Goal: Task Accomplishment & Management: Manage account settings

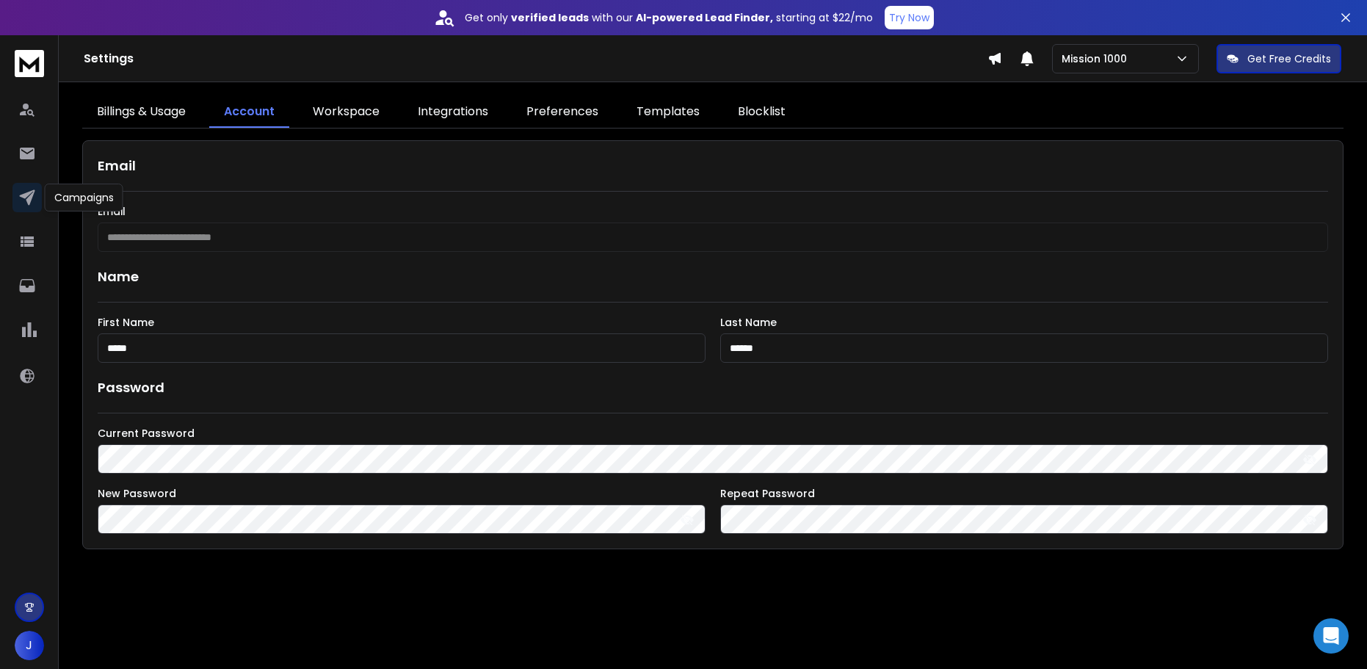
click at [29, 191] on icon at bounding box center [26, 196] width 15 height 15
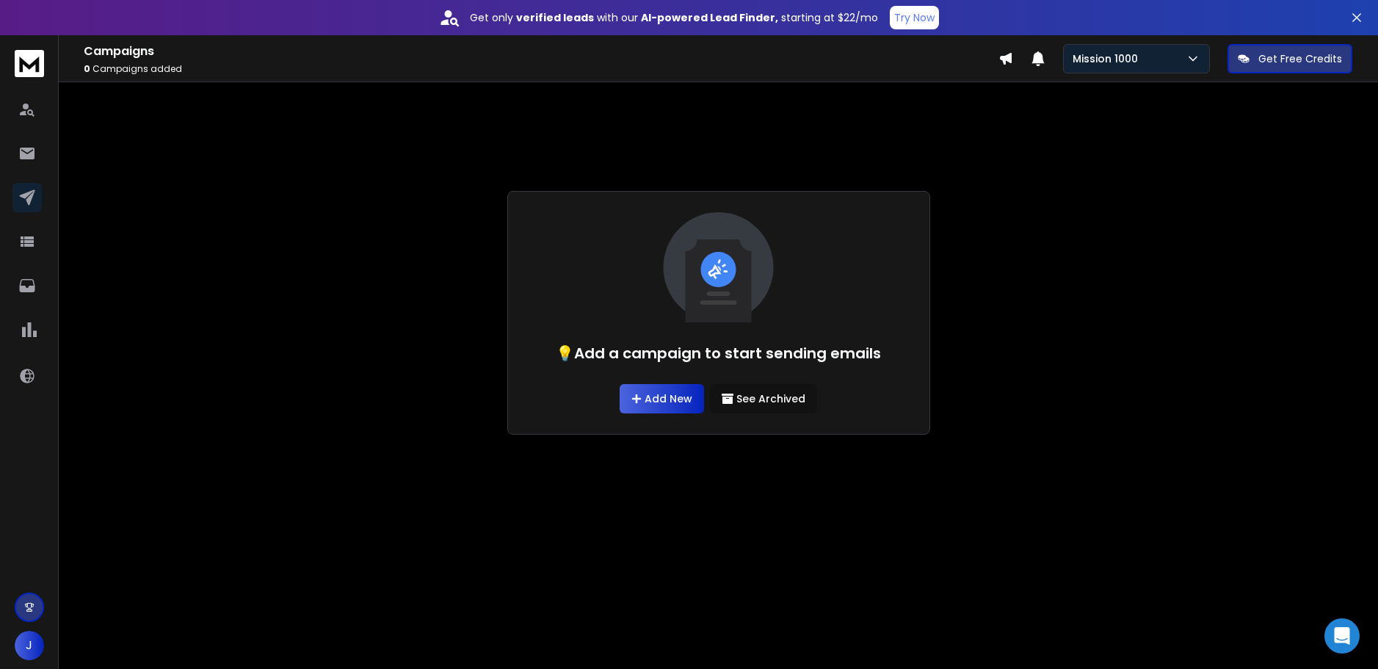
click at [1131, 54] on p "Mission 1000" at bounding box center [1108, 58] width 71 height 15
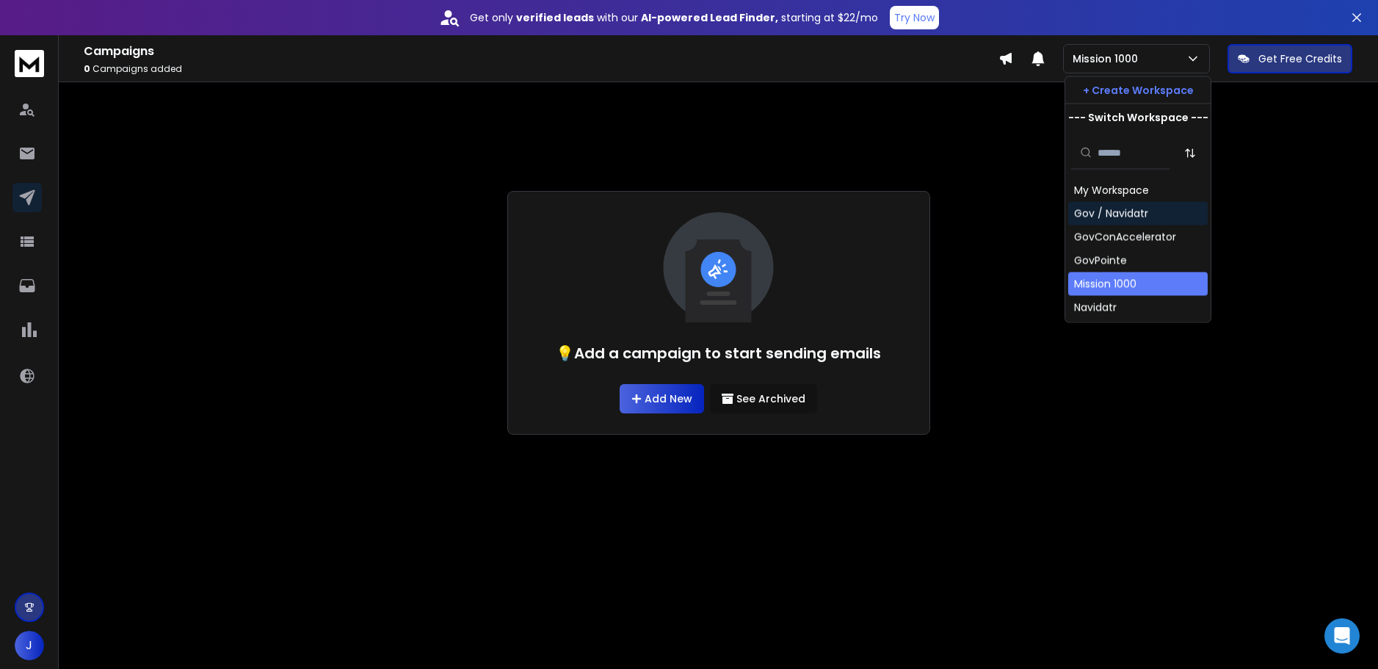
click at [1098, 207] on div "Gov / Navidatr" at bounding box center [1111, 213] width 74 height 15
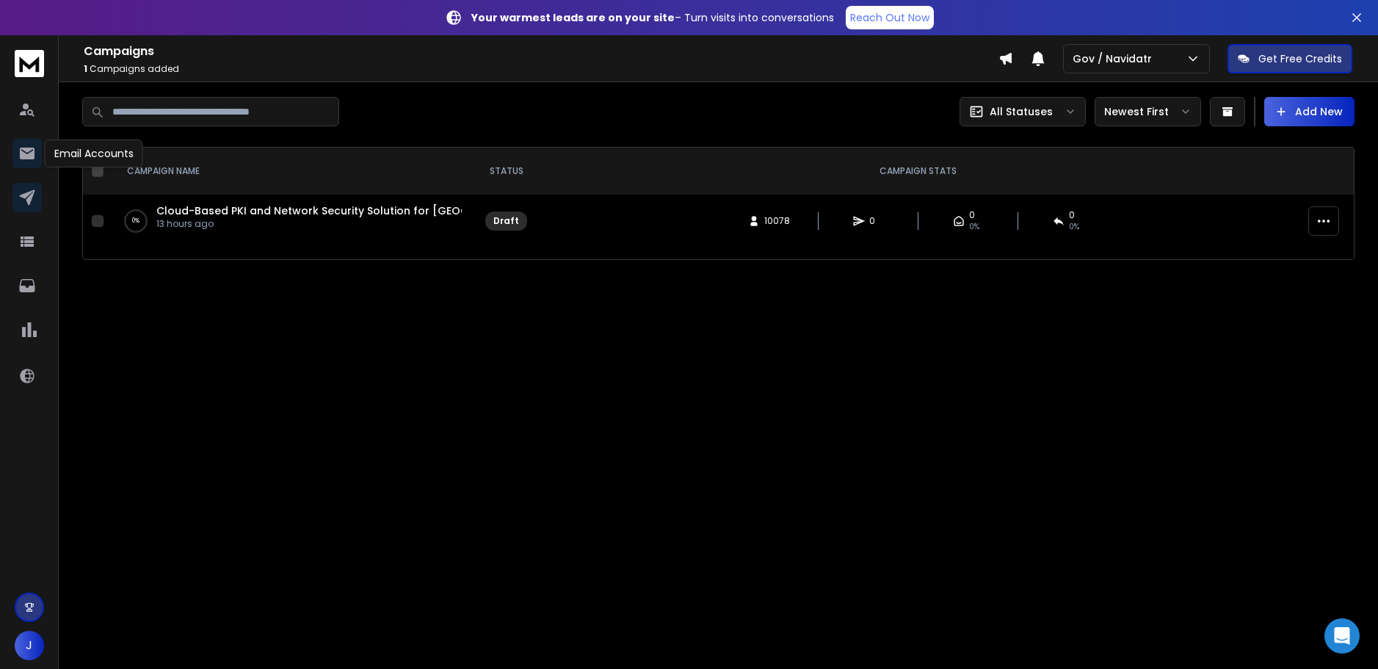
click at [23, 158] on icon at bounding box center [27, 154] width 15 height 12
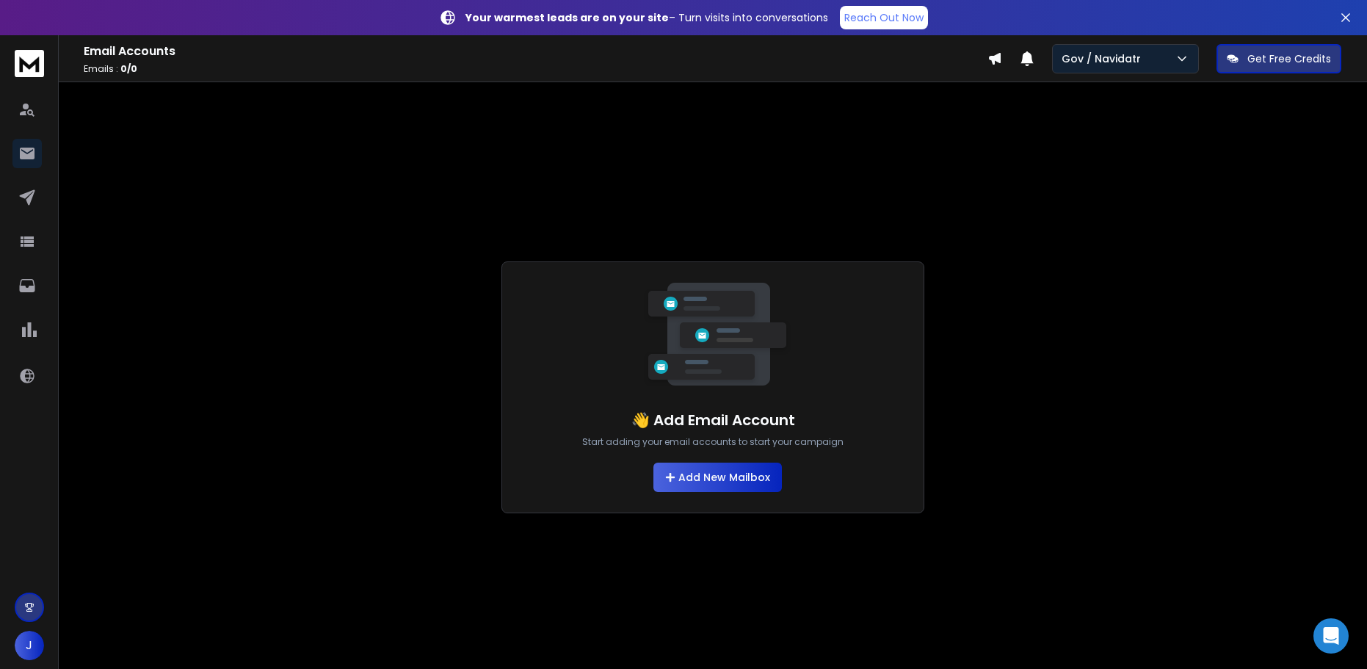
click at [1180, 58] on icon "button" at bounding box center [1182, 58] width 15 height 15
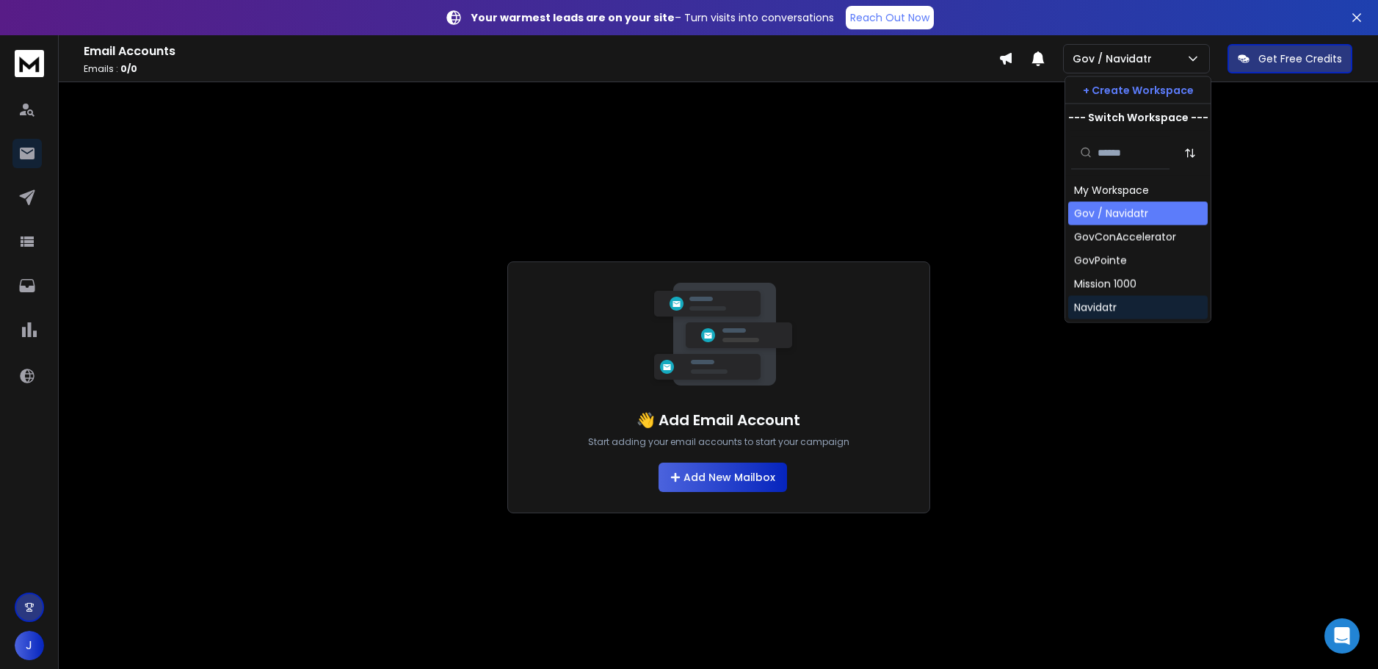
click at [1122, 300] on div "Navidatr" at bounding box center [1137, 307] width 139 height 23
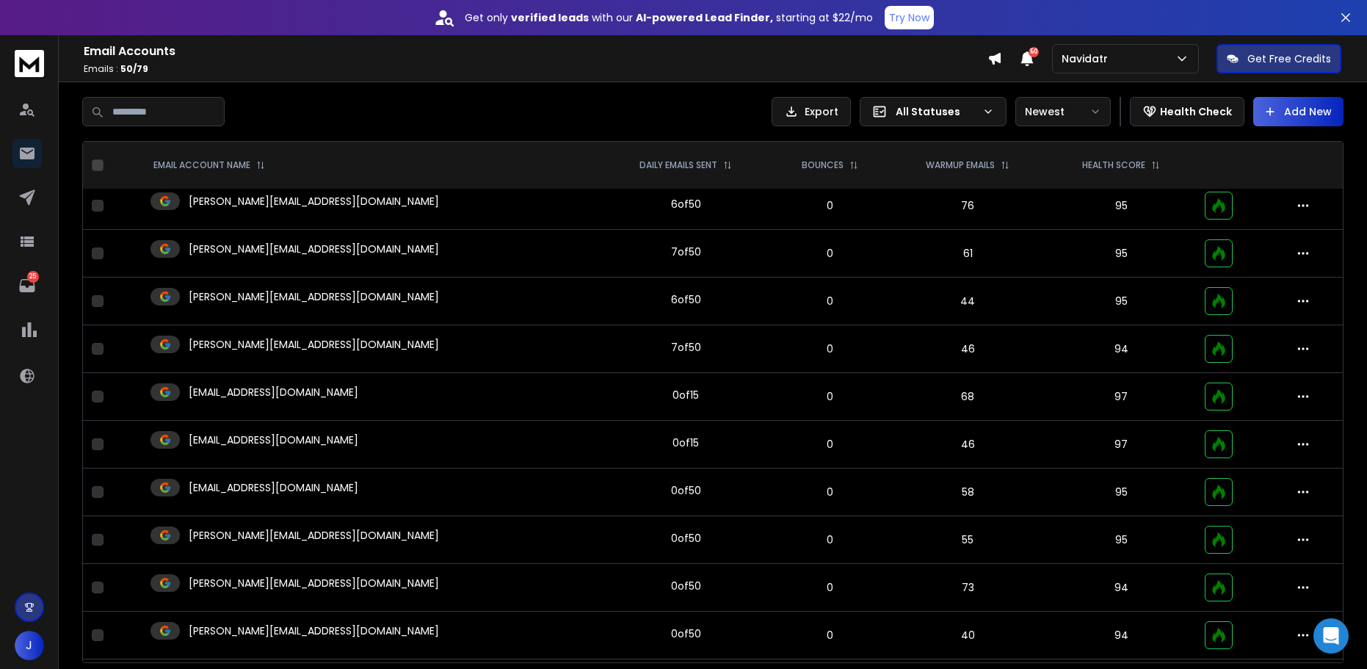
scroll to position [367, 0]
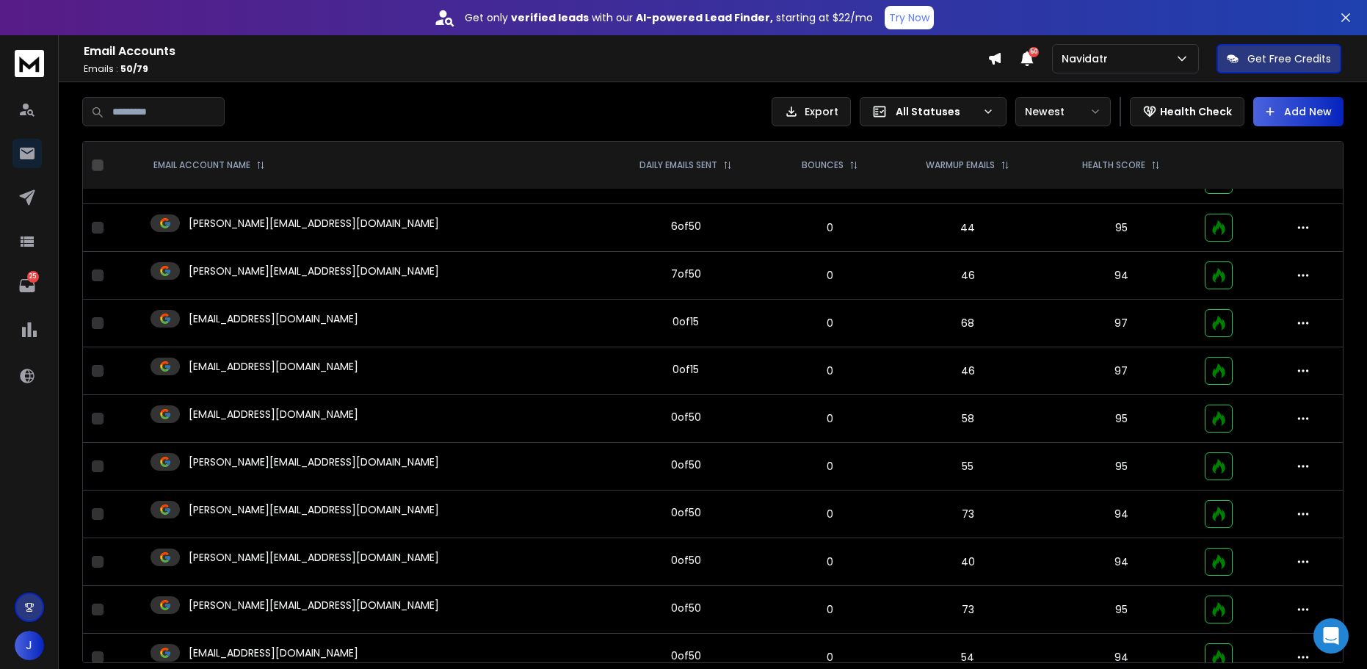
click at [98, 467] on button "button" at bounding box center [98, 466] width 12 height 12
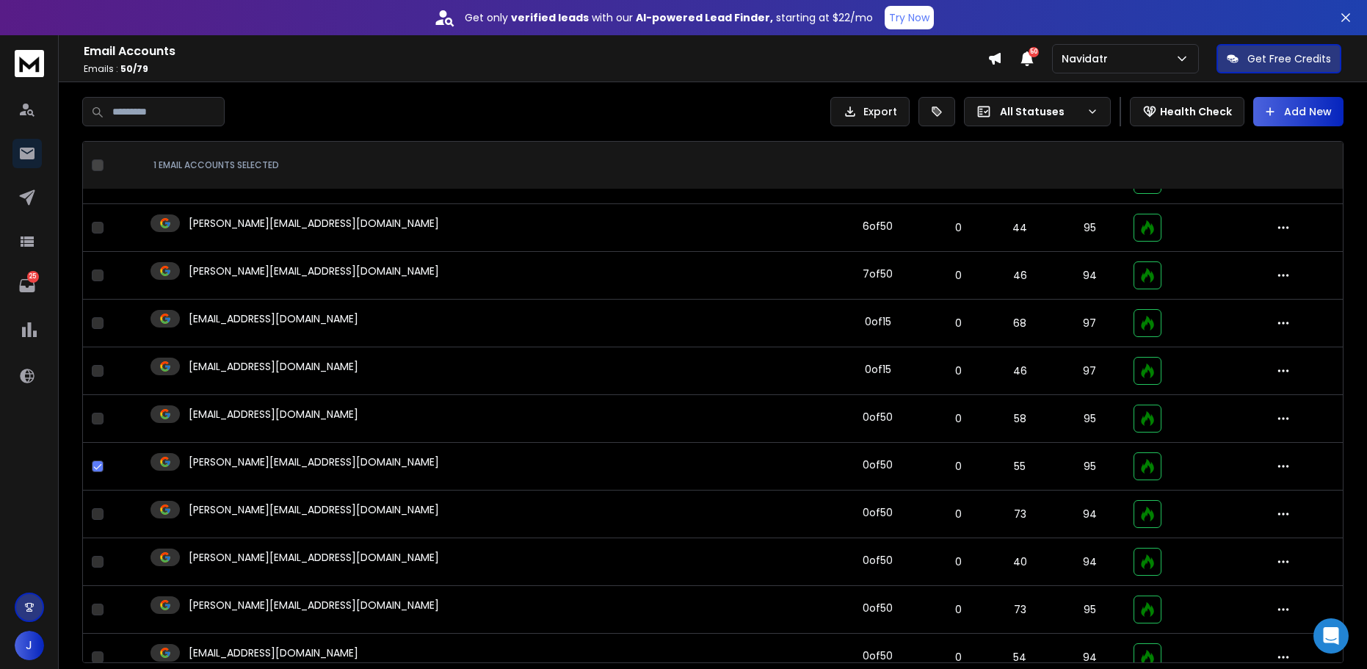
click at [98, 511] on button "button" at bounding box center [98, 514] width 12 height 12
click at [98, 560] on button "button" at bounding box center [98, 562] width 12 height 12
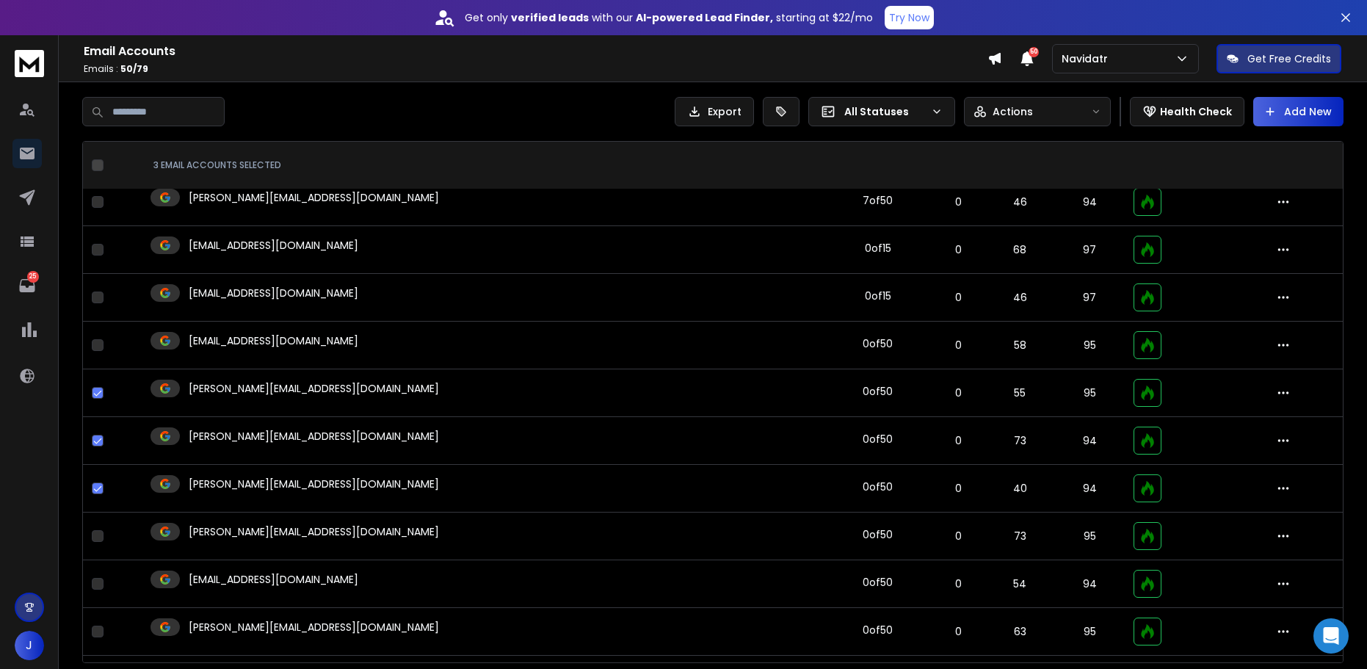
scroll to position [514, 0]
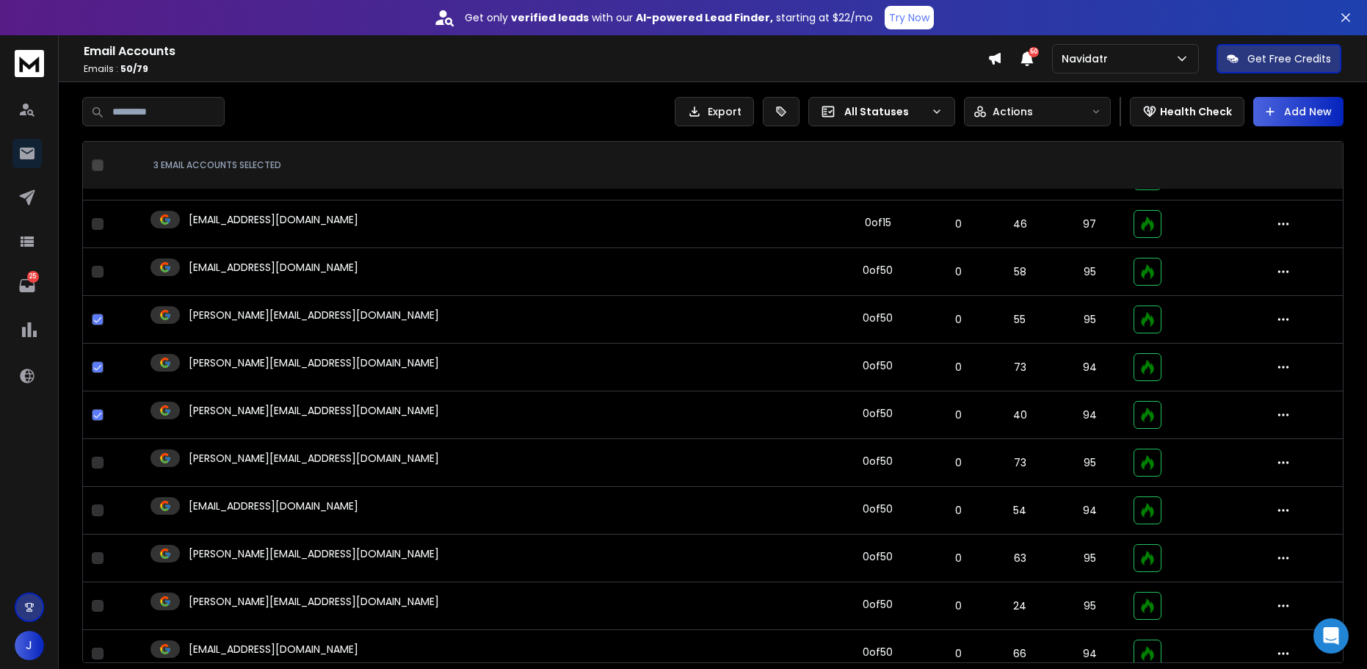
click at [98, 462] on button "button" at bounding box center [98, 463] width 12 height 12
click at [104, 554] on div at bounding box center [117, 558] width 50 height 12
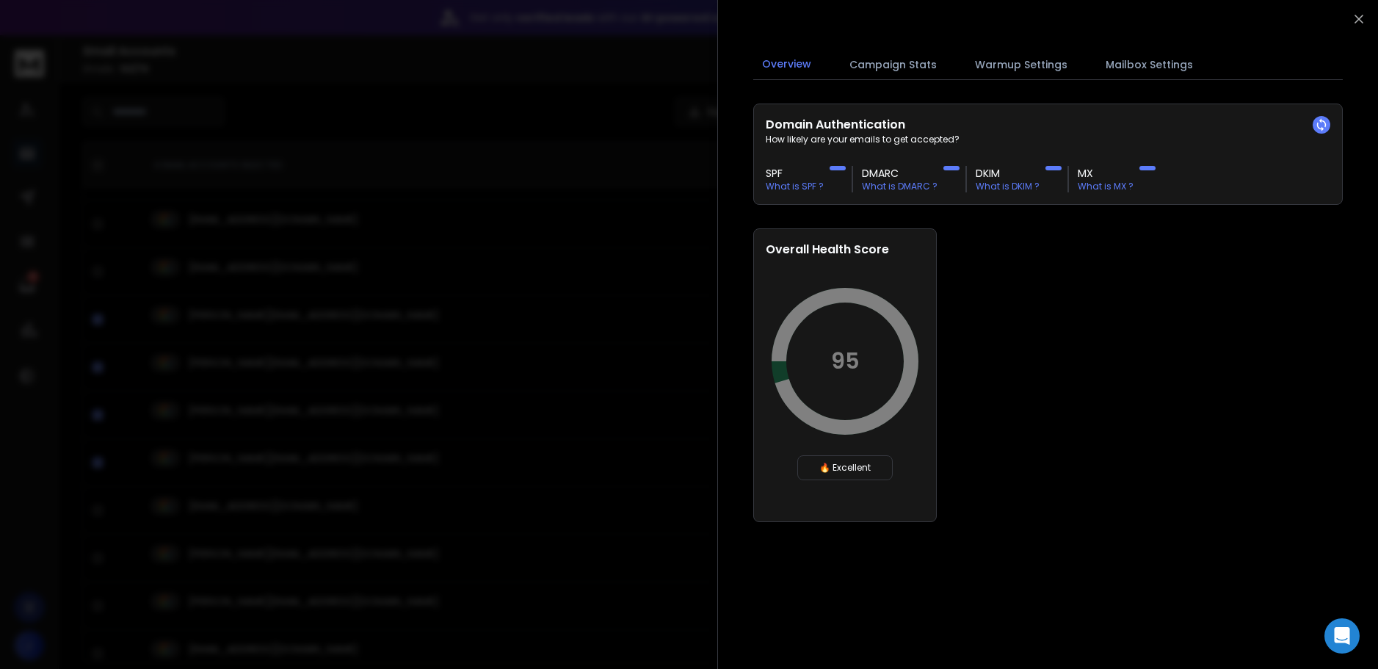
click at [98, 555] on div at bounding box center [689, 334] width 1378 height 669
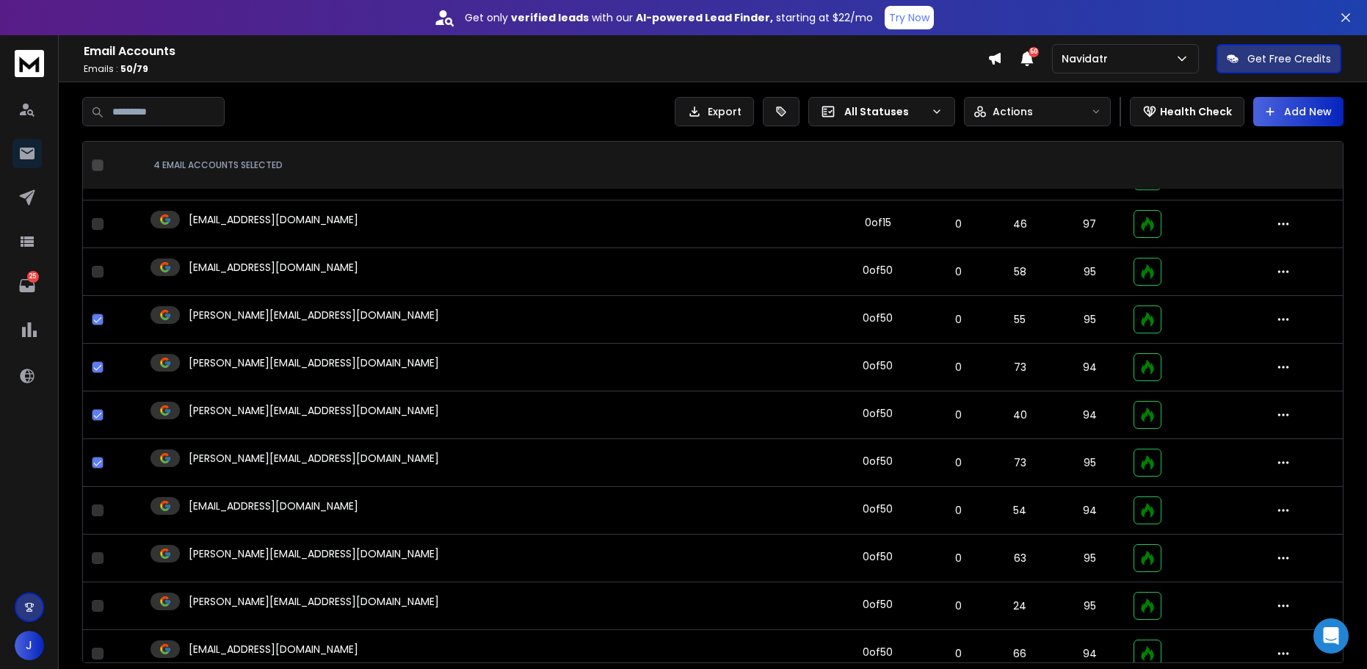
click at [99, 558] on button "button" at bounding box center [98, 558] width 12 height 12
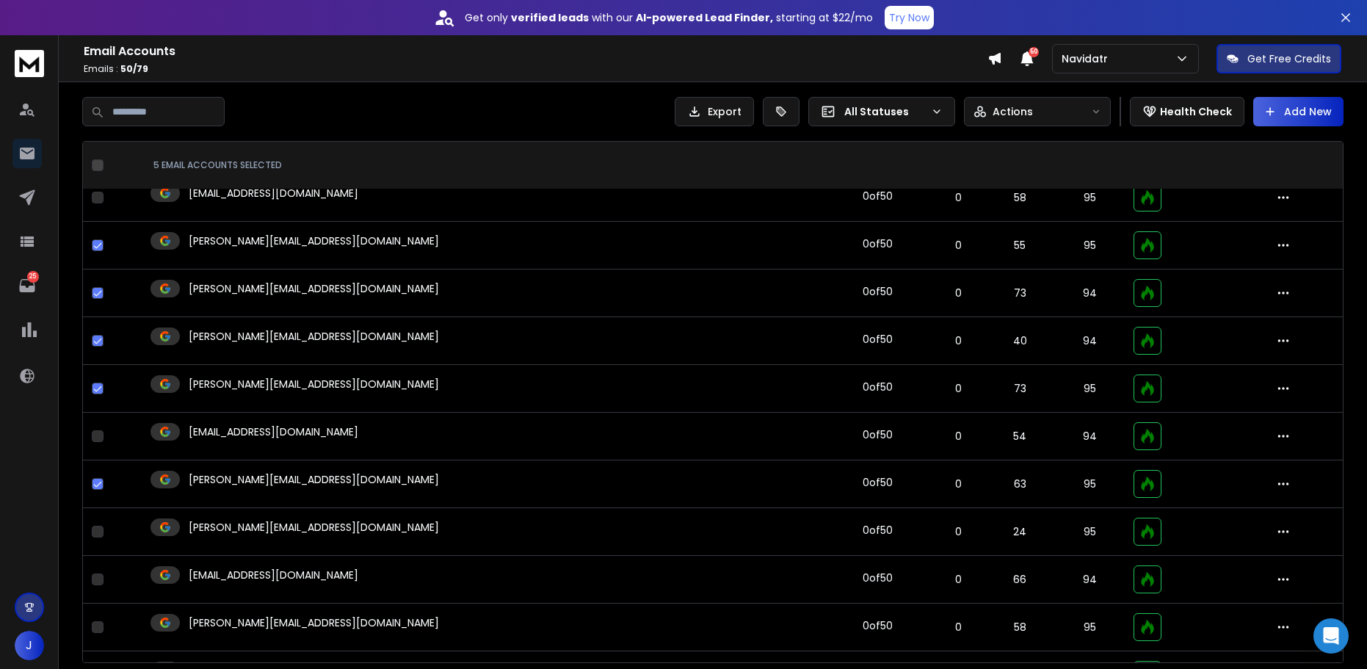
scroll to position [734, 0]
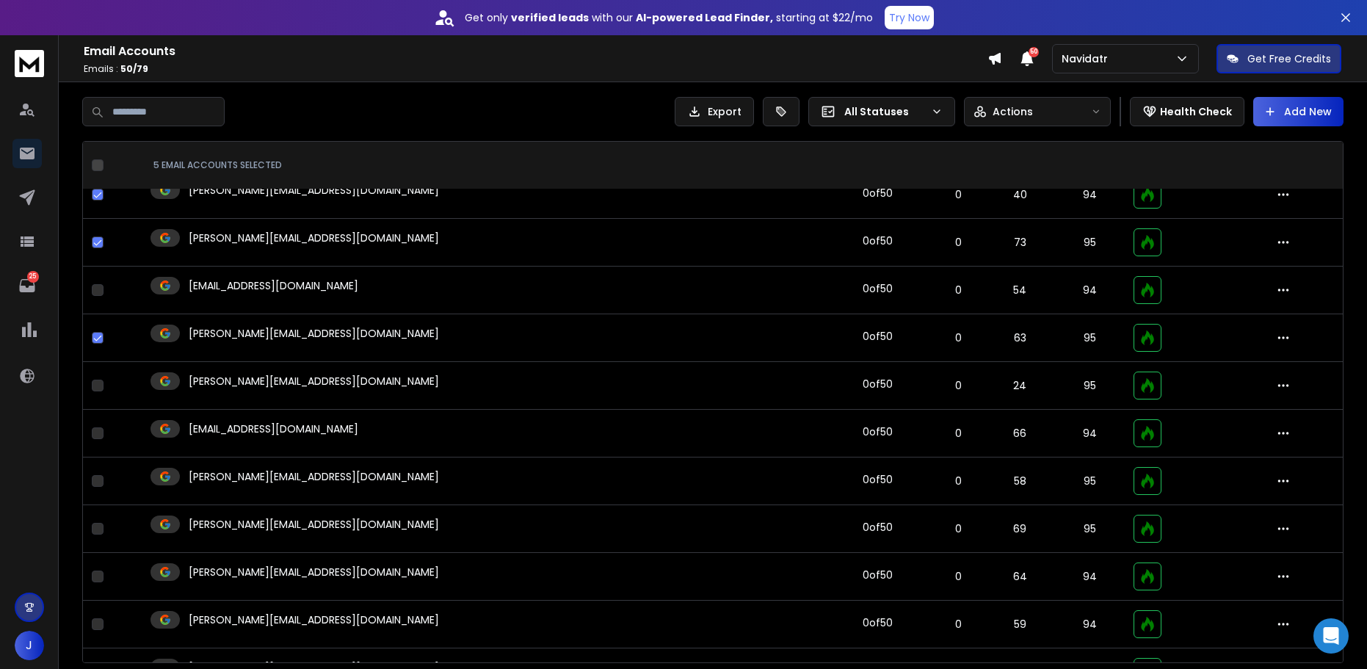
click at [96, 385] on button "button" at bounding box center [98, 386] width 12 height 12
click at [97, 481] on button "button" at bounding box center [98, 481] width 12 height 12
click at [98, 526] on button "button" at bounding box center [98, 529] width 12 height 12
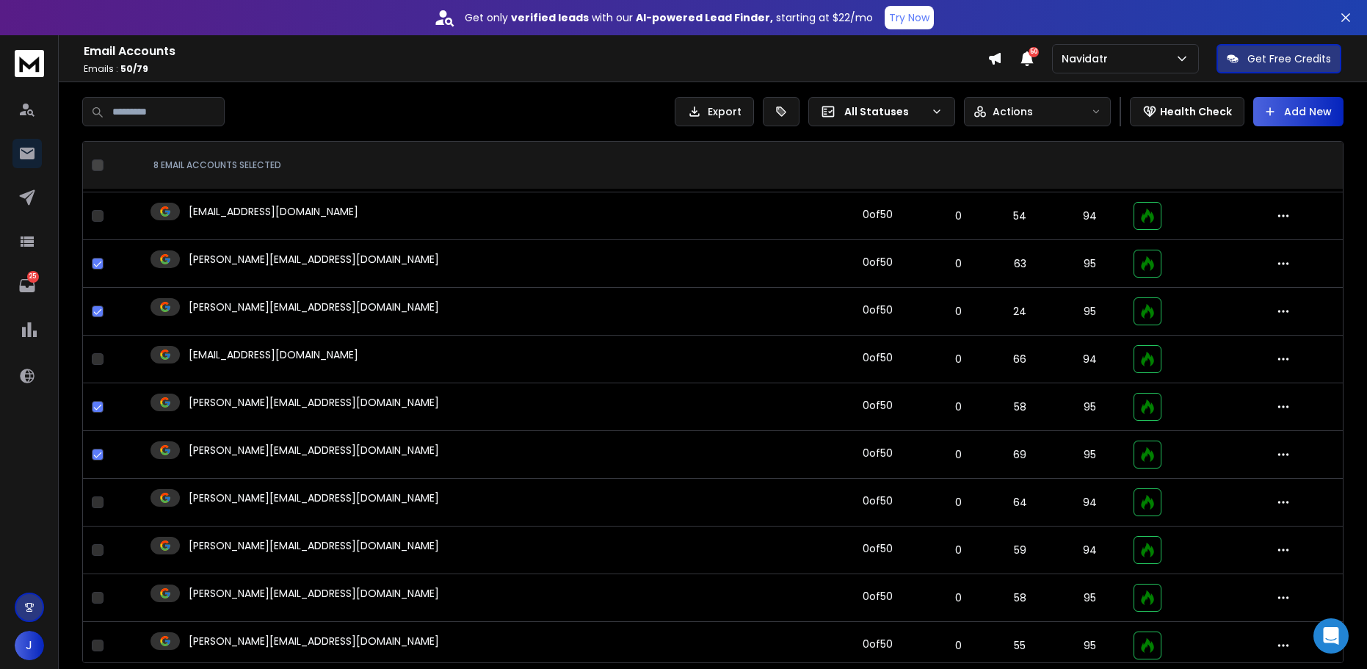
scroll to position [881, 0]
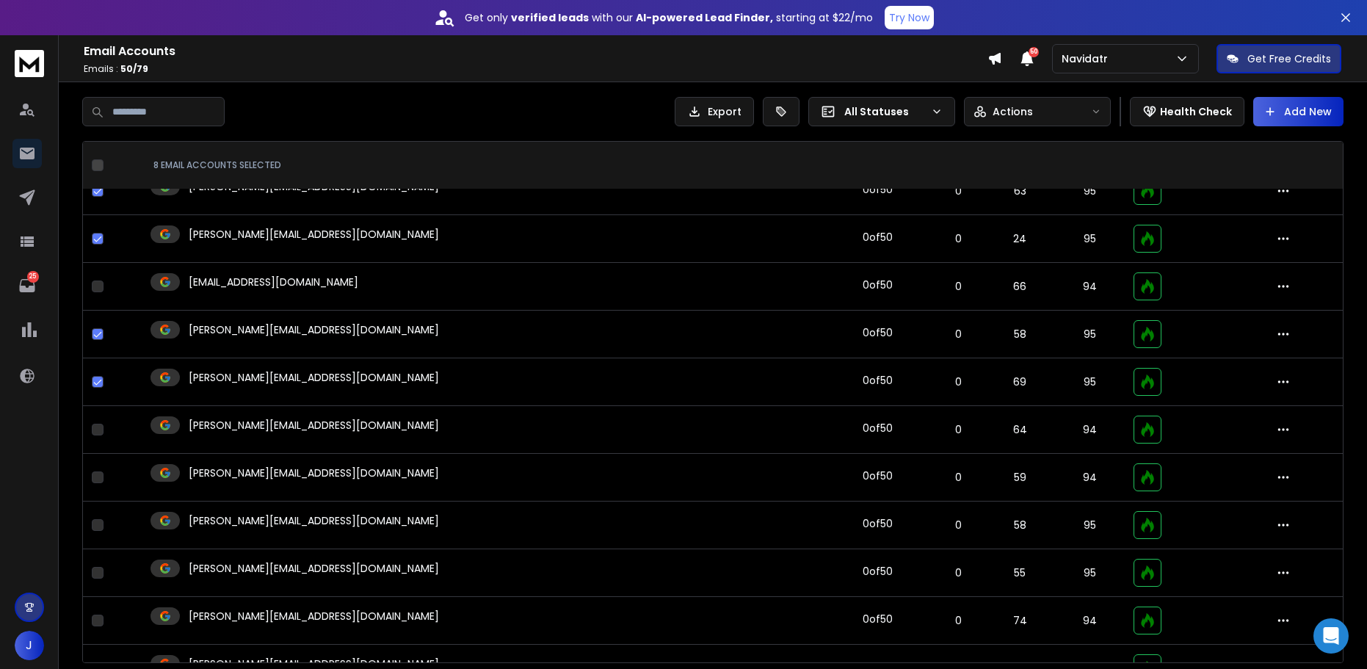
click at [98, 432] on button "button" at bounding box center [98, 430] width 12 height 12
click at [101, 477] on button "button" at bounding box center [98, 477] width 12 height 12
click at [98, 522] on button "button" at bounding box center [98, 525] width 12 height 12
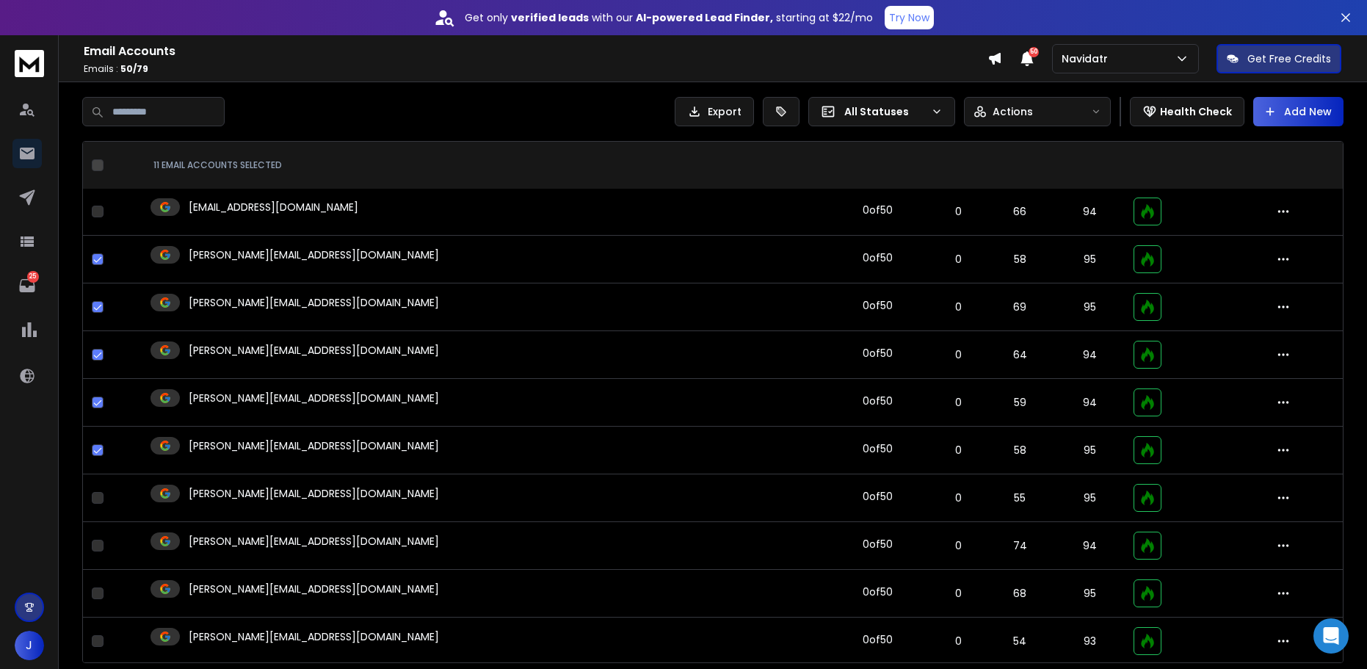
scroll to position [1028, 0]
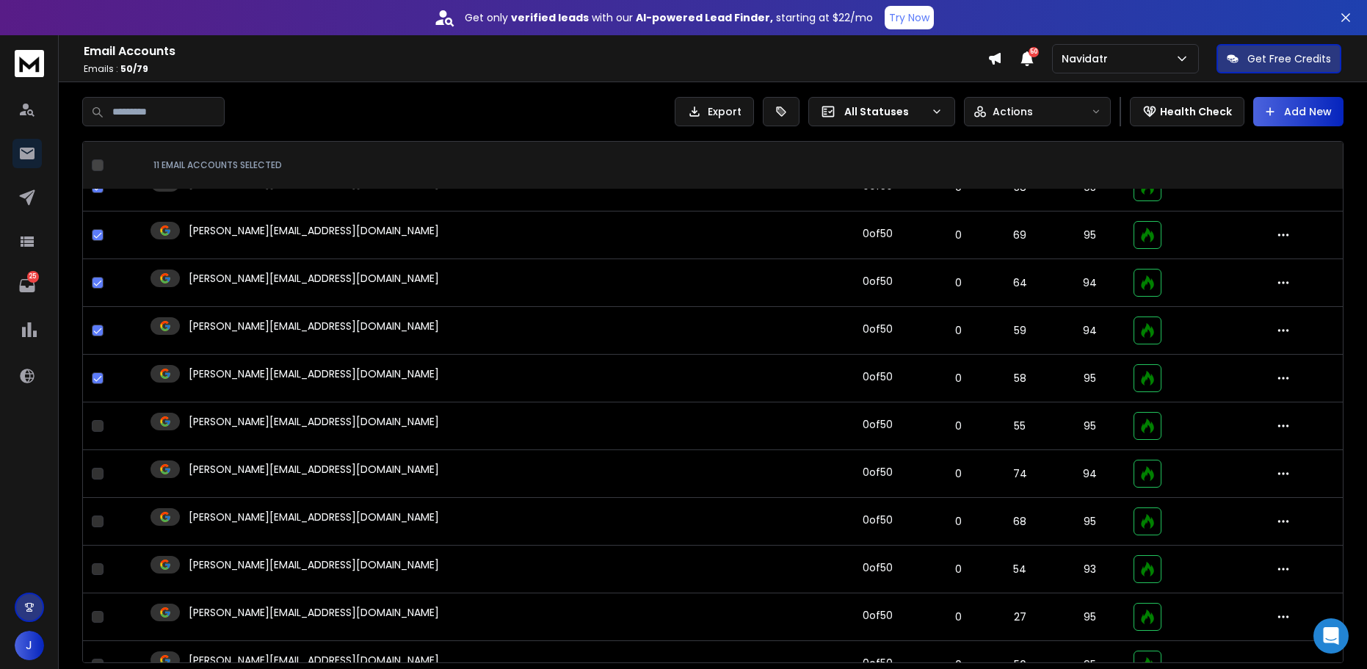
click at [96, 425] on button "button" at bounding box center [98, 426] width 12 height 12
click at [97, 474] on button "button" at bounding box center [98, 474] width 12 height 12
click at [100, 519] on button "button" at bounding box center [98, 521] width 12 height 12
click at [96, 568] on button "button" at bounding box center [98, 569] width 12 height 12
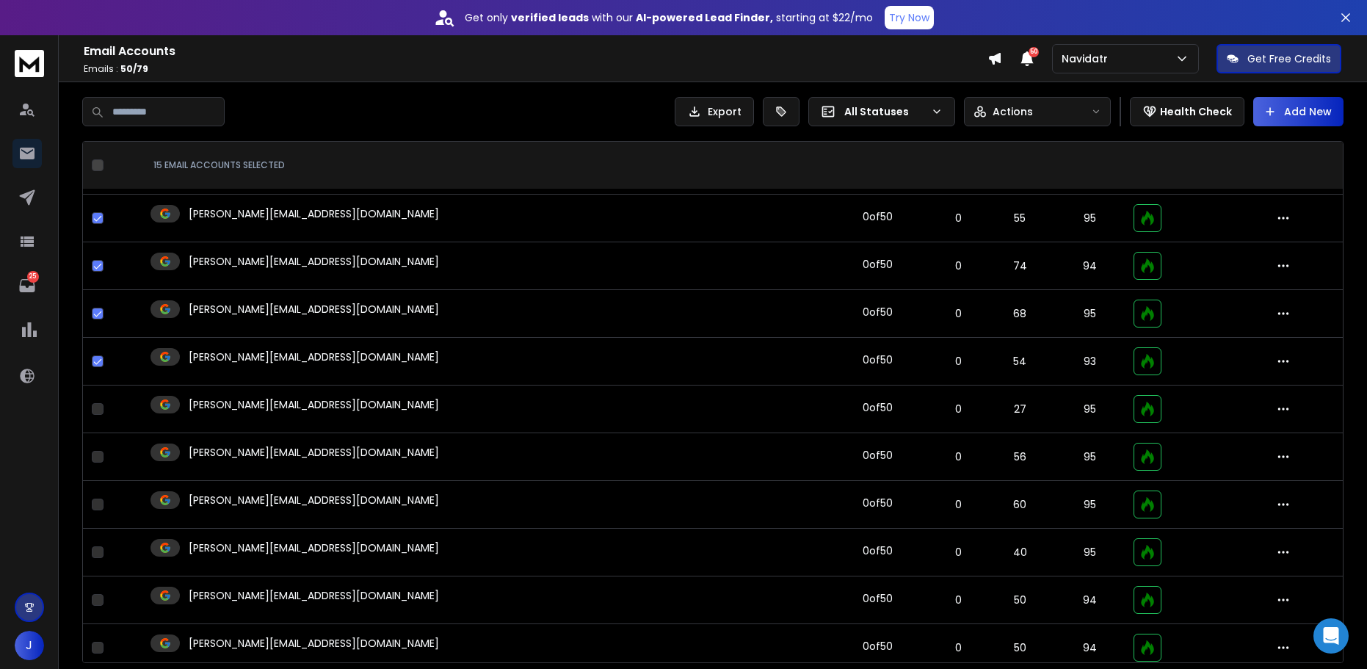
scroll to position [1248, 0]
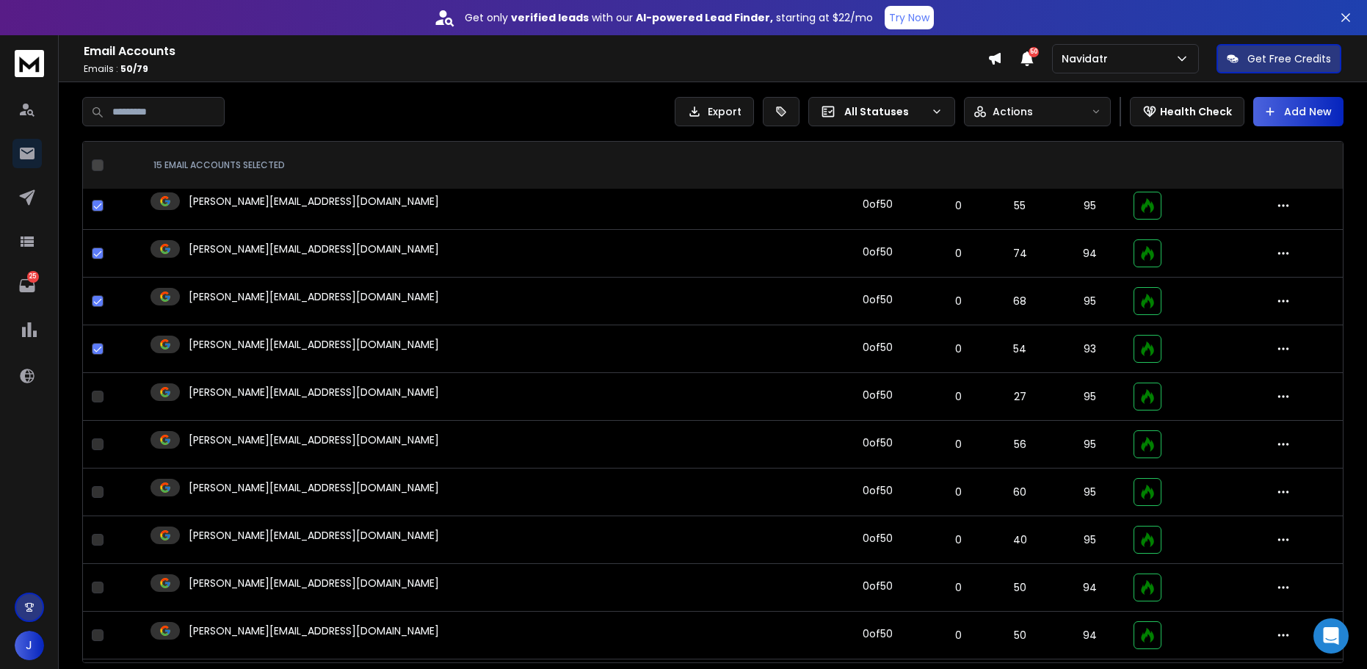
click at [98, 396] on button "button" at bounding box center [98, 397] width 12 height 12
click at [98, 447] on button "button" at bounding box center [98, 444] width 12 height 12
click at [101, 488] on button "button" at bounding box center [98, 492] width 12 height 12
click at [99, 539] on button "button" at bounding box center [98, 540] width 12 height 12
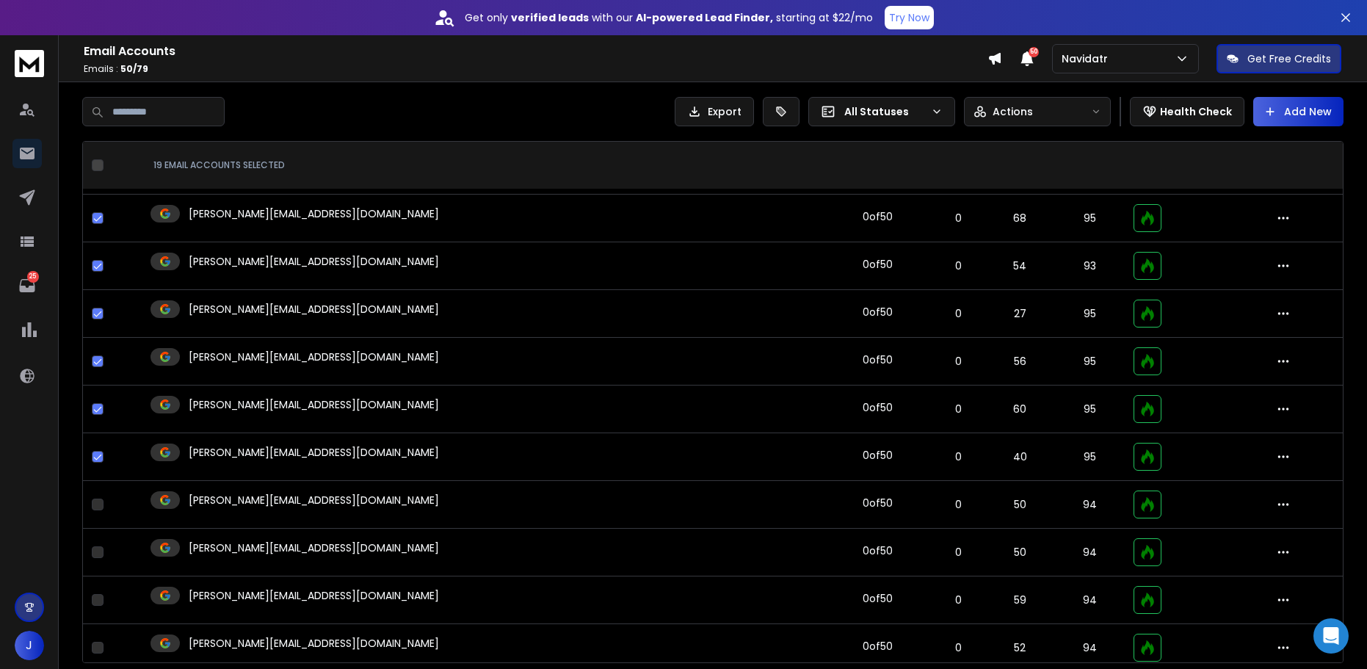
scroll to position [1395, 0]
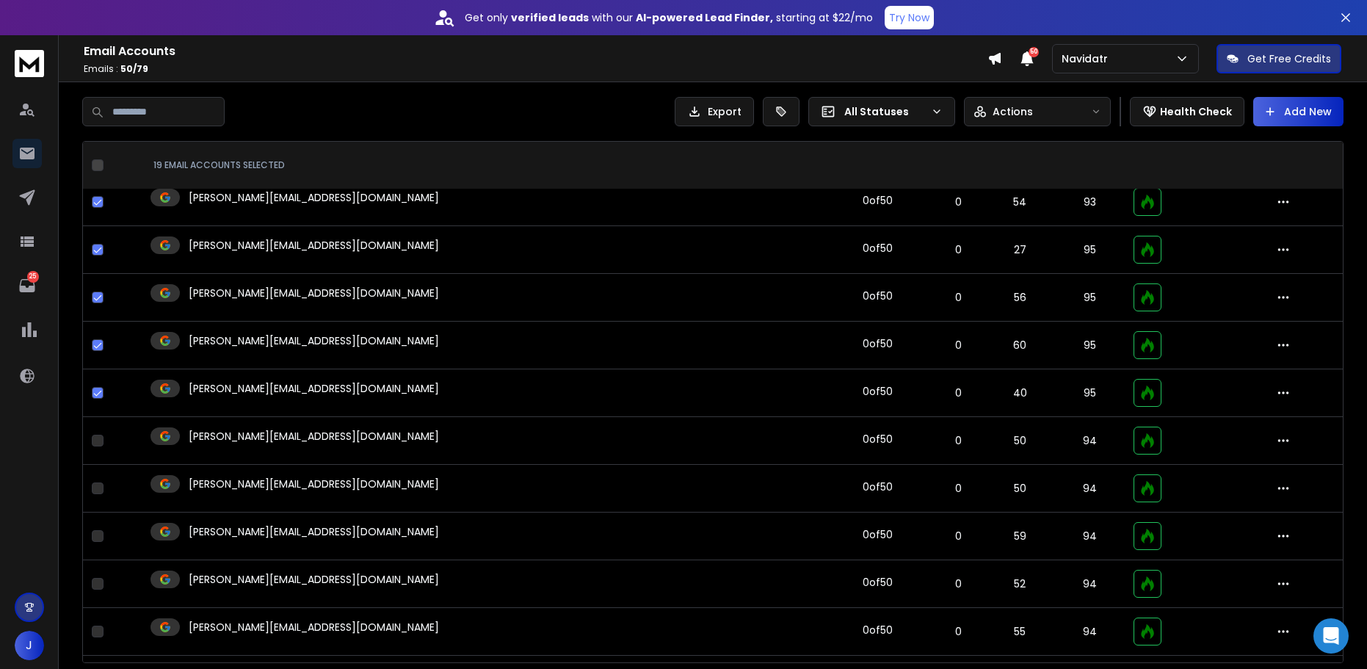
click at [100, 440] on button "button" at bounding box center [98, 441] width 12 height 12
click at [99, 488] on button "button" at bounding box center [98, 488] width 12 height 12
click at [100, 534] on button "button" at bounding box center [98, 536] width 12 height 12
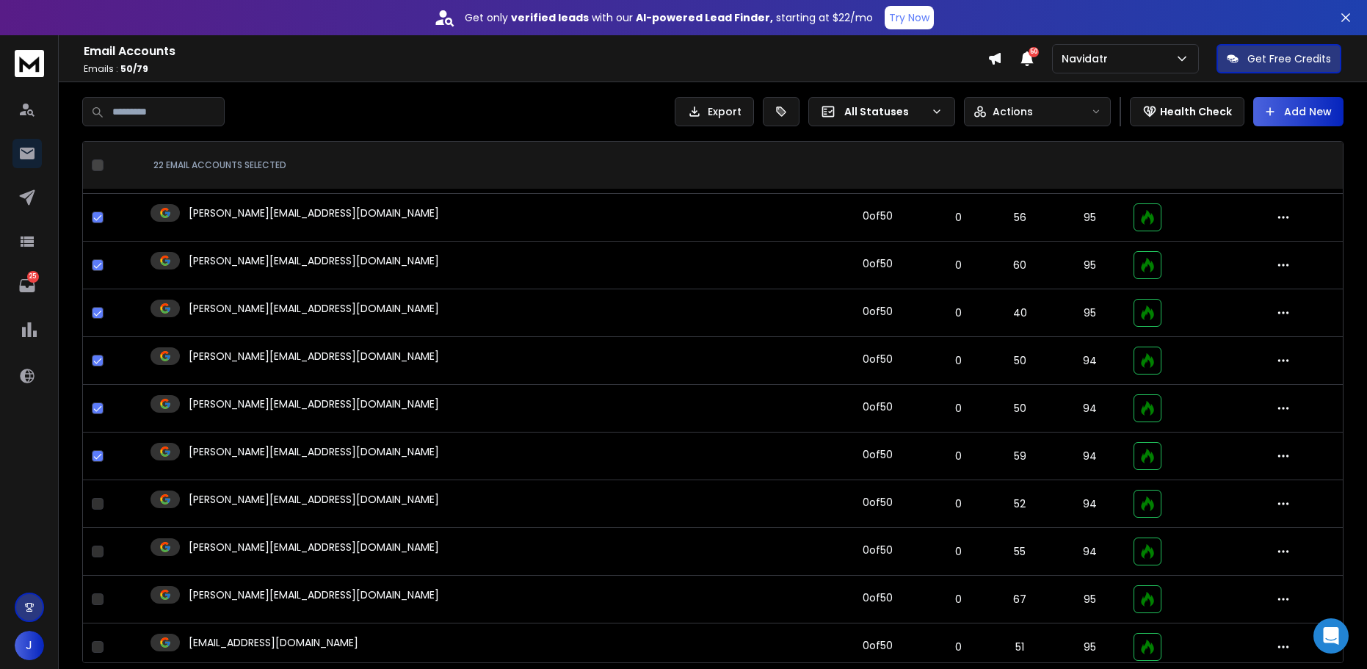
scroll to position [1542, 0]
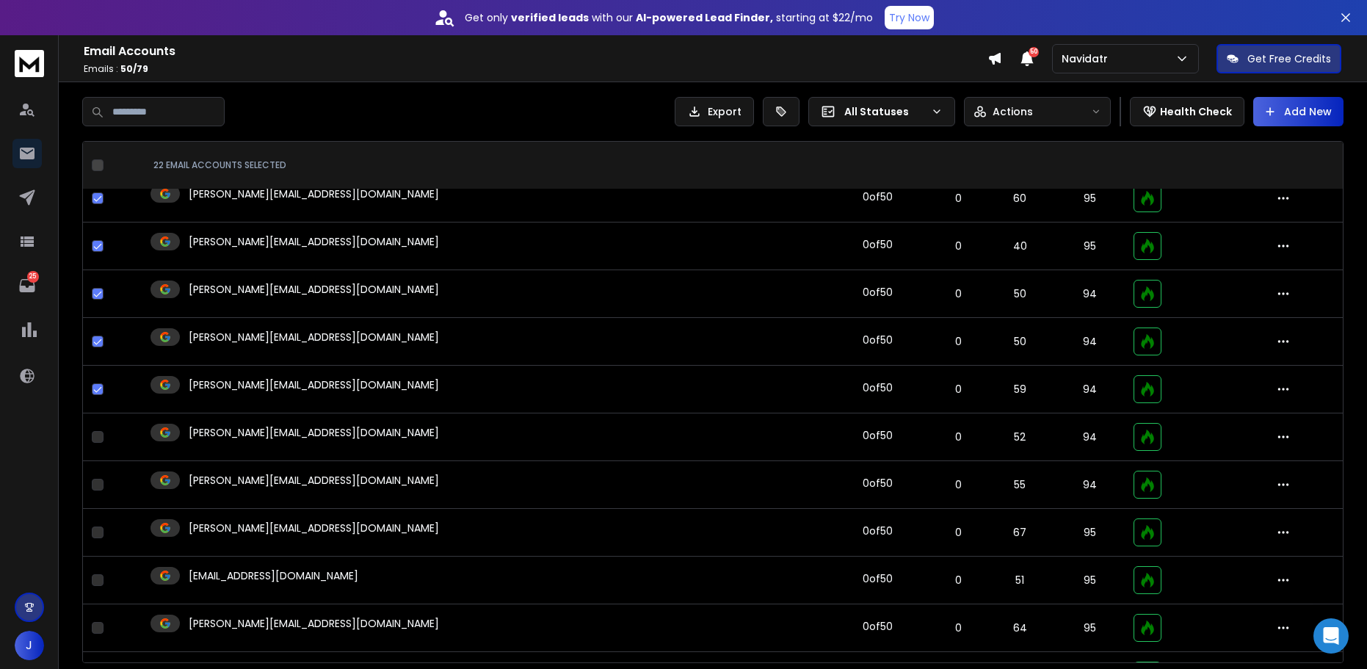
click at [97, 438] on button "button" at bounding box center [98, 437] width 12 height 12
click at [99, 481] on button "button" at bounding box center [98, 485] width 12 height 12
click at [96, 530] on button "button" at bounding box center [98, 532] width 12 height 12
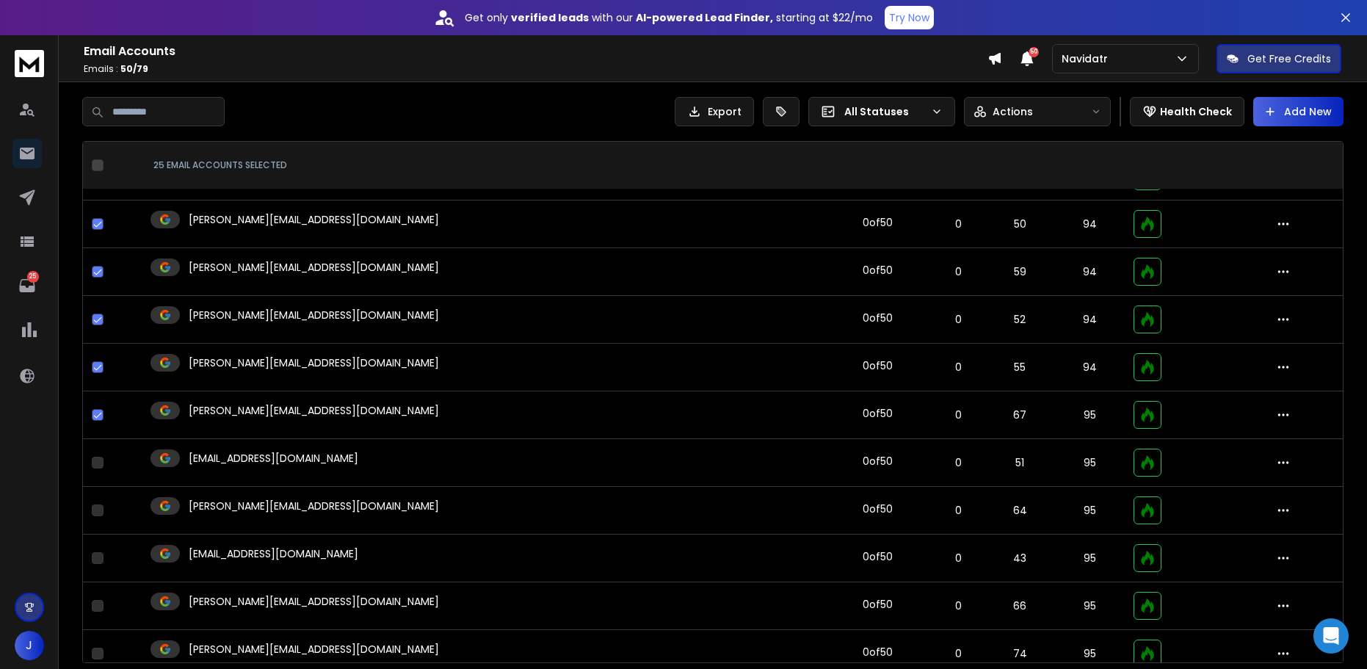
scroll to position [1762, 0]
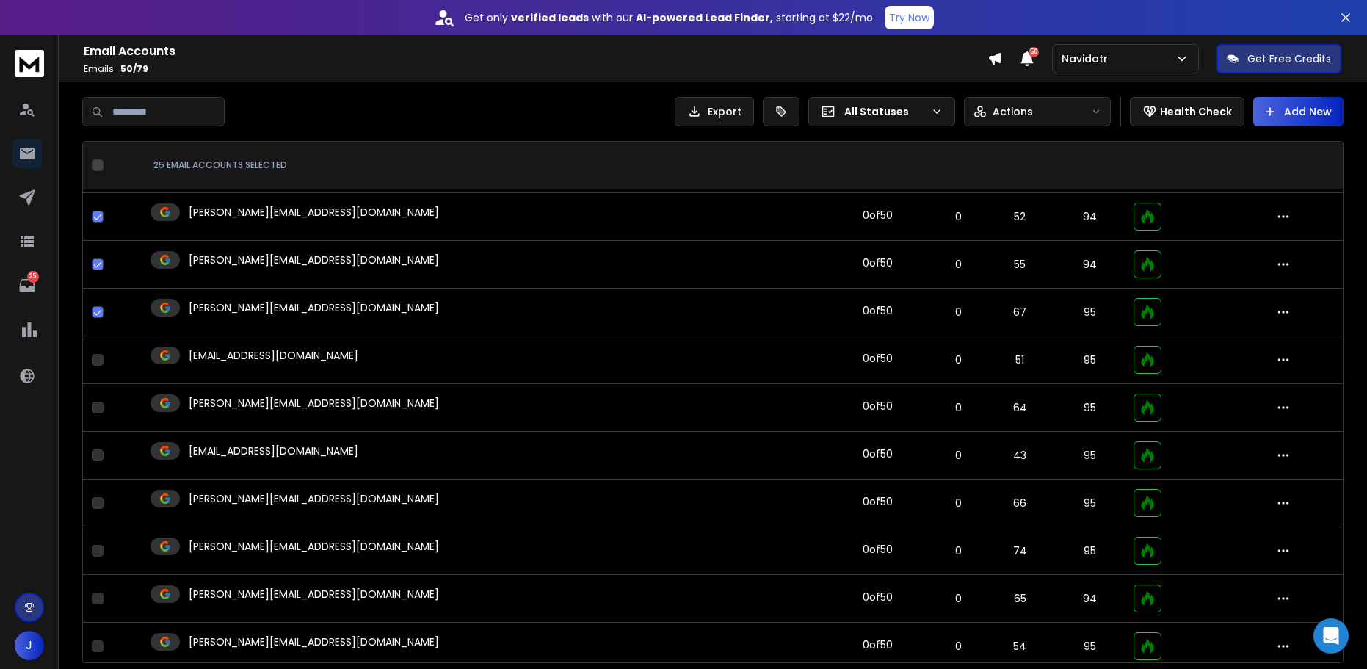
click at [99, 407] on button "button" at bounding box center [98, 408] width 12 height 12
drag, startPoint x: 100, startPoint y: 498, endPoint x: 109, endPoint y: 513, distance: 17.5
click at [100, 498] on button "button" at bounding box center [98, 503] width 12 height 12
click at [98, 548] on button "button" at bounding box center [98, 551] width 12 height 12
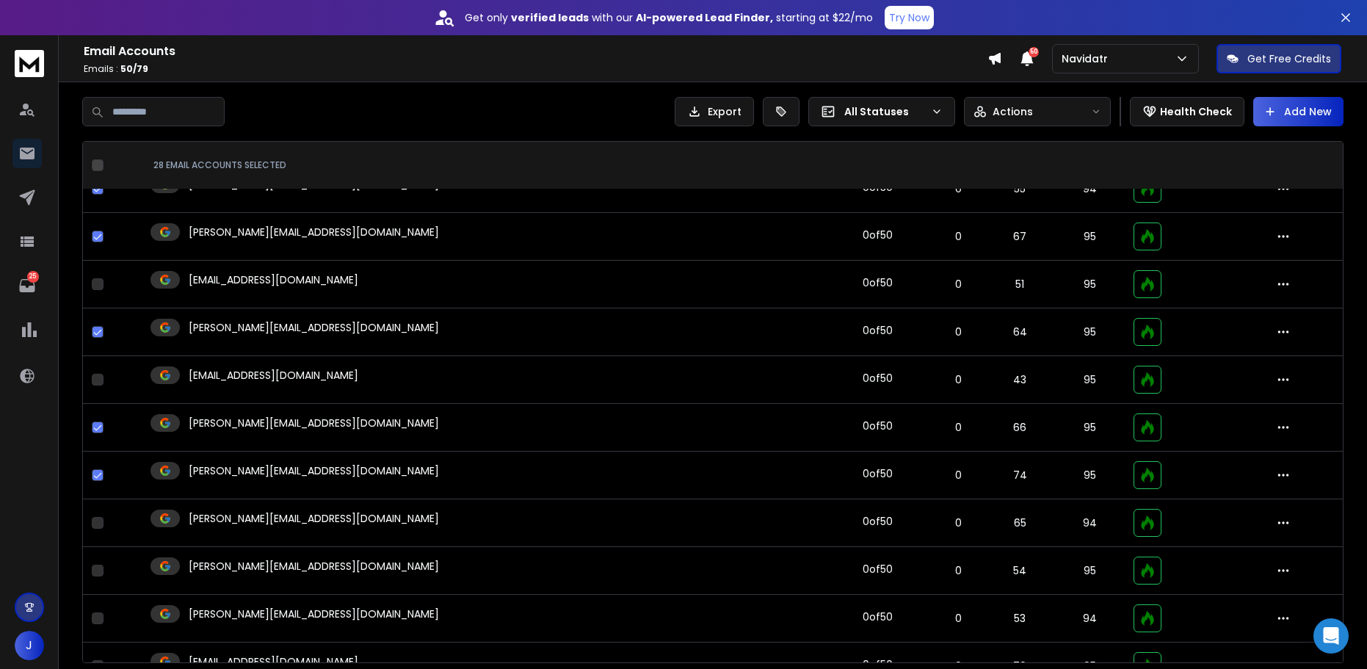
scroll to position [1909, 0]
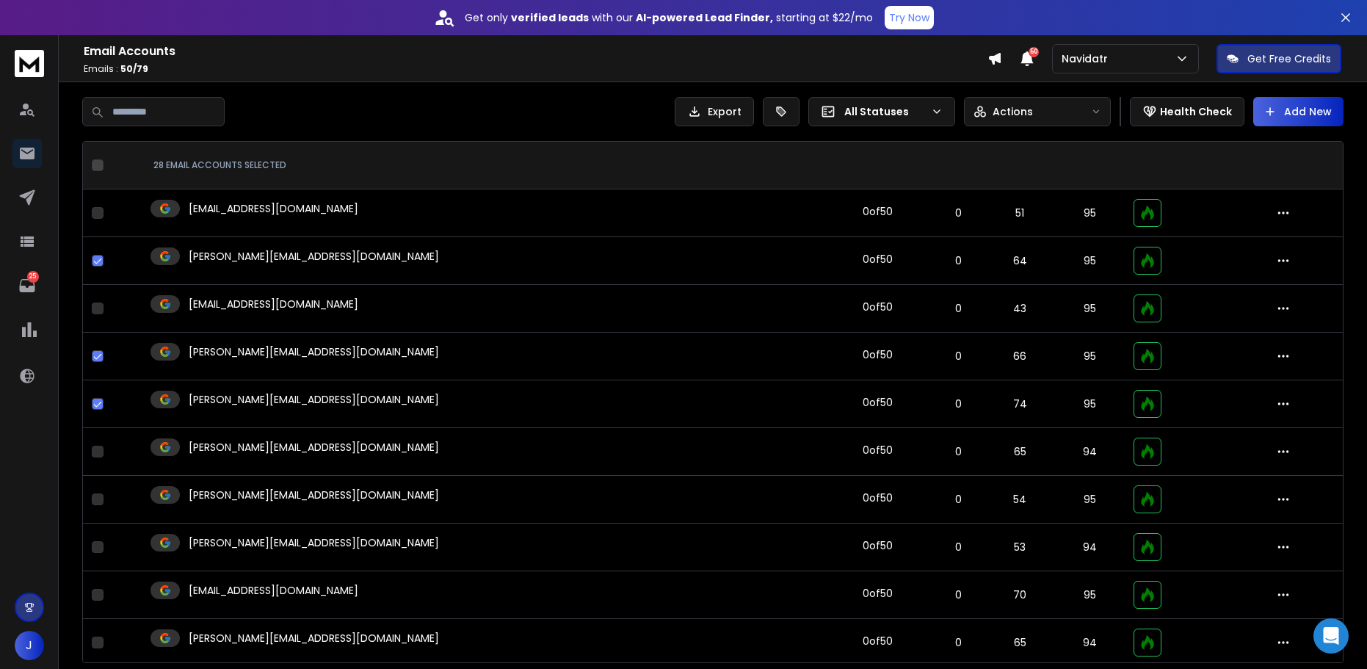
click at [98, 455] on button "button" at bounding box center [98, 452] width 12 height 12
click at [101, 495] on button "button" at bounding box center [98, 499] width 12 height 12
click at [98, 544] on button "button" at bounding box center [98, 547] width 12 height 12
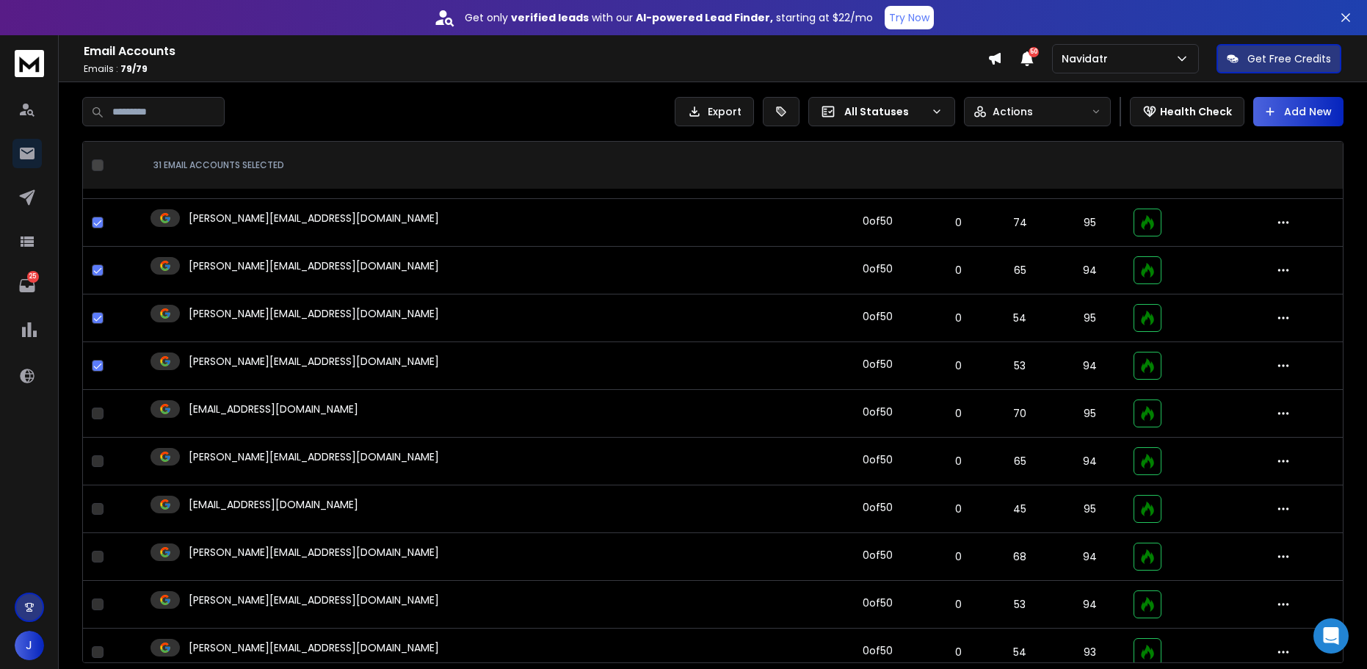
scroll to position [2095, 0]
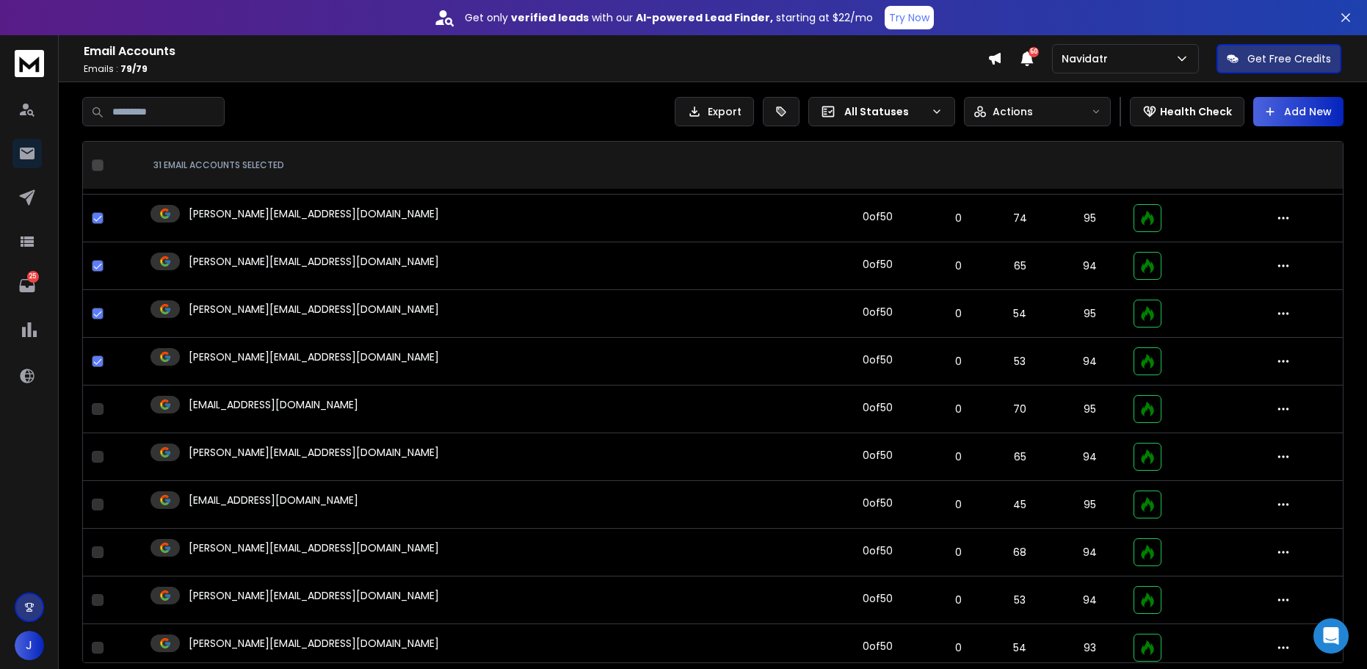
click at [100, 455] on button "button" at bounding box center [98, 457] width 12 height 12
click at [100, 552] on button "button" at bounding box center [98, 552] width 12 height 12
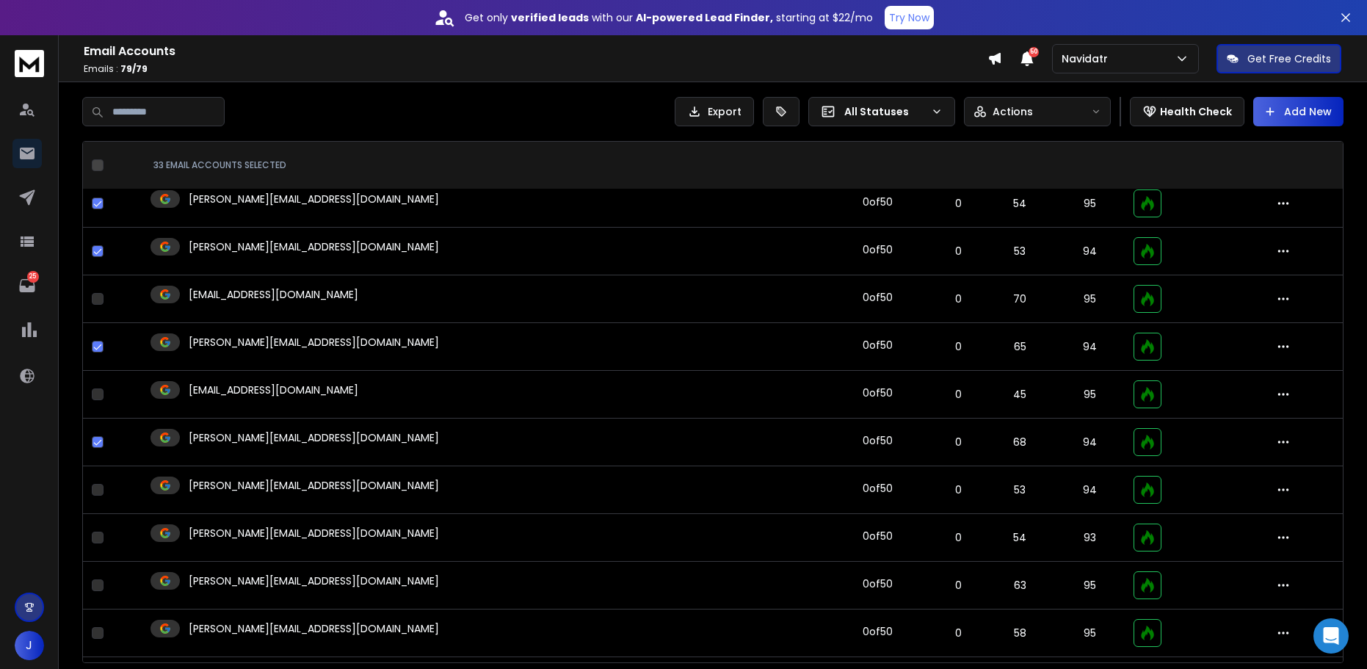
scroll to position [2315, 0]
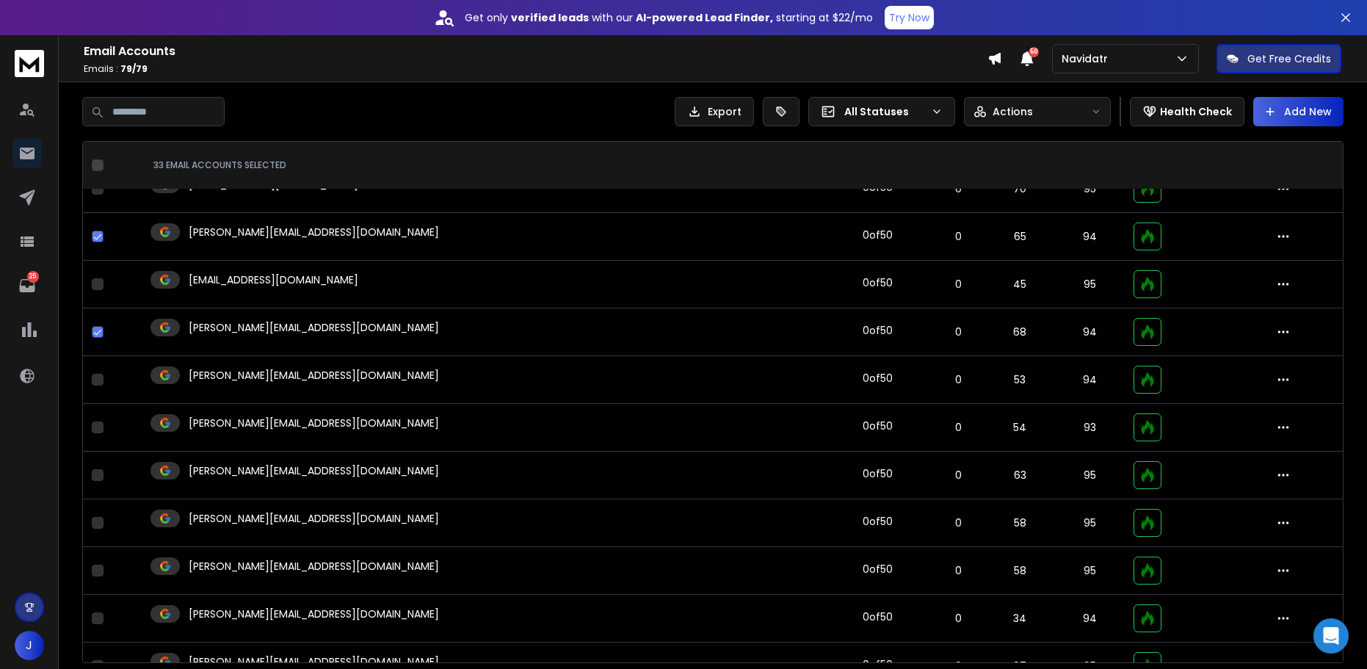
click at [100, 379] on button "button" at bounding box center [98, 380] width 12 height 12
click at [98, 427] on button "button" at bounding box center [98, 427] width 12 height 12
click at [98, 479] on button "button" at bounding box center [98, 475] width 12 height 12
click at [101, 521] on button "button" at bounding box center [98, 523] width 12 height 12
click at [98, 570] on button "button" at bounding box center [98, 571] width 12 height 12
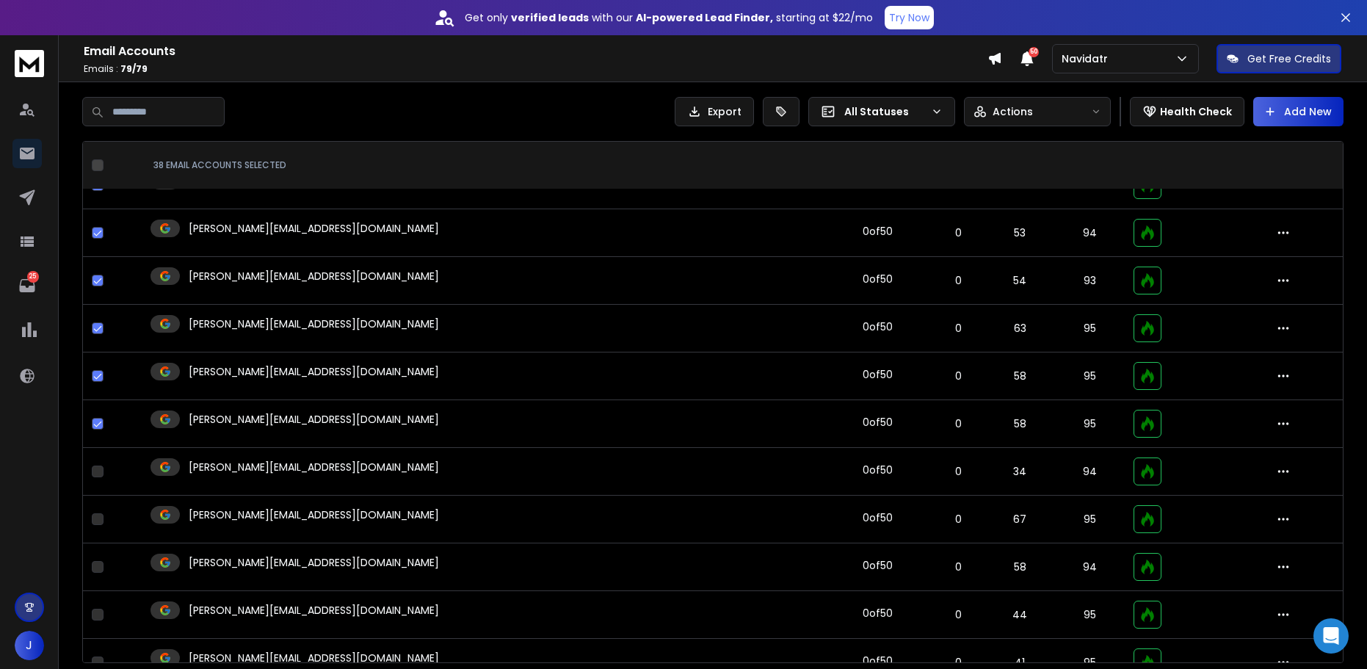
scroll to position [2535, 0]
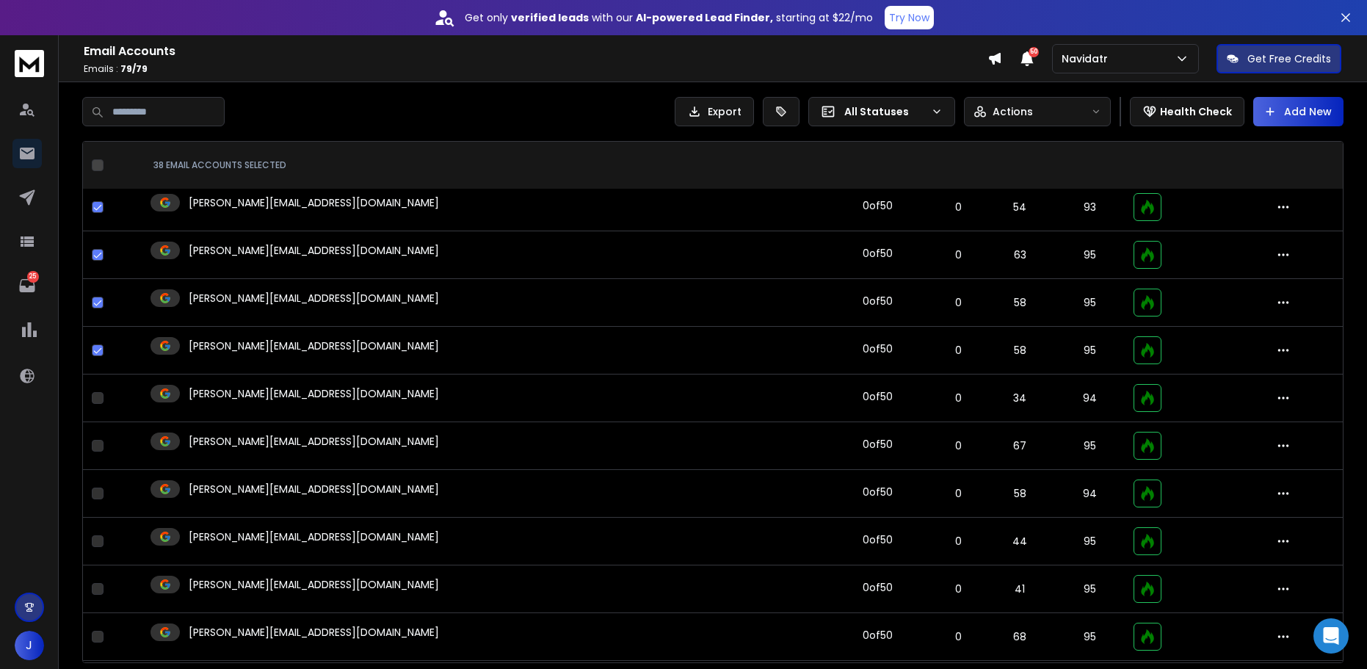
click at [97, 399] on button "button" at bounding box center [98, 398] width 12 height 12
click at [100, 446] on button "button" at bounding box center [98, 446] width 12 height 12
click at [101, 494] on button "button" at bounding box center [98, 493] width 12 height 12
click at [95, 538] on button "button" at bounding box center [98, 541] width 12 height 12
click at [101, 587] on button "button" at bounding box center [98, 589] width 12 height 12
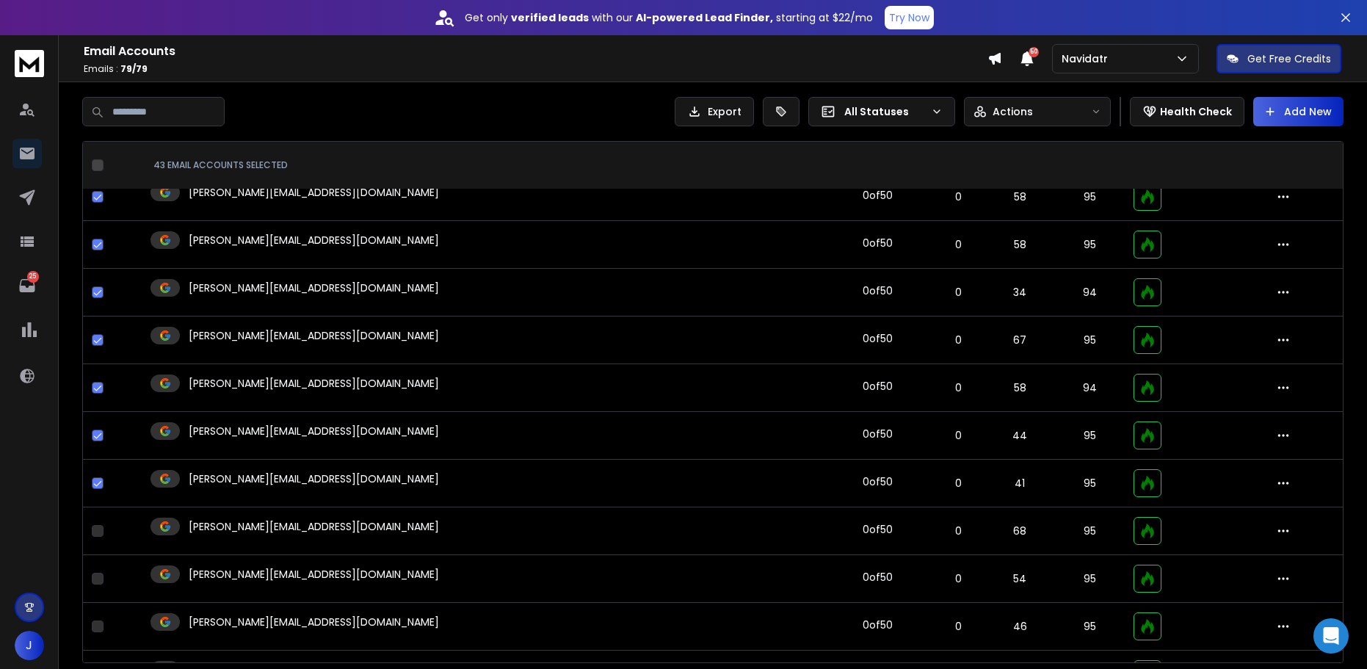
scroll to position [2682, 0]
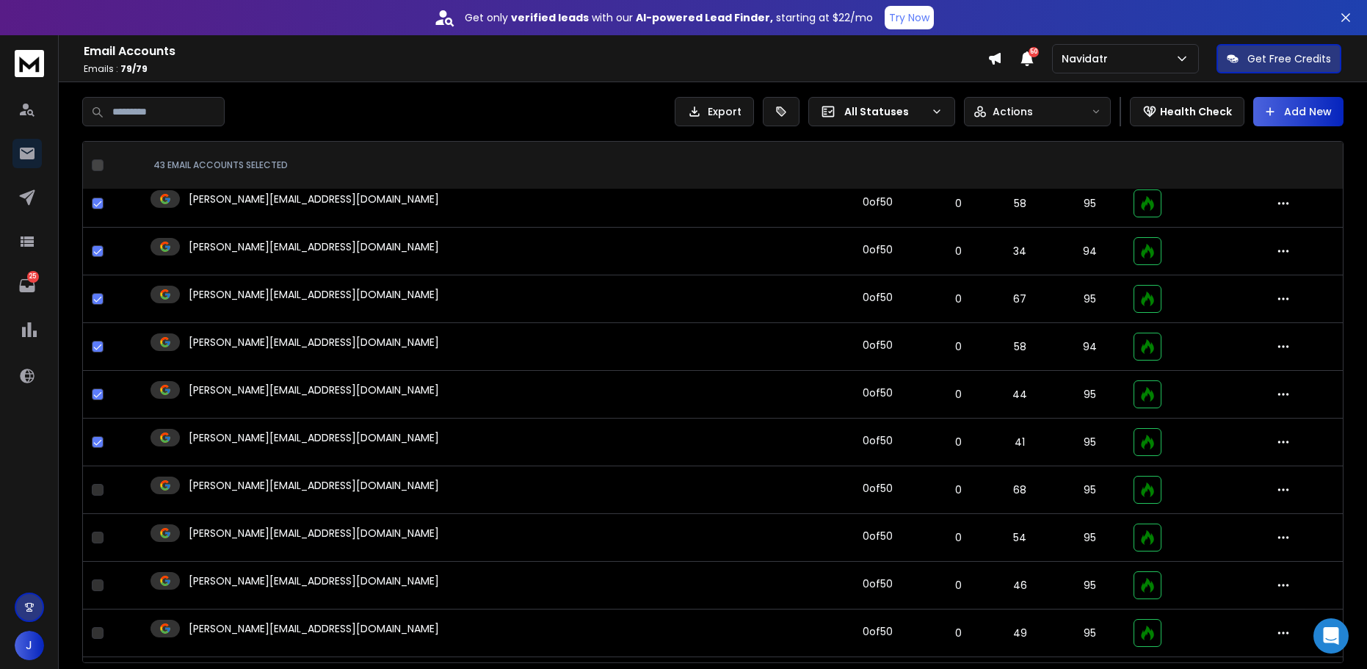
click at [99, 489] on button "button" at bounding box center [98, 490] width 12 height 12
click at [99, 537] on button "button" at bounding box center [98, 538] width 12 height 12
click at [97, 580] on button "button" at bounding box center [98, 585] width 12 height 12
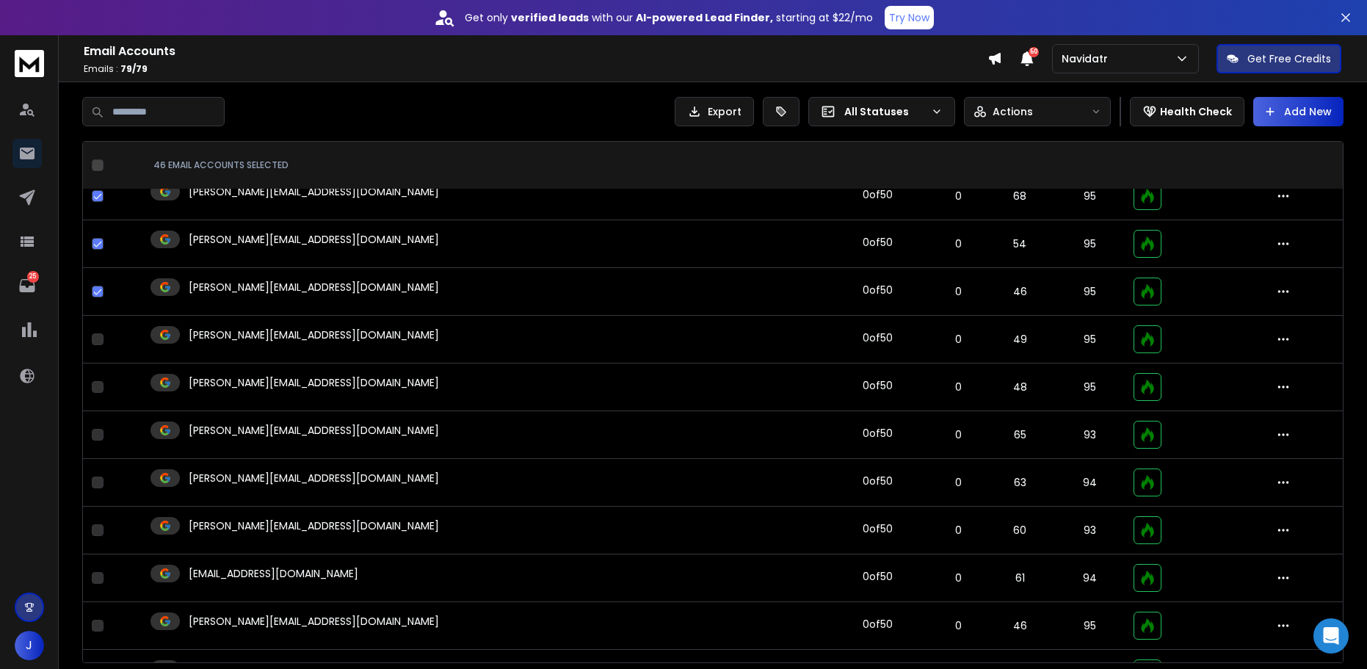
click at [98, 339] on button "button" at bounding box center [98, 339] width 12 height 12
click at [96, 385] on button "button" at bounding box center [98, 387] width 12 height 12
click at [99, 435] on button "button" at bounding box center [98, 435] width 12 height 12
click at [99, 484] on button "button" at bounding box center [98, 482] width 12 height 12
click at [100, 532] on button "button" at bounding box center [98, 530] width 12 height 12
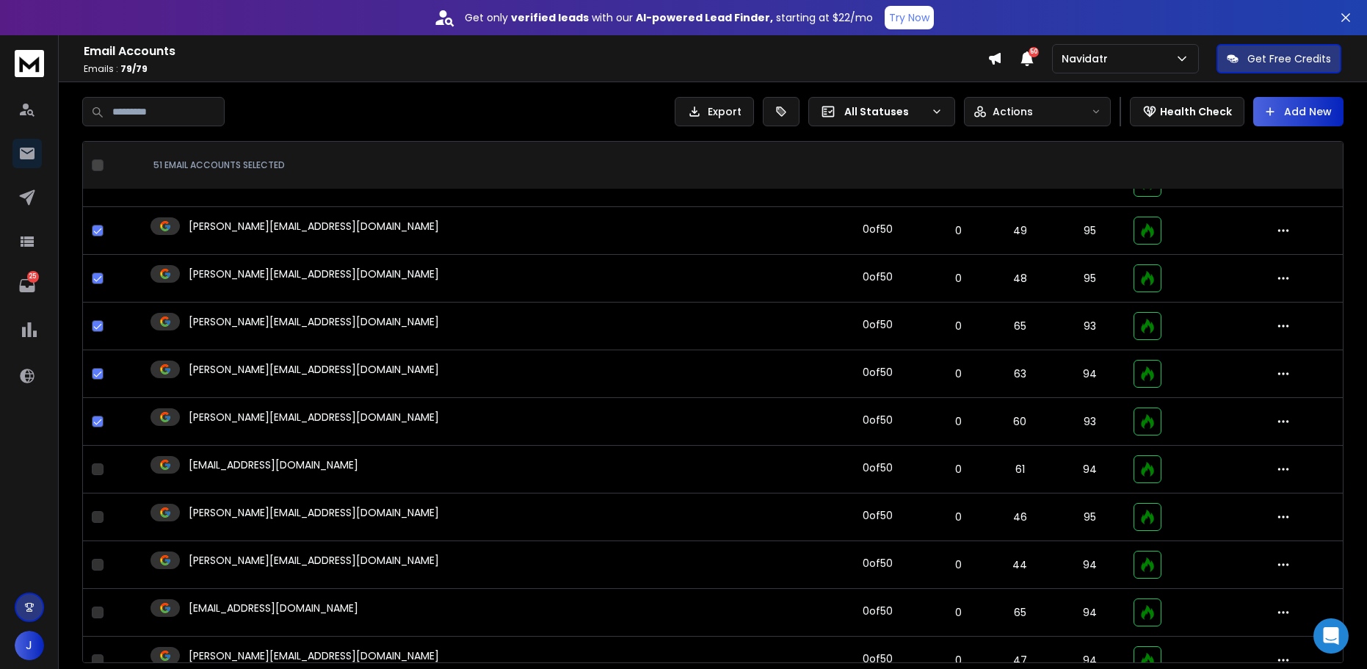
scroll to position [3122, 0]
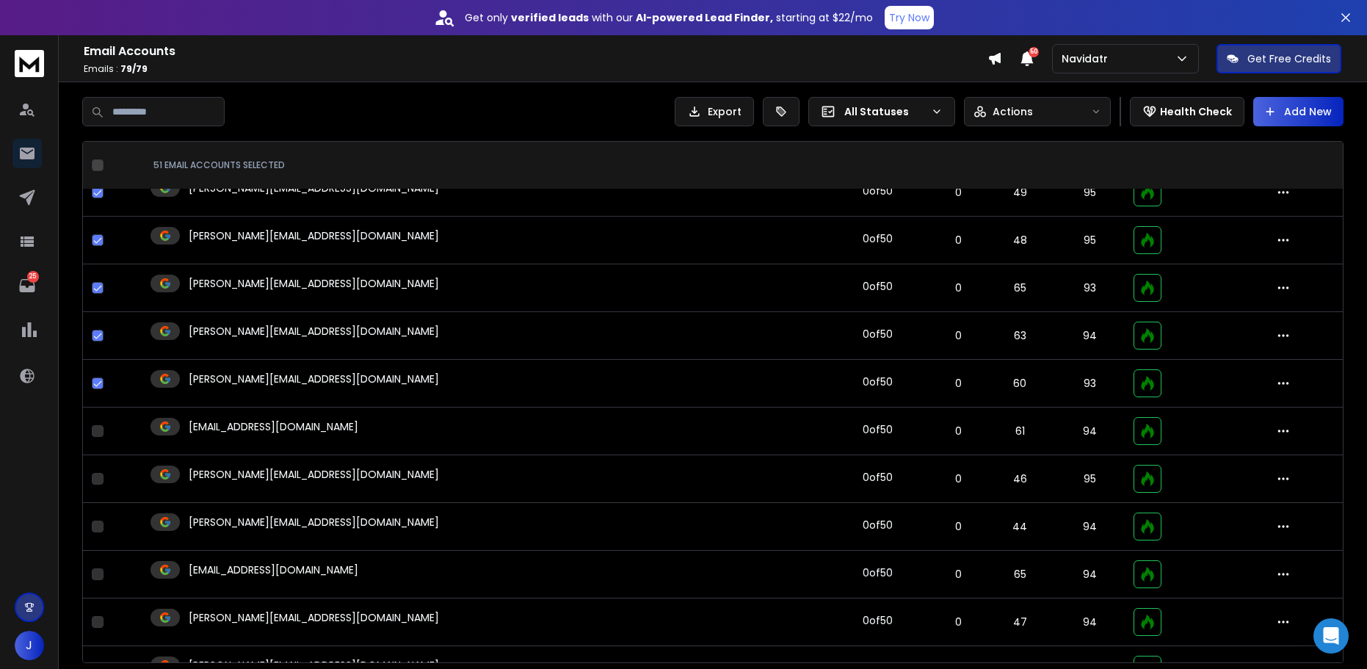
click at [98, 476] on button "button" at bounding box center [98, 479] width 12 height 12
click at [100, 524] on button "button" at bounding box center [98, 527] width 12 height 12
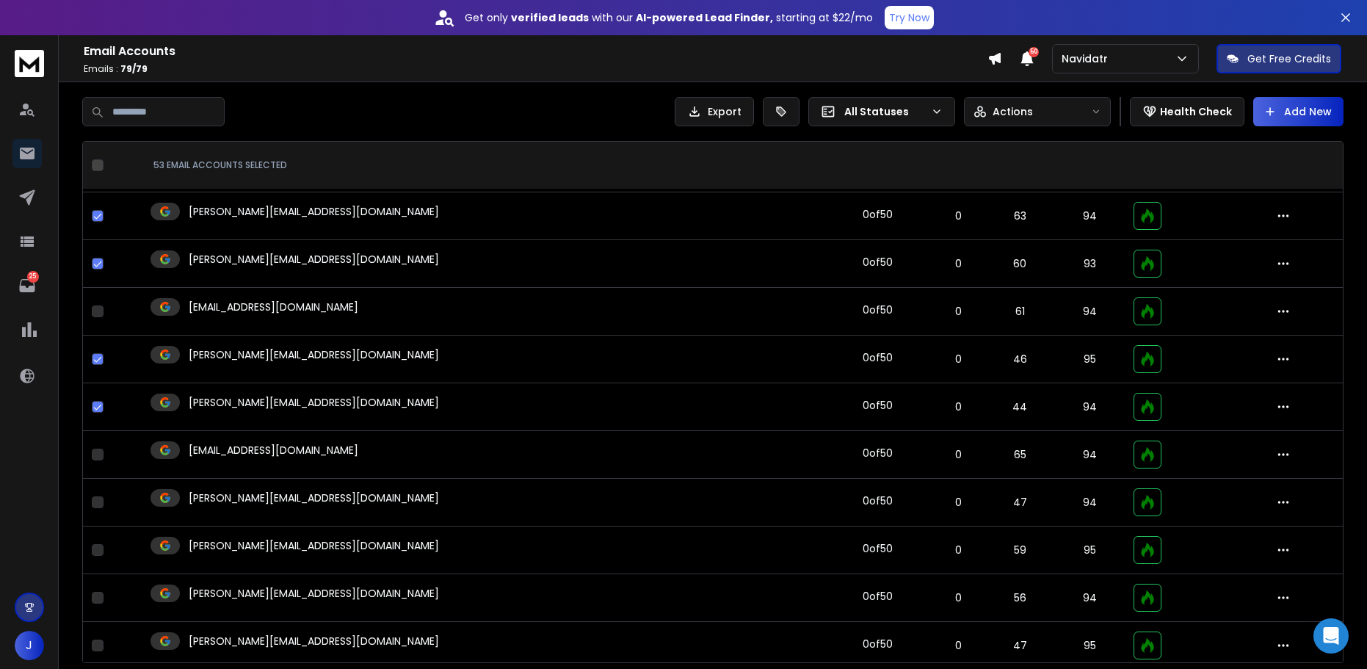
scroll to position [3269, 0]
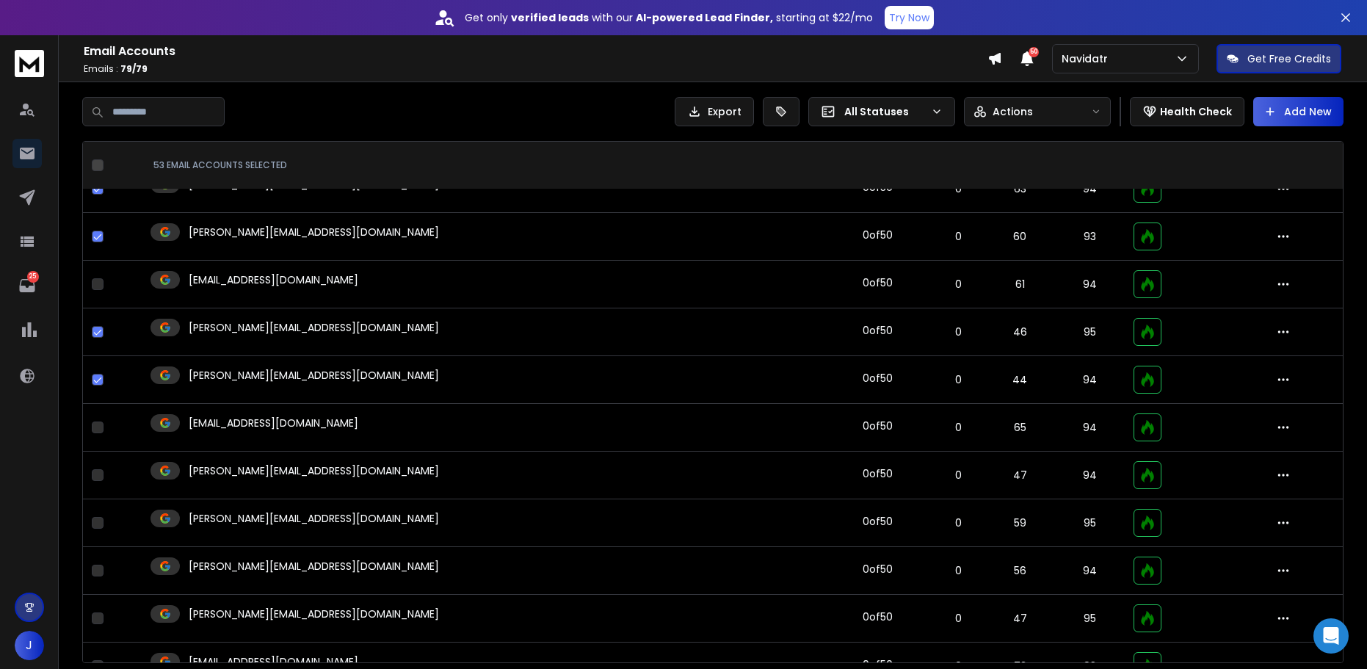
click at [99, 474] on button "button" at bounding box center [98, 475] width 12 height 12
click at [98, 522] on button "button" at bounding box center [98, 523] width 12 height 12
click at [99, 566] on button "button" at bounding box center [98, 571] width 12 height 12
click at [100, 617] on button "button" at bounding box center [98, 618] width 12 height 12
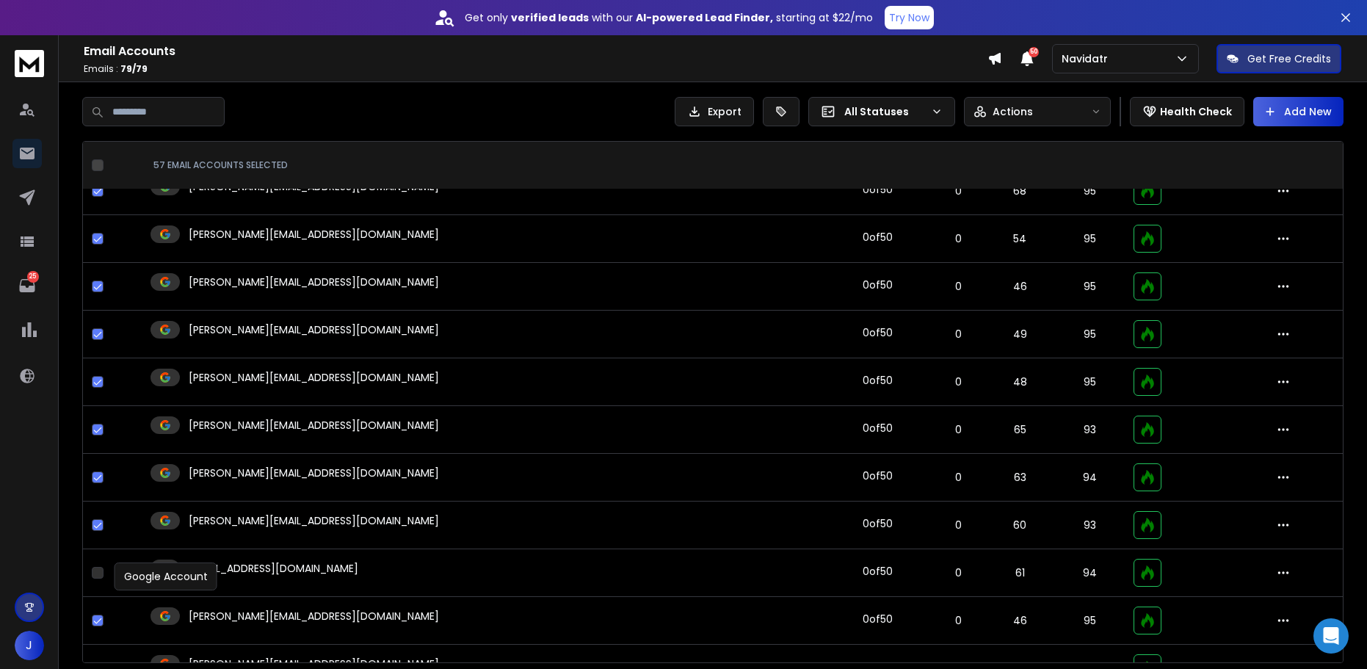
scroll to position [2941, 0]
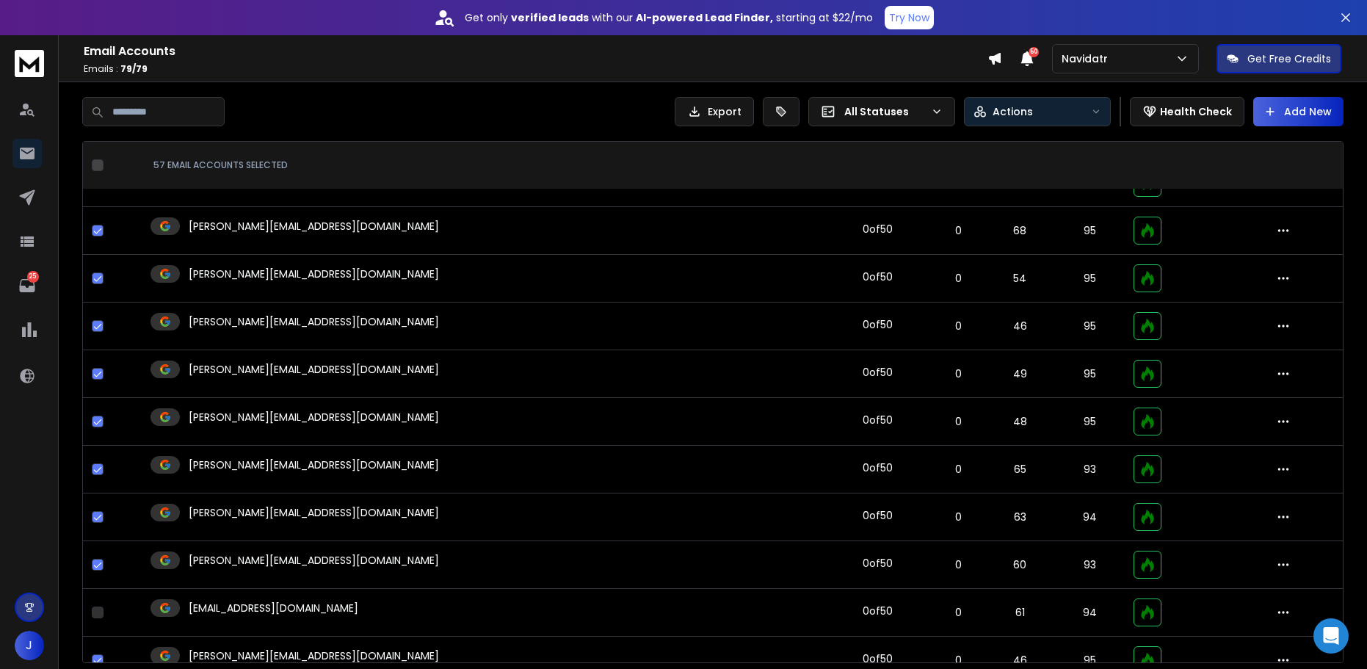
click at [1093, 110] on button "Actions" at bounding box center [1037, 111] width 147 height 29
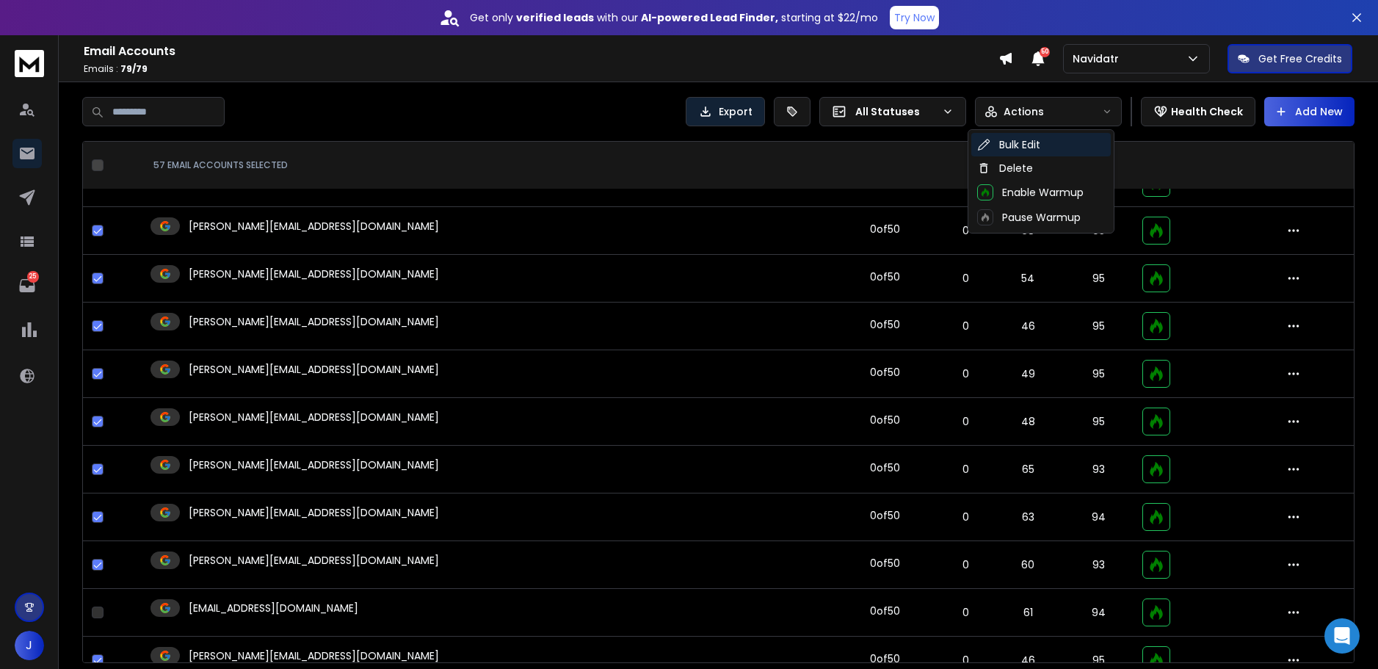
click at [741, 109] on button "Export" at bounding box center [725, 111] width 79 height 29
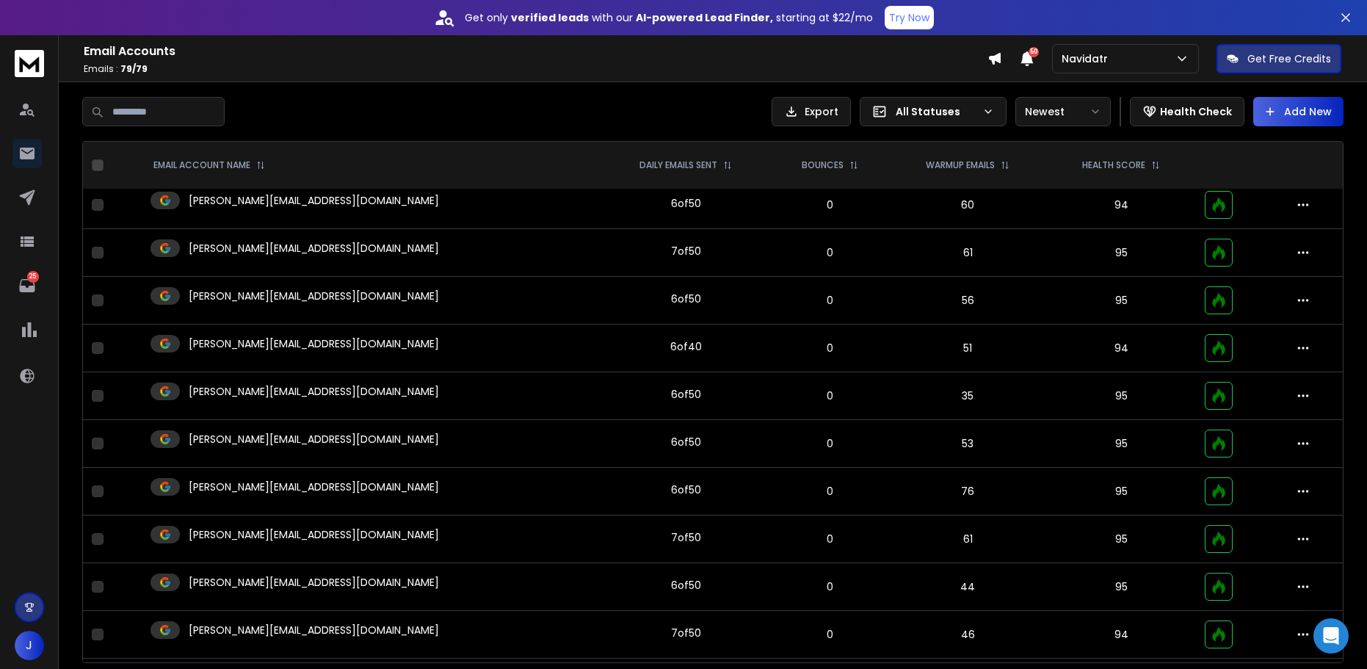
scroll to position [0, 0]
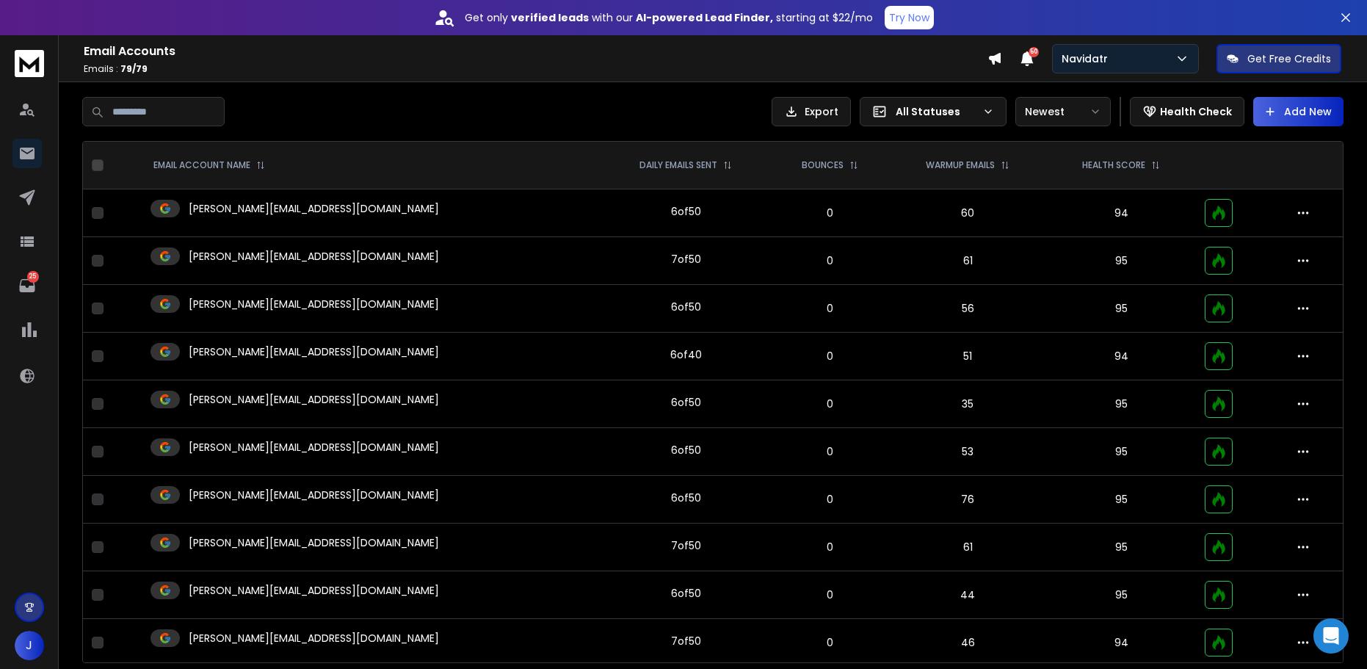
click at [1101, 63] on p "Navidatr" at bounding box center [1088, 58] width 52 height 15
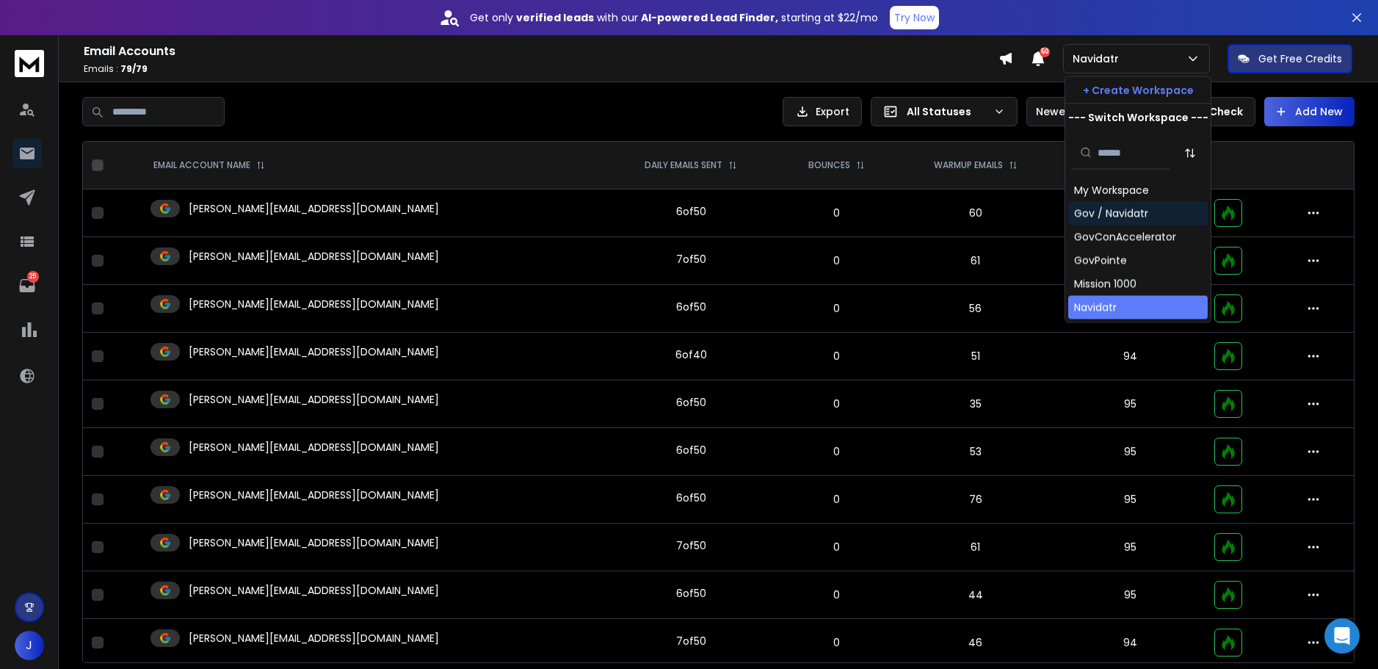
click at [1118, 220] on div "Gov / Navidatr" at bounding box center [1111, 213] width 74 height 15
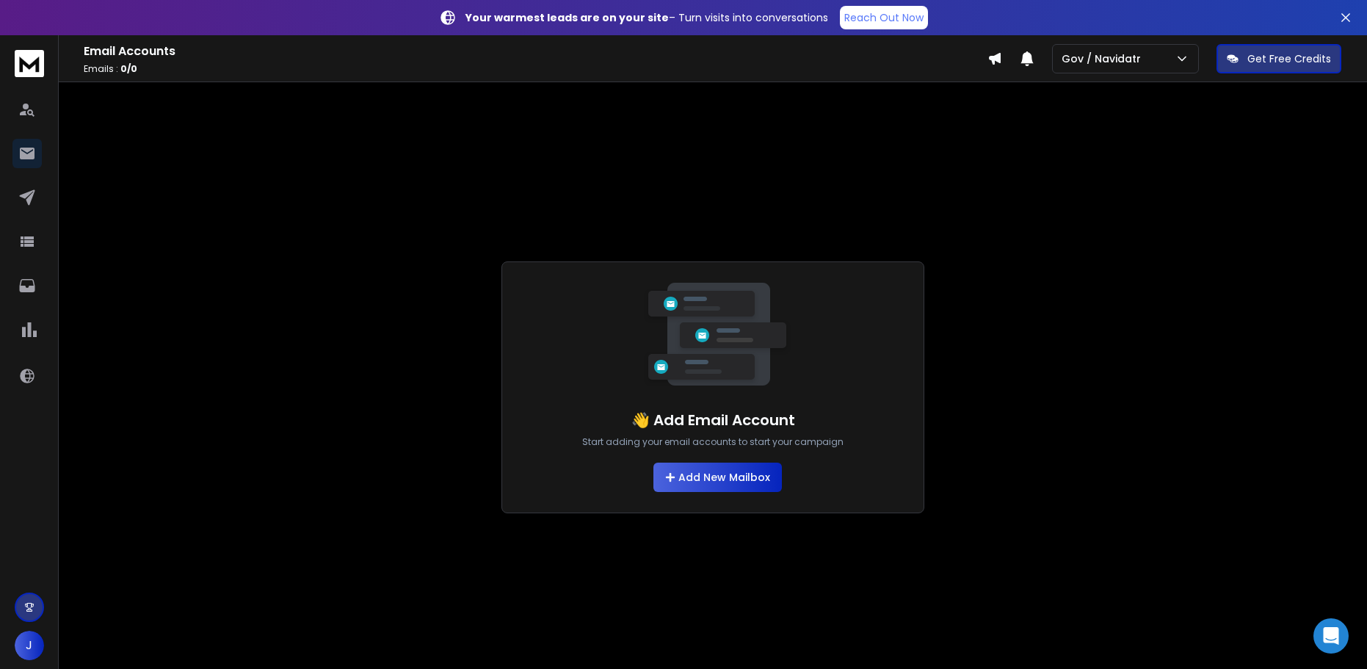
click at [714, 476] on button "Add New Mailbox" at bounding box center [717, 477] width 128 height 29
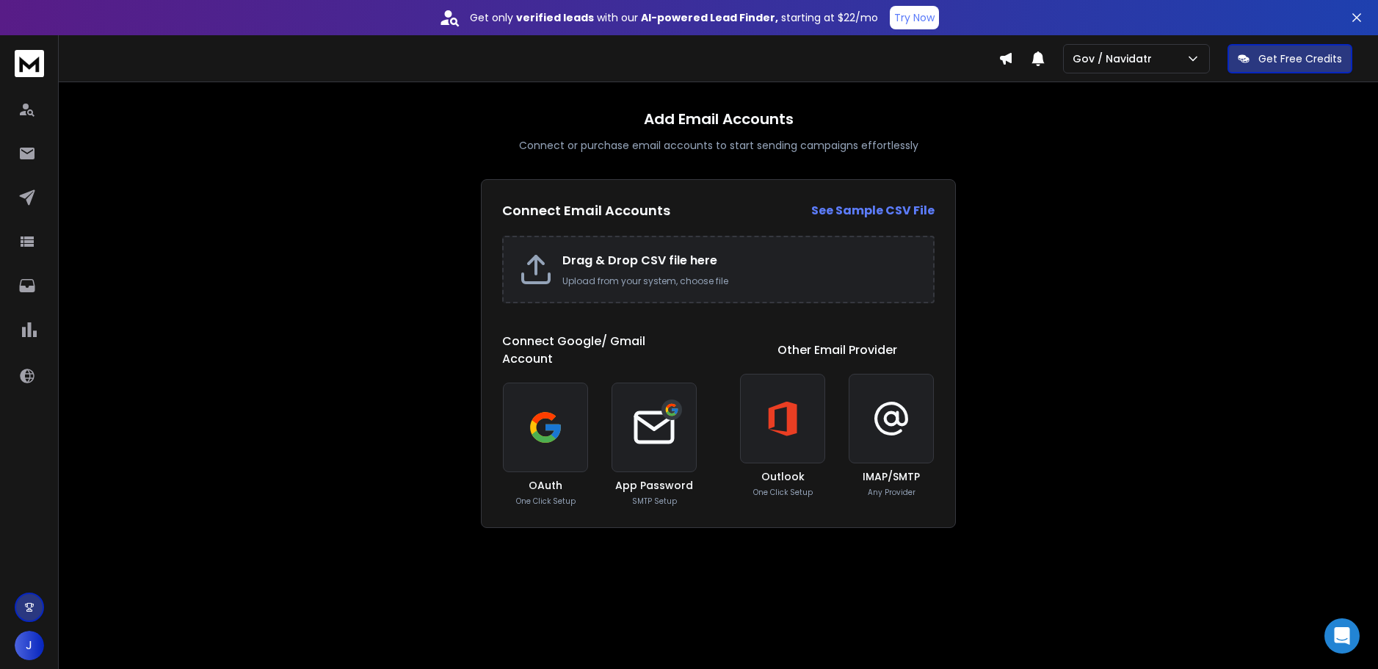
click at [618, 260] on h2 "Drag & Drop CSV file here" at bounding box center [740, 261] width 356 height 18
type input "**********"
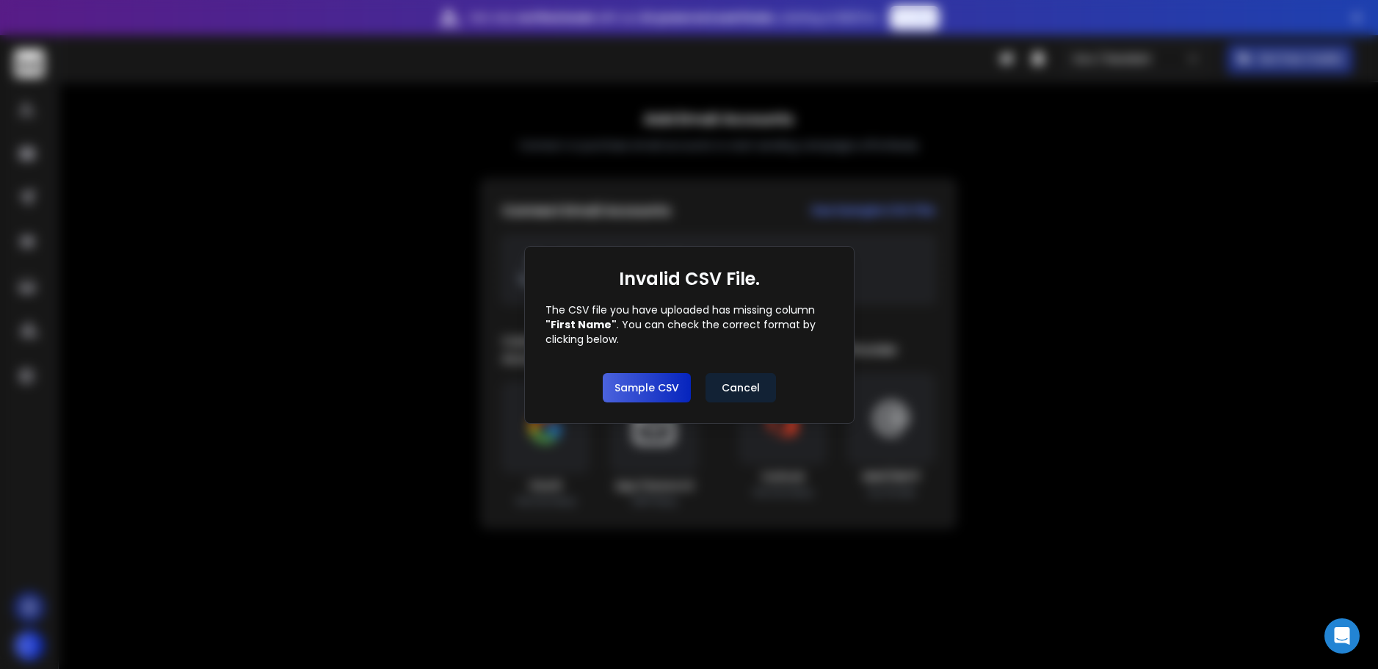
click at [761, 388] on button "Cancel" at bounding box center [741, 387] width 70 height 29
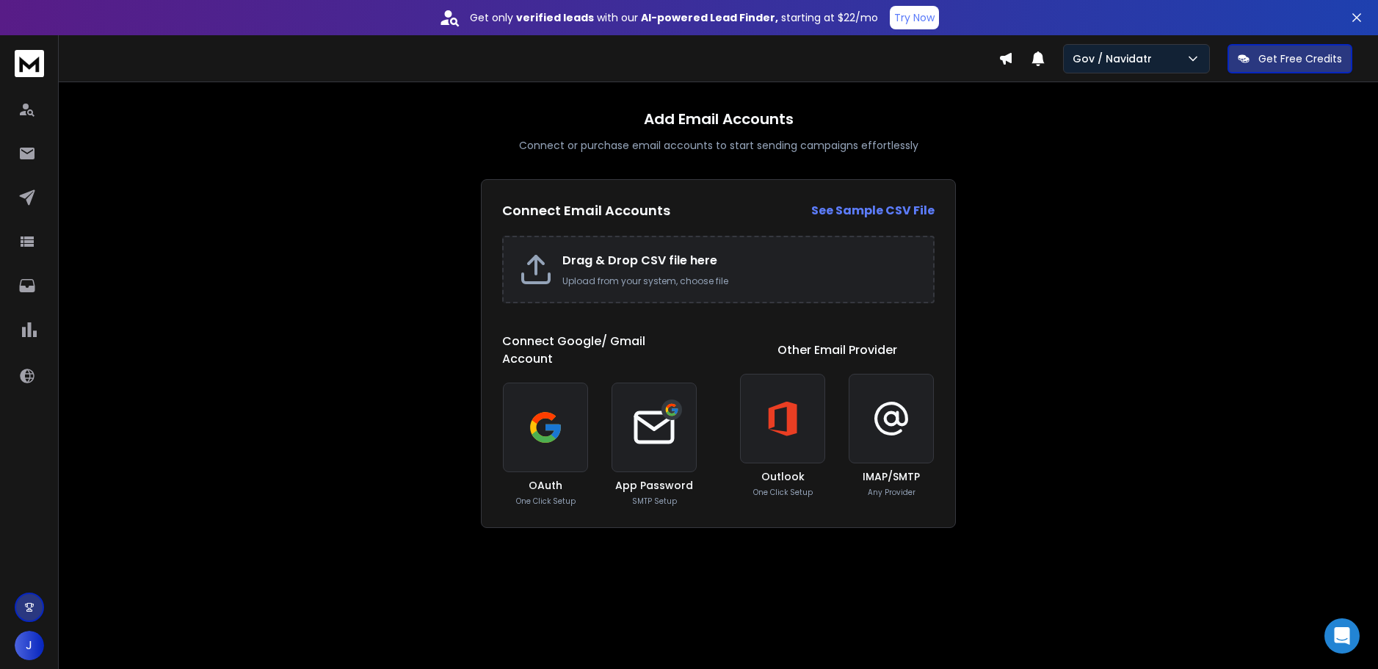
click at [1183, 63] on div "Gov / Navidatr" at bounding box center [1137, 58] width 128 height 15
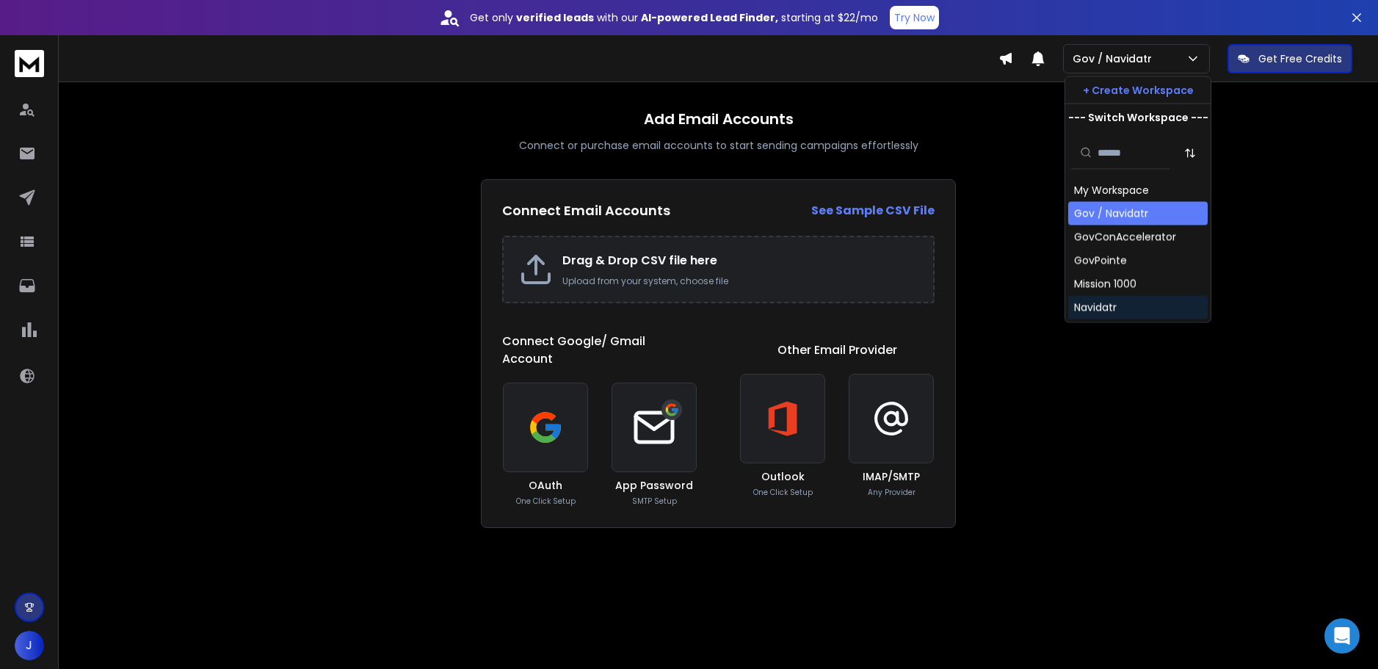
click at [1112, 305] on div "Navidatr" at bounding box center [1095, 307] width 43 height 15
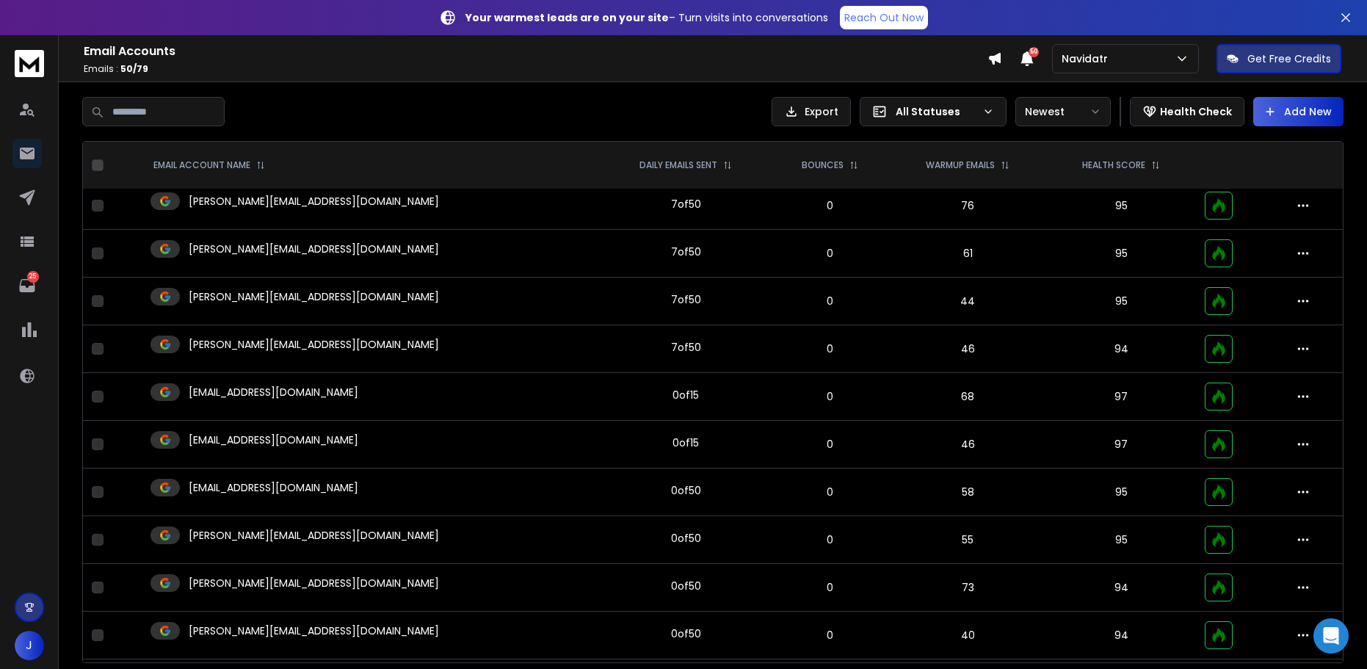
scroll to position [367, 0]
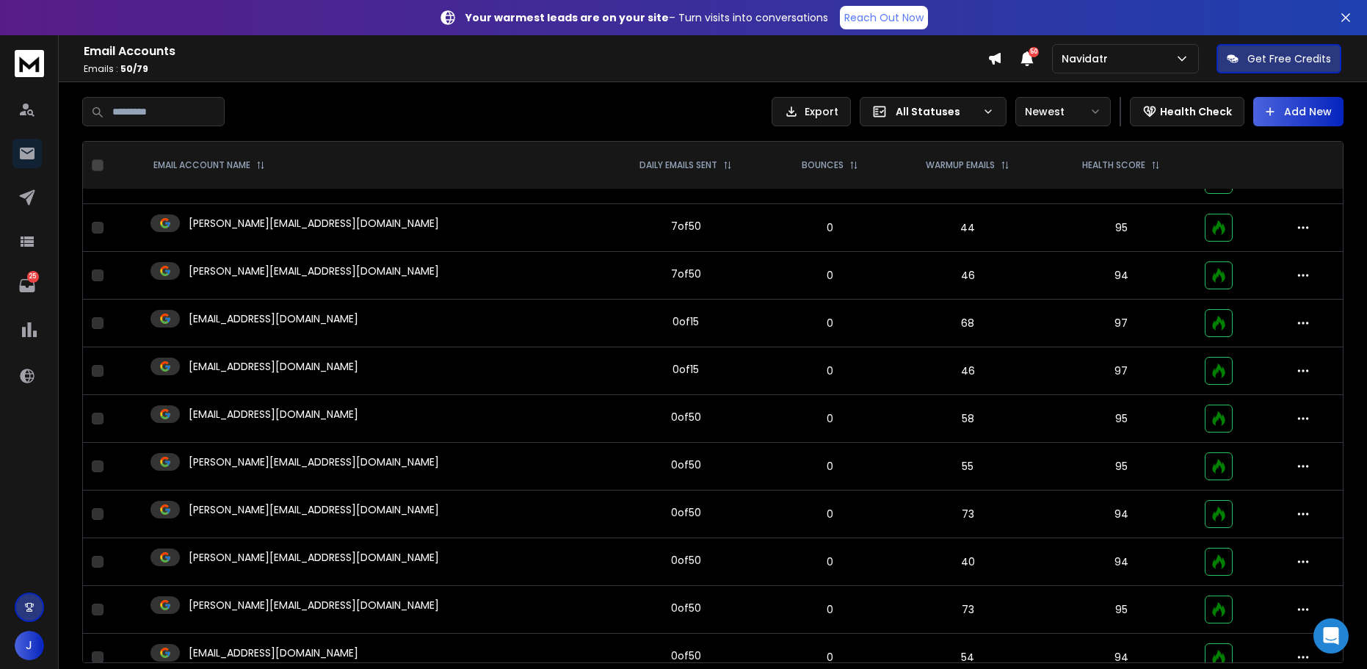
drag, startPoint x: 98, startPoint y: 464, endPoint x: 101, endPoint y: 472, distance: 8.9
click at [98, 464] on button "button" at bounding box center [98, 466] width 12 height 12
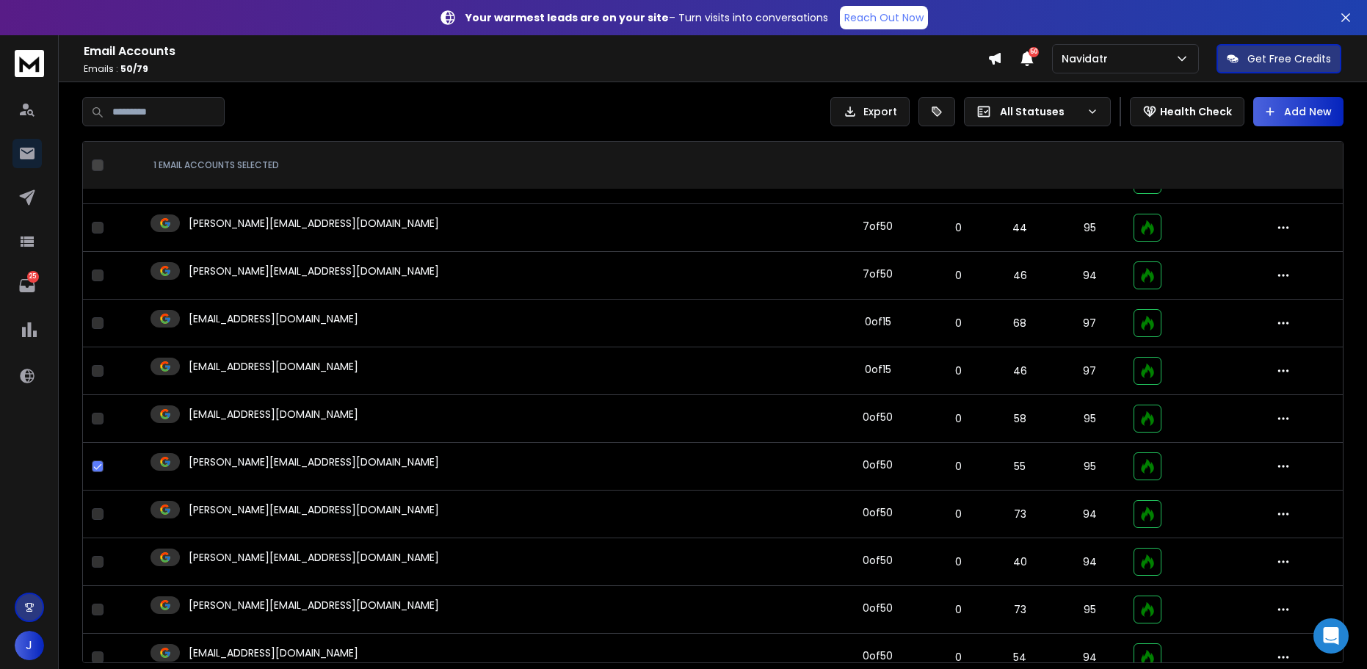
click at [99, 512] on button "button" at bounding box center [98, 514] width 12 height 12
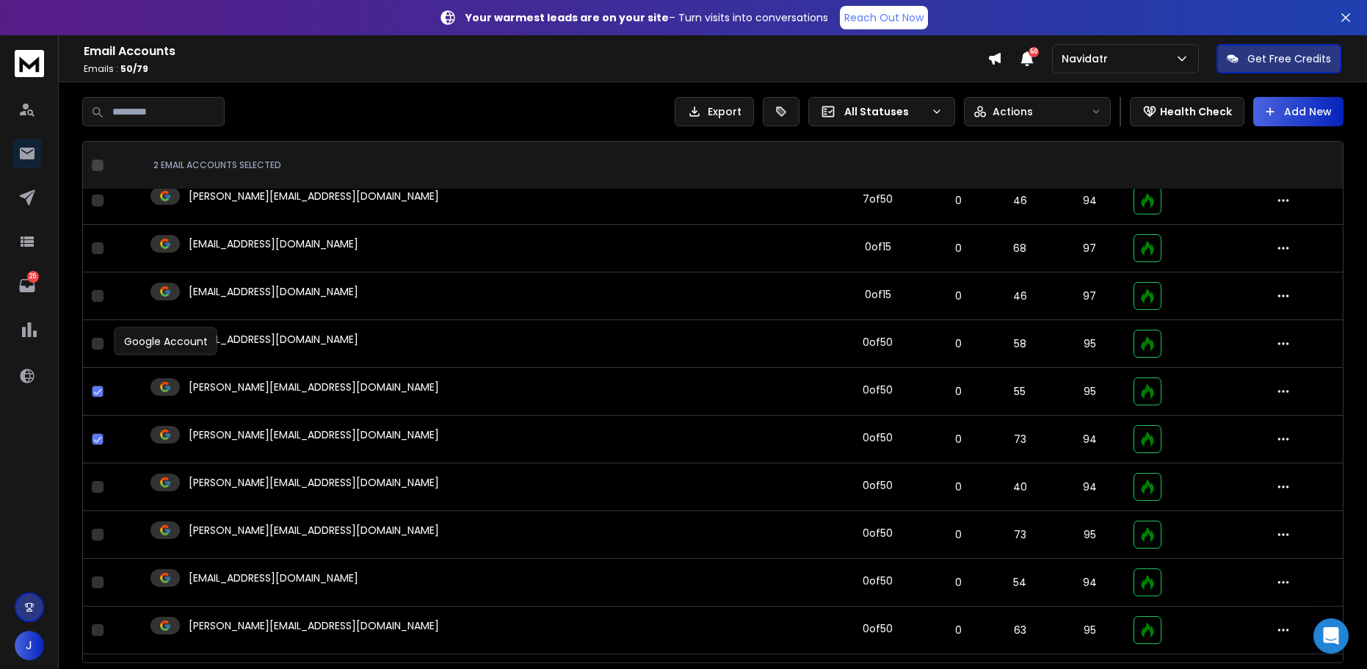
scroll to position [514, 0]
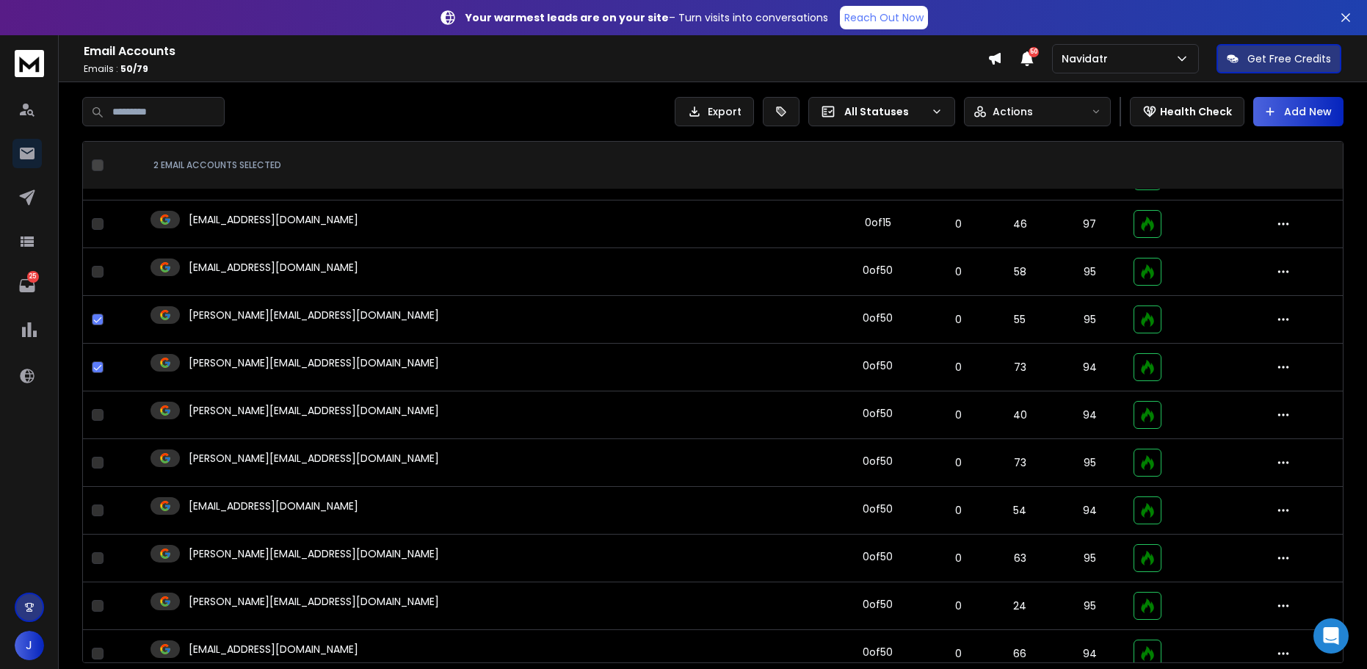
click at [98, 418] on button "button" at bounding box center [98, 415] width 12 height 12
click at [99, 463] on button "button" at bounding box center [98, 463] width 12 height 12
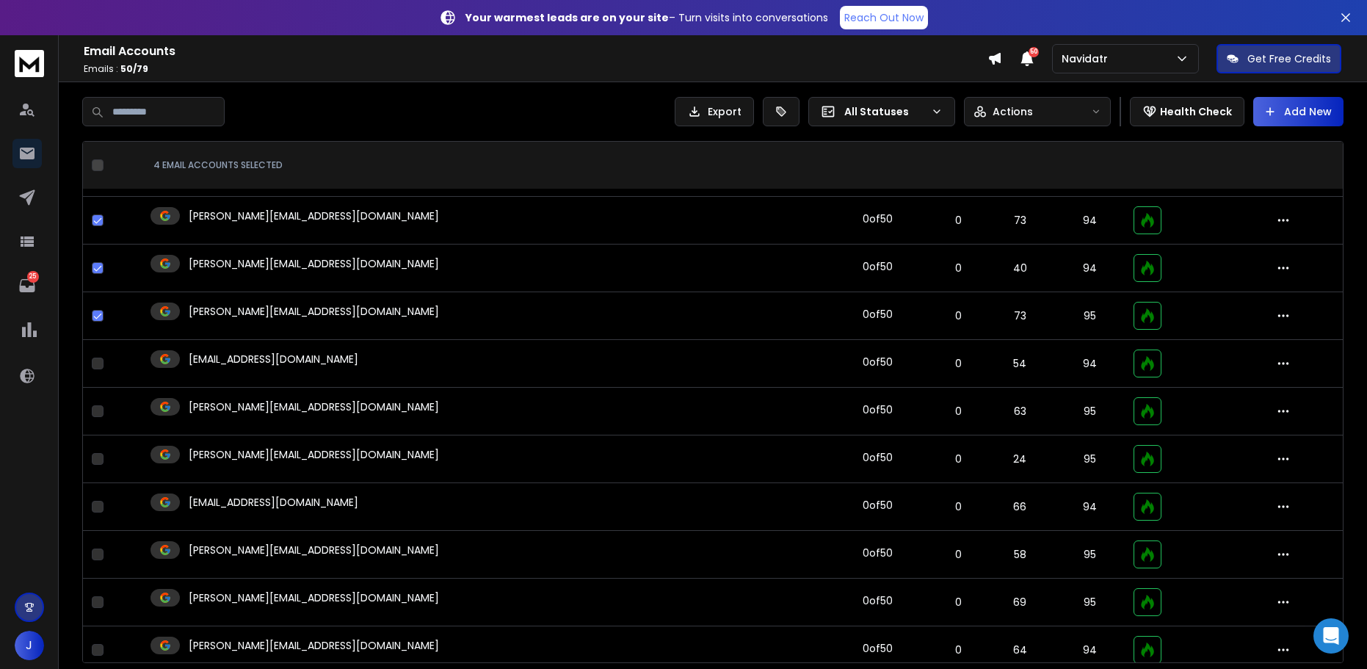
click at [97, 412] on button "button" at bounding box center [98, 411] width 12 height 12
click at [99, 460] on button "button" at bounding box center [98, 459] width 12 height 12
click at [100, 552] on button "button" at bounding box center [98, 554] width 12 height 12
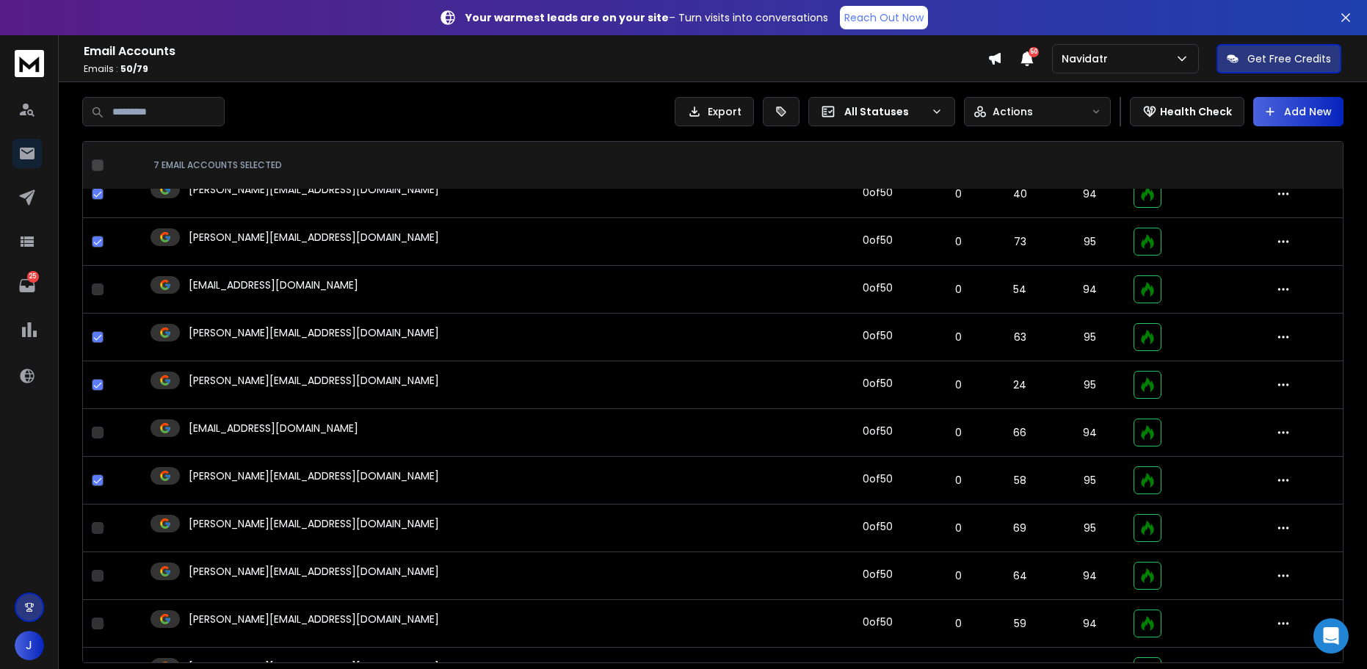
scroll to position [734, 0]
click at [98, 521] on td at bounding box center [112, 529] width 59 height 48
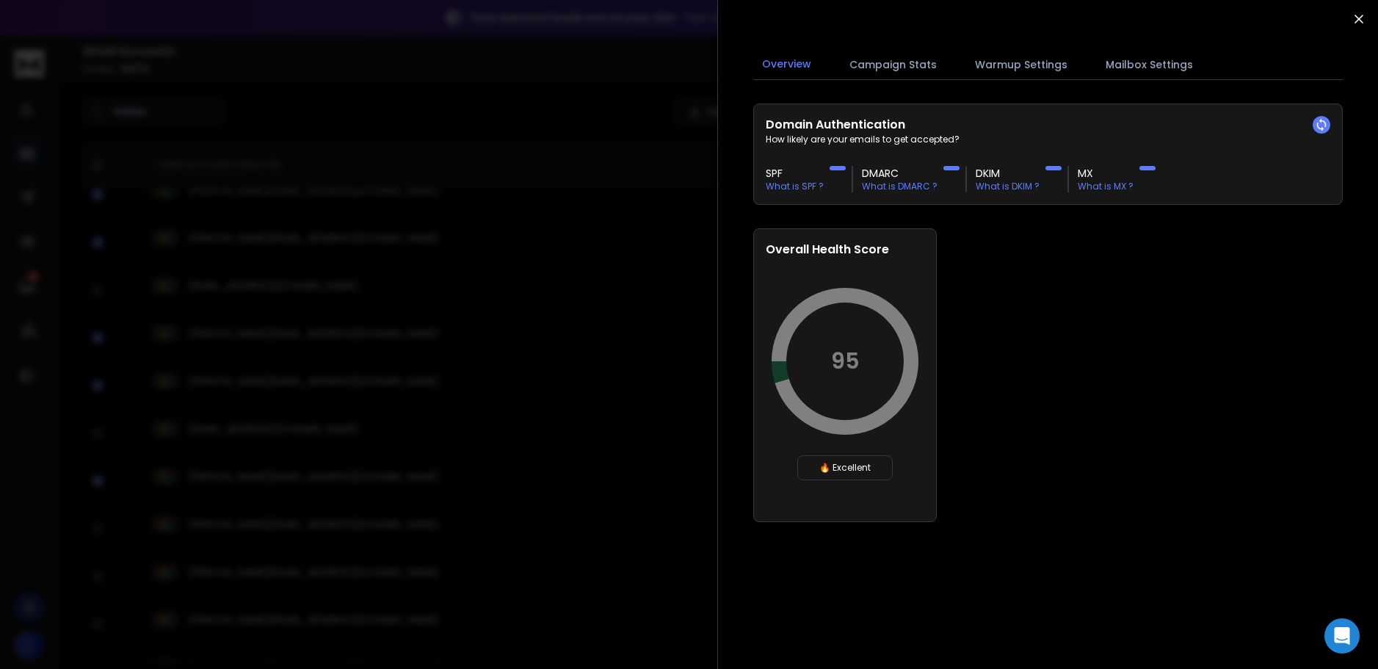
click at [1355, 18] on icon "button" at bounding box center [1359, 19] width 15 height 15
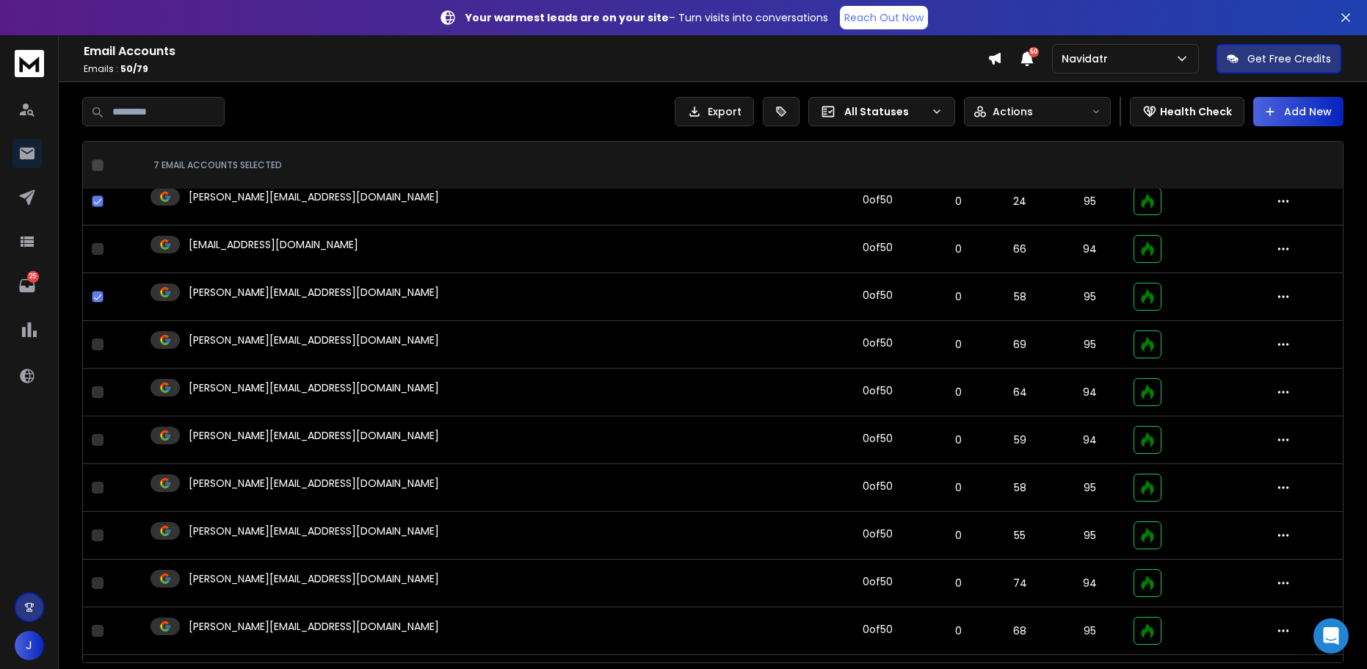
scroll to position [954, 0]
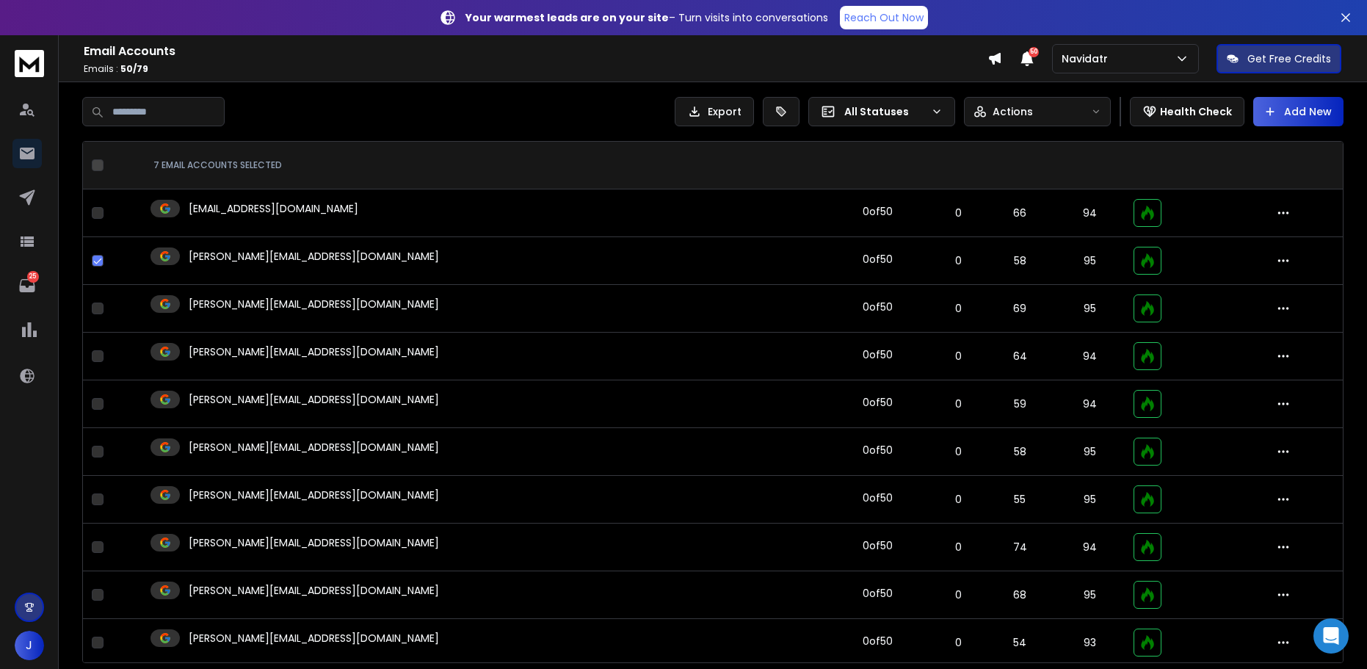
click at [99, 303] on button "button" at bounding box center [98, 308] width 12 height 12
click at [94, 357] on button "button" at bounding box center [98, 356] width 12 height 12
click at [98, 407] on button "button" at bounding box center [98, 404] width 12 height 12
click at [100, 453] on button "button" at bounding box center [98, 452] width 12 height 12
click at [101, 504] on button "button" at bounding box center [98, 499] width 12 height 12
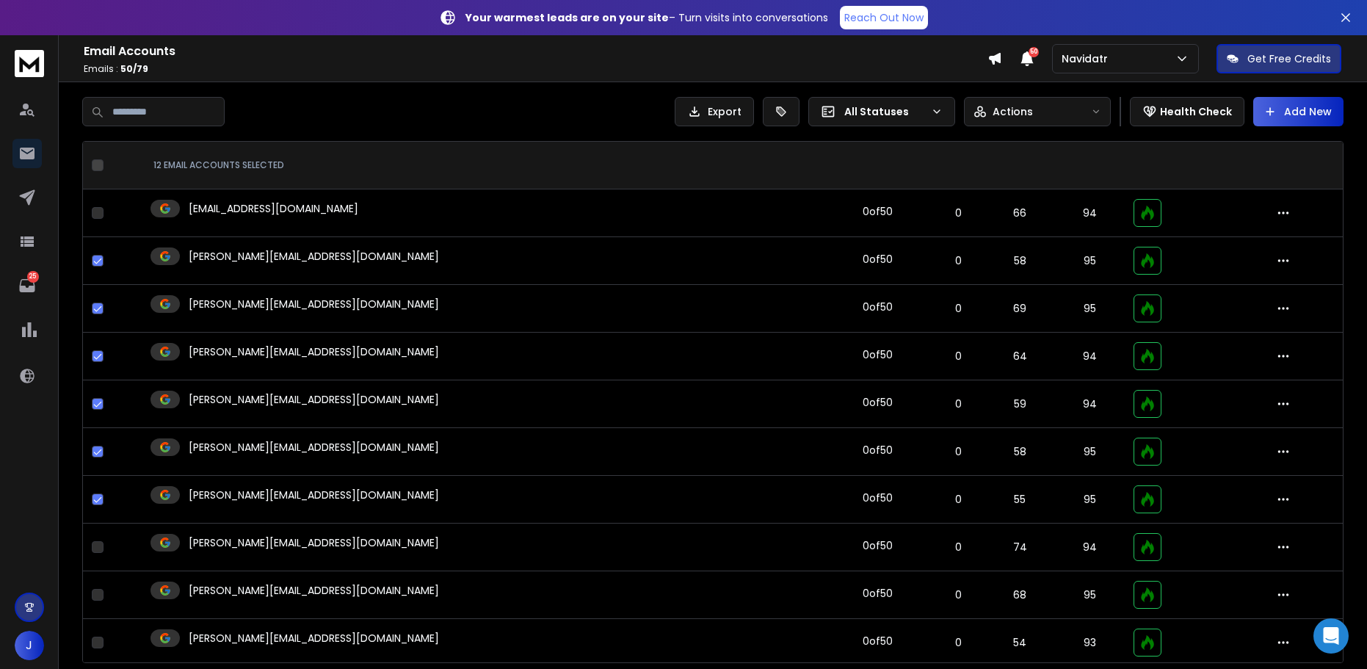
click at [99, 544] on button "button" at bounding box center [98, 547] width 12 height 12
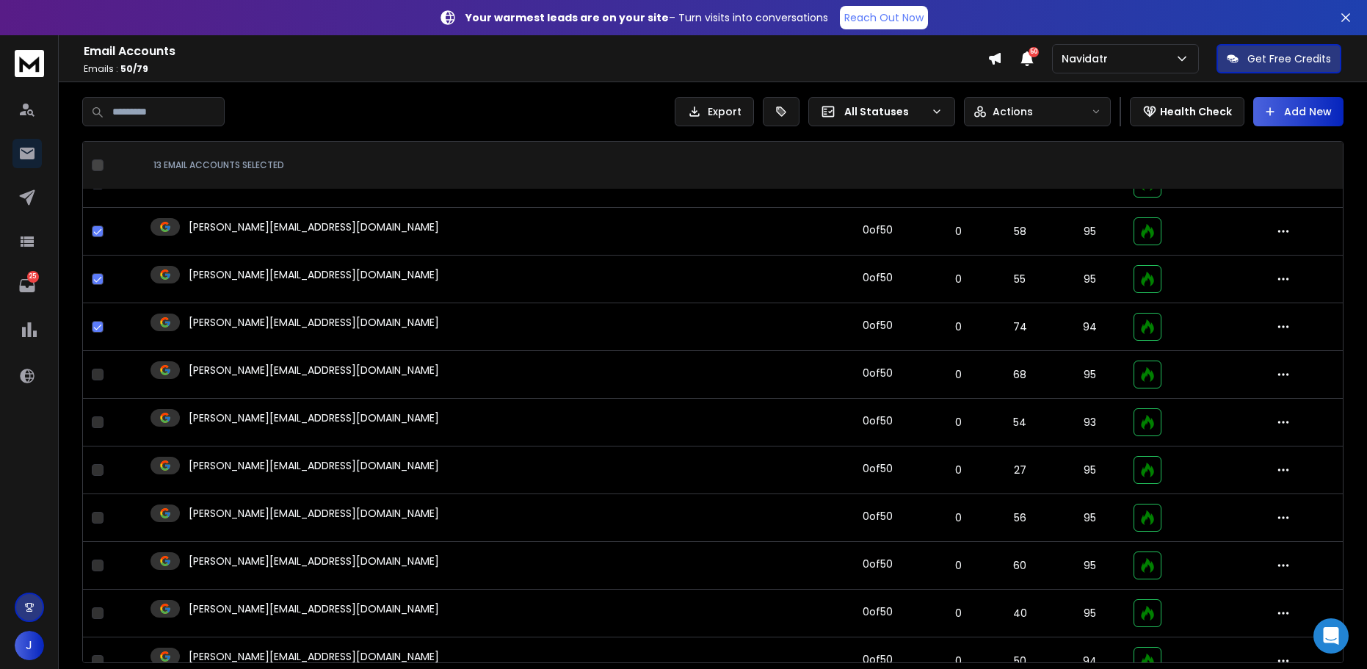
click at [98, 371] on button "button" at bounding box center [98, 375] width 12 height 12
click at [97, 424] on button "button" at bounding box center [98, 422] width 12 height 12
click at [95, 472] on button "button" at bounding box center [98, 470] width 12 height 12
click at [97, 515] on button "button" at bounding box center [98, 518] width 12 height 12
click at [97, 568] on button "button" at bounding box center [98, 565] width 12 height 12
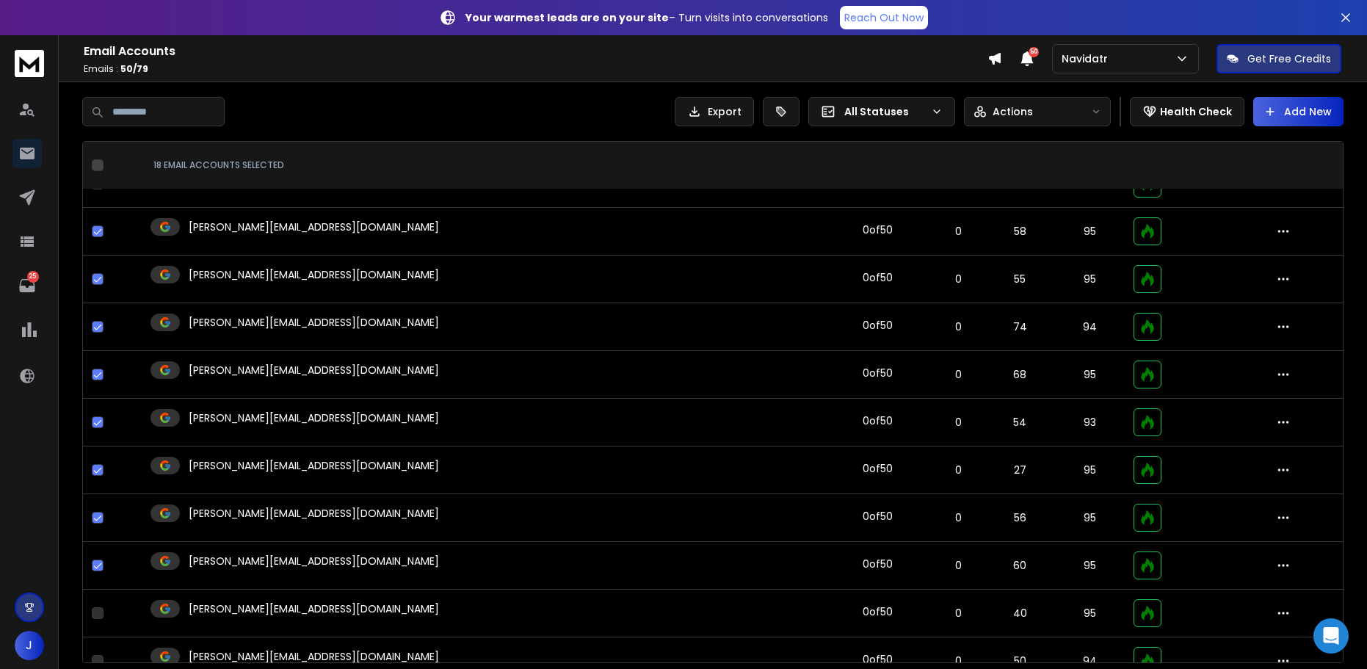
click at [101, 612] on button "button" at bounding box center [98, 613] width 12 height 12
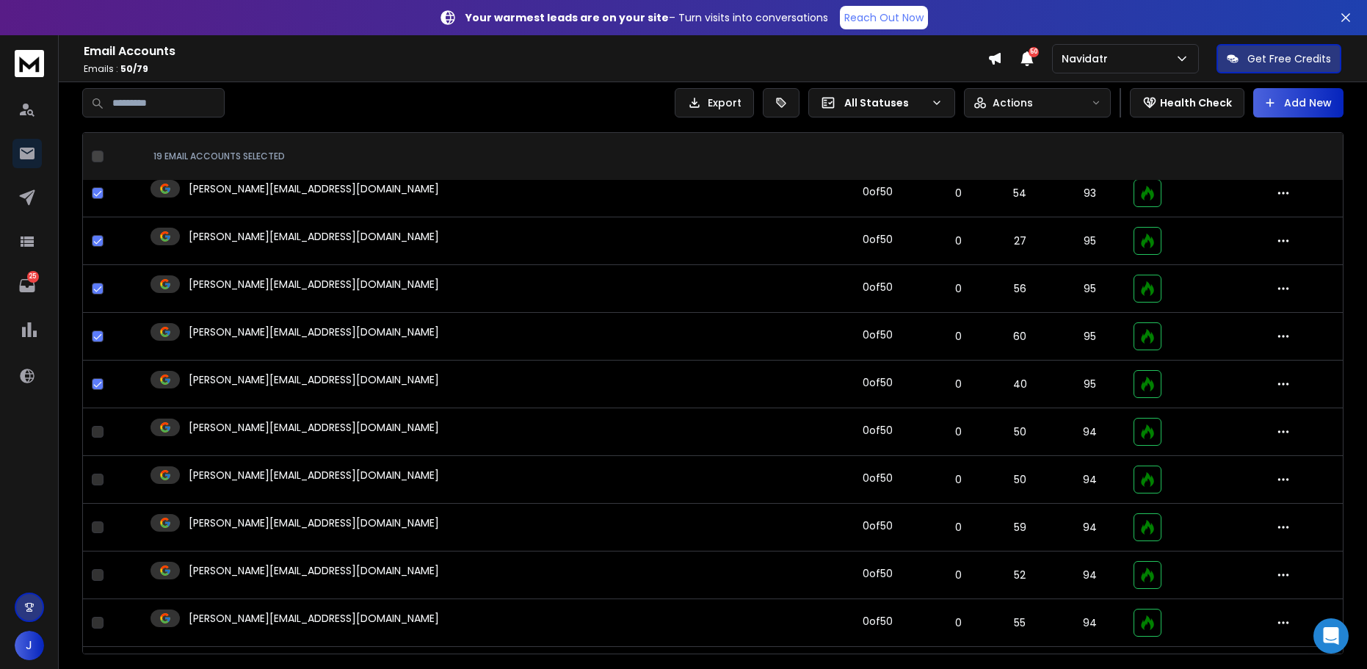
scroll to position [1468, 0]
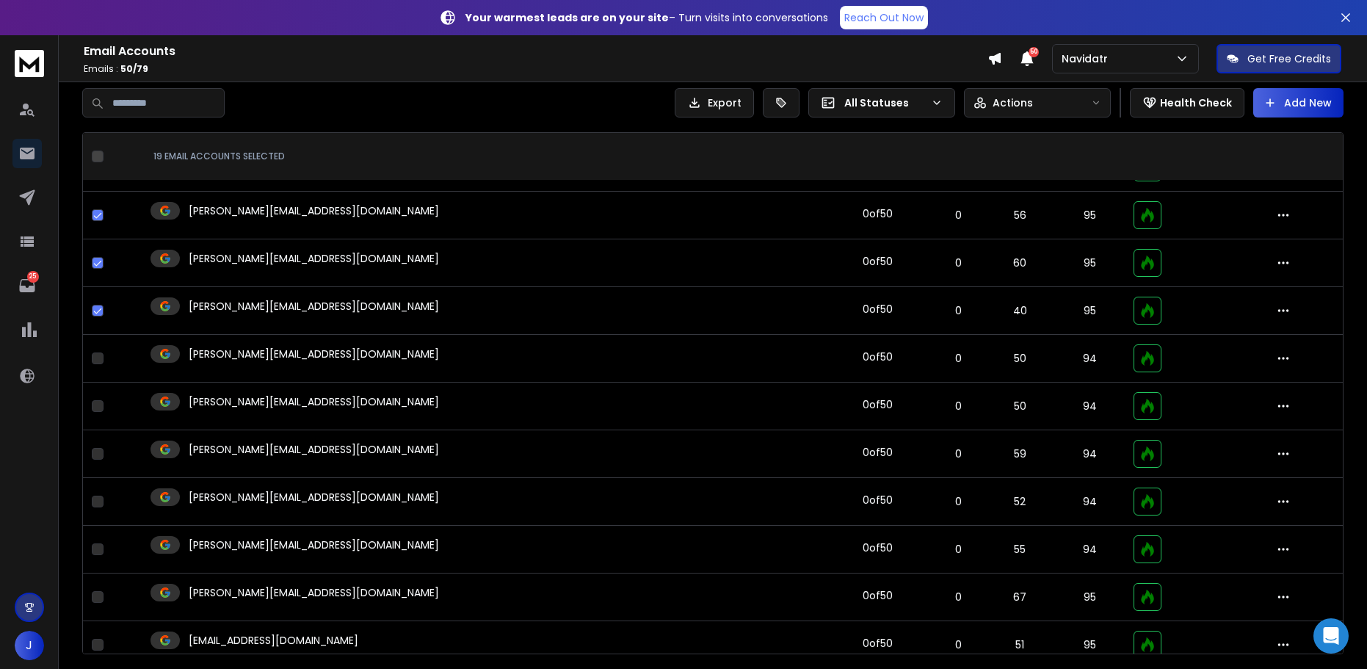
click at [101, 357] on button "button" at bounding box center [98, 358] width 12 height 12
click at [98, 407] on button "button" at bounding box center [98, 406] width 12 height 12
click at [96, 457] on button "button" at bounding box center [98, 454] width 12 height 12
click at [101, 499] on button "button" at bounding box center [98, 502] width 12 height 12
click at [99, 548] on button "button" at bounding box center [98, 549] width 12 height 12
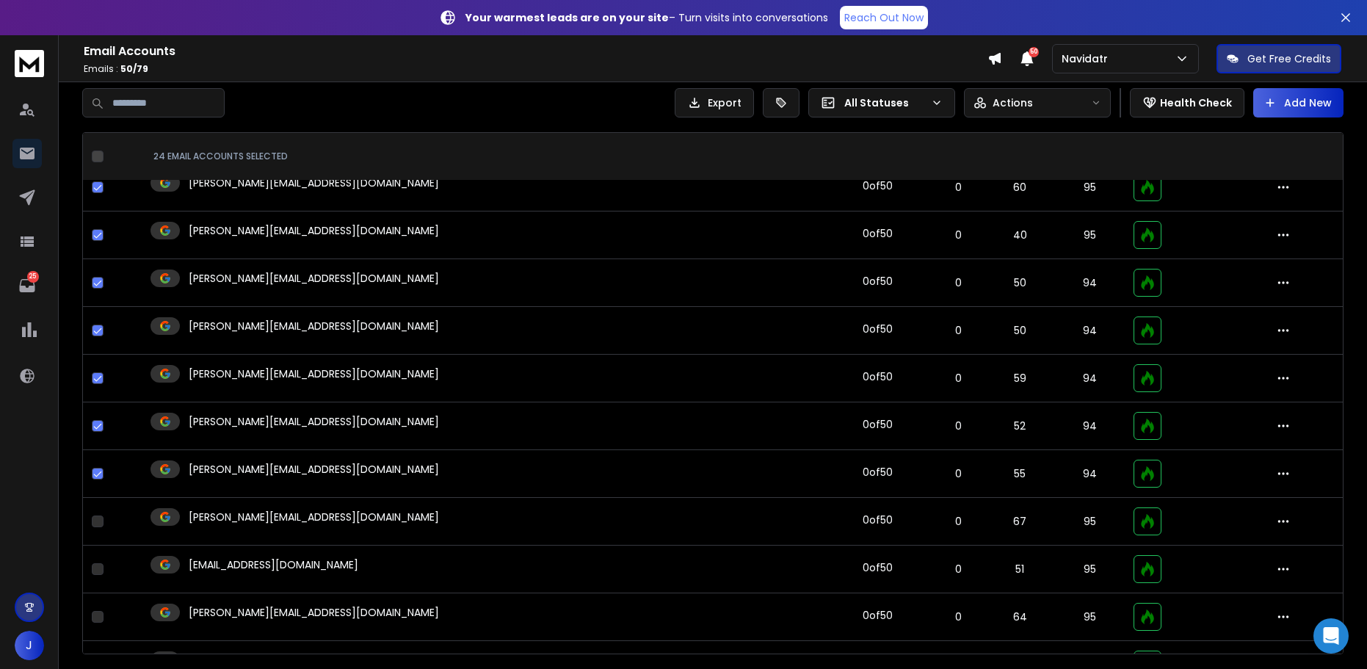
scroll to position [1615, 0]
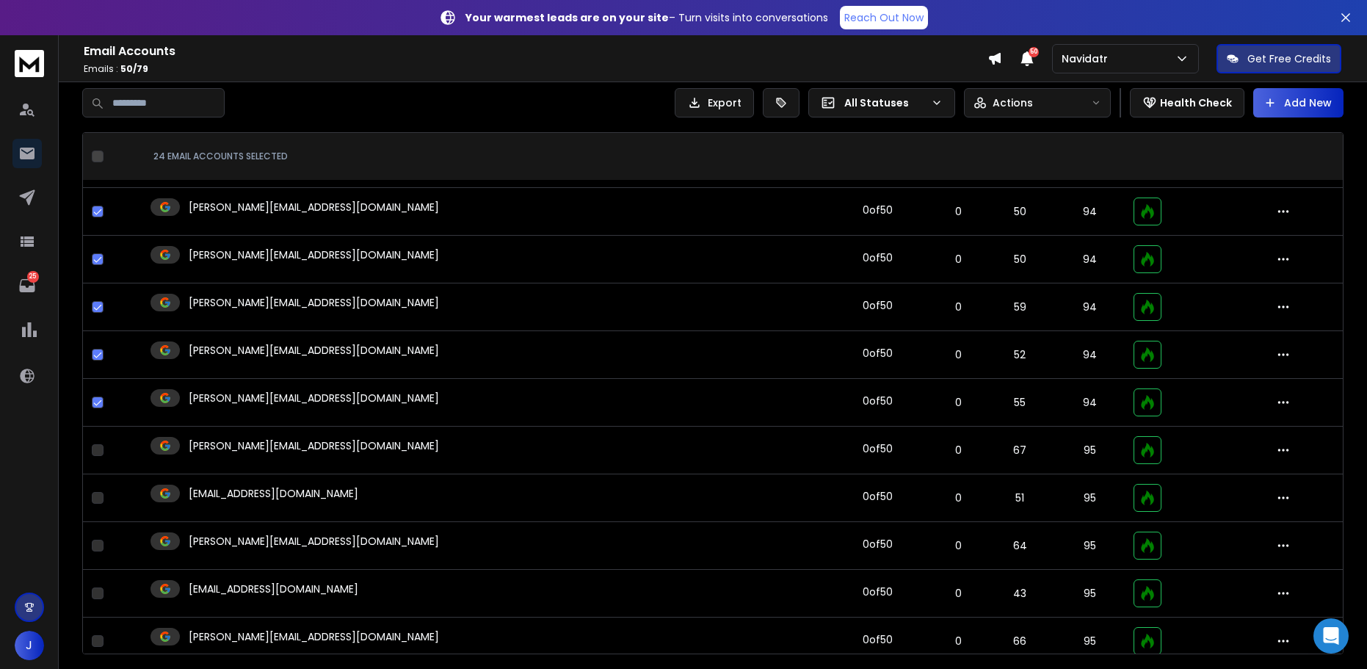
click at [99, 449] on button "button" at bounding box center [98, 450] width 12 height 12
click at [98, 541] on button "button" at bounding box center [98, 546] width 12 height 12
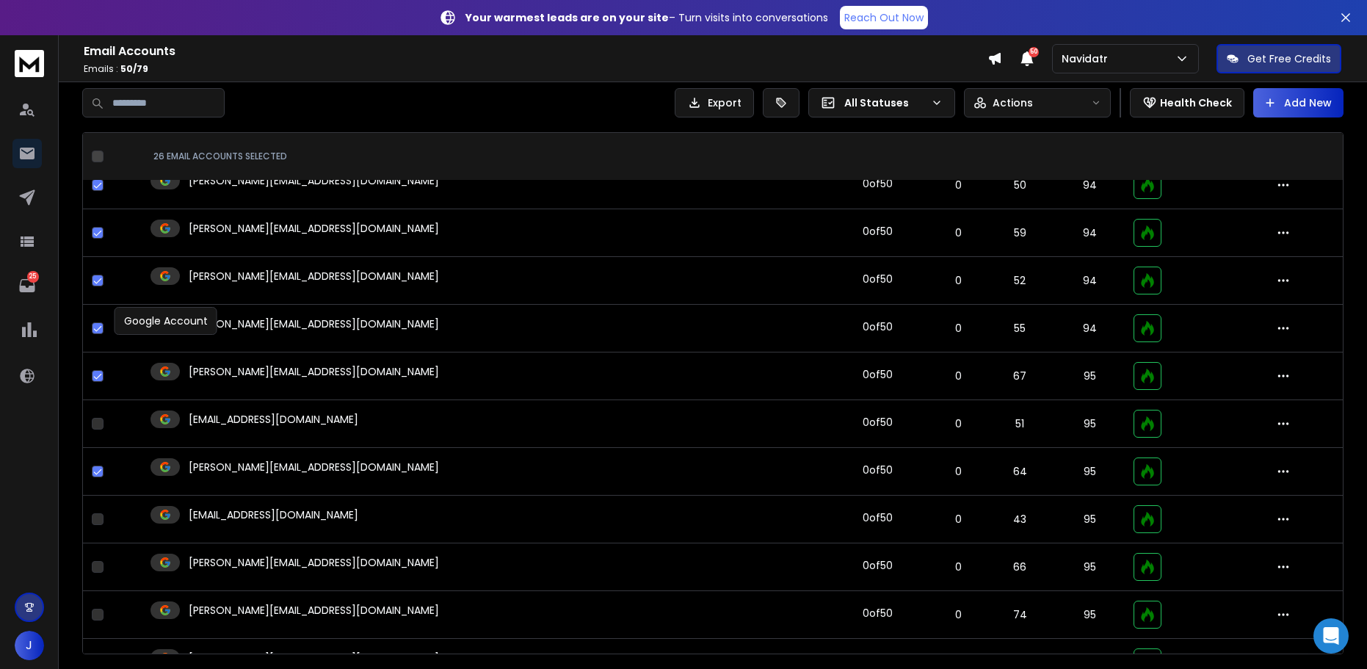
scroll to position [1762, 0]
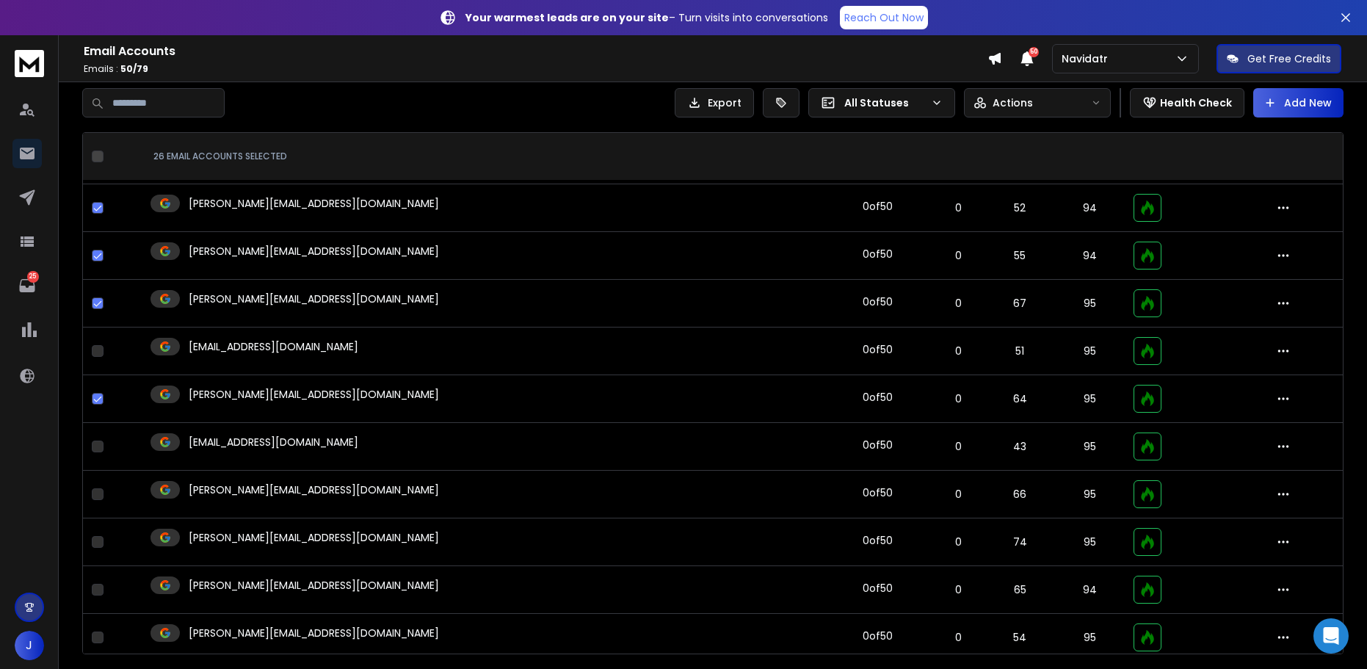
click at [98, 496] on button "button" at bounding box center [98, 494] width 12 height 12
click at [98, 543] on button "button" at bounding box center [98, 542] width 12 height 12
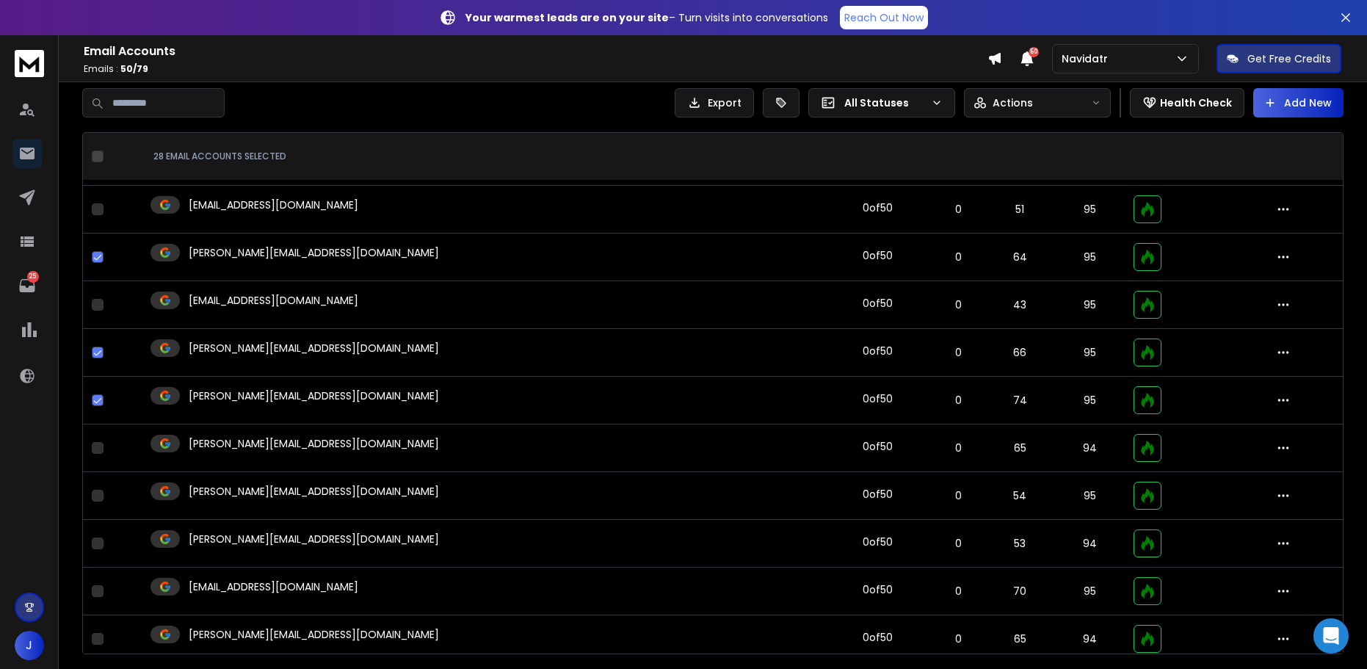
scroll to position [1909, 0]
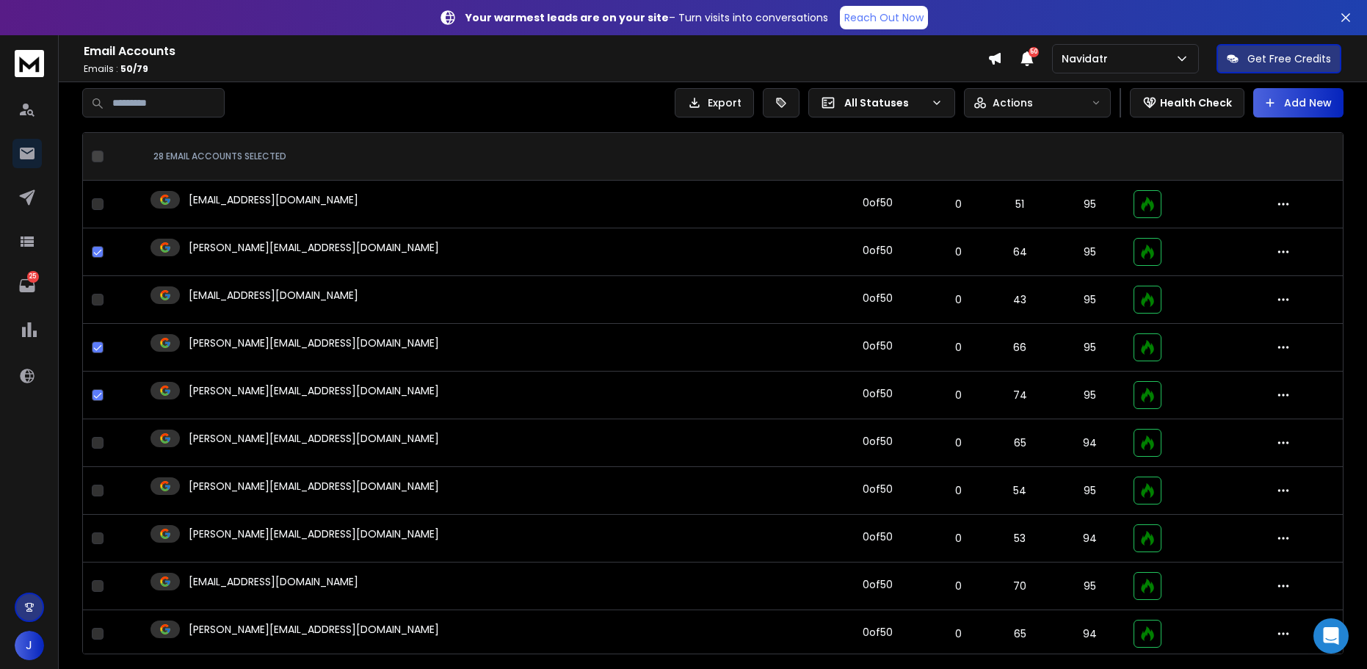
click at [98, 443] on button "button" at bounding box center [98, 443] width 12 height 12
click at [100, 489] on button "button" at bounding box center [98, 491] width 12 height 12
click at [101, 534] on button "button" at bounding box center [98, 538] width 12 height 12
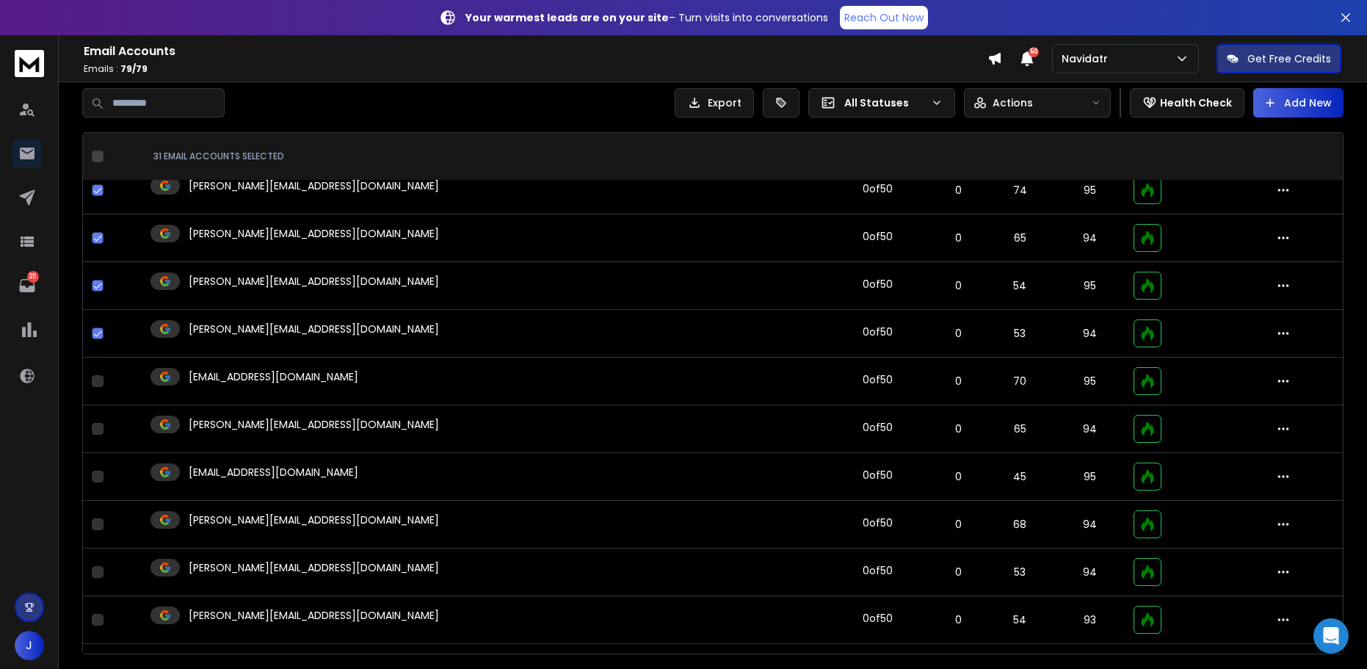
scroll to position [2168, 0]
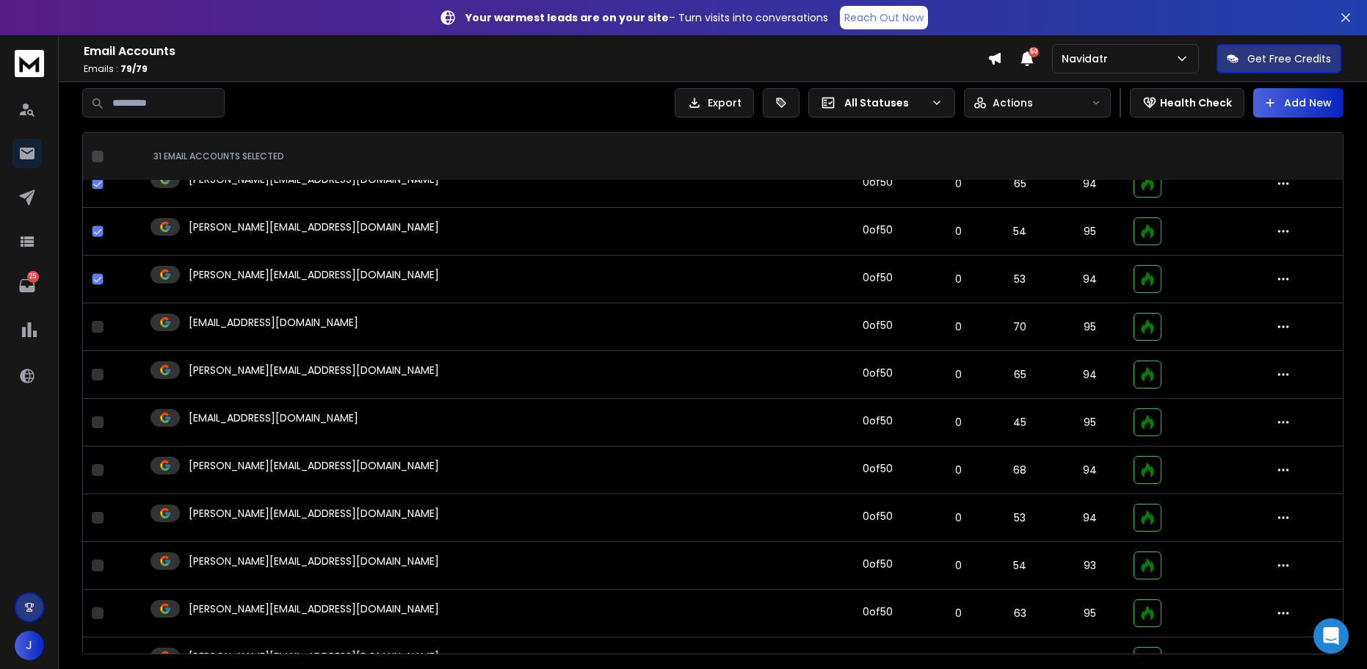
click at [98, 373] on button "button" at bounding box center [98, 375] width 12 height 12
click at [95, 469] on button "button" at bounding box center [98, 470] width 12 height 12
click at [98, 517] on button "button" at bounding box center [98, 518] width 12 height 12
click at [99, 565] on button "button" at bounding box center [98, 565] width 12 height 12
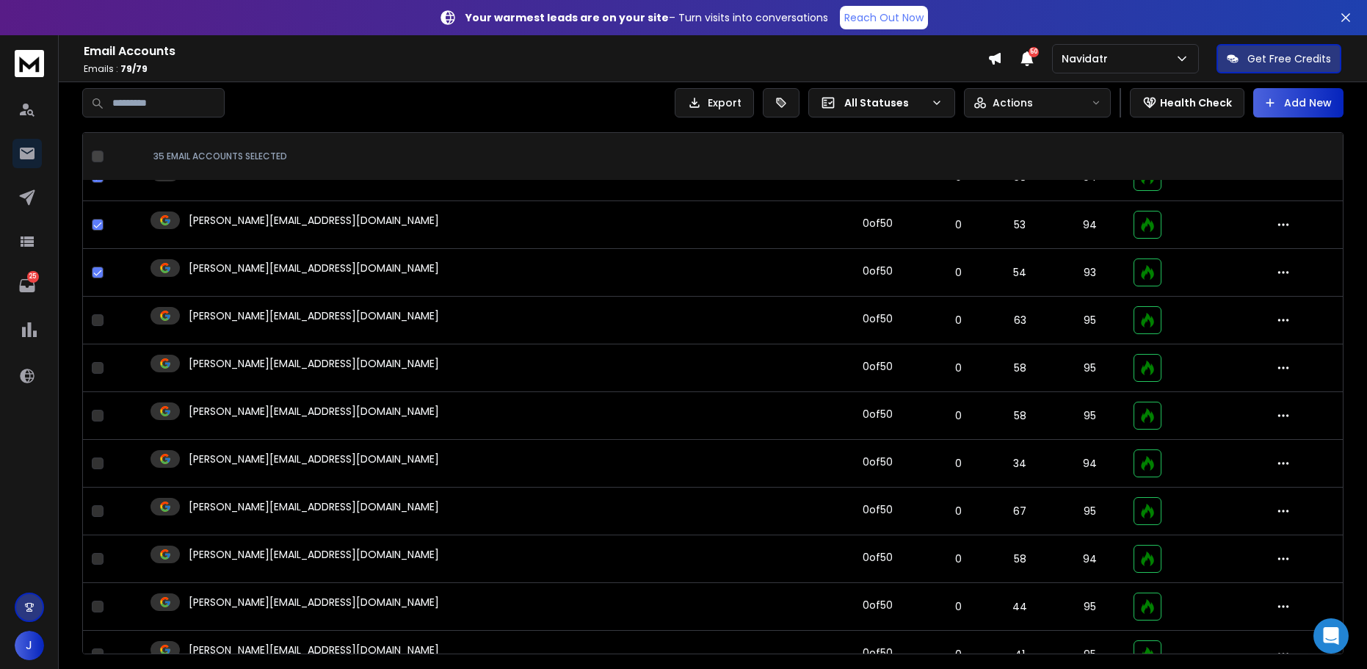
scroll to position [2462, 0]
click at [99, 317] on button "button" at bounding box center [98, 319] width 12 height 12
click at [97, 365] on button "button" at bounding box center [98, 367] width 12 height 12
click at [98, 412] on button "button" at bounding box center [98, 415] width 12 height 12
click at [101, 460] on button "button" at bounding box center [98, 463] width 12 height 12
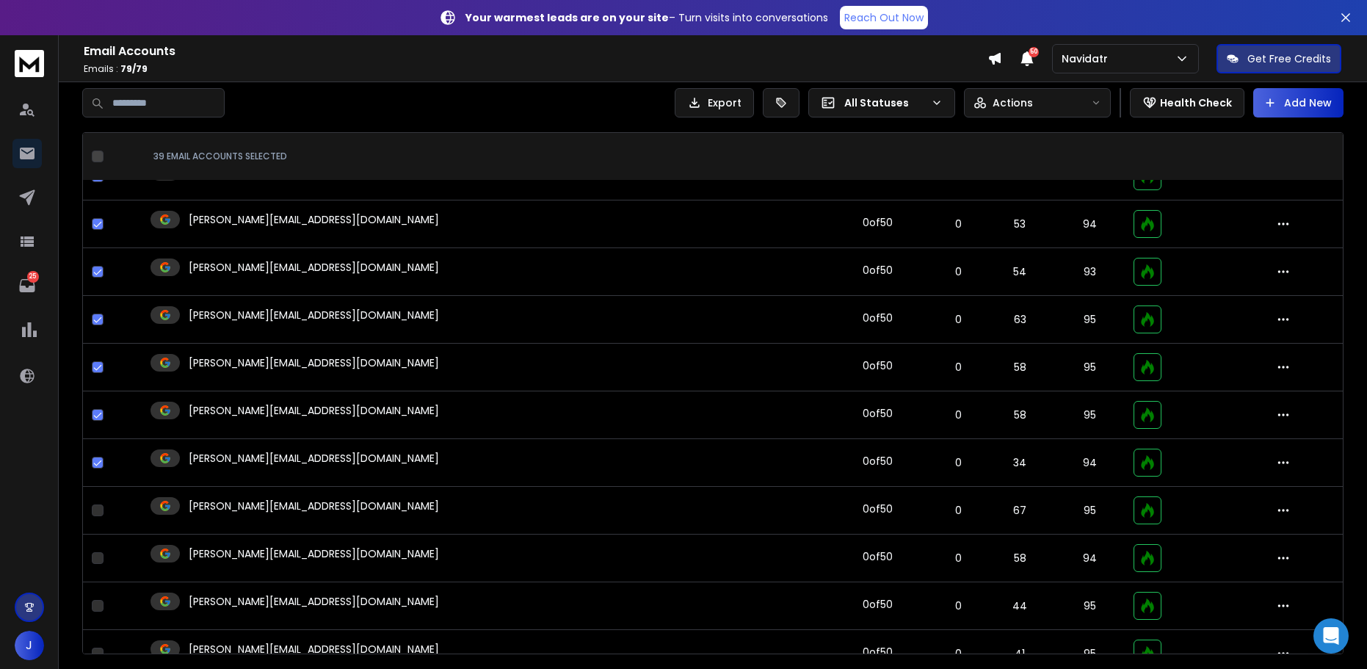
click at [99, 507] on button "button" at bounding box center [98, 510] width 12 height 12
click at [95, 557] on button "button" at bounding box center [98, 558] width 12 height 12
click at [101, 603] on button "button" at bounding box center [98, 606] width 12 height 12
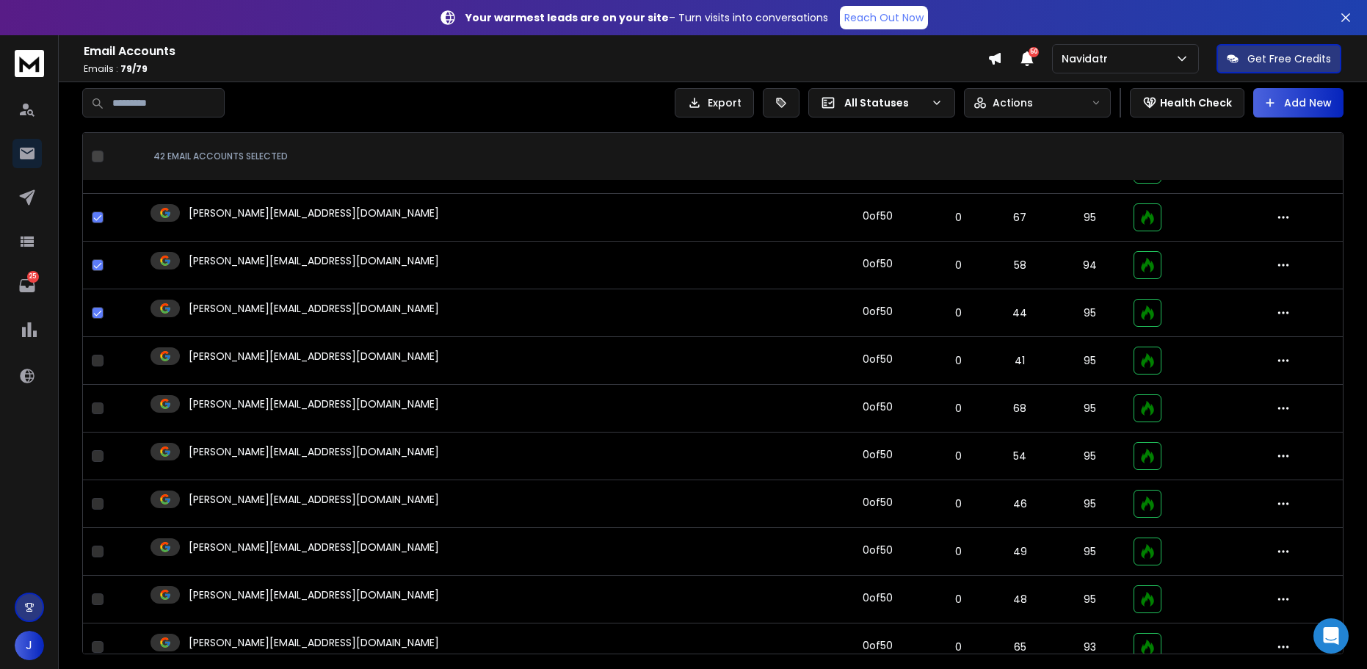
scroll to position [2755, 0]
click at [99, 358] on button "button" at bounding box center [98, 360] width 12 height 12
click at [95, 410] on button "button" at bounding box center [98, 408] width 12 height 12
click at [98, 455] on button "button" at bounding box center [98, 455] width 12 height 12
click at [99, 505] on button "button" at bounding box center [98, 503] width 12 height 12
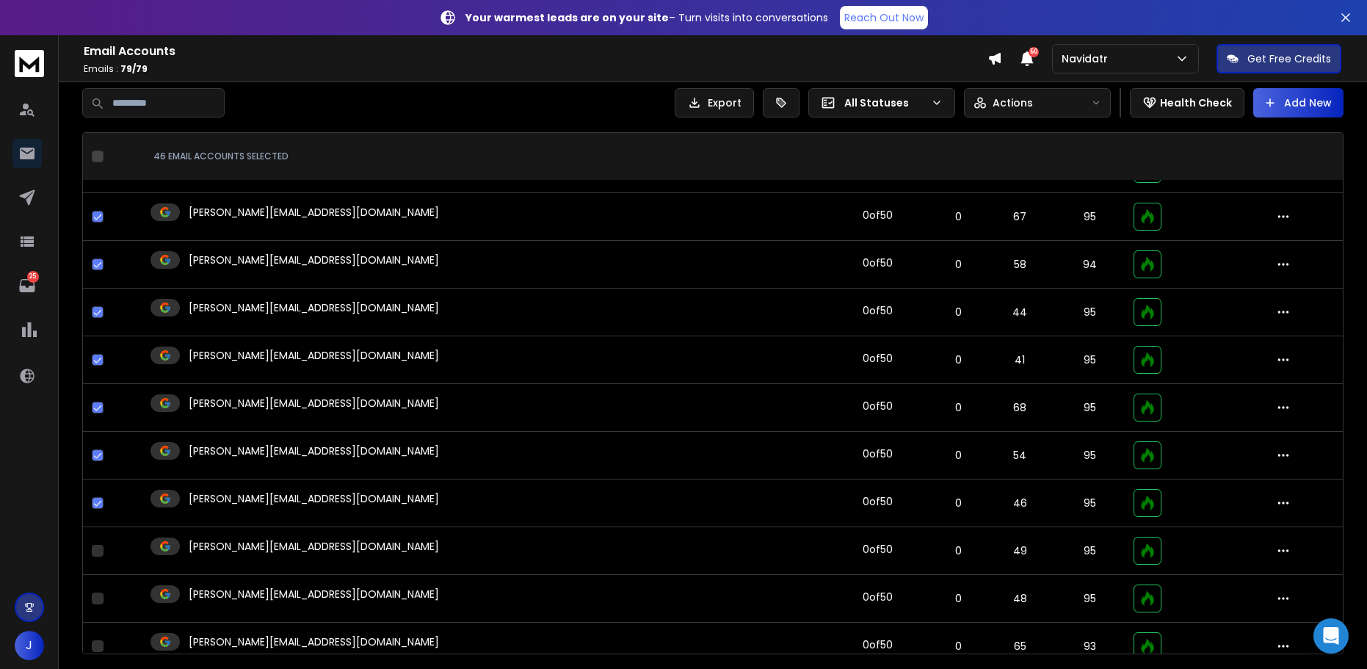
click at [101, 553] on button "button" at bounding box center [98, 551] width 12 height 12
click at [98, 595] on button "button" at bounding box center [98, 598] width 12 height 12
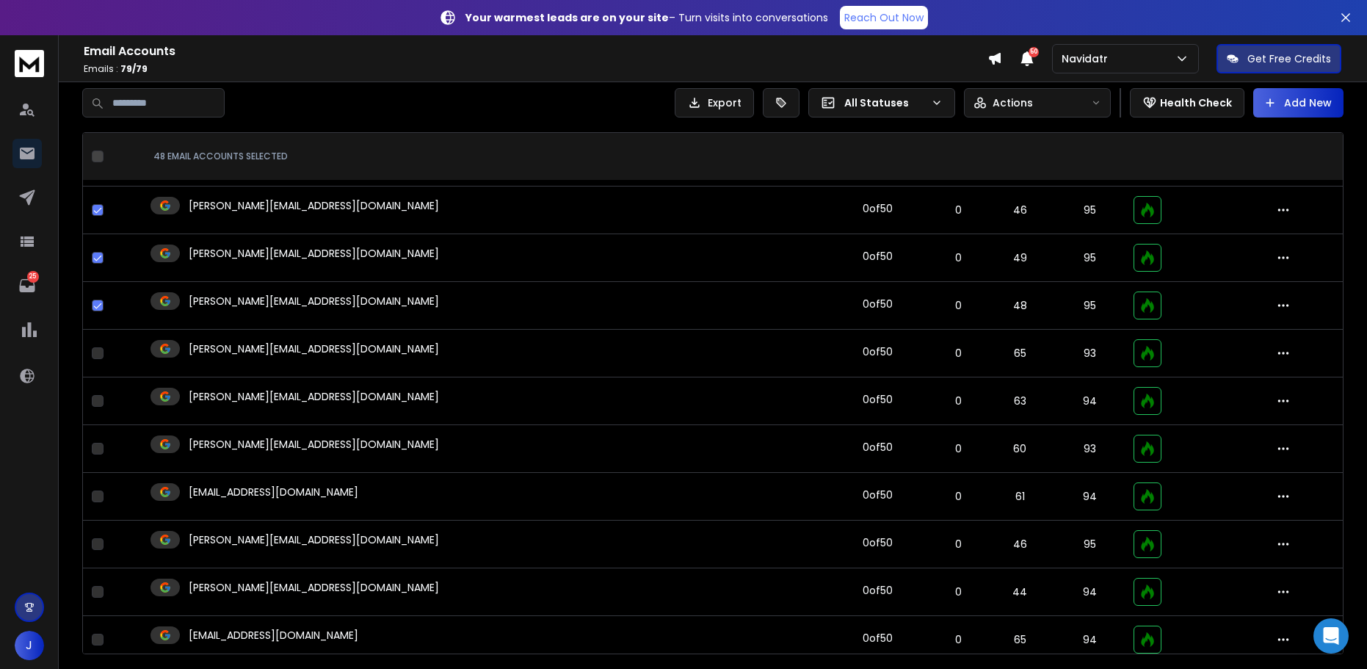
scroll to position [3049, 0]
click at [98, 351] on button "button" at bounding box center [98, 353] width 12 height 12
click at [99, 399] on button "button" at bounding box center [98, 400] width 12 height 12
click at [98, 443] on button "button" at bounding box center [98, 448] width 12 height 12
click at [99, 539] on button "button" at bounding box center [98, 543] width 12 height 12
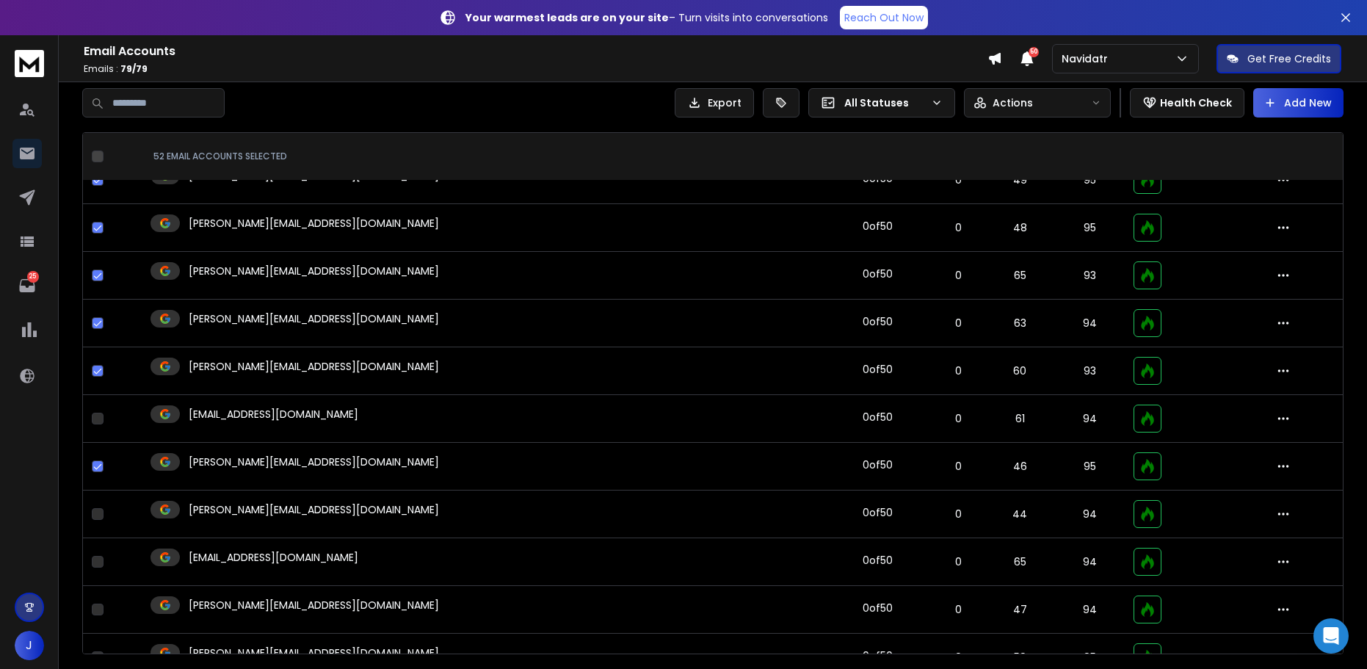
scroll to position [3196, 0]
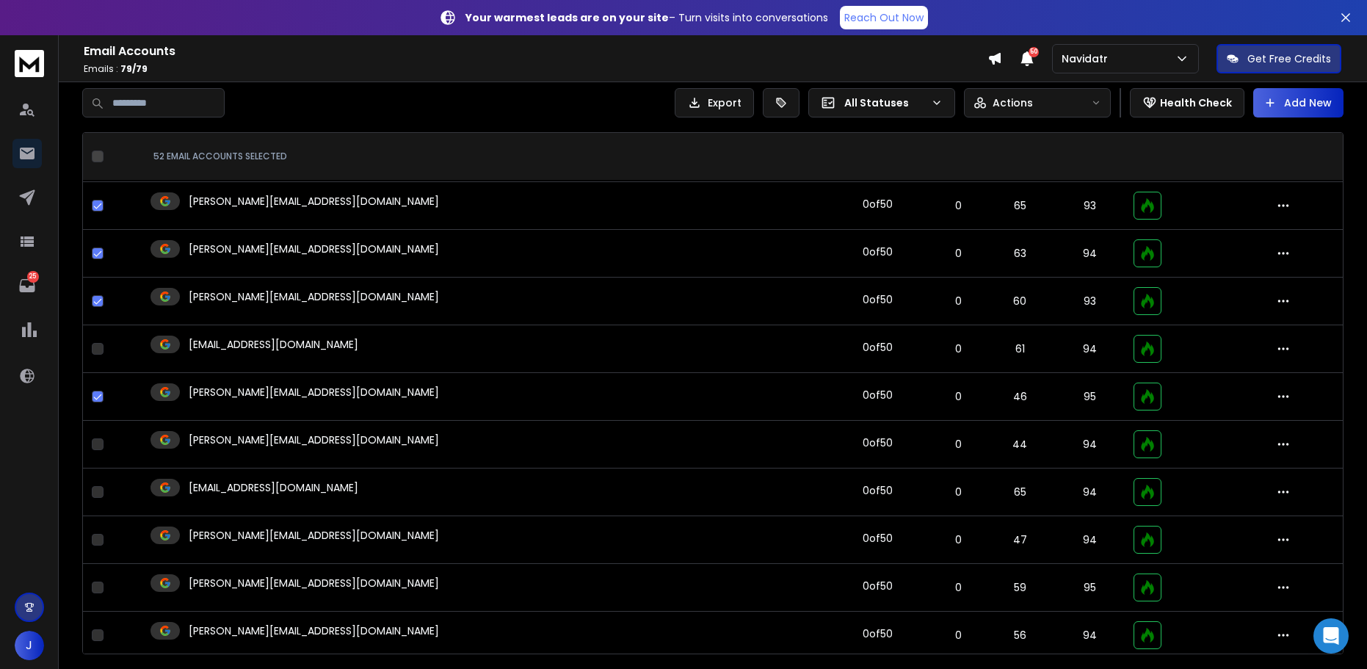
click at [98, 445] on button "button" at bounding box center [98, 444] width 12 height 12
click at [95, 536] on button "button" at bounding box center [98, 540] width 12 height 12
click at [100, 580] on td at bounding box center [112, 588] width 59 height 48
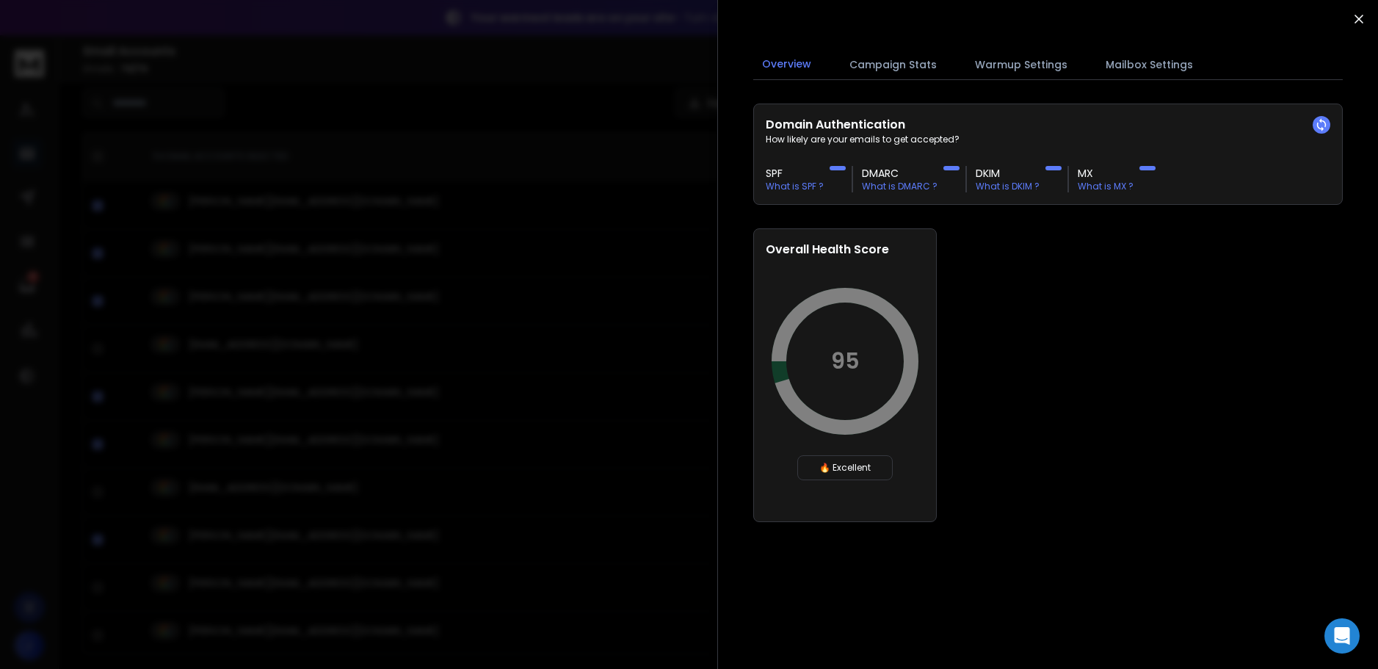
click at [1357, 21] on icon "button" at bounding box center [1358, 18] width 7 height 7
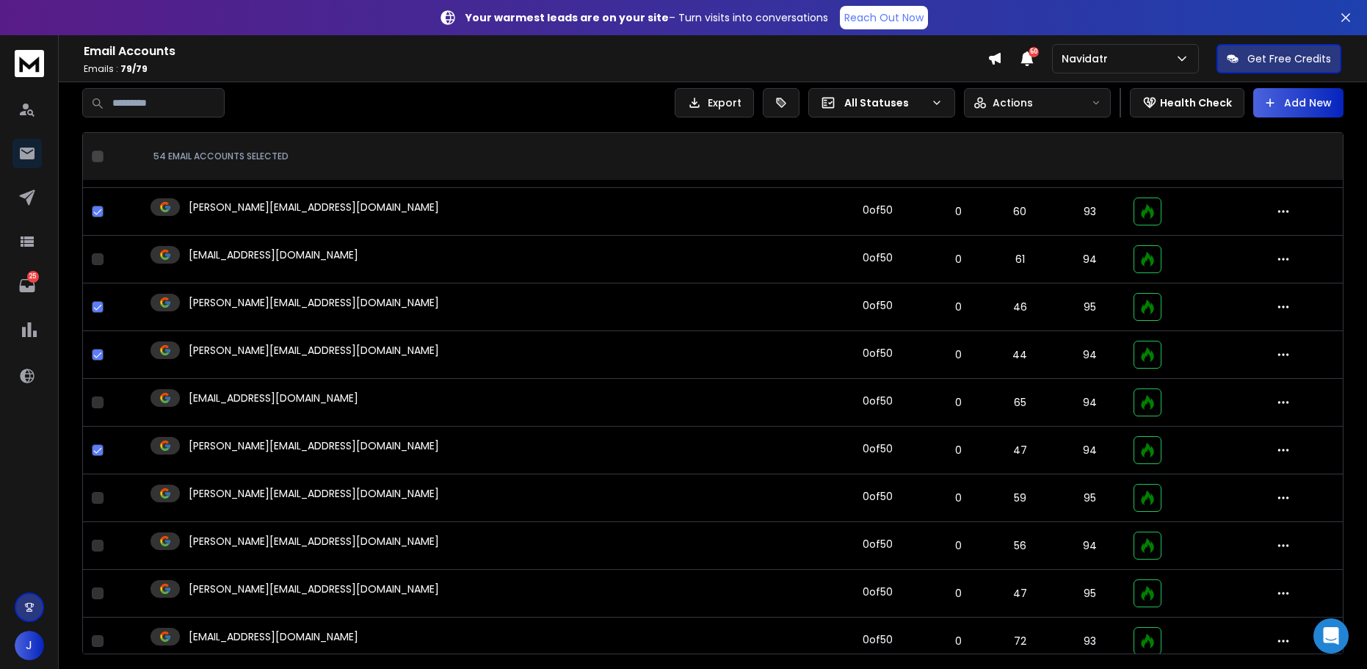
scroll to position [3308, 0]
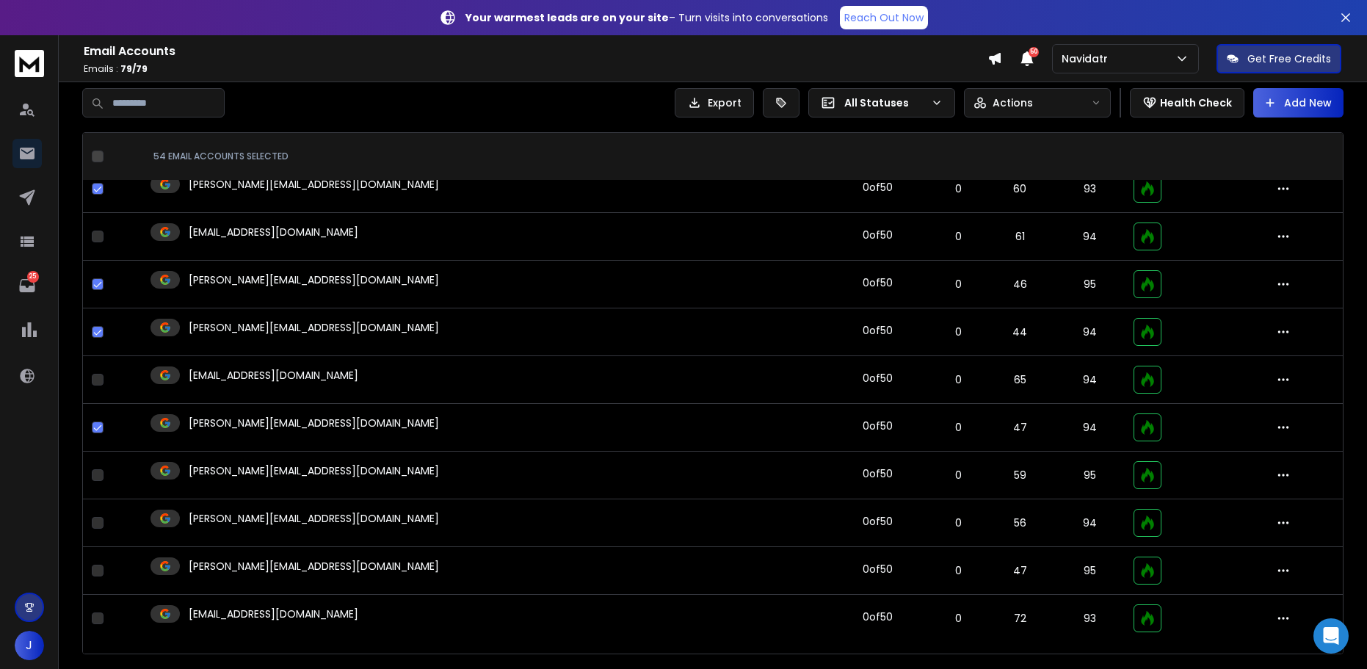
click at [98, 474] on button "button" at bounding box center [98, 475] width 12 height 12
click at [97, 523] on button "button" at bounding box center [98, 523] width 12 height 12
click at [101, 570] on button "button" at bounding box center [98, 571] width 12 height 12
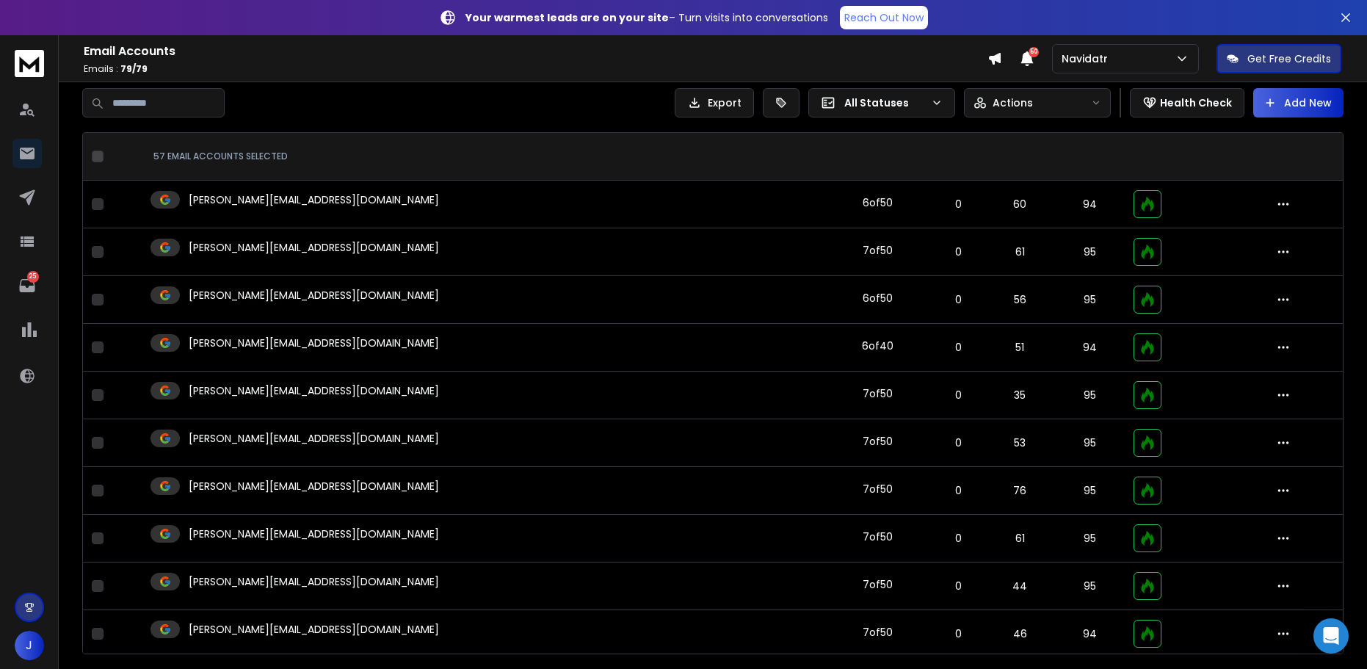
scroll to position [0, 0]
click at [1100, 109] on button "Actions" at bounding box center [1037, 102] width 147 height 29
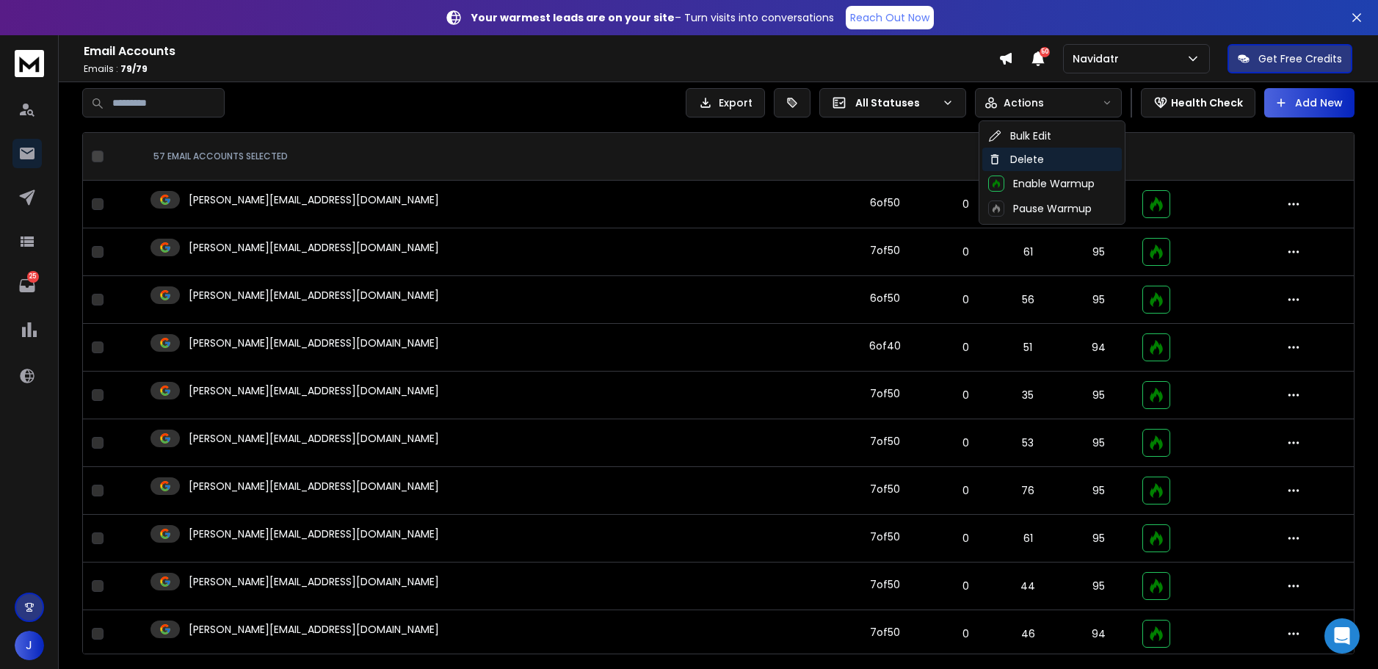
click at [1050, 158] on div "Delete" at bounding box center [1051, 159] width 139 height 23
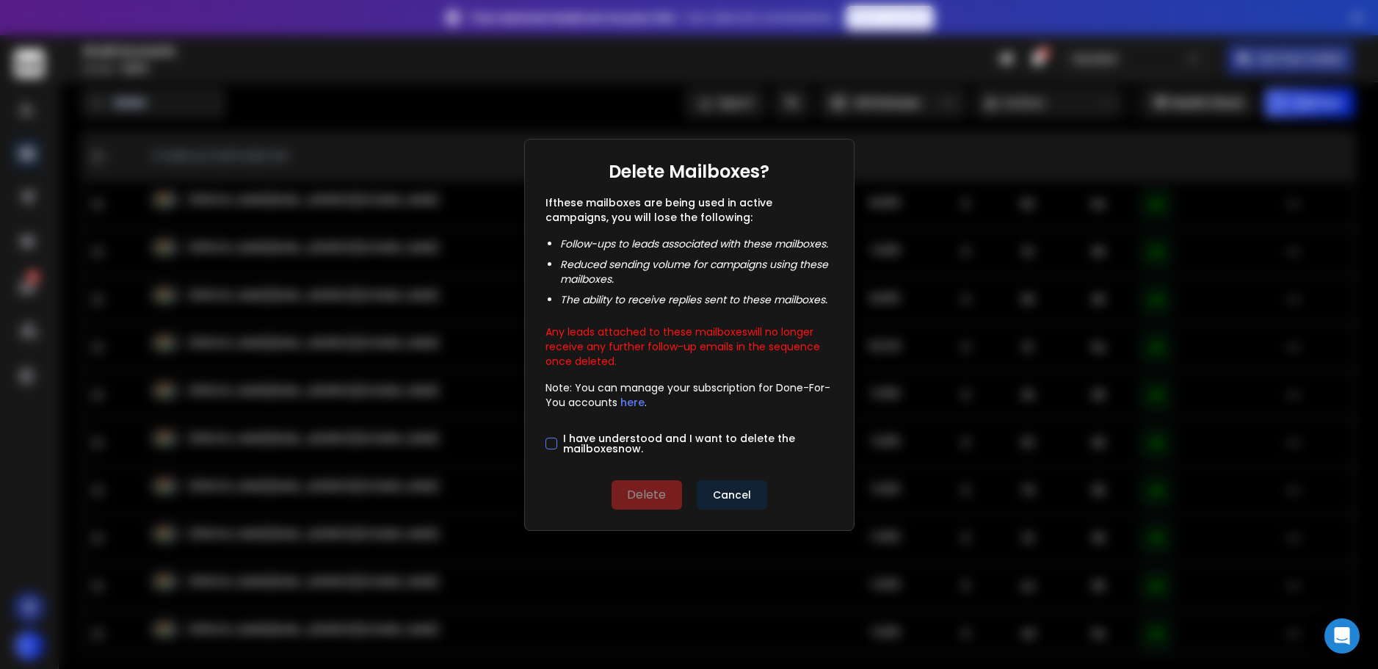
click at [554, 444] on button "I have understood and I want to delete the mailbox es now." at bounding box center [551, 444] width 12 height 12
click at [655, 493] on button "Delete" at bounding box center [647, 494] width 70 height 29
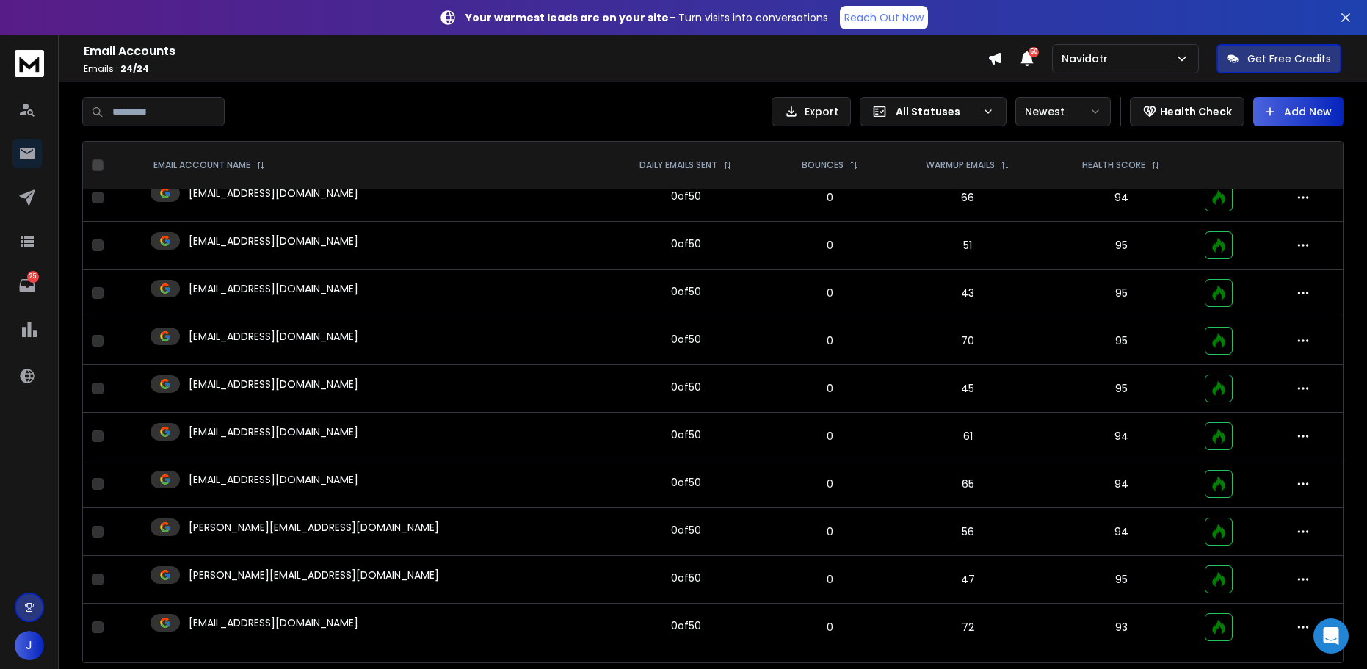
scroll to position [463, 0]
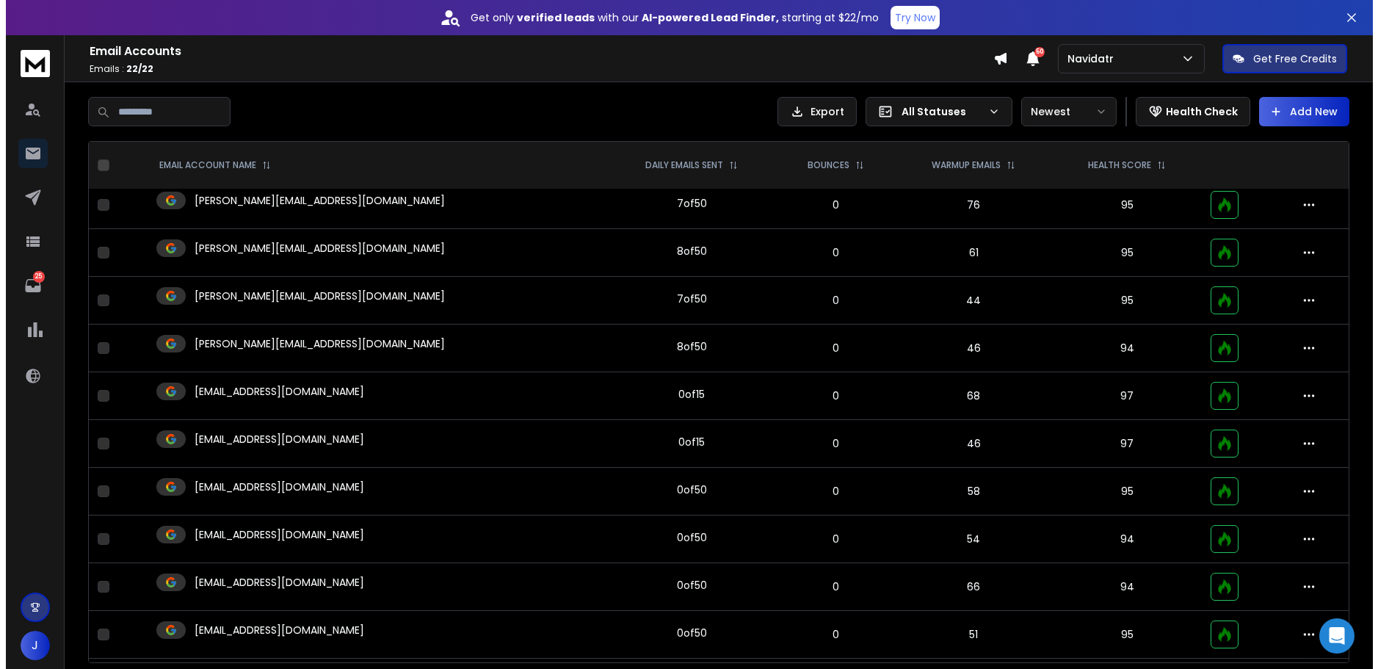
scroll to position [294, 0]
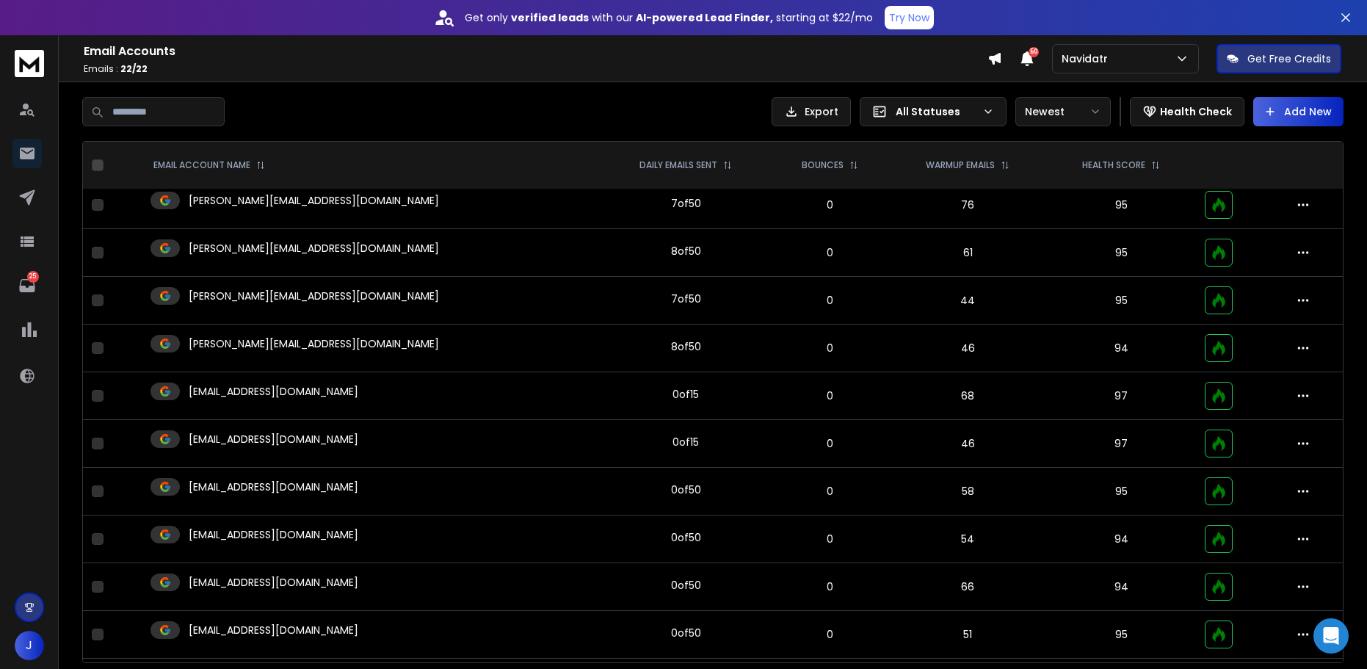
click at [342, 394] on p "[EMAIL_ADDRESS][DOMAIN_NAME]" at bounding box center [274, 391] width 170 height 15
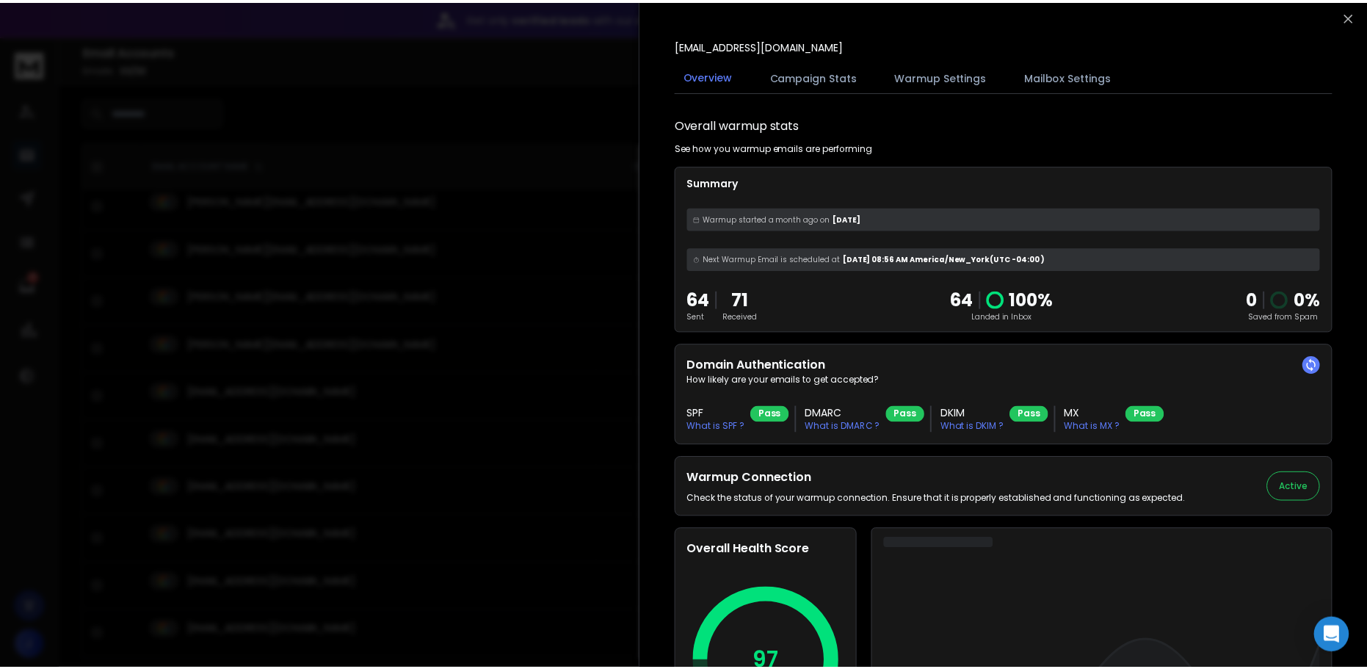
scroll to position [0, 0]
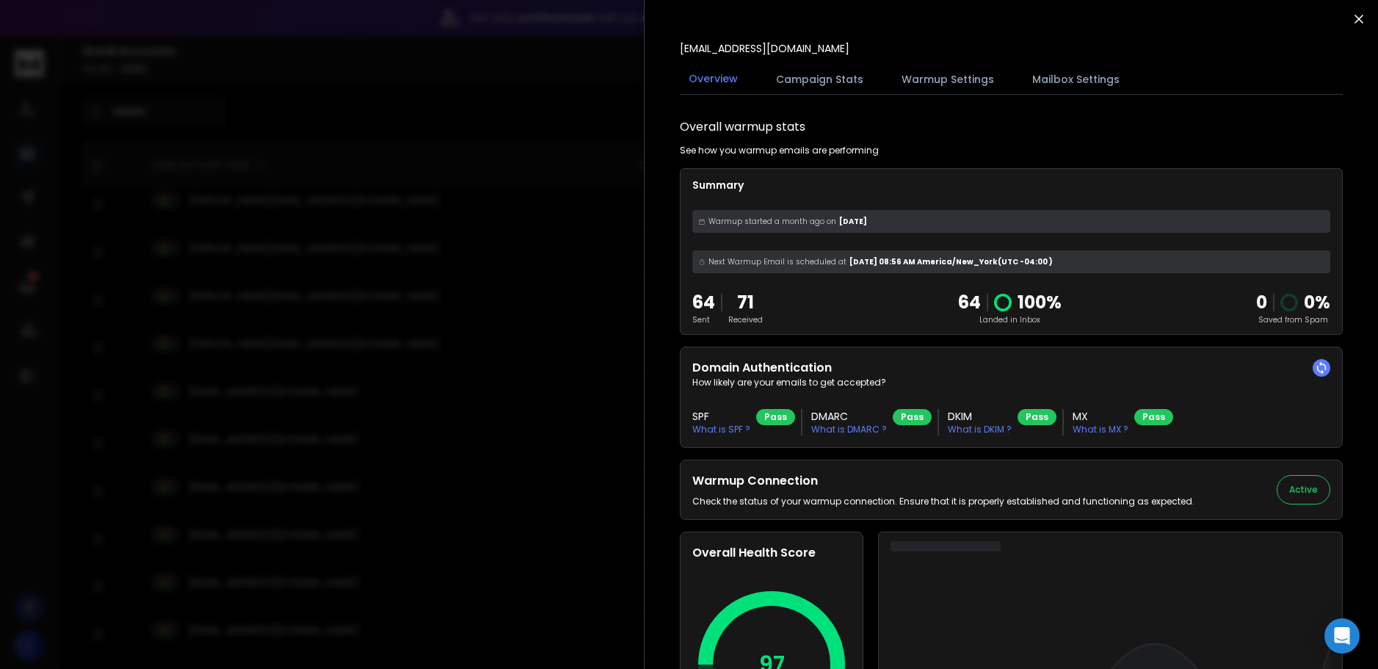
click at [1357, 20] on icon "button" at bounding box center [1359, 19] width 15 height 15
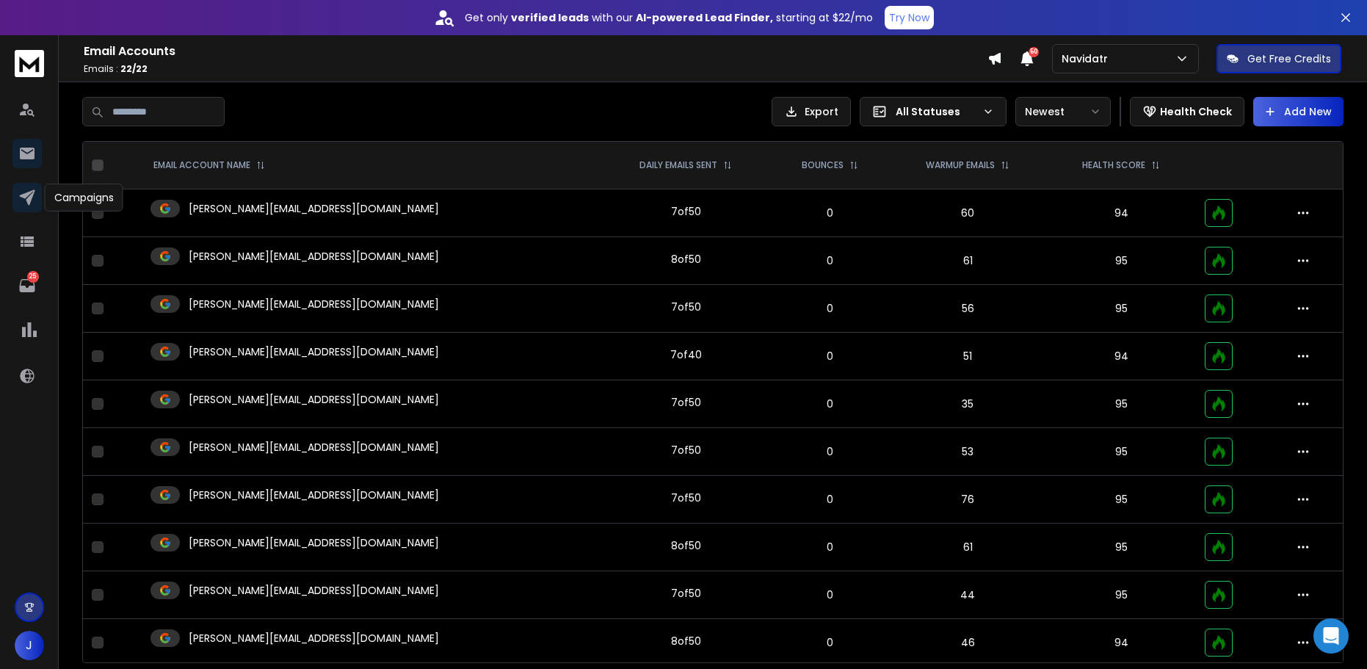
click at [28, 204] on icon at bounding box center [26, 196] width 15 height 15
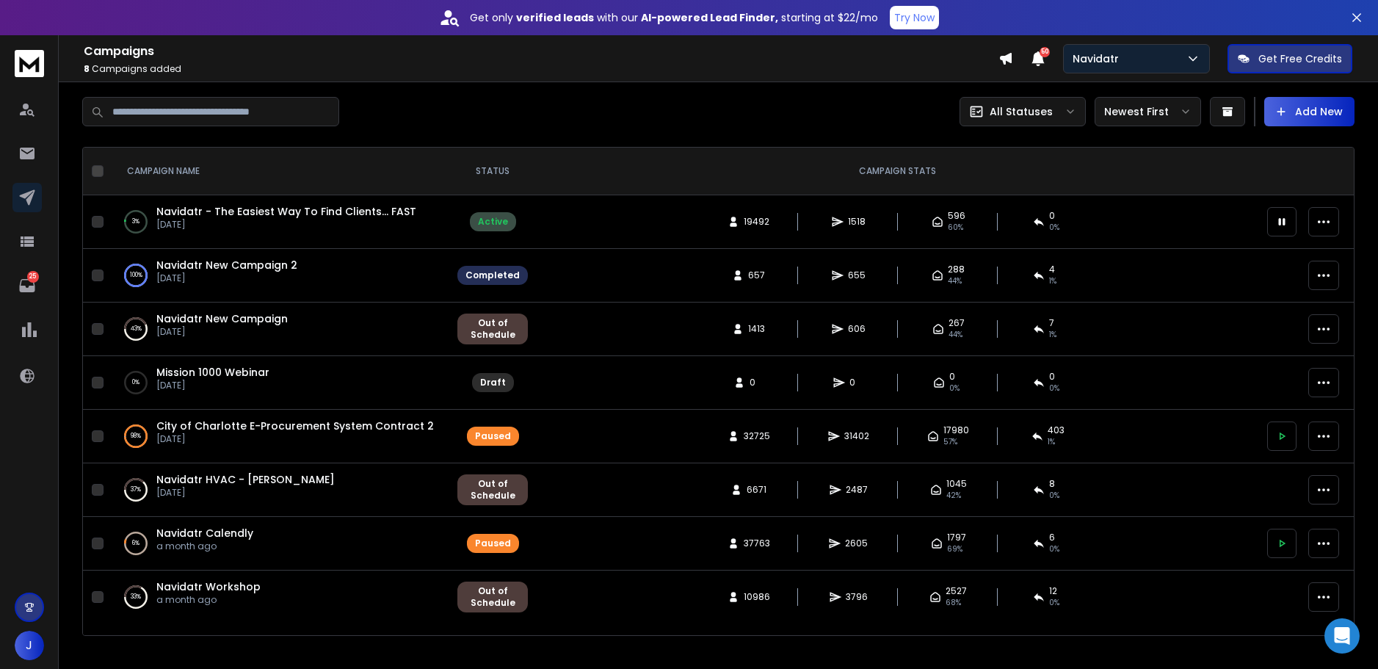
click at [1153, 61] on div "Navidatr" at bounding box center [1137, 58] width 128 height 15
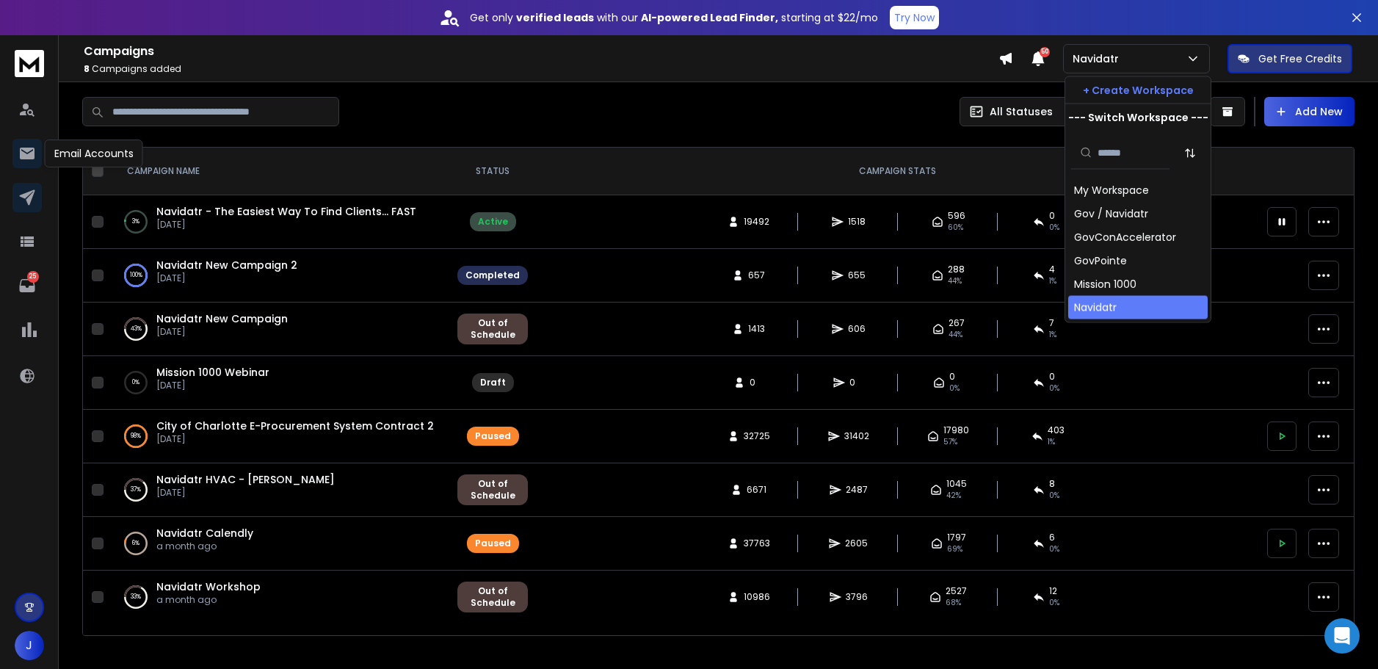
click at [33, 149] on icon at bounding box center [27, 154] width 15 height 12
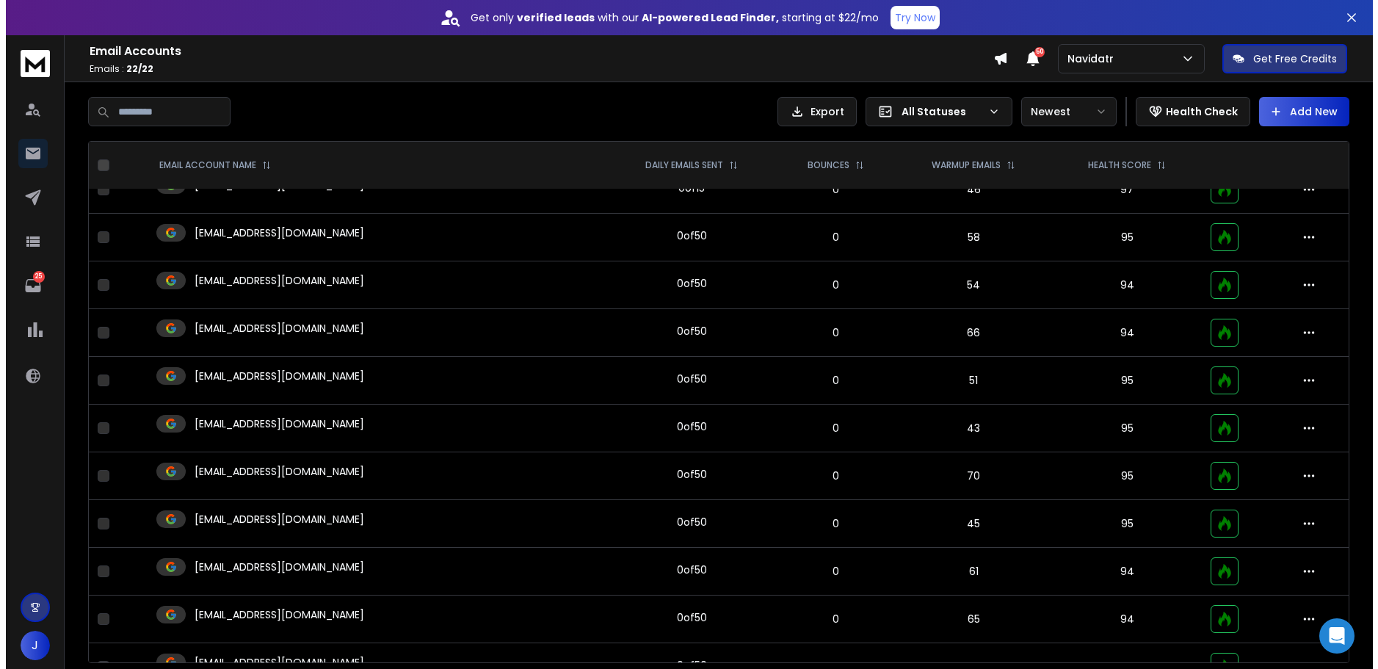
scroll to position [588, 0]
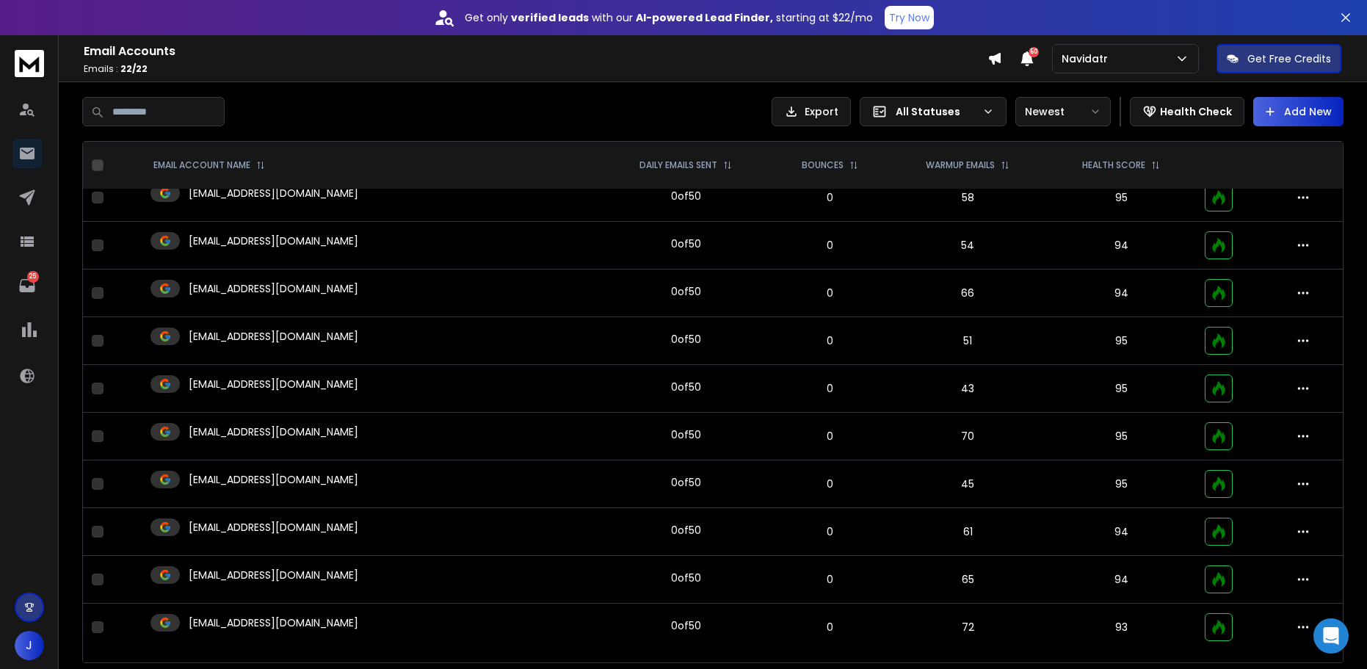
click at [242, 291] on p "[EMAIL_ADDRESS][DOMAIN_NAME]" at bounding box center [274, 288] width 170 height 15
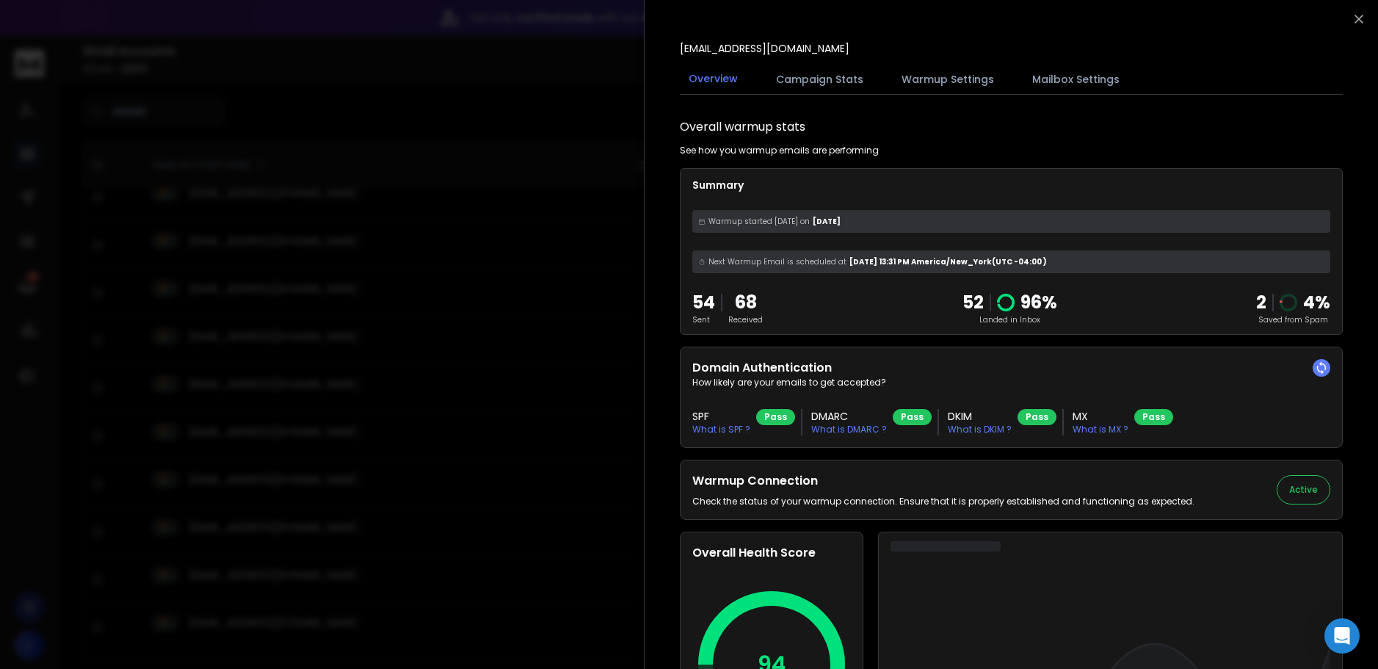
click at [833, 74] on button "Campaign Stats" at bounding box center [819, 79] width 105 height 32
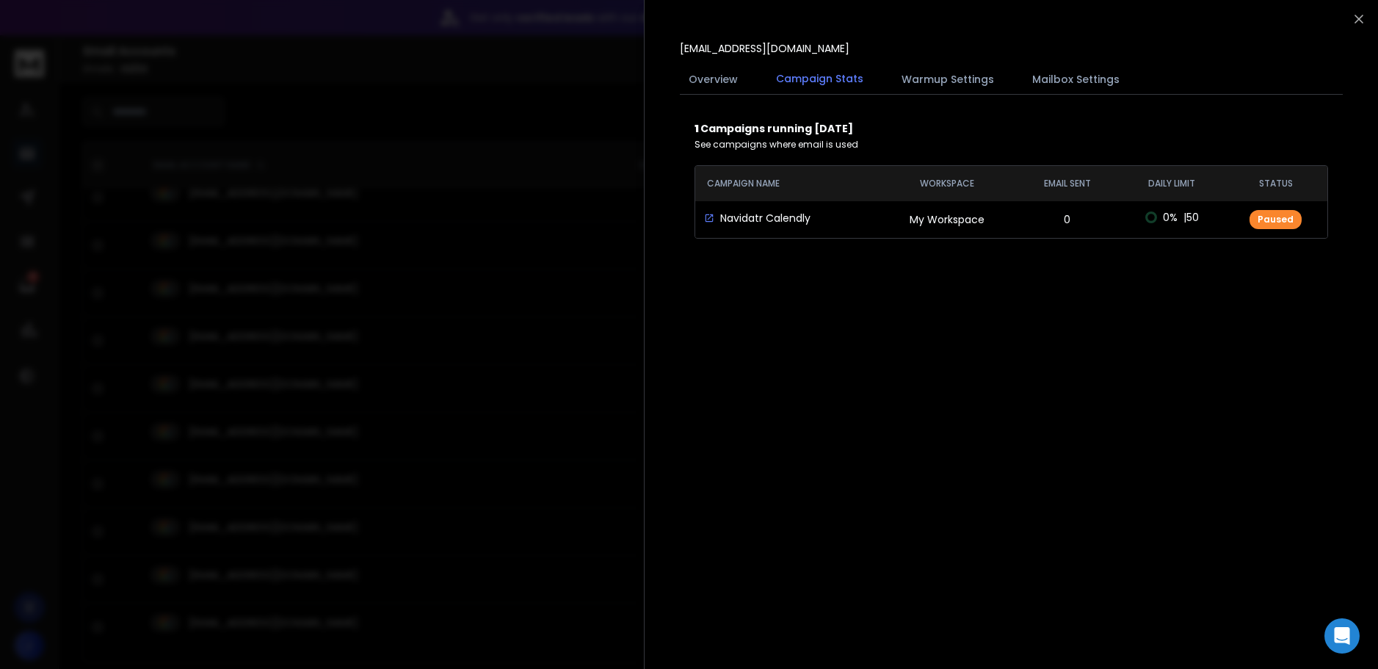
click at [936, 73] on button "Warmup Settings" at bounding box center [948, 79] width 110 height 32
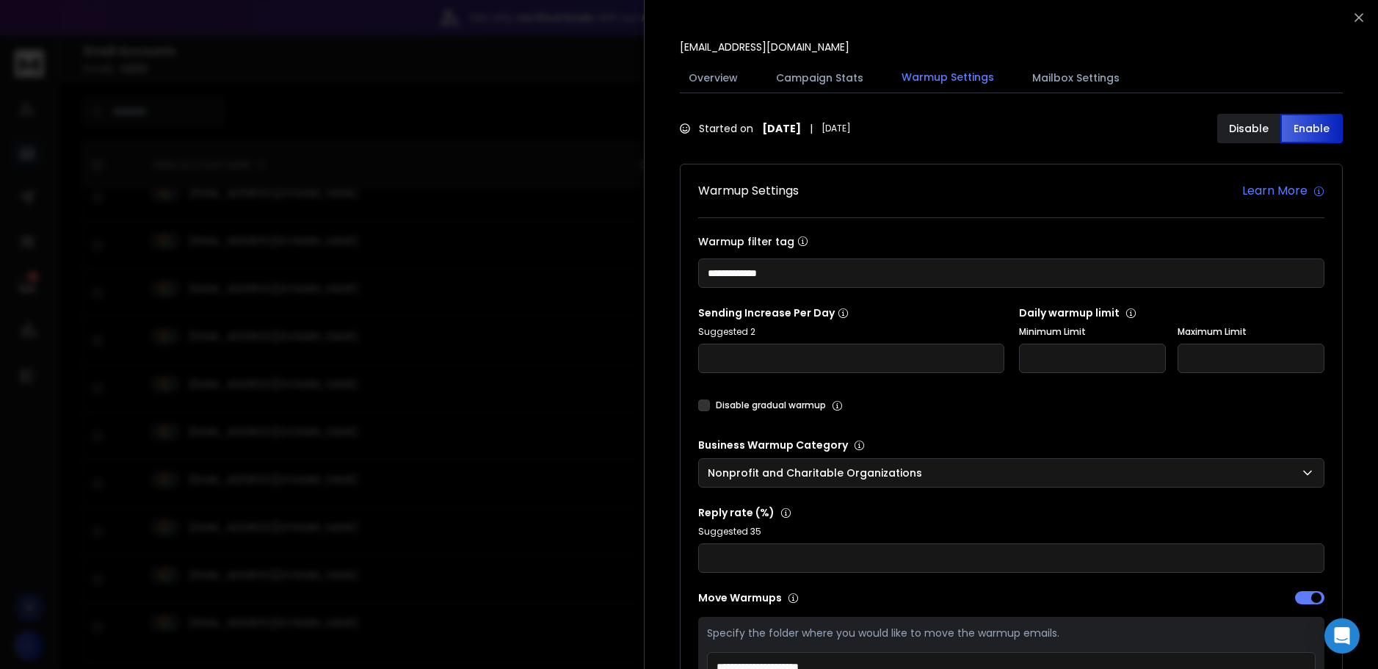
scroll to position [0, 0]
click at [1083, 70] on button "Mailbox Settings" at bounding box center [1075, 79] width 105 height 32
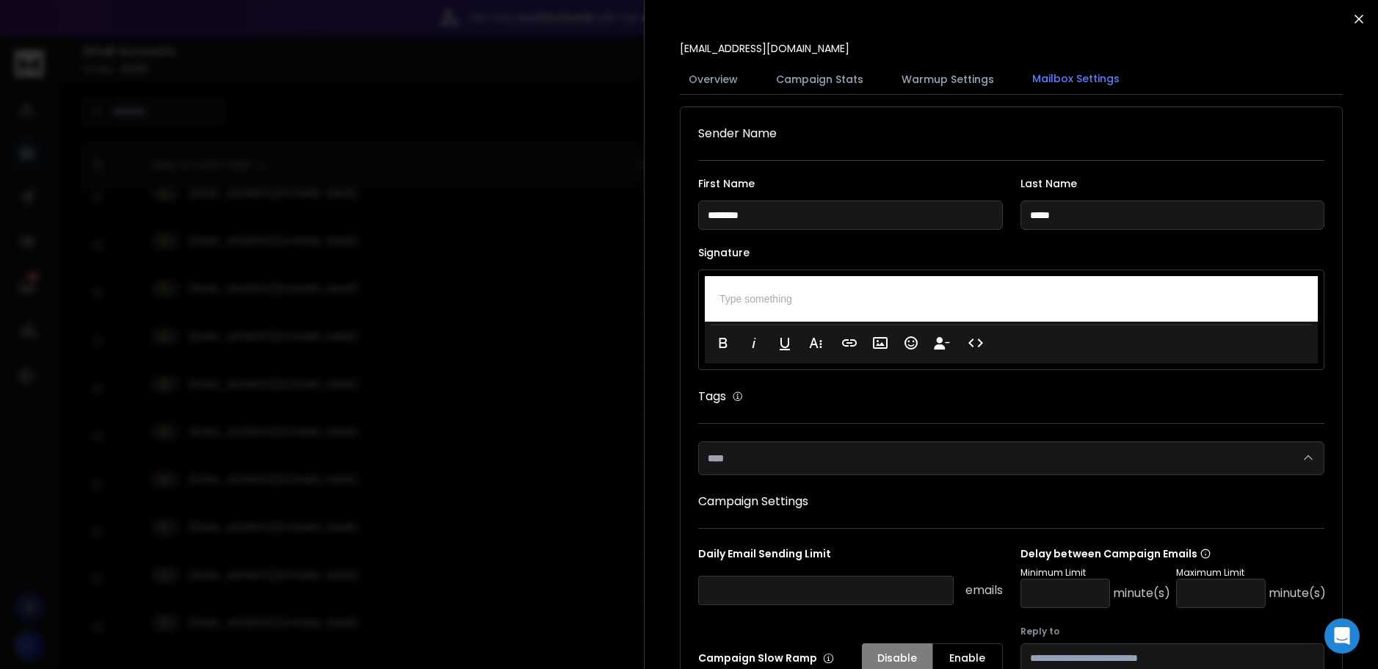
click at [1355, 21] on icon "button" at bounding box center [1359, 19] width 15 height 15
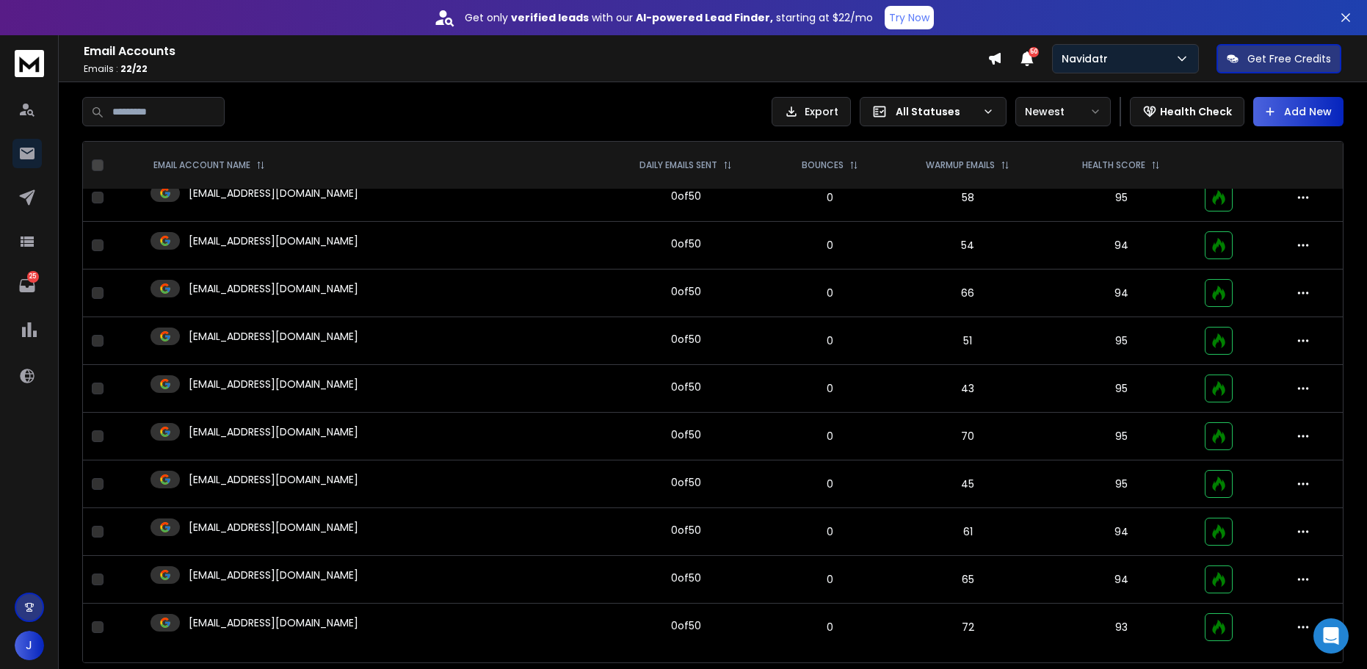
click at [1117, 62] on div "Navidatr" at bounding box center [1126, 58] width 128 height 15
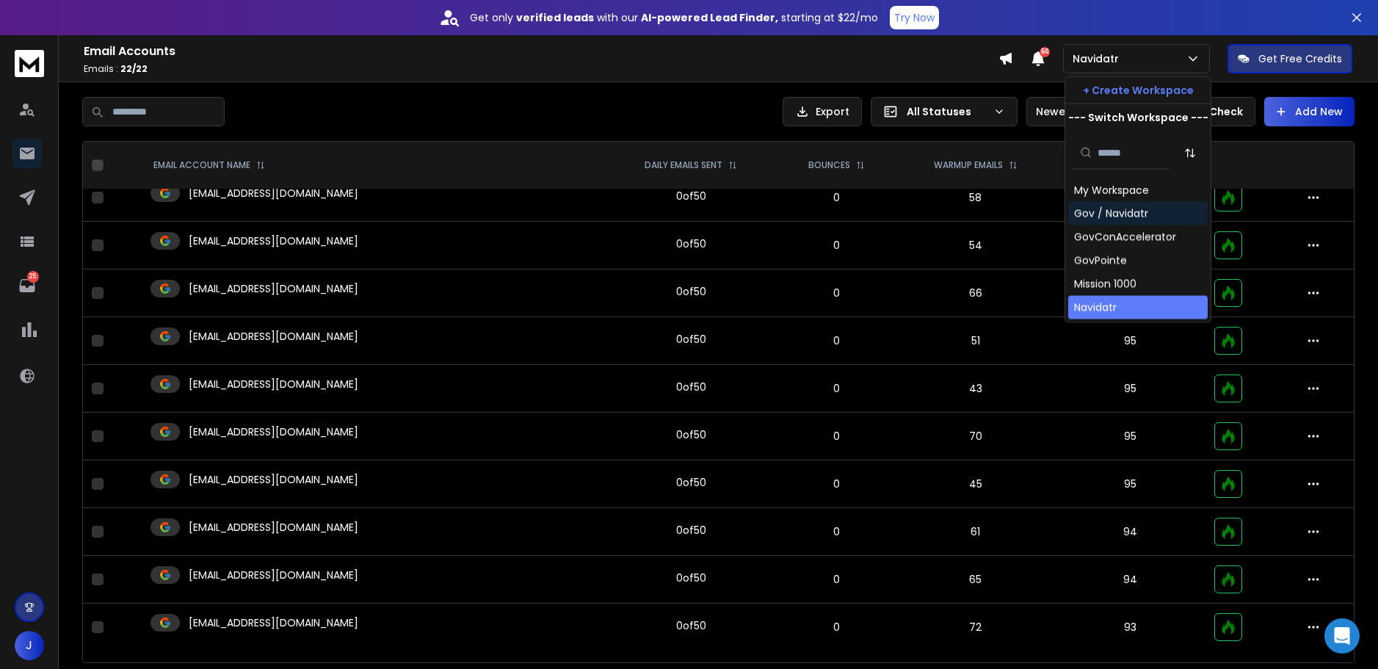
click at [1127, 211] on div "Gov / Navidatr" at bounding box center [1111, 213] width 74 height 15
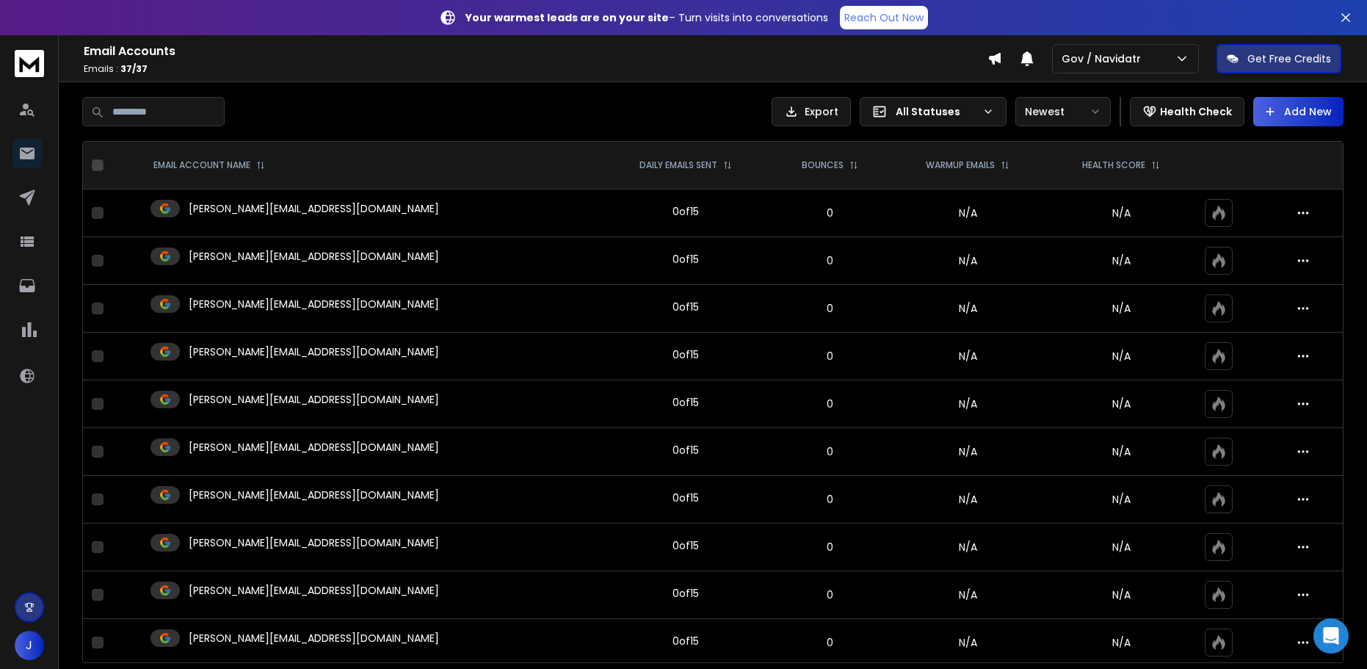
click at [1211, 208] on icon at bounding box center [1218, 213] width 15 height 15
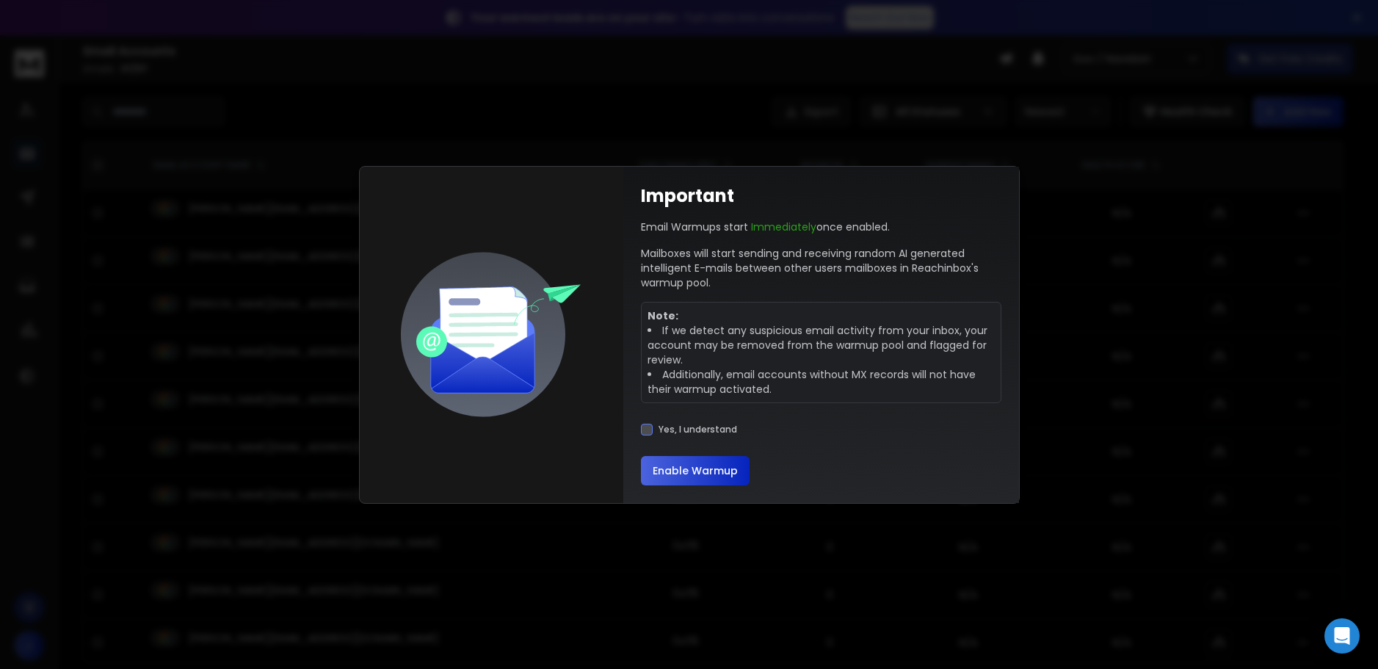
click at [647, 426] on button "Yes, I understand" at bounding box center [647, 430] width 12 height 12
click at [698, 471] on button "Enable Warmup" at bounding box center [695, 470] width 109 height 29
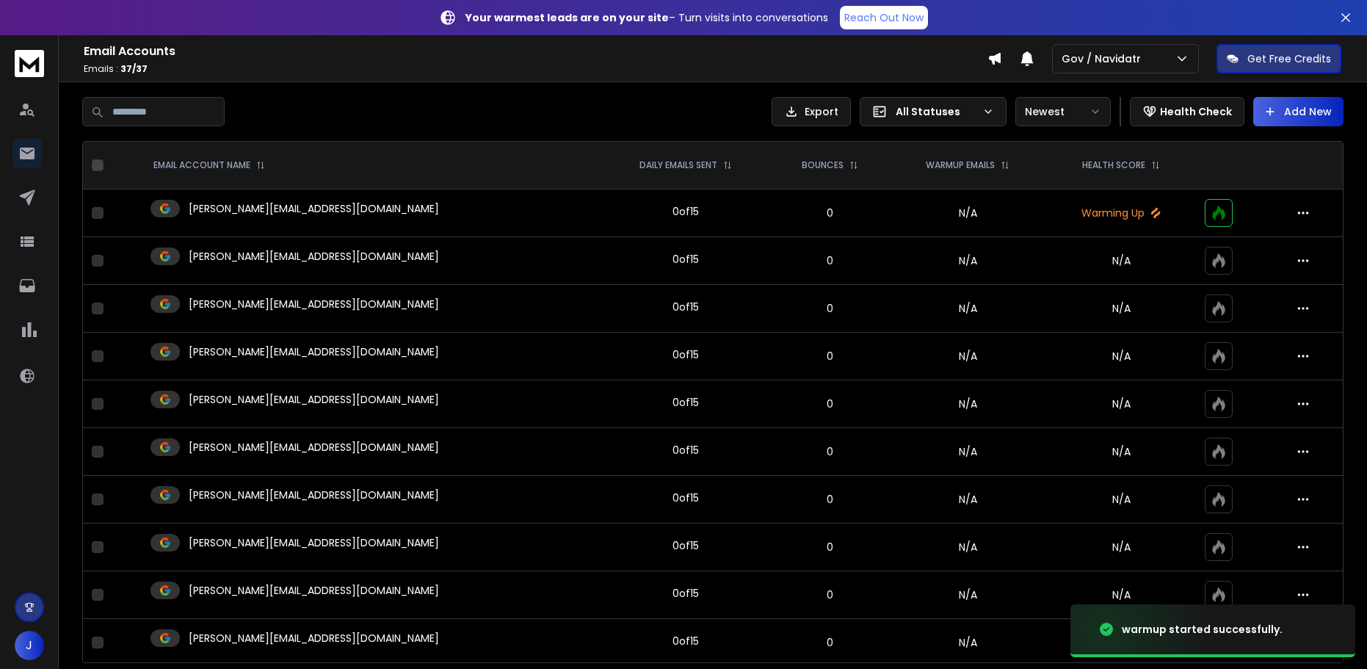
click at [1205, 263] on div at bounding box center [1219, 261] width 28 height 28
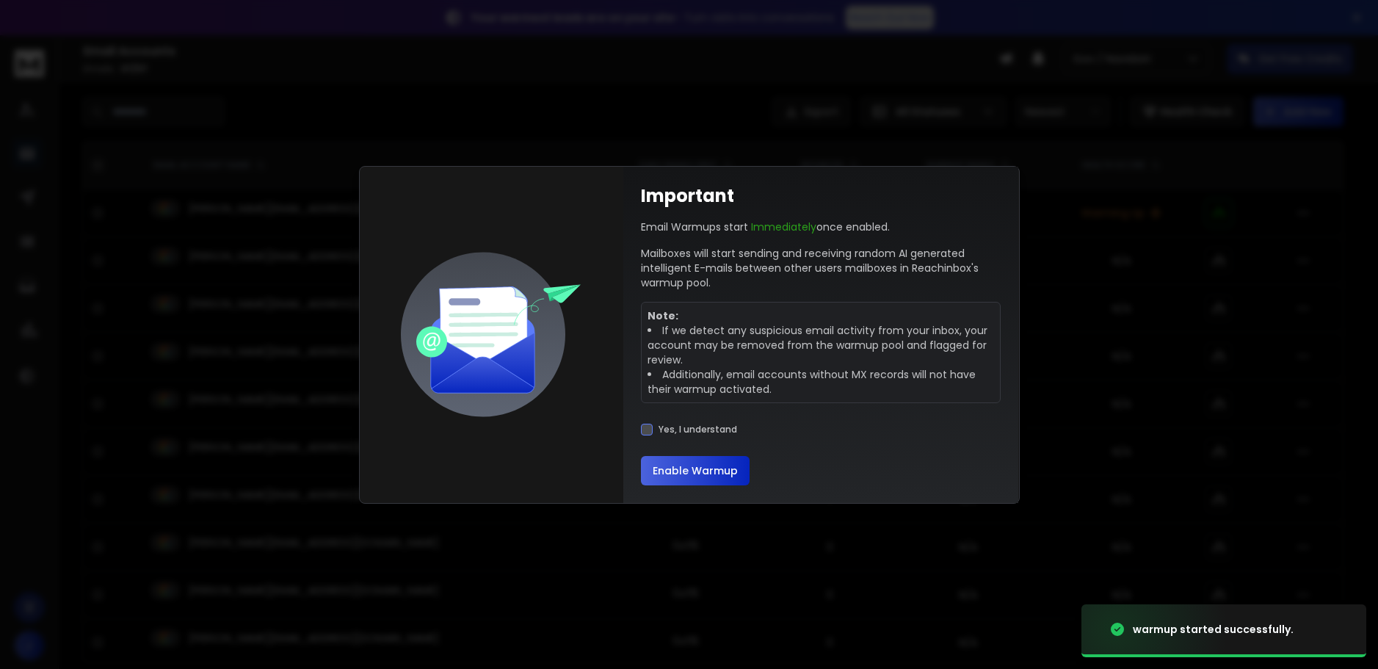
click at [645, 424] on button "Yes, I understand" at bounding box center [647, 430] width 12 height 12
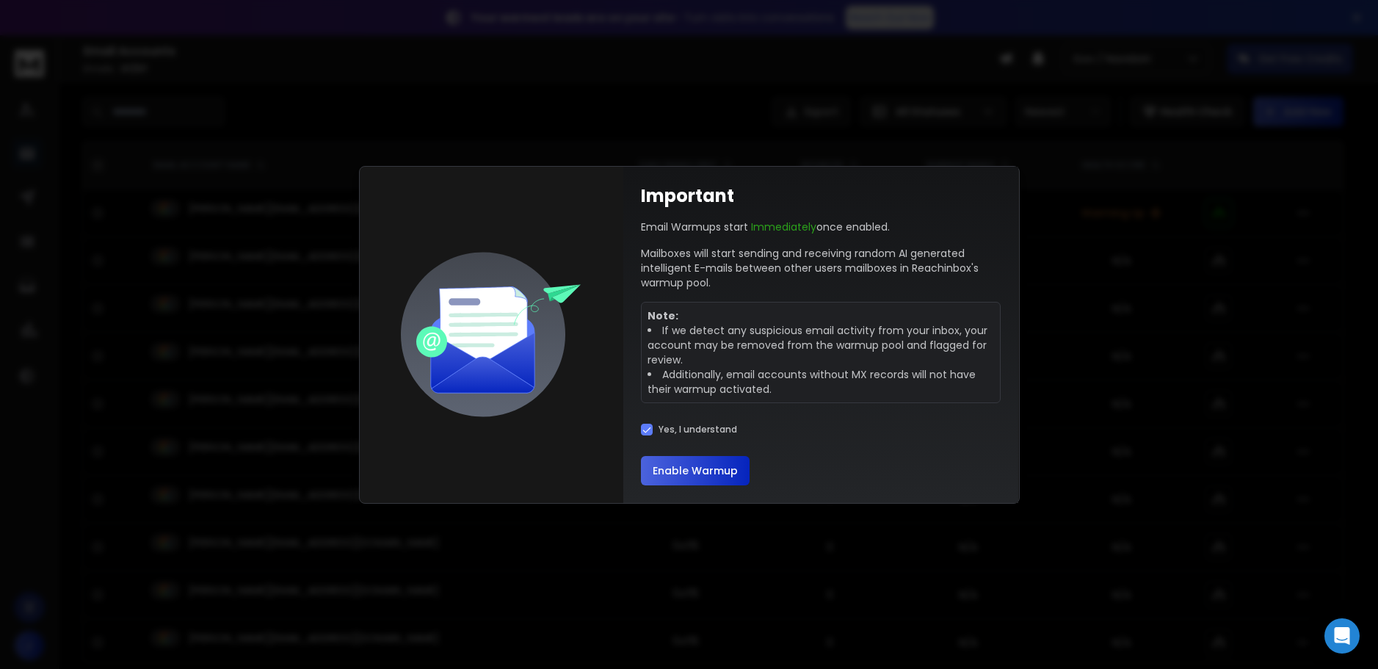
click at [677, 471] on button "Enable Warmup" at bounding box center [695, 470] width 109 height 29
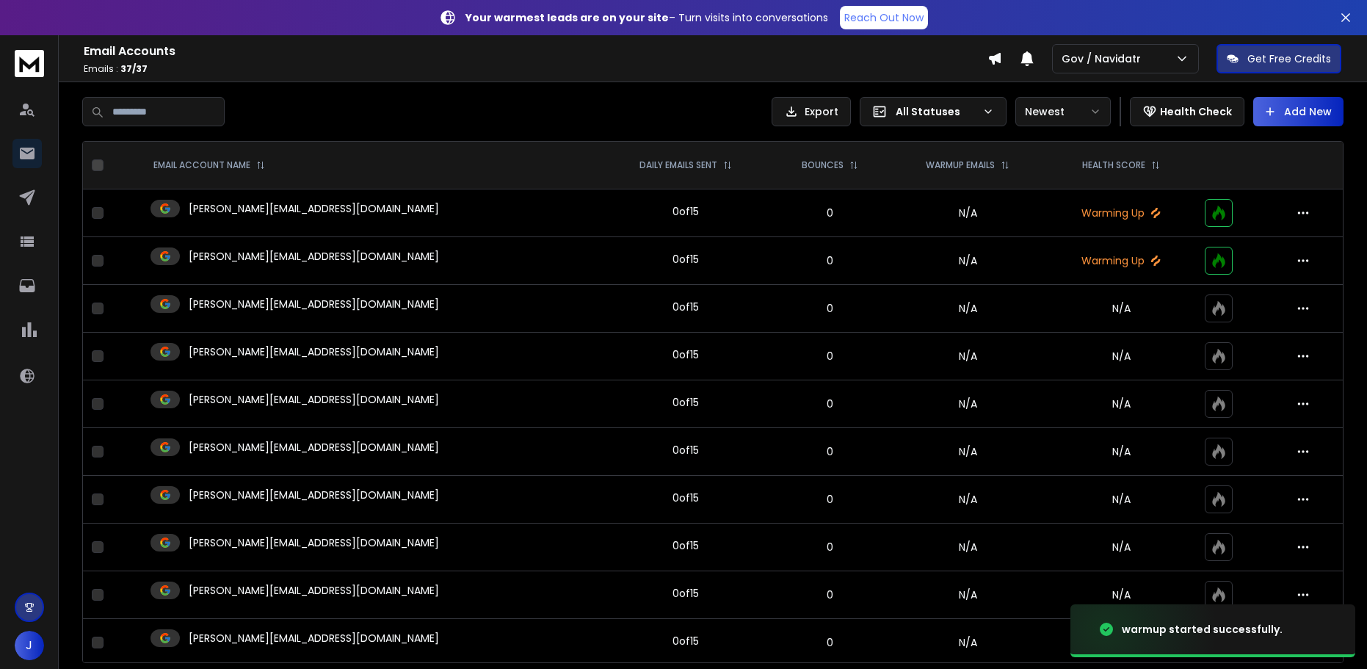
click at [1212, 310] on icon at bounding box center [1218, 308] width 12 height 15
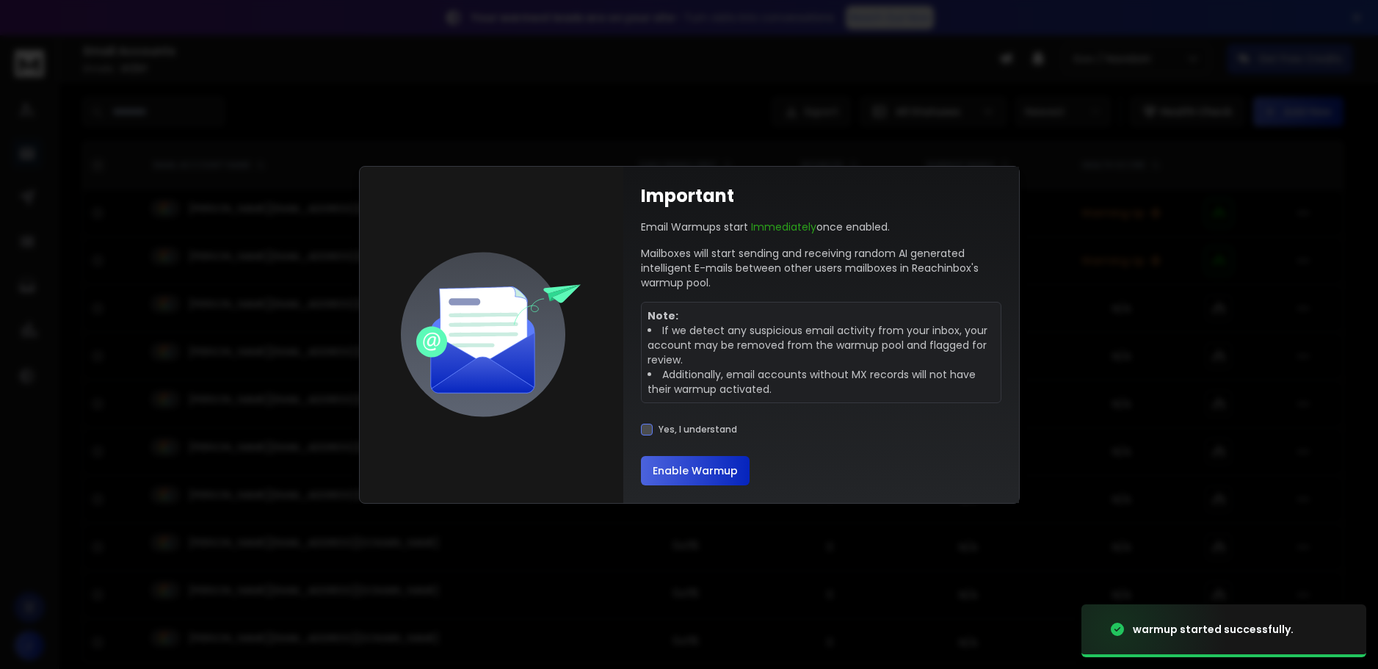
click at [647, 431] on button "Yes, I understand" at bounding box center [647, 430] width 12 height 12
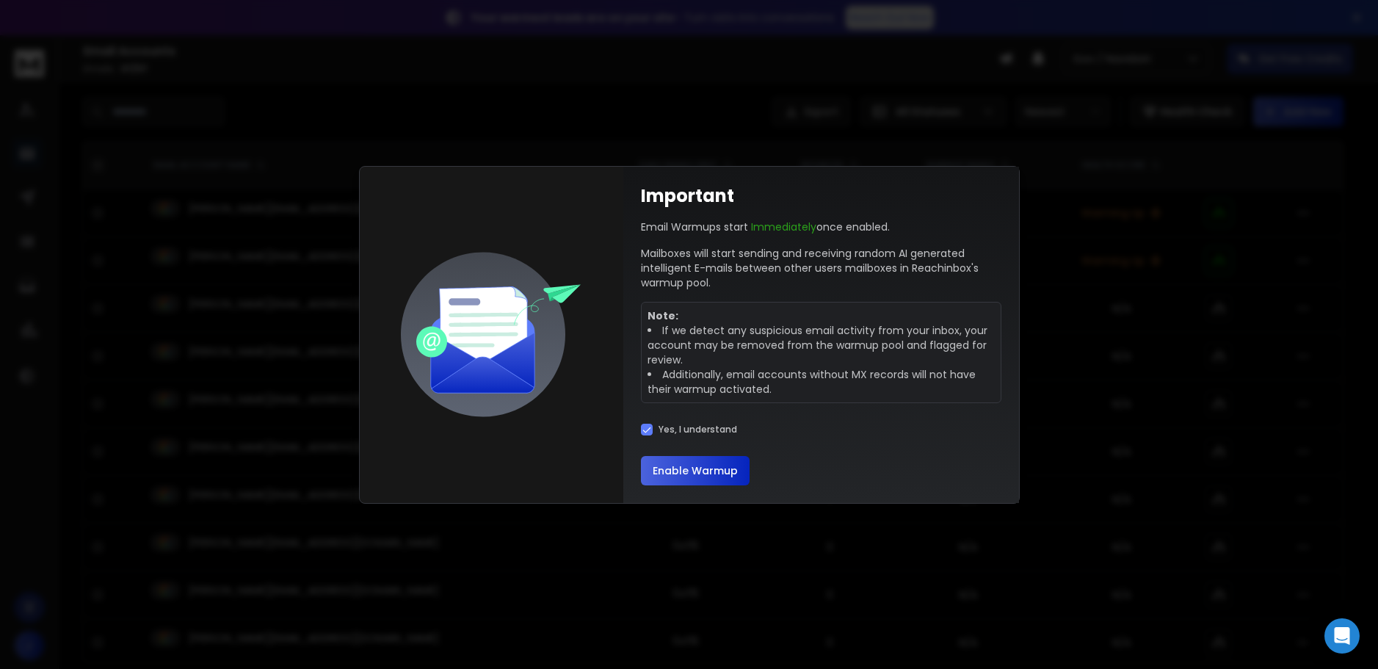
click at [710, 476] on button "Enable Warmup" at bounding box center [695, 470] width 109 height 29
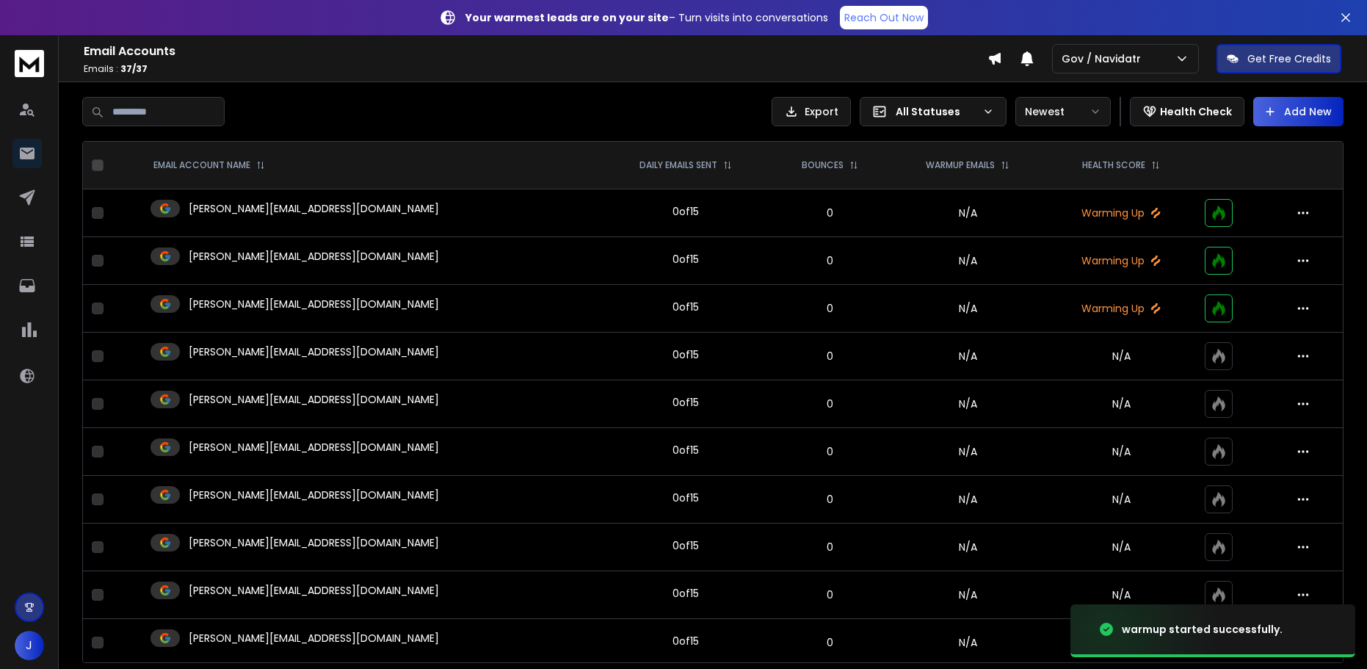
click at [1211, 350] on icon at bounding box center [1218, 356] width 15 height 15
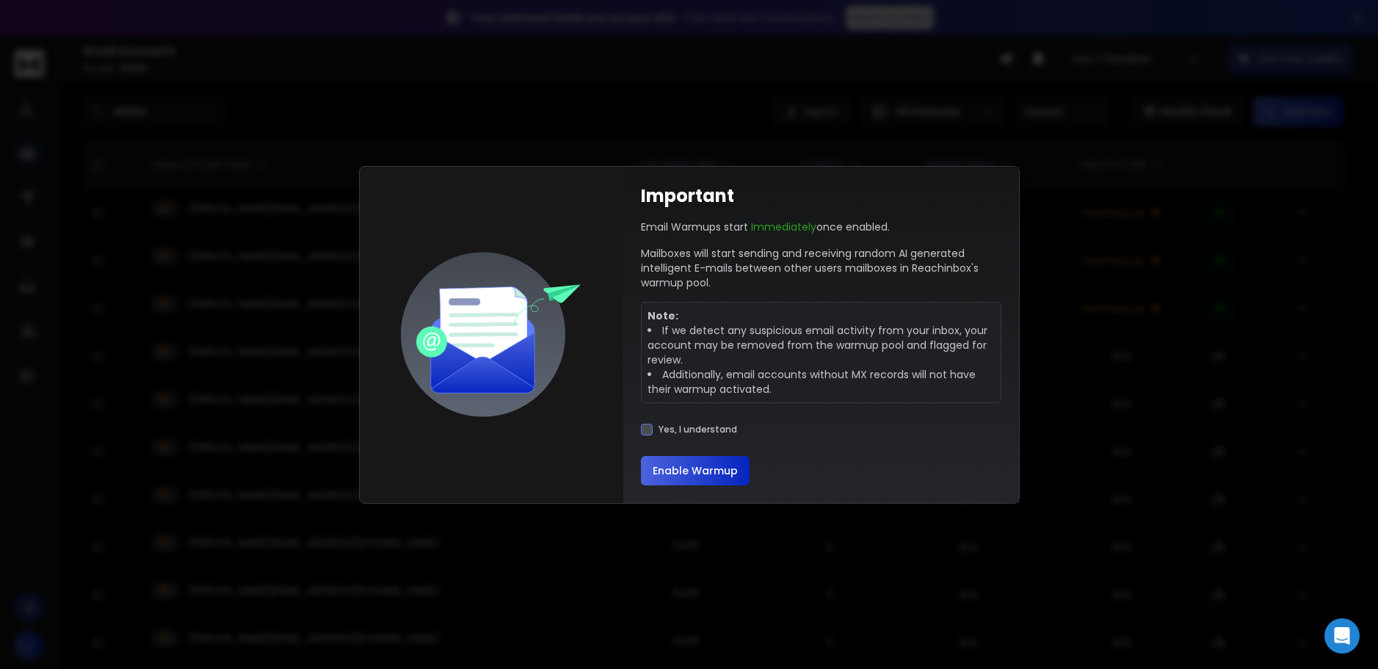
click at [651, 427] on button "Yes, I understand" at bounding box center [647, 430] width 12 height 12
click at [686, 463] on button "Enable Warmup" at bounding box center [695, 470] width 109 height 29
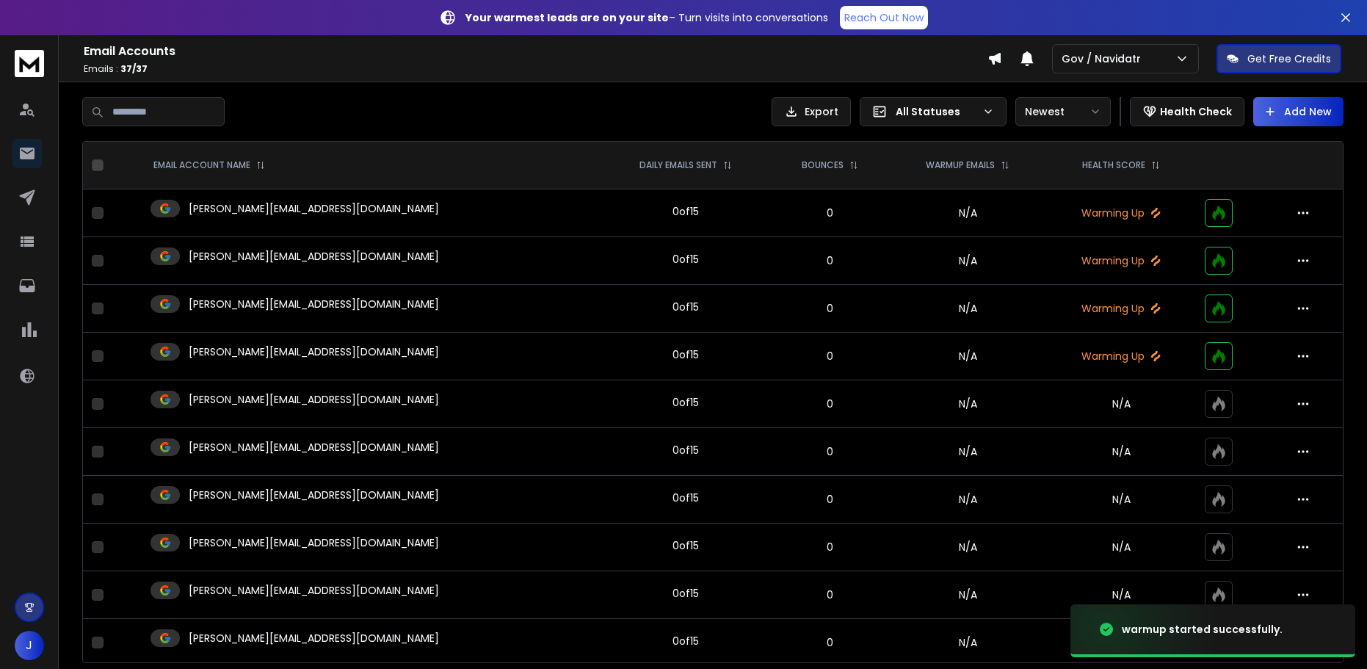
click at [1211, 407] on icon at bounding box center [1218, 403] width 15 height 15
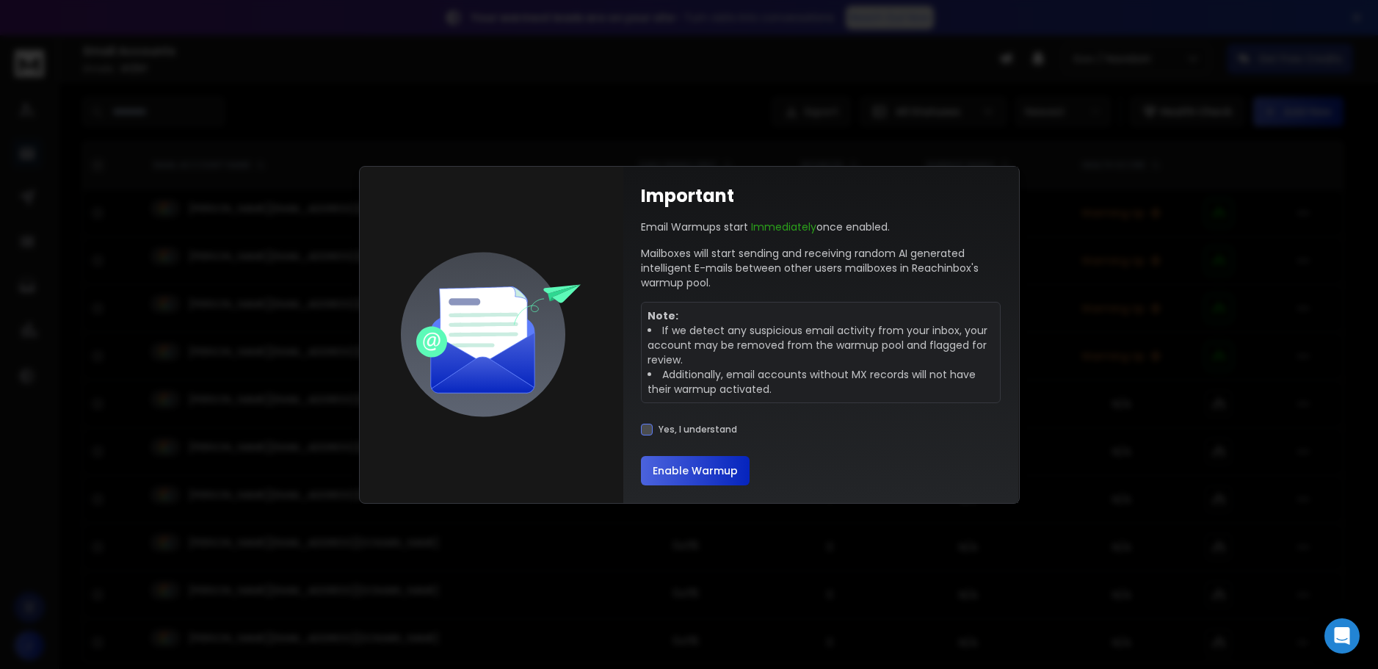
click at [650, 428] on button "Yes, I understand" at bounding box center [647, 430] width 12 height 12
click at [684, 460] on button "Enable Warmup" at bounding box center [695, 470] width 109 height 29
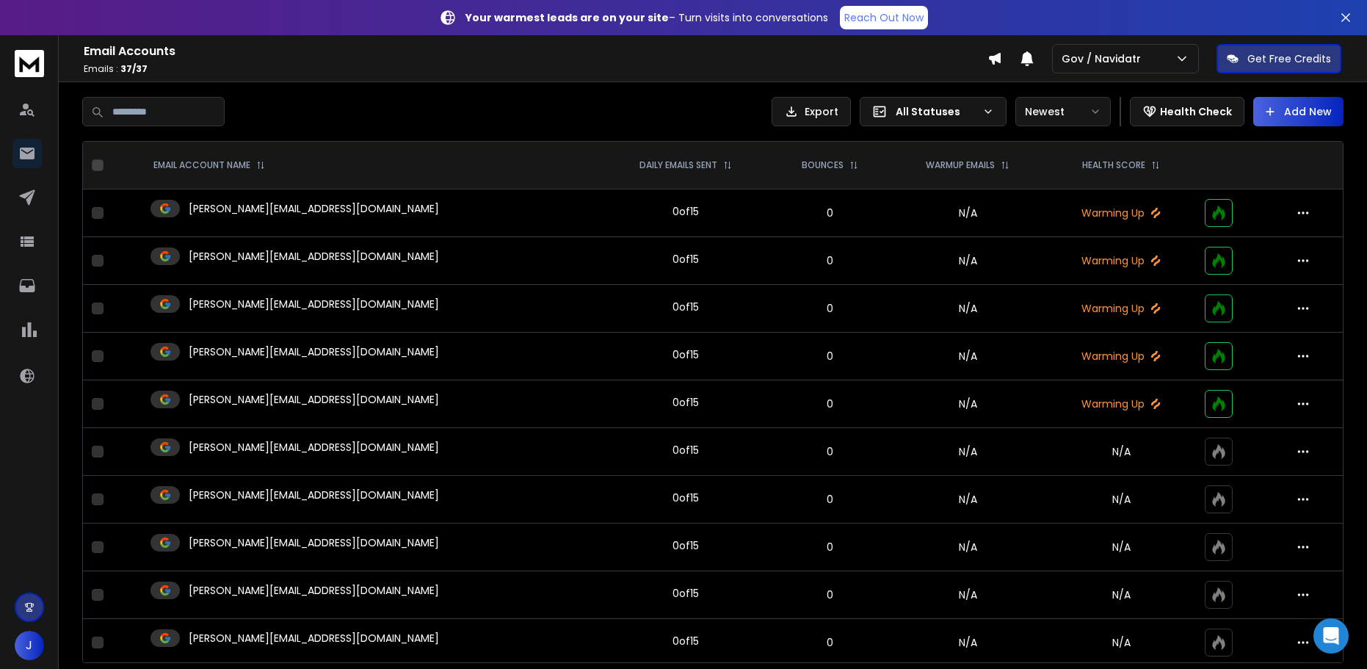
click at [1212, 448] on icon at bounding box center [1218, 451] width 12 height 15
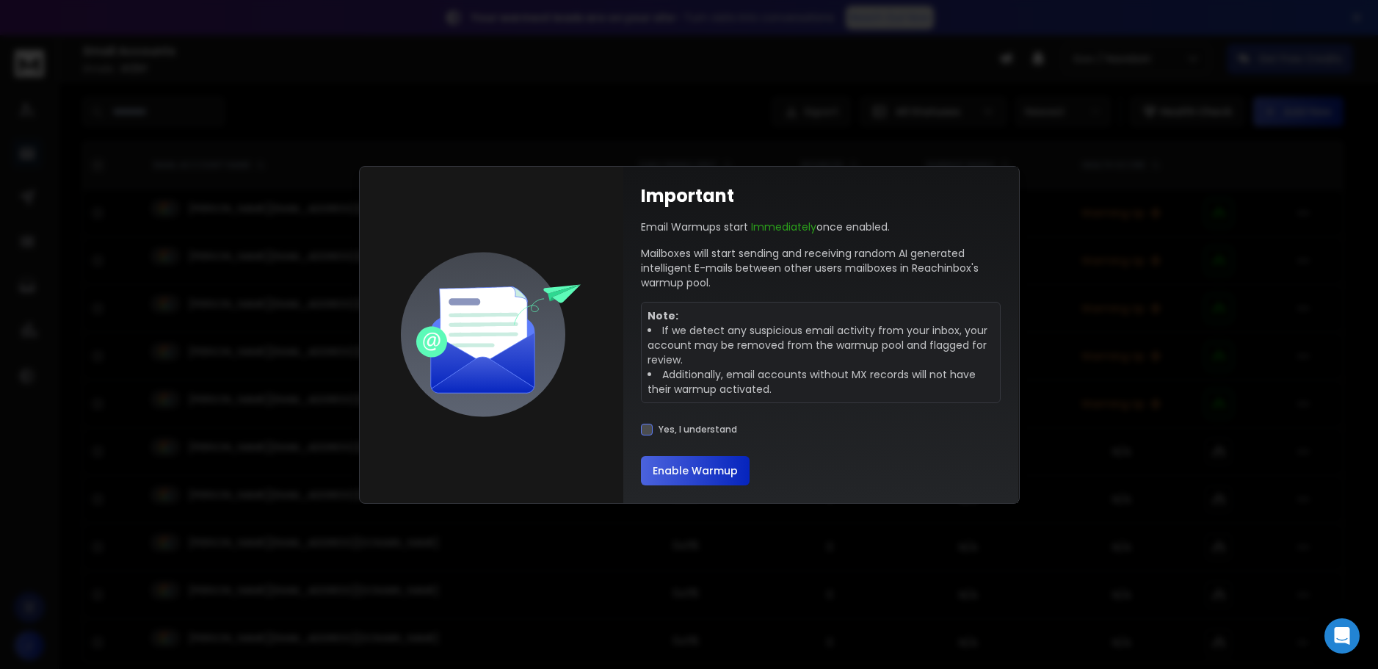
click at [645, 424] on button "Yes, I understand" at bounding box center [647, 430] width 12 height 12
click at [697, 468] on button "Enable Warmup" at bounding box center [695, 470] width 109 height 29
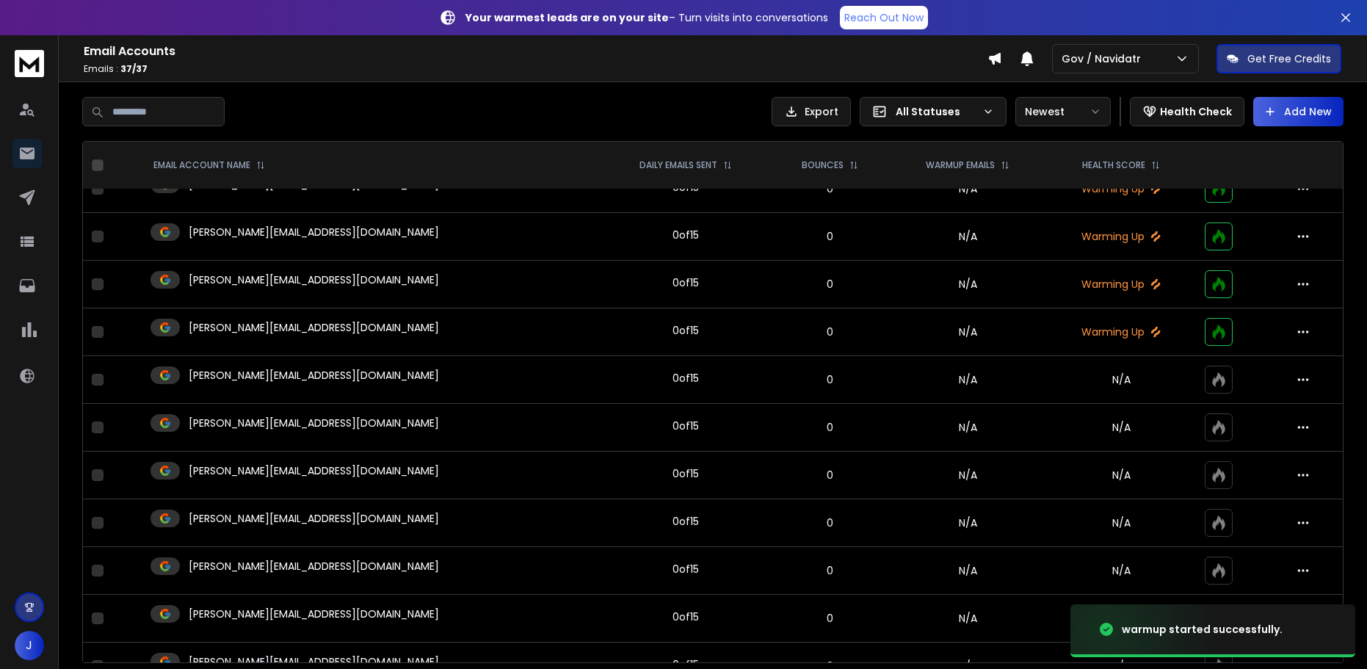
scroll to position [147, 0]
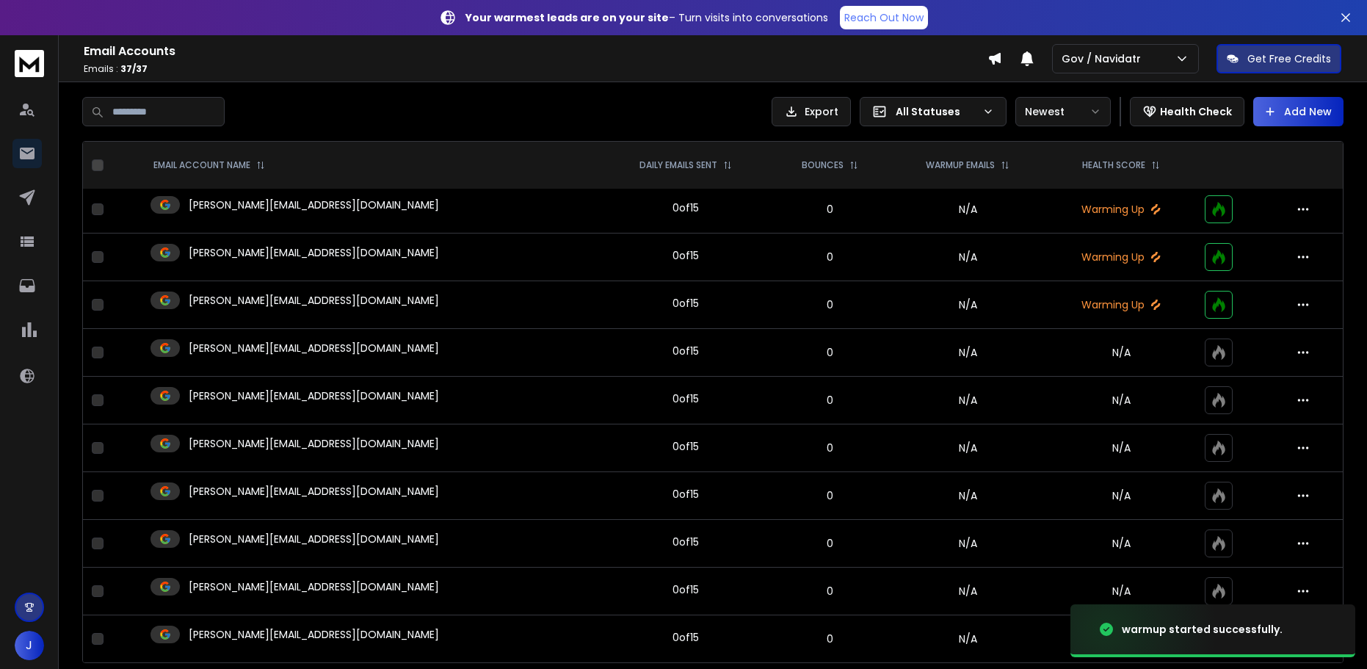
click at [1196, 333] on td at bounding box center [1229, 353] width 67 height 48
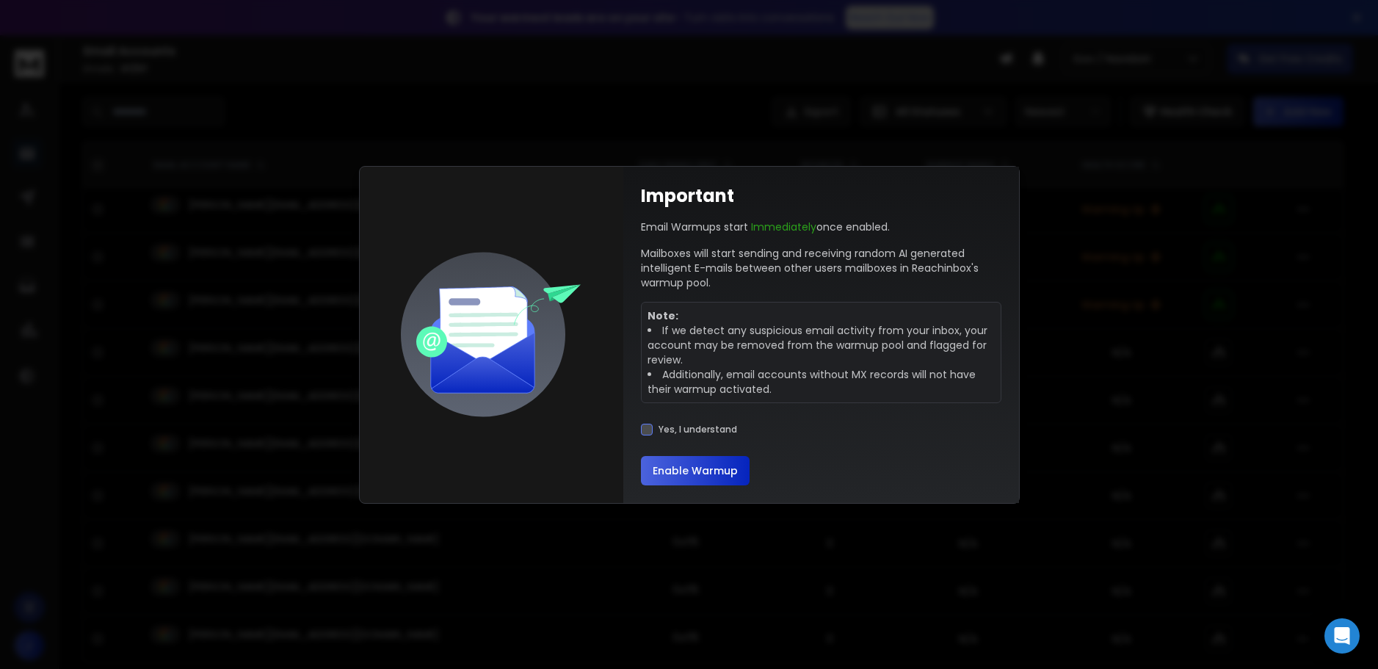
click at [648, 427] on button "Yes, I understand" at bounding box center [647, 430] width 12 height 12
click at [686, 460] on button "Enable Warmup" at bounding box center [695, 470] width 109 height 29
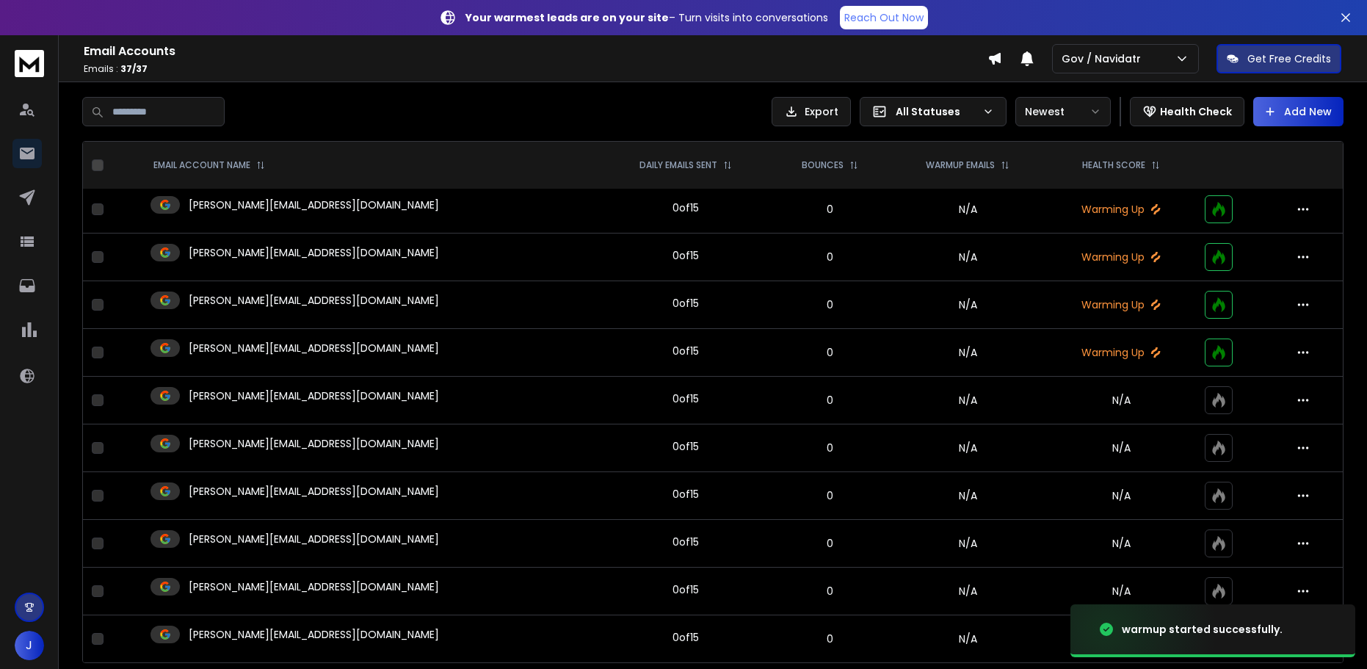
click at [1211, 405] on icon at bounding box center [1218, 400] width 15 height 15
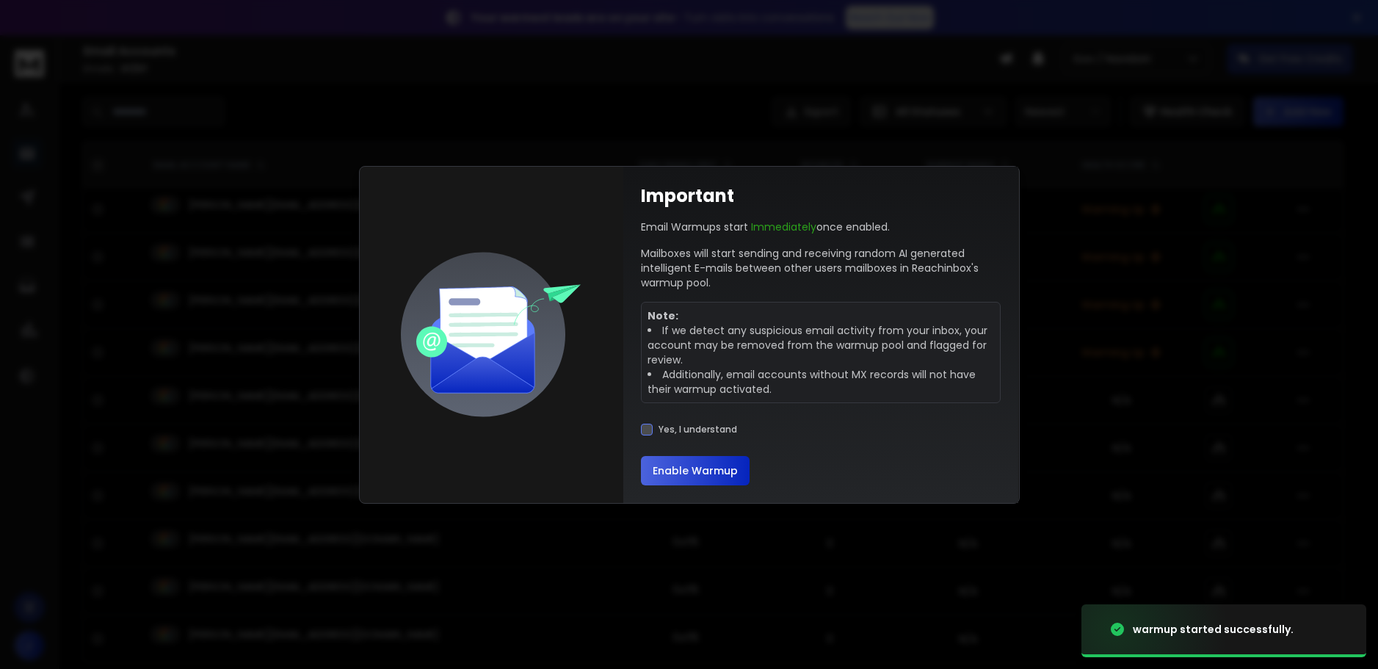
click at [646, 424] on button "Yes, I understand" at bounding box center [647, 430] width 12 height 12
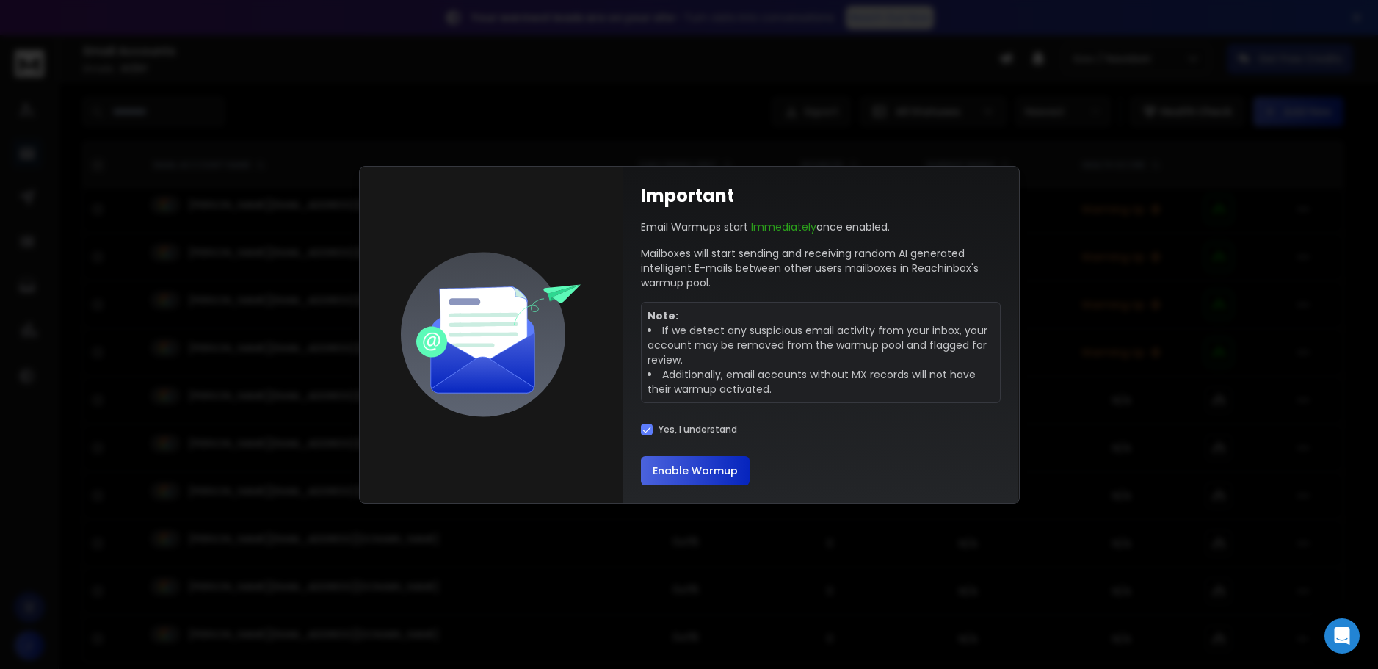
click at [696, 462] on button "Enable Warmup" at bounding box center [695, 470] width 109 height 29
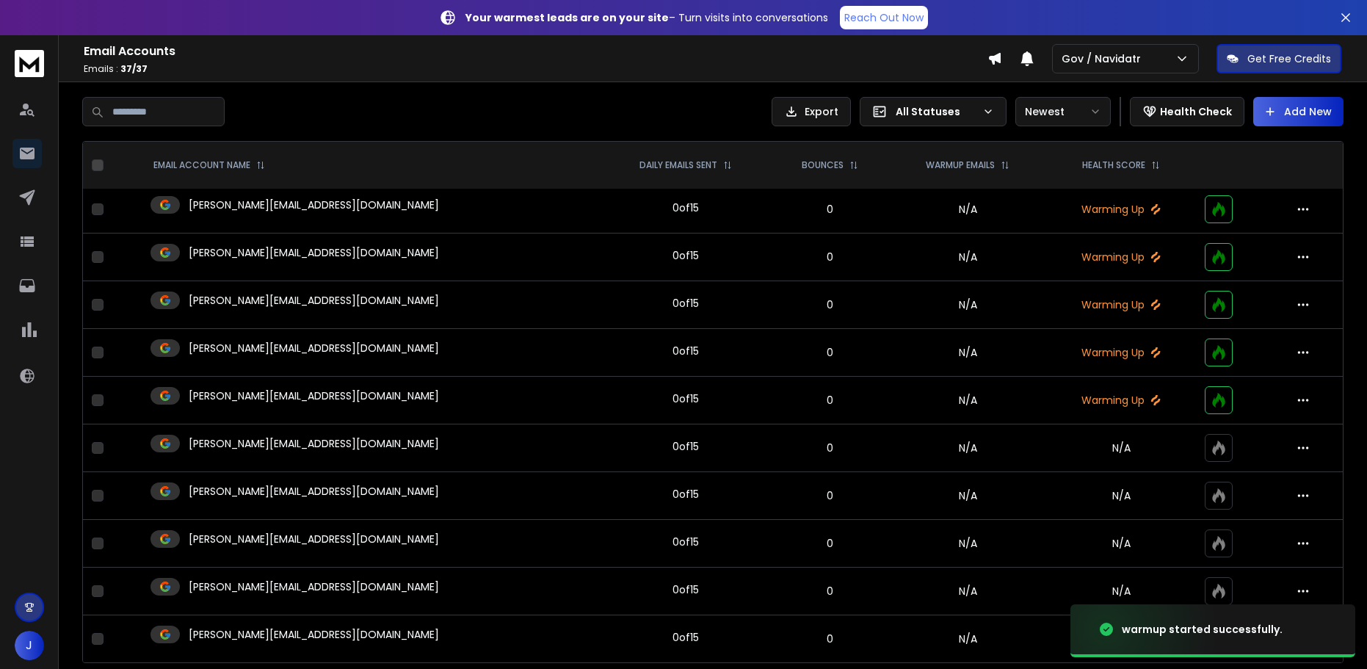
click at [1212, 445] on icon at bounding box center [1218, 447] width 12 height 15
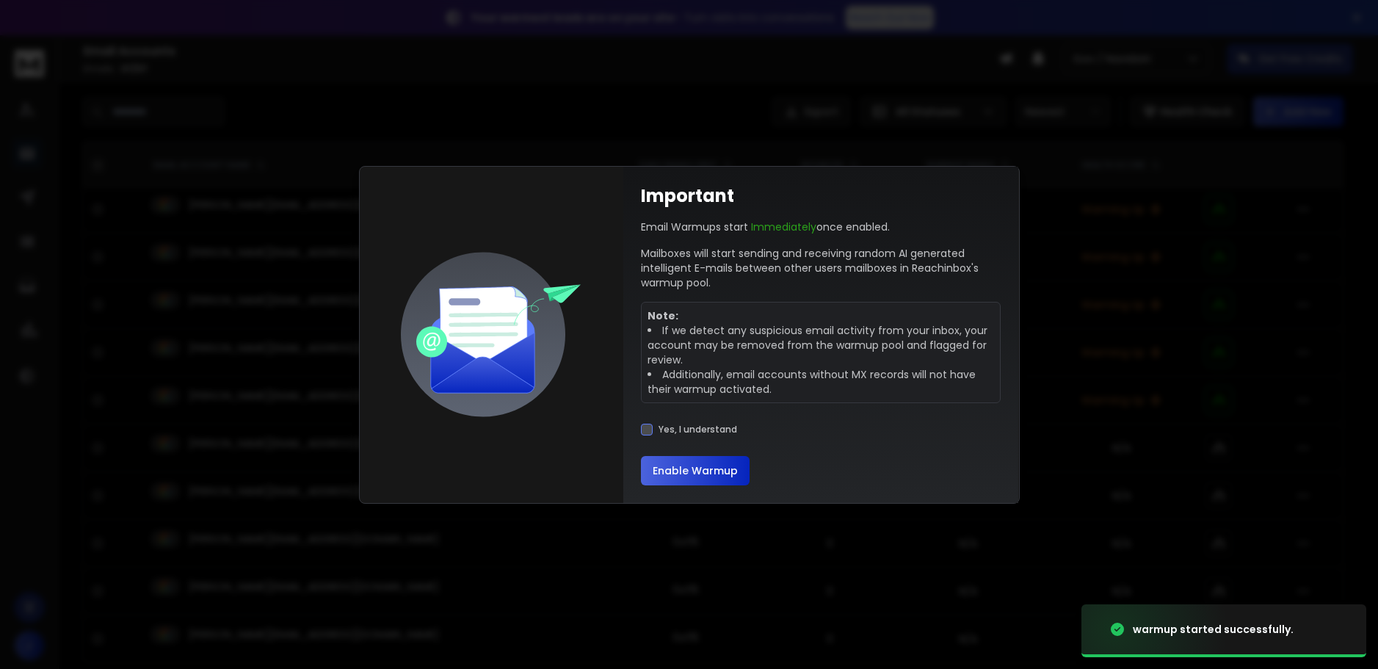
click at [650, 427] on button "Yes, I understand" at bounding box center [647, 430] width 12 height 12
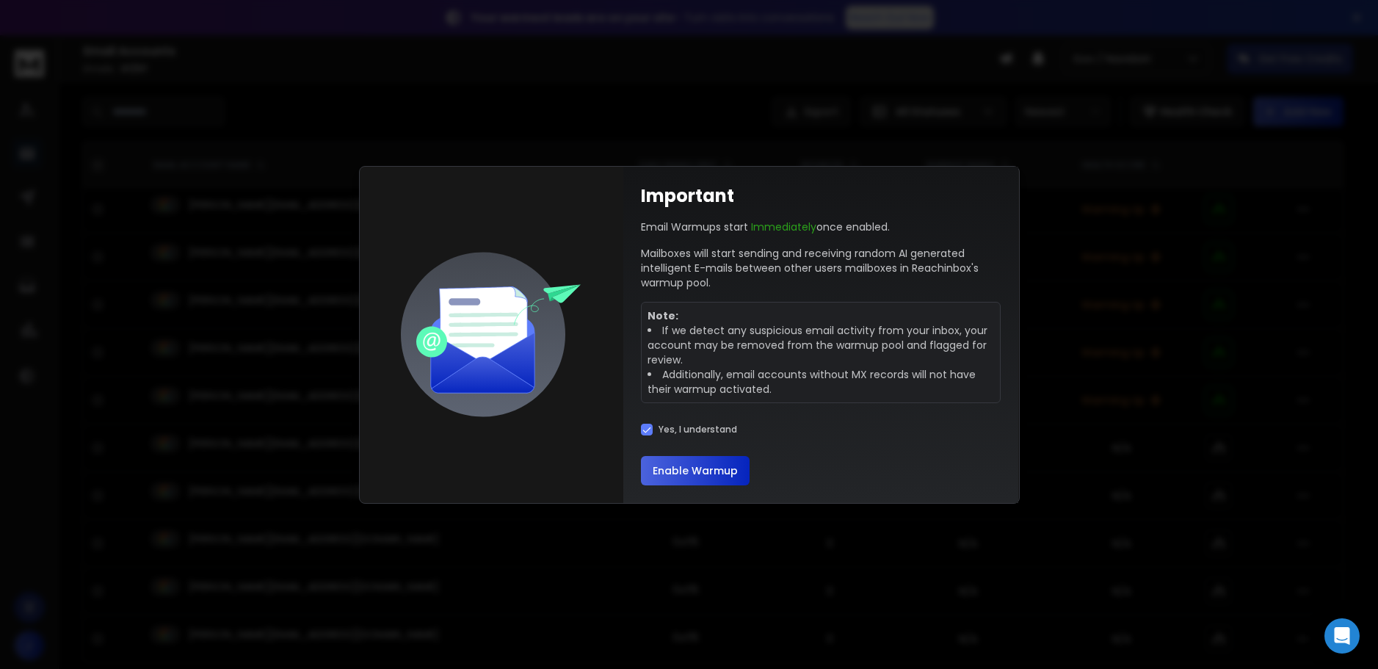
click at [686, 458] on button "Enable Warmup" at bounding box center [695, 470] width 109 height 29
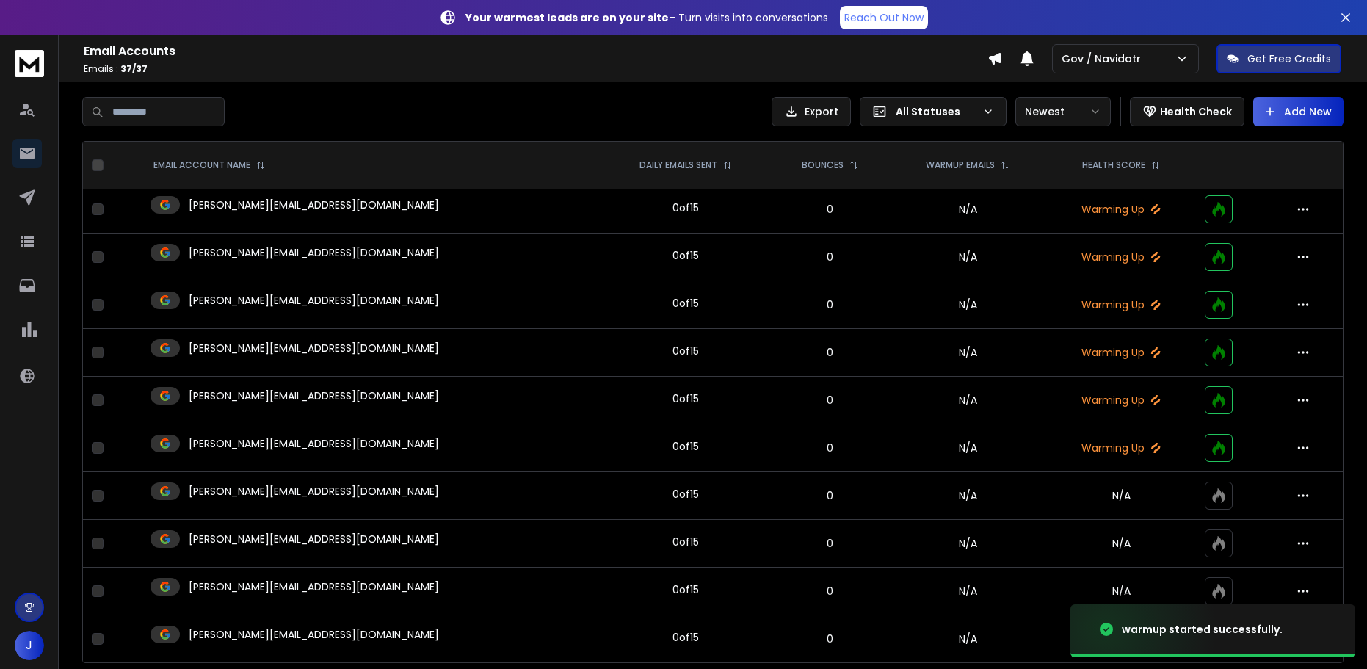
click at [1211, 493] on icon at bounding box center [1218, 495] width 15 height 15
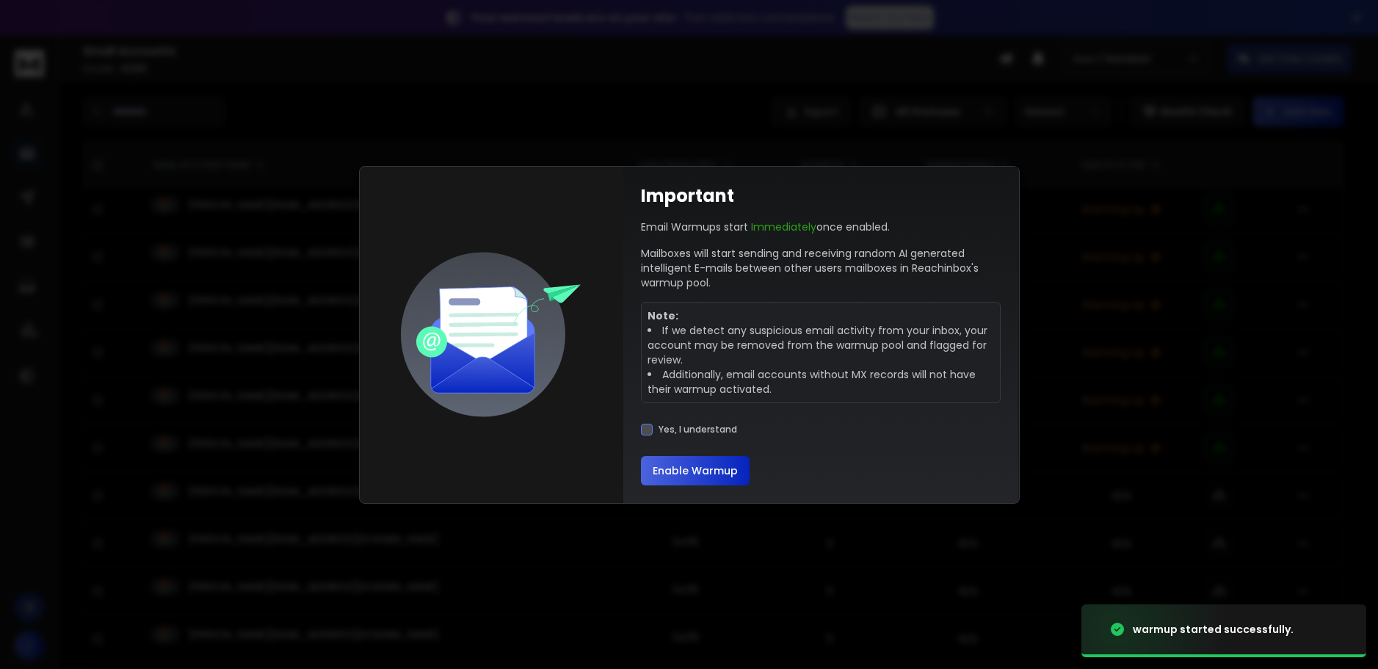
click at [648, 434] on button "Yes, I understand" at bounding box center [647, 430] width 12 height 12
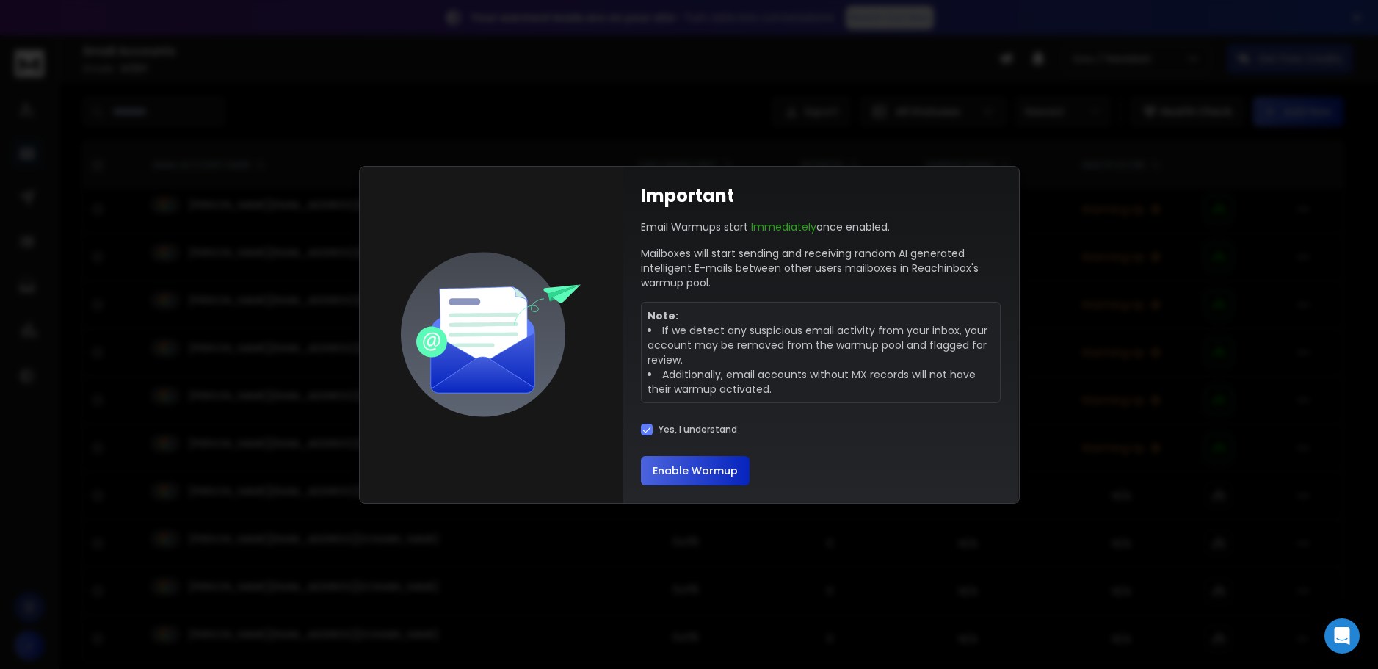
click at [689, 465] on button "Enable Warmup" at bounding box center [695, 470] width 109 height 29
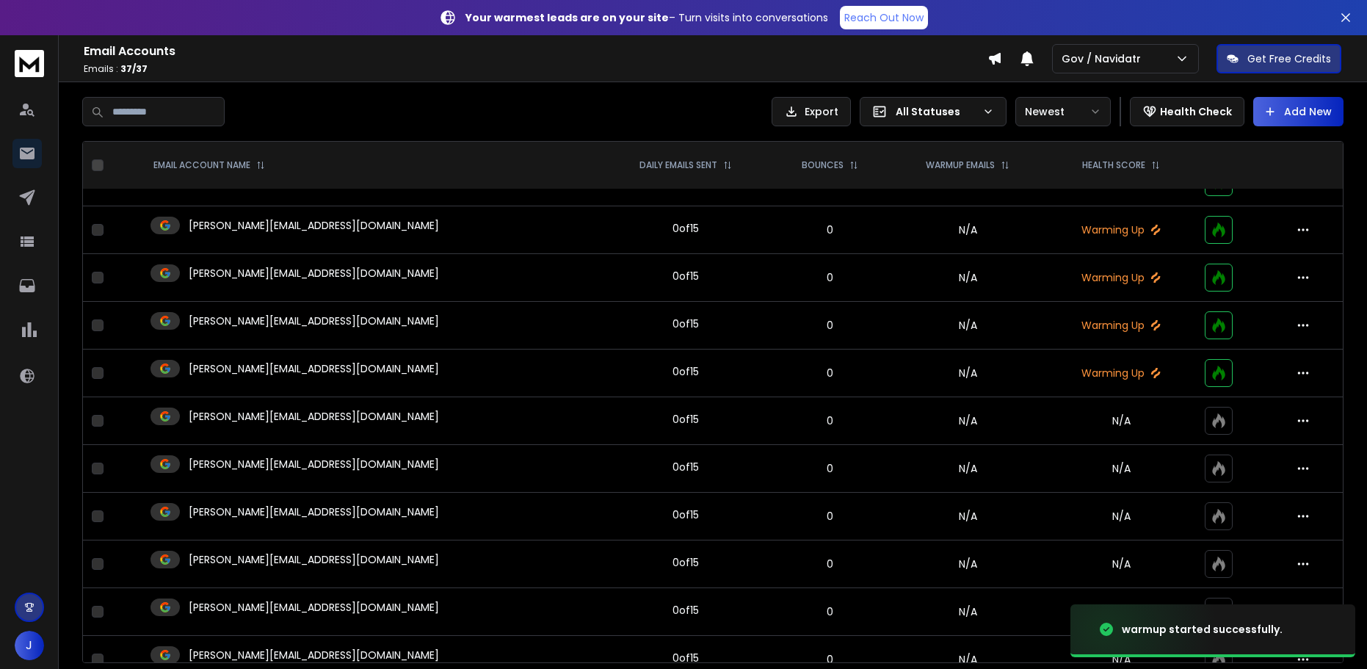
scroll to position [367, 0]
click at [1205, 319] on div at bounding box center [1219, 323] width 28 height 28
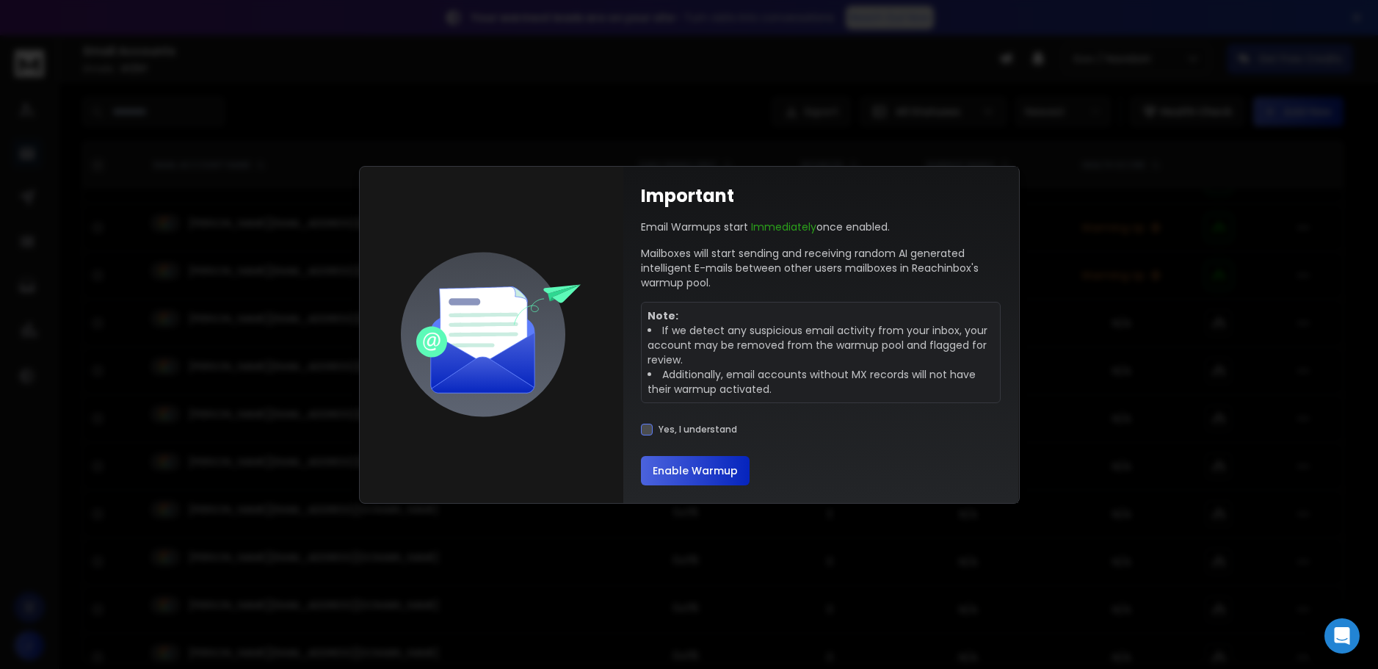
click at [650, 428] on button "Yes, I understand" at bounding box center [647, 430] width 12 height 12
click at [690, 465] on button "Enable Warmup" at bounding box center [695, 470] width 109 height 29
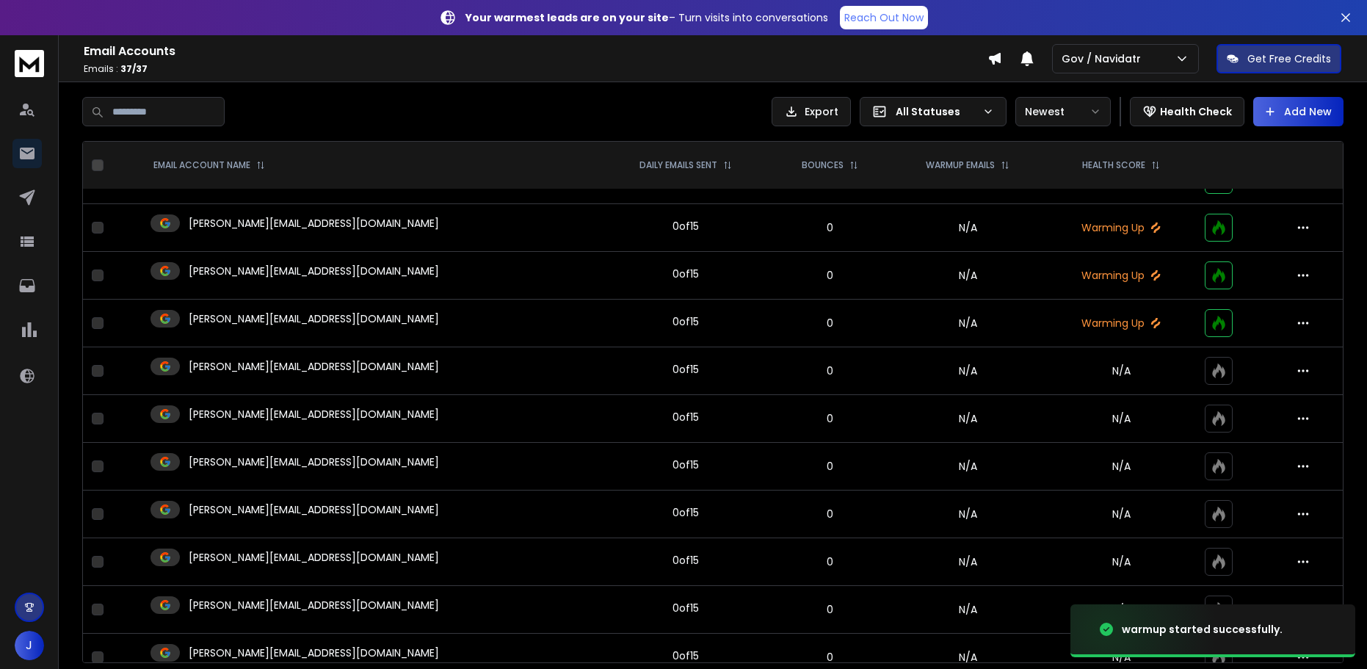
click at [1211, 374] on icon at bounding box center [1218, 370] width 15 height 15
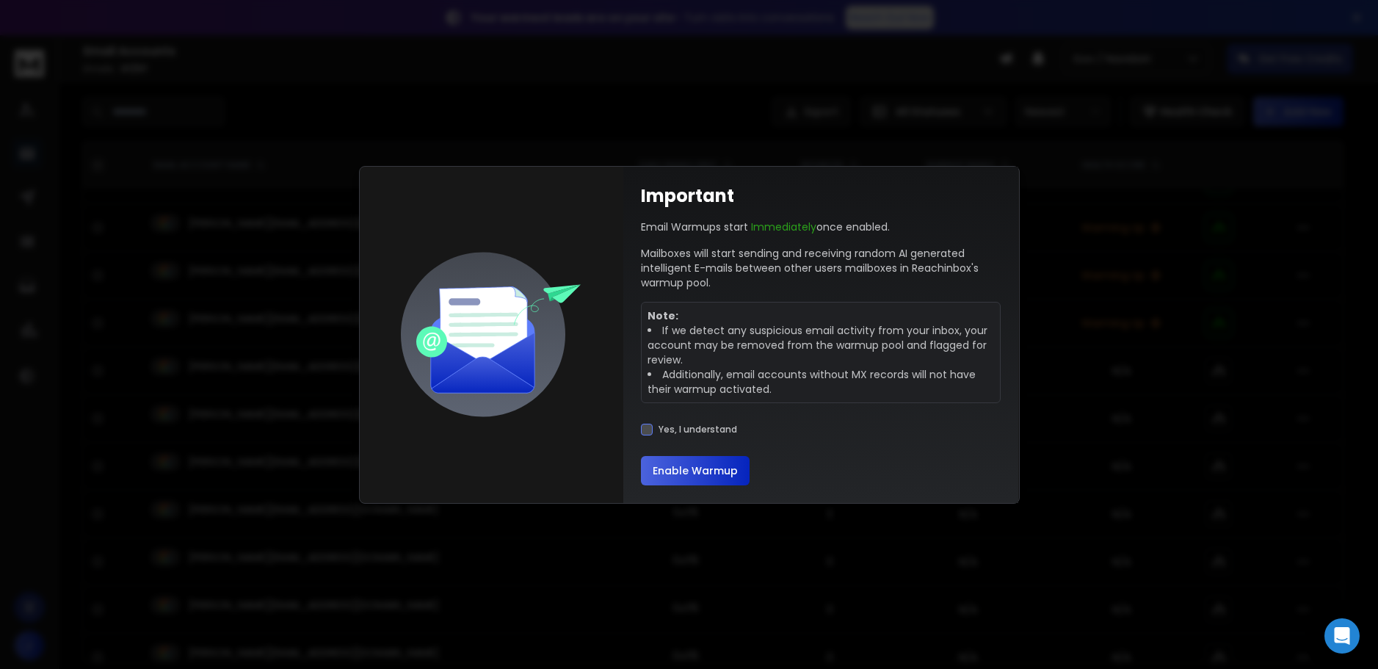
click at [648, 424] on button "Yes, I understand" at bounding box center [647, 430] width 12 height 12
click at [704, 473] on button "Enable Warmup" at bounding box center [695, 470] width 109 height 29
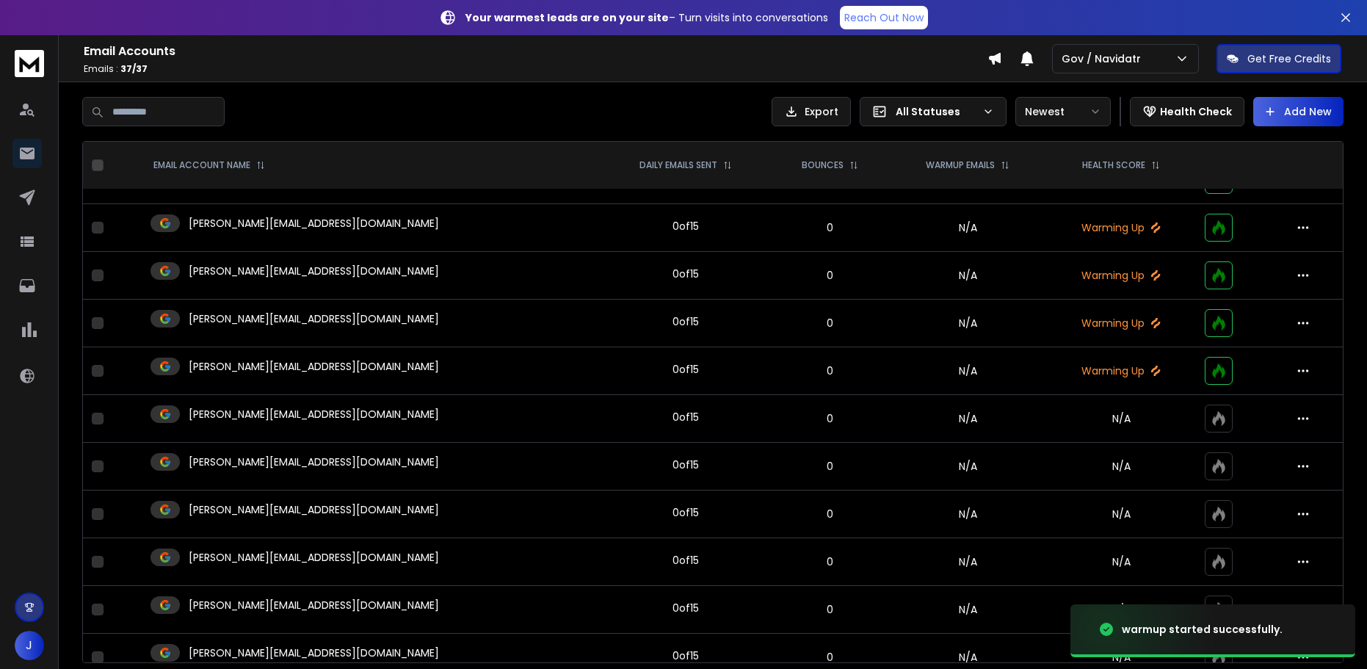
click at [1205, 411] on div at bounding box center [1219, 419] width 28 height 28
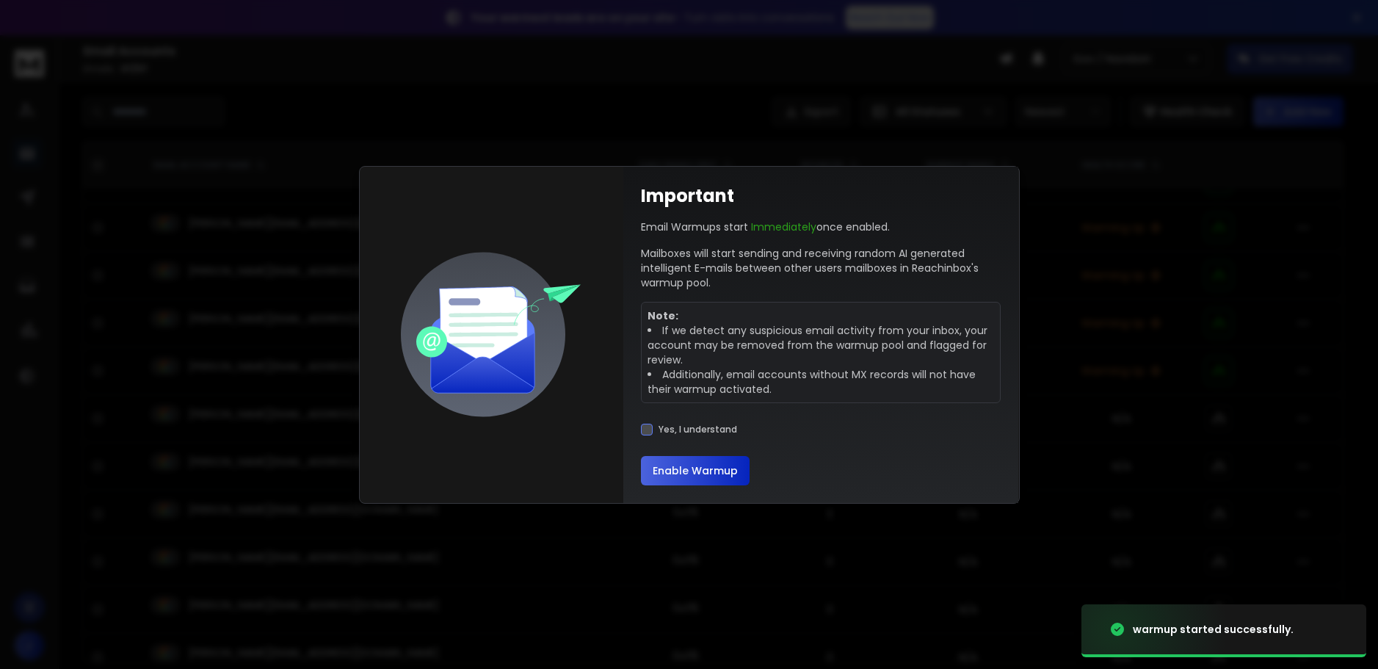
click at [642, 434] on button "Yes, I understand" at bounding box center [647, 430] width 12 height 12
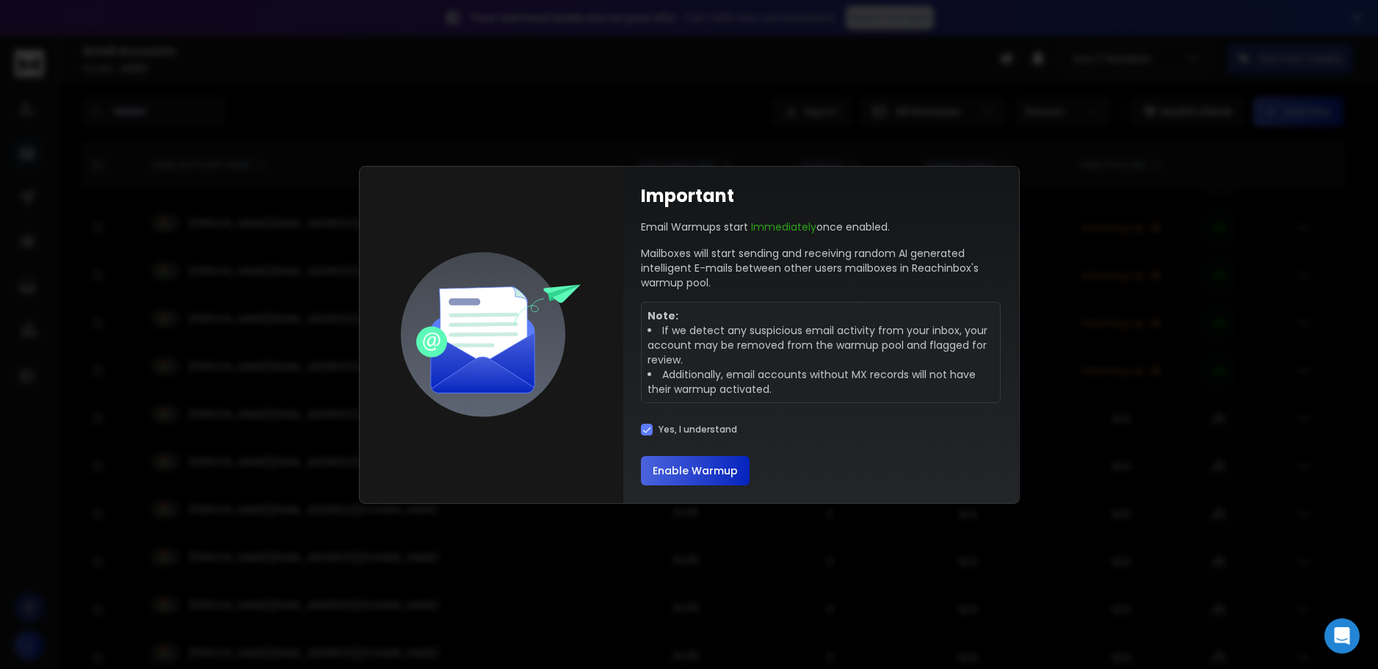
click at [688, 471] on button "Enable Warmup" at bounding box center [695, 470] width 109 height 29
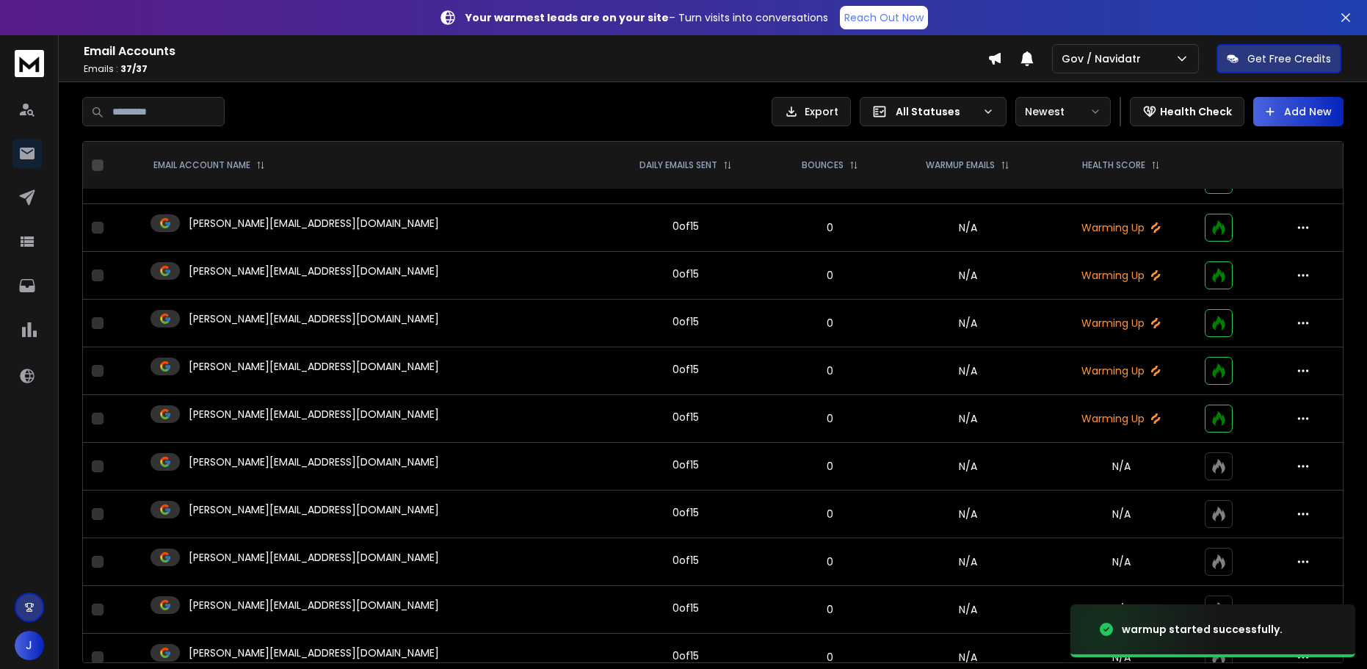
click at [1211, 463] on icon at bounding box center [1218, 466] width 15 height 15
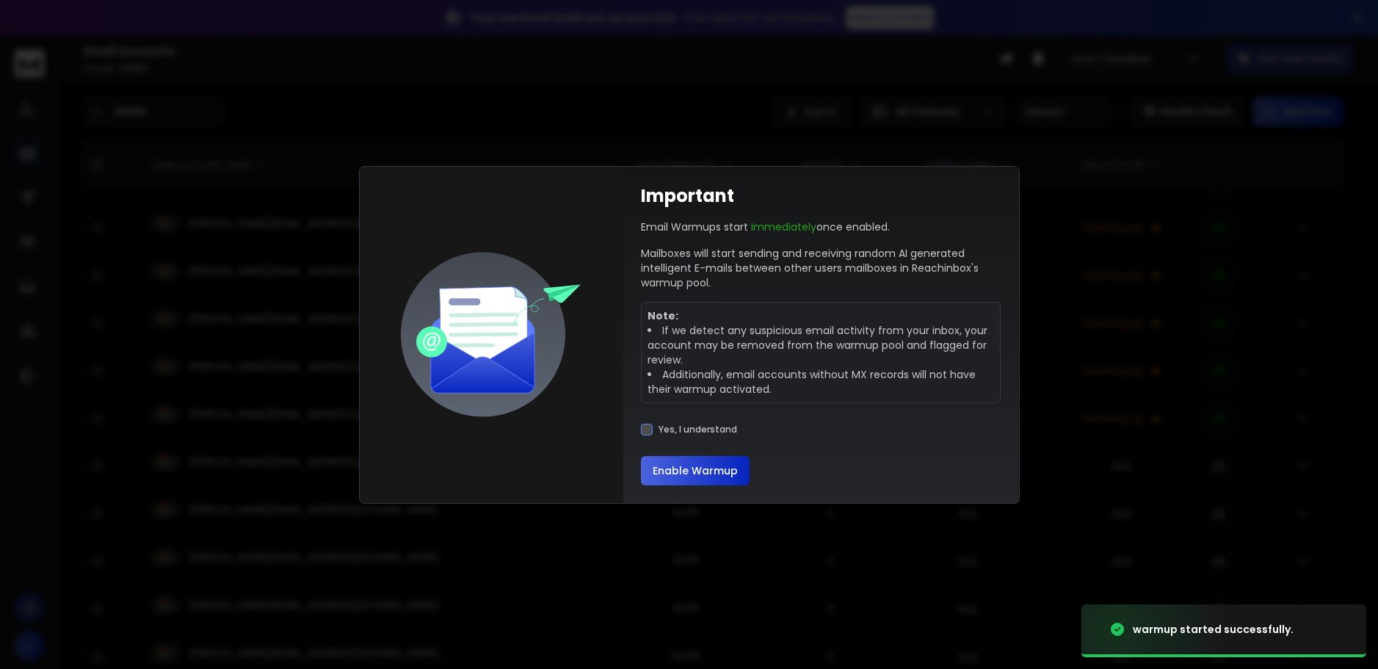
click at [649, 427] on button "Yes, I understand" at bounding box center [647, 430] width 12 height 12
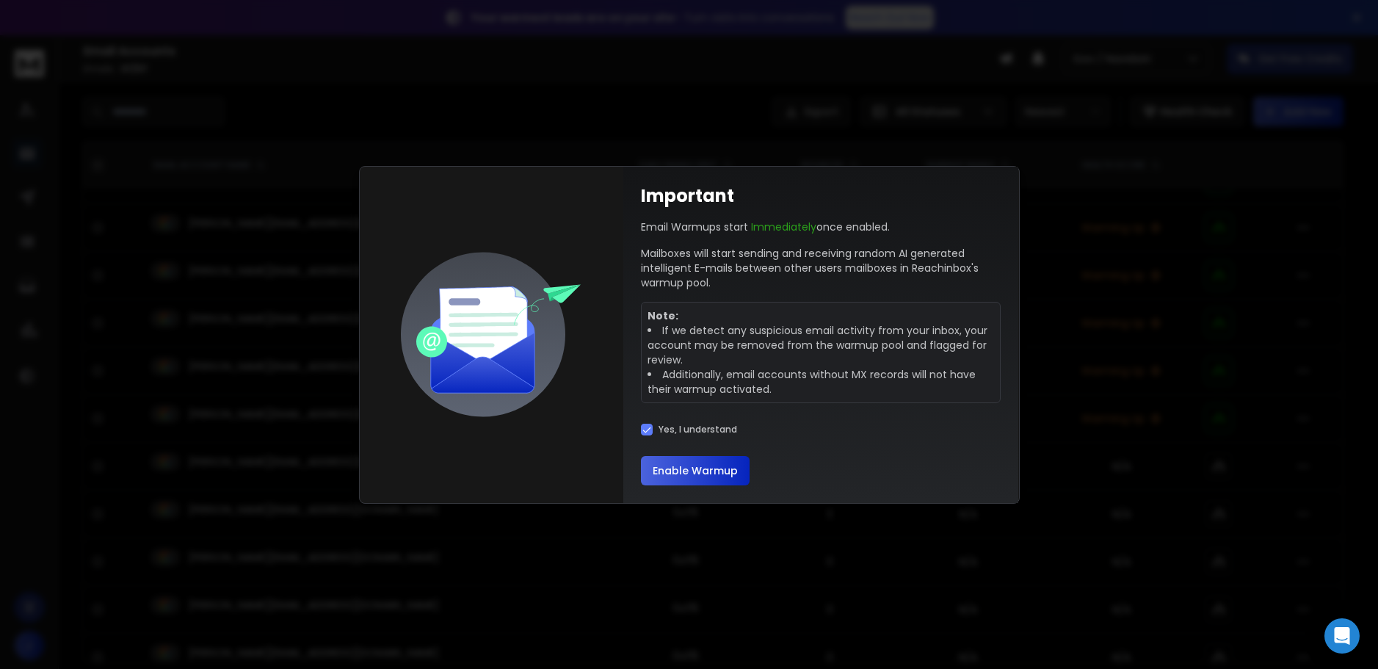
click at [706, 479] on button "Enable Warmup" at bounding box center [695, 470] width 109 height 29
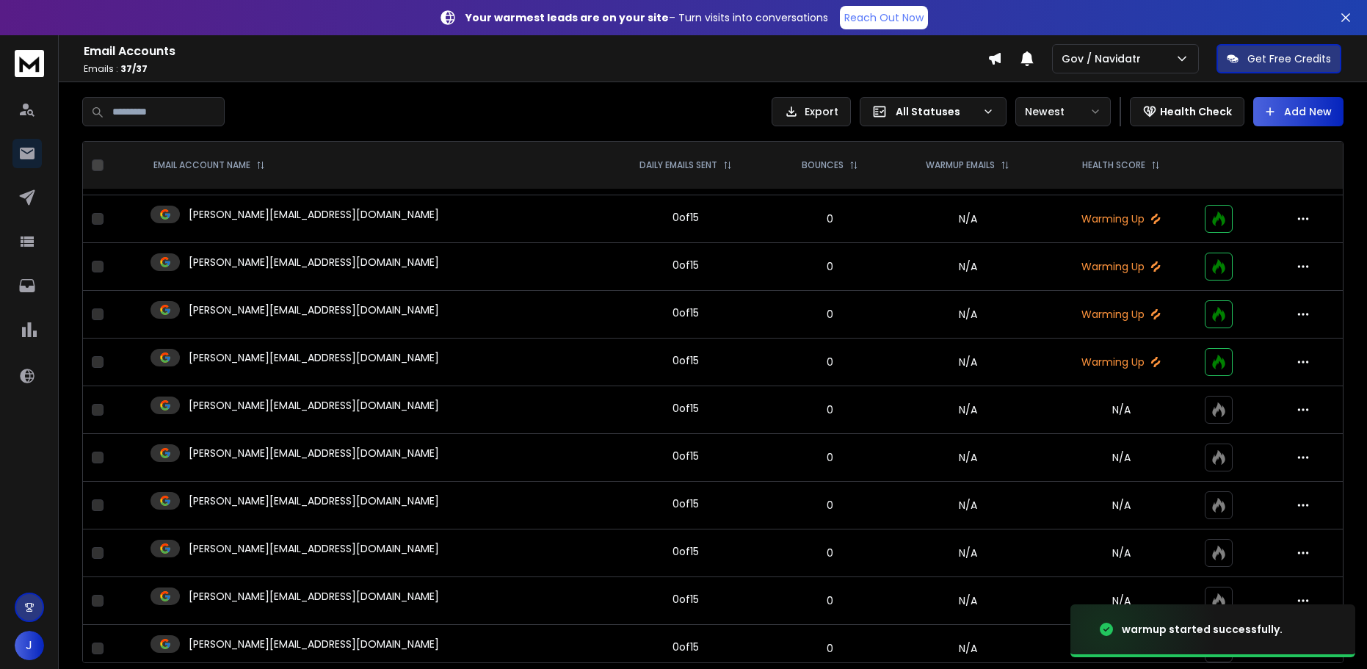
scroll to position [514, 0]
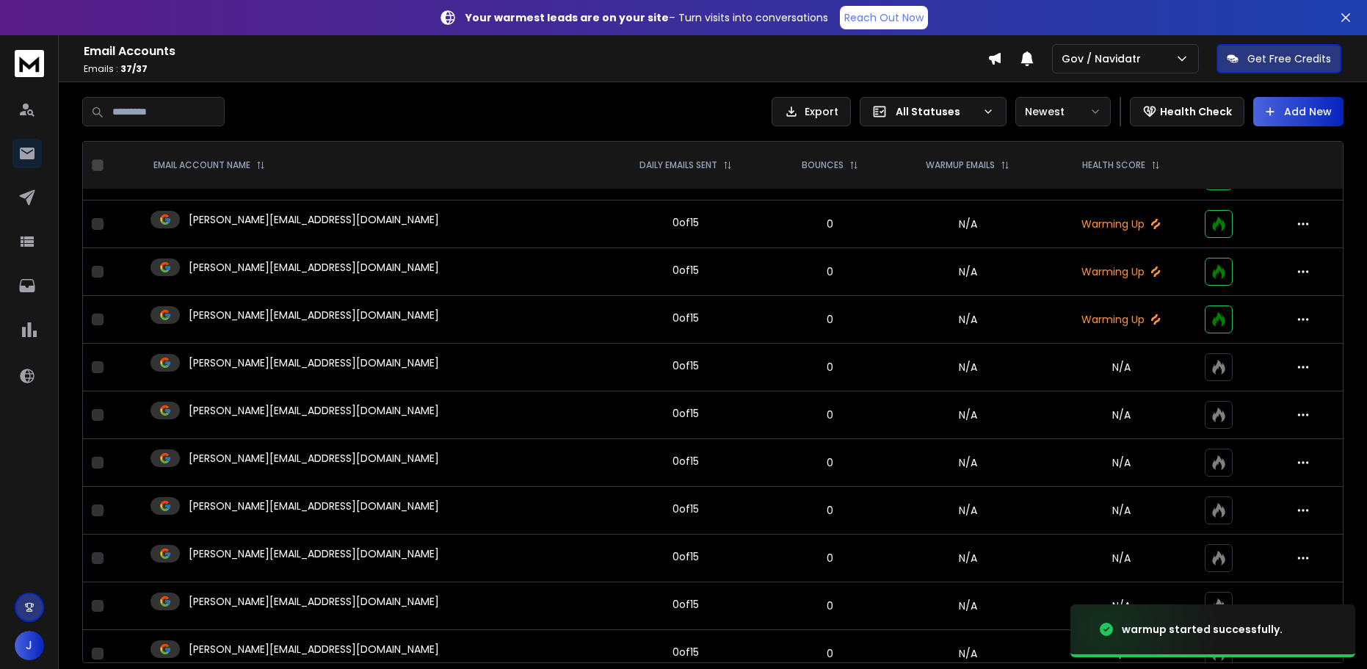
click at [1212, 370] on icon at bounding box center [1218, 367] width 12 height 15
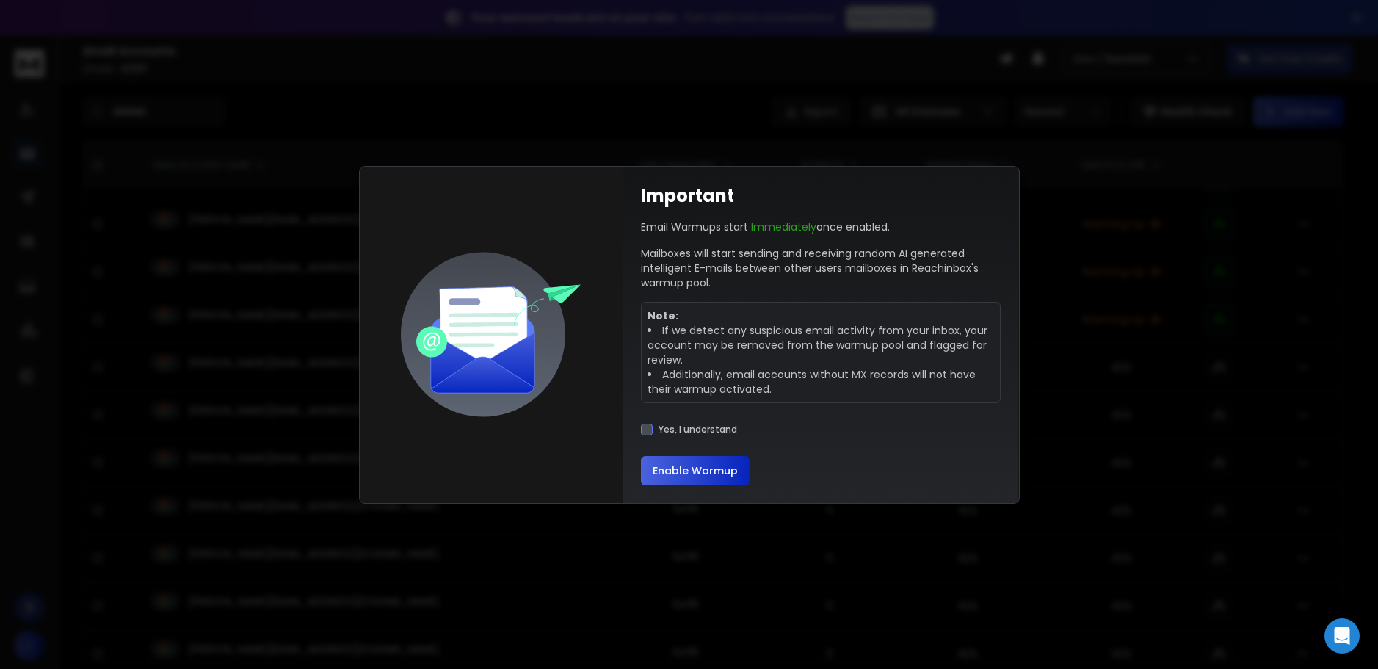
click at [649, 424] on button "Yes, I understand" at bounding box center [647, 430] width 12 height 12
click at [688, 463] on button "Enable Warmup" at bounding box center [695, 470] width 109 height 29
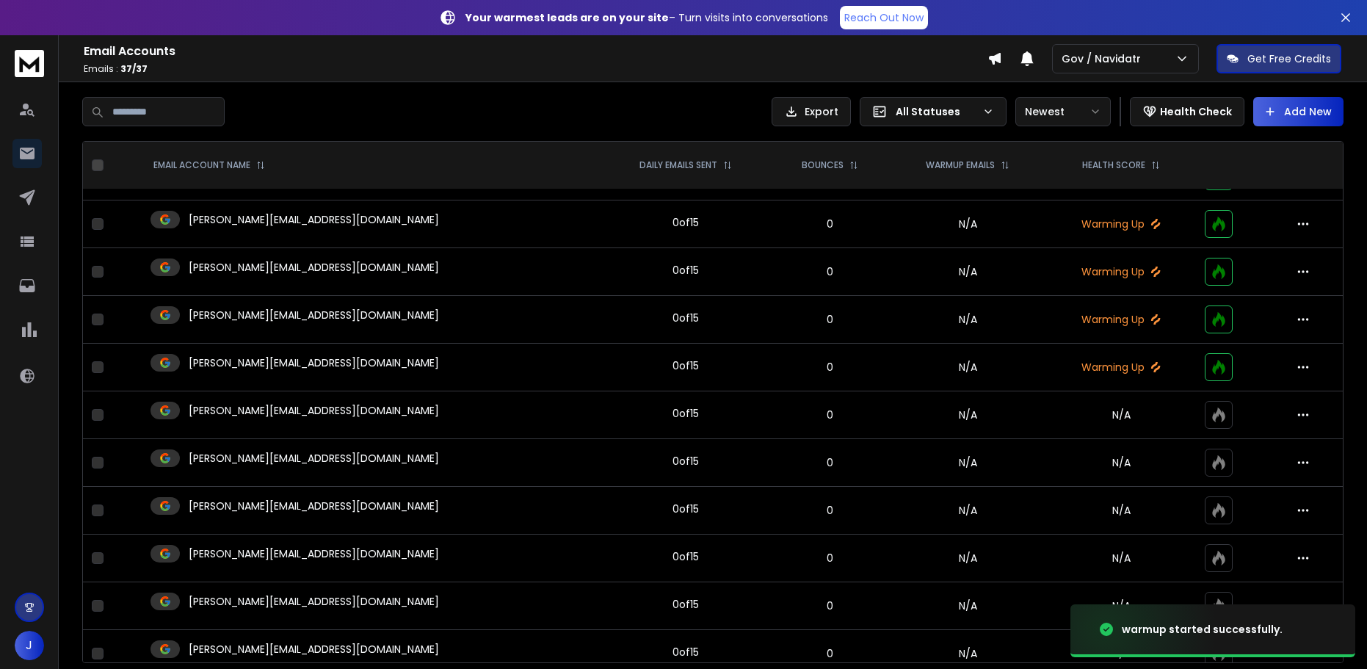
click at [1212, 418] on icon at bounding box center [1218, 414] width 12 height 15
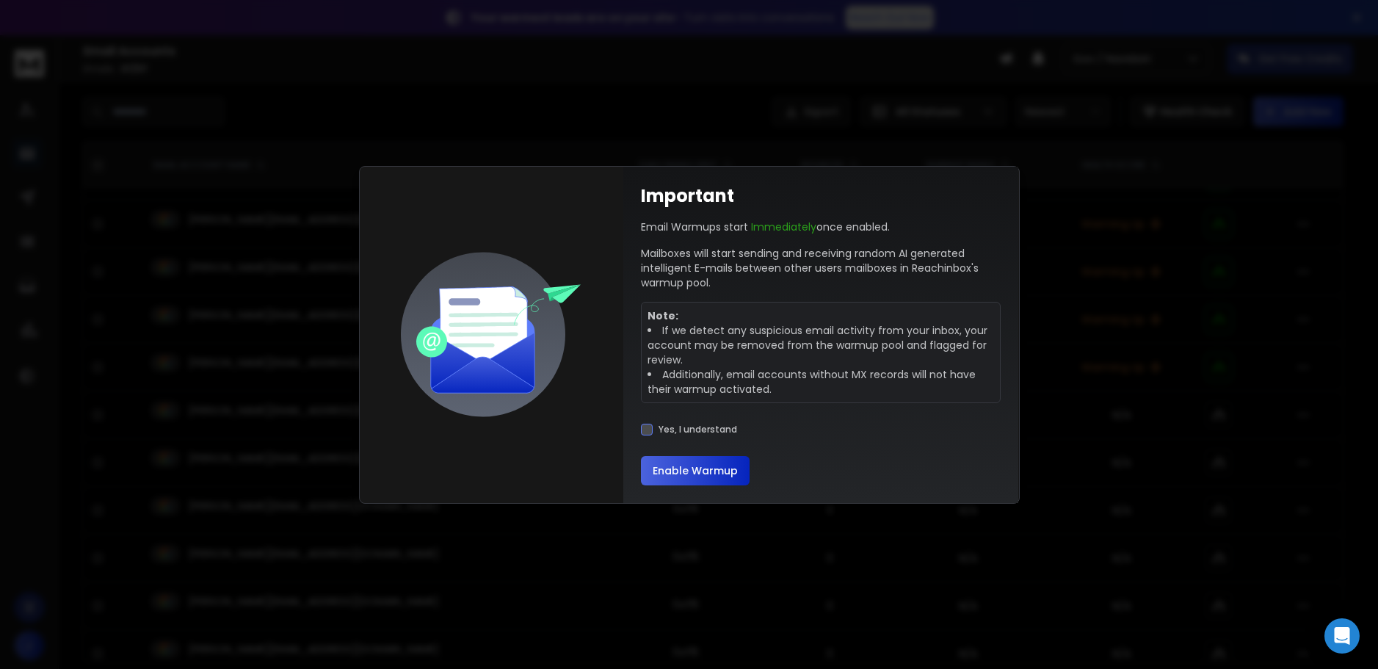
click at [642, 432] on button "Yes, I understand" at bounding box center [647, 430] width 12 height 12
click at [690, 471] on button "Enable Warmup" at bounding box center [695, 470] width 109 height 29
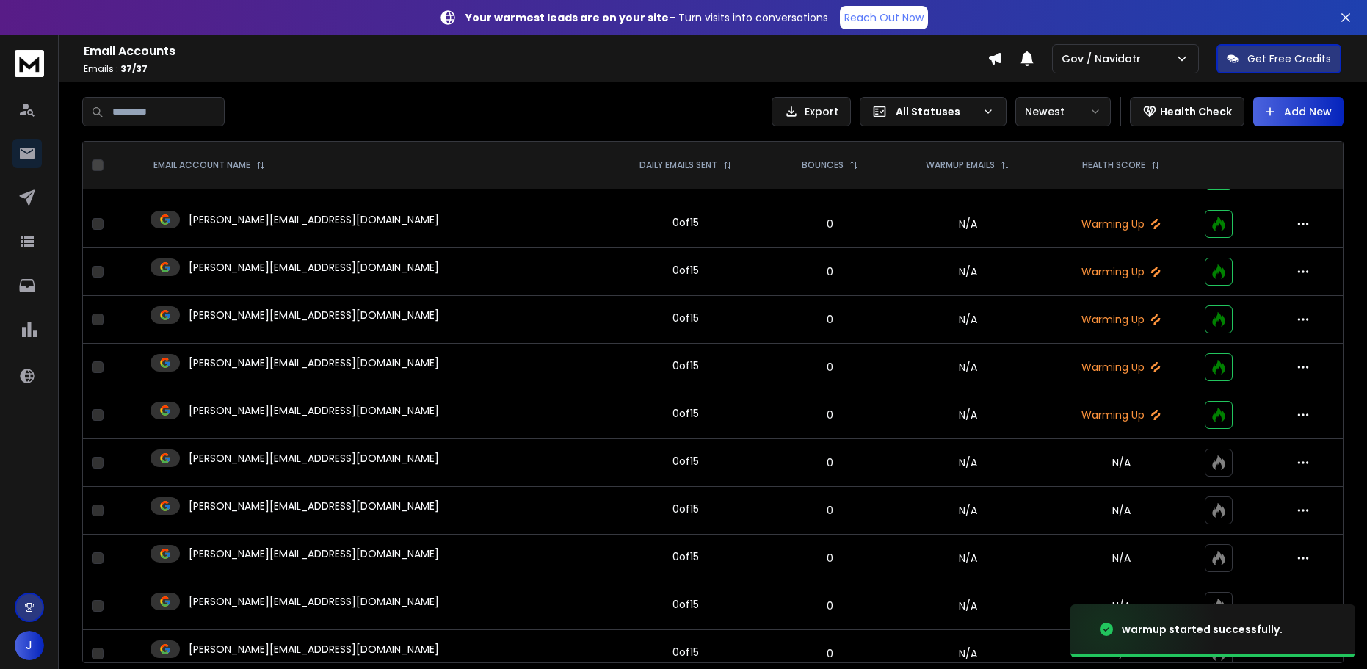
click at [1211, 463] on icon at bounding box center [1218, 462] width 15 height 15
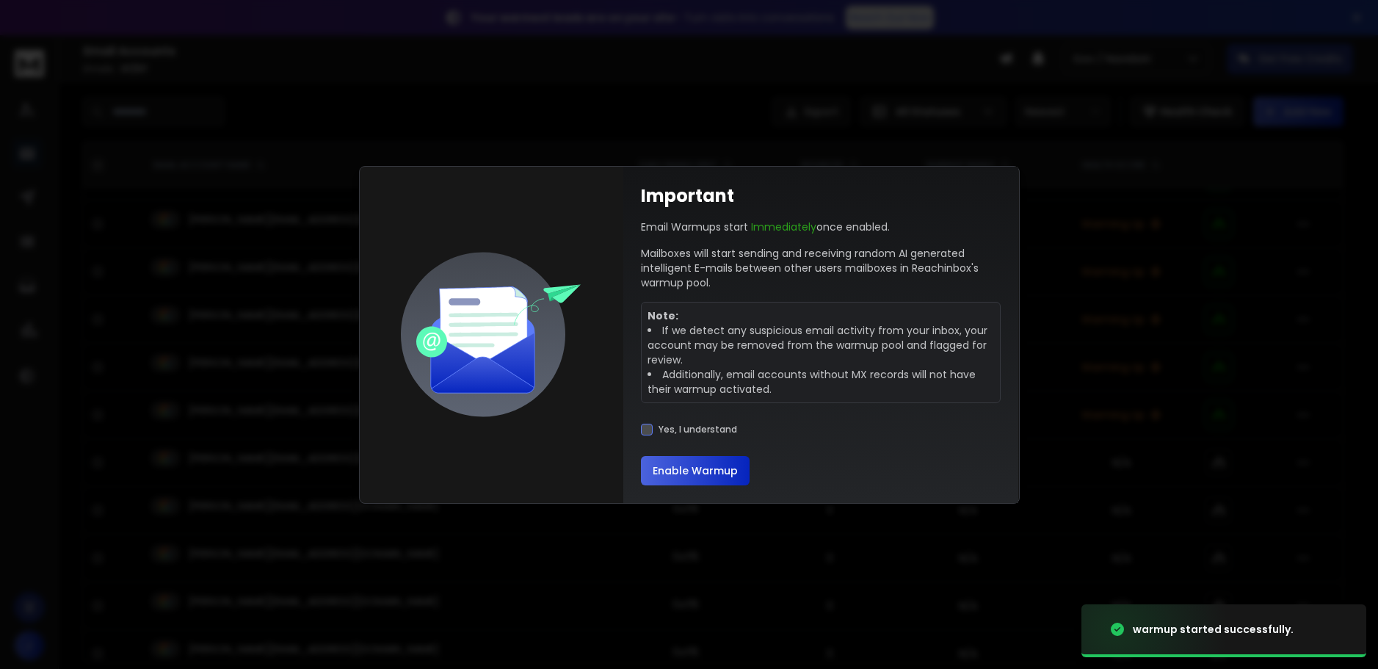
click at [643, 433] on button "Yes, I understand" at bounding box center [647, 430] width 12 height 12
click at [688, 474] on button "Enable Warmup" at bounding box center [695, 470] width 109 height 29
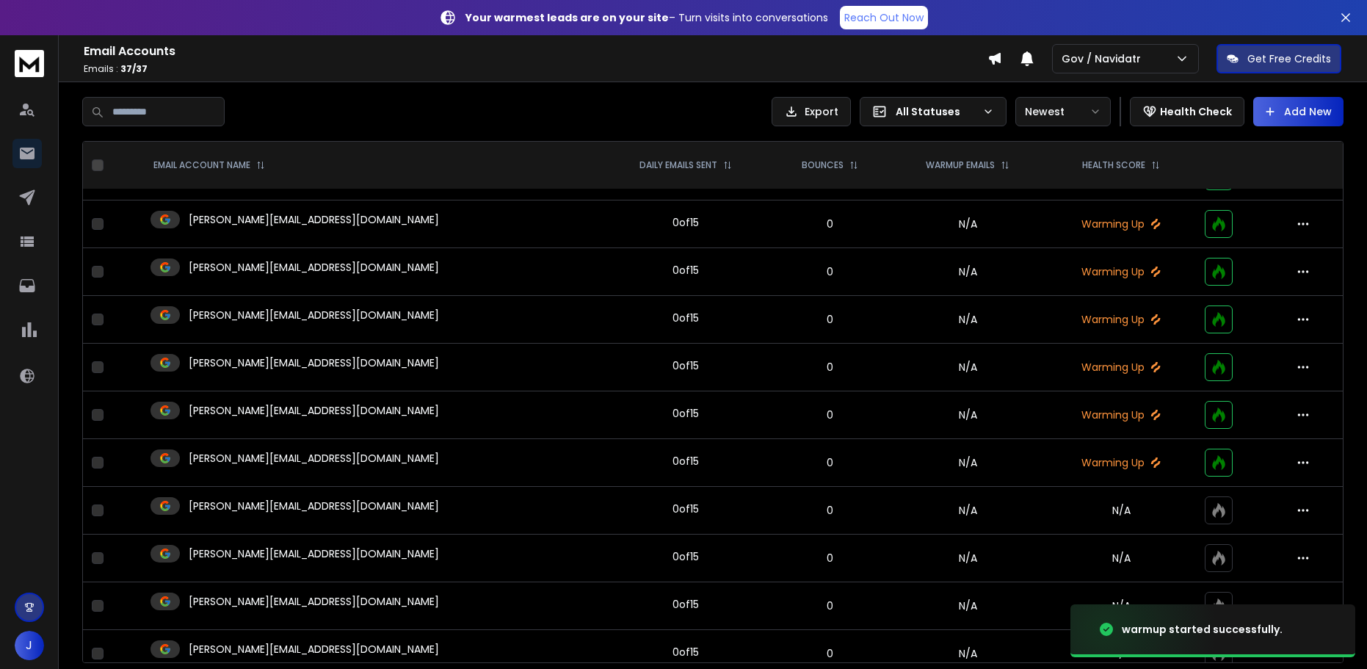
click at [1211, 510] on icon at bounding box center [1218, 510] width 15 height 15
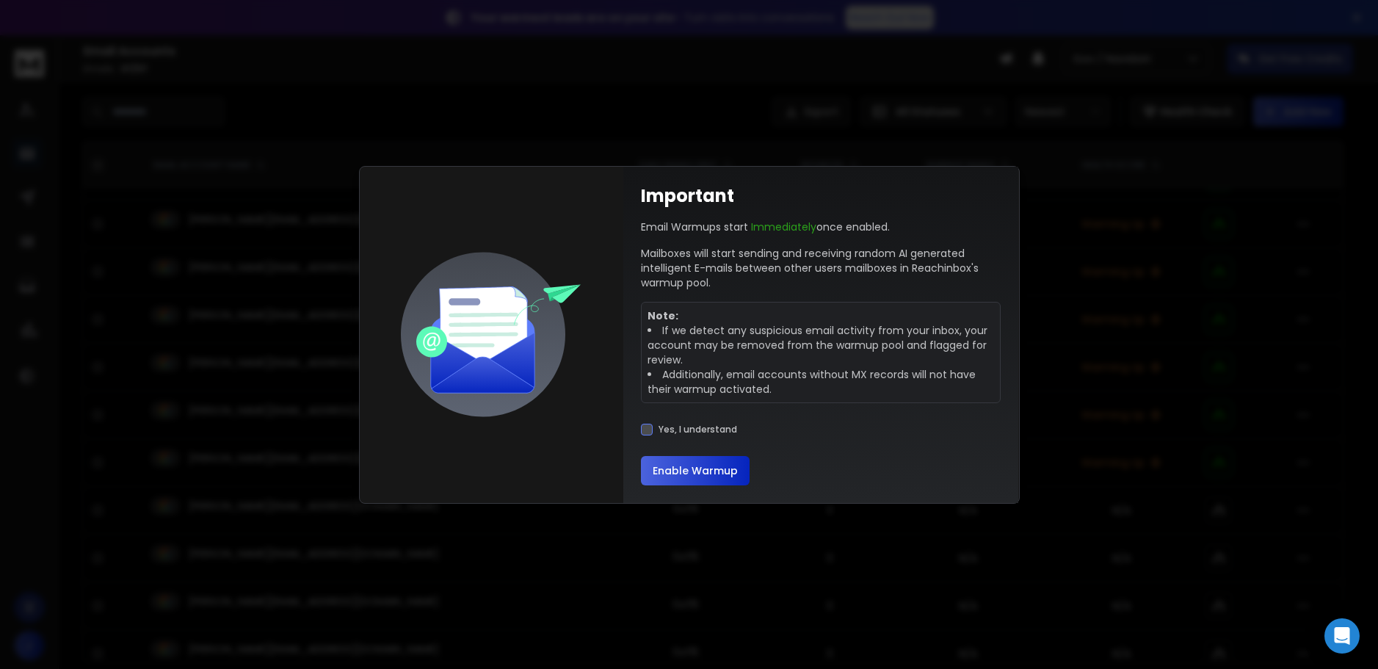
click at [648, 426] on button "Yes, I understand" at bounding box center [647, 430] width 12 height 12
click at [706, 477] on button "Enable Warmup" at bounding box center [695, 470] width 109 height 29
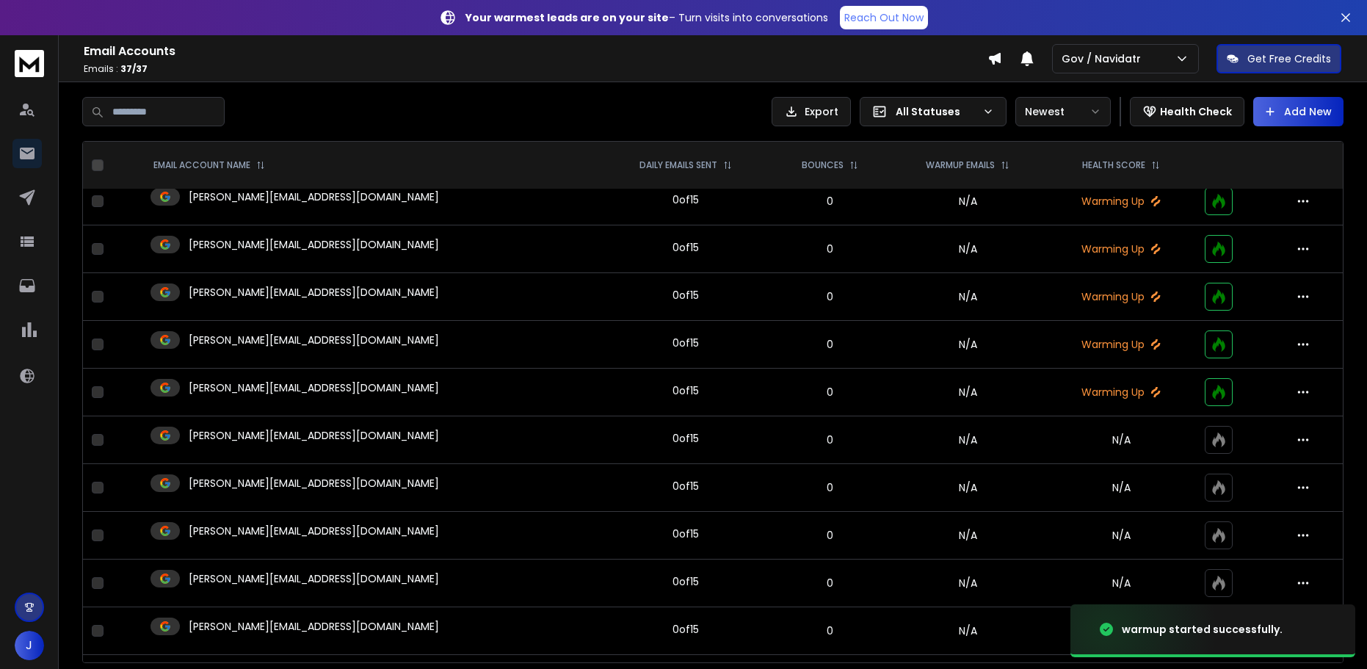
scroll to position [661, 0]
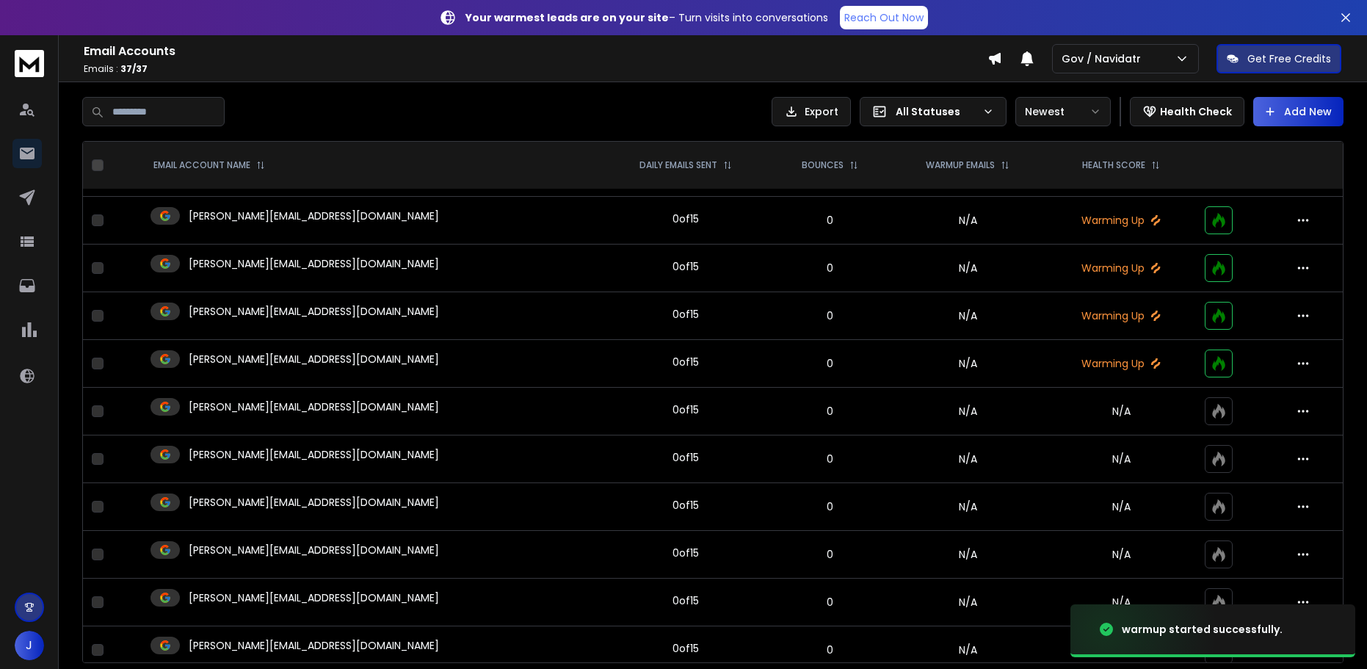
click at [1211, 406] on icon at bounding box center [1218, 411] width 15 height 15
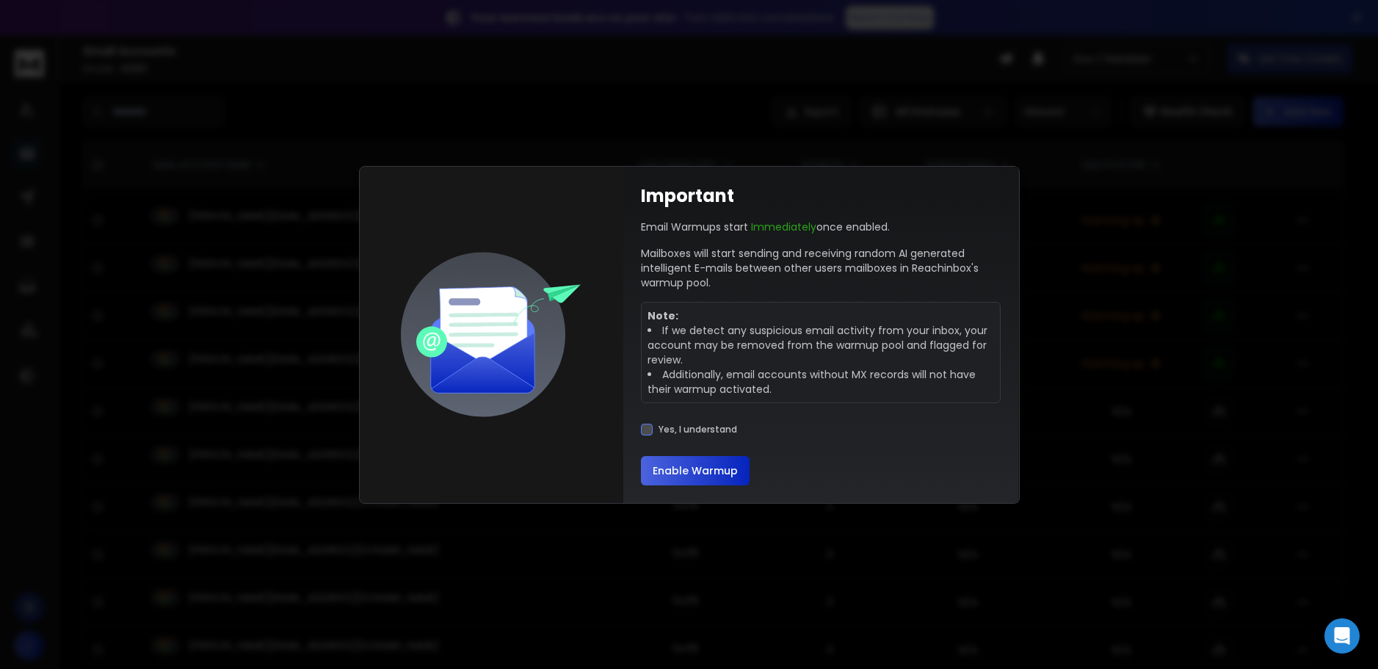
click at [642, 433] on button "Yes, I understand" at bounding box center [647, 430] width 12 height 12
click at [683, 459] on button "Enable Warmup" at bounding box center [695, 470] width 109 height 29
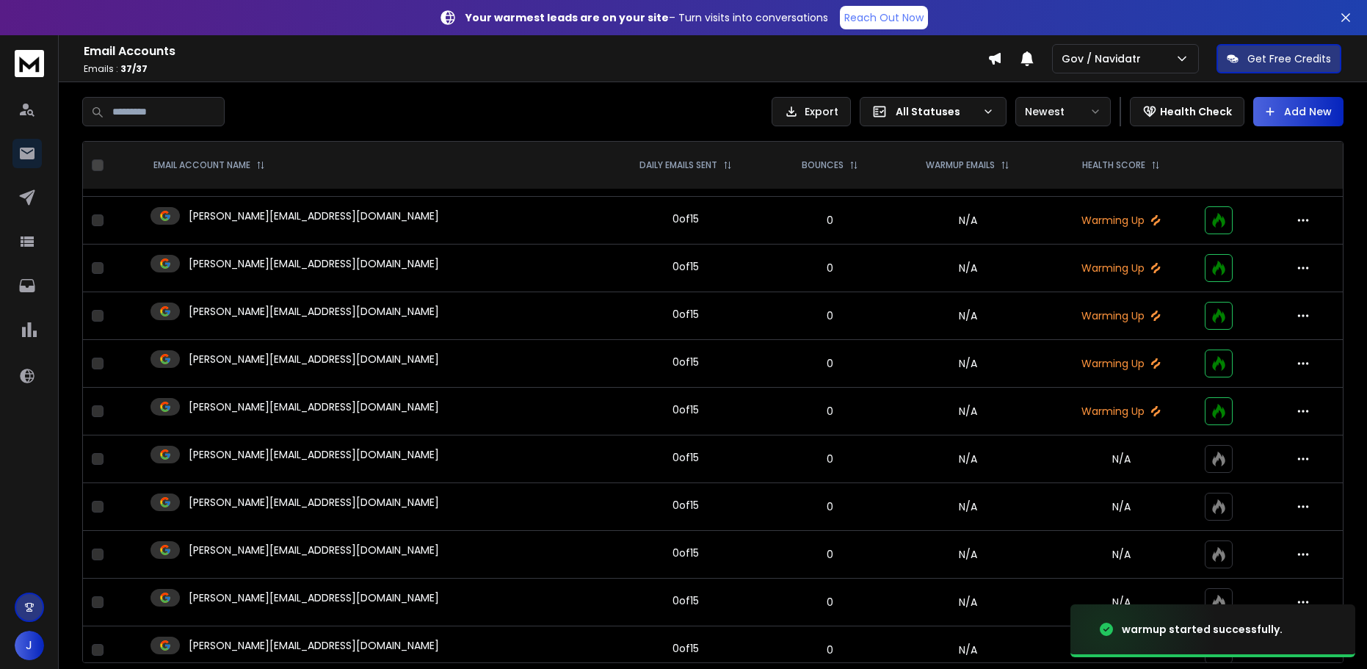
click at [1205, 454] on div at bounding box center [1229, 459] width 49 height 28
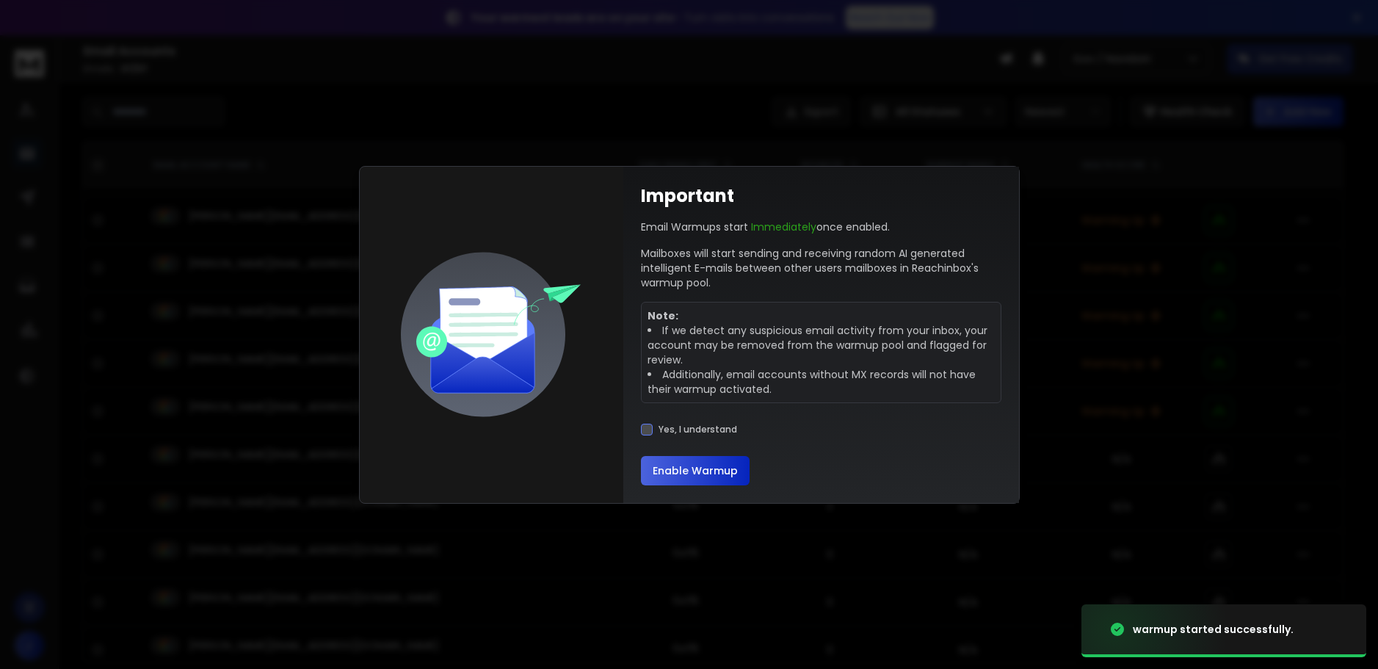
click at [645, 432] on button "Yes, I understand" at bounding box center [647, 430] width 12 height 12
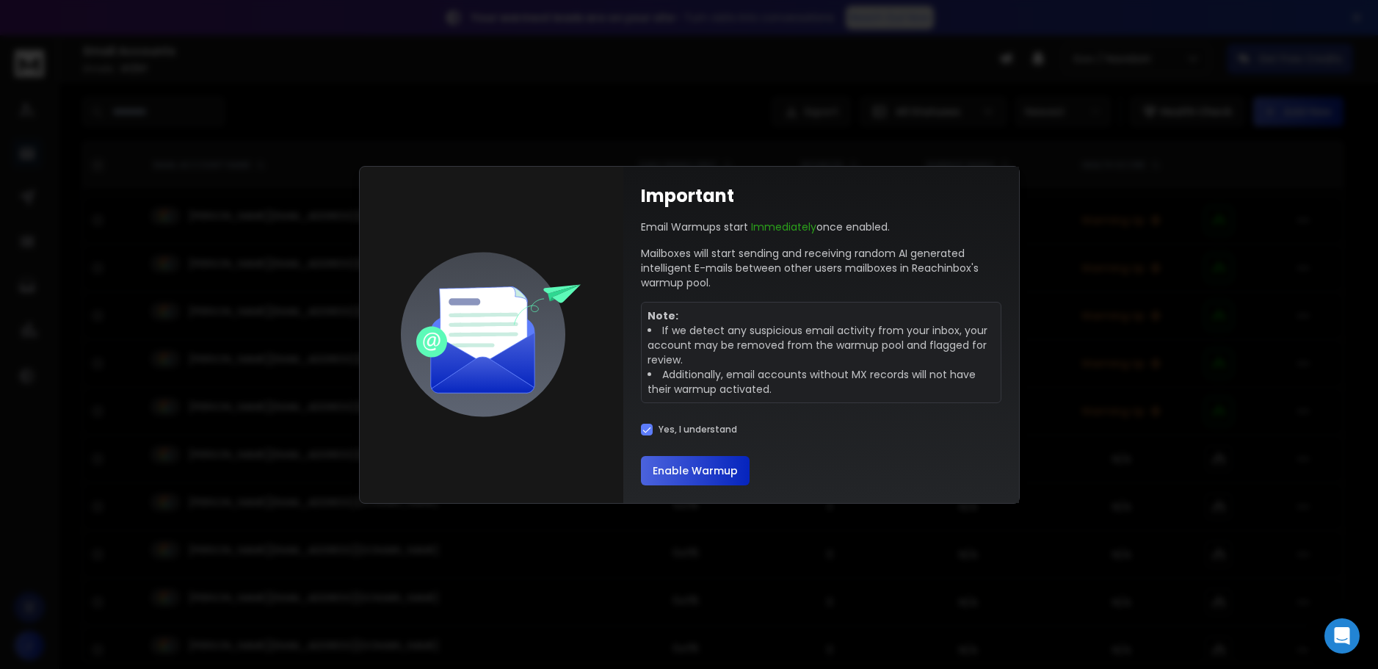
click at [685, 471] on button "Enable Warmup" at bounding box center [695, 470] width 109 height 29
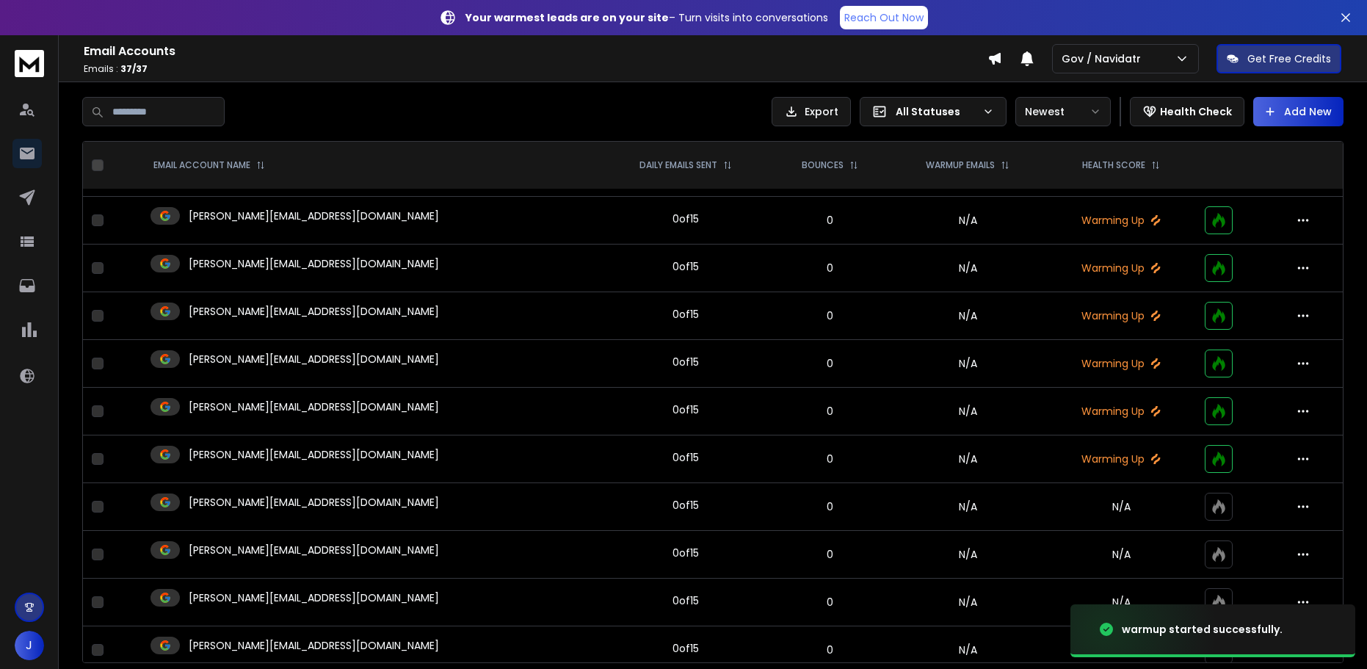
click at [1212, 500] on icon at bounding box center [1218, 506] width 12 height 15
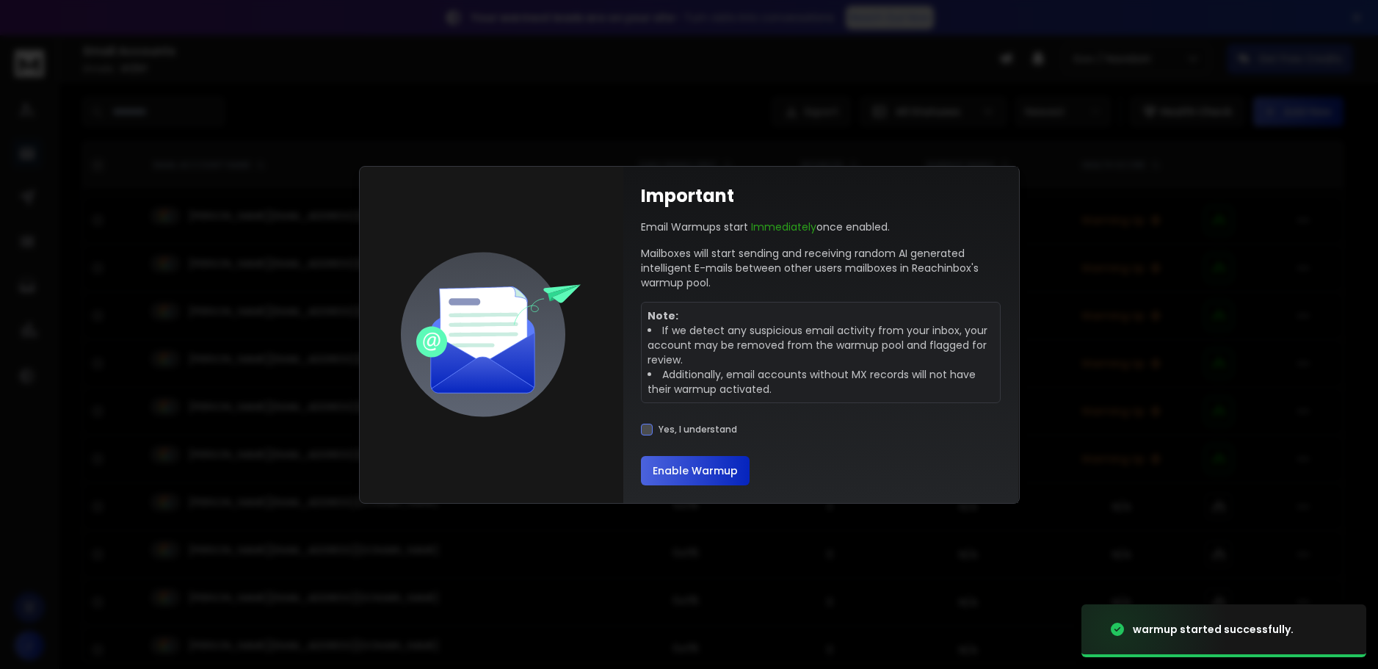
click at [647, 430] on button "Yes, I understand" at bounding box center [647, 430] width 12 height 12
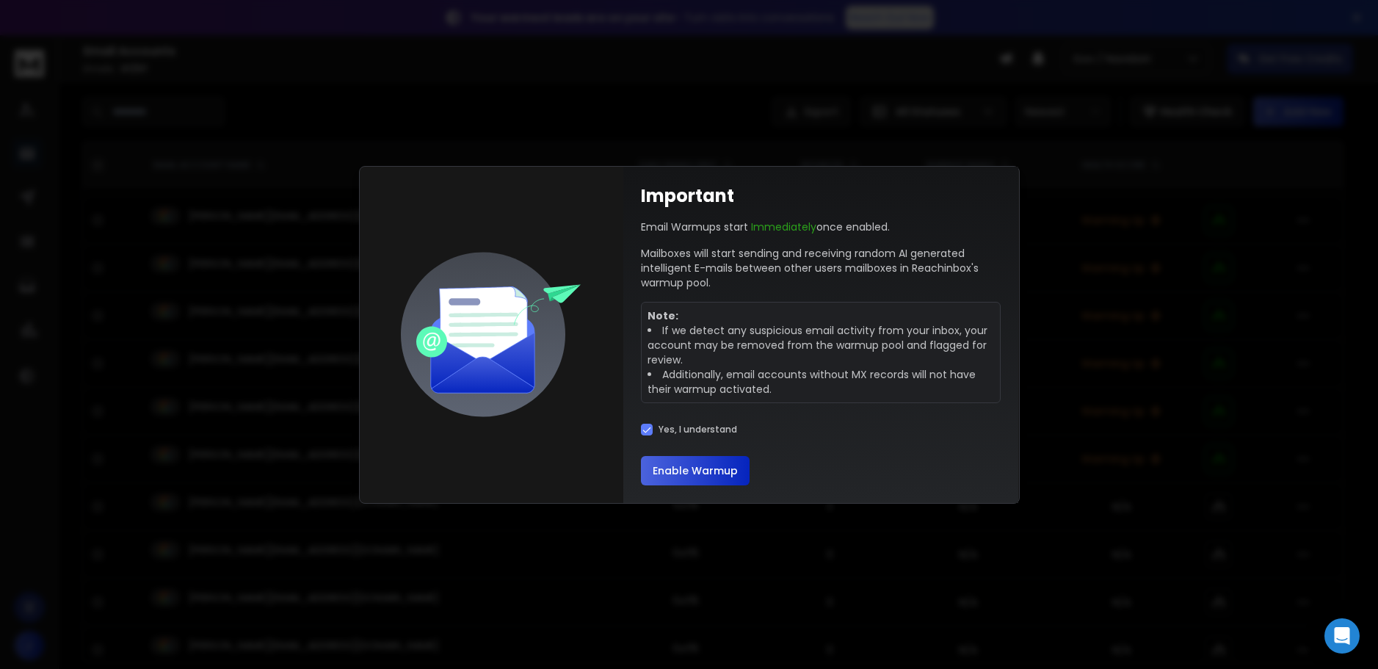
click at [678, 464] on button "Enable Warmup" at bounding box center [695, 470] width 109 height 29
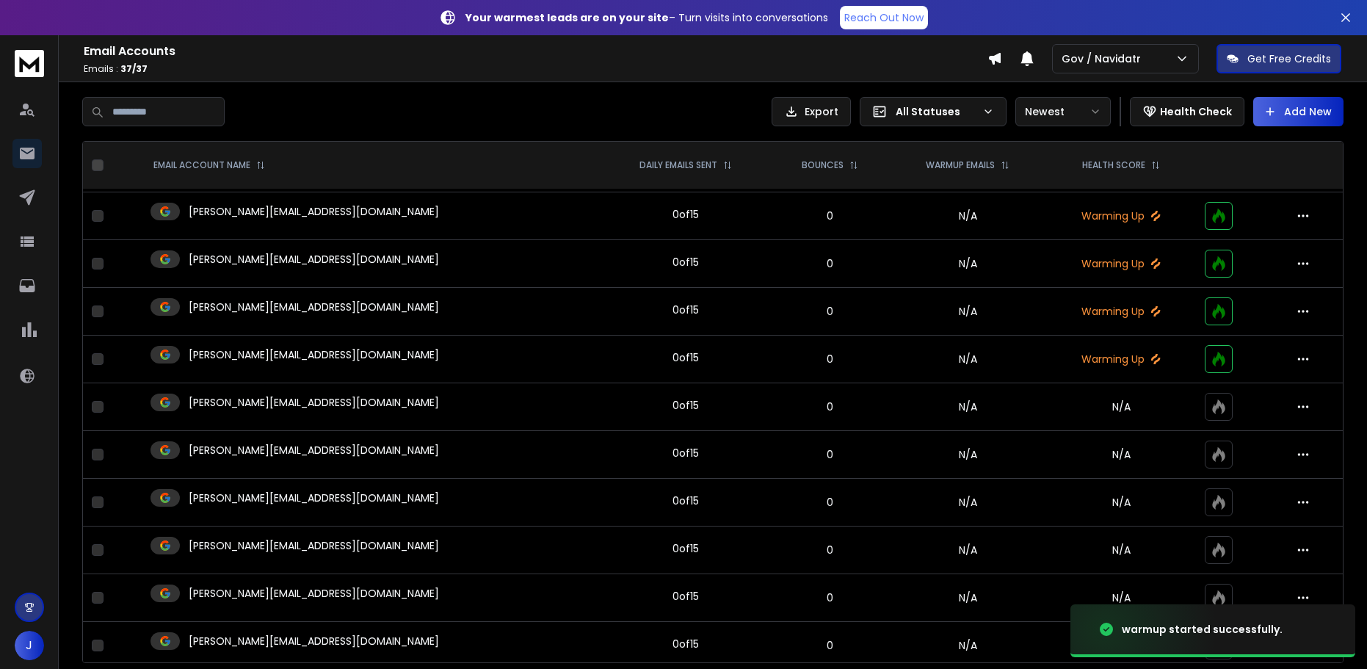
scroll to position [808, 0]
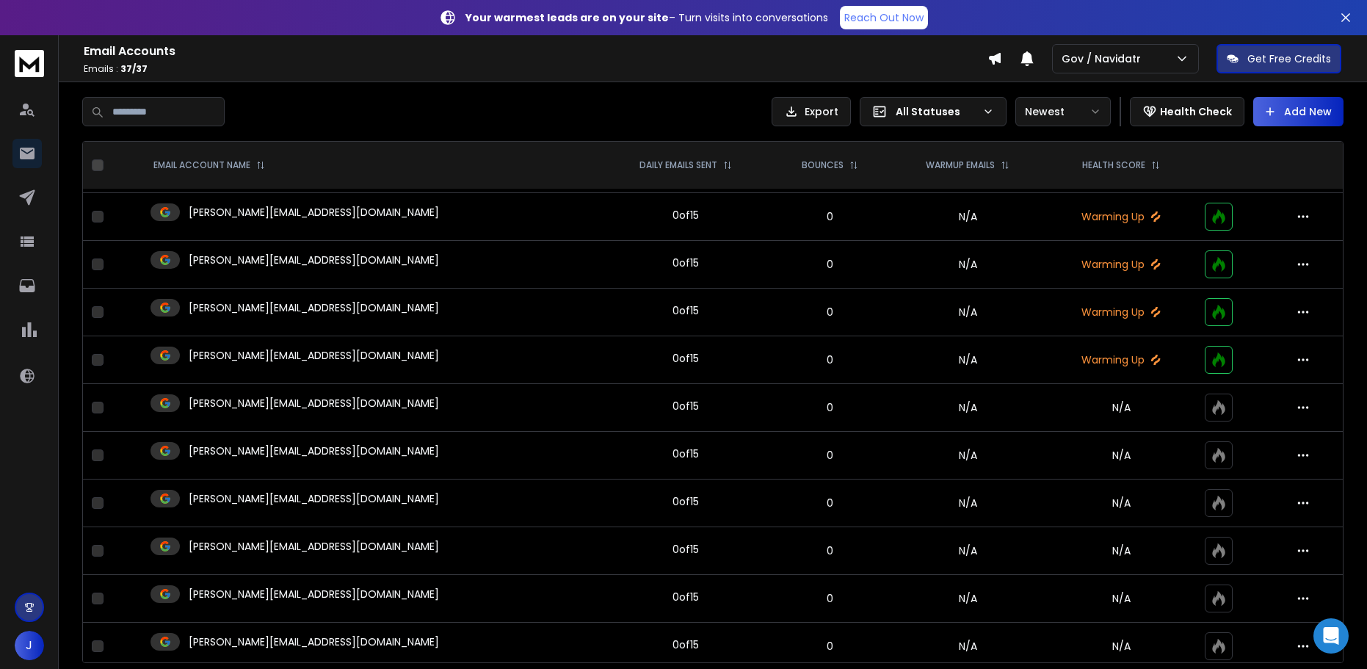
click at [1212, 401] on icon at bounding box center [1218, 407] width 12 height 15
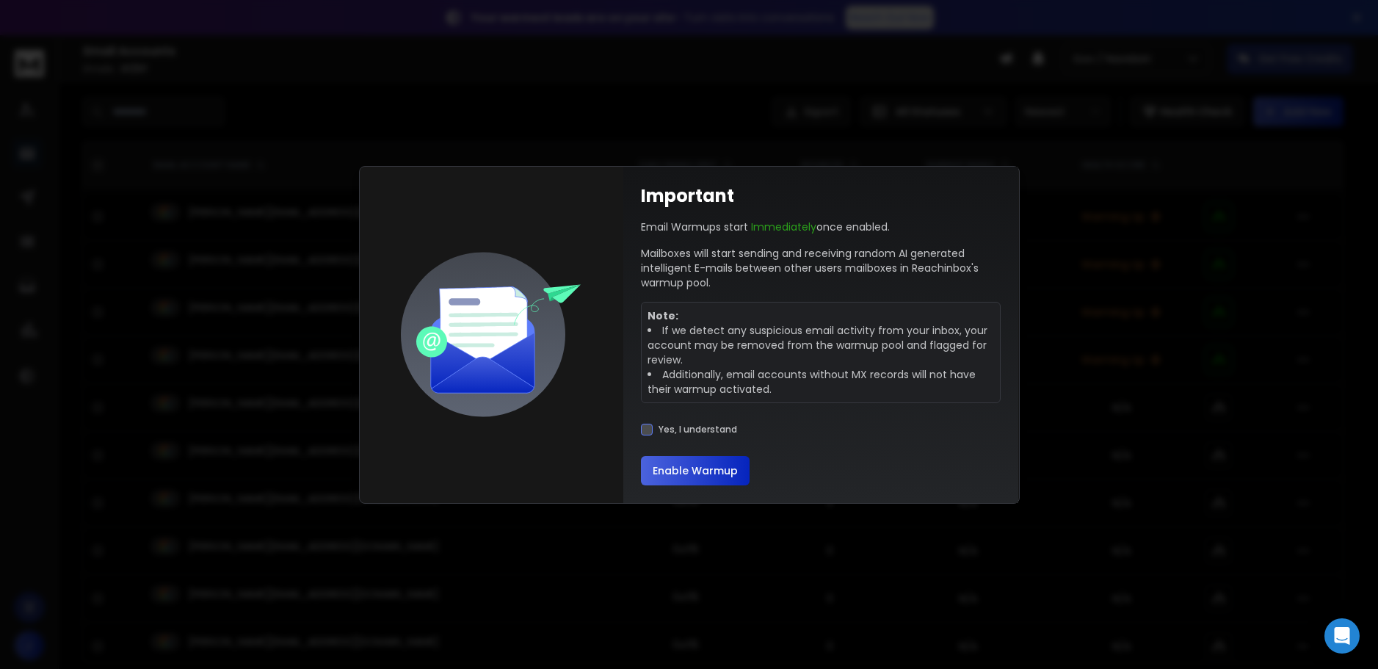
click at [648, 426] on button "Yes, I understand" at bounding box center [647, 430] width 12 height 12
click at [694, 468] on button "Enable Warmup" at bounding box center [695, 470] width 109 height 29
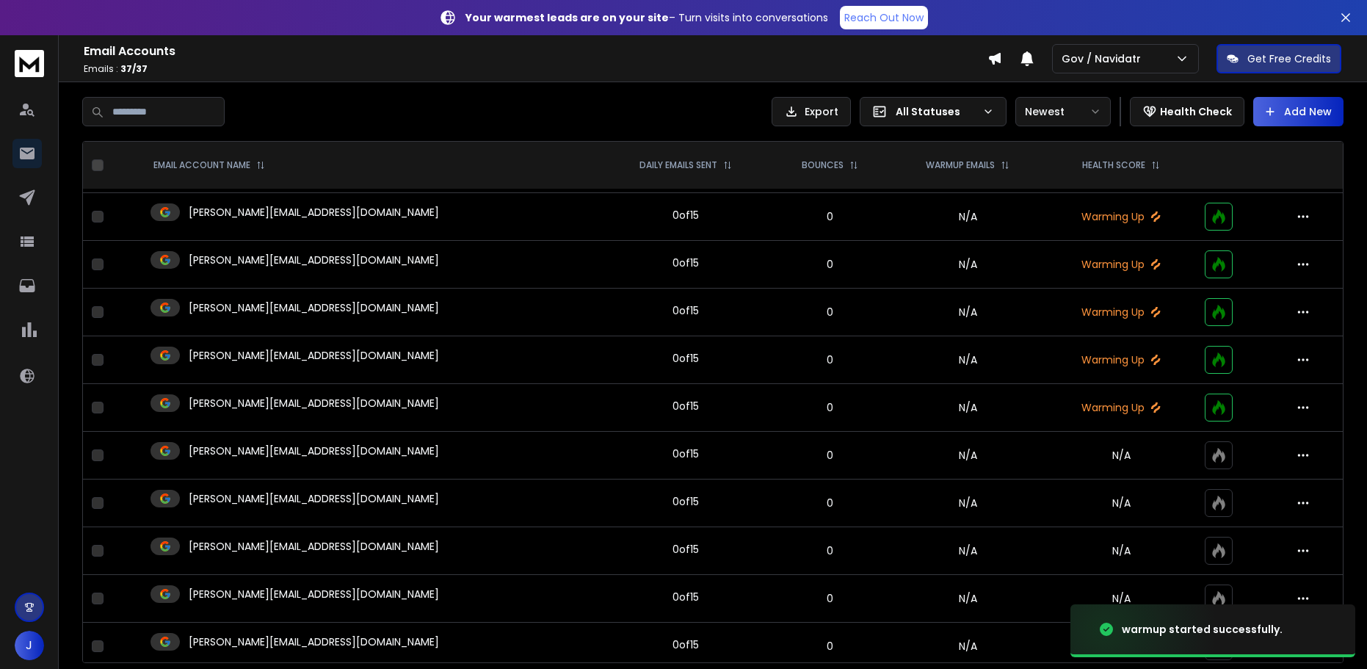
click at [1211, 449] on icon at bounding box center [1218, 455] width 15 height 15
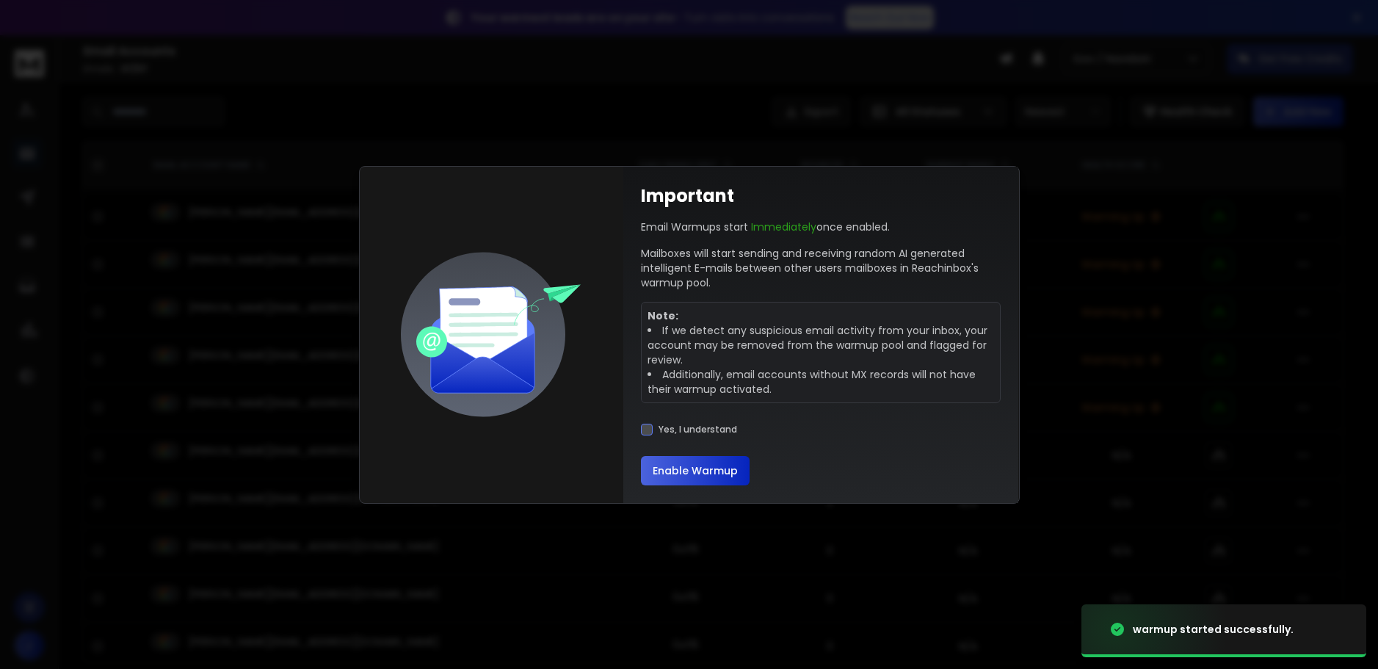
click at [644, 429] on button "Yes, I understand" at bounding box center [647, 430] width 12 height 12
click at [695, 476] on button "Enable Warmup" at bounding box center [695, 470] width 109 height 29
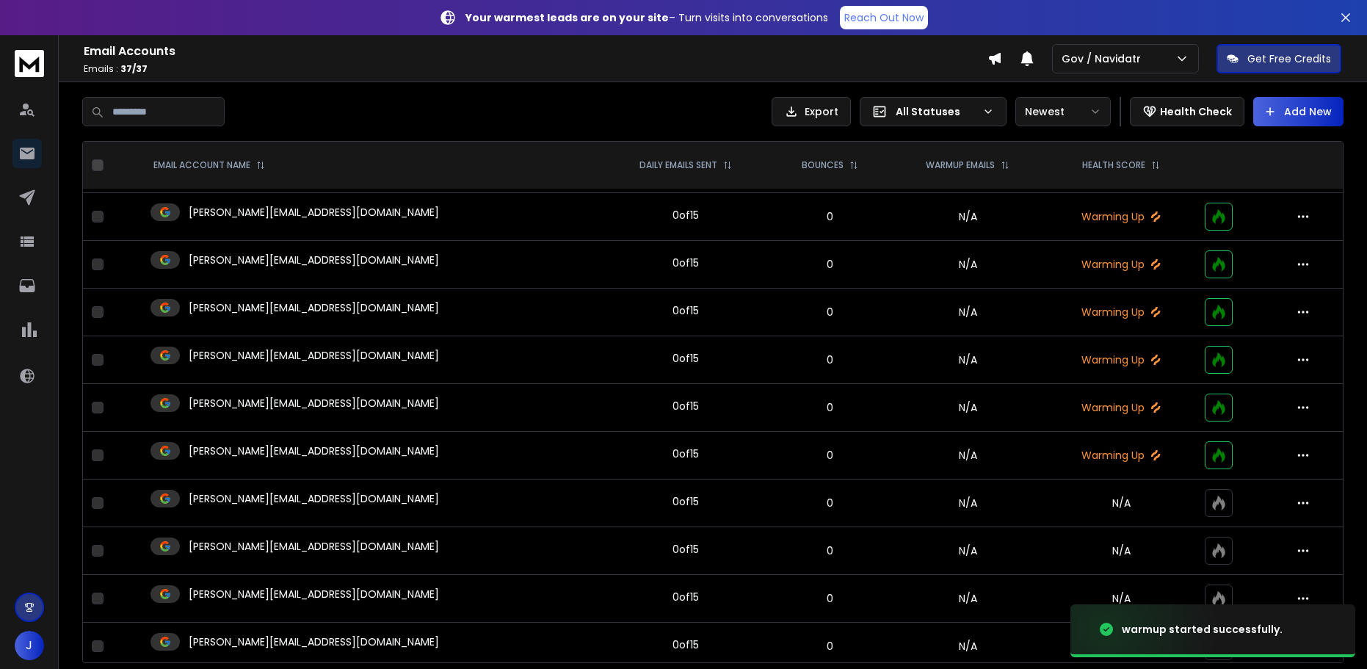
click at [1211, 509] on icon at bounding box center [1218, 503] width 15 height 15
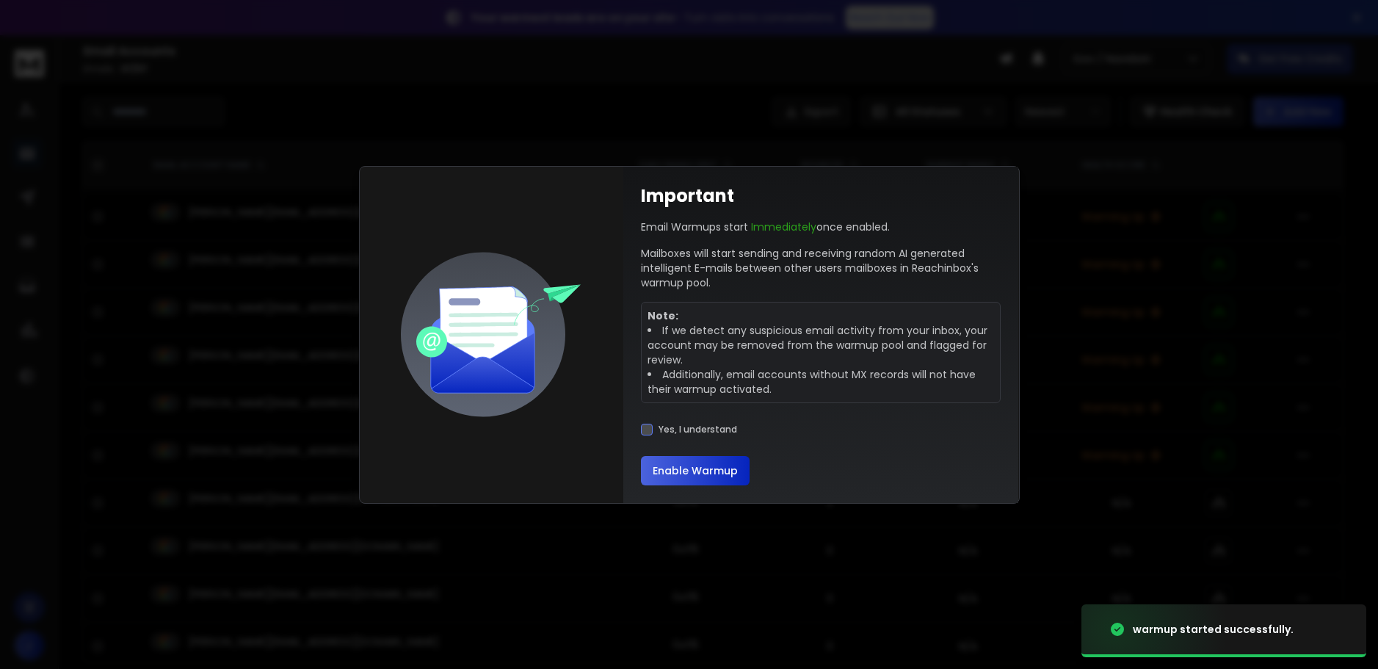
click at [645, 425] on button "Yes, I understand" at bounding box center [647, 430] width 12 height 12
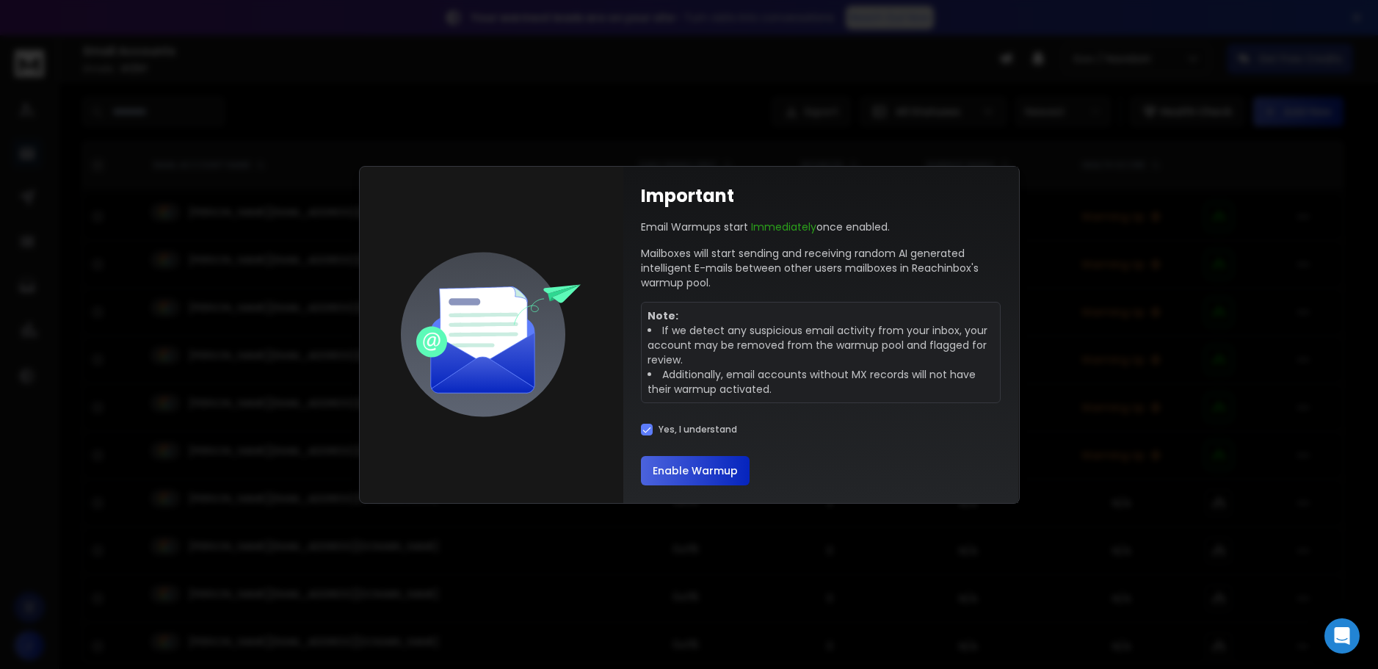
click at [681, 460] on button "Enable Warmup" at bounding box center [695, 470] width 109 height 29
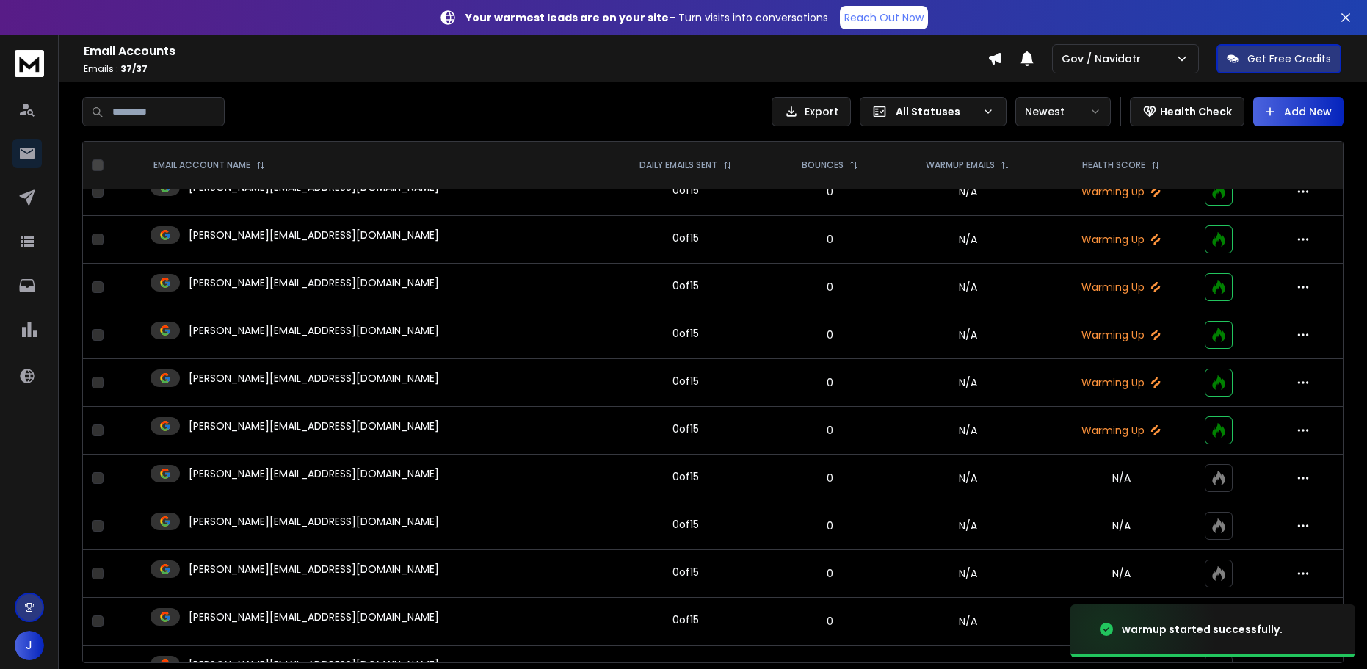
scroll to position [881, 0]
click at [1212, 475] on icon at bounding box center [1218, 477] width 12 height 15
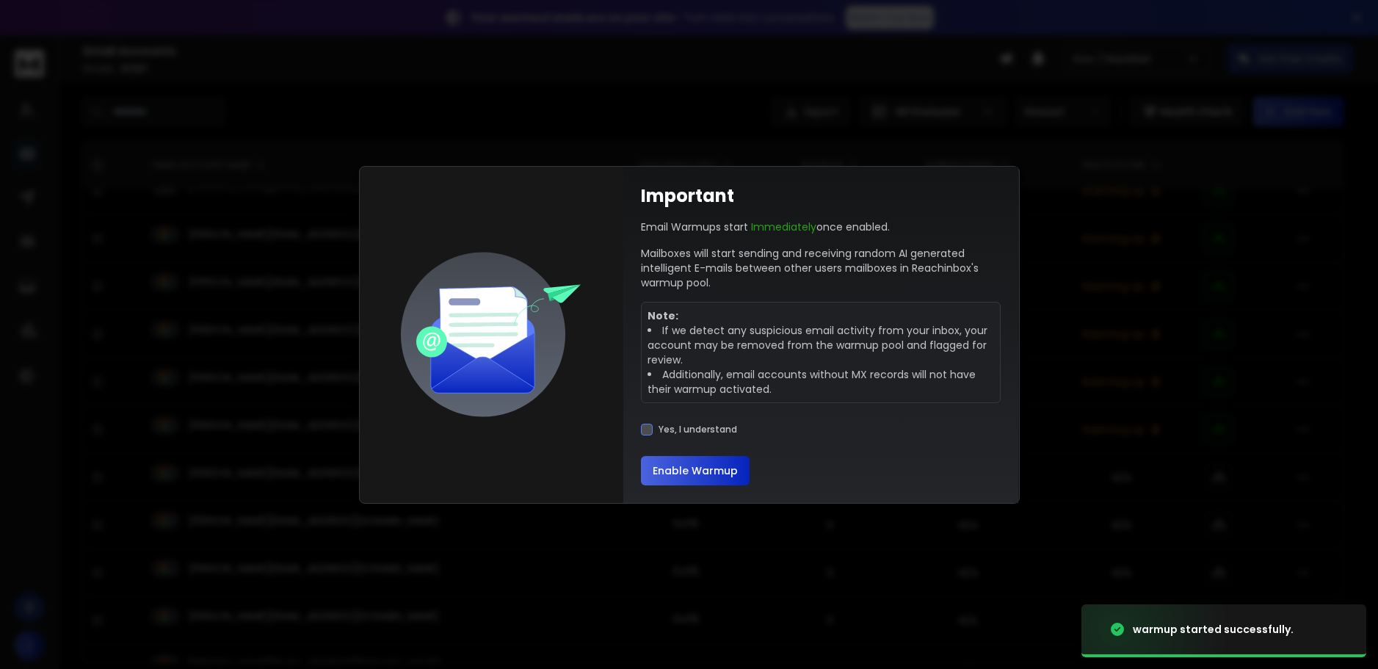
click at [650, 428] on button "Yes, I understand" at bounding box center [647, 430] width 12 height 12
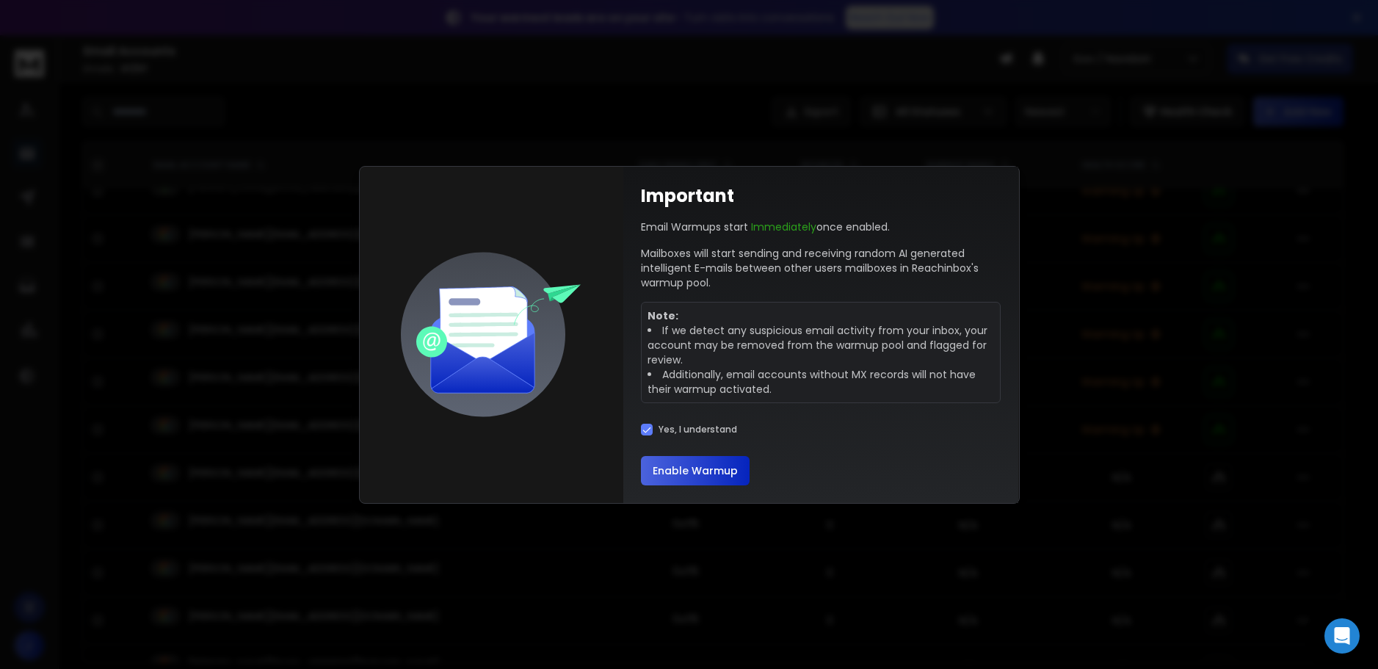
click at [692, 463] on button "Enable Warmup" at bounding box center [695, 470] width 109 height 29
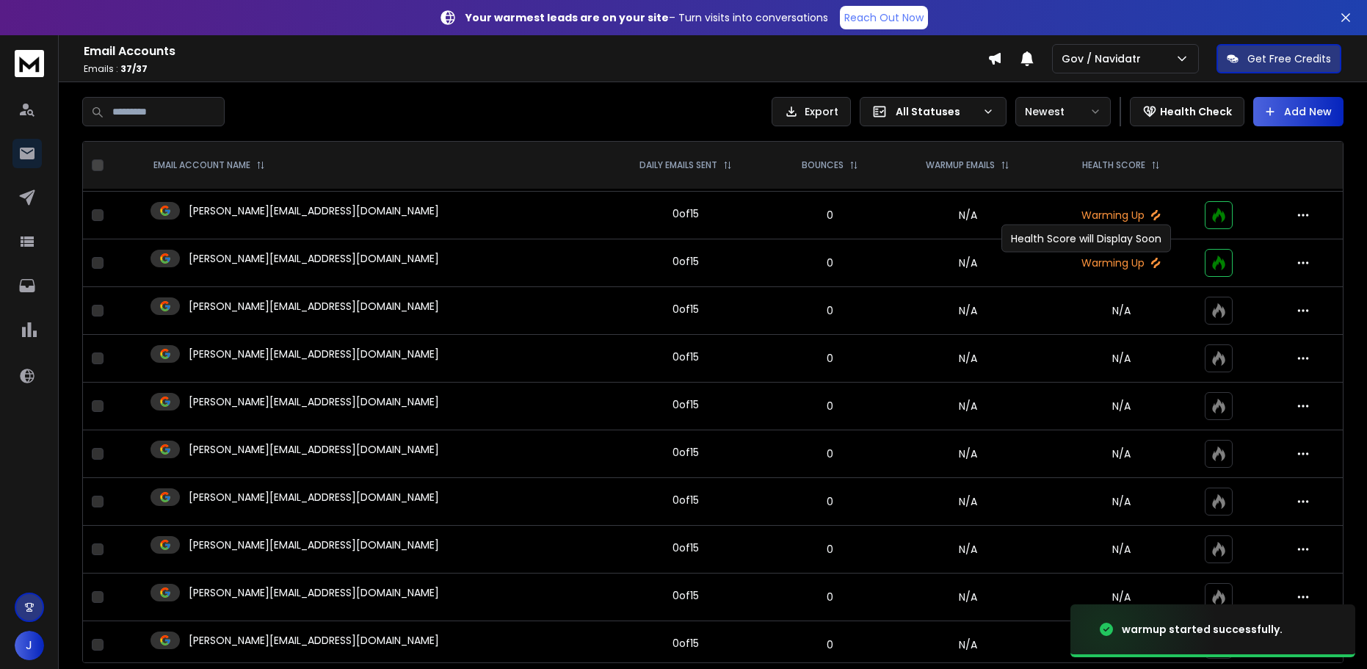
scroll to position [1101, 0]
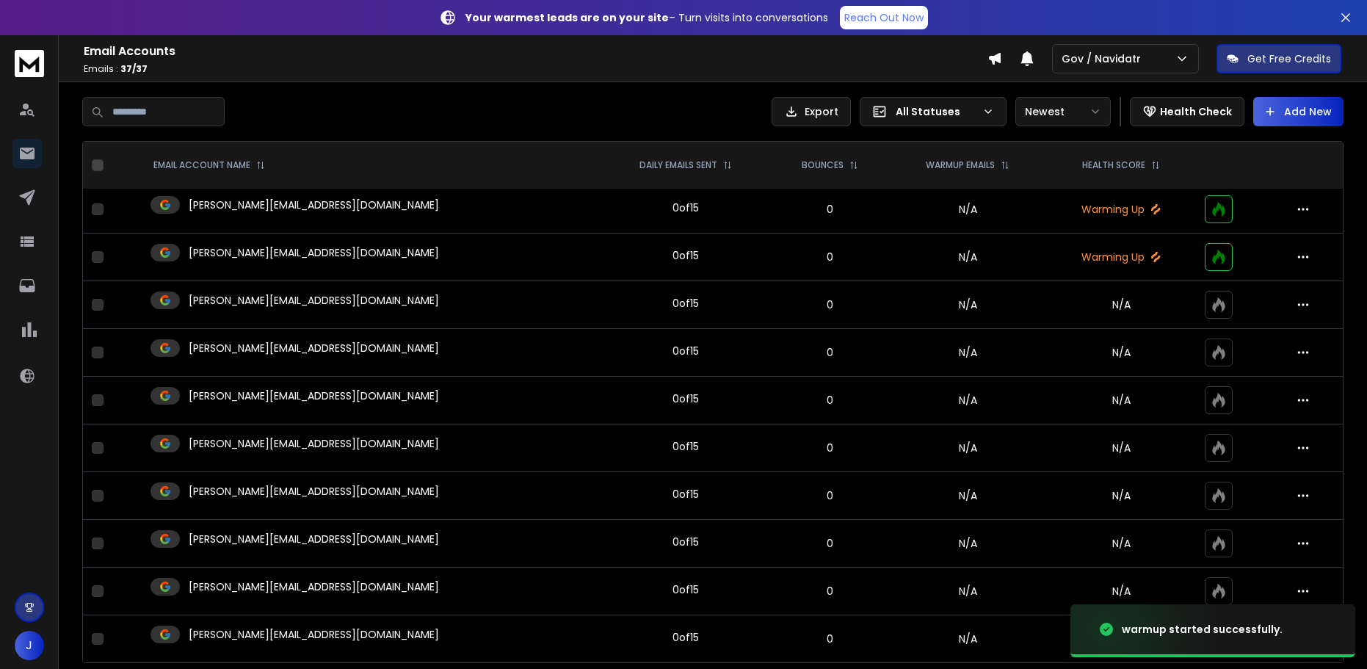
click at [1212, 301] on icon at bounding box center [1218, 304] width 12 height 15
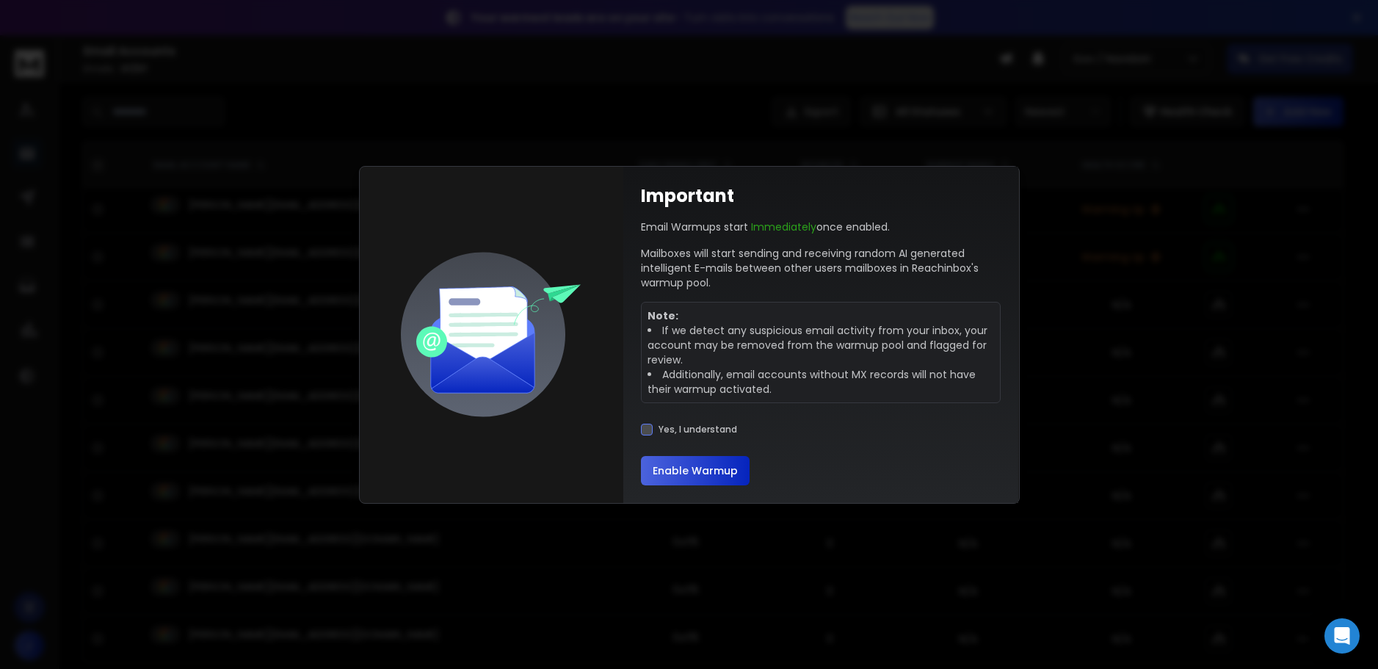
click at [643, 432] on button "Yes, I understand" at bounding box center [647, 430] width 12 height 12
click at [675, 464] on button "Enable Warmup" at bounding box center [695, 470] width 109 height 29
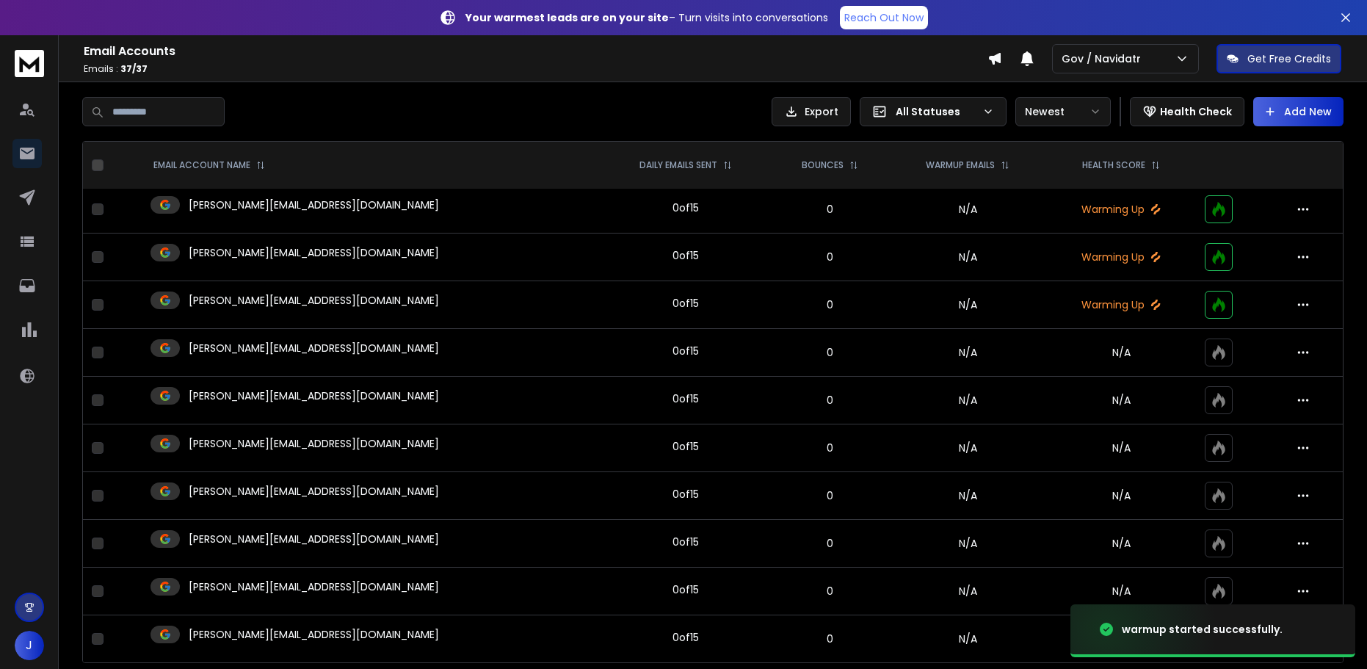
click at [1197, 369] on td at bounding box center [1229, 353] width 67 height 48
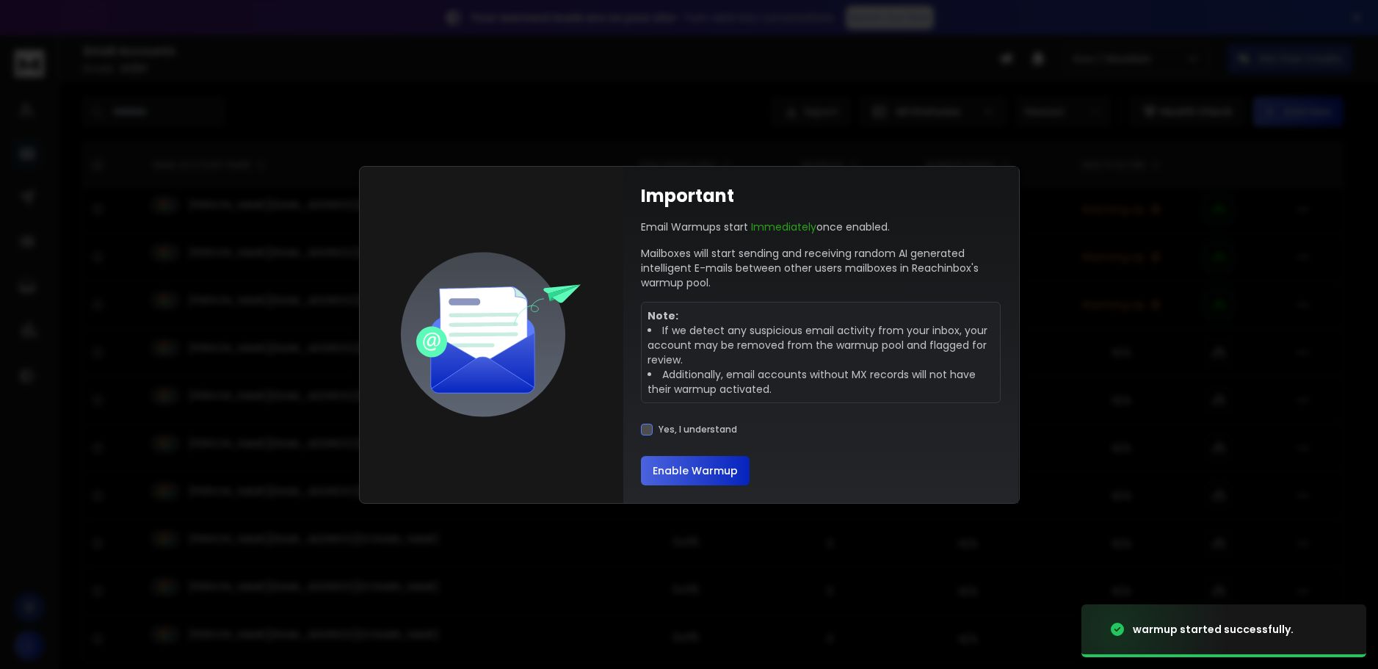
click at [645, 427] on button "Yes, I understand" at bounding box center [647, 430] width 12 height 12
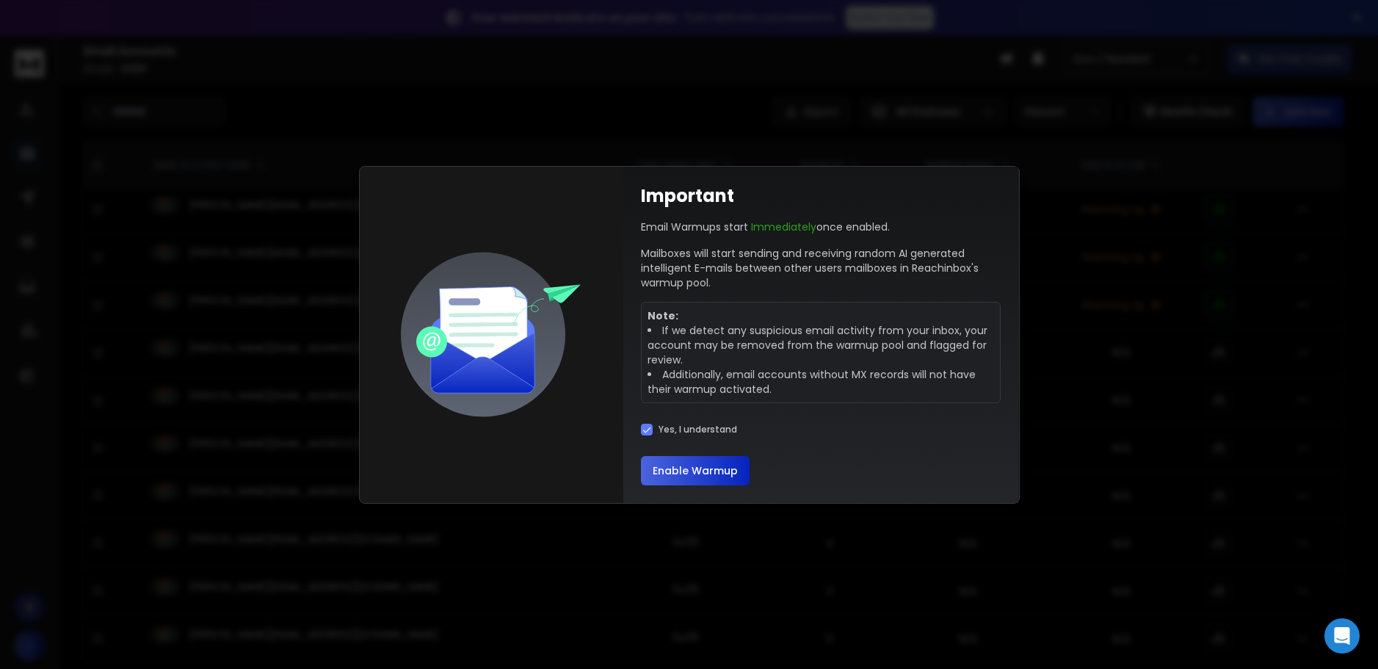
click at [680, 466] on button "Enable Warmup" at bounding box center [695, 470] width 109 height 29
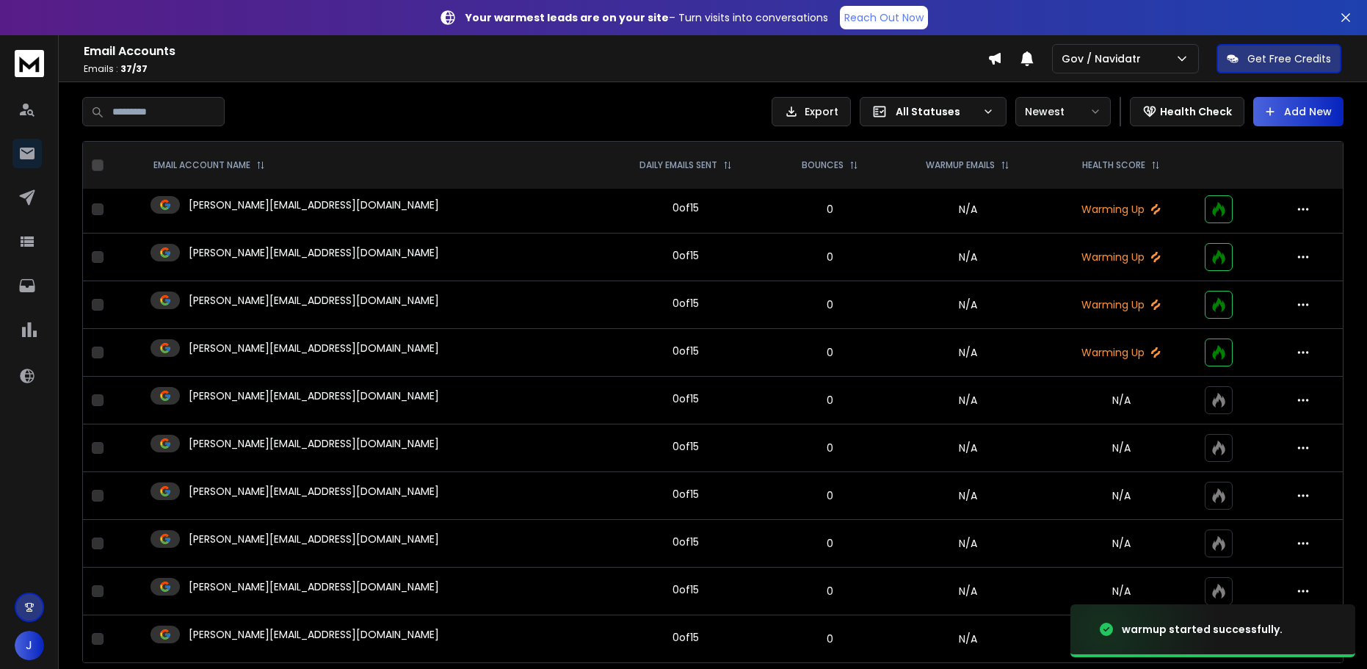
click at [1212, 402] on icon at bounding box center [1218, 400] width 12 height 15
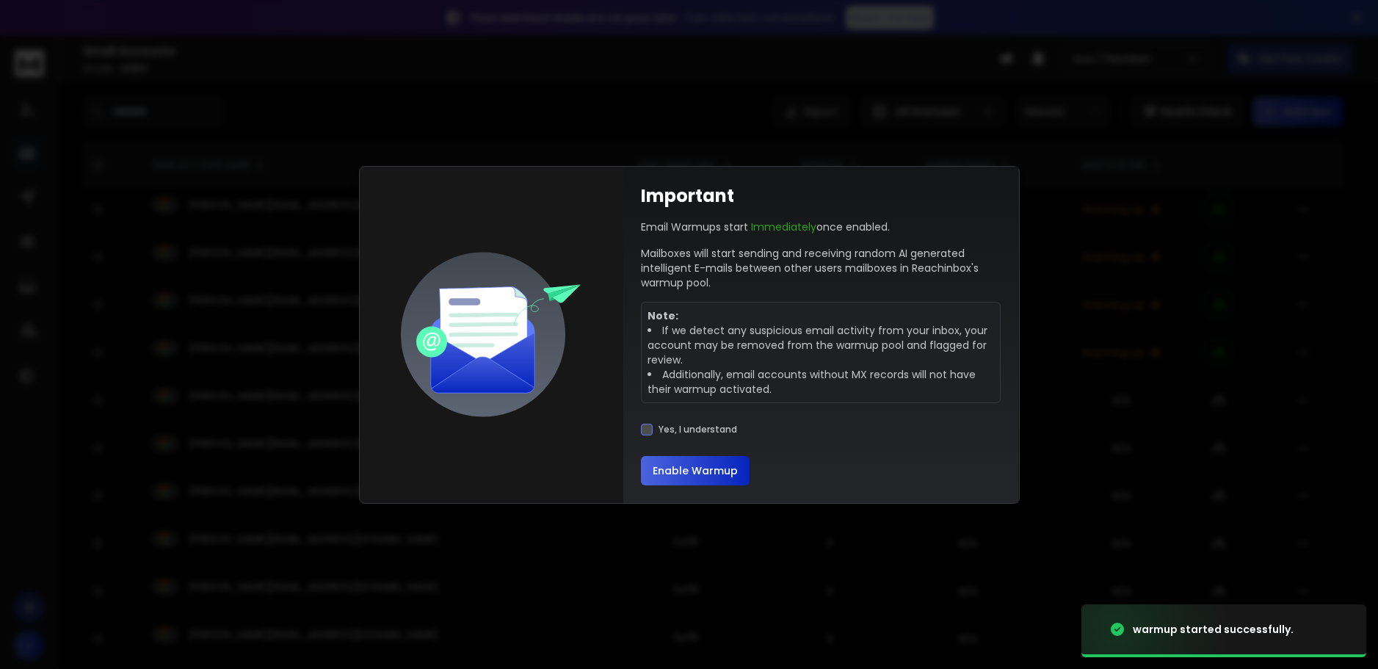
click at [645, 428] on button "Yes, I understand" at bounding box center [647, 430] width 12 height 12
click at [681, 464] on button "Enable Warmup" at bounding box center [695, 470] width 109 height 29
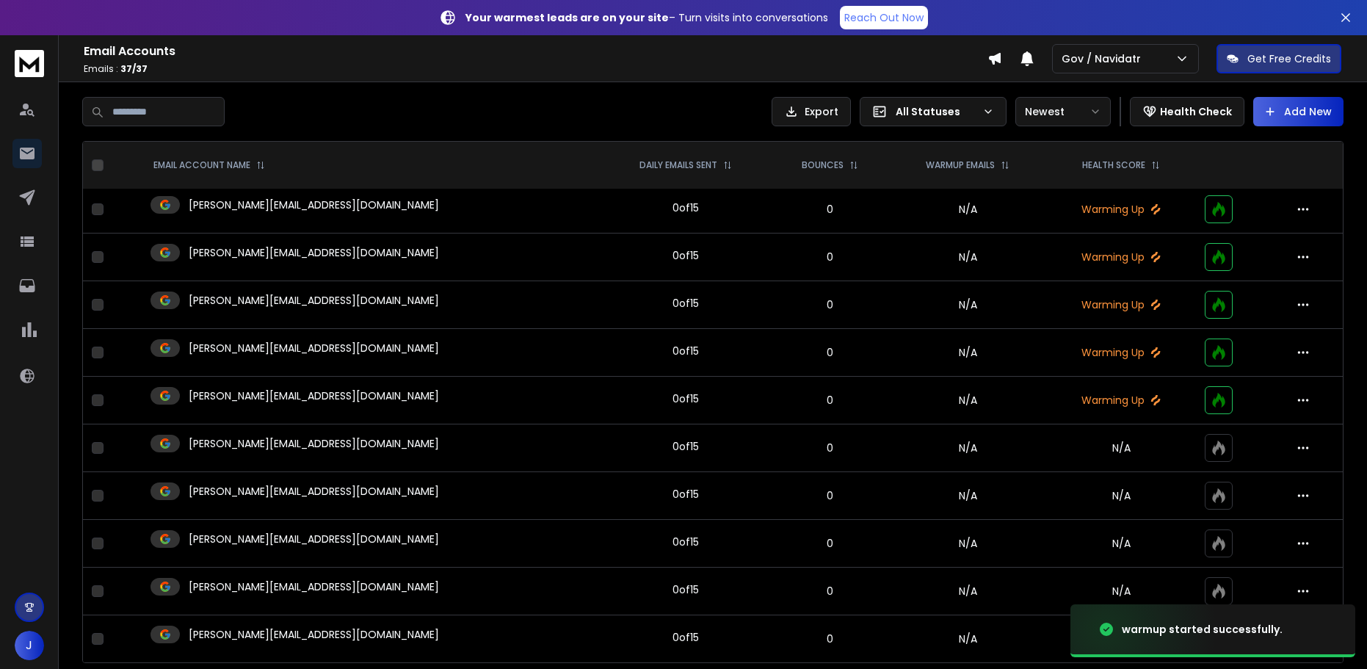
click at [1196, 454] on td at bounding box center [1229, 448] width 67 height 48
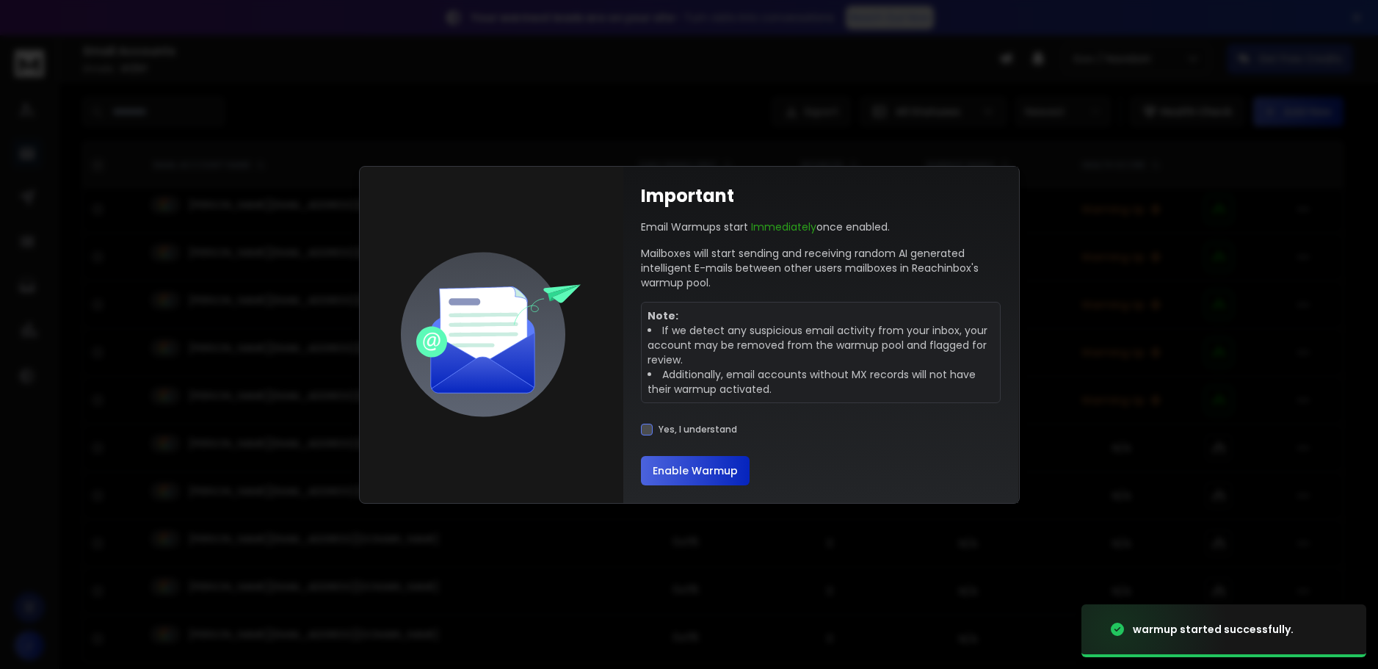
click at [641, 429] on button "Yes, I understand" at bounding box center [647, 430] width 12 height 12
click at [689, 469] on button "Enable Warmup" at bounding box center [695, 470] width 109 height 29
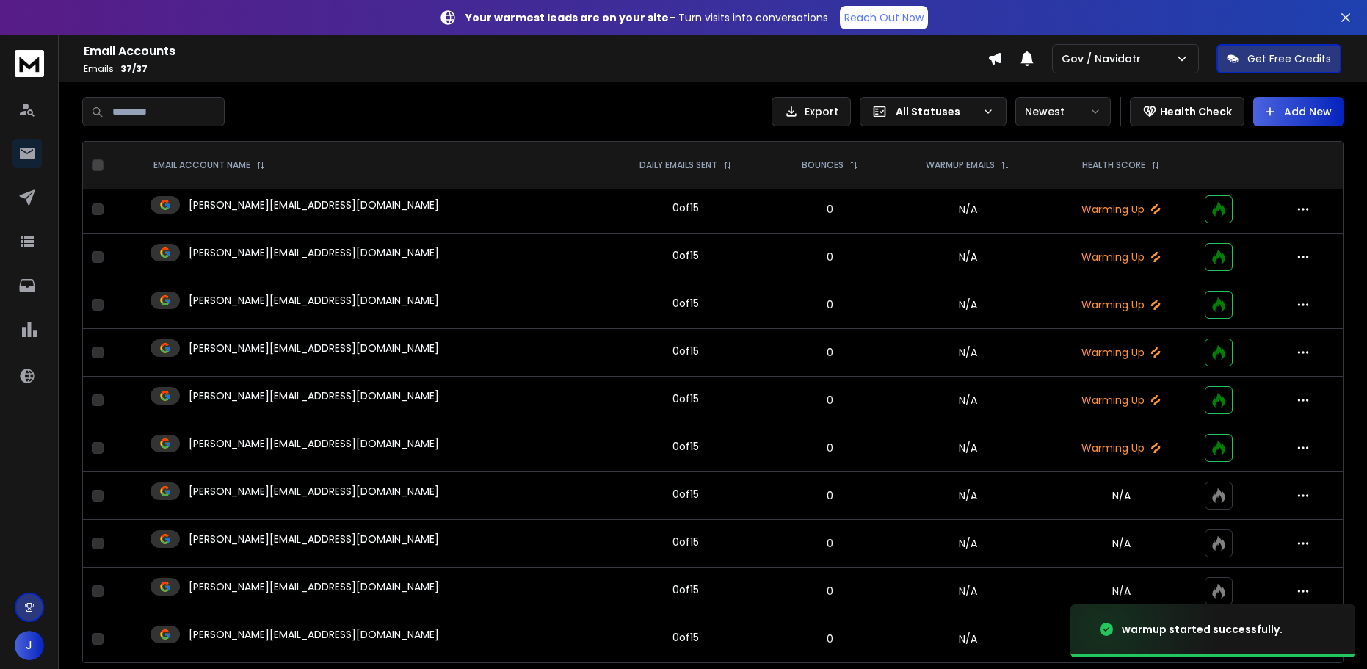
click at [1212, 494] on icon at bounding box center [1218, 495] width 12 height 15
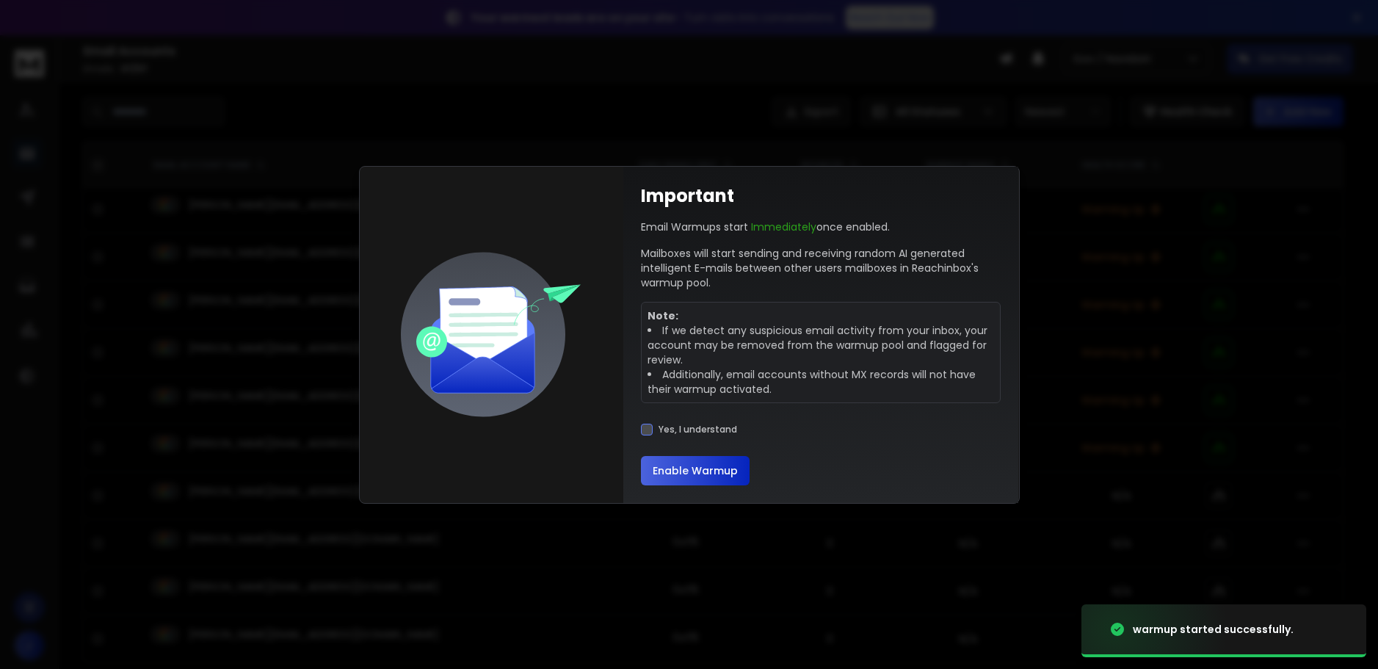
click at [645, 428] on td "0 of 15" at bounding box center [686, 443] width 170 height 38
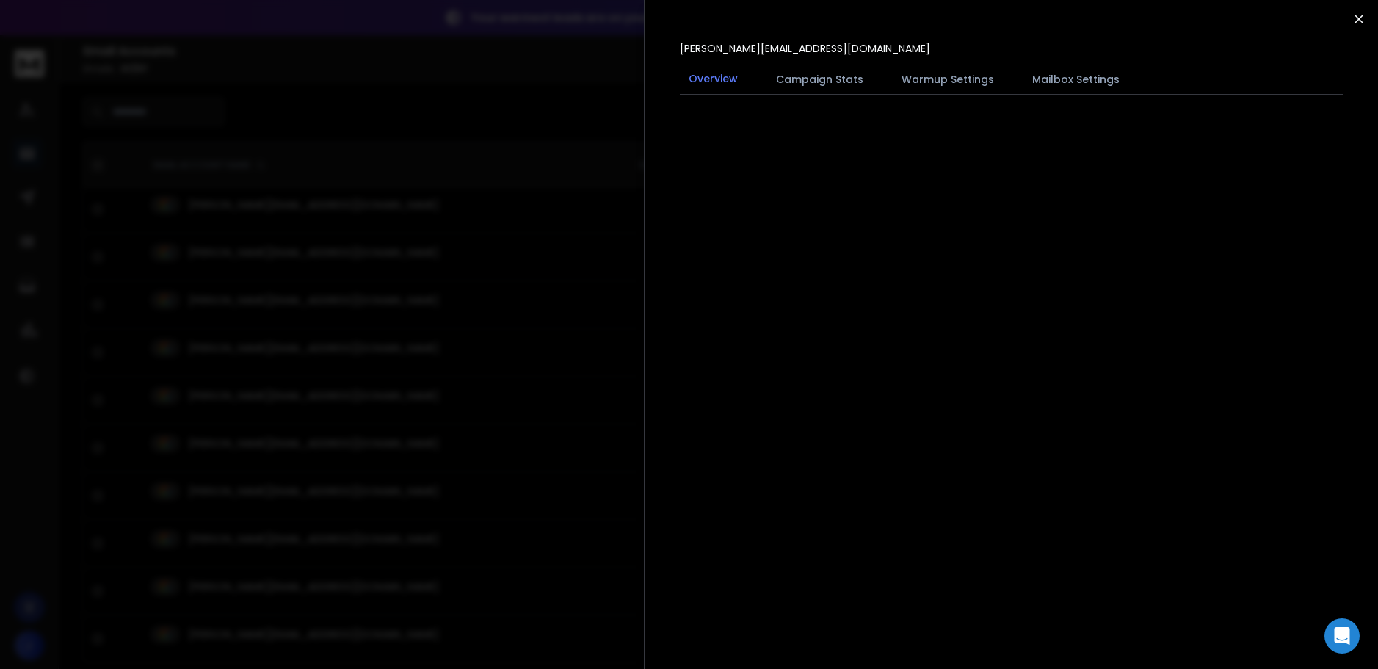
click at [1354, 21] on icon "button" at bounding box center [1359, 19] width 15 height 15
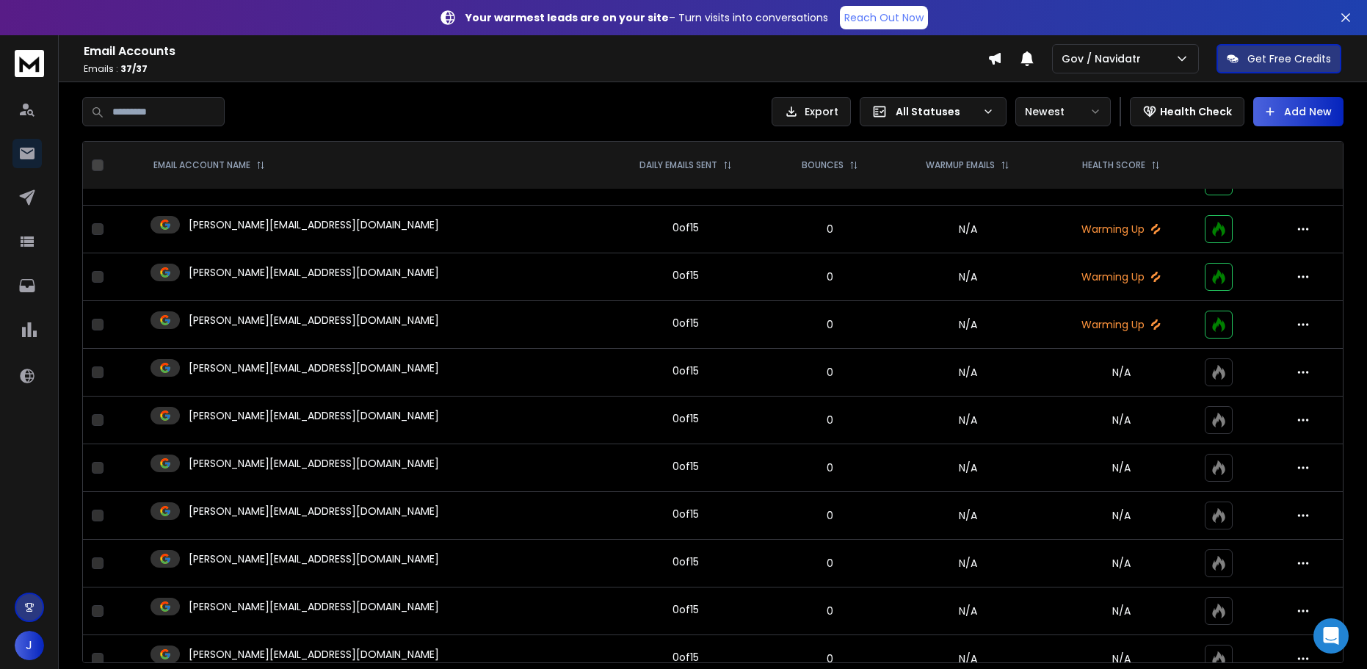
scroll to position [1157, 0]
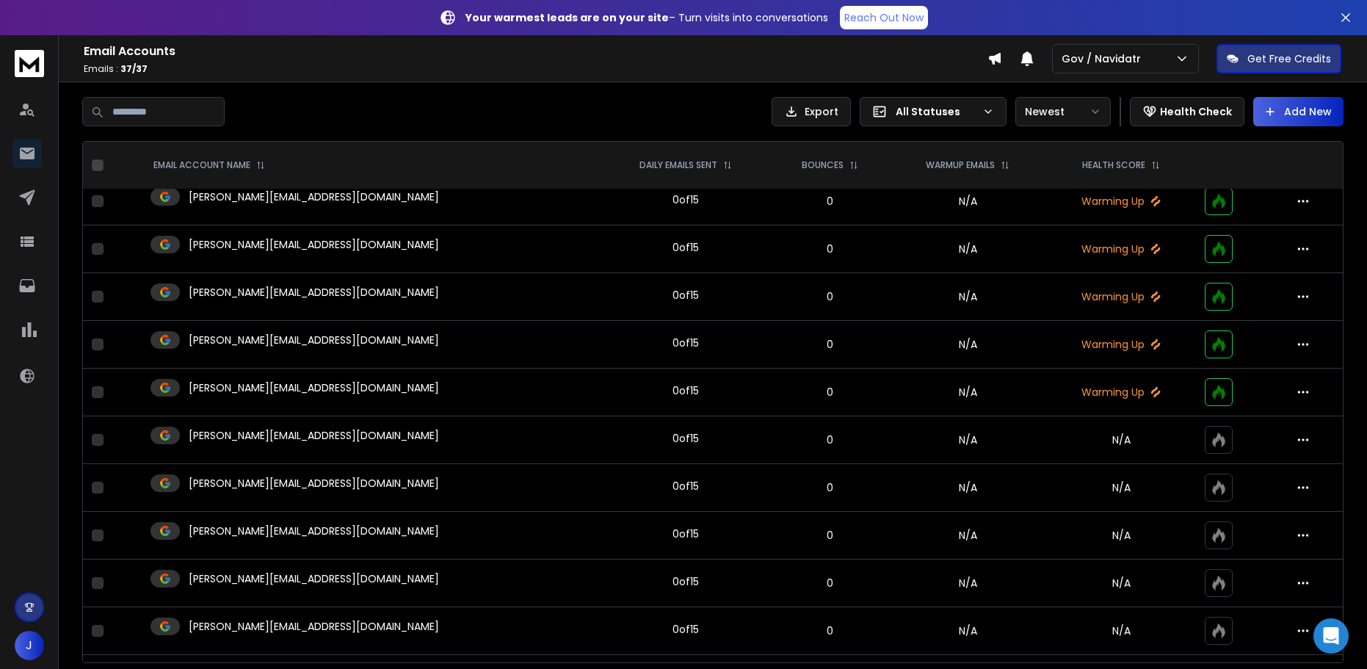
click at [1211, 440] on icon at bounding box center [1218, 439] width 15 height 15
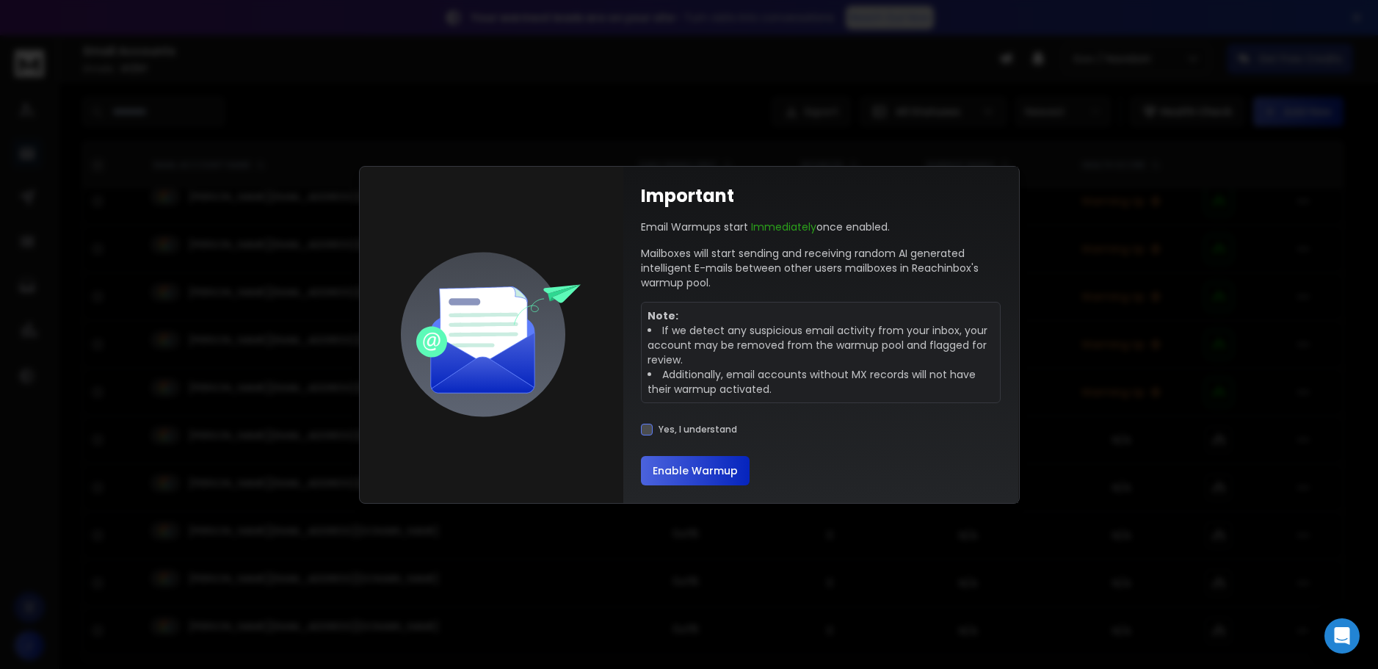
click at [650, 429] on button "Yes, I understand" at bounding box center [647, 430] width 12 height 12
drag, startPoint x: 684, startPoint y: 459, endPoint x: 748, endPoint y: 482, distance: 67.8
click at [685, 459] on button "Enable Warmup" at bounding box center [695, 470] width 109 height 29
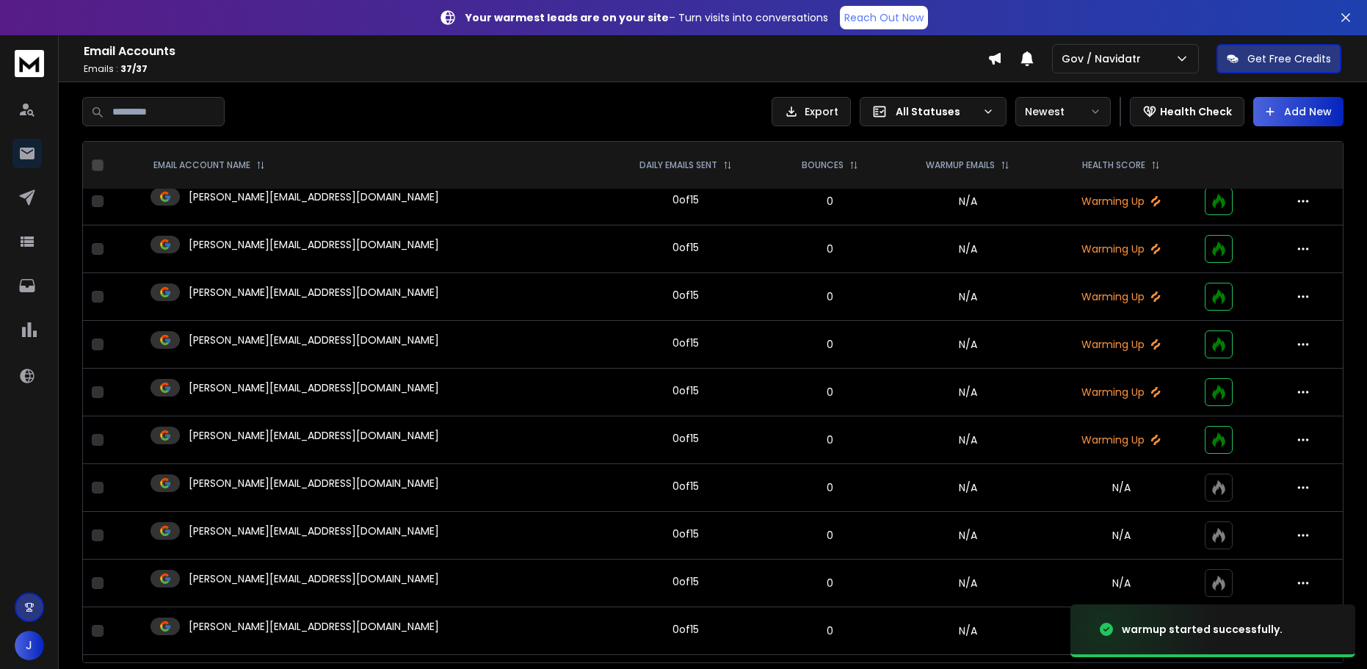
click at [1212, 487] on icon at bounding box center [1218, 487] width 12 height 15
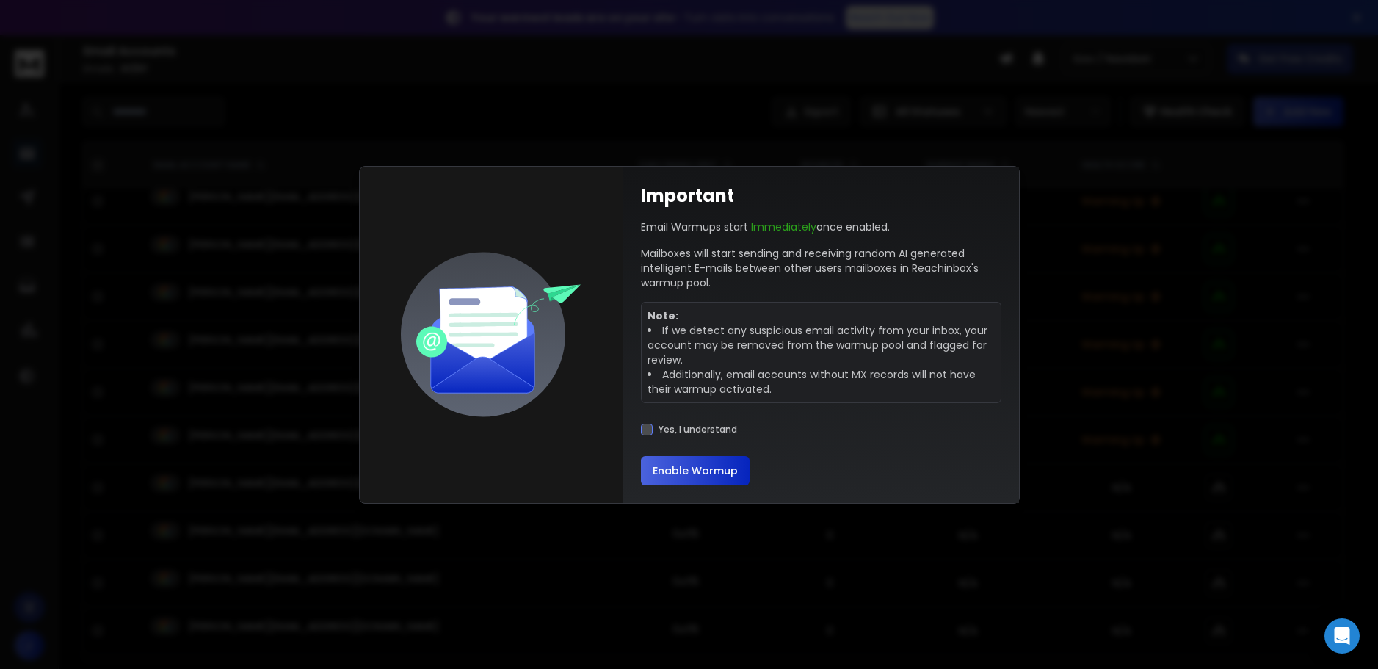
click at [646, 429] on button "Yes, I understand" at bounding box center [647, 430] width 12 height 12
click at [680, 468] on button "Enable Warmup" at bounding box center [695, 470] width 109 height 29
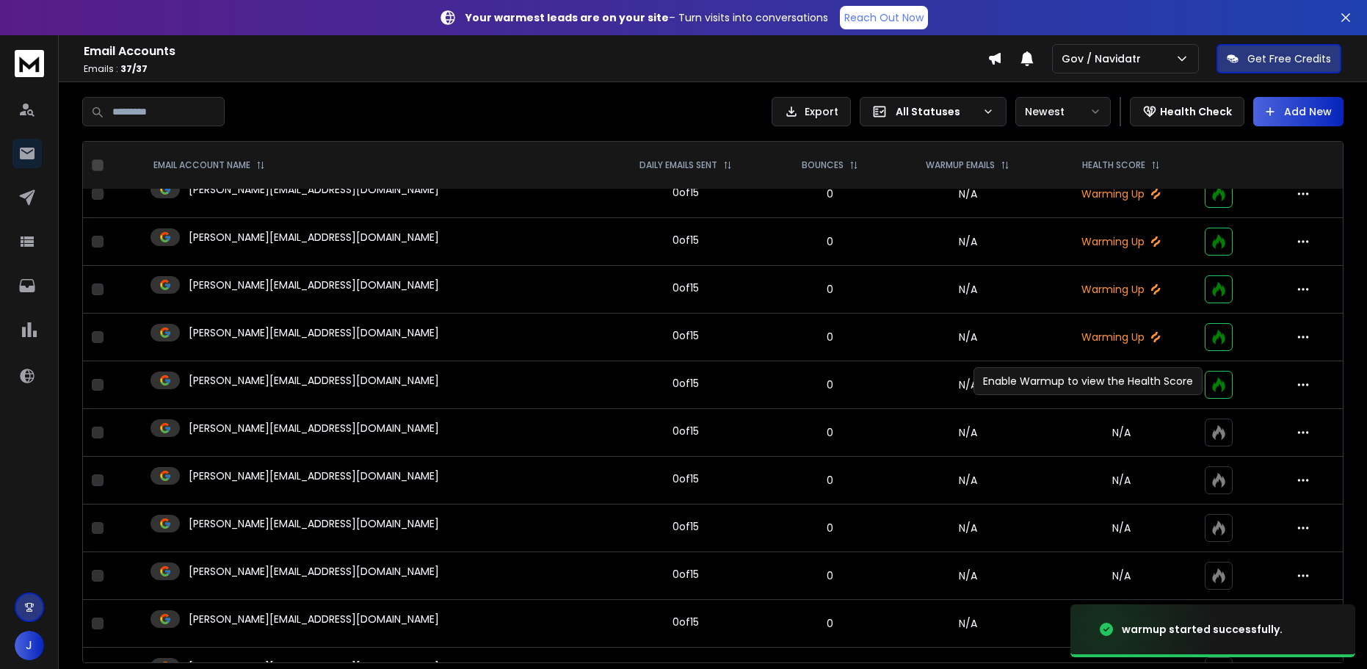
scroll to position [1304, 0]
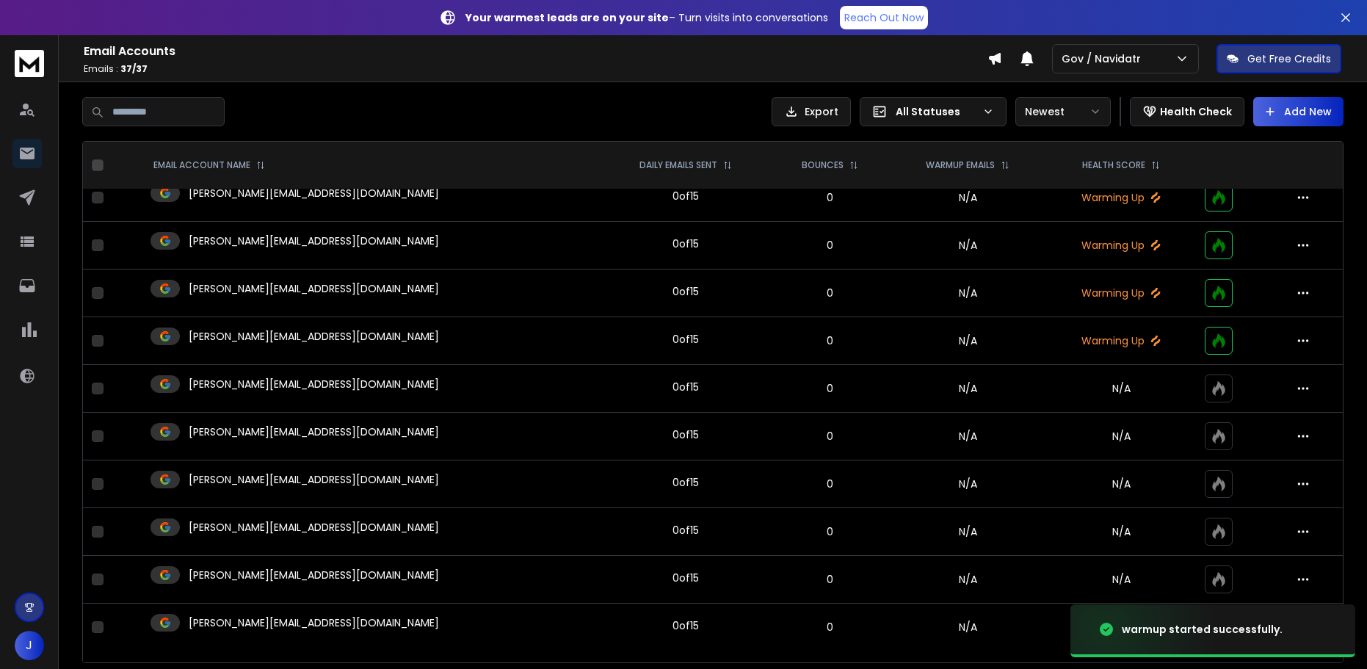
click at [1212, 387] on icon at bounding box center [1218, 388] width 12 height 15
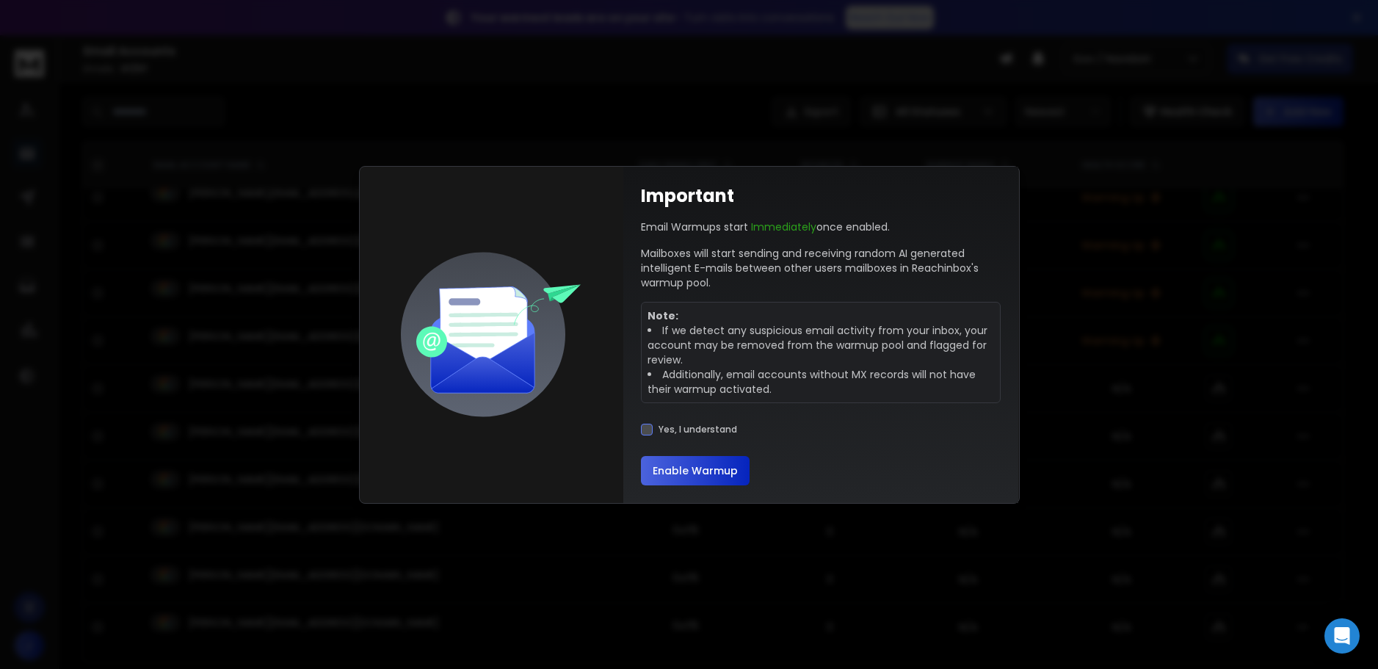
click at [649, 427] on button "Yes, I understand" at bounding box center [647, 430] width 12 height 12
click at [692, 480] on button "Enable Warmup" at bounding box center [695, 470] width 109 height 29
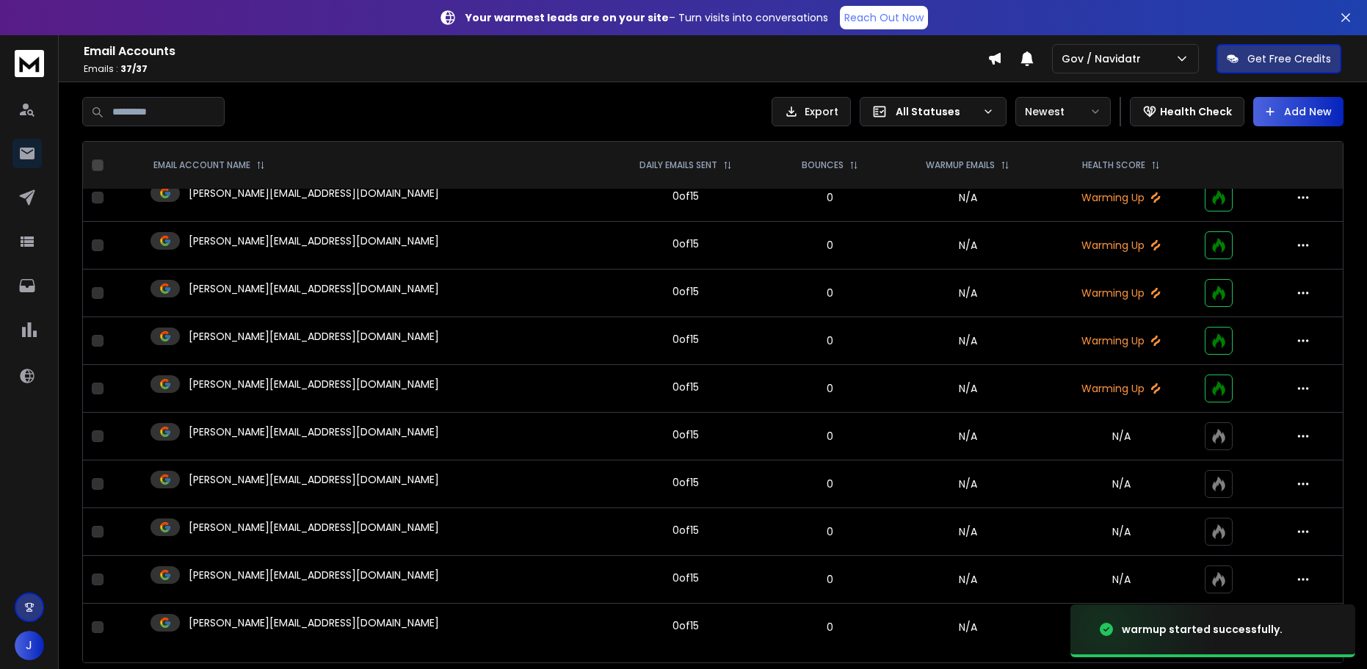
click at [1212, 432] on icon at bounding box center [1218, 436] width 12 height 15
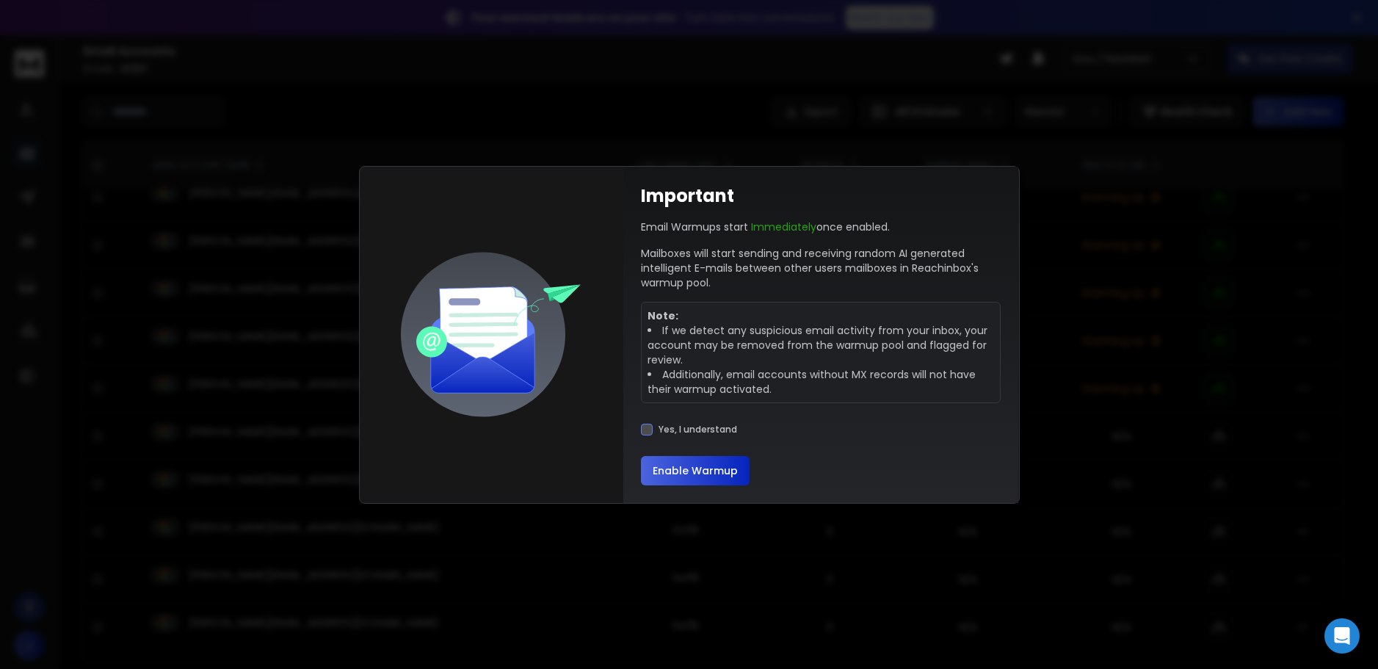
click at [650, 429] on button "Yes, I understand" at bounding box center [647, 430] width 12 height 12
click at [703, 468] on button "Enable Warmup" at bounding box center [695, 470] width 109 height 29
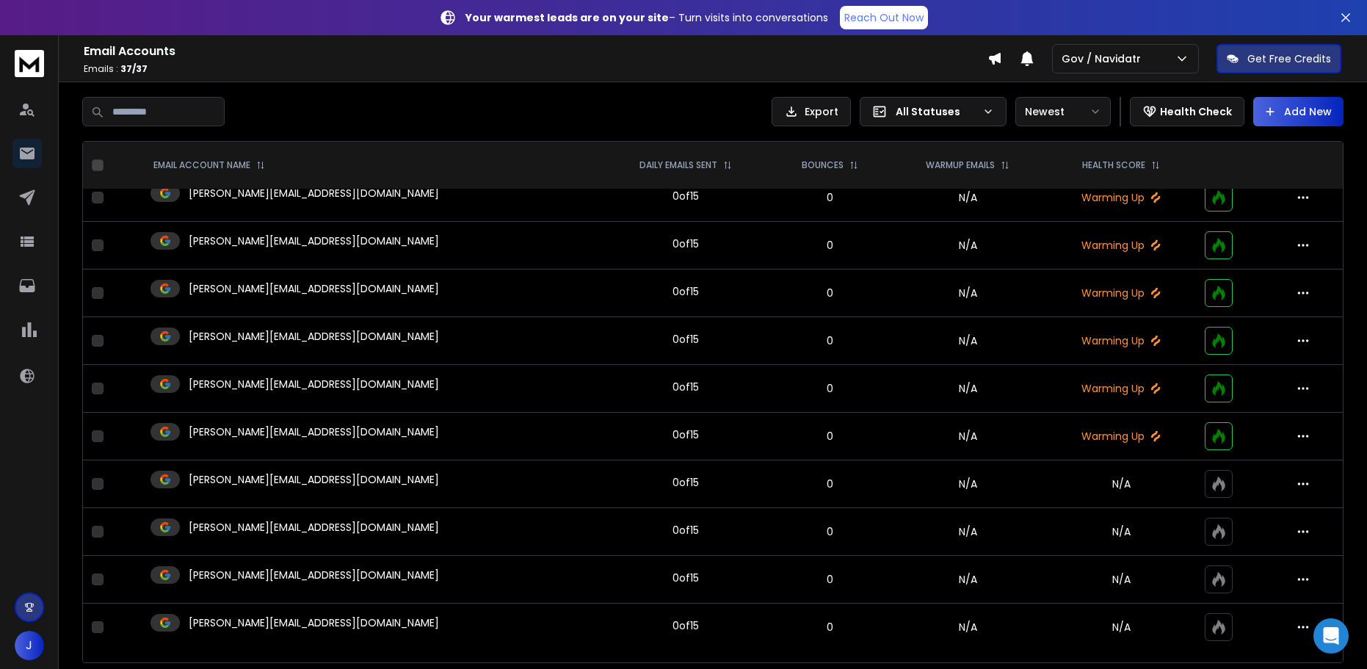
click at [1211, 485] on icon at bounding box center [1218, 483] width 15 height 15
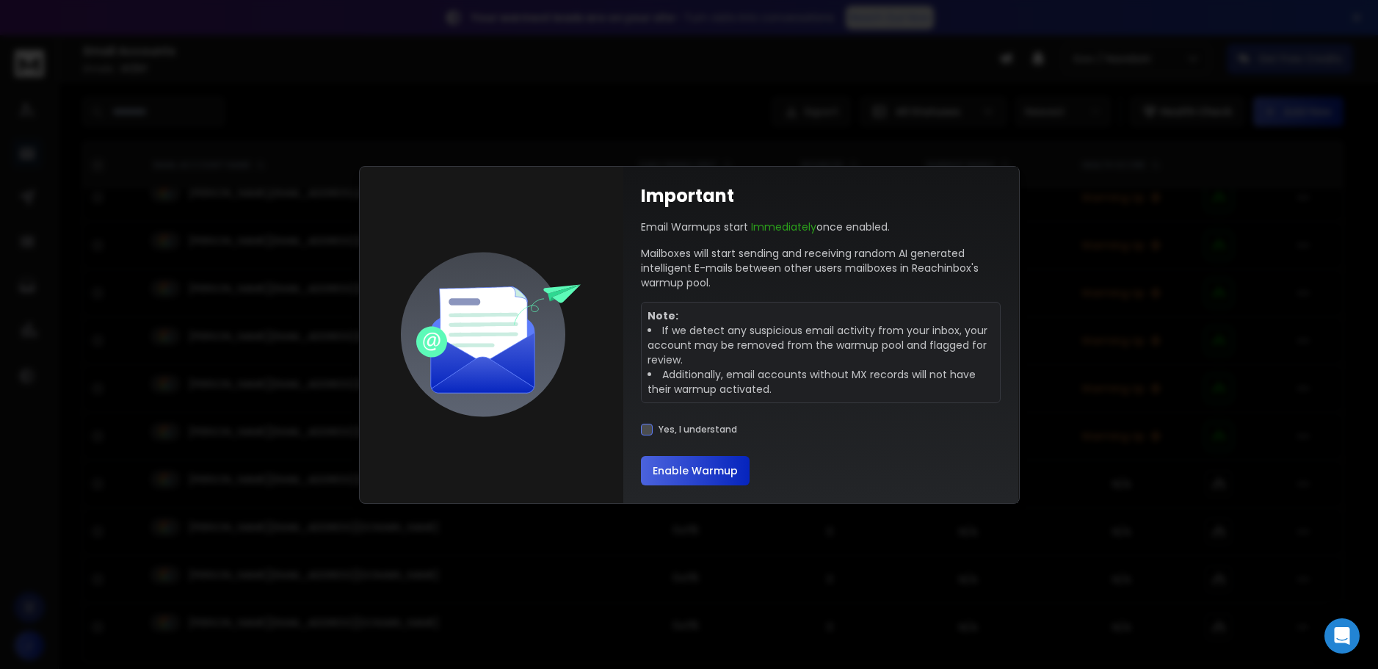
click at [645, 429] on button "Yes, I understand" at bounding box center [647, 430] width 12 height 12
click at [699, 472] on button "Enable Warmup" at bounding box center [695, 470] width 109 height 29
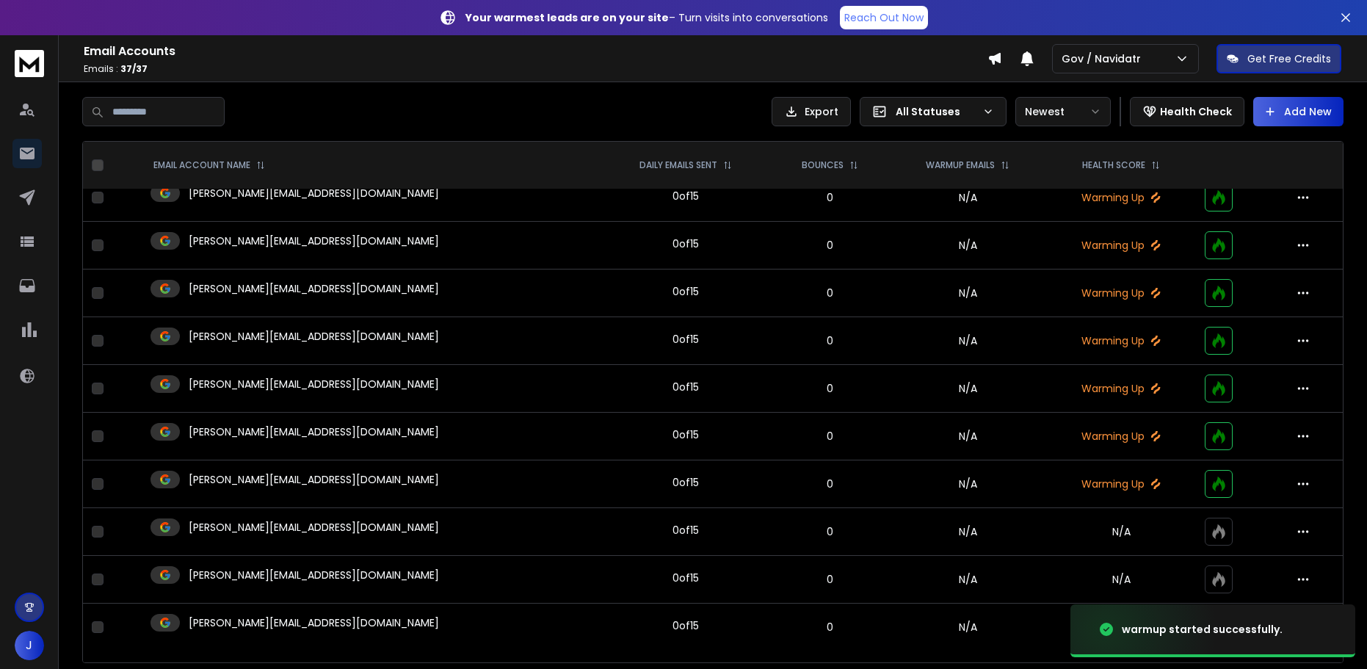
click at [1205, 521] on div at bounding box center [1219, 532] width 28 height 28
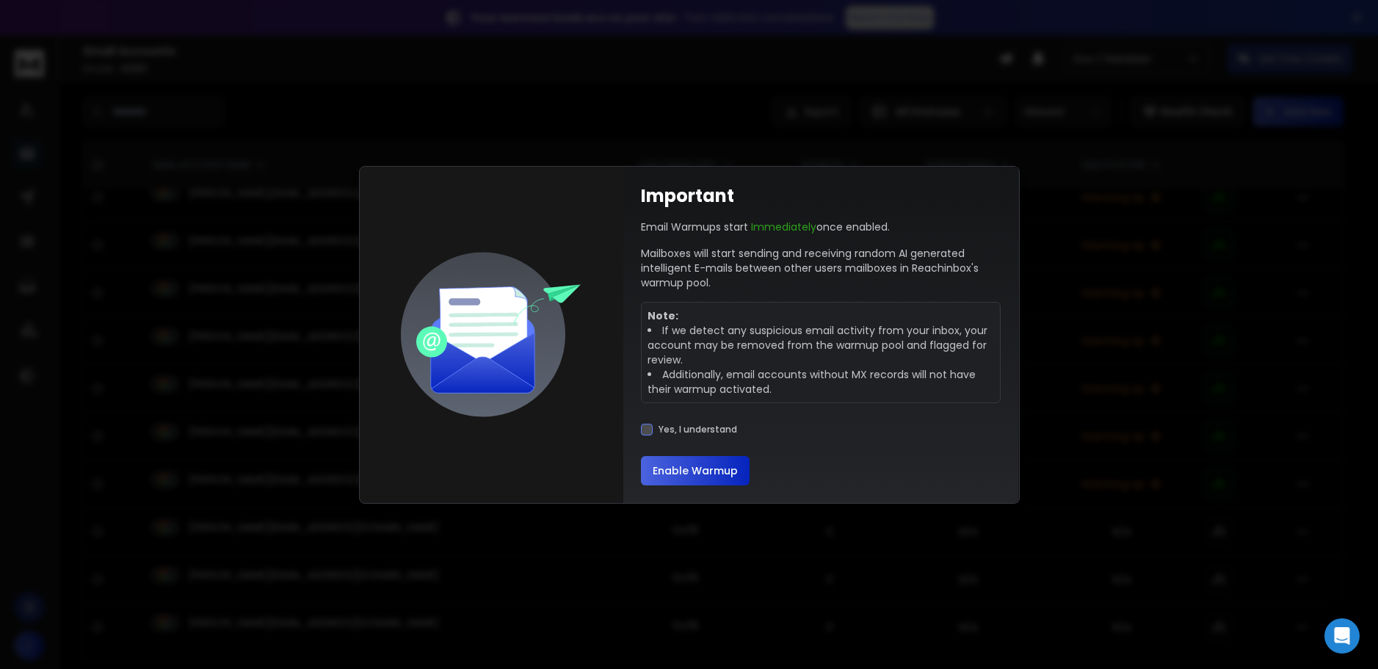
click at [644, 429] on button "Yes, I understand" at bounding box center [647, 430] width 12 height 12
click at [682, 468] on button "Enable Warmup" at bounding box center [695, 470] width 109 height 29
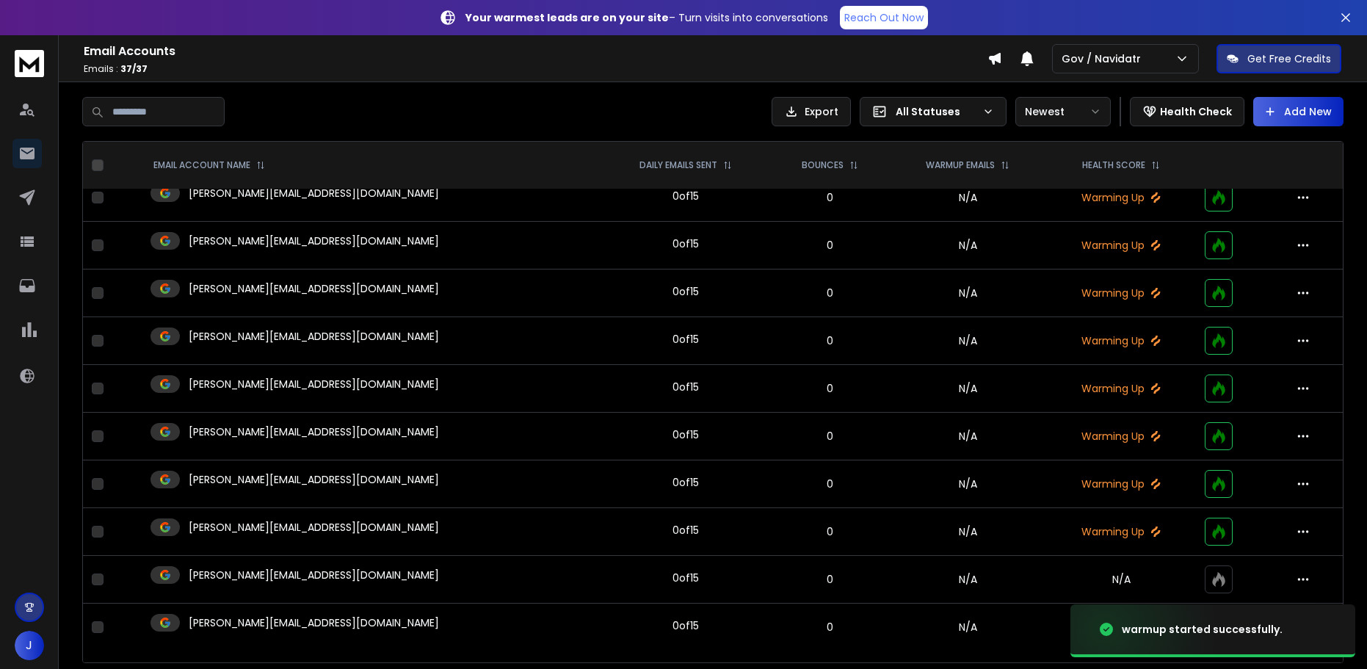
click at [1211, 572] on icon at bounding box center [1218, 579] width 15 height 15
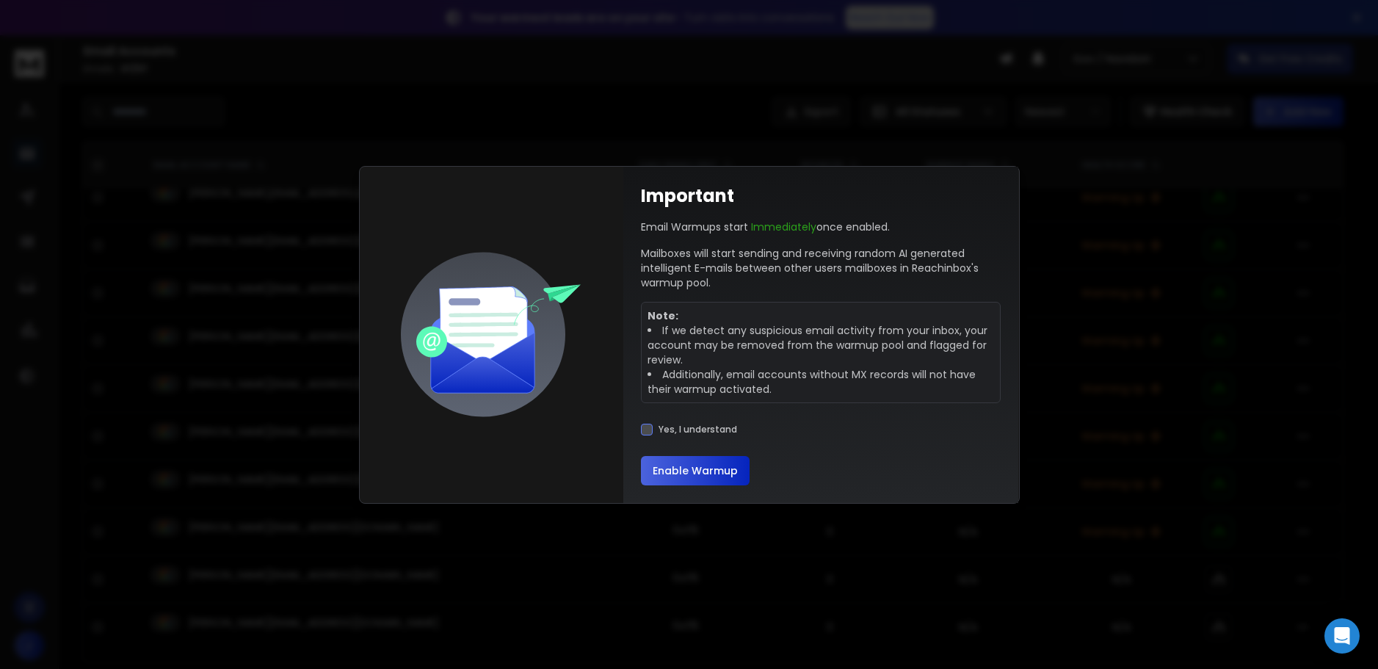
click at [647, 429] on button "Yes, I understand" at bounding box center [647, 430] width 12 height 12
click at [714, 474] on button "Enable Warmup" at bounding box center [695, 470] width 109 height 29
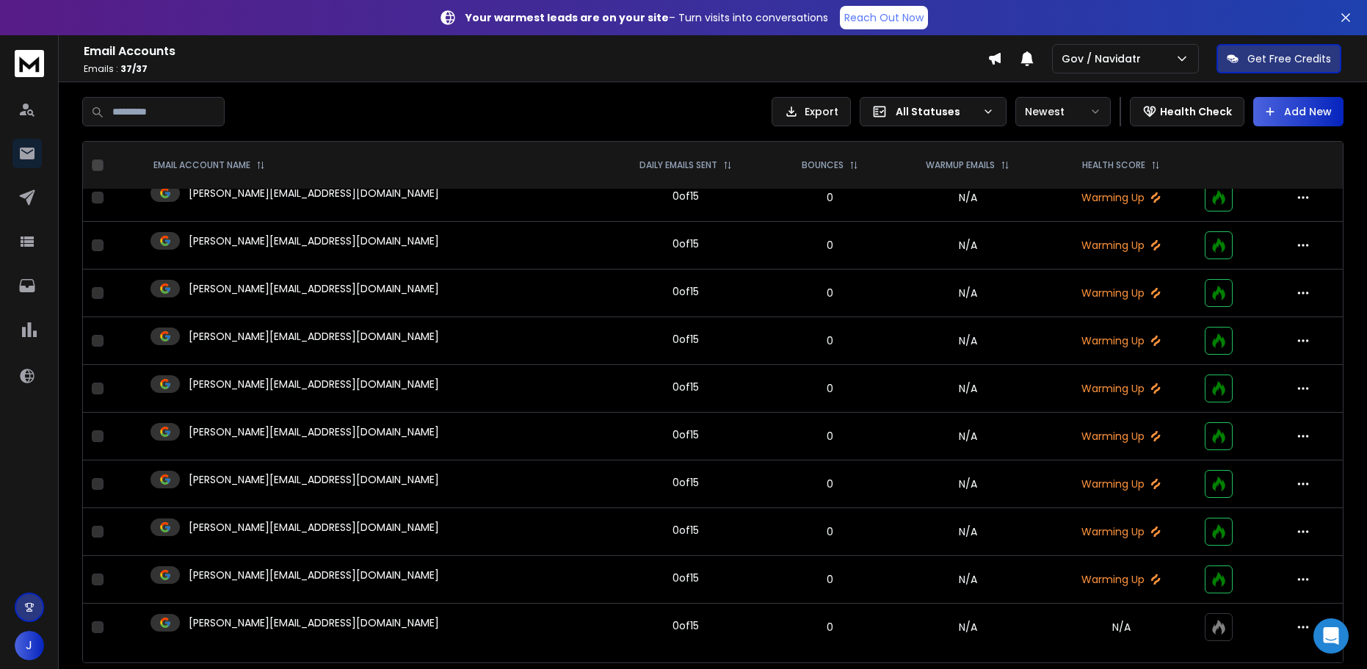
click at [1212, 625] on icon at bounding box center [1218, 627] width 12 height 15
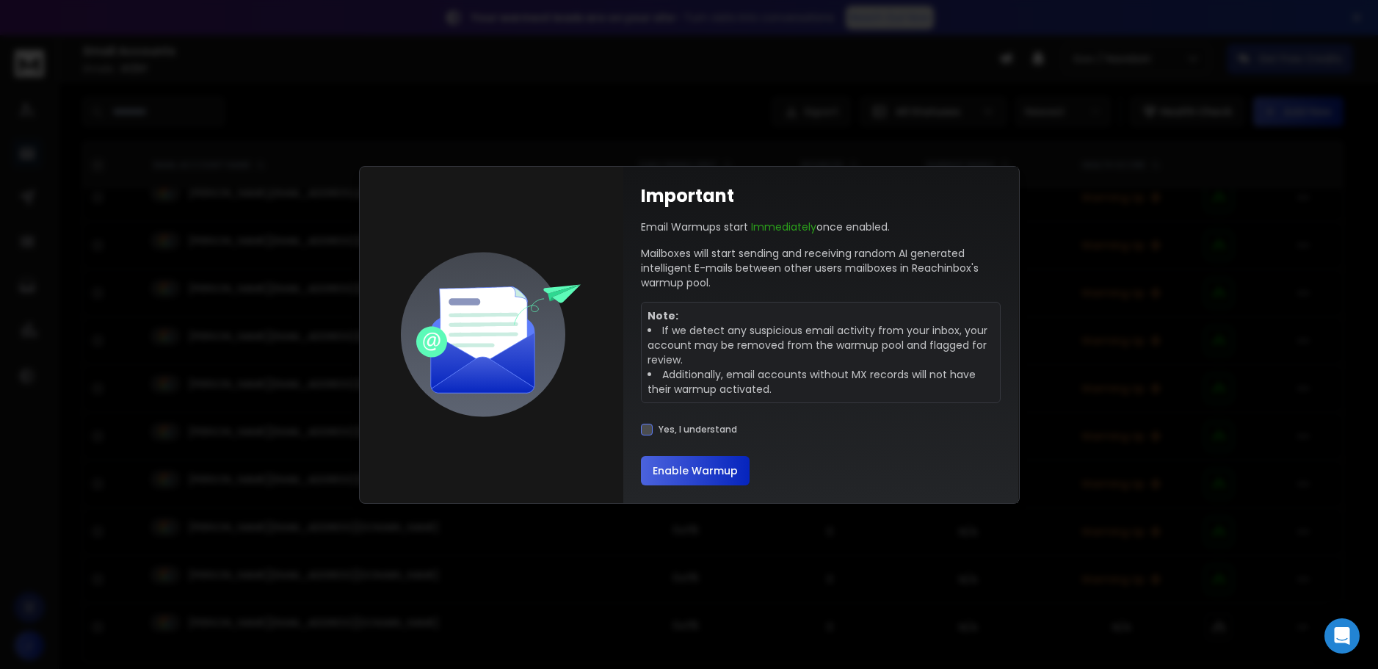
click at [647, 425] on button "Yes, I understand" at bounding box center [647, 430] width 12 height 12
click at [674, 467] on button "Enable Warmup" at bounding box center [695, 470] width 109 height 29
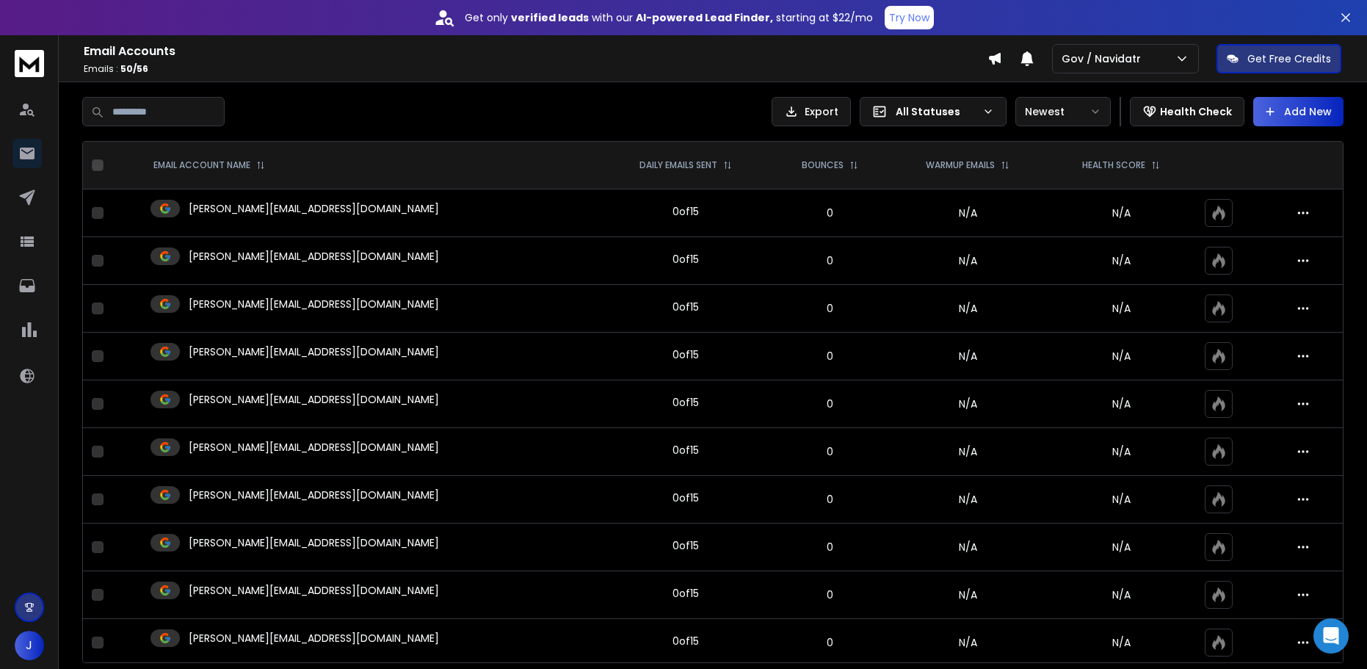
click at [1212, 214] on icon at bounding box center [1218, 213] width 12 height 15
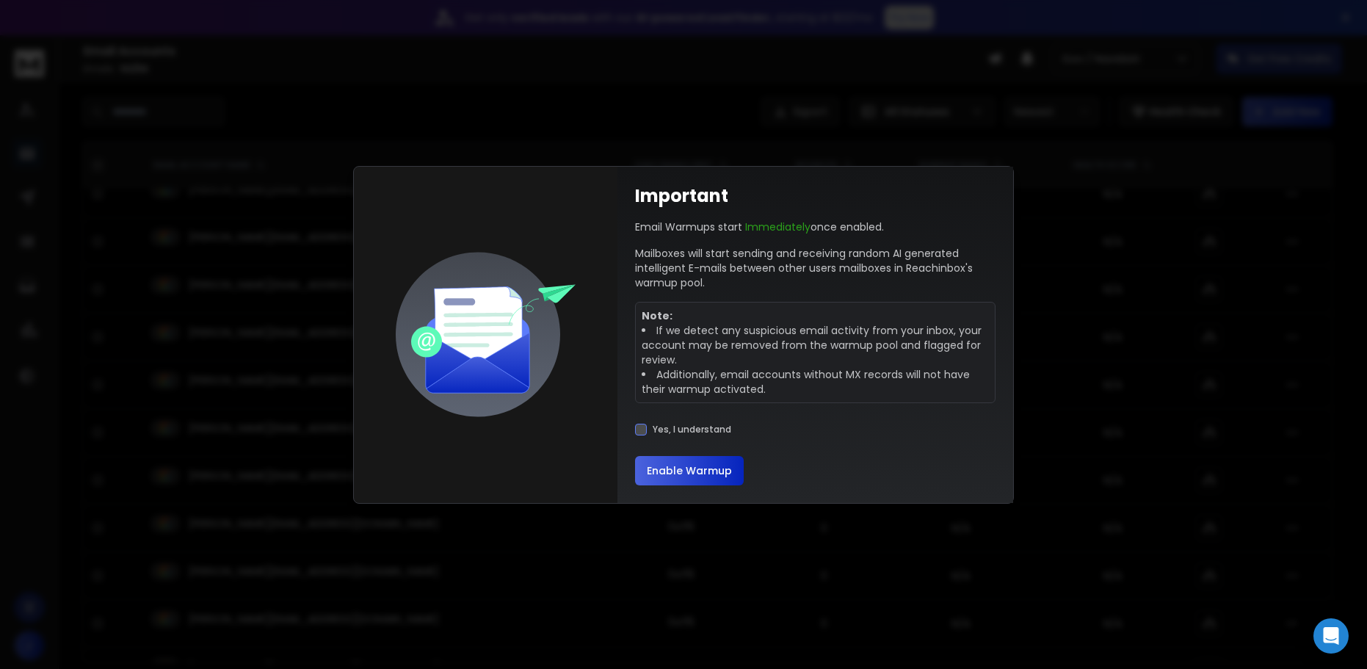
scroll to position [73, 0]
click at [644, 428] on button "Yes, I understand" at bounding box center [647, 430] width 12 height 12
click at [689, 466] on button "Enable Warmup" at bounding box center [695, 470] width 109 height 29
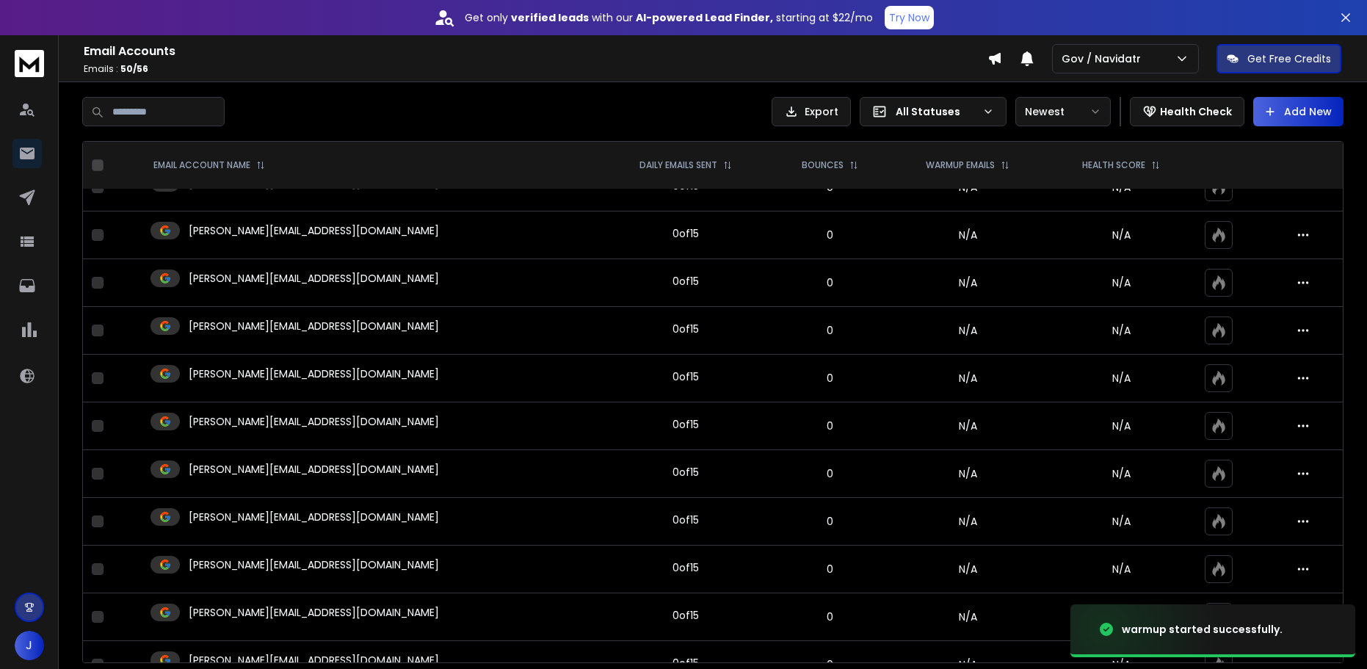
scroll to position [0, 0]
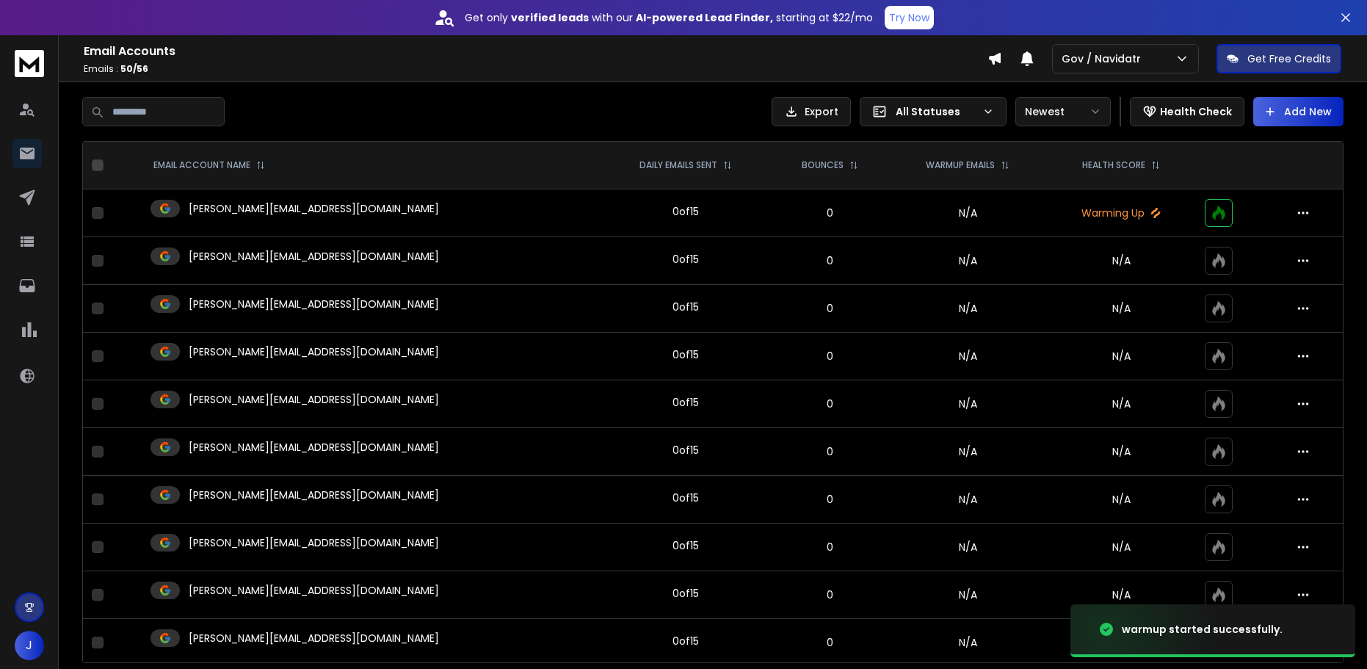
click at [1212, 258] on icon at bounding box center [1218, 260] width 12 height 15
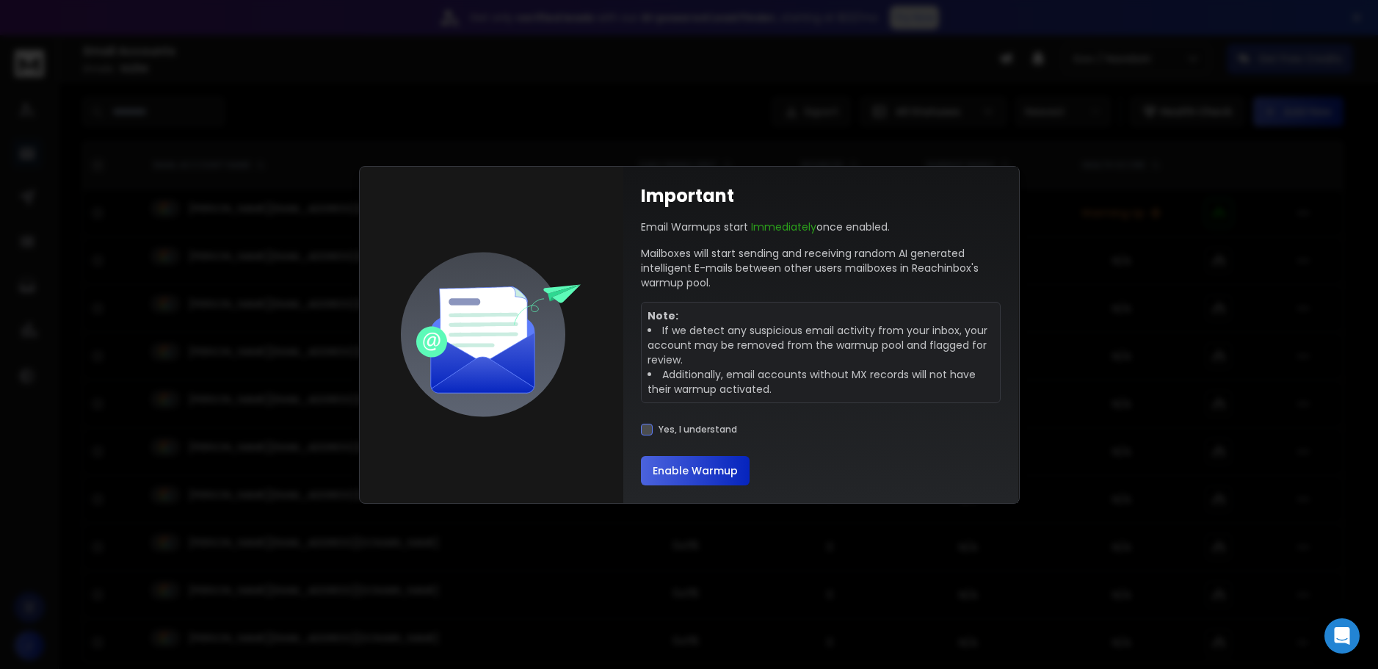
click at [645, 431] on button "Yes, I understand" at bounding box center [647, 430] width 12 height 12
click at [684, 460] on button "Enable Warmup" at bounding box center [695, 470] width 109 height 29
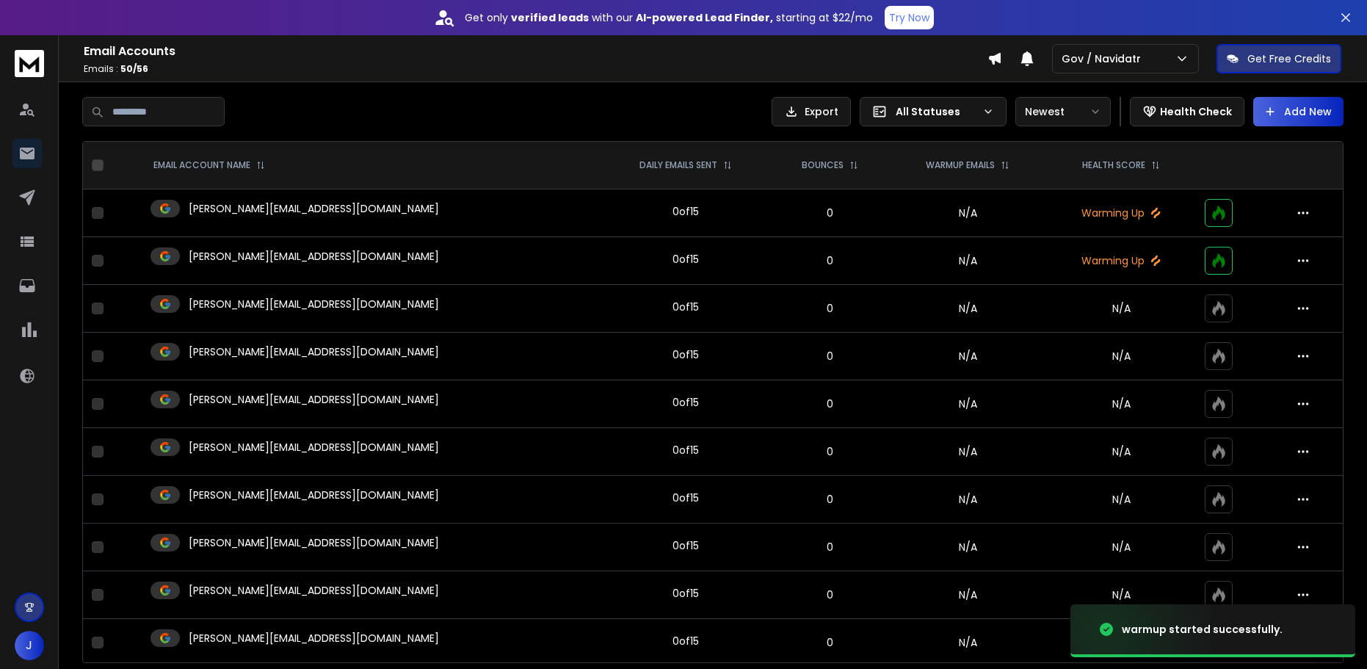
click at [1212, 308] on icon at bounding box center [1218, 308] width 12 height 15
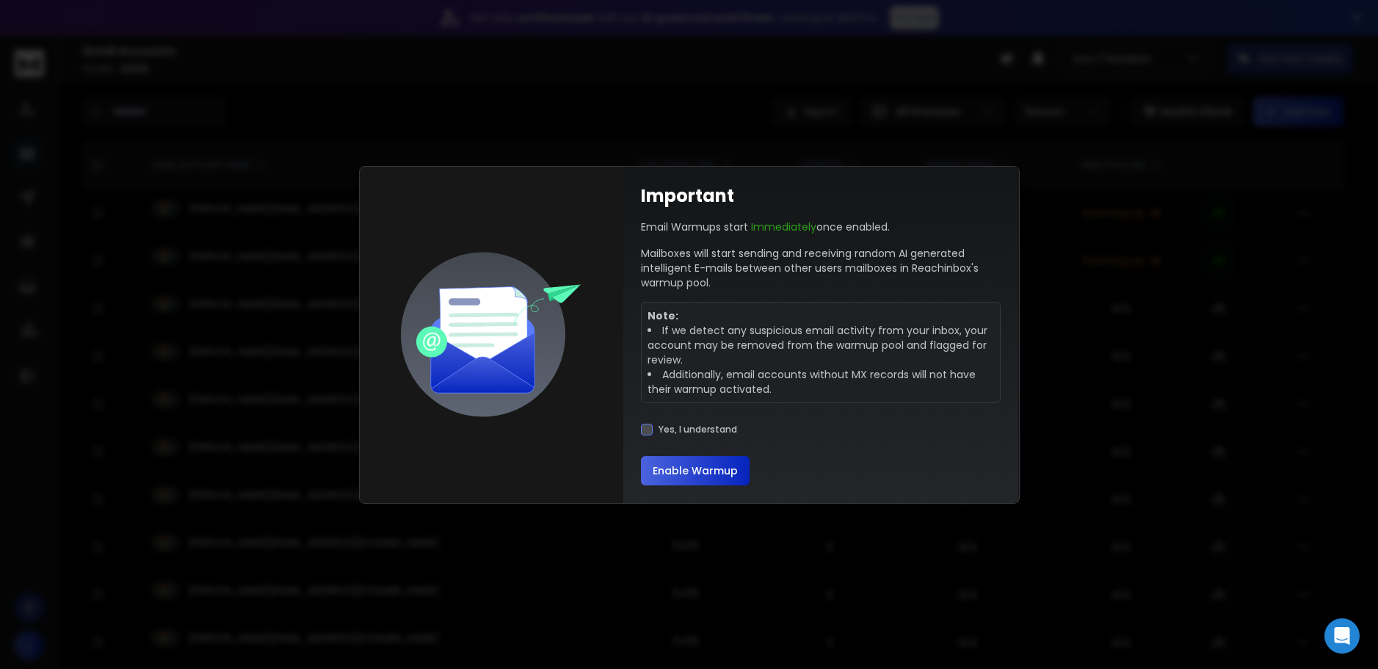
click at [647, 424] on button "Yes, I understand" at bounding box center [647, 430] width 12 height 12
click at [691, 467] on button "Enable Warmup" at bounding box center [695, 470] width 109 height 29
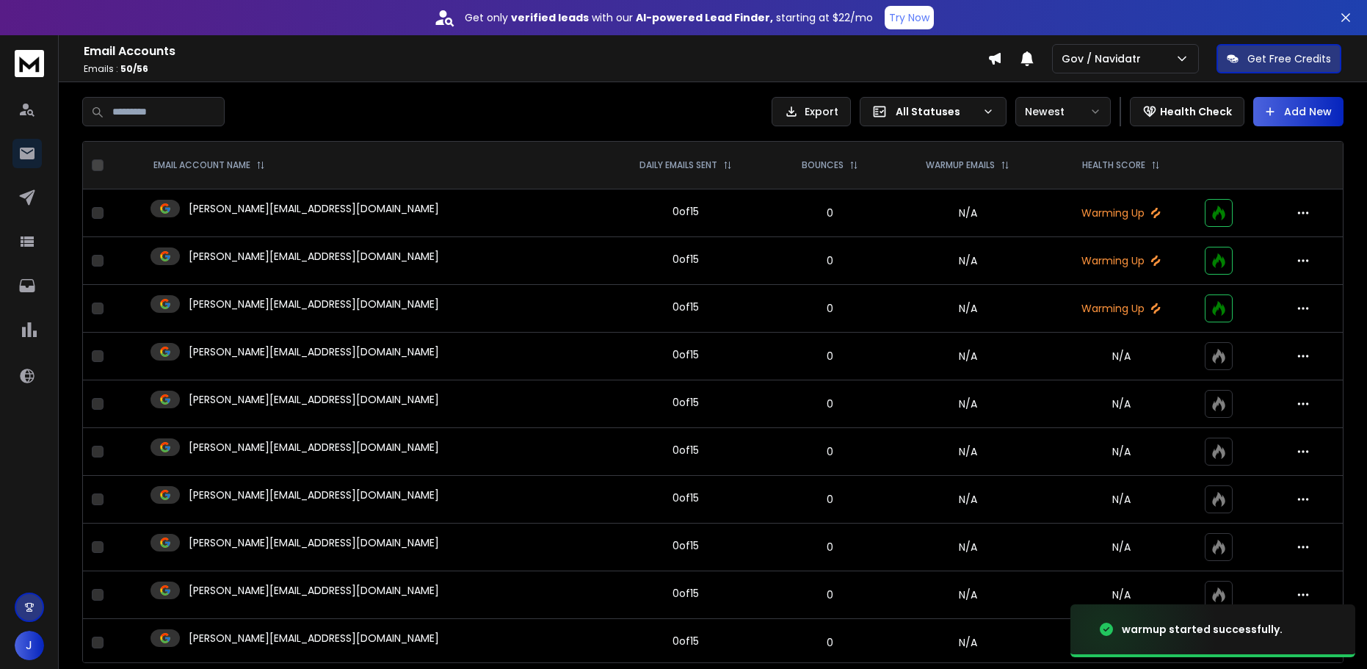
click at [1211, 350] on icon at bounding box center [1218, 356] width 15 height 15
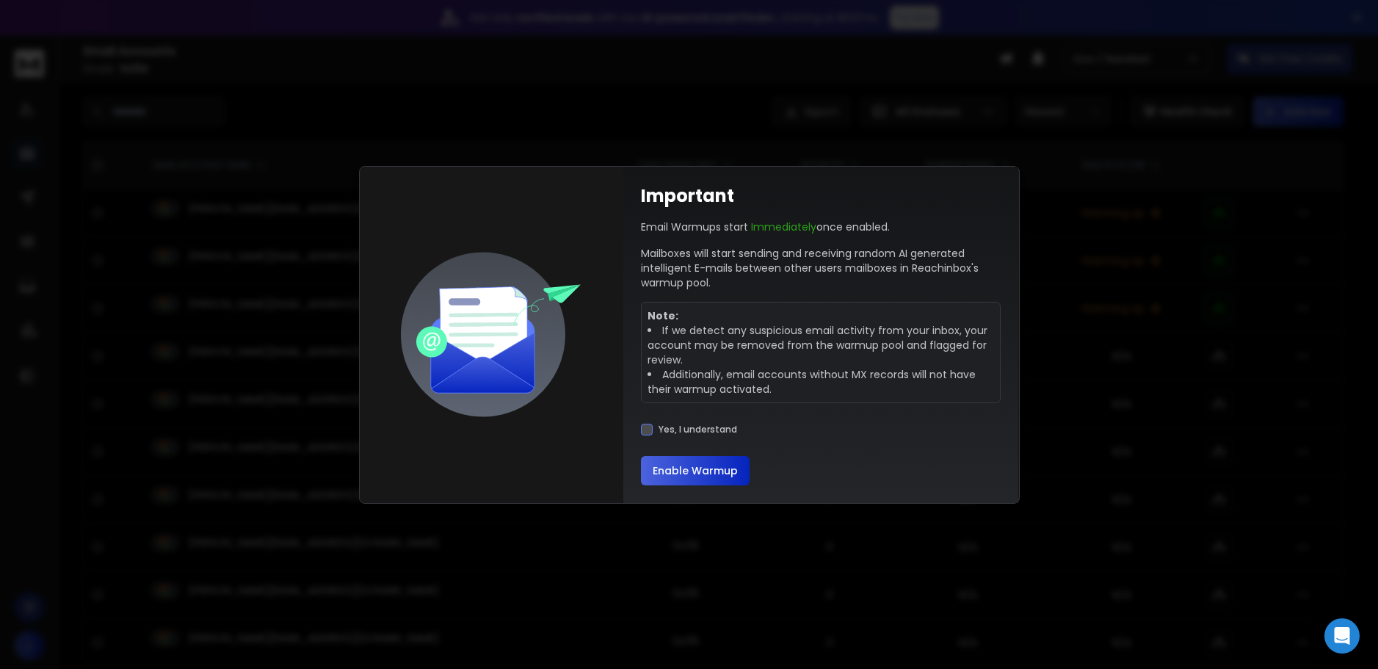
click at [647, 431] on button "Yes, I understand" at bounding box center [647, 430] width 12 height 12
click at [686, 461] on button "Enable Warmup" at bounding box center [695, 470] width 109 height 29
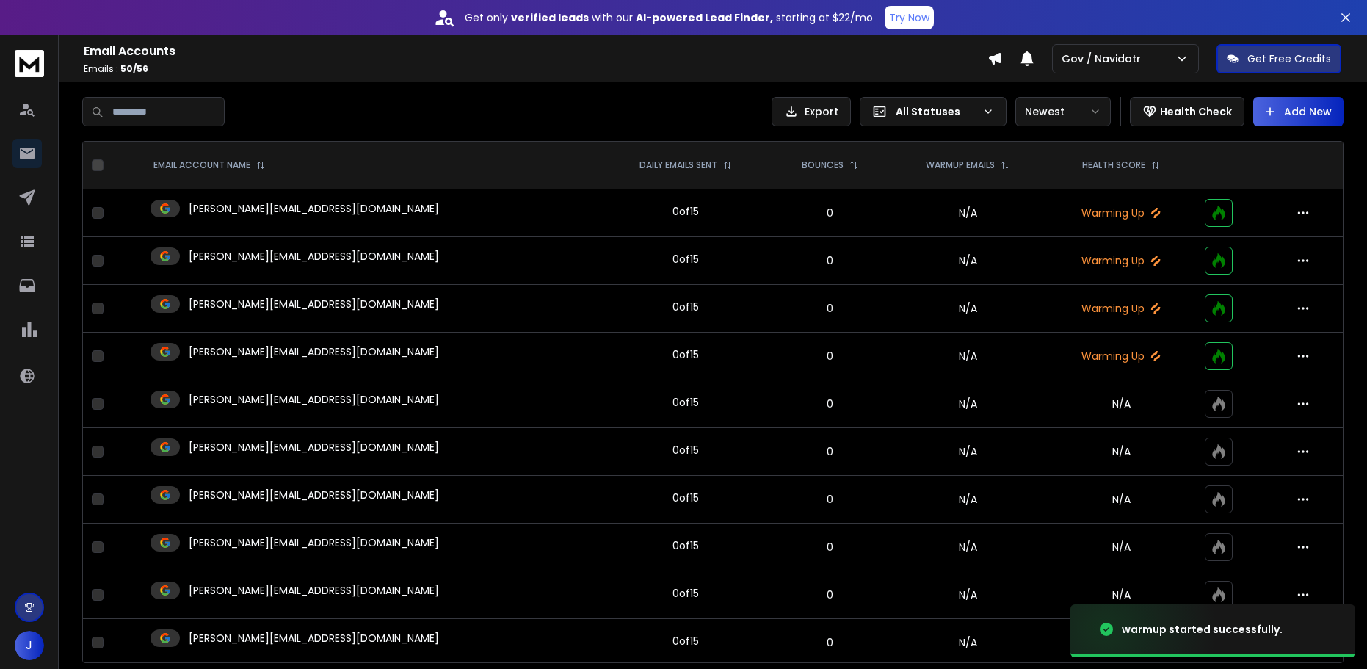
click at [1212, 408] on icon at bounding box center [1218, 403] width 12 height 15
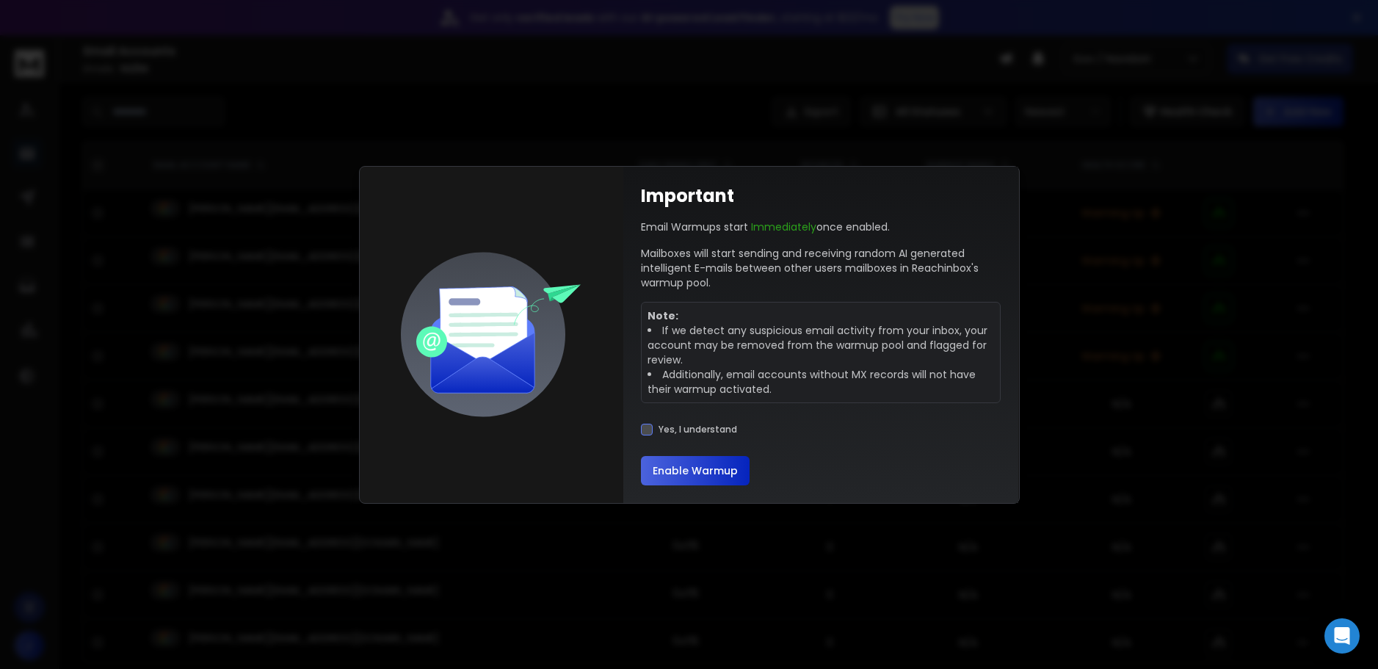
click at [642, 430] on button "Yes, I understand" at bounding box center [647, 430] width 12 height 12
click at [672, 457] on button "Enable Warmup" at bounding box center [695, 470] width 109 height 29
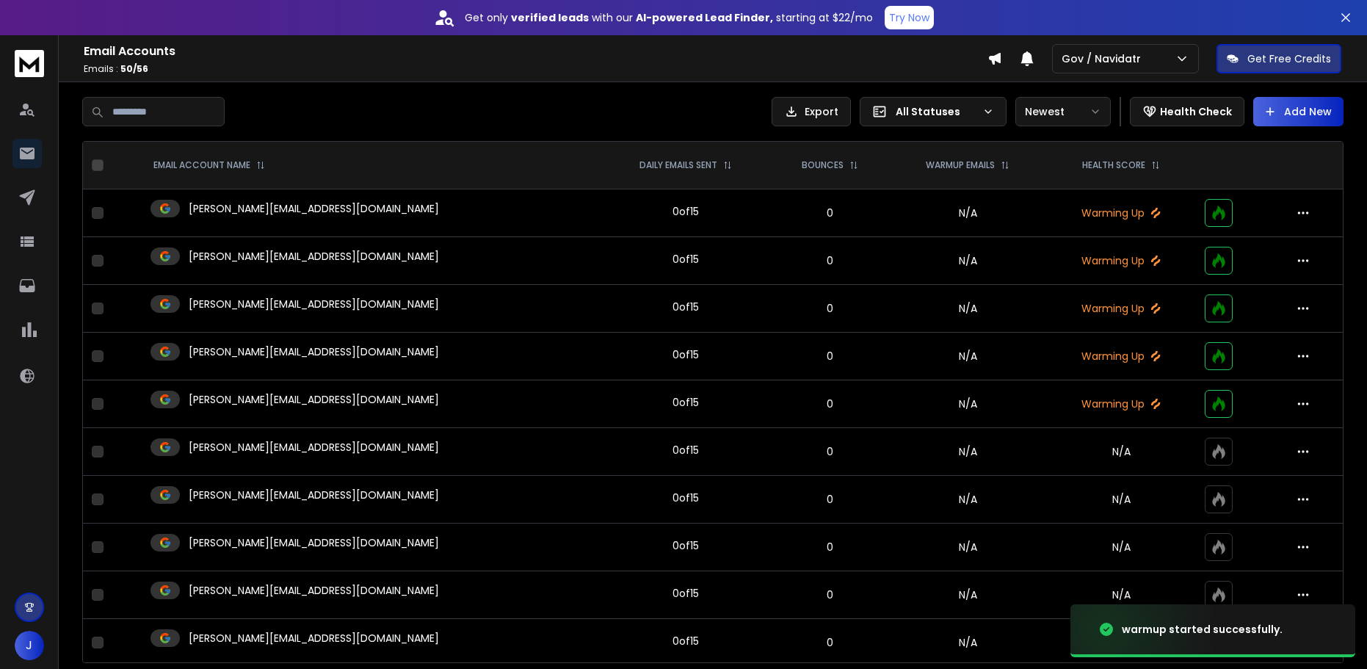
click at [1212, 456] on icon at bounding box center [1218, 451] width 12 height 15
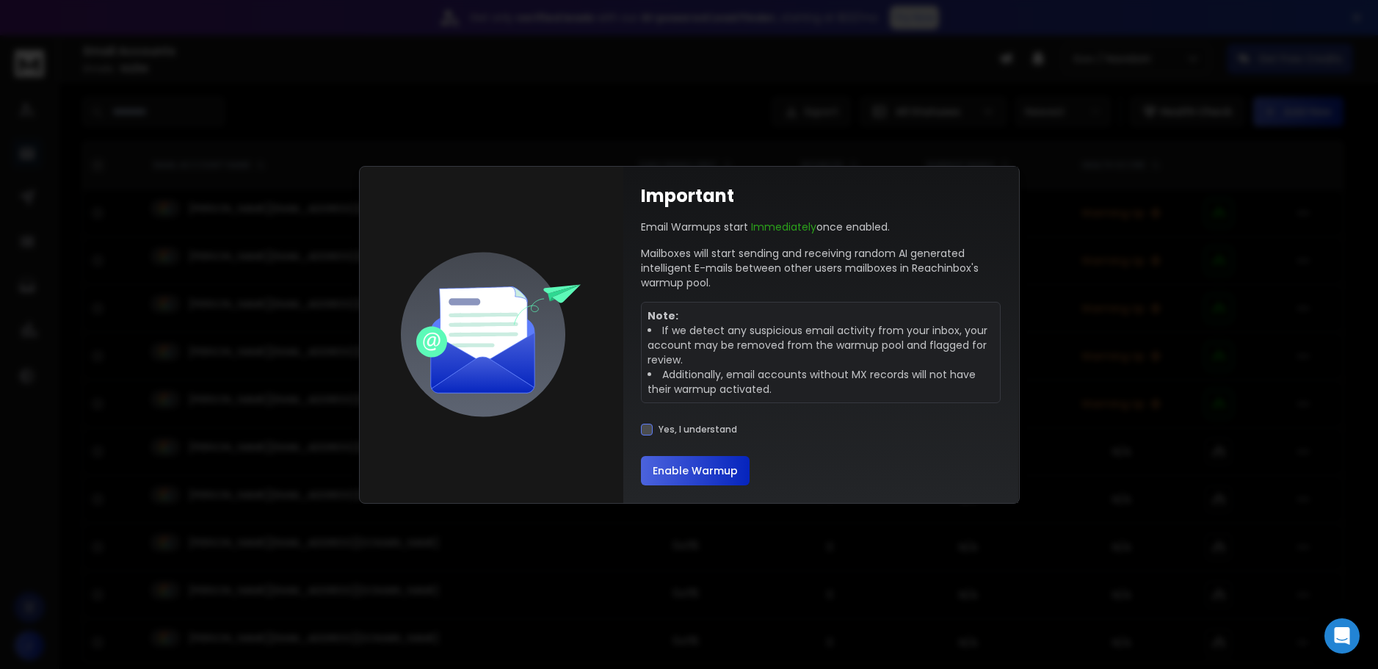
click at [646, 435] on button "Yes, I understand" at bounding box center [647, 430] width 12 height 12
click at [689, 465] on button "Enable Warmup" at bounding box center [695, 470] width 109 height 29
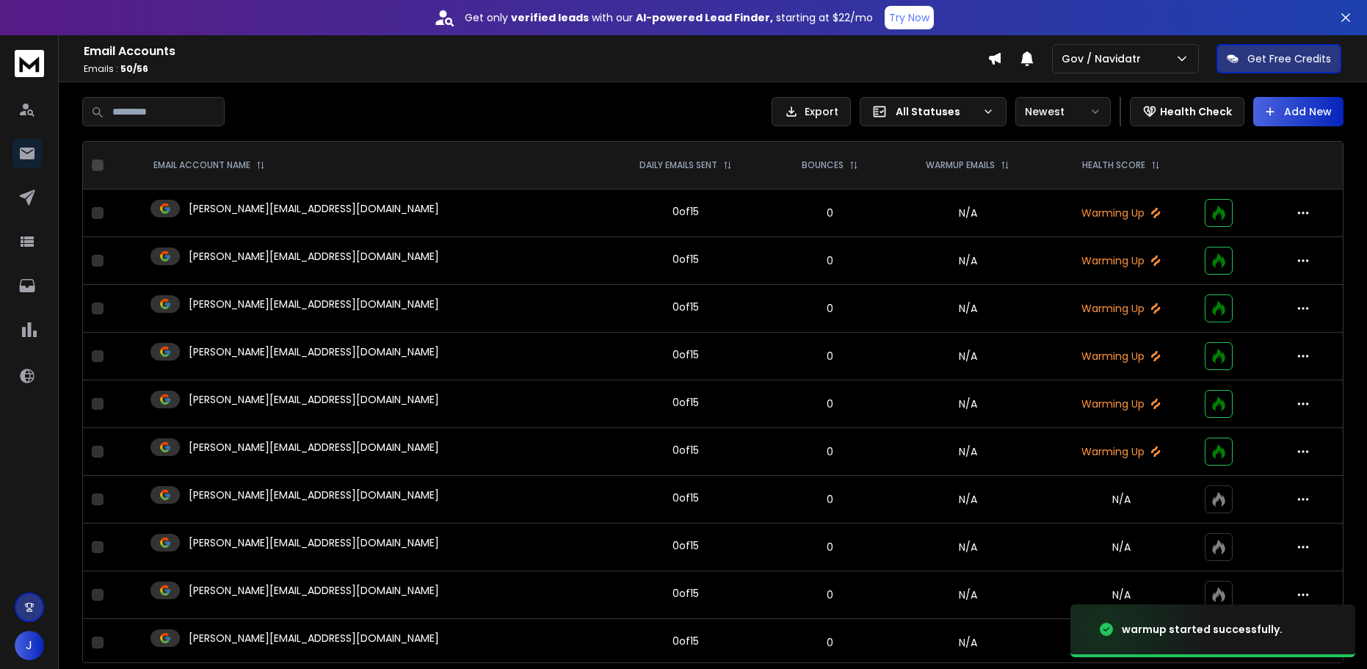
click at [1211, 501] on icon at bounding box center [1218, 499] width 15 height 15
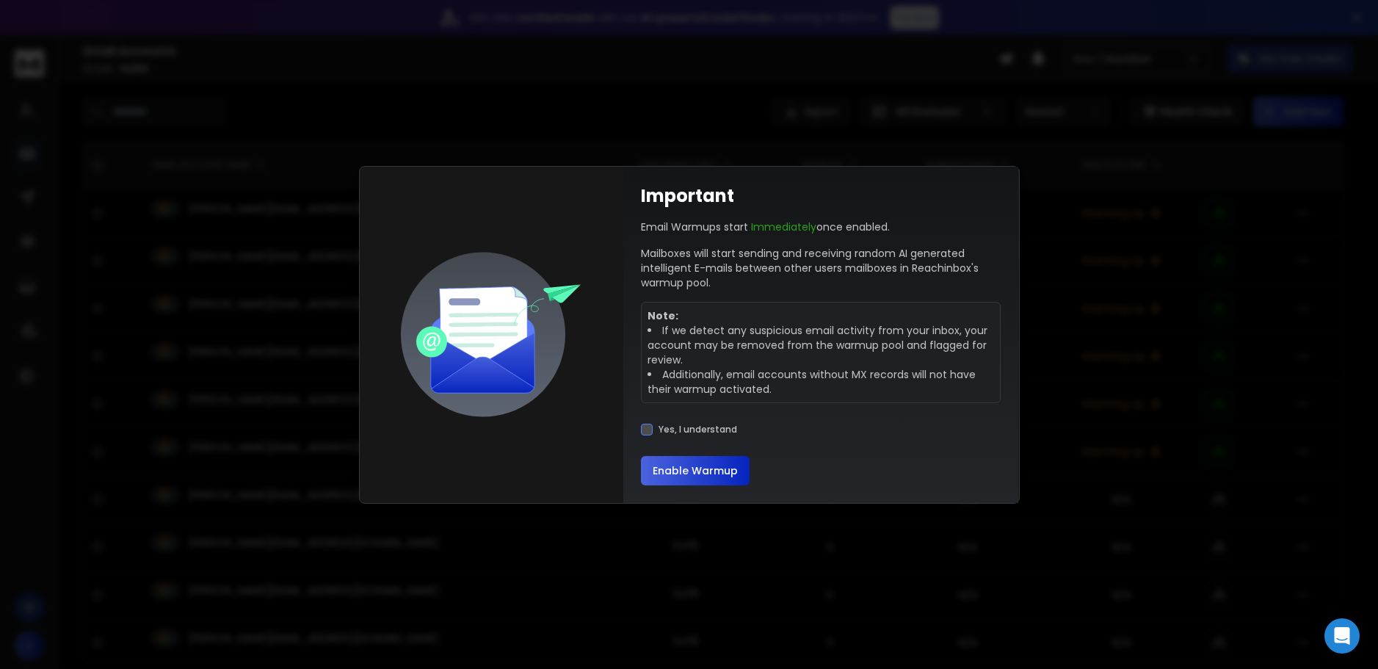
click at [646, 428] on button "Yes, I understand" at bounding box center [647, 430] width 12 height 12
click at [693, 476] on button "Enable Warmup" at bounding box center [695, 470] width 109 height 29
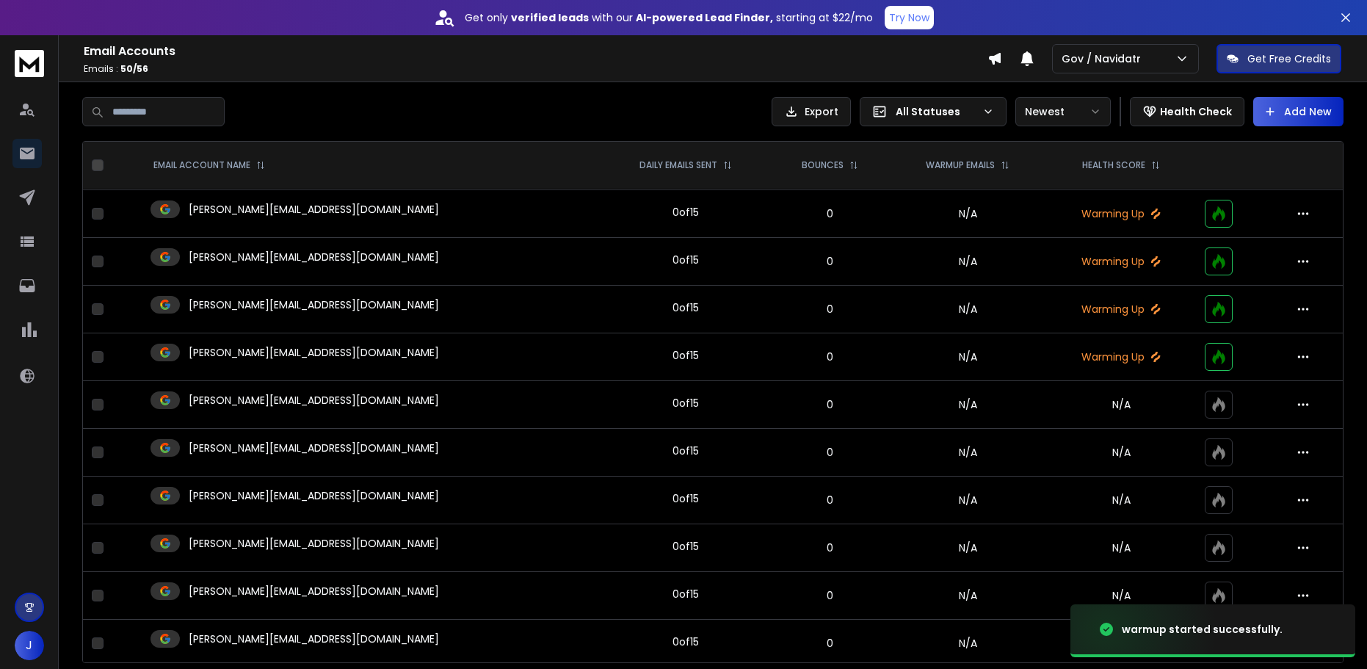
scroll to position [147, 0]
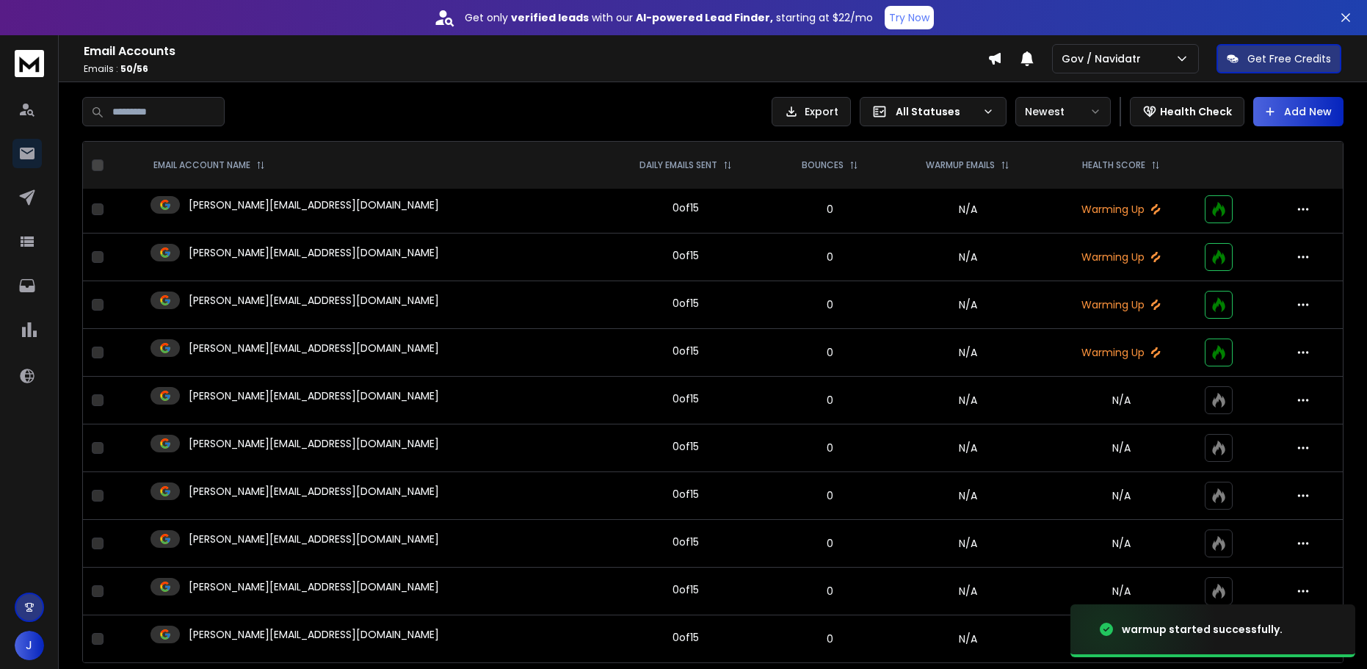
click at [1211, 395] on icon at bounding box center [1218, 400] width 15 height 15
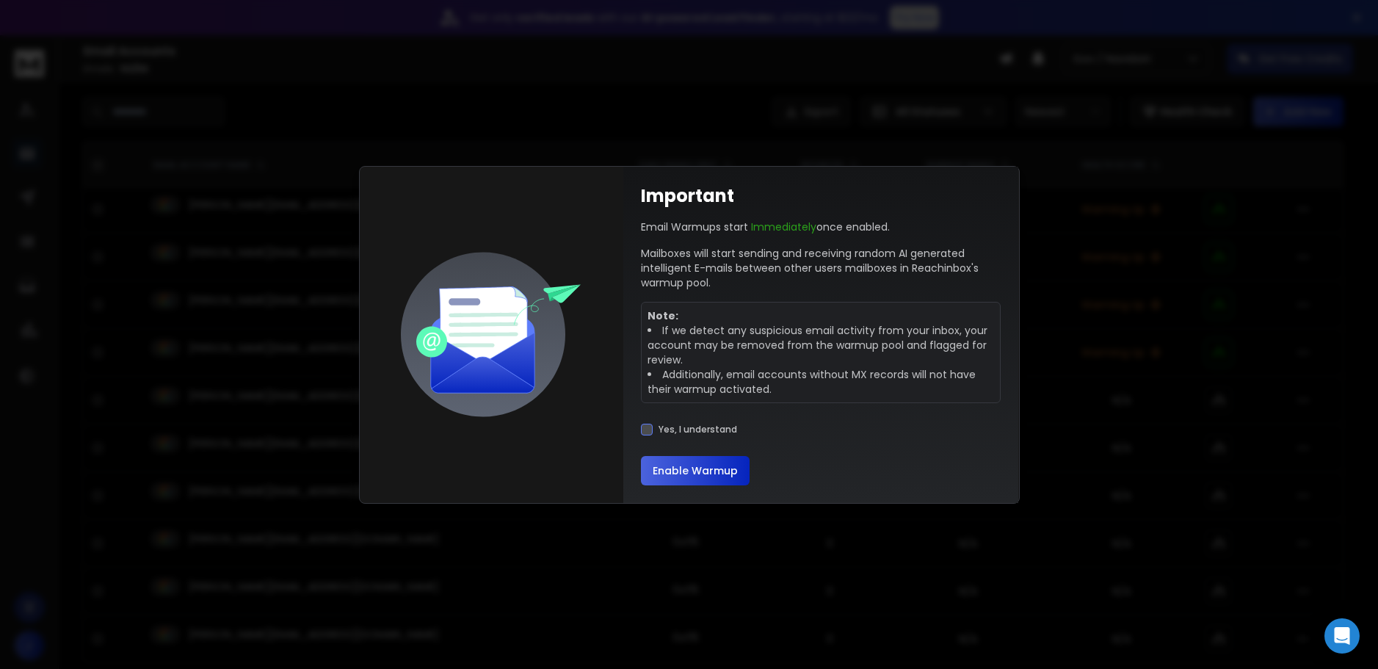
click at [651, 429] on button "Yes, I understand" at bounding box center [647, 430] width 12 height 12
click at [702, 470] on button "Enable Warmup" at bounding box center [695, 470] width 109 height 29
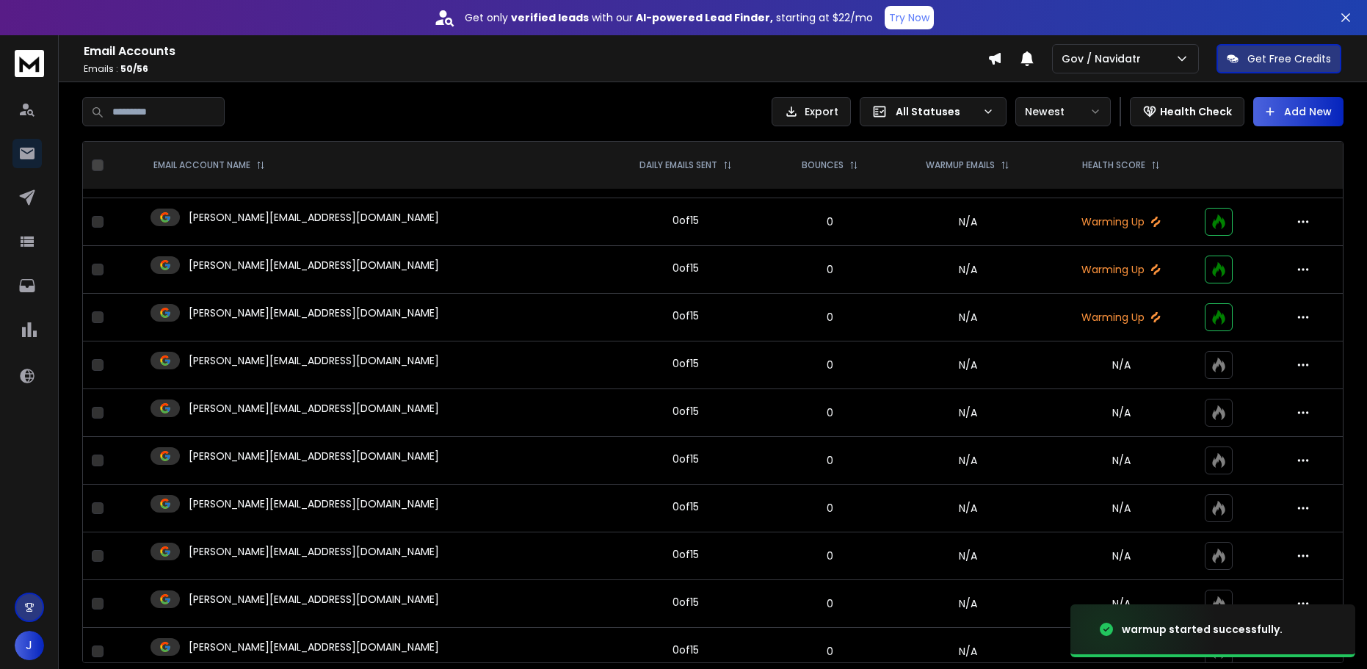
scroll to position [294, 0]
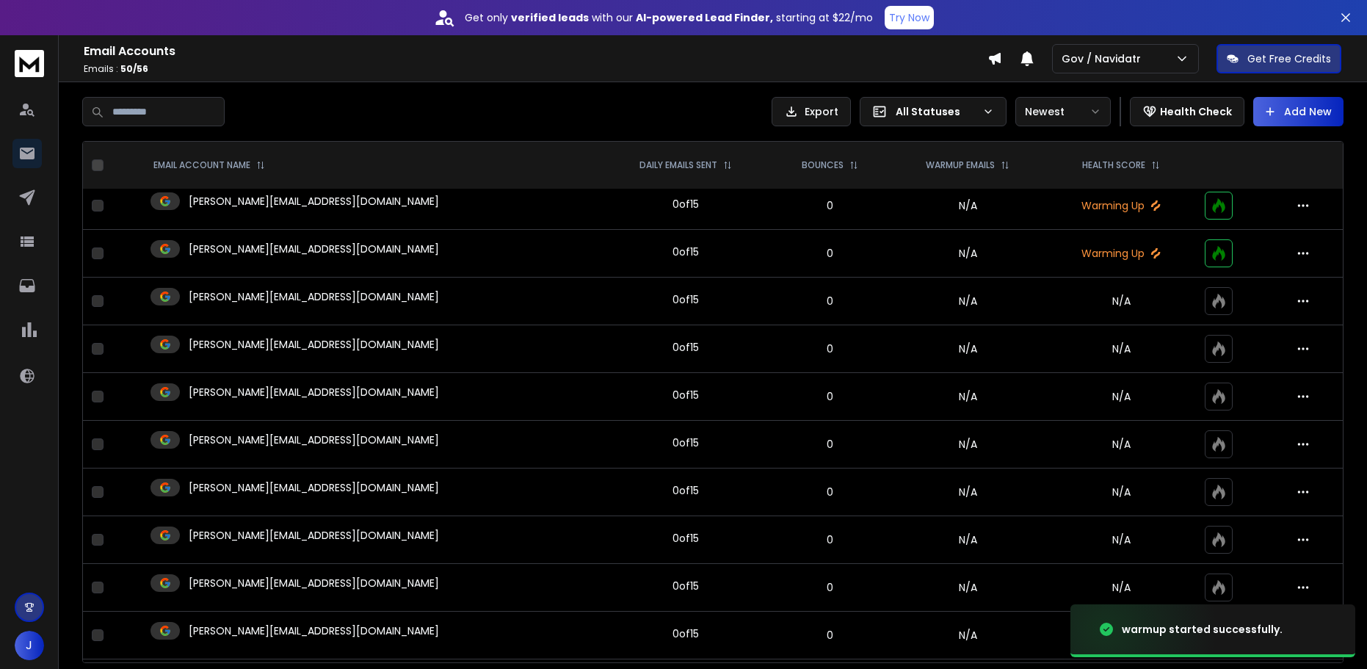
click at [1212, 303] on icon at bounding box center [1218, 301] width 12 height 15
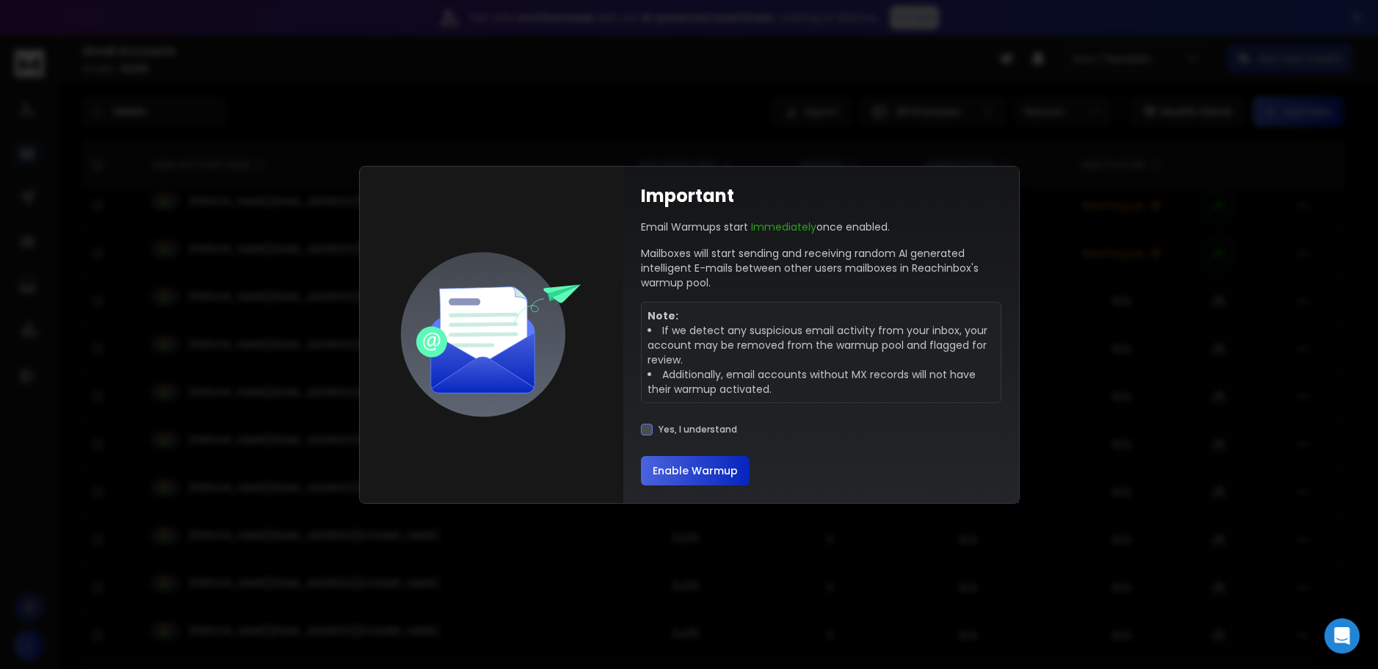
click at [650, 428] on button "Yes, I understand" at bounding box center [647, 430] width 12 height 12
click at [673, 454] on div "Important Email Warmups start Immediately once enabled. Mailboxes will start se…" at bounding box center [821, 335] width 396 height 336
click at [677, 463] on button "Enable Warmup" at bounding box center [695, 470] width 109 height 29
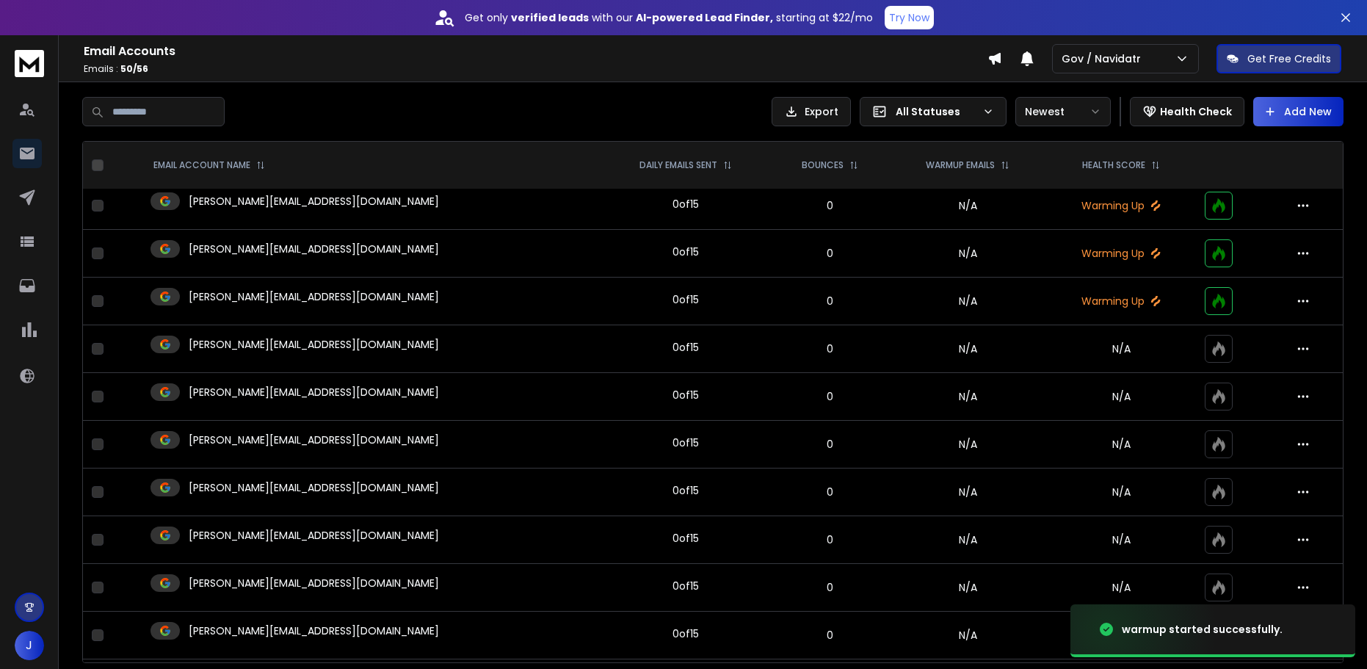
click at [1212, 350] on icon at bounding box center [1218, 348] width 12 height 15
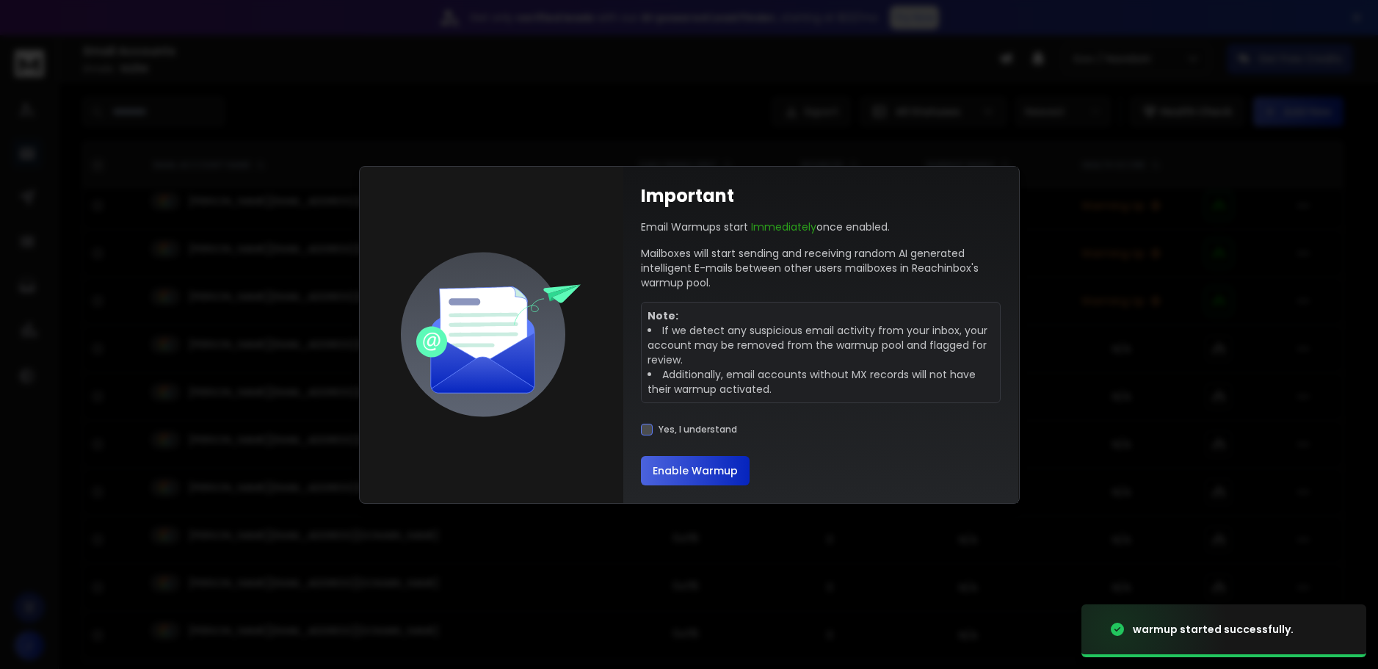
click at [644, 432] on button "Yes, I understand" at bounding box center [647, 430] width 12 height 12
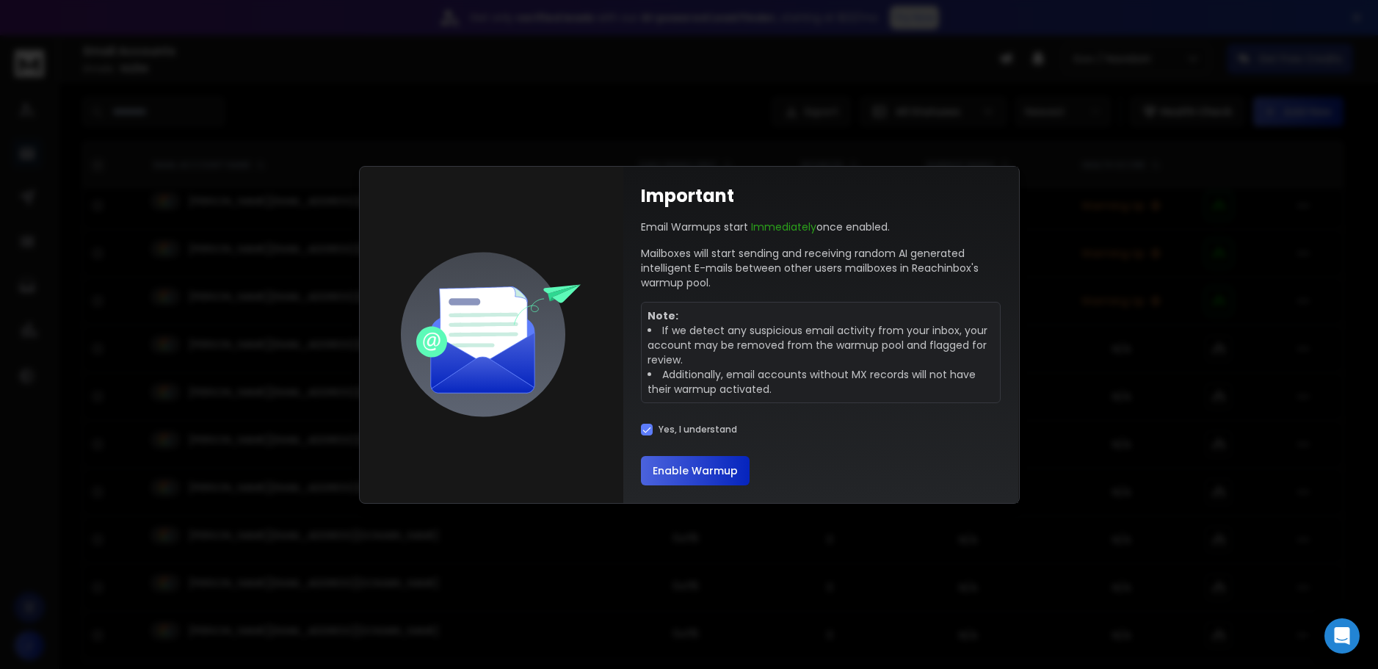
click at [682, 479] on button "Enable Warmup" at bounding box center [695, 470] width 109 height 29
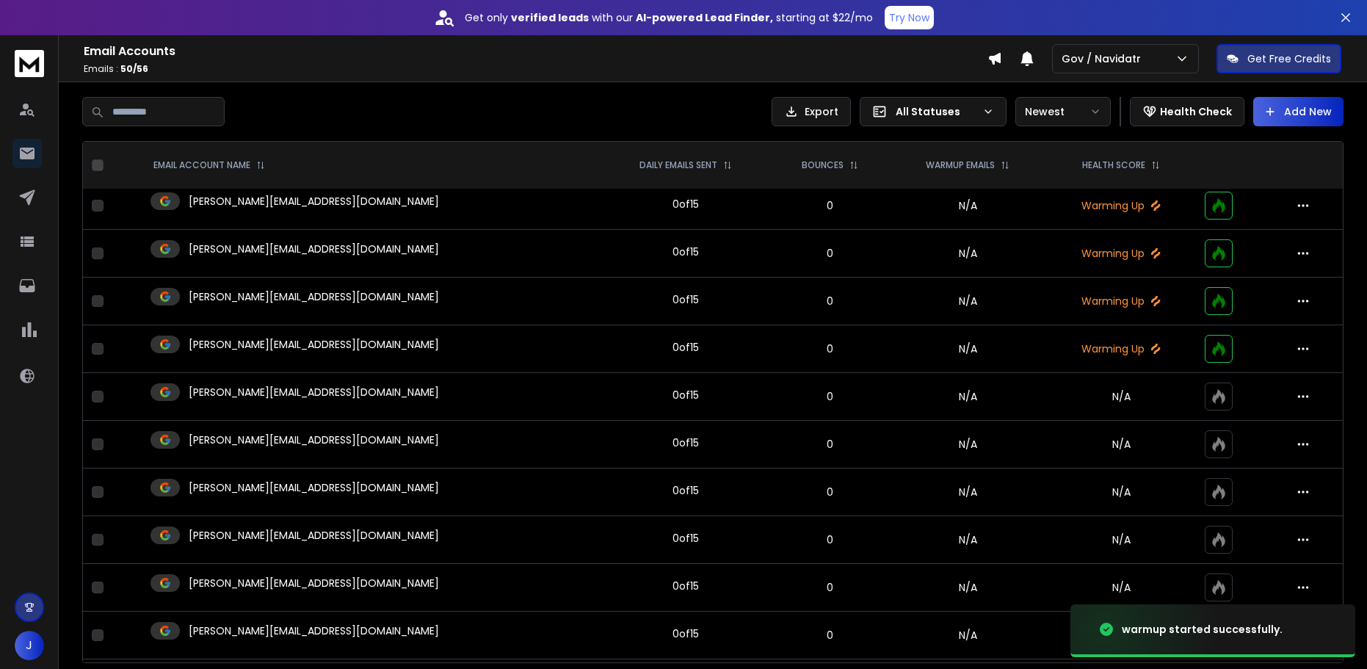
click at [1211, 399] on icon at bounding box center [1218, 396] width 15 height 15
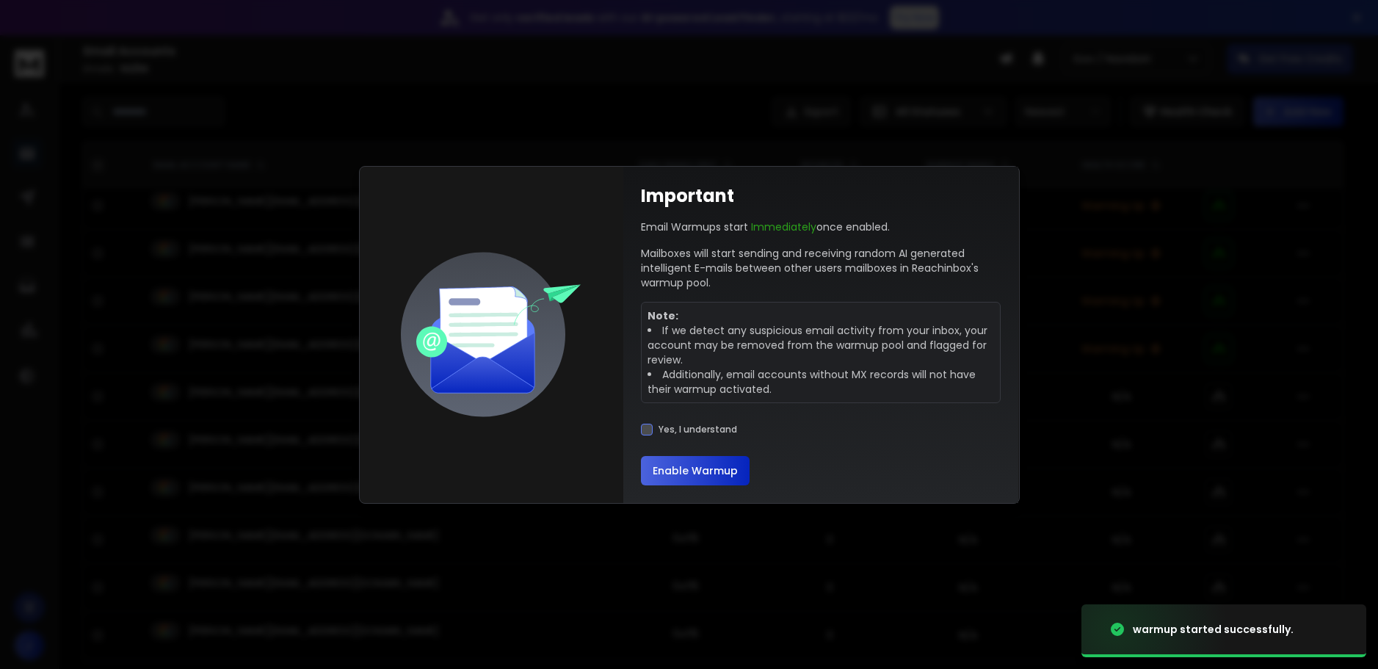
click at [644, 433] on button "Yes, I understand" at bounding box center [647, 430] width 12 height 12
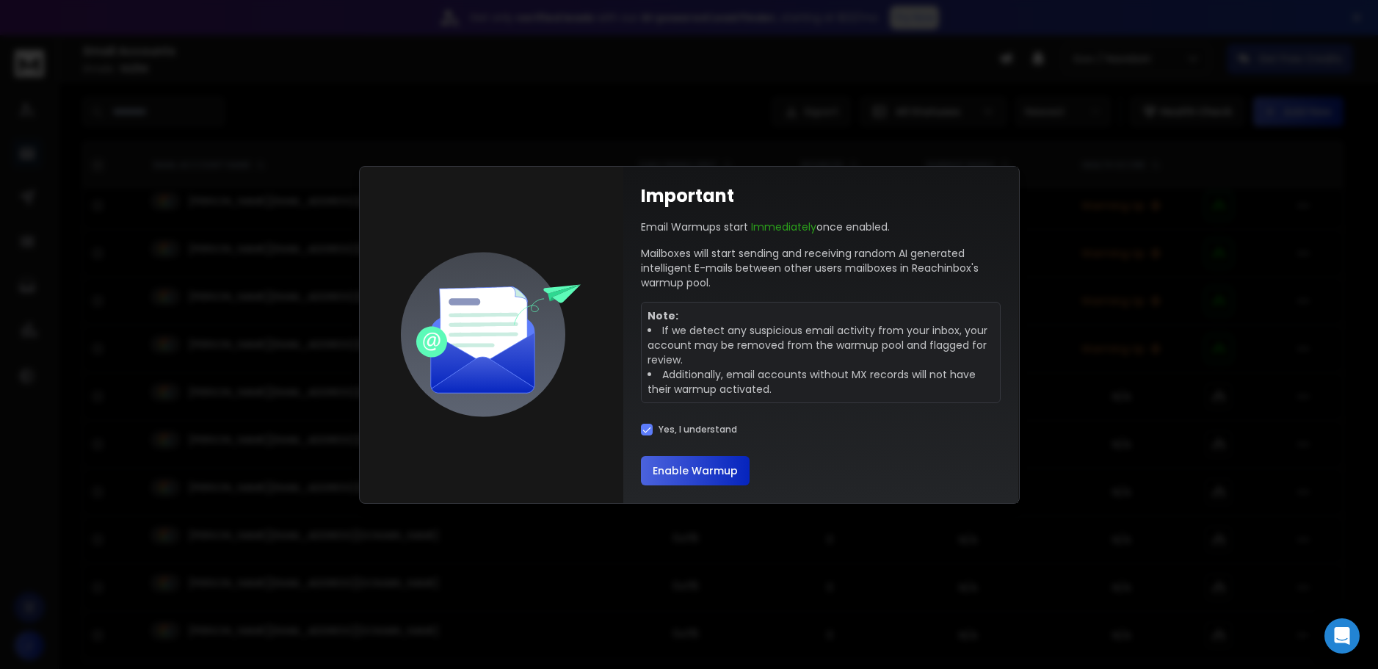
click at [675, 465] on button "Enable Warmup" at bounding box center [695, 470] width 109 height 29
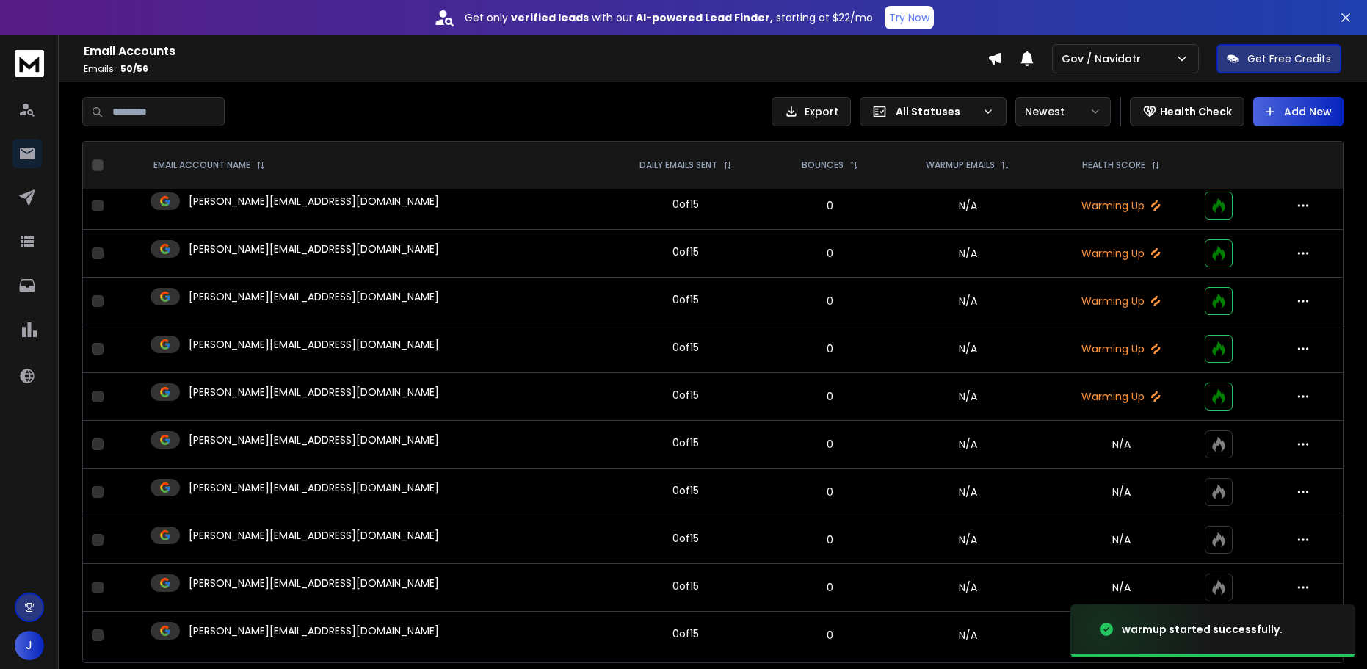
click at [1212, 443] on icon at bounding box center [1218, 444] width 12 height 15
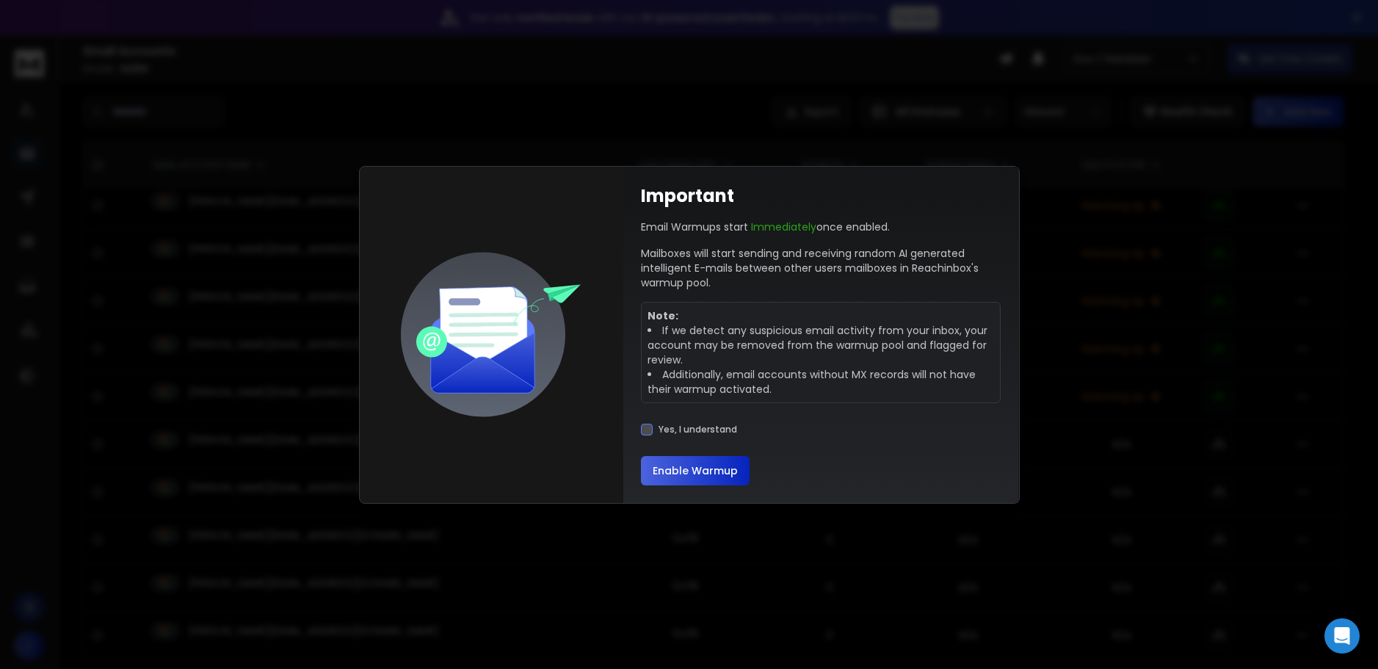
click at [644, 433] on button "Yes, I understand" at bounding box center [647, 430] width 12 height 12
click at [694, 475] on button "Enable Warmup" at bounding box center [695, 470] width 109 height 29
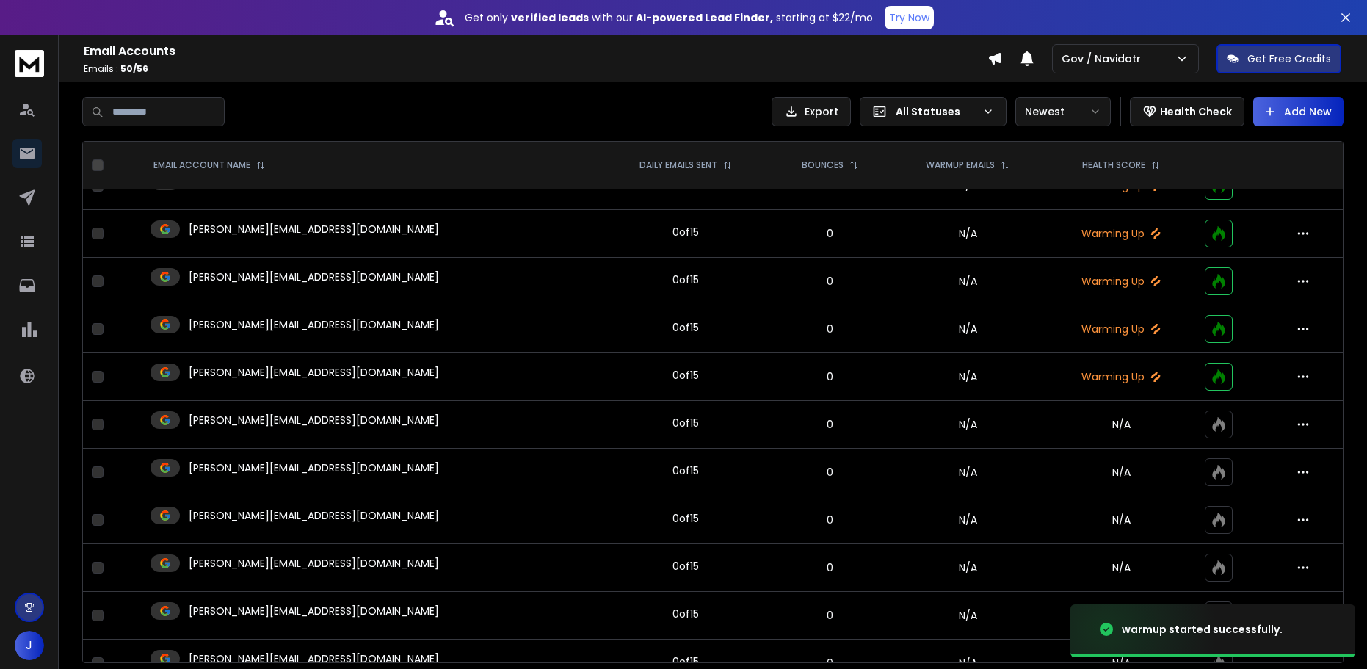
scroll to position [367, 0]
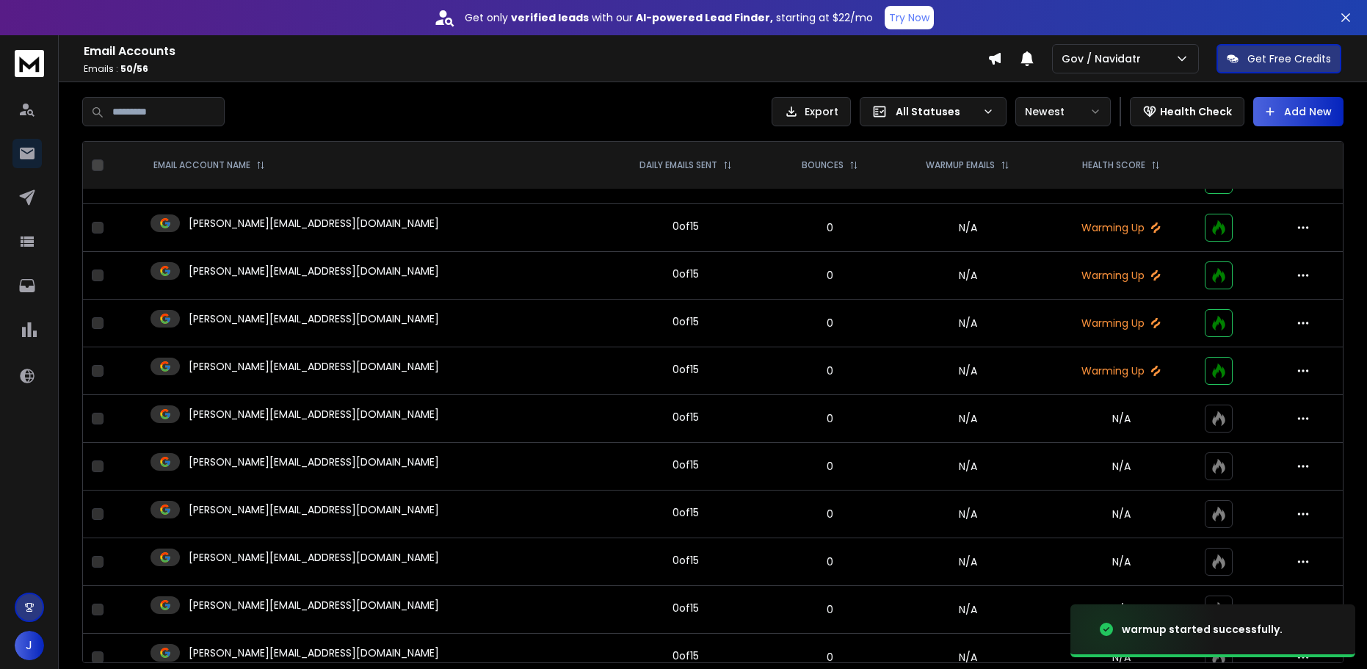
click at [1211, 412] on icon at bounding box center [1218, 418] width 15 height 15
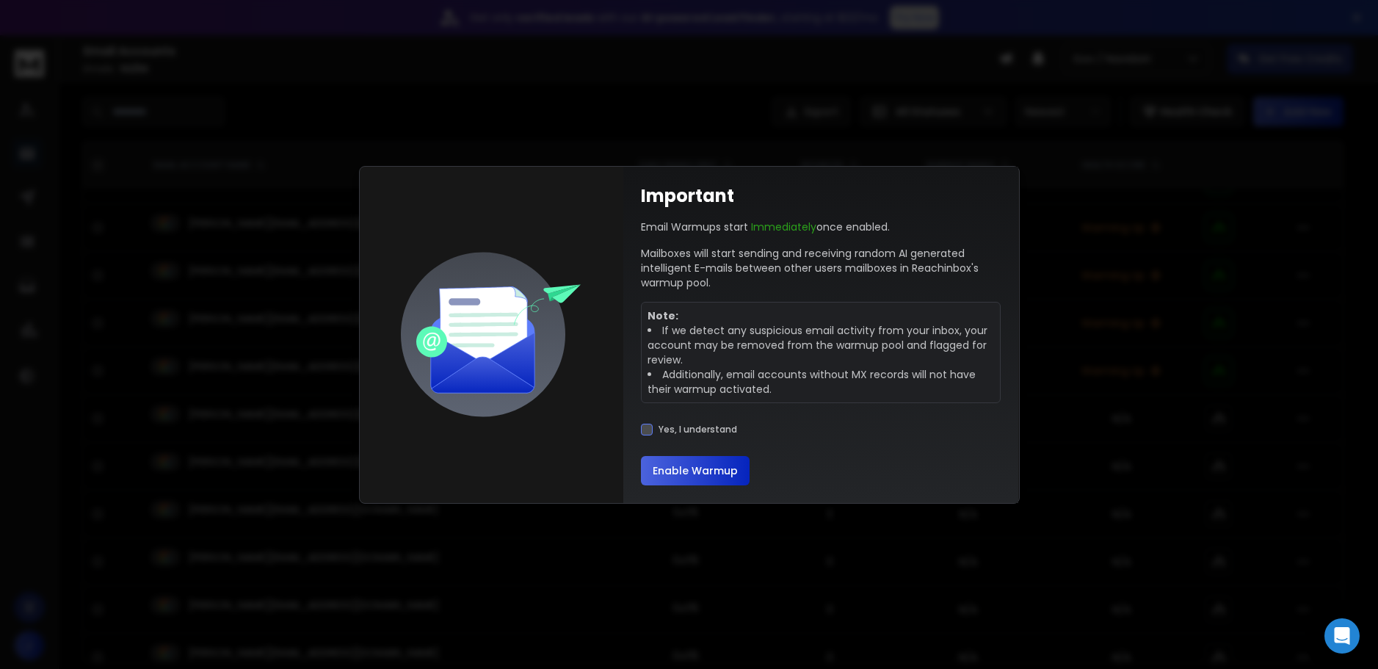
click at [648, 429] on button "Yes, I understand" at bounding box center [647, 430] width 12 height 12
click at [684, 468] on button "Enable Warmup" at bounding box center [695, 470] width 109 height 29
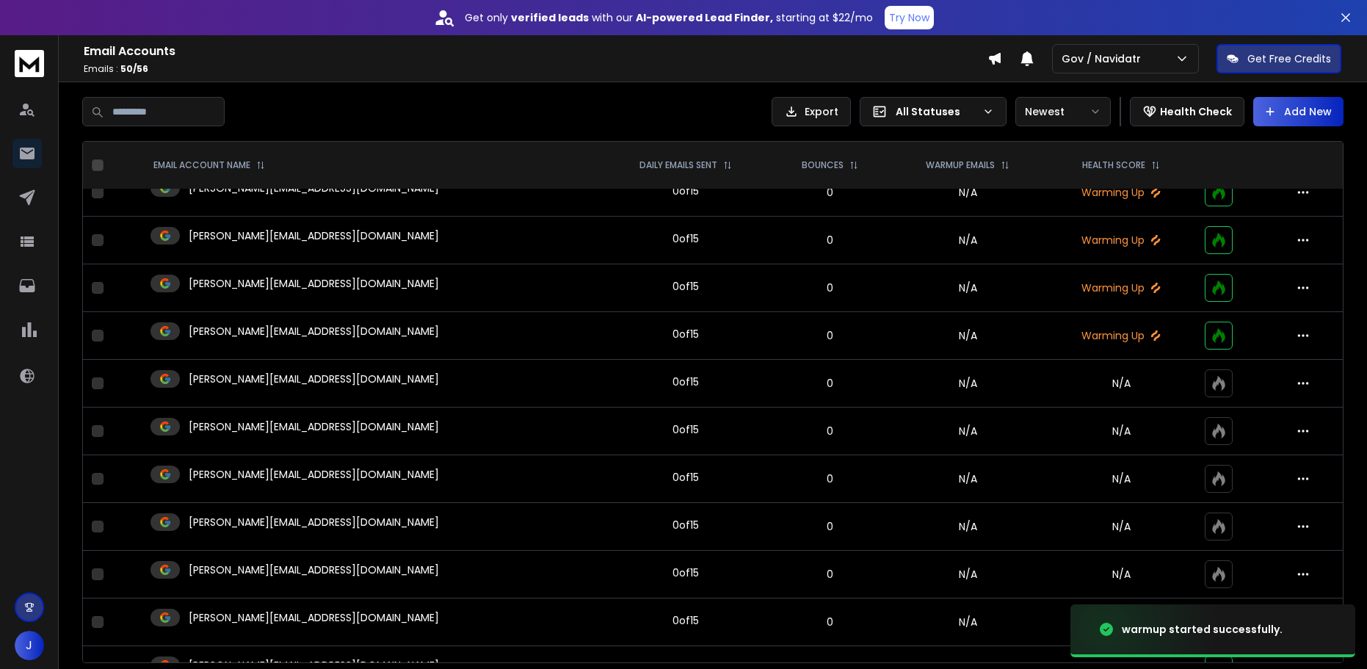
scroll to position [514, 0]
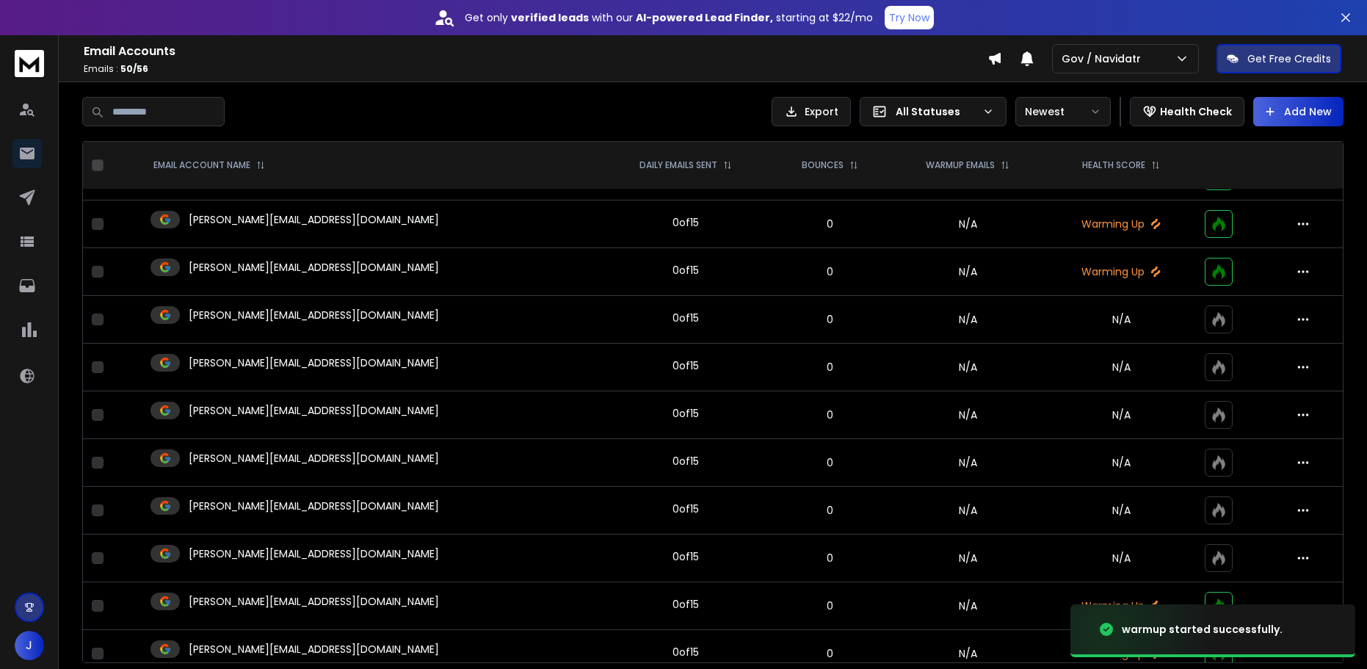
click at [1212, 321] on icon at bounding box center [1218, 319] width 12 height 15
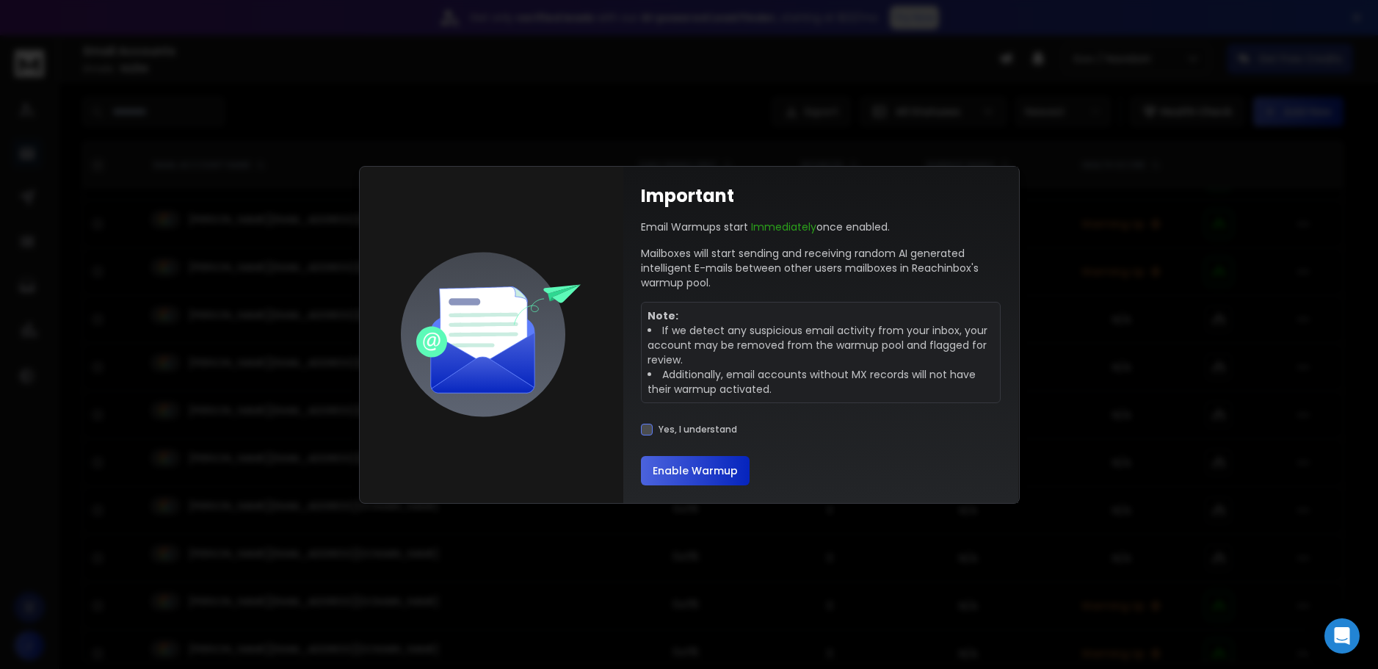
click at [647, 431] on button "Yes, I understand" at bounding box center [647, 430] width 12 height 12
click at [689, 471] on button "Enable Warmup" at bounding box center [695, 470] width 109 height 29
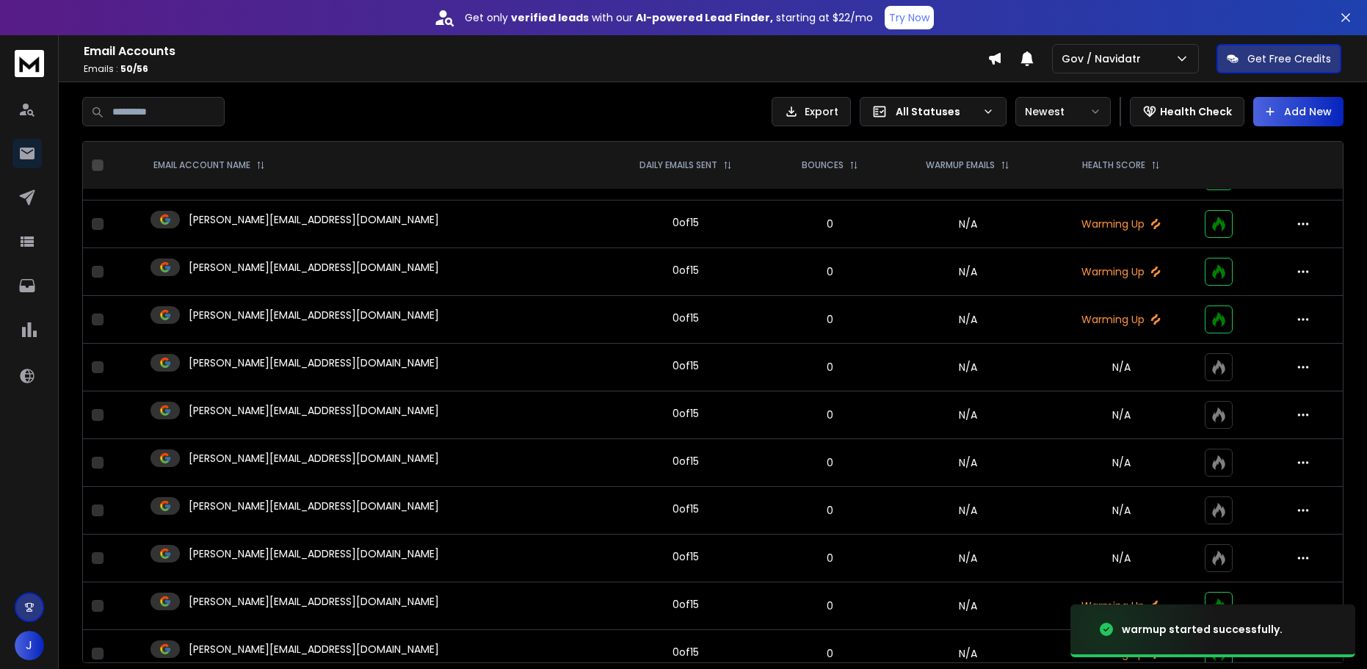
click at [1211, 365] on icon at bounding box center [1218, 367] width 15 height 15
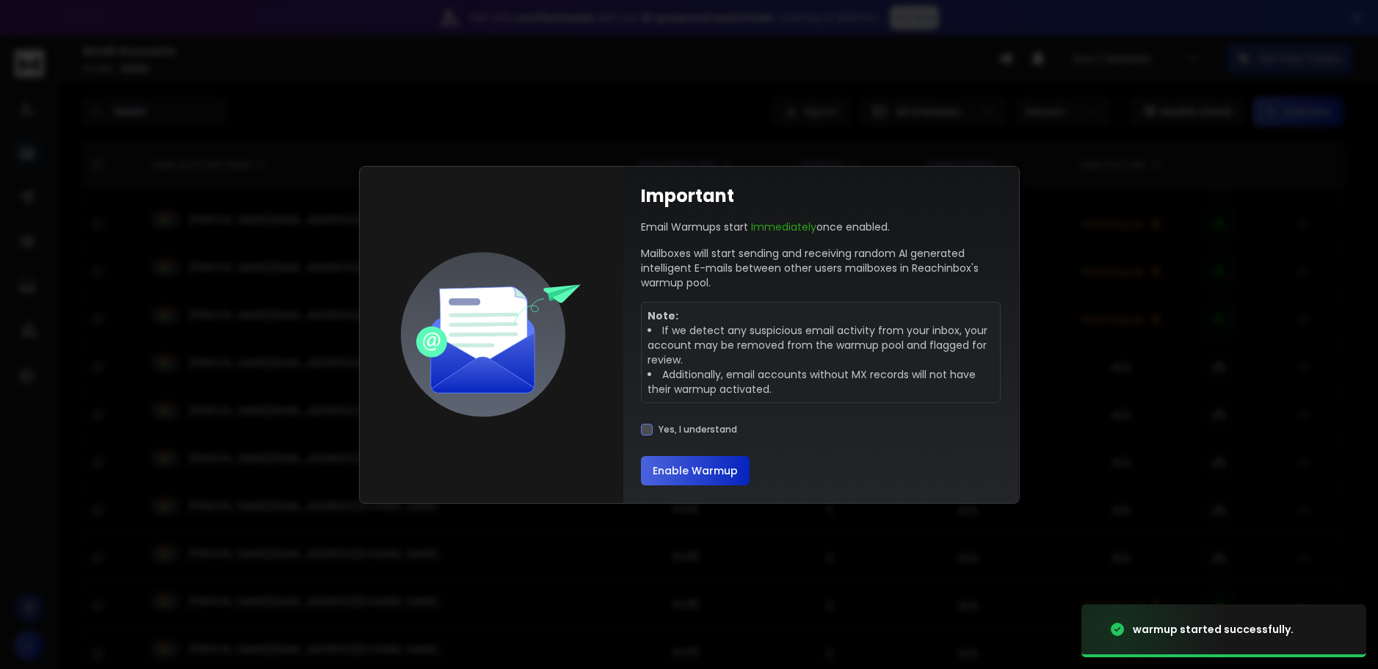
click at [643, 429] on button "Yes, I understand" at bounding box center [647, 430] width 12 height 12
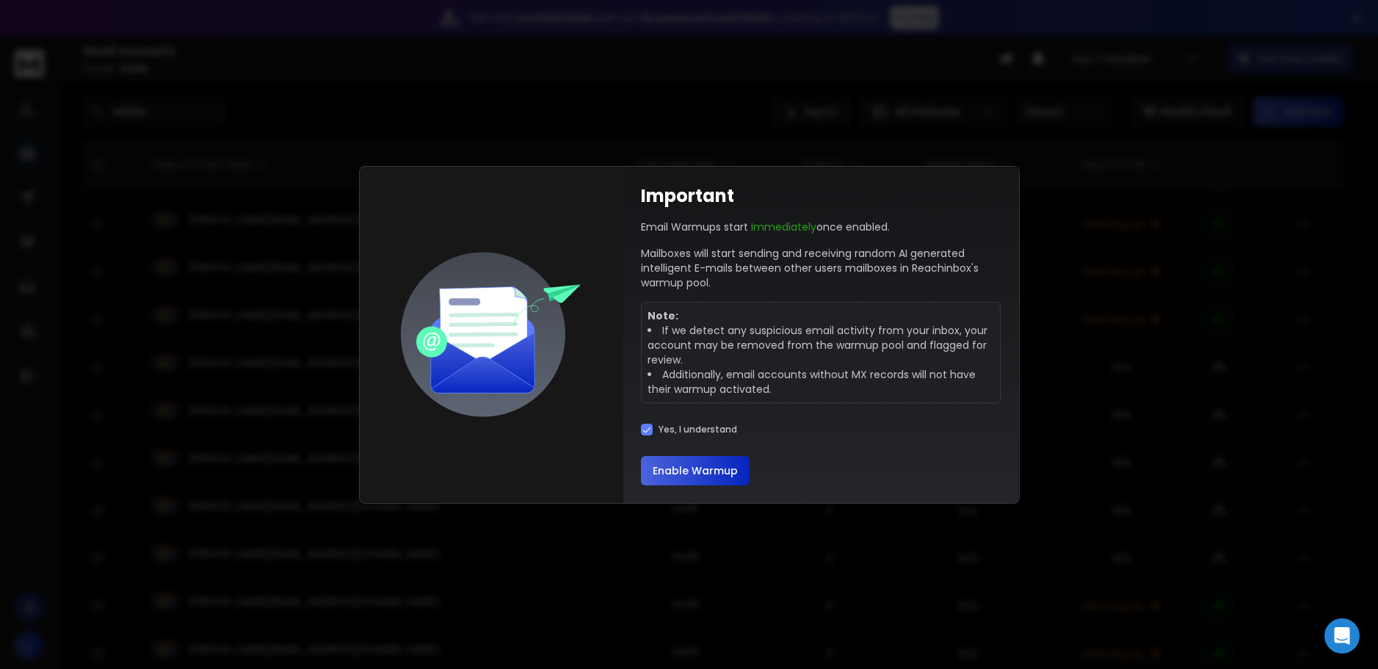
click at [675, 463] on button "Enable Warmup" at bounding box center [695, 470] width 109 height 29
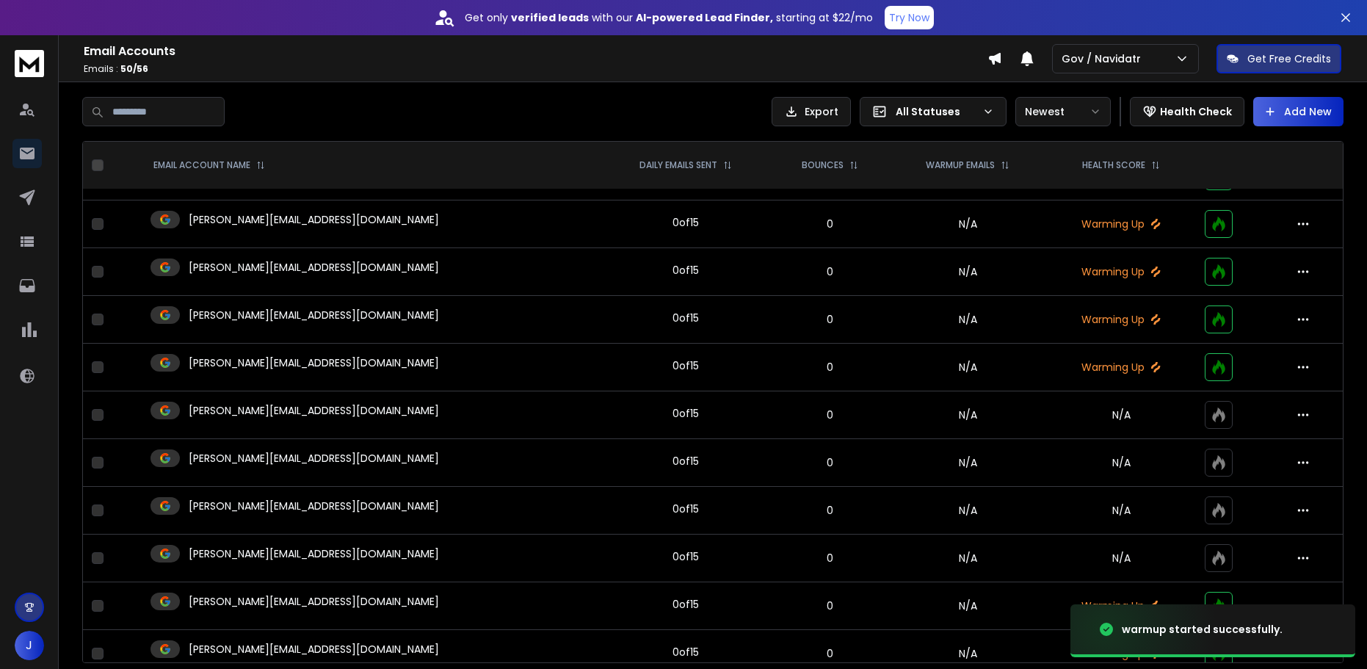
click at [1212, 417] on icon at bounding box center [1218, 414] width 12 height 15
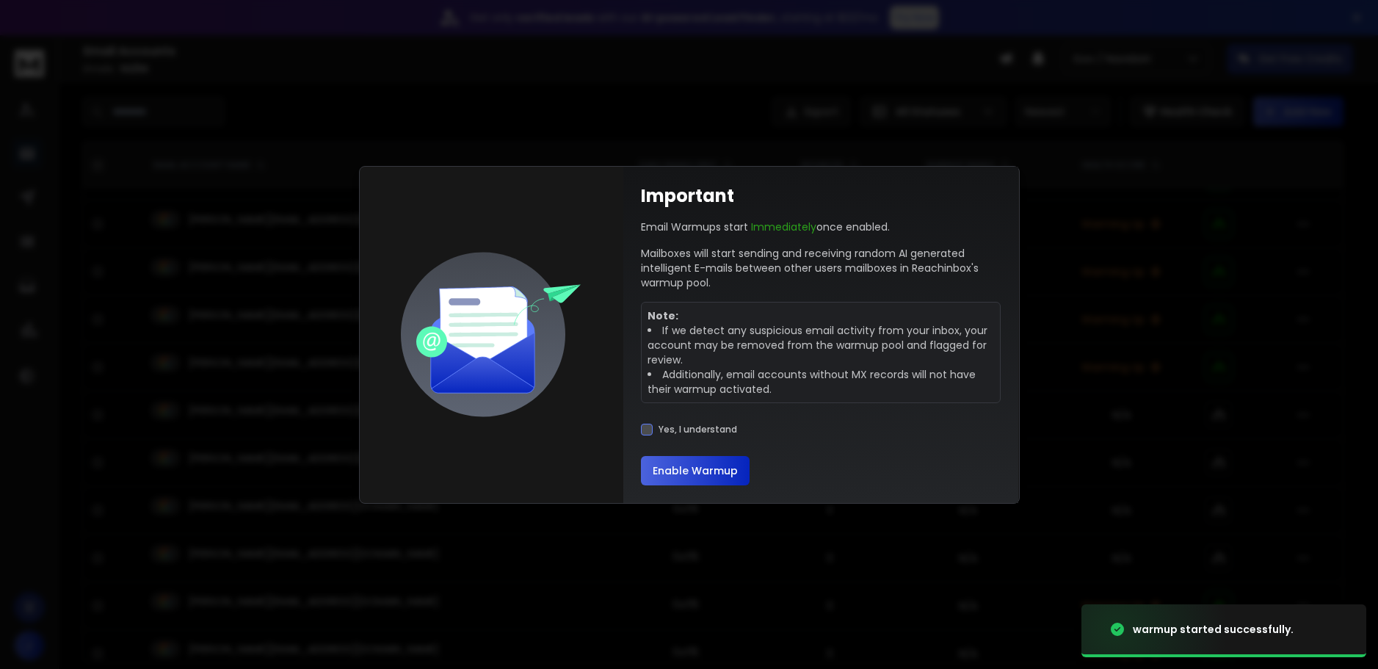
click at [648, 430] on button "Yes, I understand" at bounding box center [647, 430] width 12 height 12
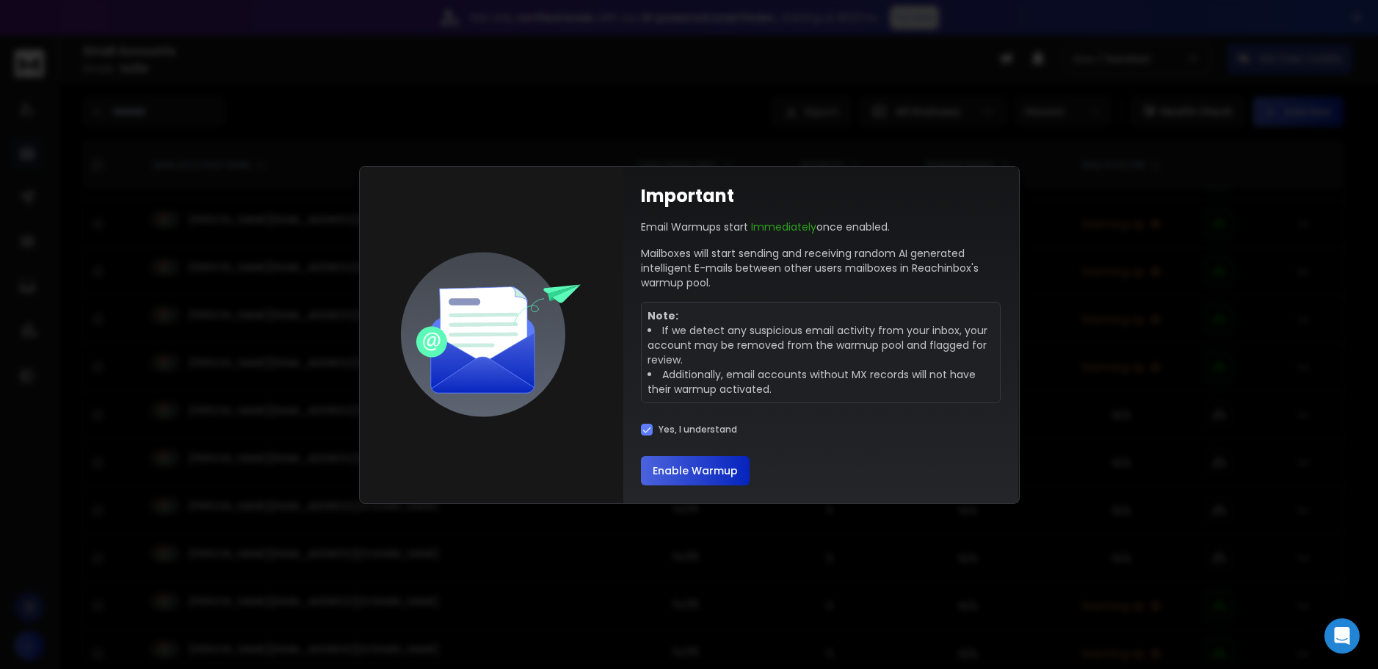
click at [698, 471] on button "Enable Warmup" at bounding box center [695, 470] width 109 height 29
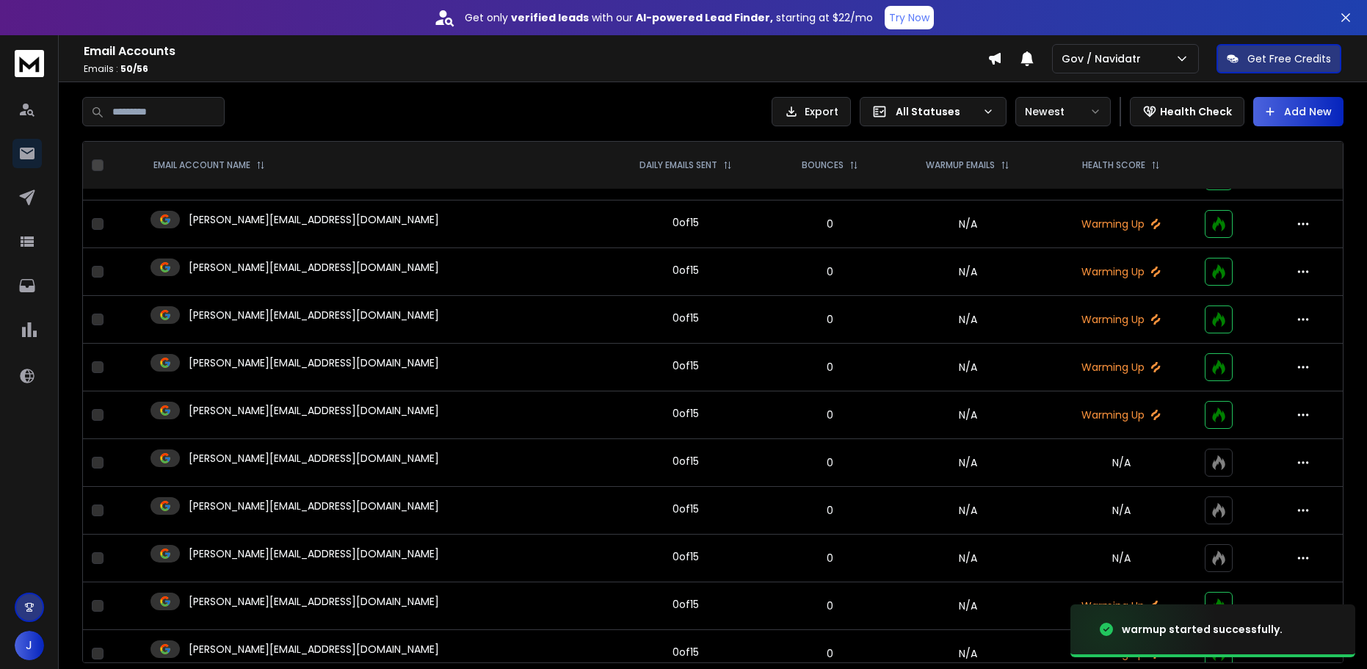
click at [1211, 460] on icon at bounding box center [1218, 462] width 15 height 15
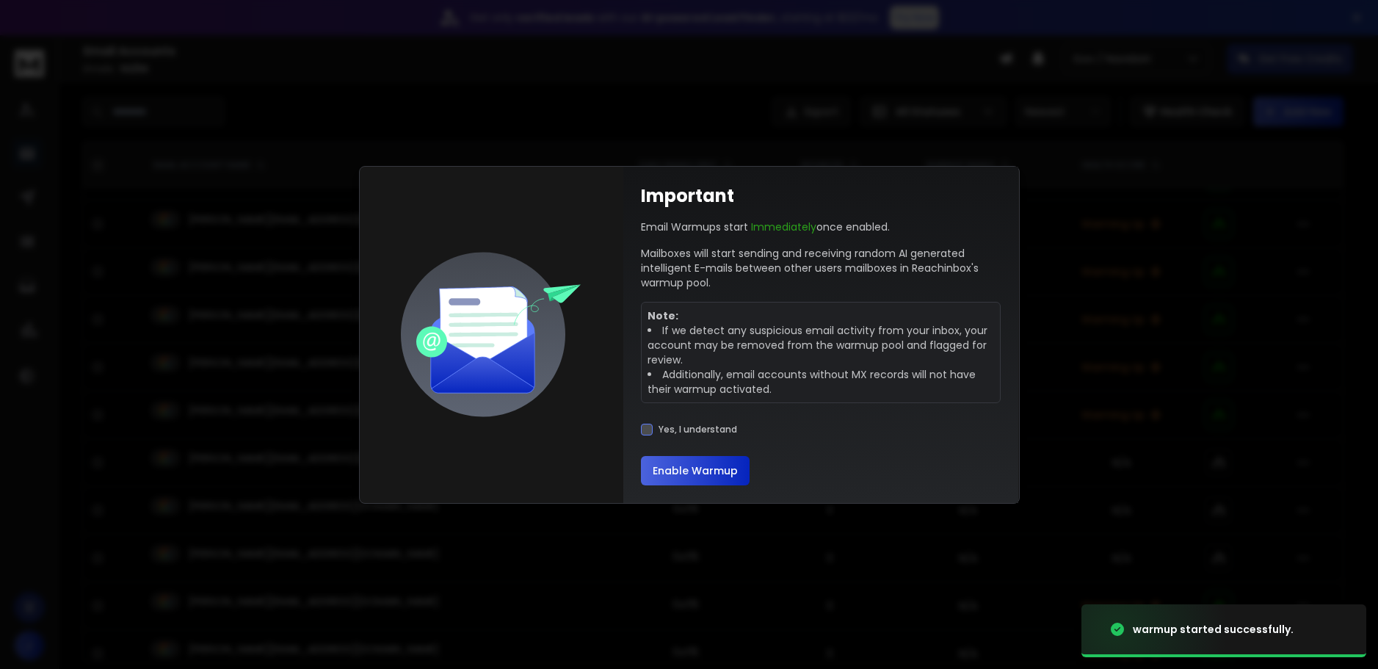
click at [648, 432] on button "Yes, I understand" at bounding box center [647, 430] width 12 height 12
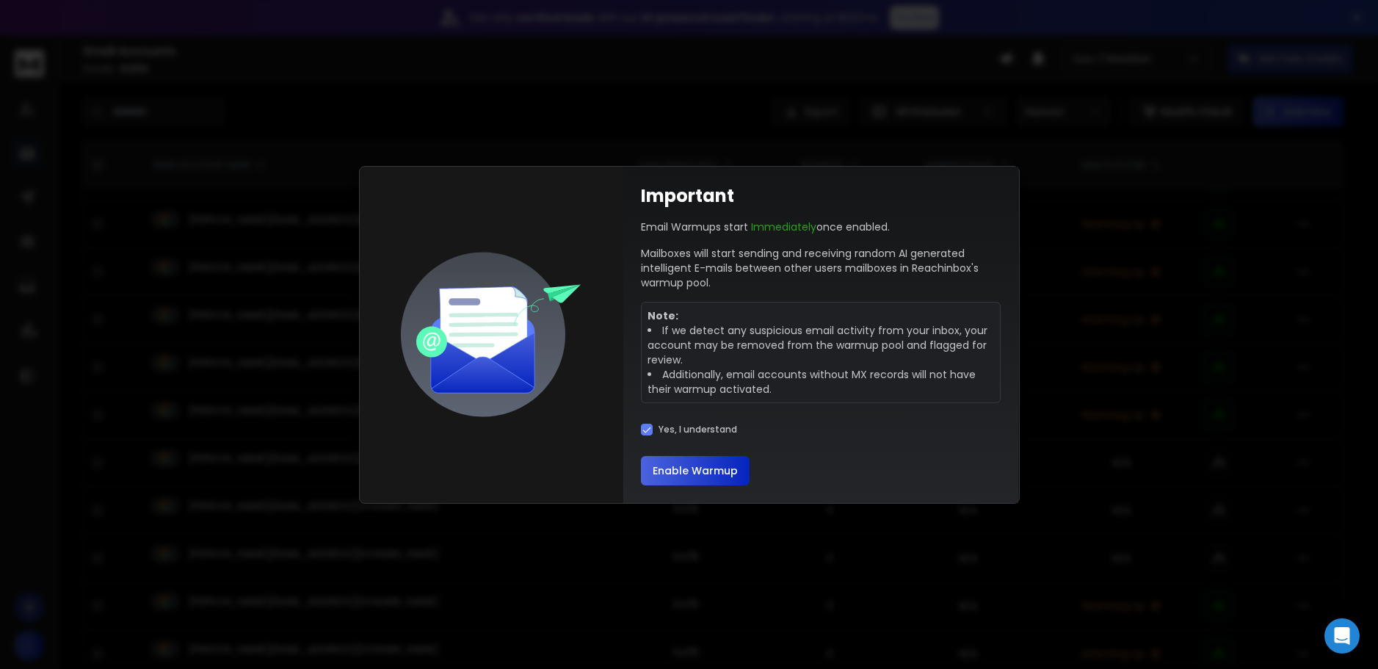
click at [683, 461] on button "Enable Warmup" at bounding box center [695, 470] width 109 height 29
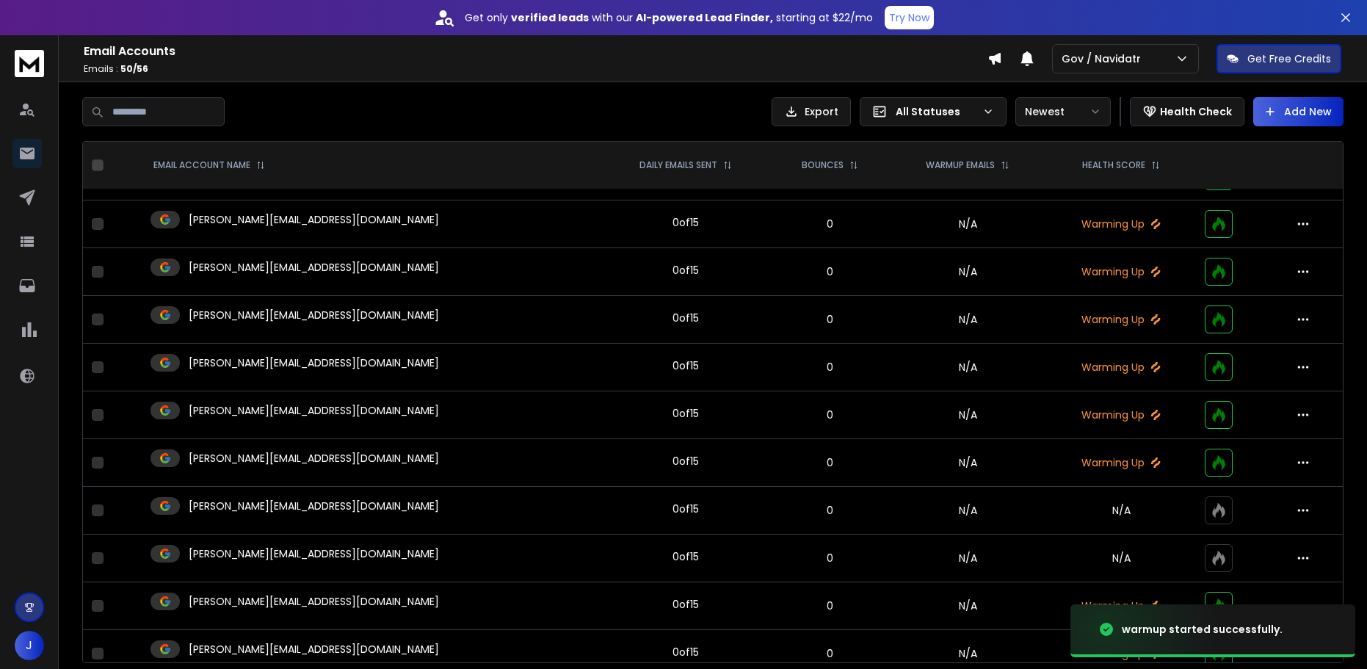
click at [1205, 499] on div at bounding box center [1219, 510] width 28 height 28
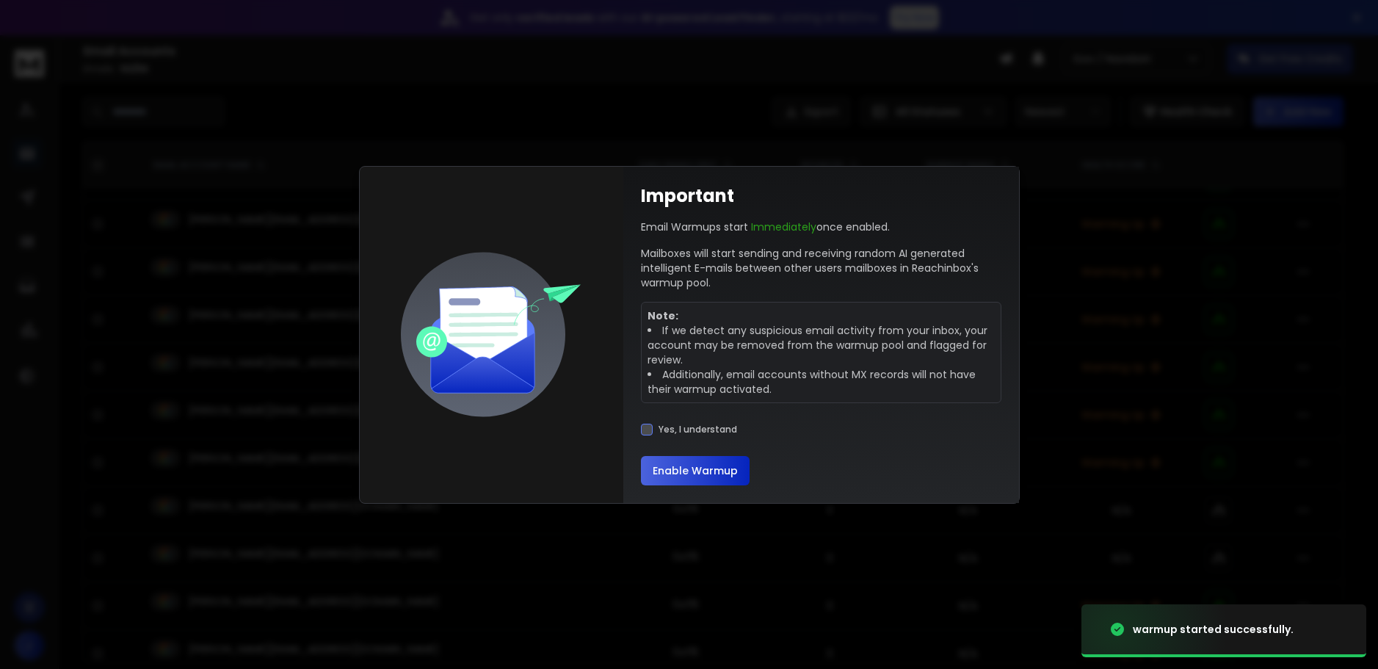
click at [646, 429] on button "Yes, I understand" at bounding box center [647, 430] width 12 height 12
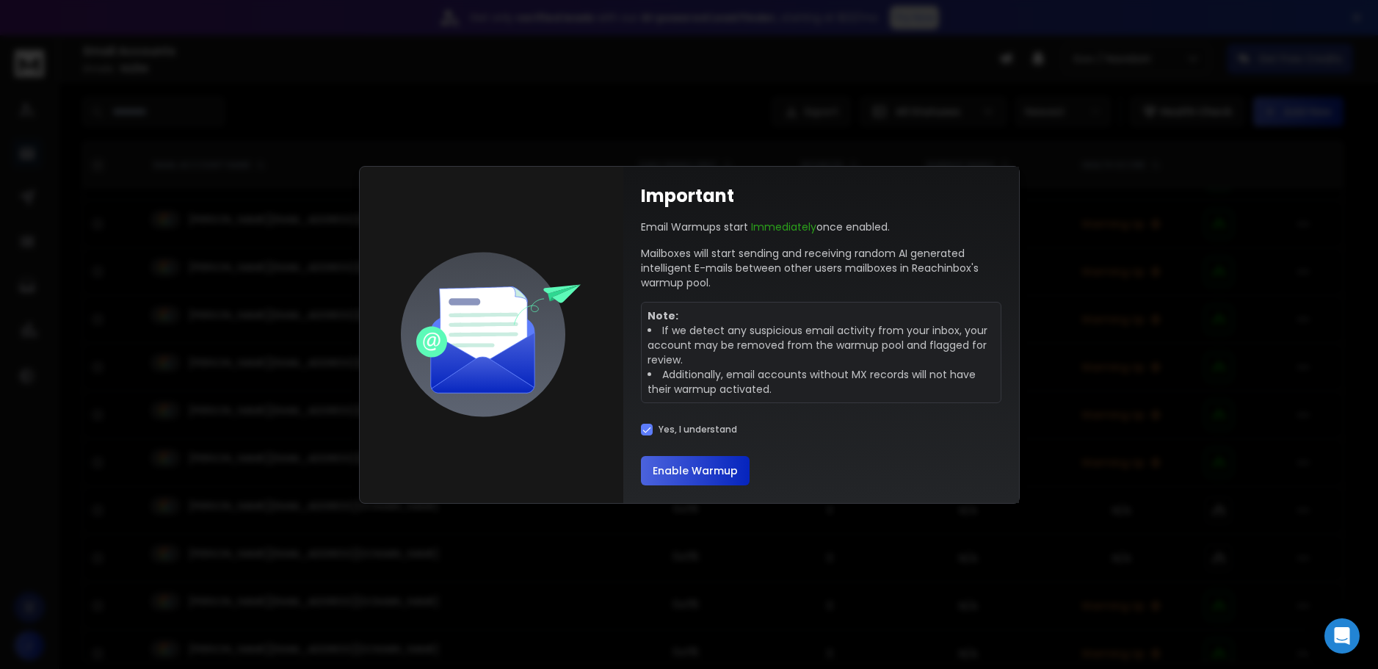
click at [692, 472] on button "Enable Warmup" at bounding box center [695, 470] width 109 height 29
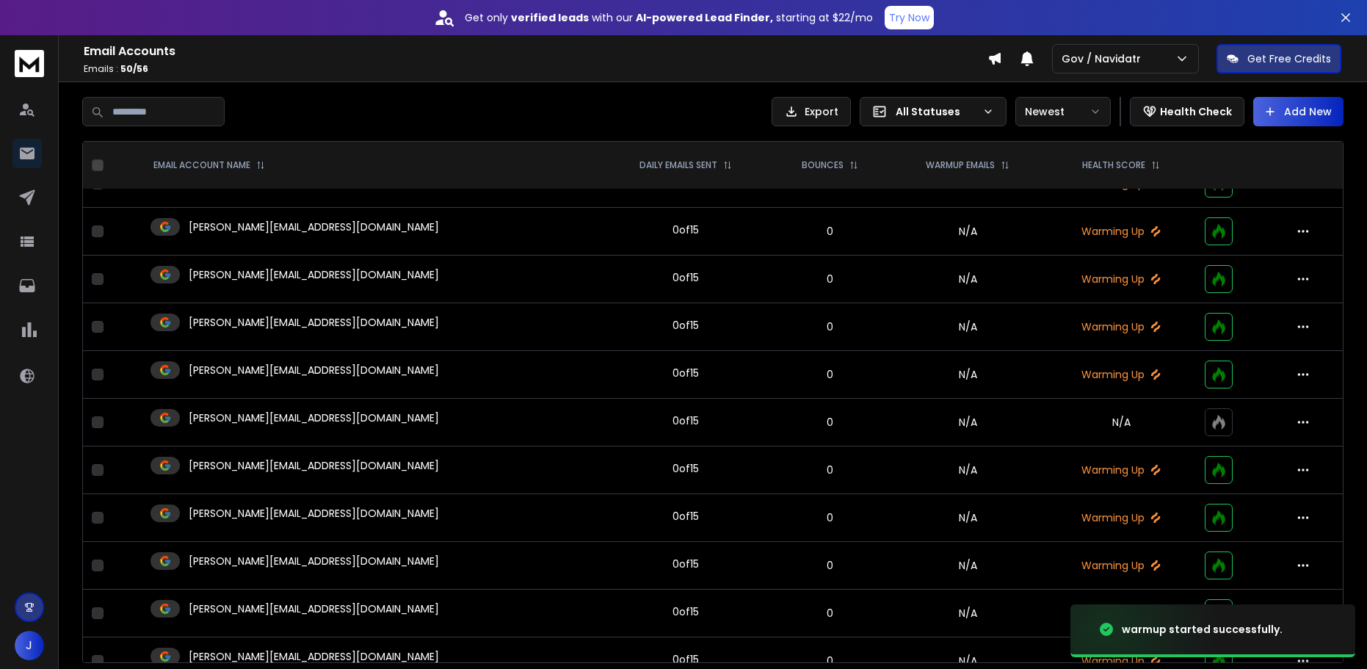
scroll to position [661, 0]
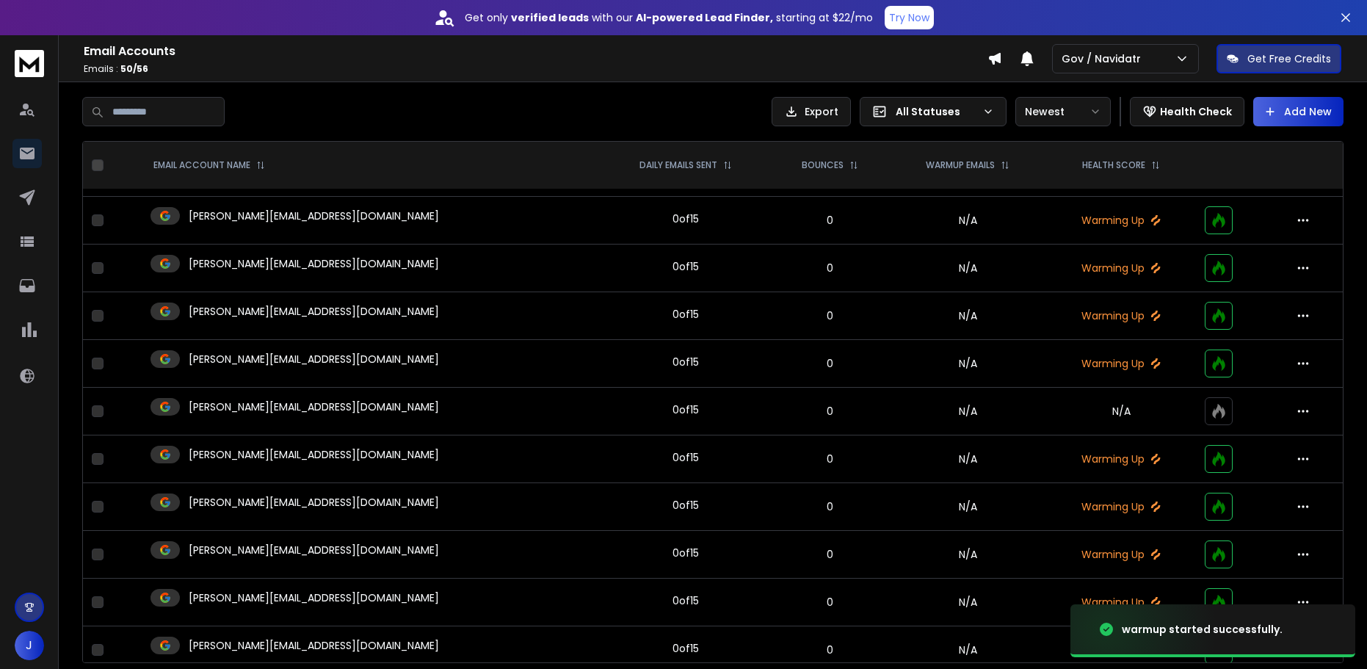
click at [1211, 409] on icon at bounding box center [1218, 411] width 15 height 15
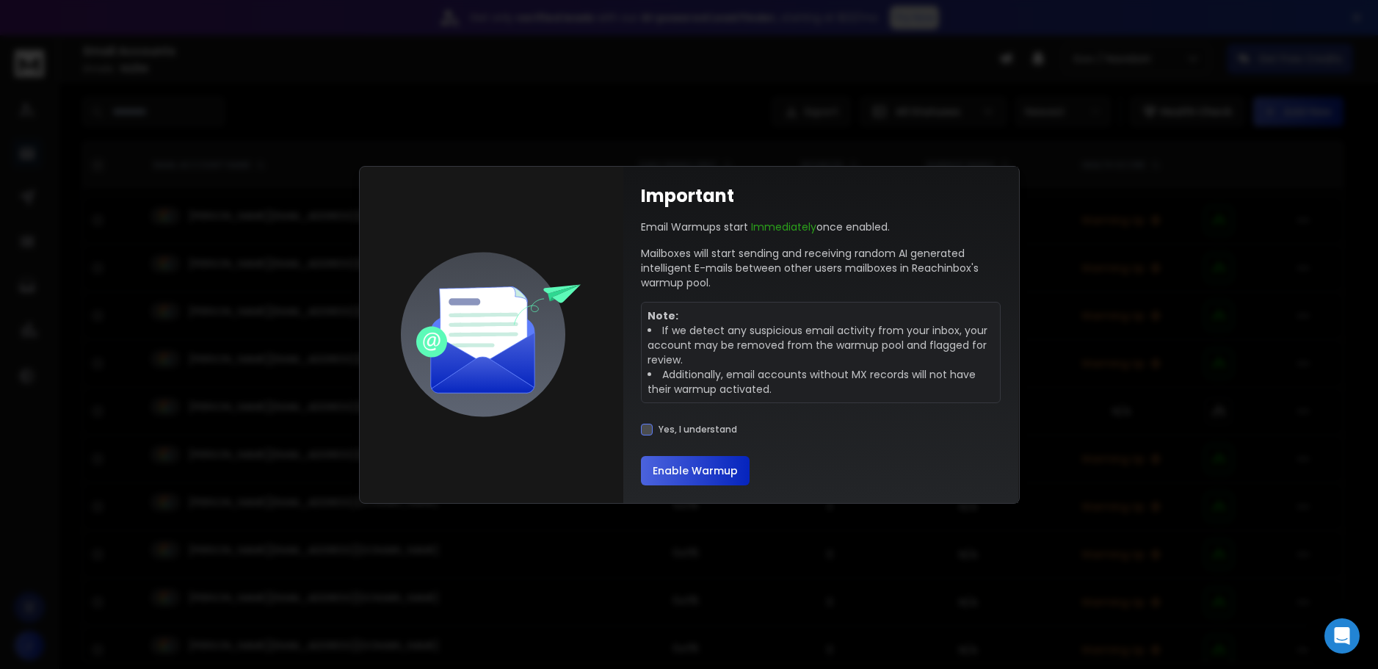
click at [647, 430] on button "Yes, I understand" at bounding box center [647, 430] width 12 height 12
click at [670, 463] on button "Enable Warmup" at bounding box center [695, 470] width 109 height 29
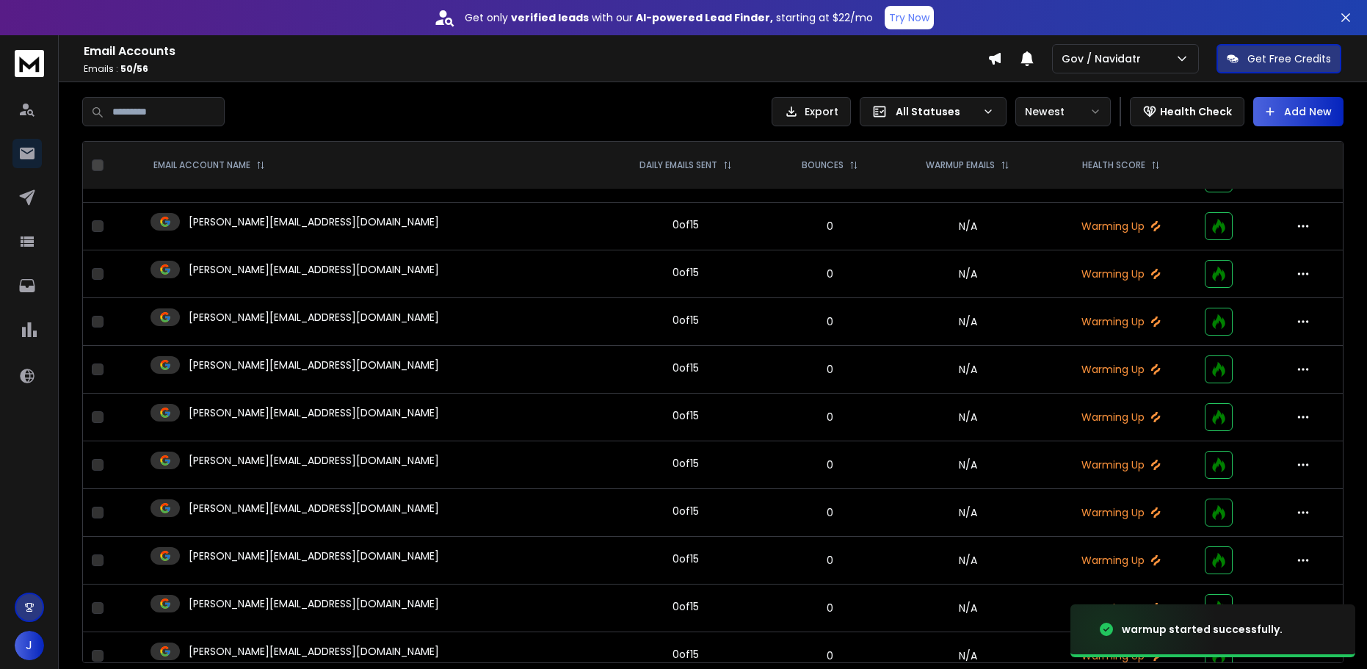
scroll to position [0, 0]
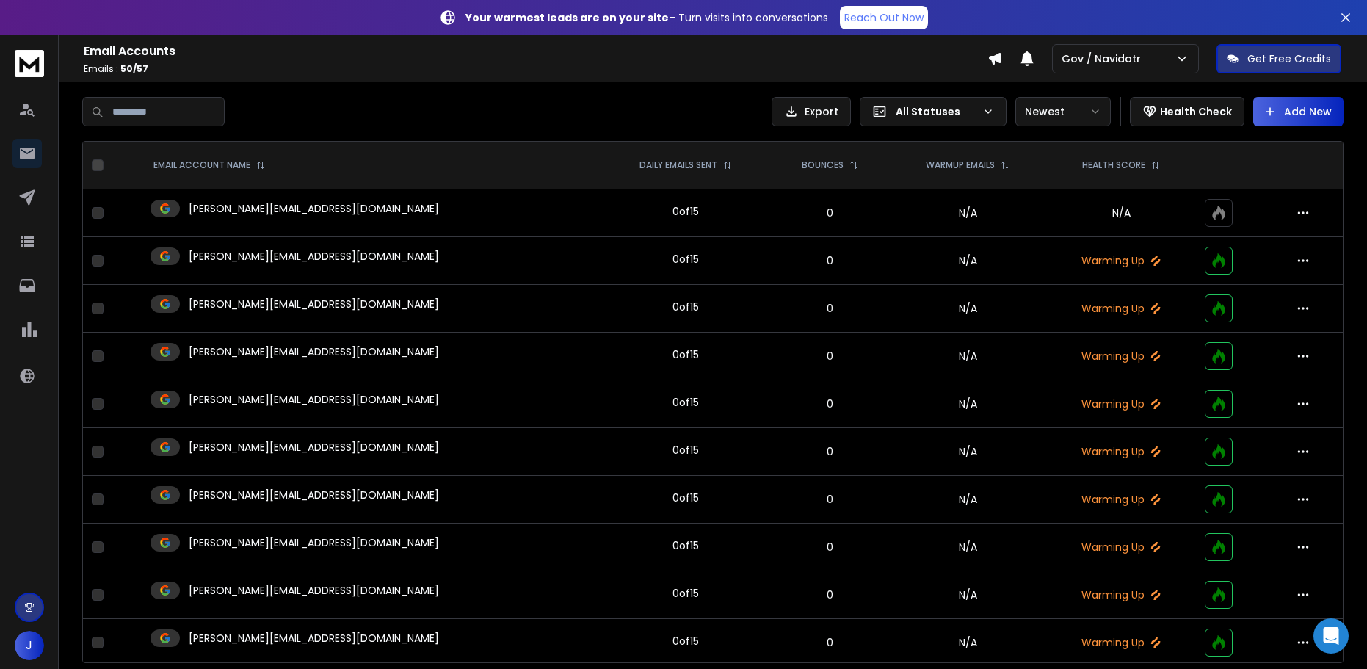
click at [1205, 204] on div at bounding box center [1219, 213] width 28 height 28
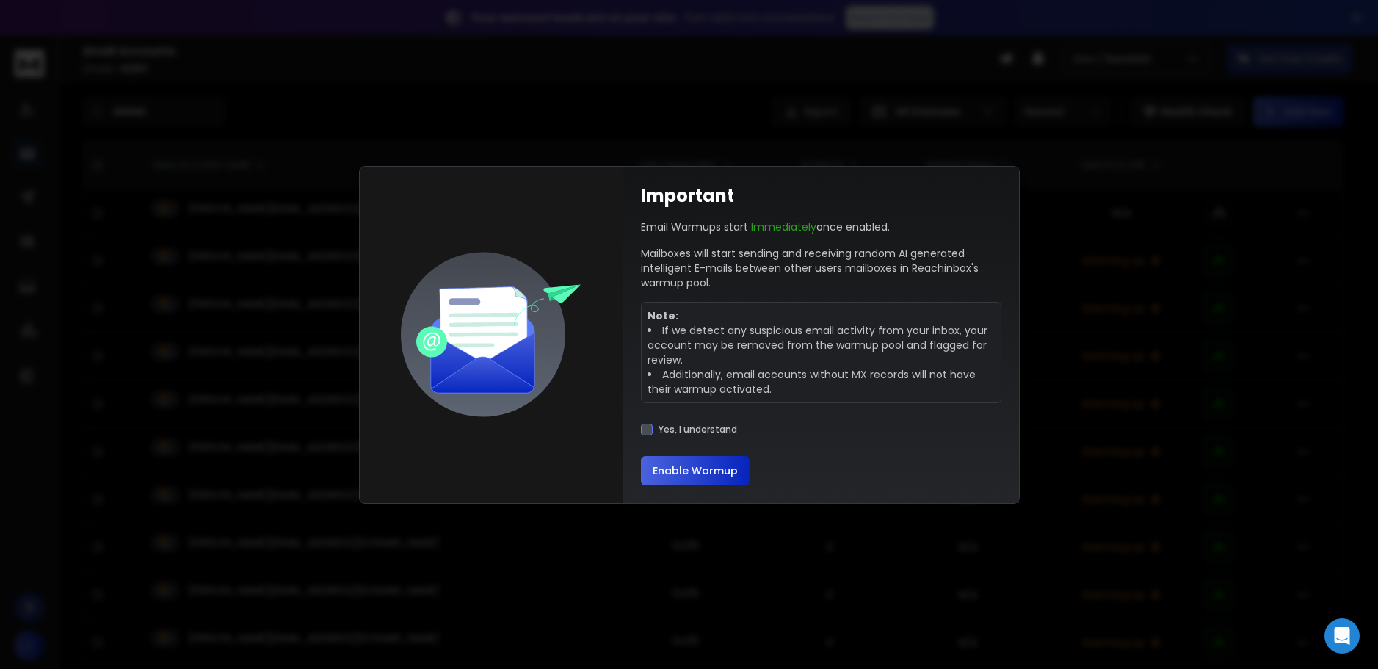
click at [645, 427] on button "Yes, I understand" at bounding box center [647, 430] width 12 height 12
click at [691, 469] on button "Enable Warmup" at bounding box center [695, 470] width 109 height 29
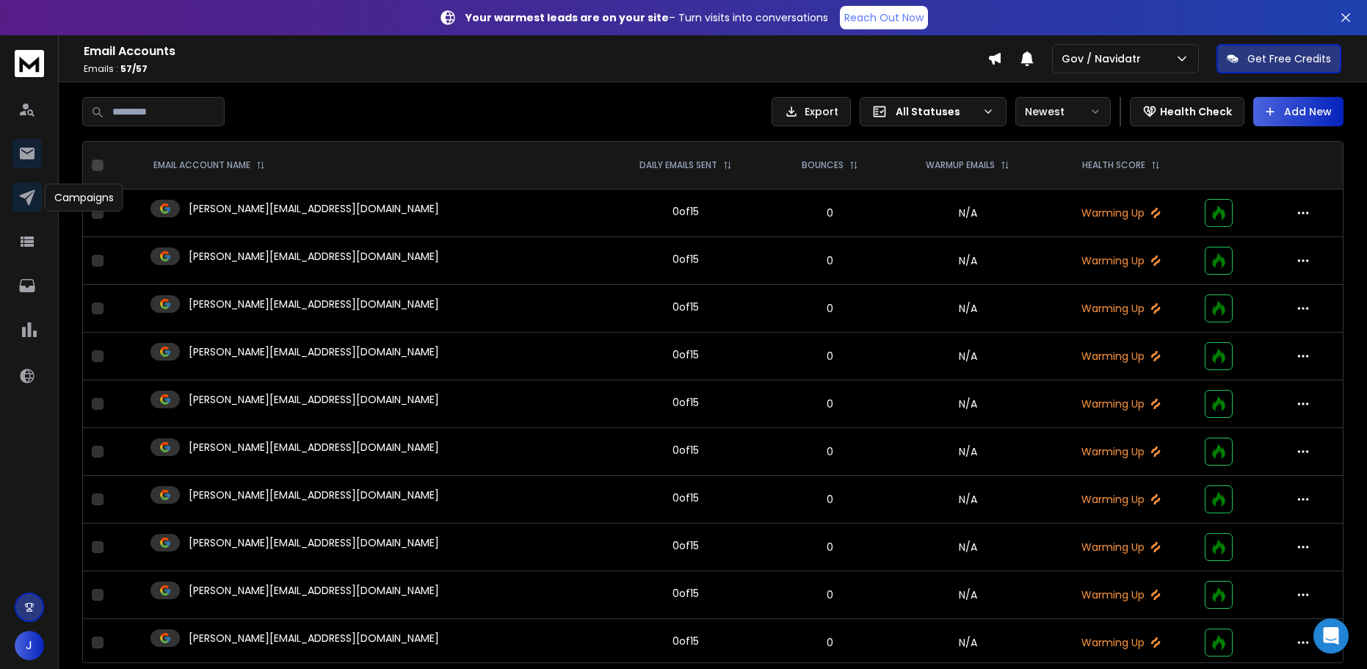
click at [32, 189] on icon at bounding box center [27, 198] width 18 height 18
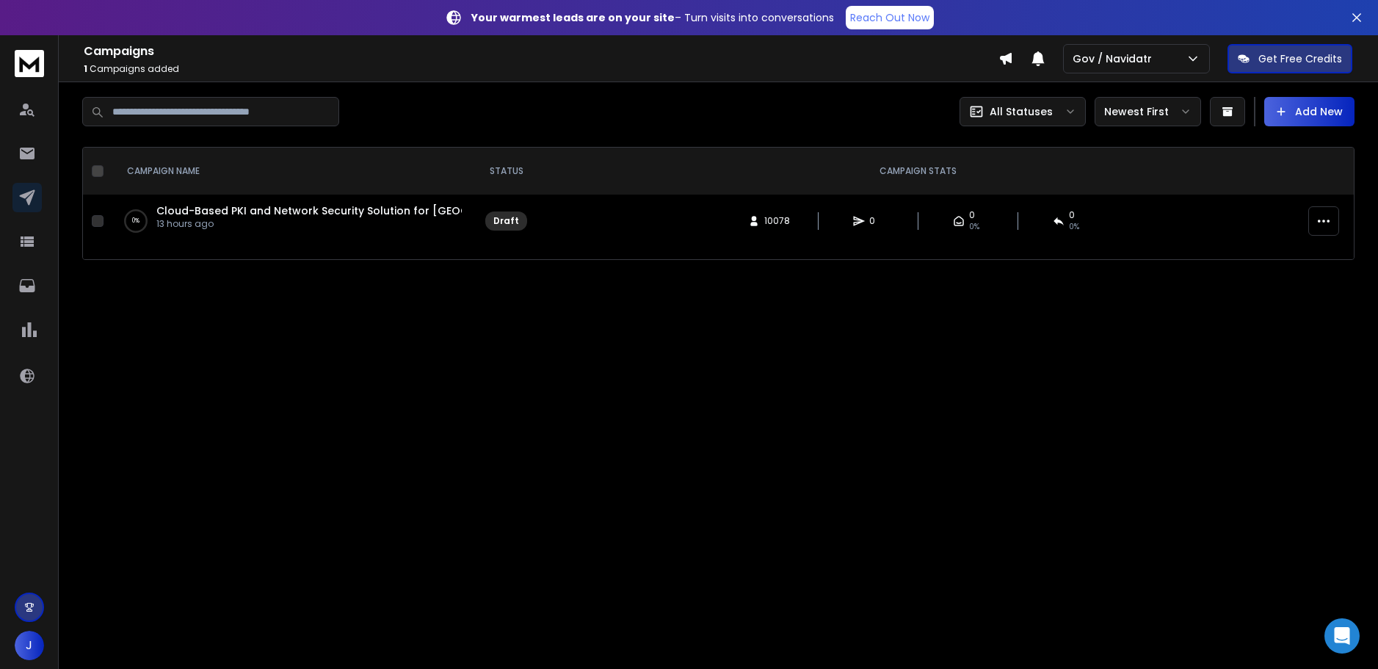
click at [396, 206] on span "Cloud-Based PKI and Network Security Solution for [GEOGRAPHIC_DATA]" at bounding box center [353, 210] width 394 height 15
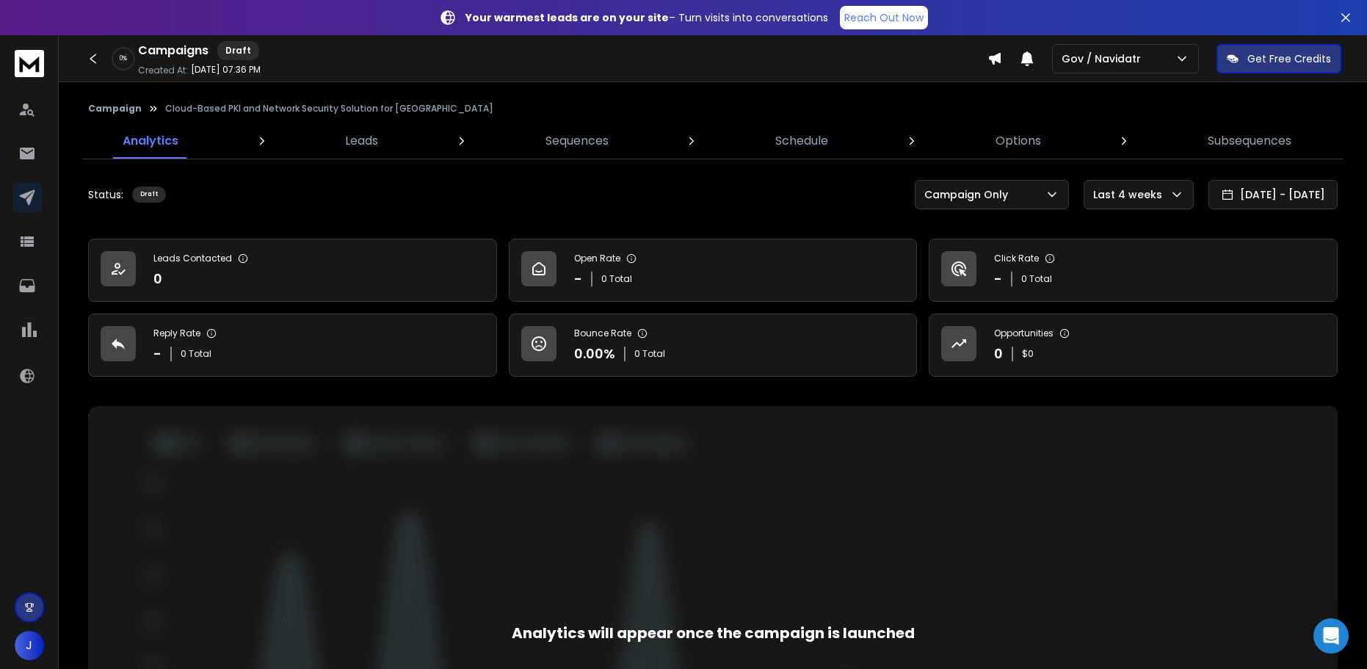
click at [552, 112] on div "Campaign Cloud-Based PKI and Network Security Solution for Cleveland" at bounding box center [712, 108] width 1261 height 23
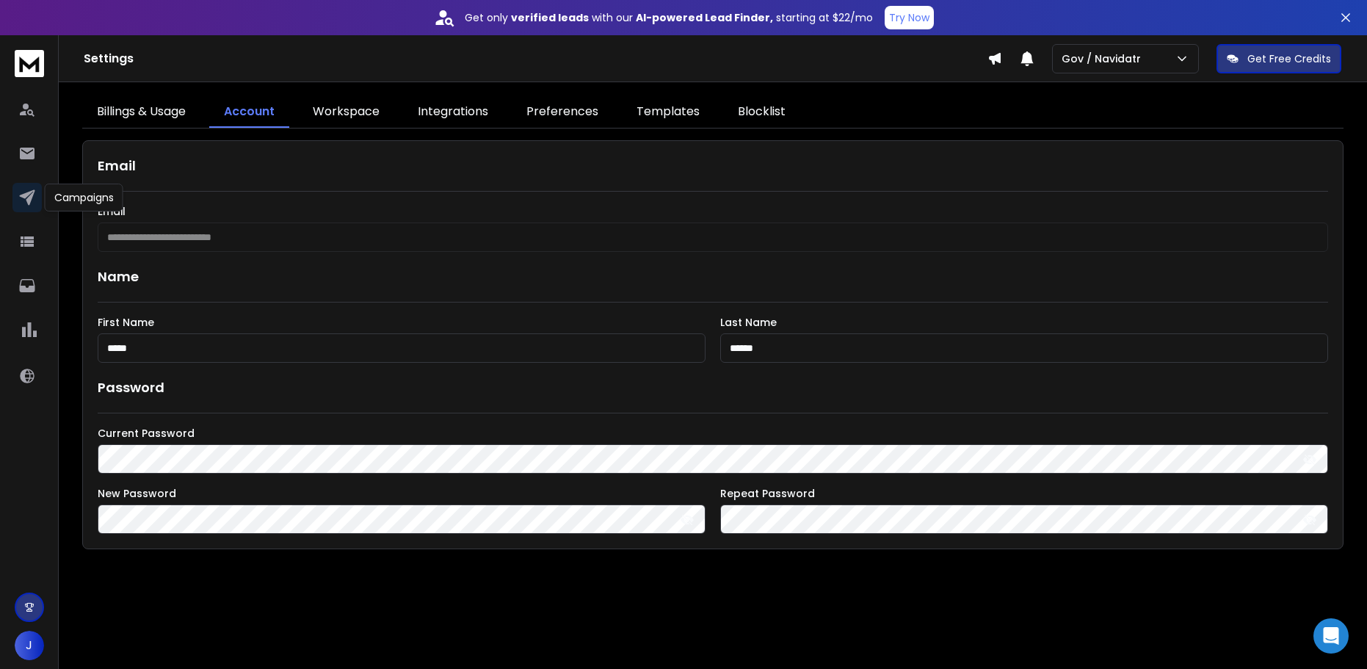
click at [26, 192] on icon at bounding box center [26, 196] width 15 height 15
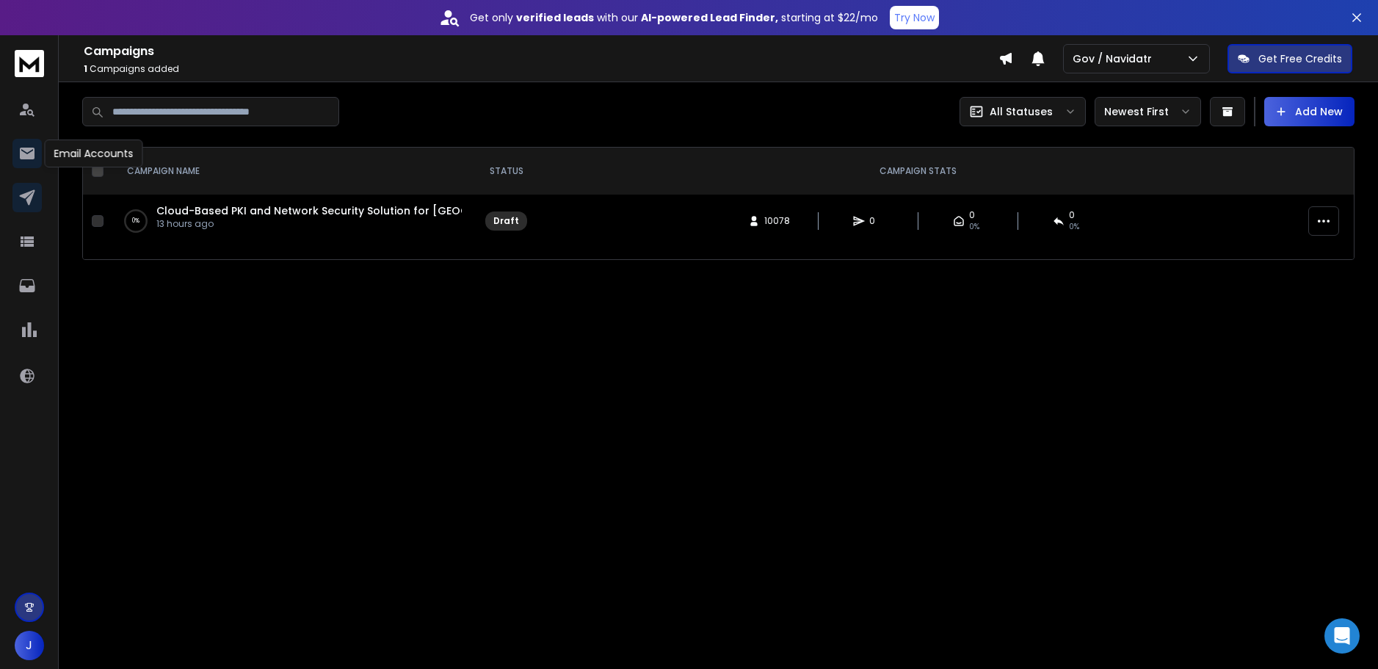
click at [27, 154] on icon at bounding box center [27, 154] width 15 height 12
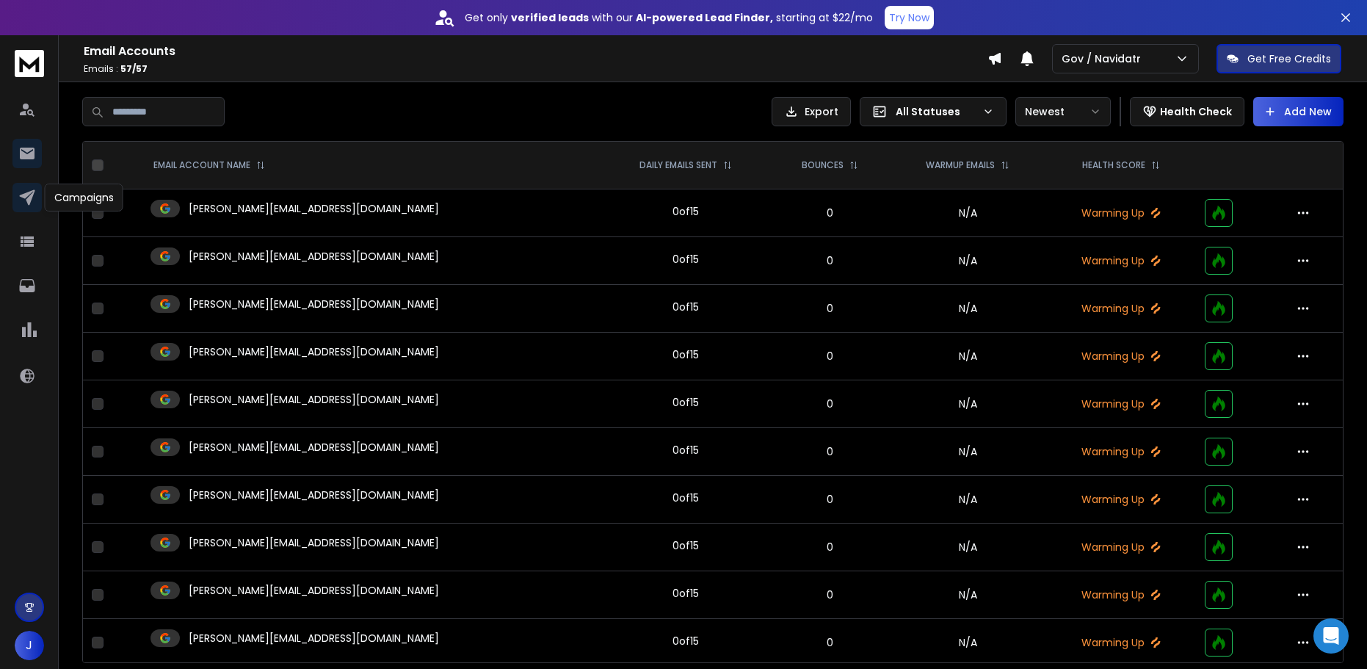
click at [18, 191] on link at bounding box center [26, 197] width 29 height 29
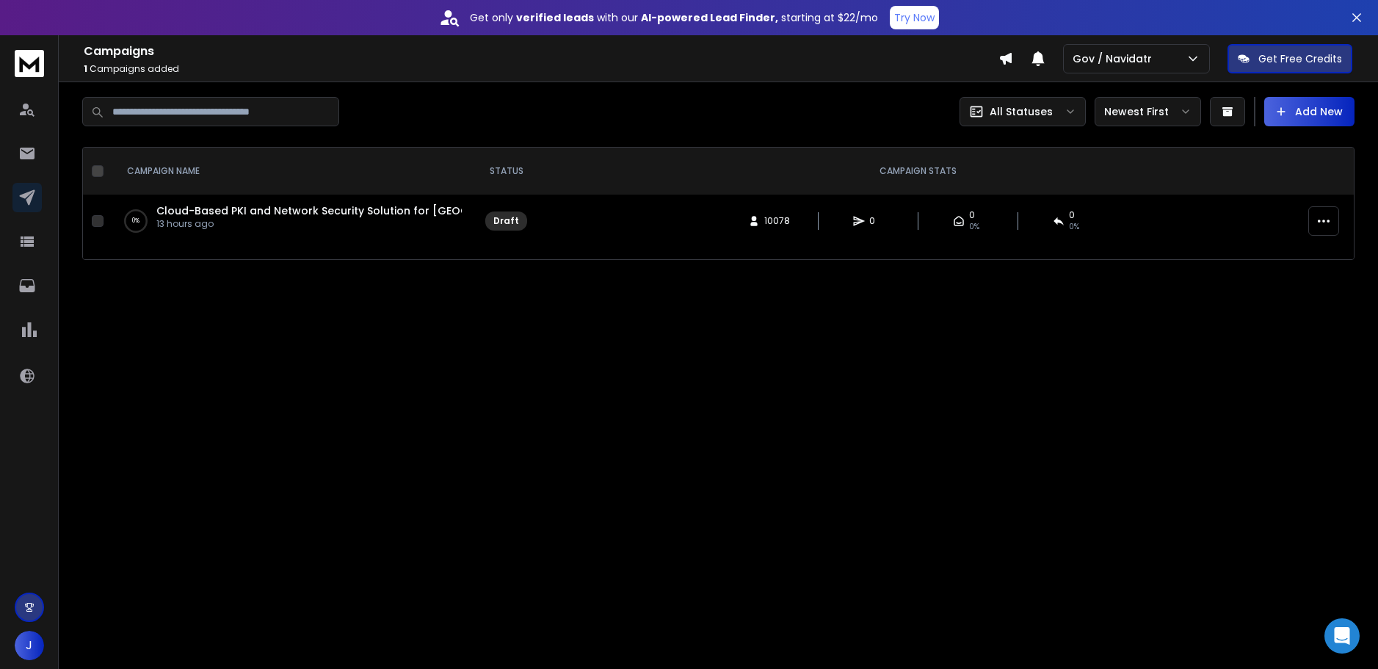
click at [383, 215] on span "Cloud-Based PKI and Network Security Solution for Cleveland" at bounding box center [353, 210] width 394 height 15
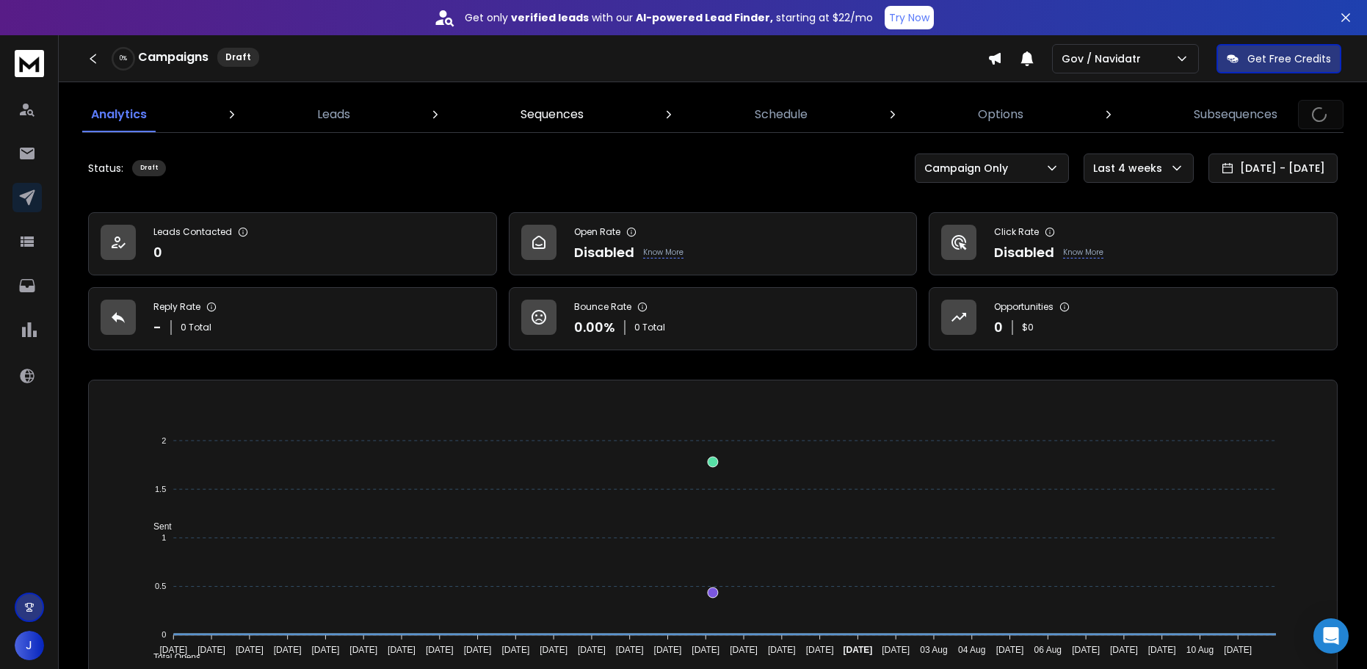
click at [530, 114] on p "Sequences" at bounding box center [552, 115] width 63 height 18
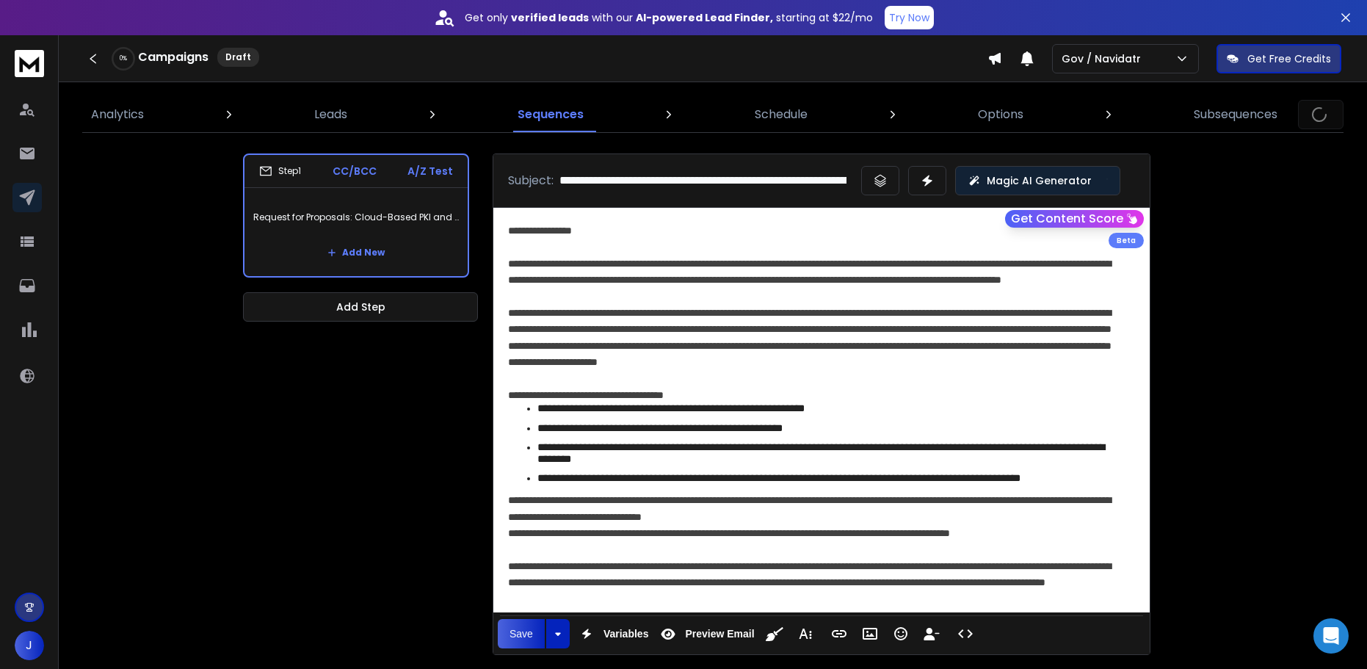
click at [1090, 176] on div "Magic AI Generator" at bounding box center [1038, 180] width 140 height 15
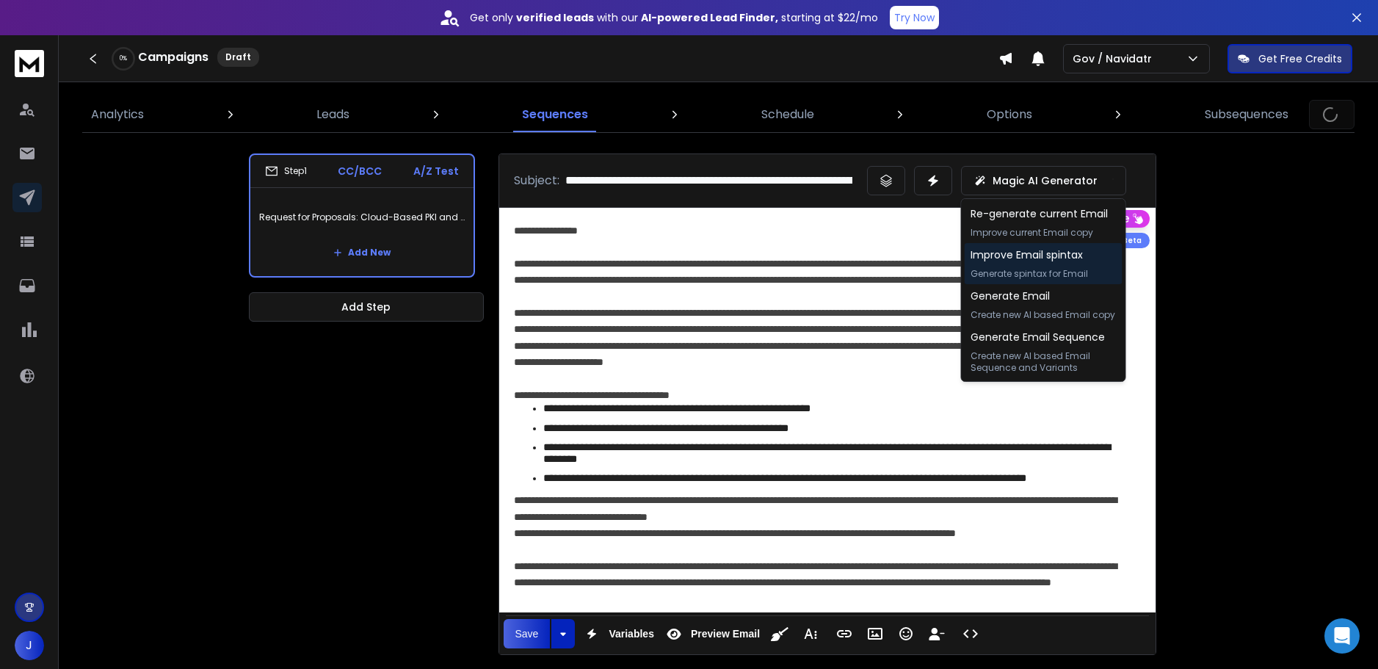
click at [1042, 261] on h1 "Improve Email spintax" at bounding box center [1029, 254] width 117 height 15
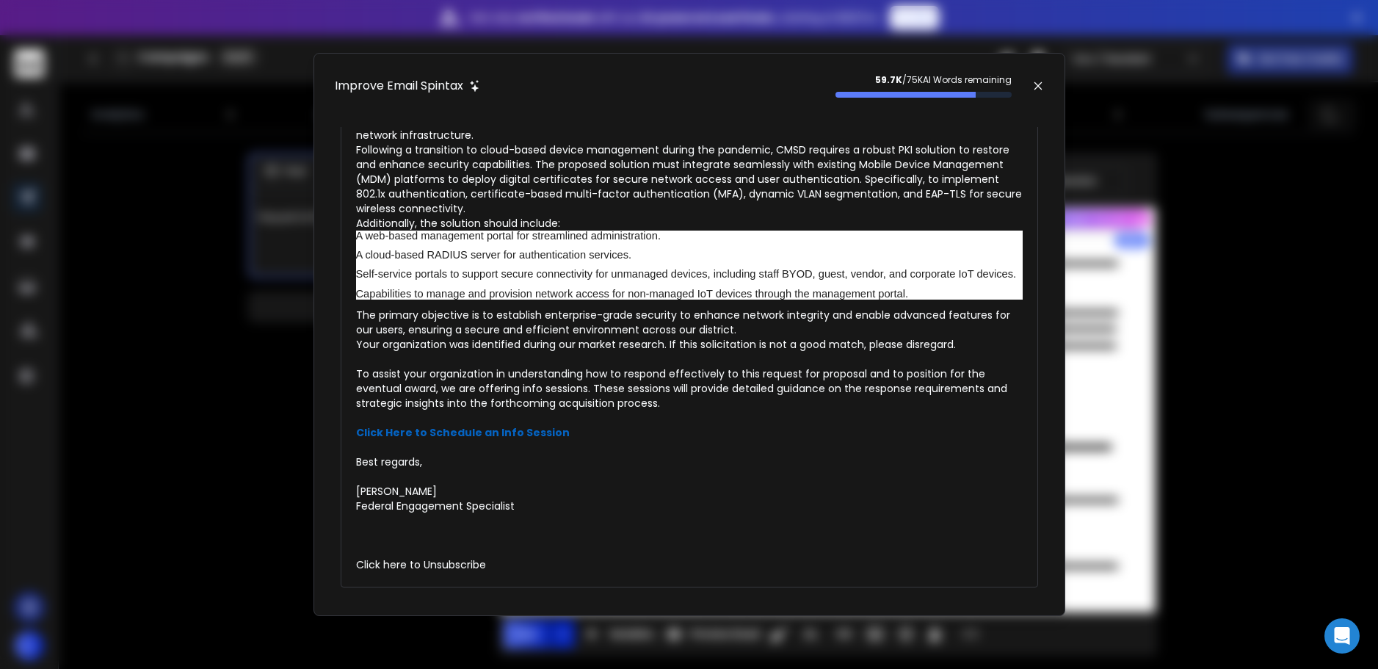
scroll to position [234, 0]
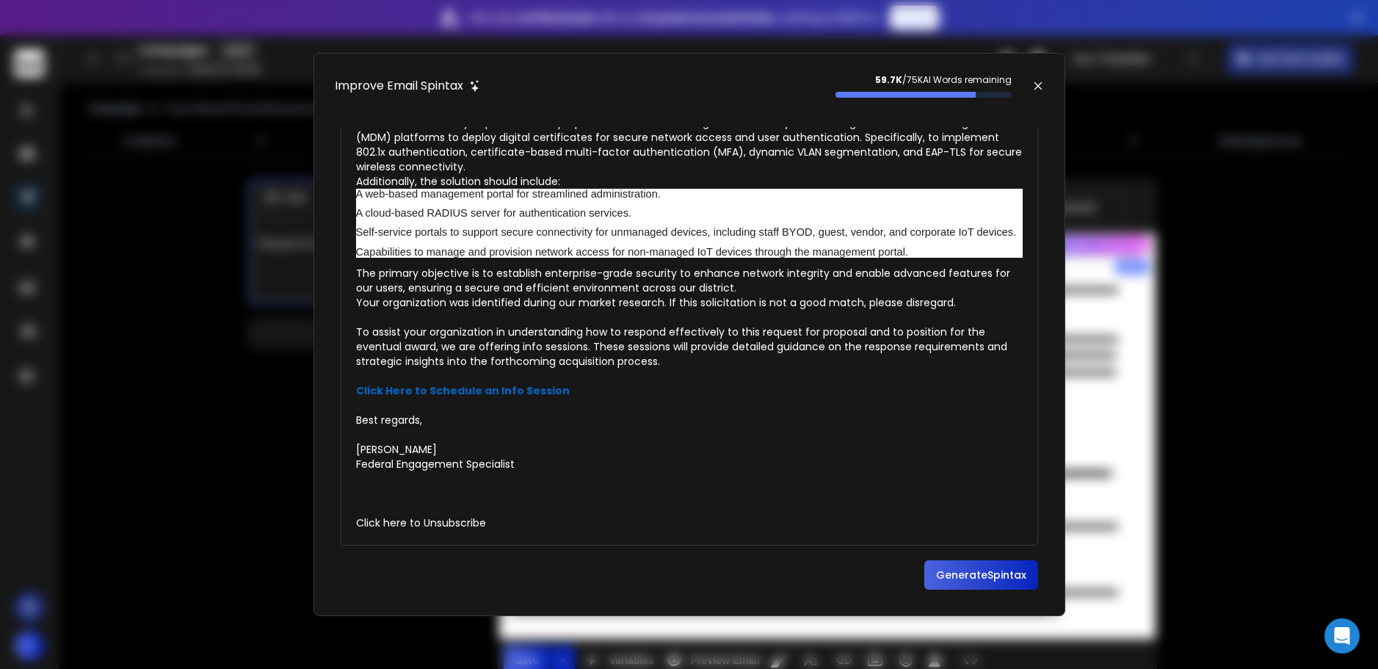
click at [987, 569] on button "Generate Spintax" at bounding box center [981, 574] width 114 height 29
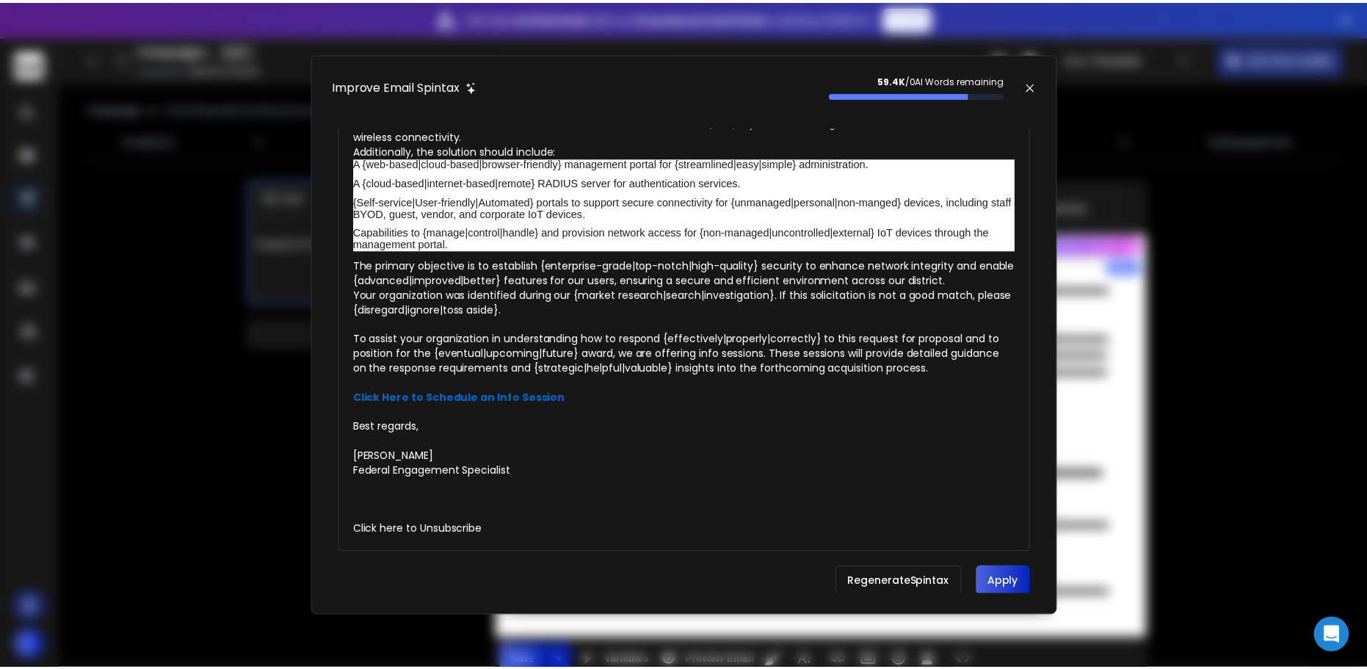
scroll to position [302, 0]
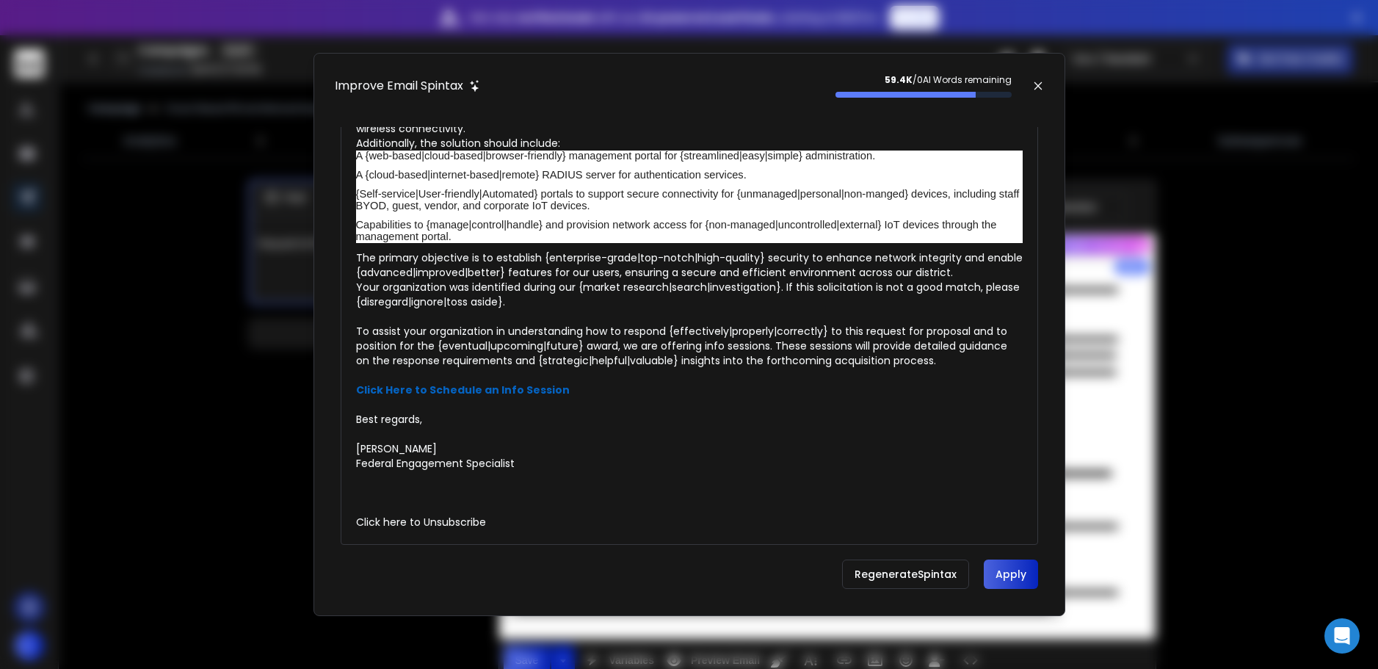
click at [1014, 580] on button "Apply" at bounding box center [1011, 573] width 54 height 29
type input "**********"
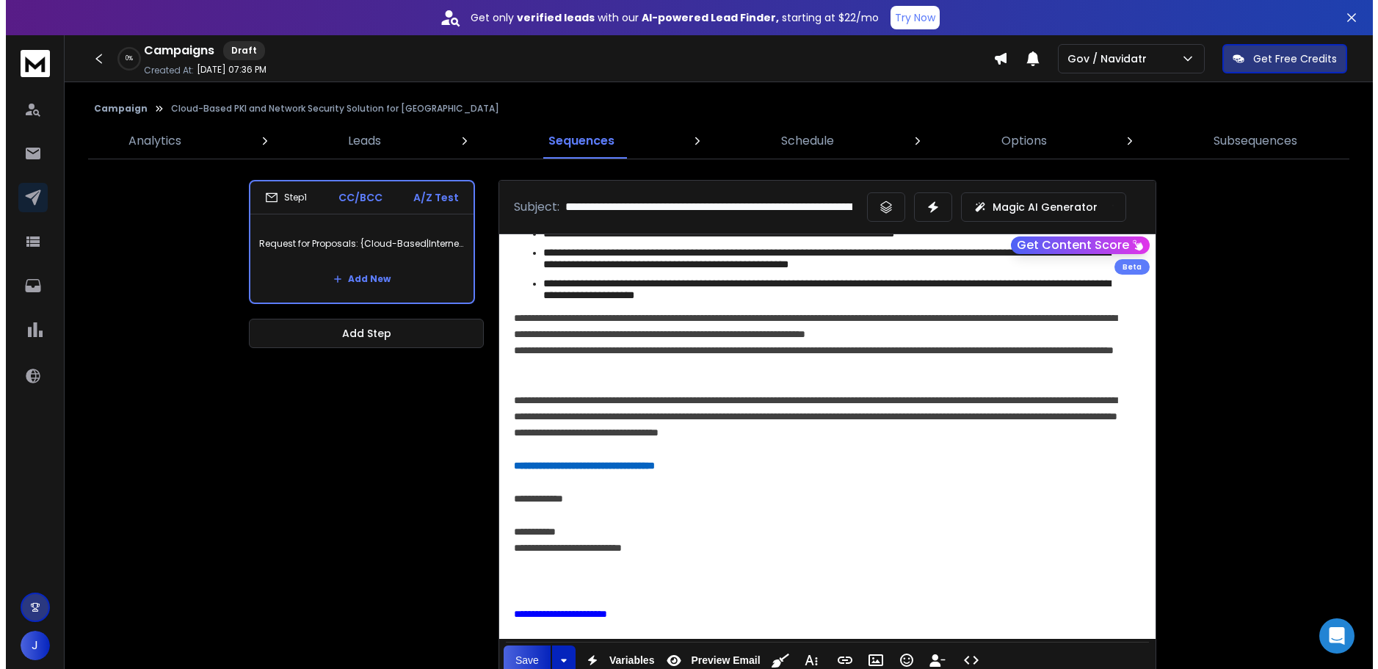
scroll to position [238, 0]
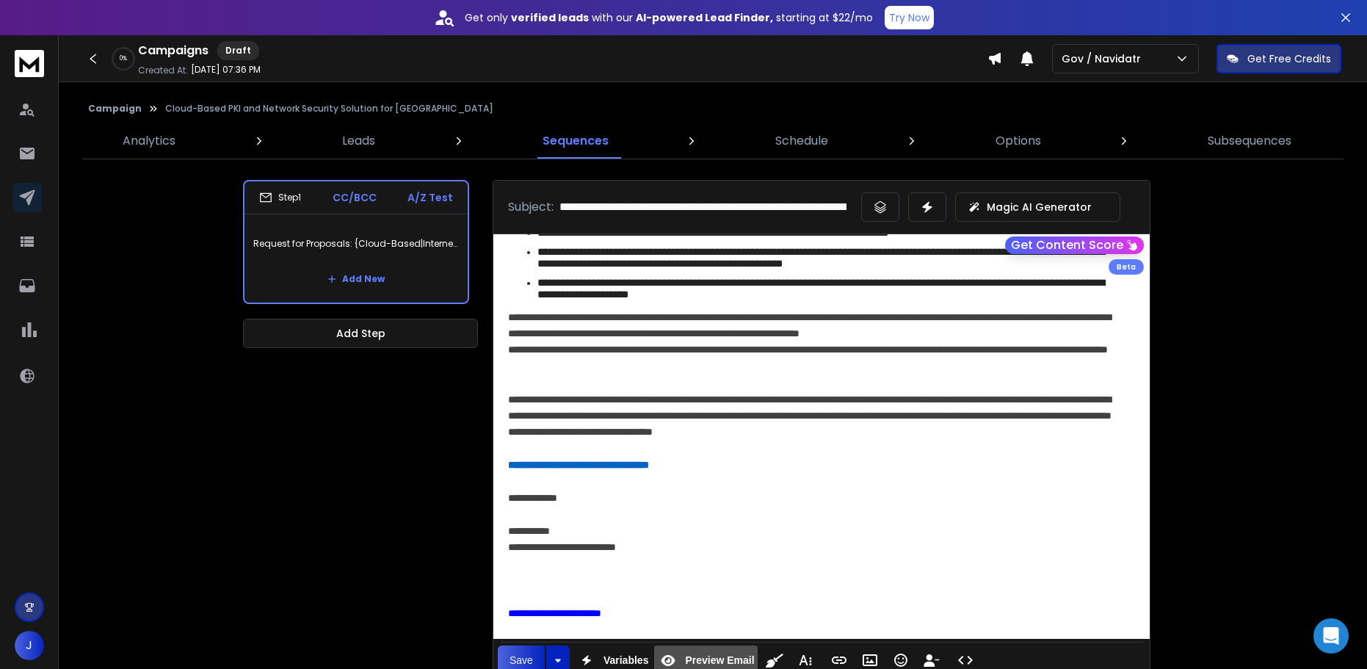
click at [730, 659] on span "Preview Email" at bounding box center [719, 660] width 75 height 12
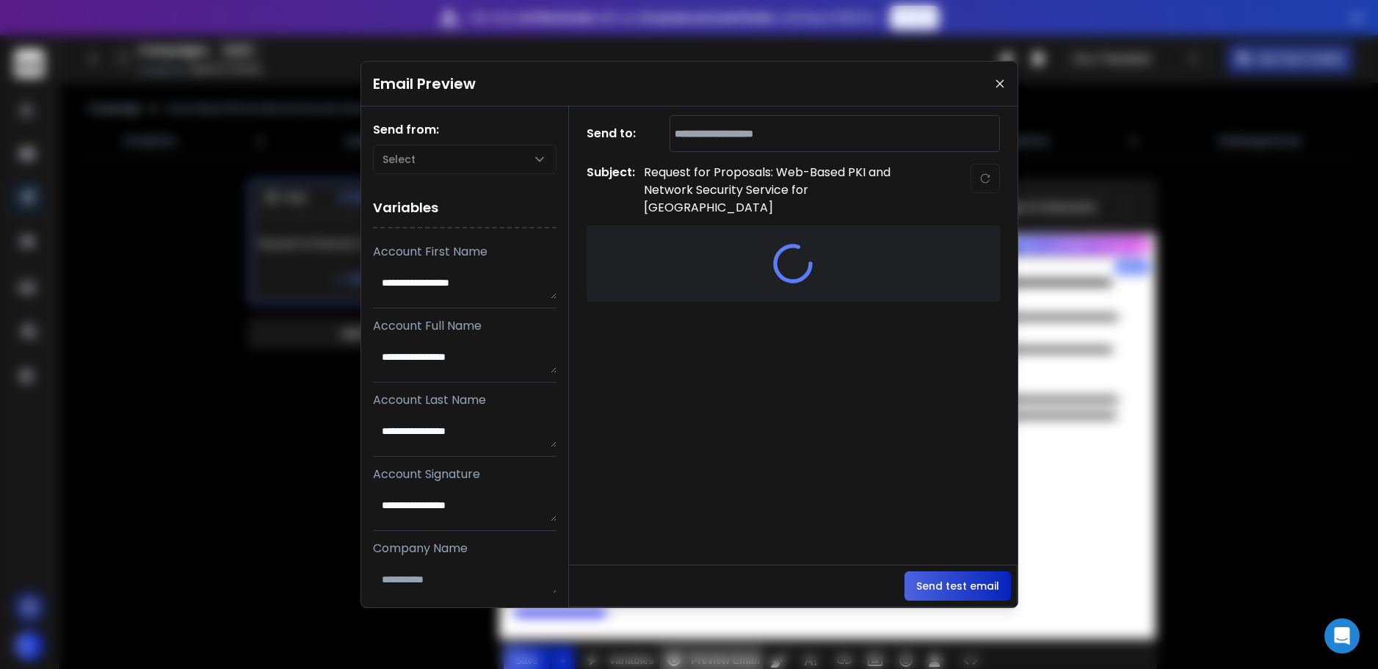
type textarea "**********"
type textarea "******"
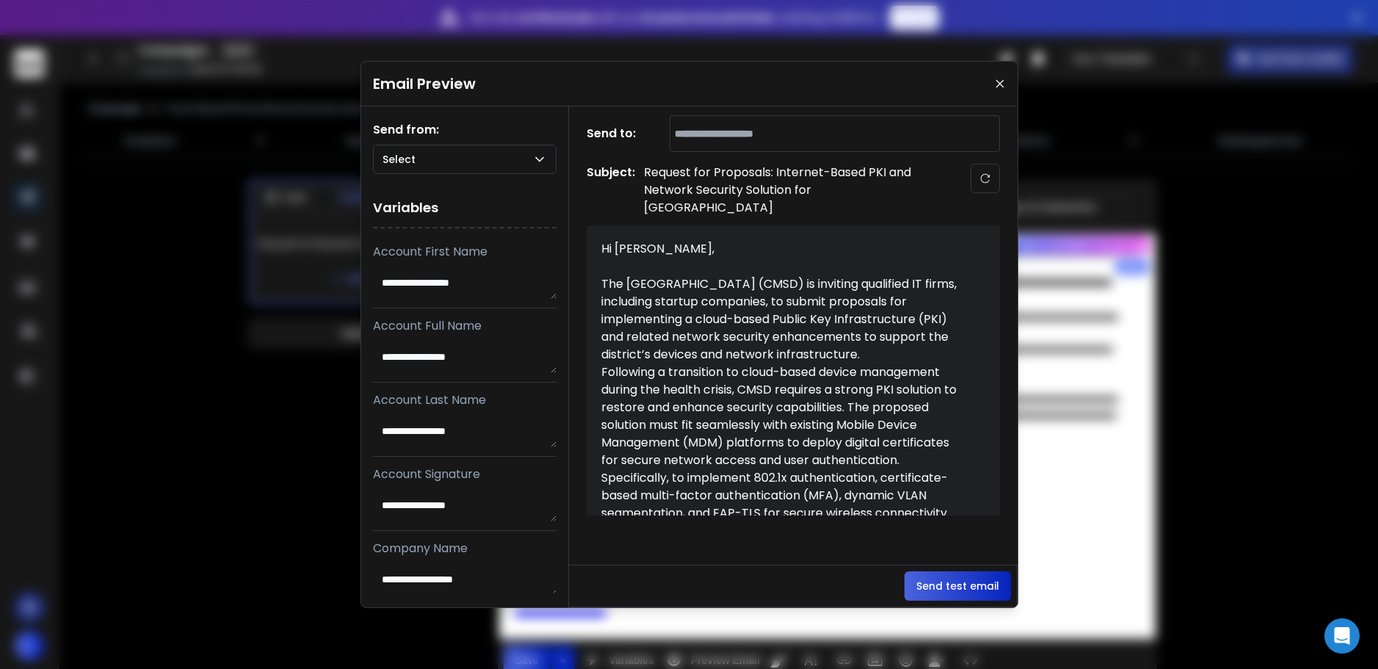
type textarea "*****"
type textarea "**********"
type textarea "*****"
click at [737, 132] on input at bounding box center [835, 133] width 320 height 26
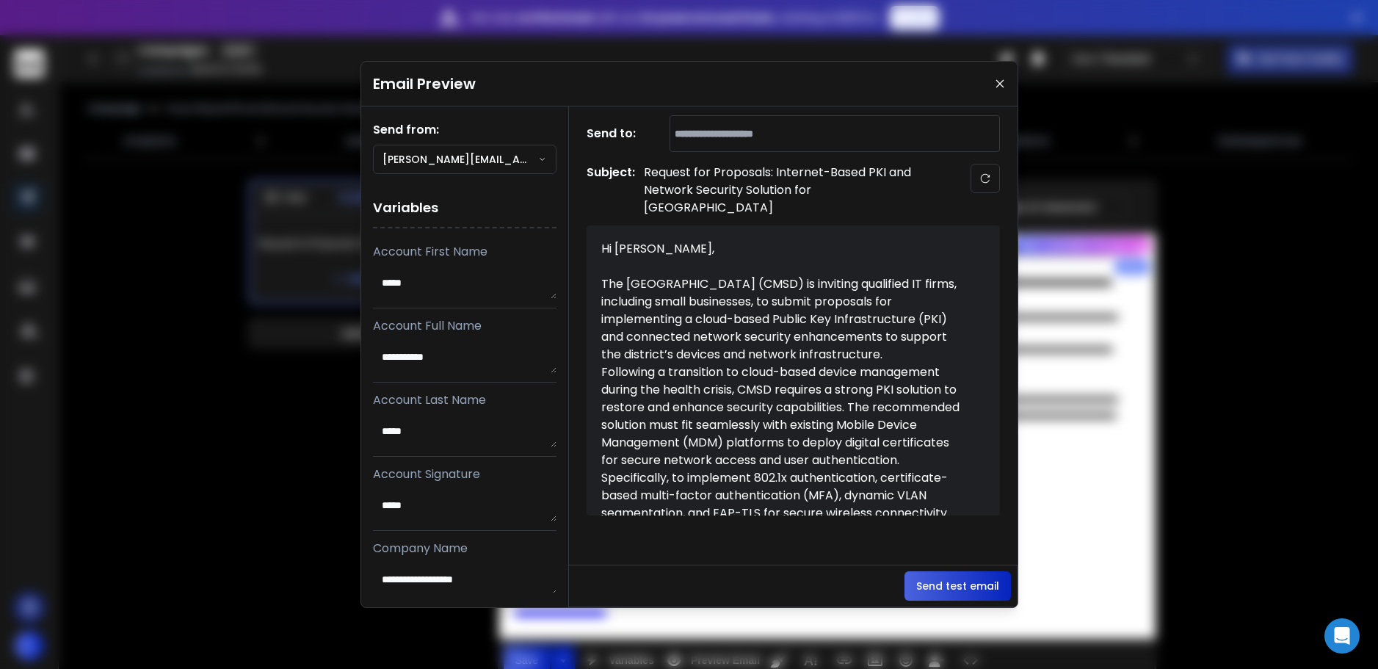
type input "**********"
click at [958, 583] on button "Send test email" at bounding box center [957, 585] width 106 height 29
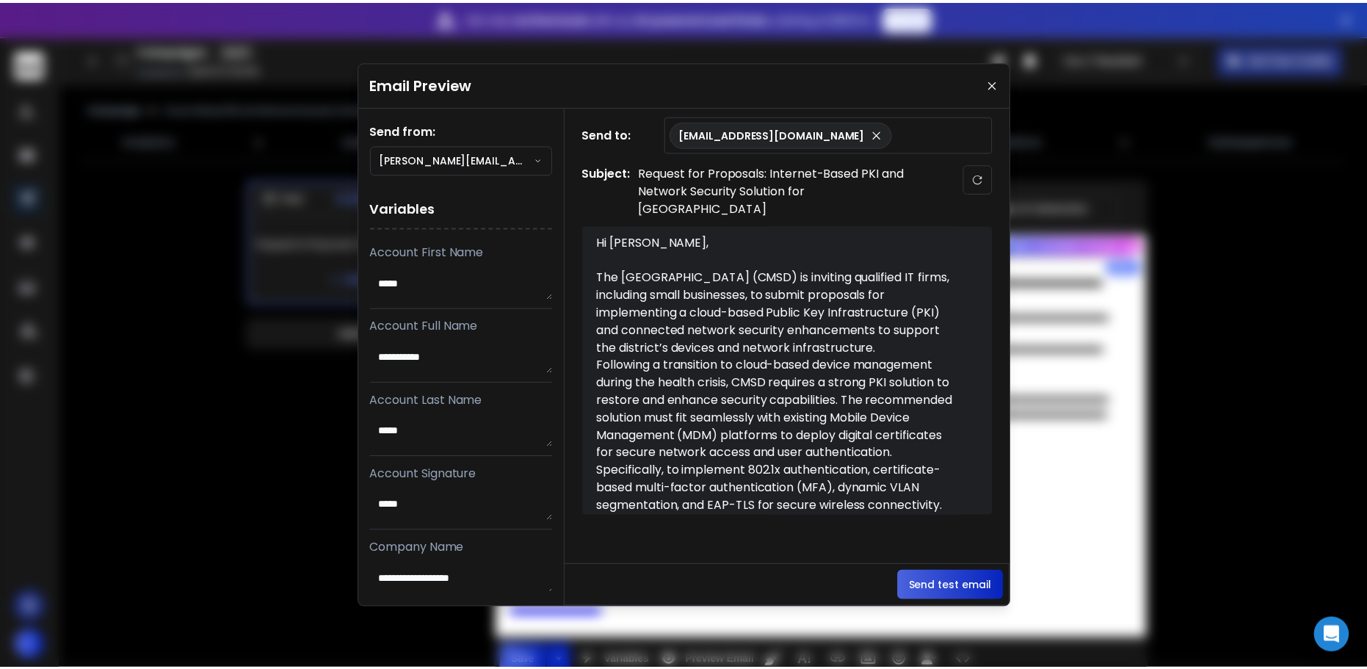
scroll to position [0, 0]
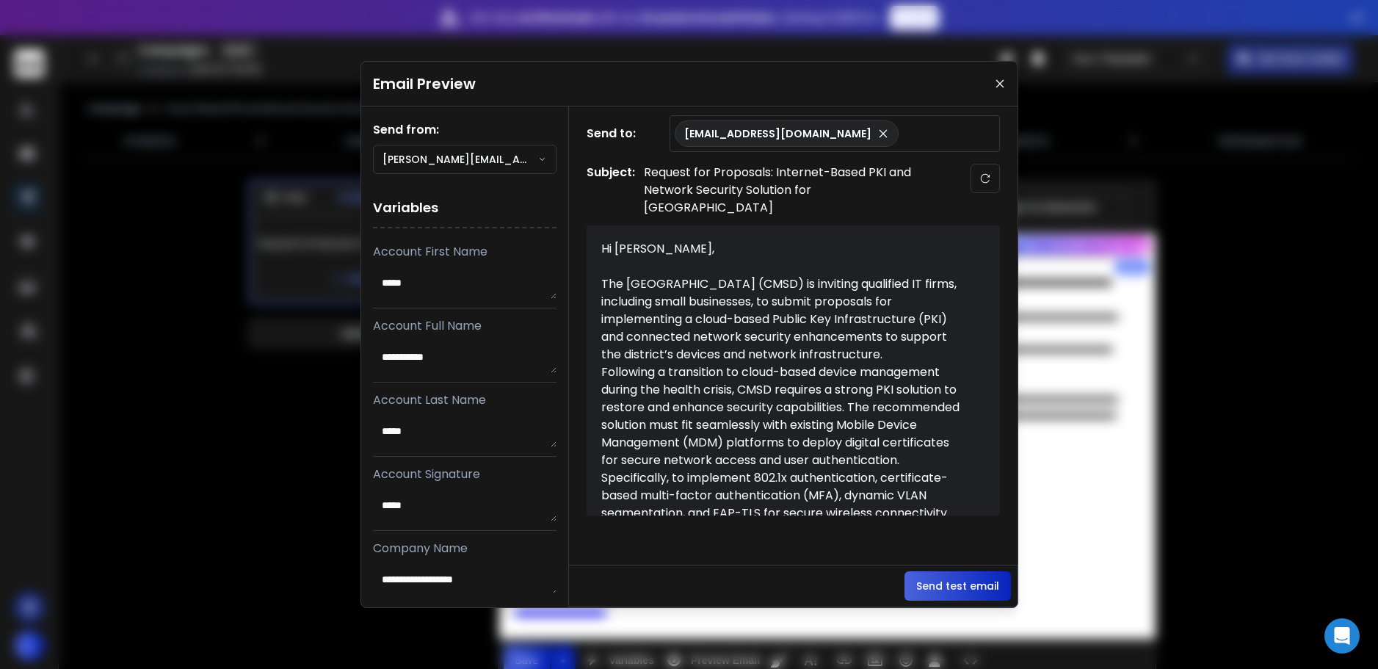
click at [1001, 84] on icon at bounding box center [1000, 84] width 12 height 12
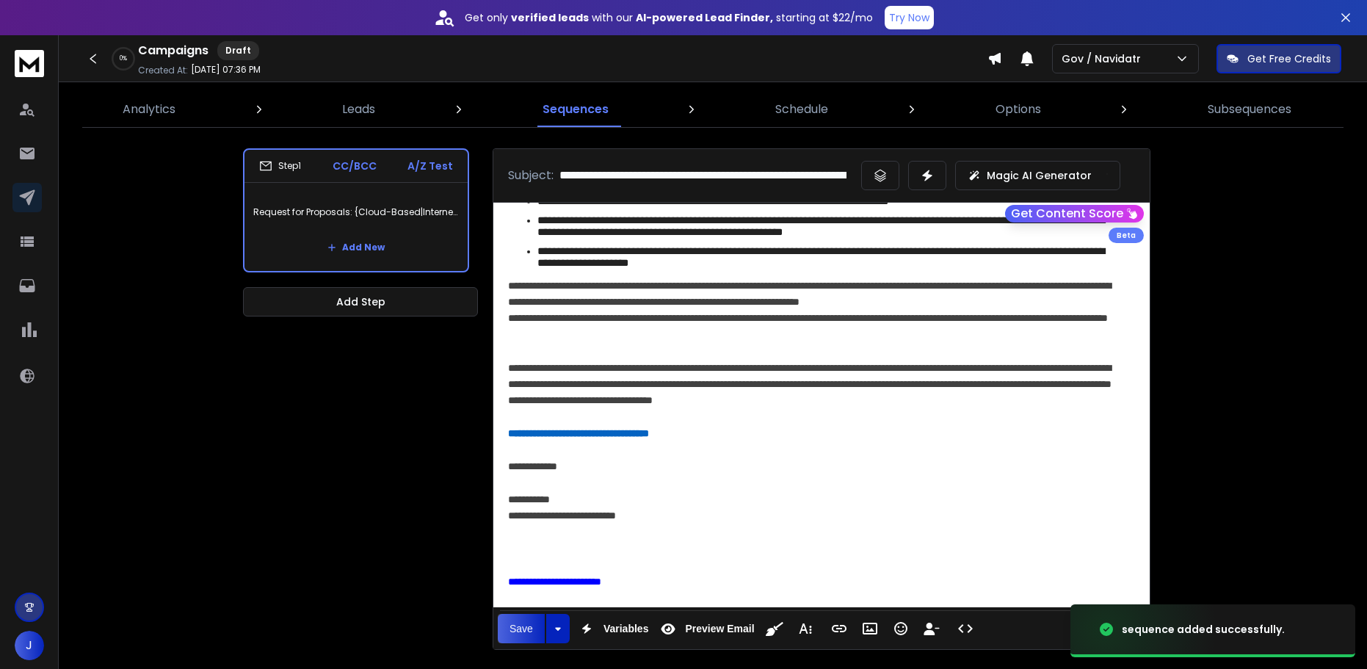
scroll to position [33, 0]
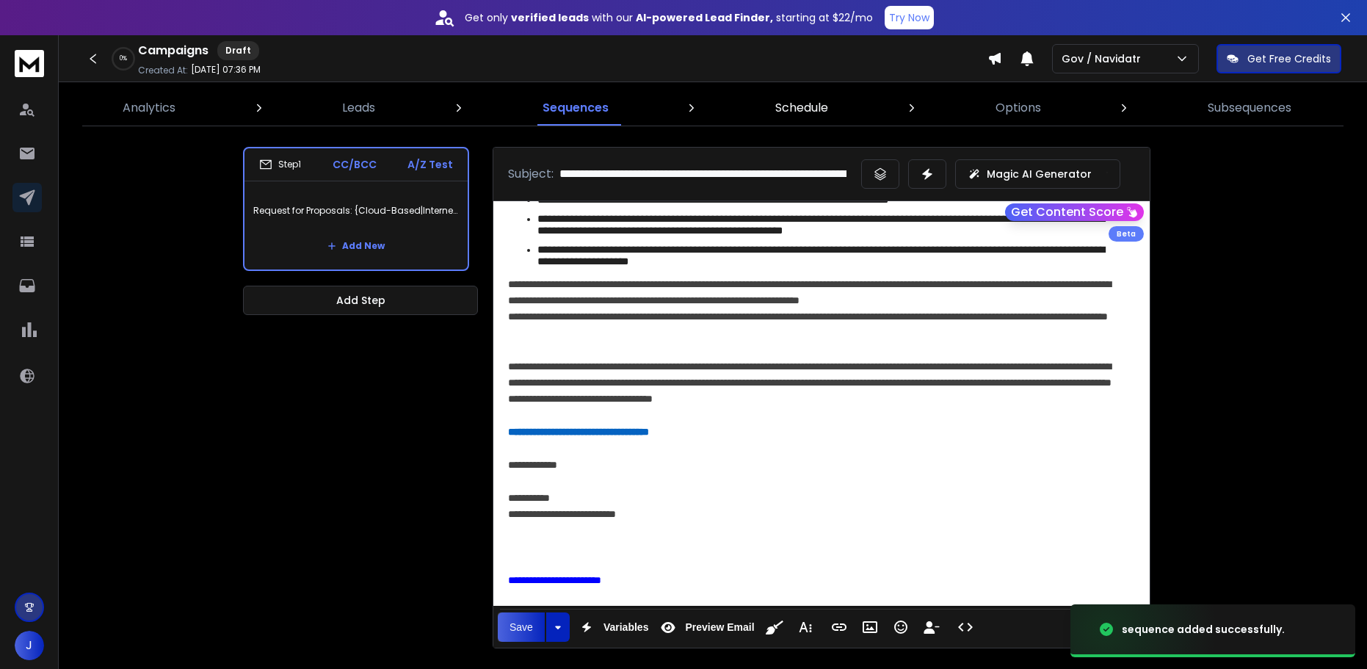
click at [796, 108] on p "Schedule" at bounding box center [801, 108] width 53 height 18
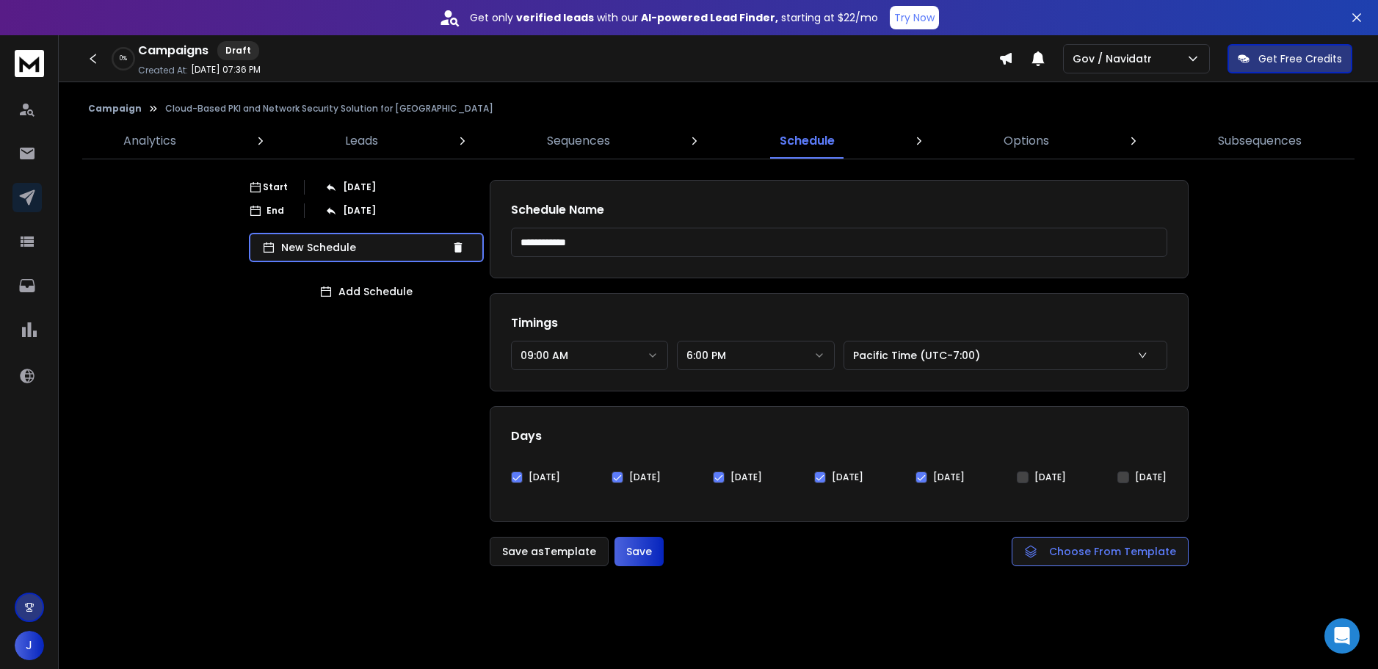
click at [376, 189] on p "Mon Aug 11 2025" at bounding box center [359, 187] width 33 height 12
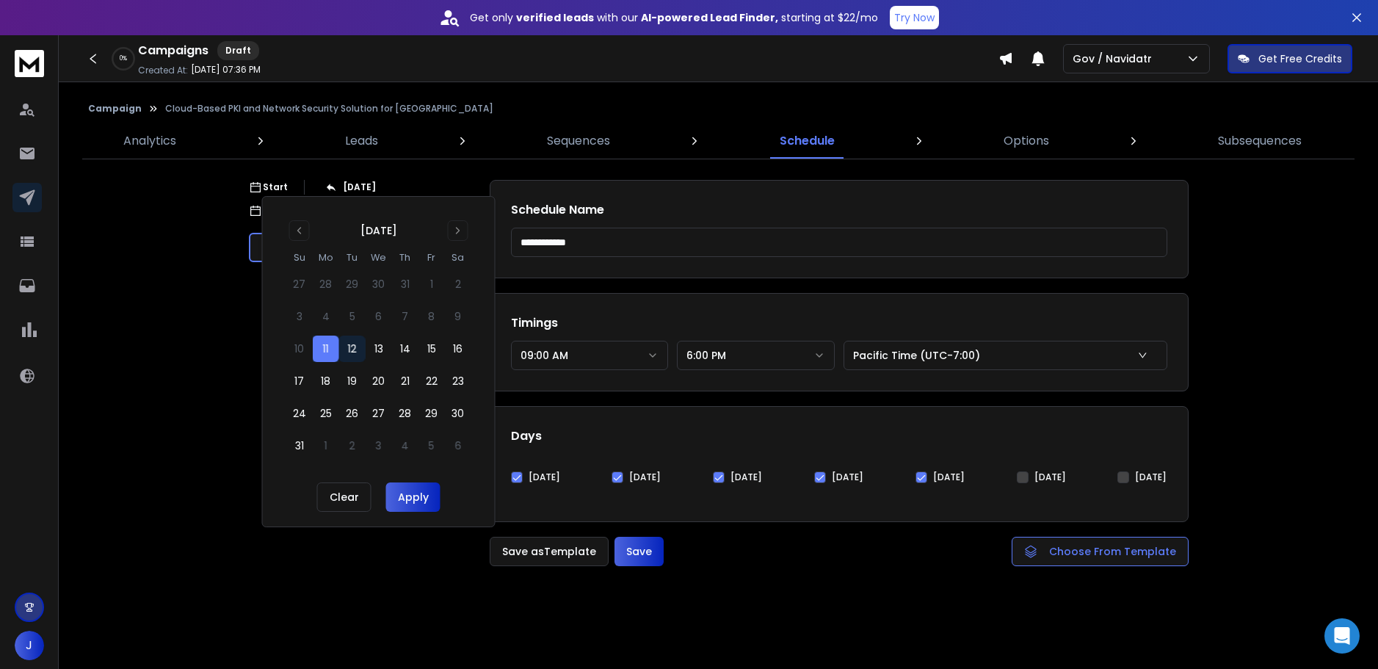
click at [354, 352] on button "12" at bounding box center [352, 349] width 26 height 26
click at [417, 496] on button "Apply" at bounding box center [413, 496] width 54 height 29
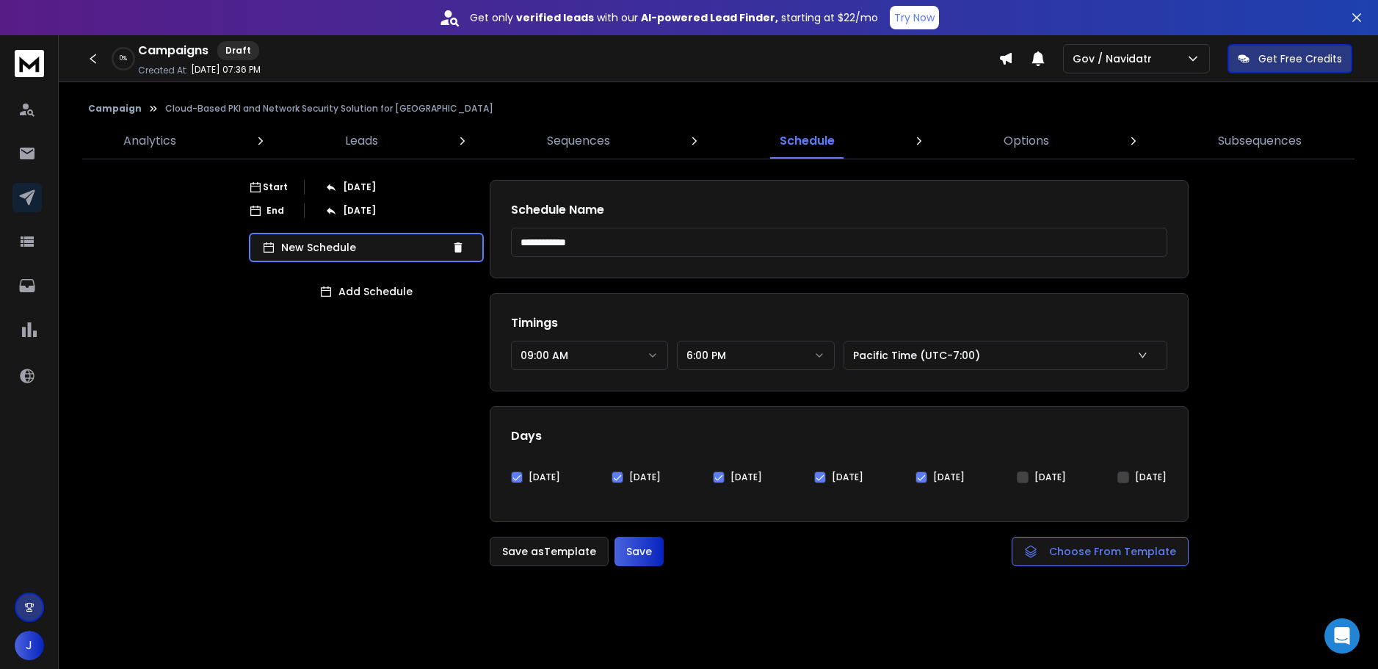
click at [376, 209] on p "Tue Aug 11 2026" at bounding box center [359, 211] width 33 height 12
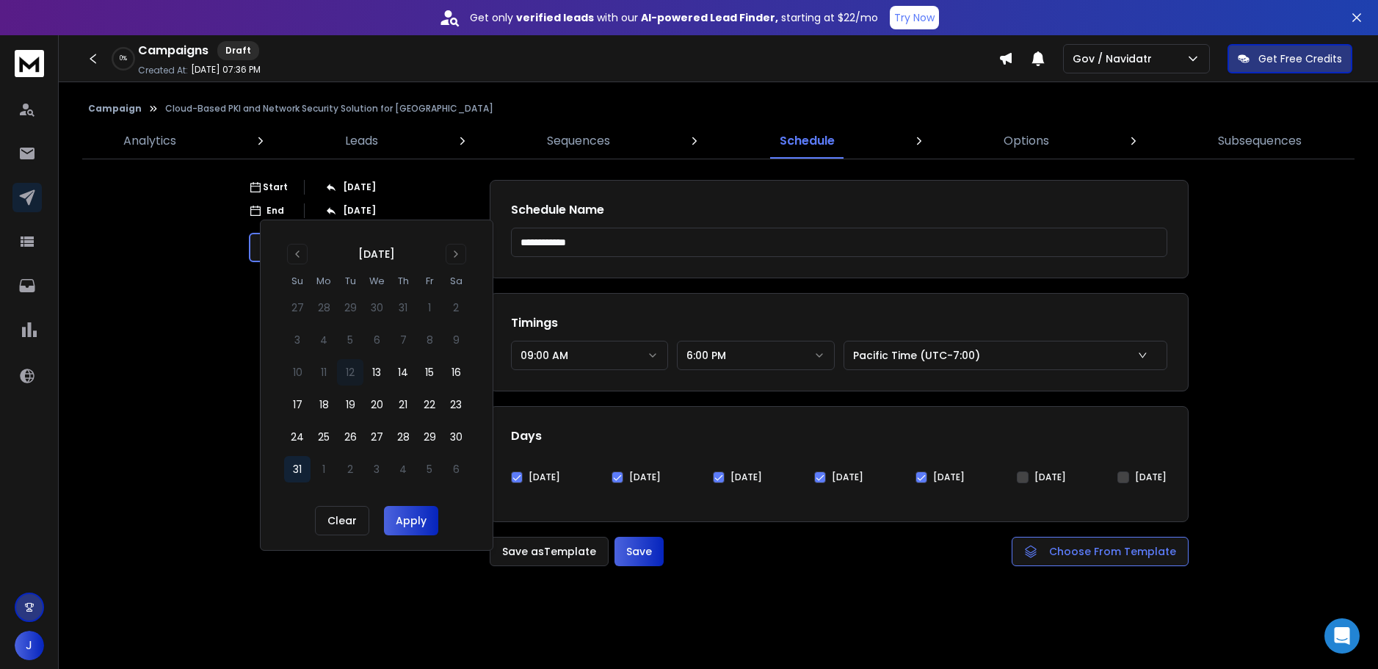
click at [294, 466] on button "31" at bounding box center [297, 469] width 26 height 26
click at [393, 513] on button "Apply" at bounding box center [411, 520] width 54 height 29
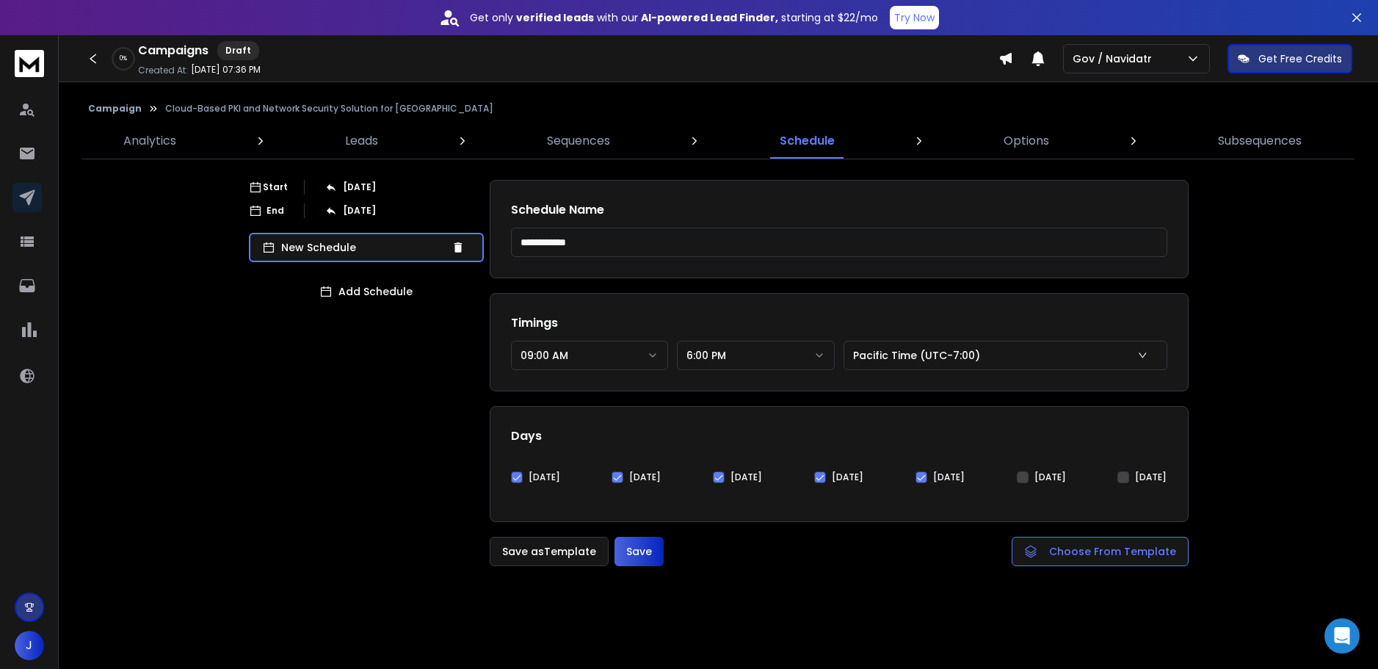
click at [656, 355] on icon "button" at bounding box center [653, 355] width 12 height 12
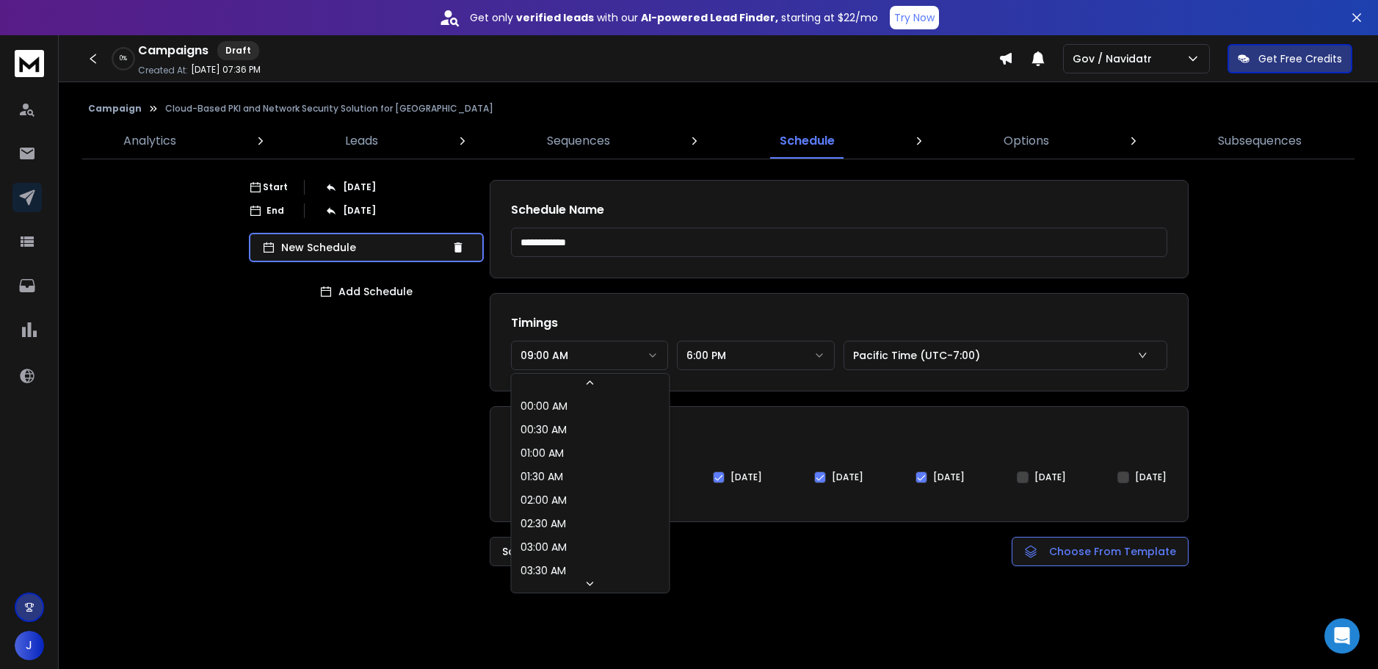
scroll to position [266, 0]
select select "********"
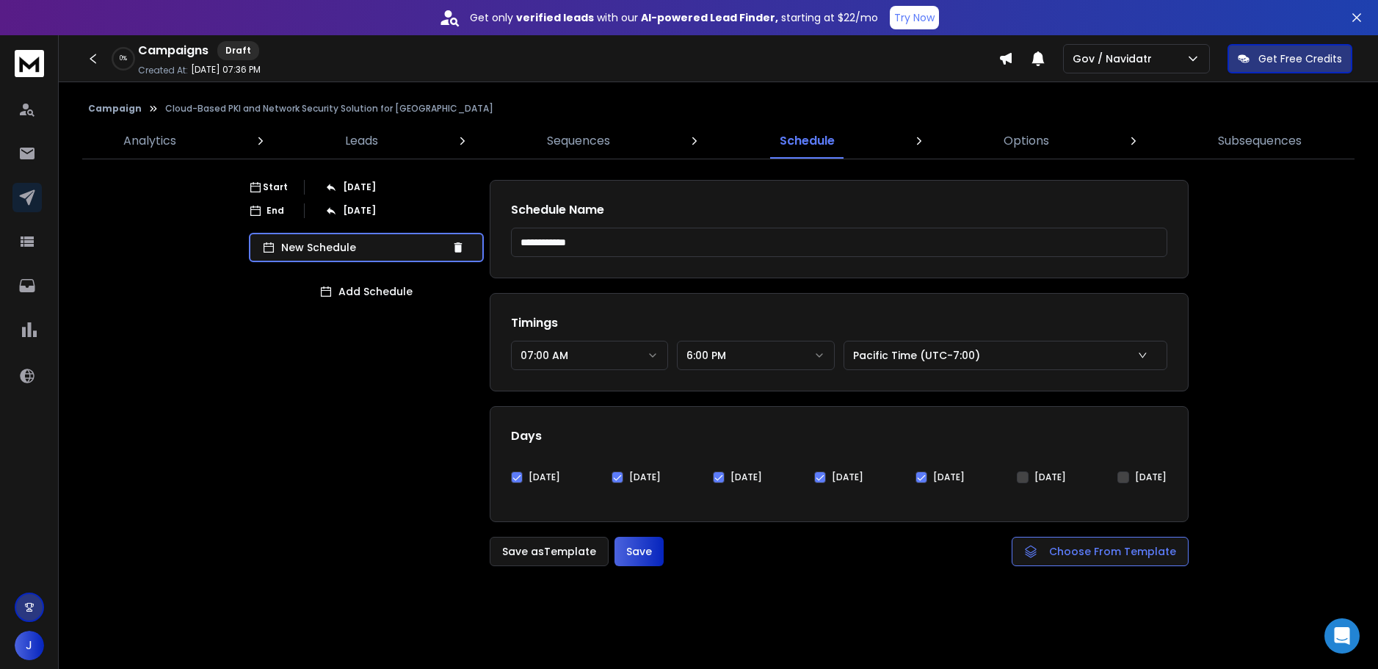
click at [816, 359] on icon "button" at bounding box center [819, 355] width 12 height 12
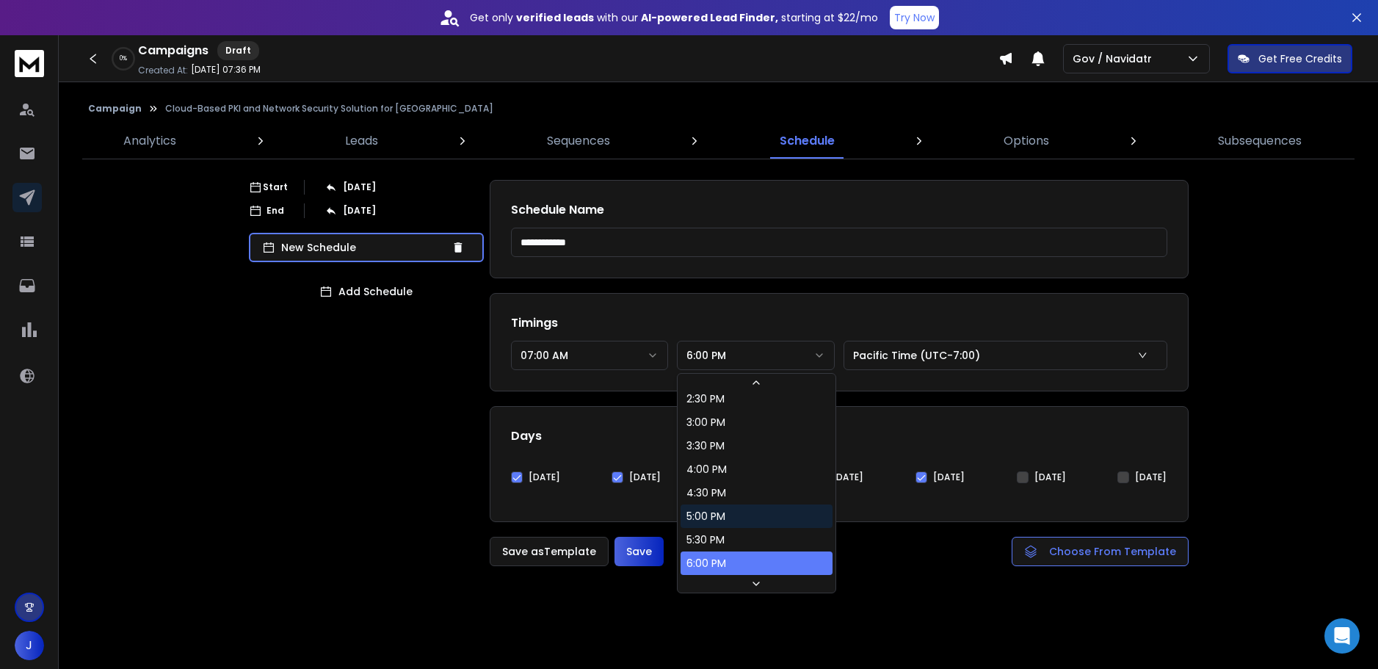
scroll to position [483, 0]
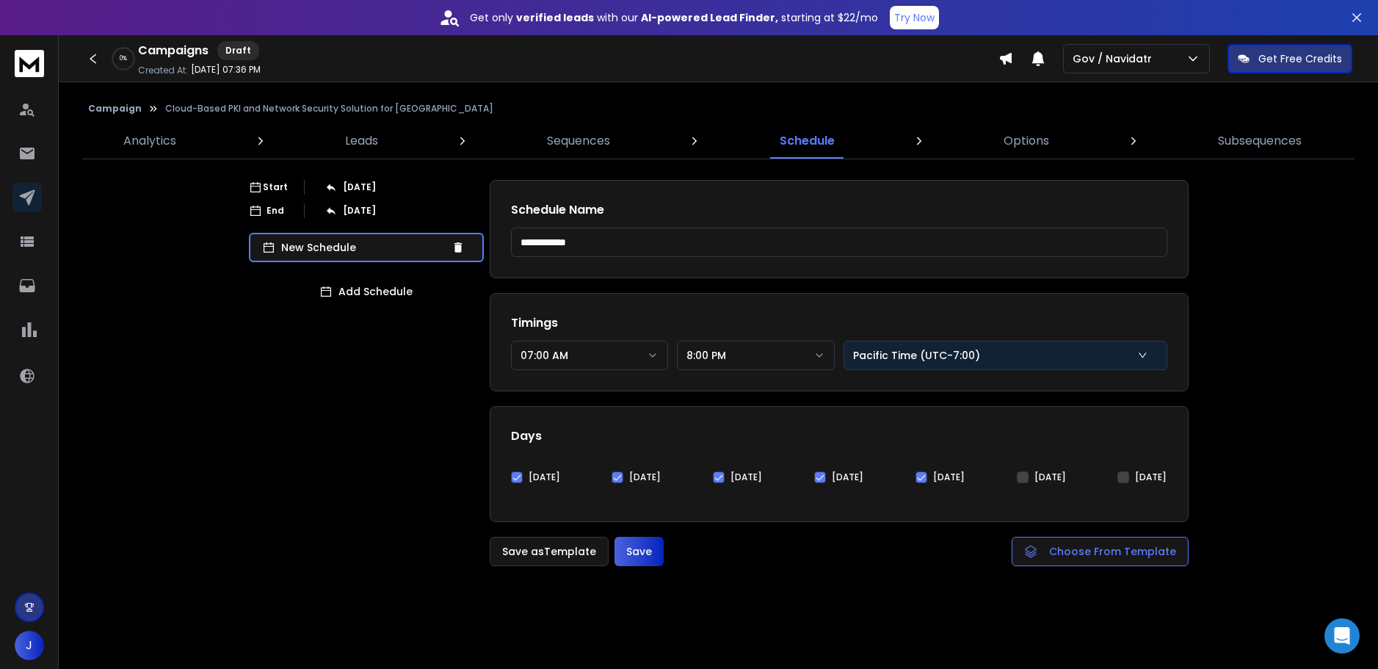
click at [933, 353] on p "Pacific Time (UTC-7:00)" at bounding box center [919, 355] width 133 height 15
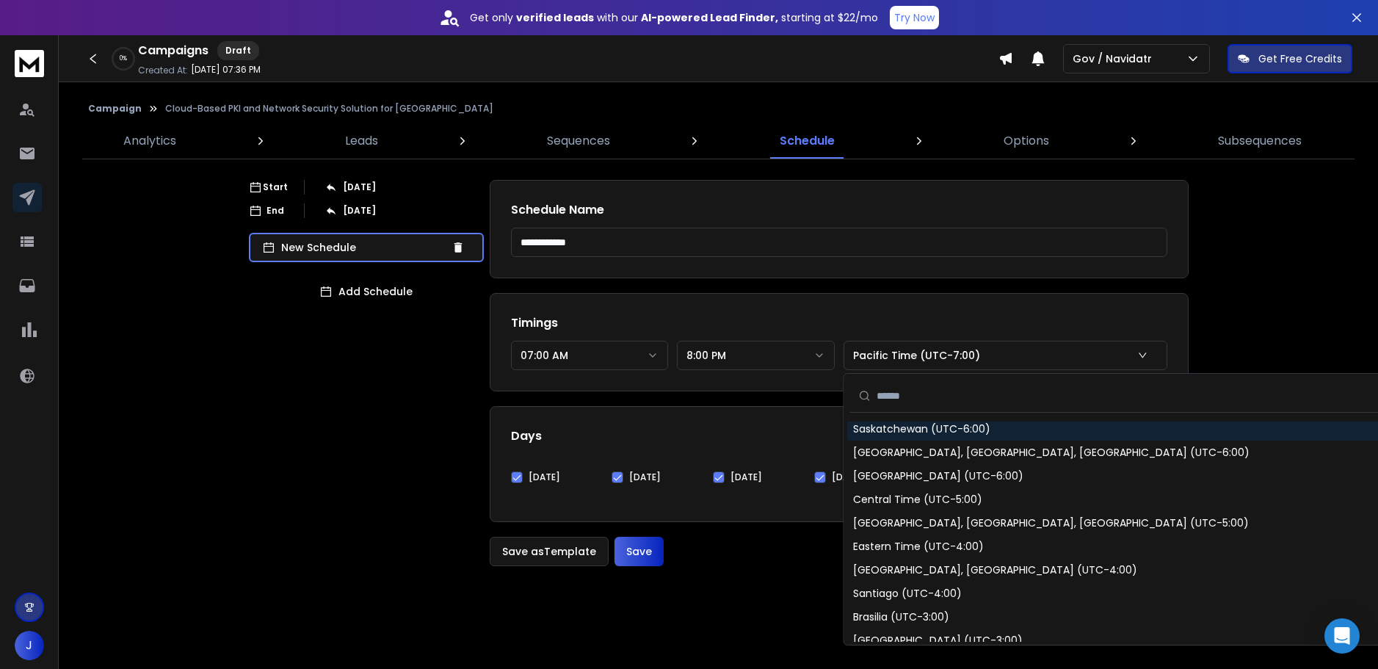
scroll to position [220, 0]
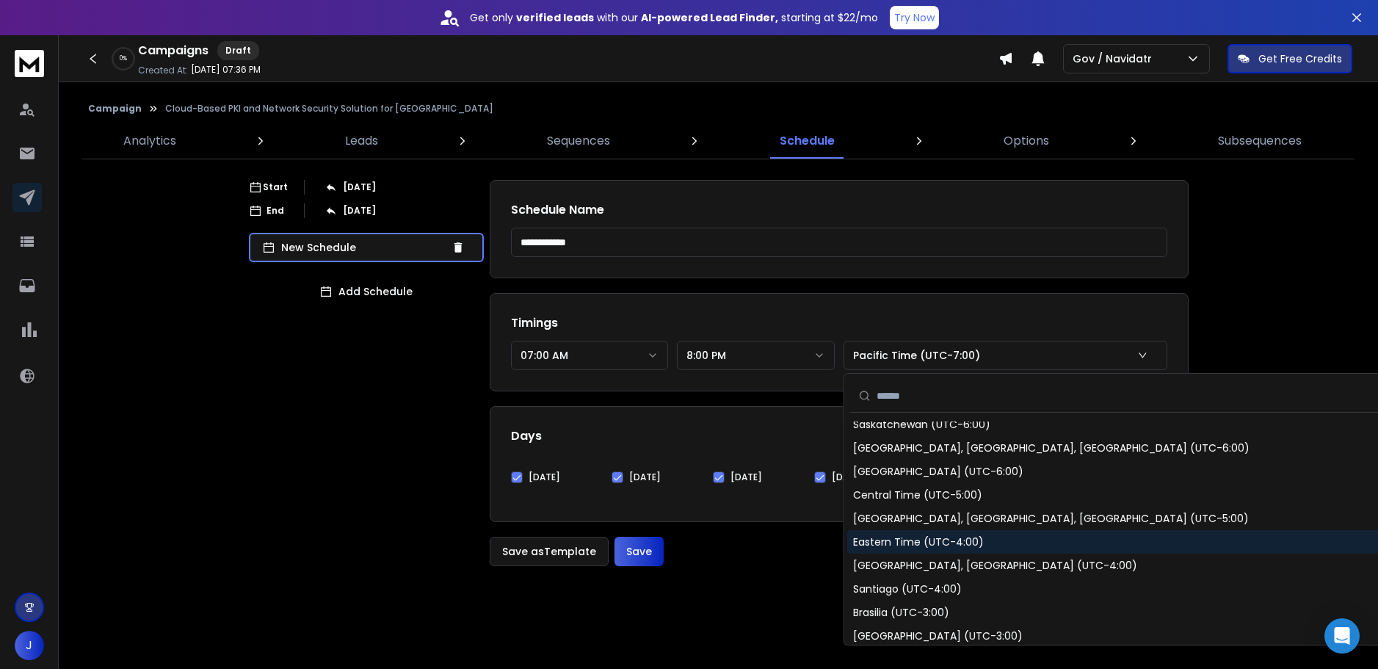
click at [903, 540] on div "Eastern Time (UTC-4:00)" at bounding box center [918, 541] width 131 height 15
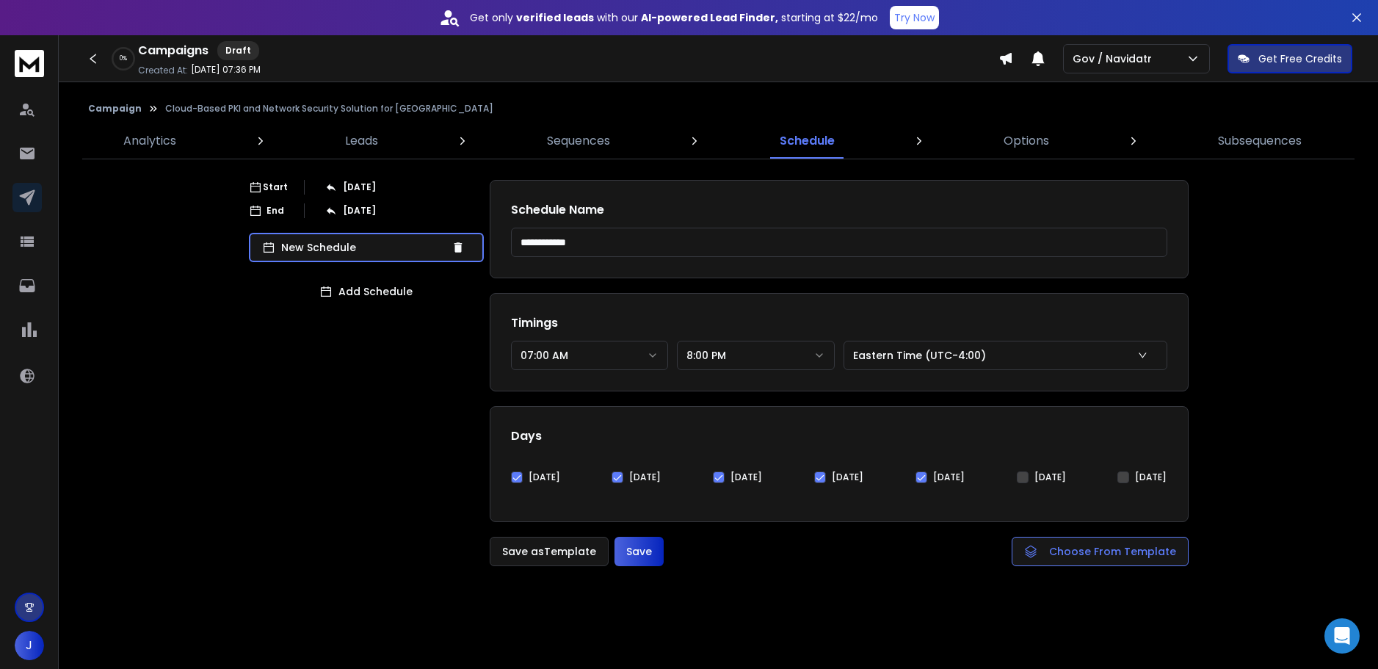
click at [810, 353] on button "8:00 PM" at bounding box center [756, 355] width 158 height 29
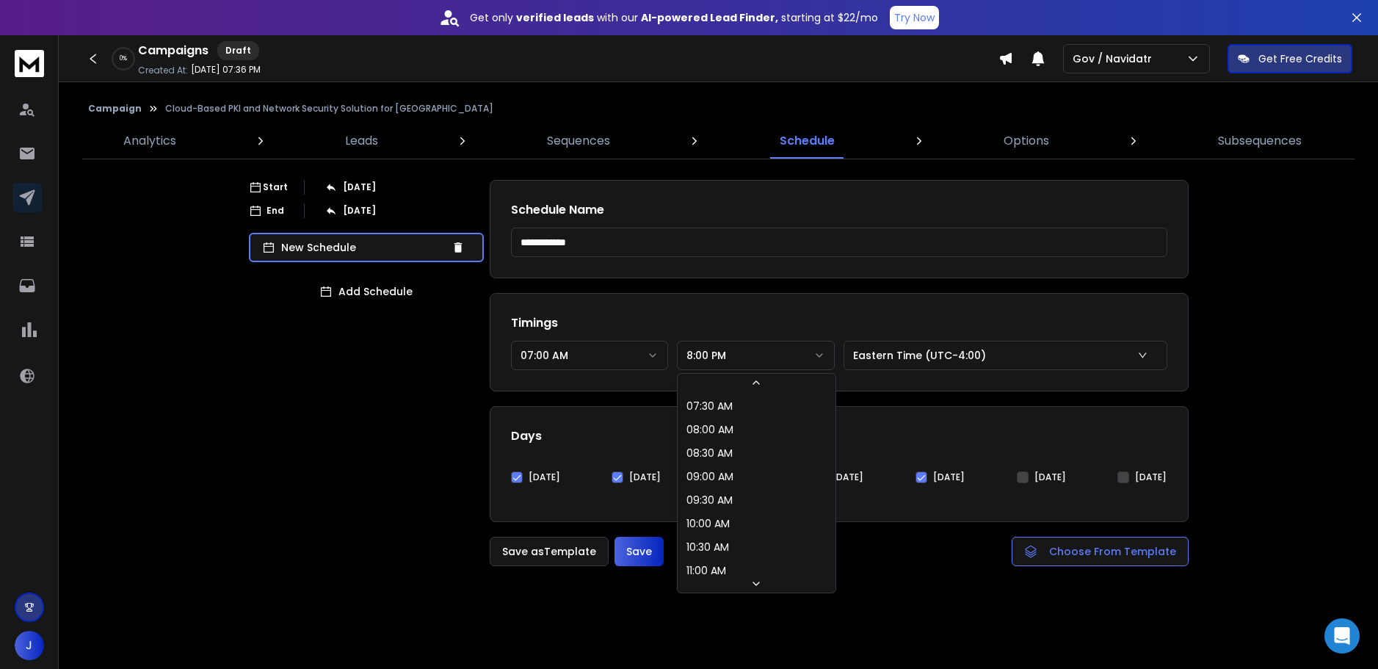
scroll to position [430, 0]
select select "********"
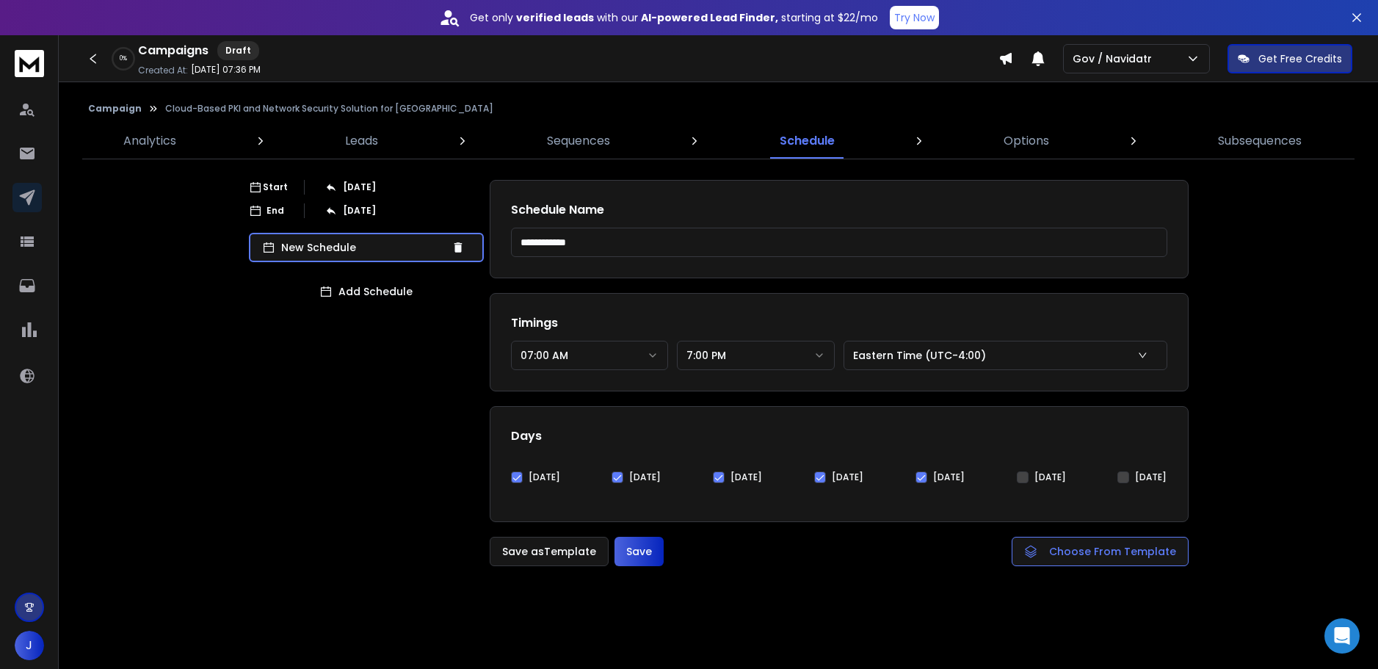
drag, startPoint x: 1022, startPoint y: 481, endPoint x: 1031, endPoint y: 482, distance: 8.8
click at [1021, 481] on button "[DATE]" at bounding box center [1023, 477] width 12 height 12
click at [1120, 473] on button "[DATE]" at bounding box center [1123, 477] width 12 height 12
click at [634, 545] on button "Save" at bounding box center [638, 551] width 49 height 29
click at [1029, 141] on p "Options" at bounding box center [1027, 141] width 46 height 18
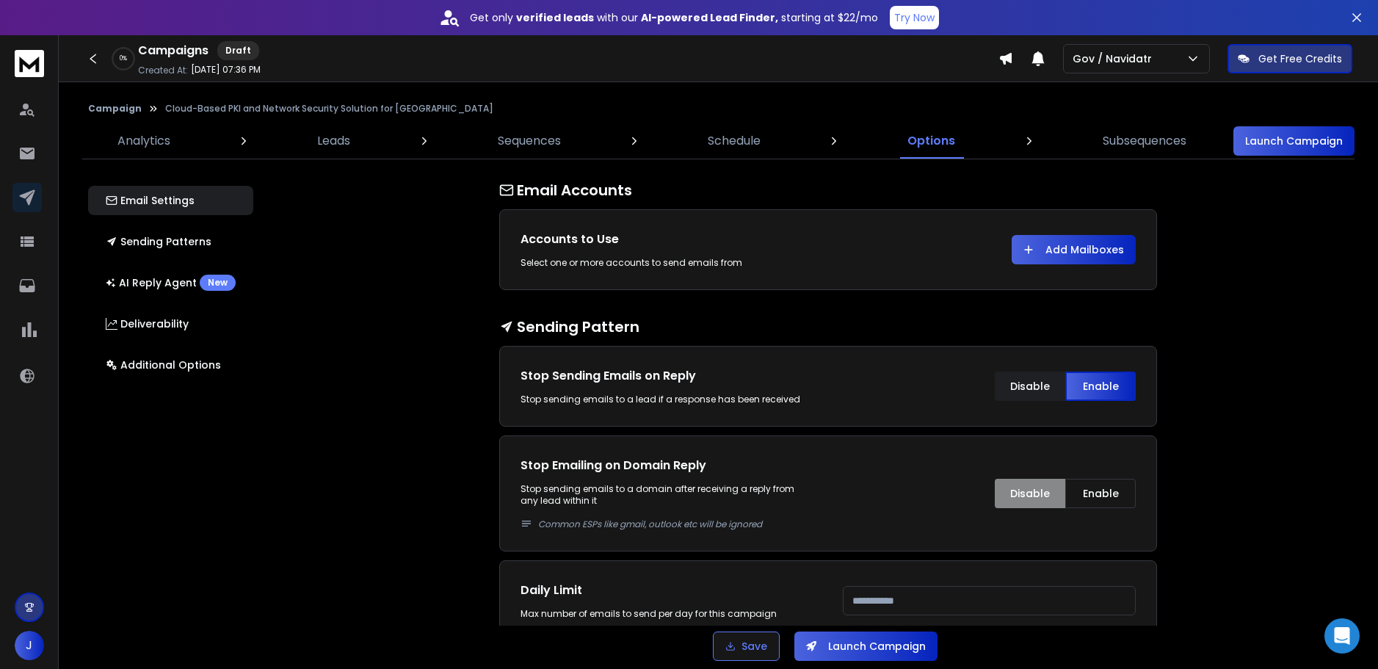
click at [1027, 250] on icon "button" at bounding box center [1028, 249] width 10 height 10
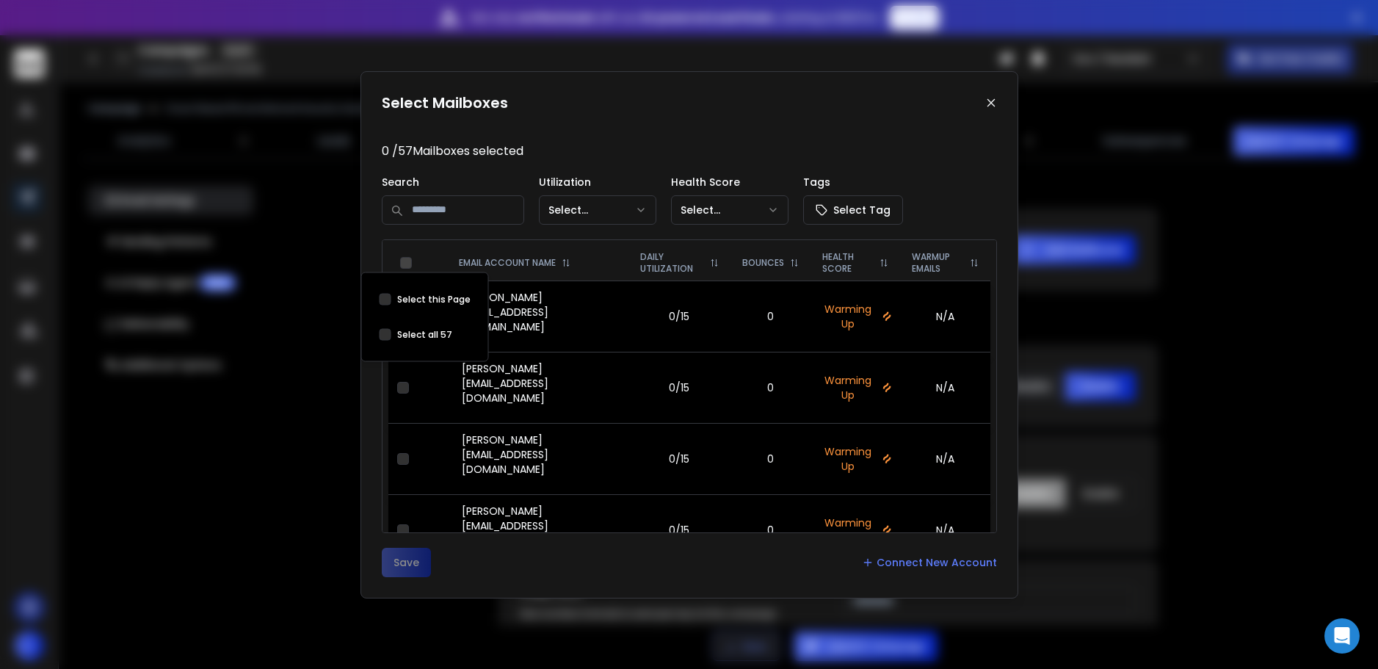
click at [407, 264] on button "Select this Page" at bounding box center [406, 263] width 12 height 12
click at [385, 336] on button "Select this Page" at bounding box center [386, 335] width 12 height 12
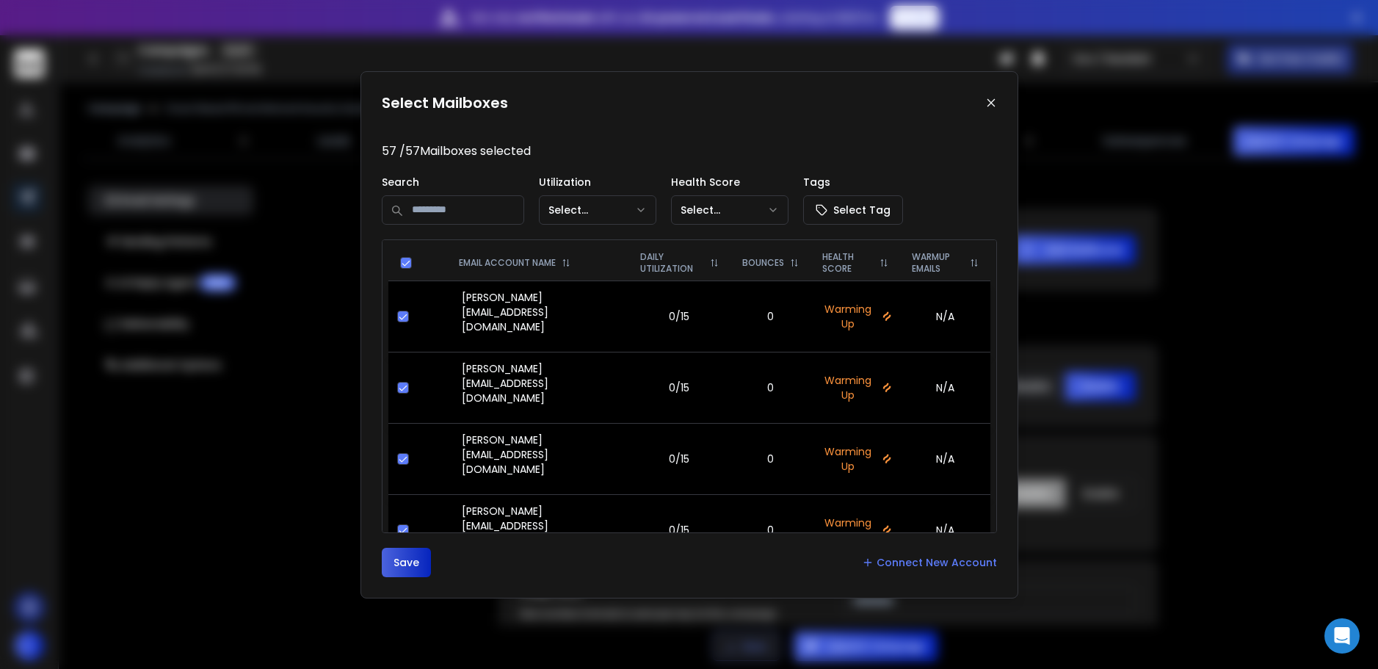
click at [414, 561] on button "Save" at bounding box center [406, 562] width 49 height 29
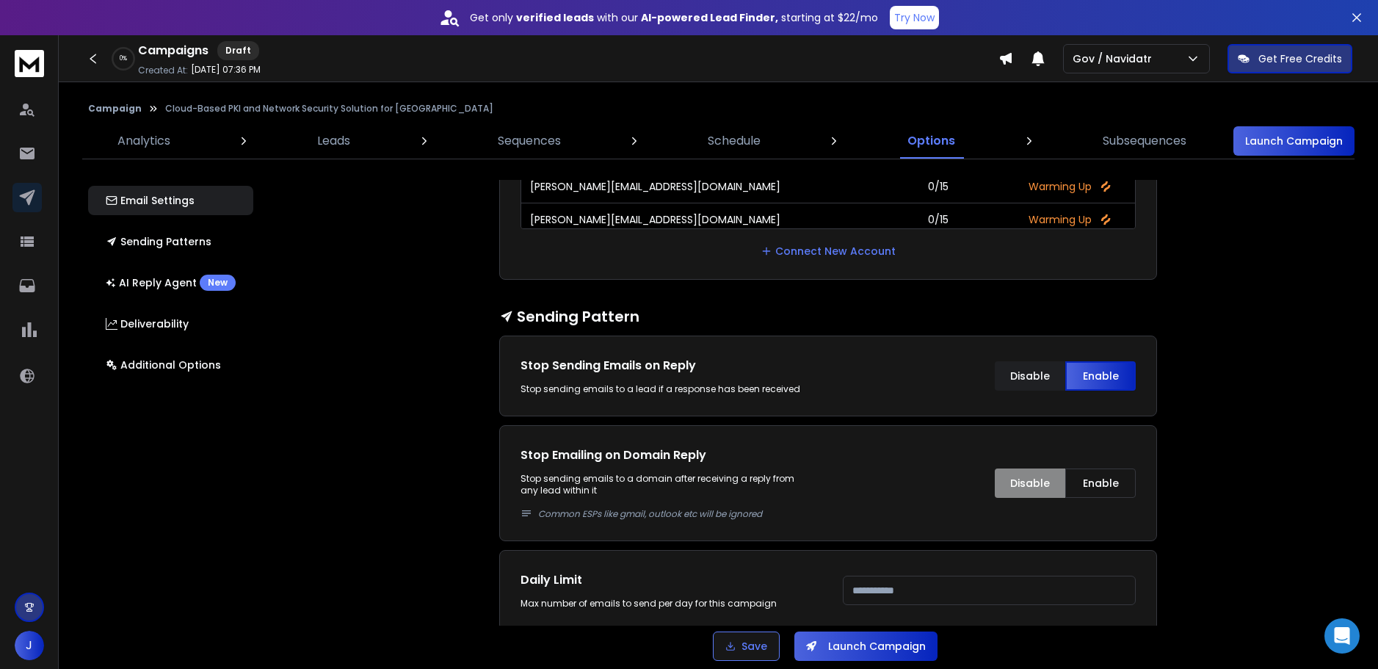
scroll to position [440, 0]
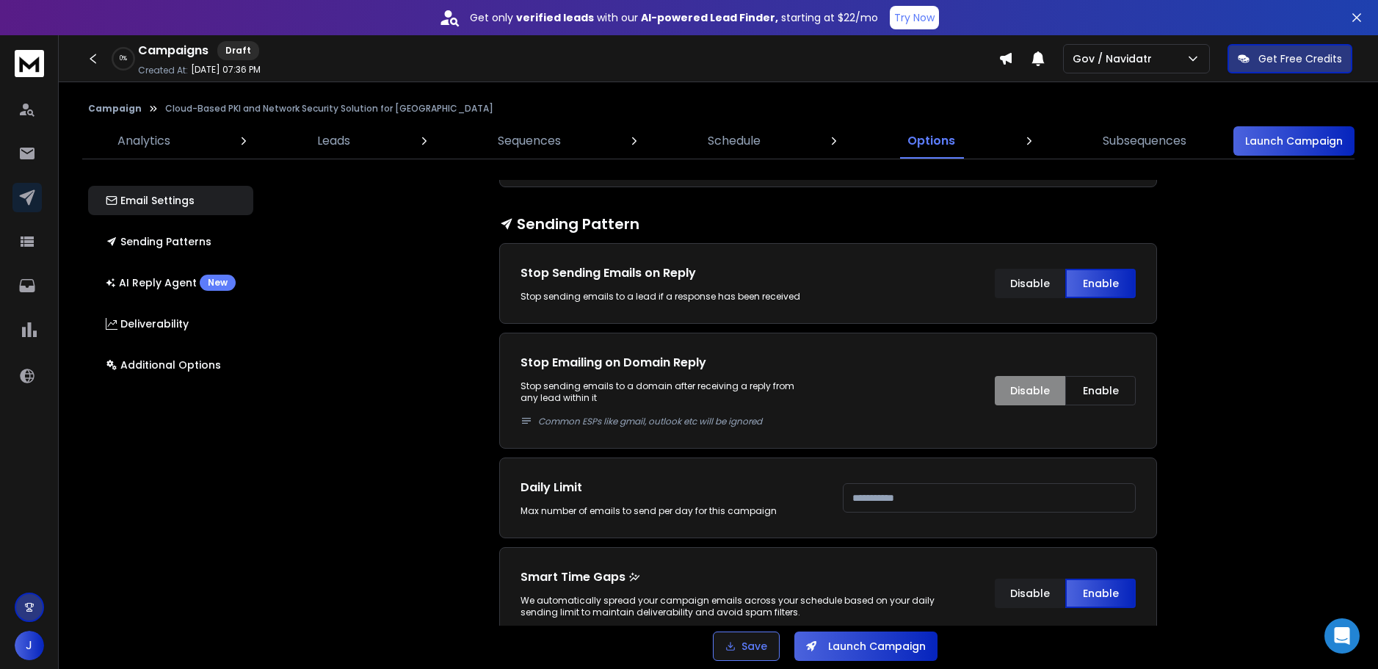
drag, startPoint x: 874, startPoint y: 493, endPoint x: 825, endPoint y: 490, distance: 49.2
click at [825, 490] on div "Daily Limit Max number of emails to send per day for this campaign ***" at bounding box center [828, 498] width 615 height 38
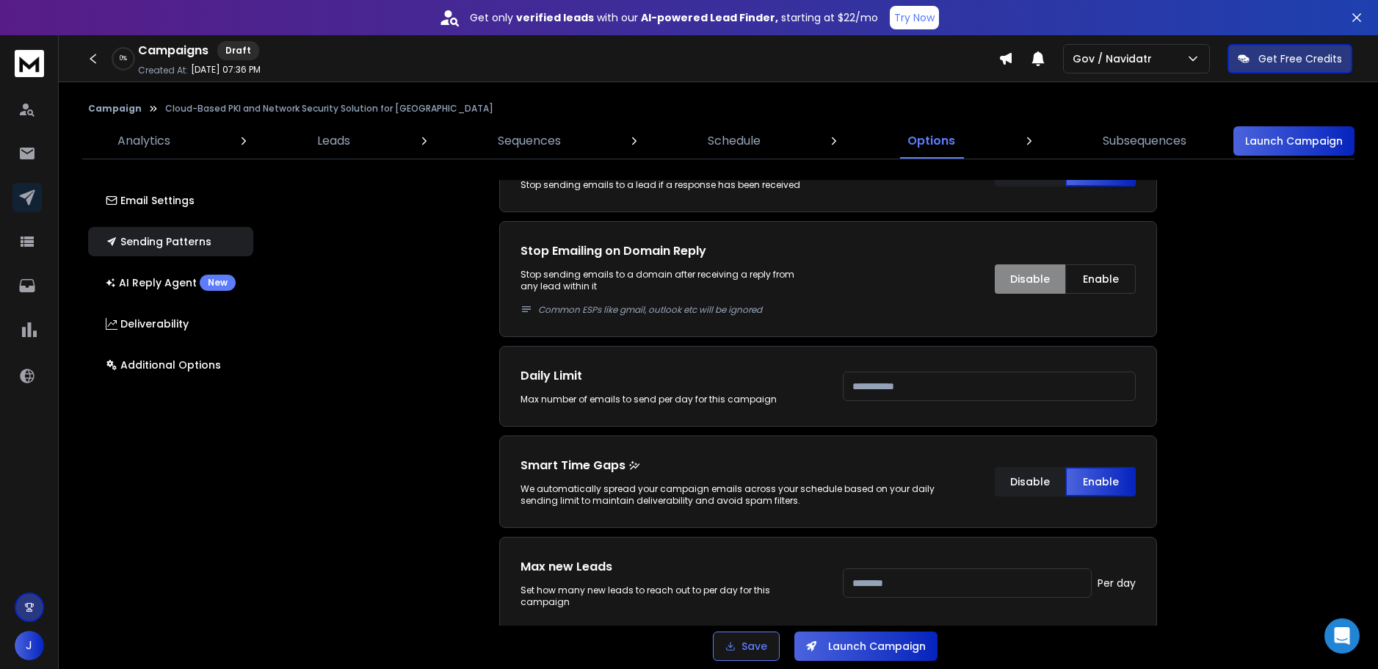
scroll to position [587, 0]
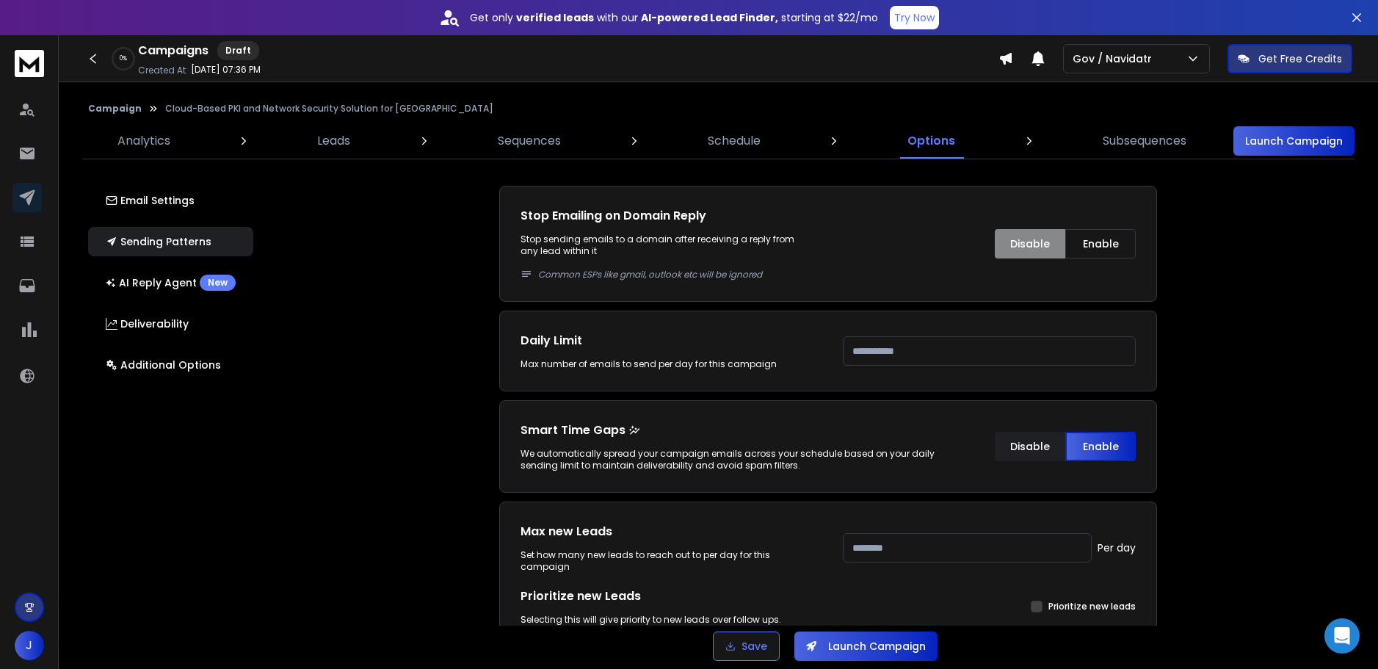
type input "****"
drag, startPoint x: 891, startPoint y: 544, endPoint x: 797, endPoint y: 545, distance: 93.2
click at [797, 545] on div "Max new Leads Set how many new leads to reach out to per day for this campaign …" at bounding box center [828, 548] width 615 height 50
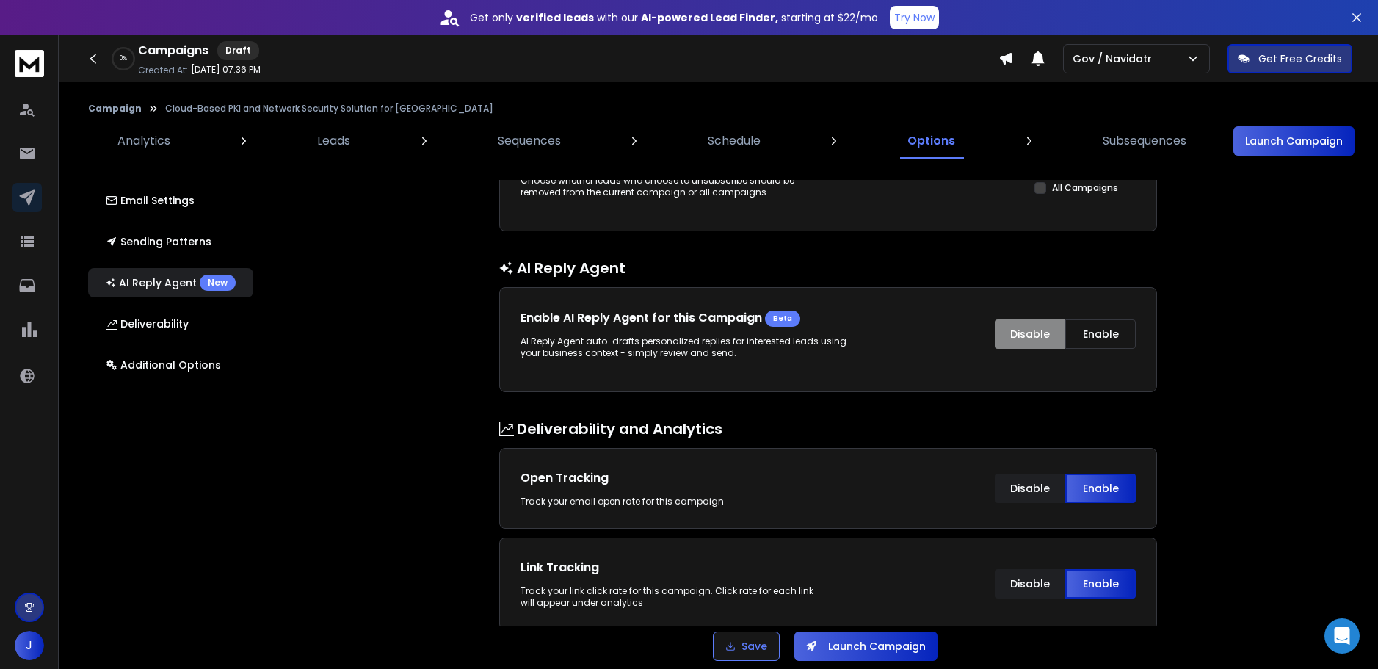
scroll to position [1395, 0]
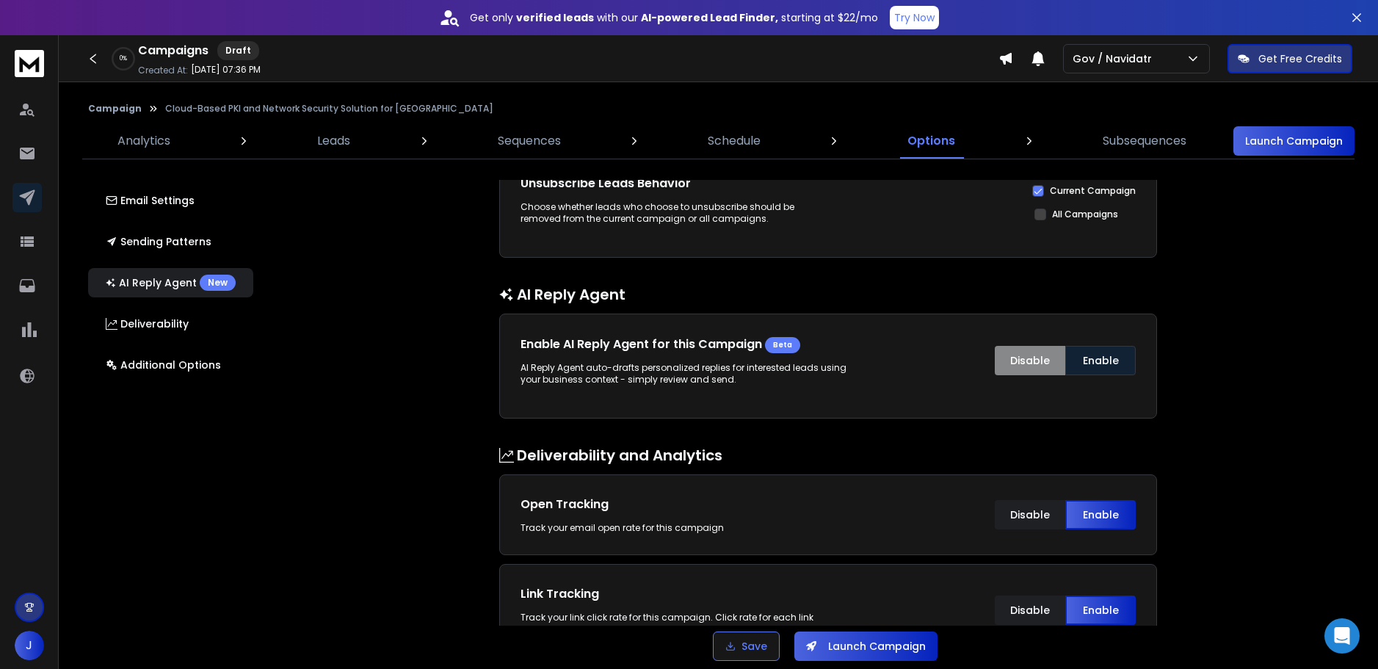
type input "****"
click at [1082, 363] on button "Enable" at bounding box center [1100, 360] width 70 height 29
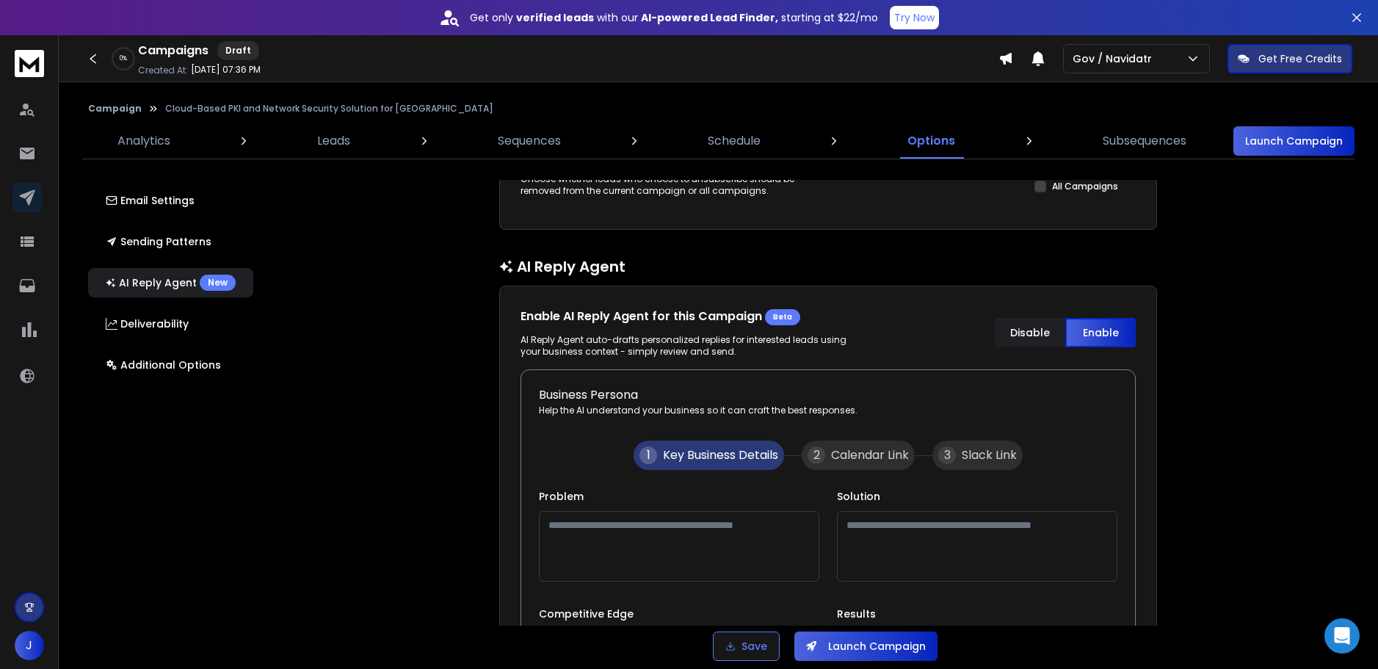
scroll to position [1321, 0]
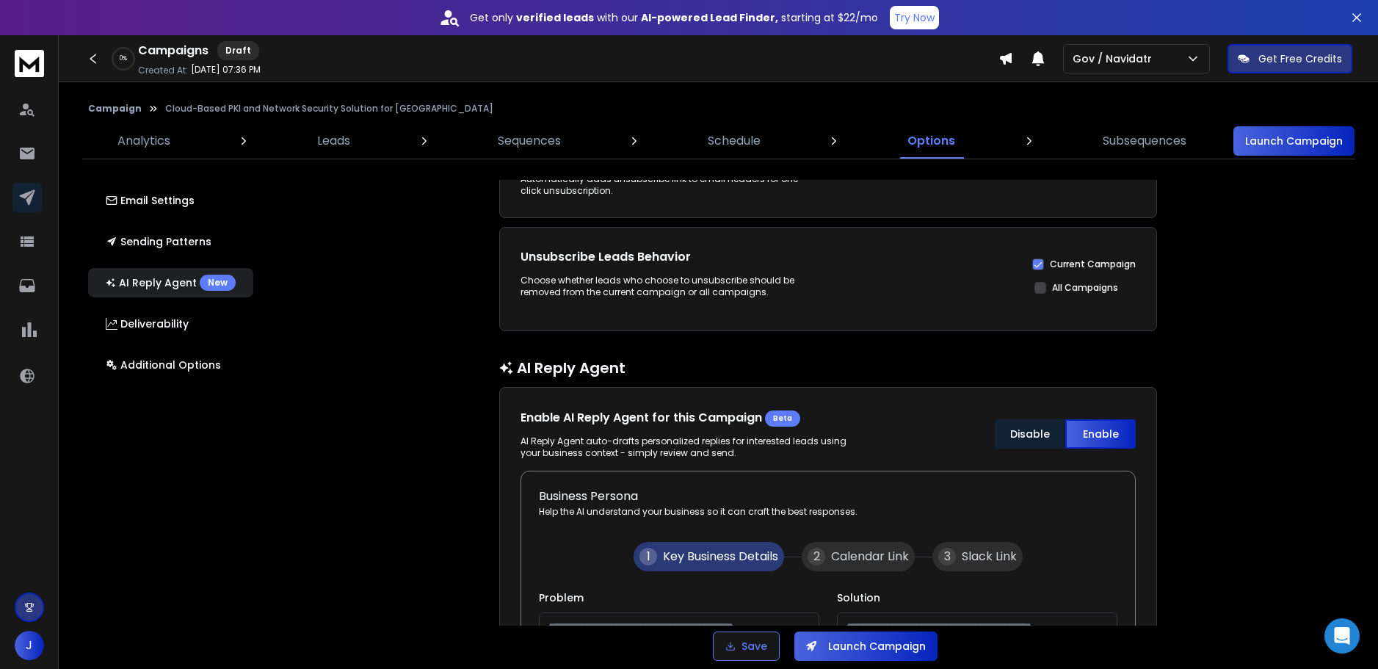
click at [1001, 429] on button "Disable" at bounding box center [1030, 433] width 70 height 29
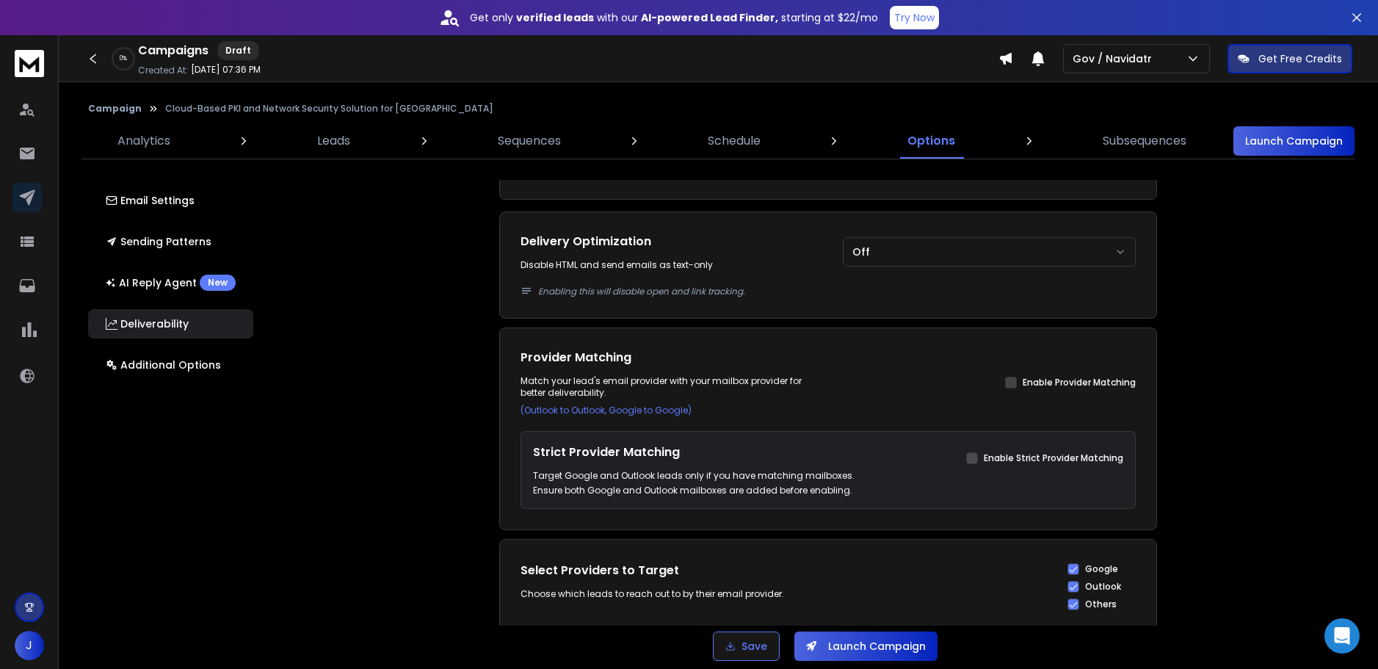
scroll to position [1909, 0]
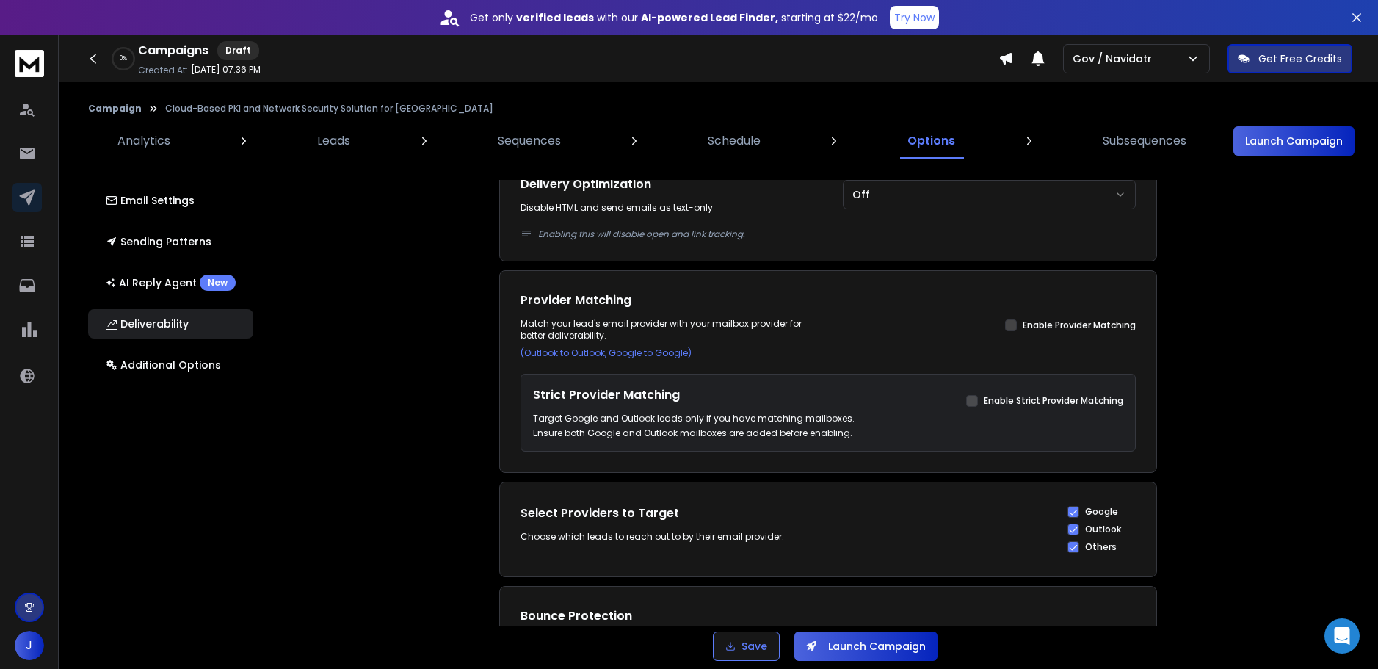
click at [1005, 324] on button "Enable Provider Matching" at bounding box center [1011, 325] width 12 height 12
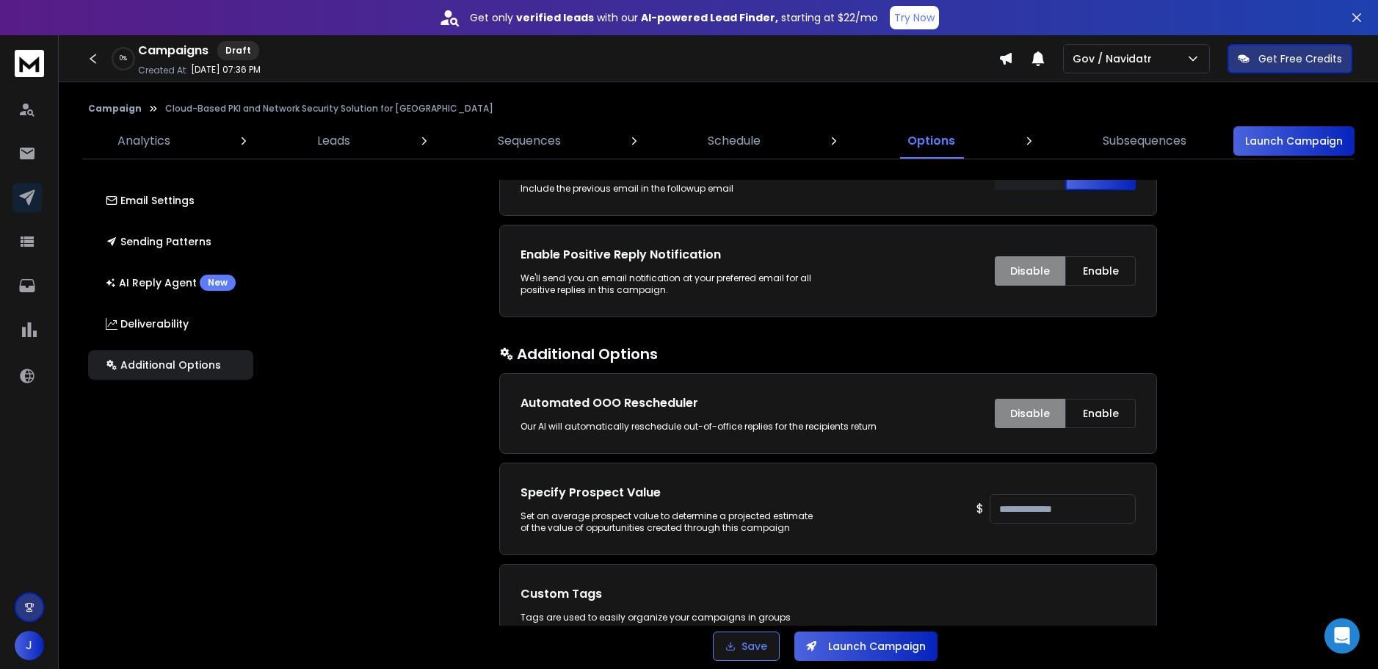
scroll to position [2570, 0]
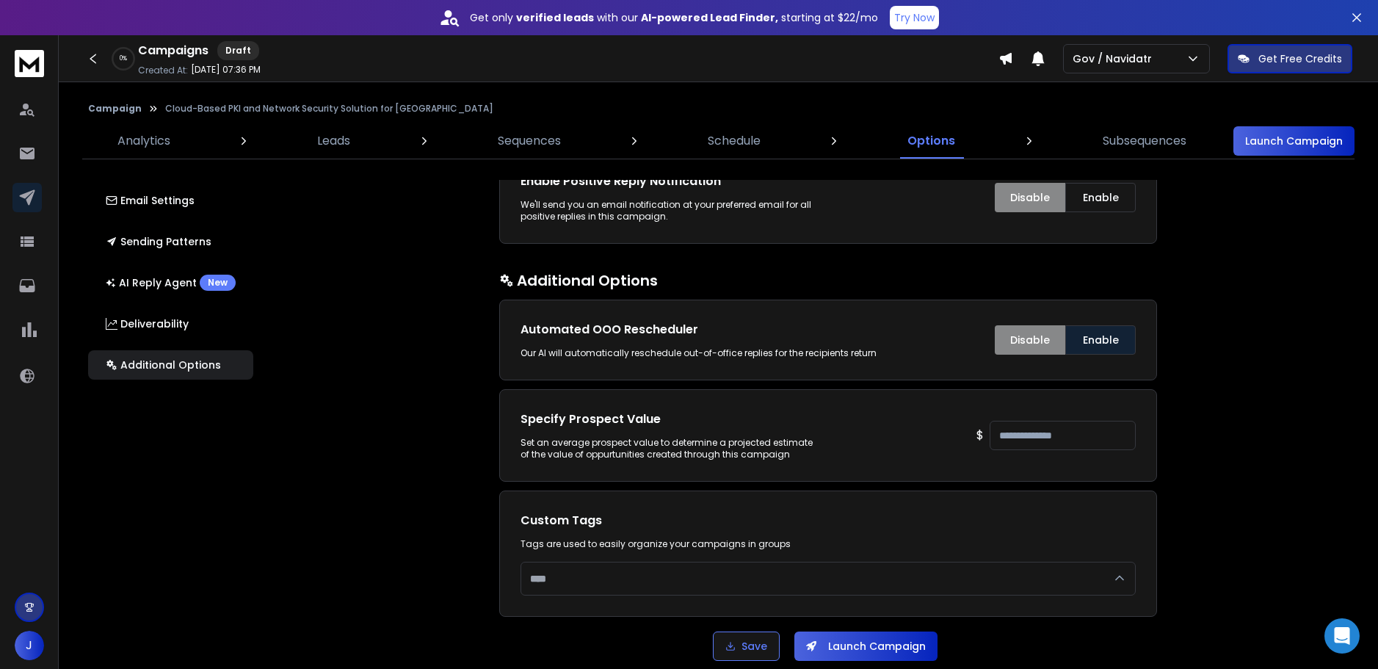
click at [1092, 330] on button "Enable" at bounding box center [1100, 339] width 70 height 29
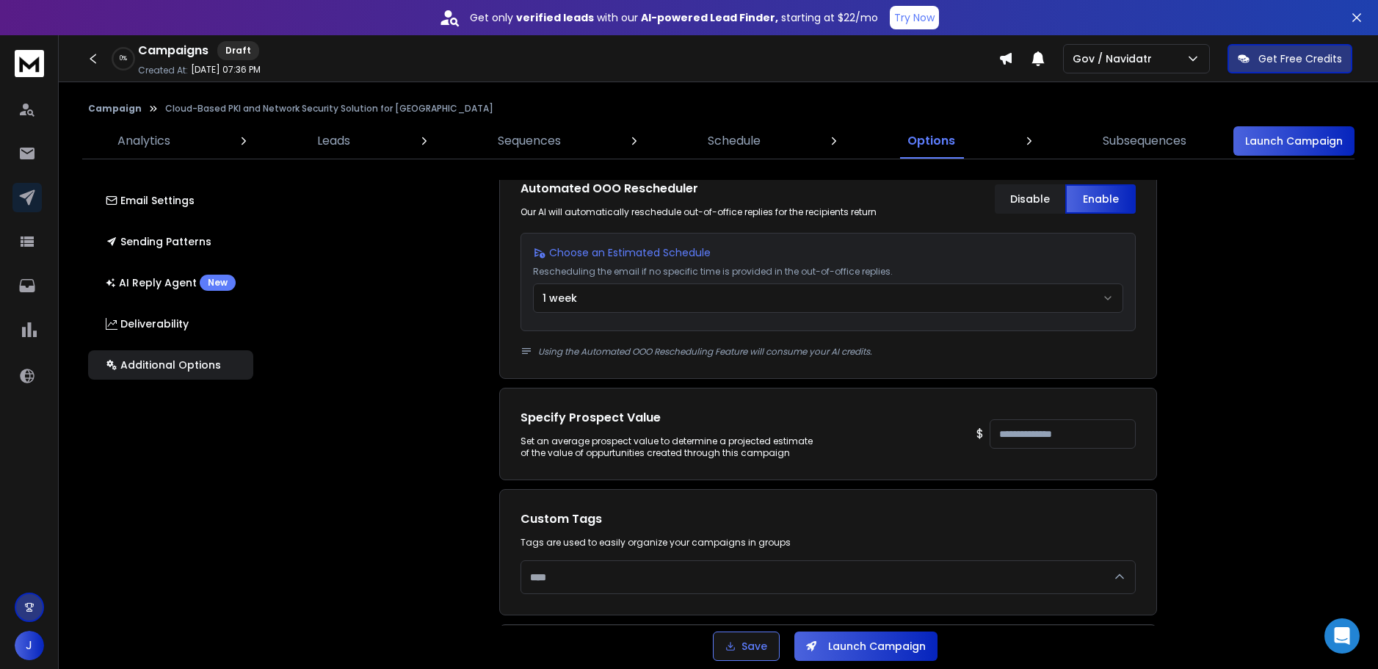
scroll to position [2716, 0]
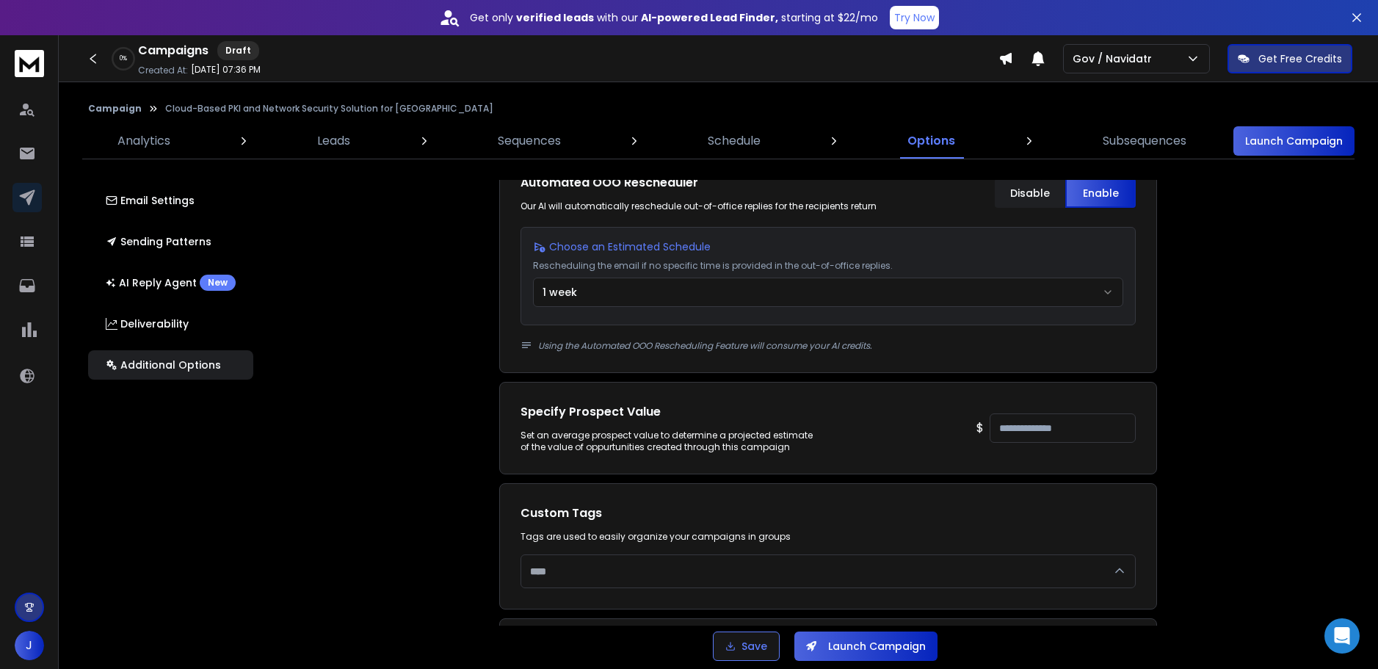
click at [1027, 417] on input "***" at bounding box center [1063, 427] width 147 height 29
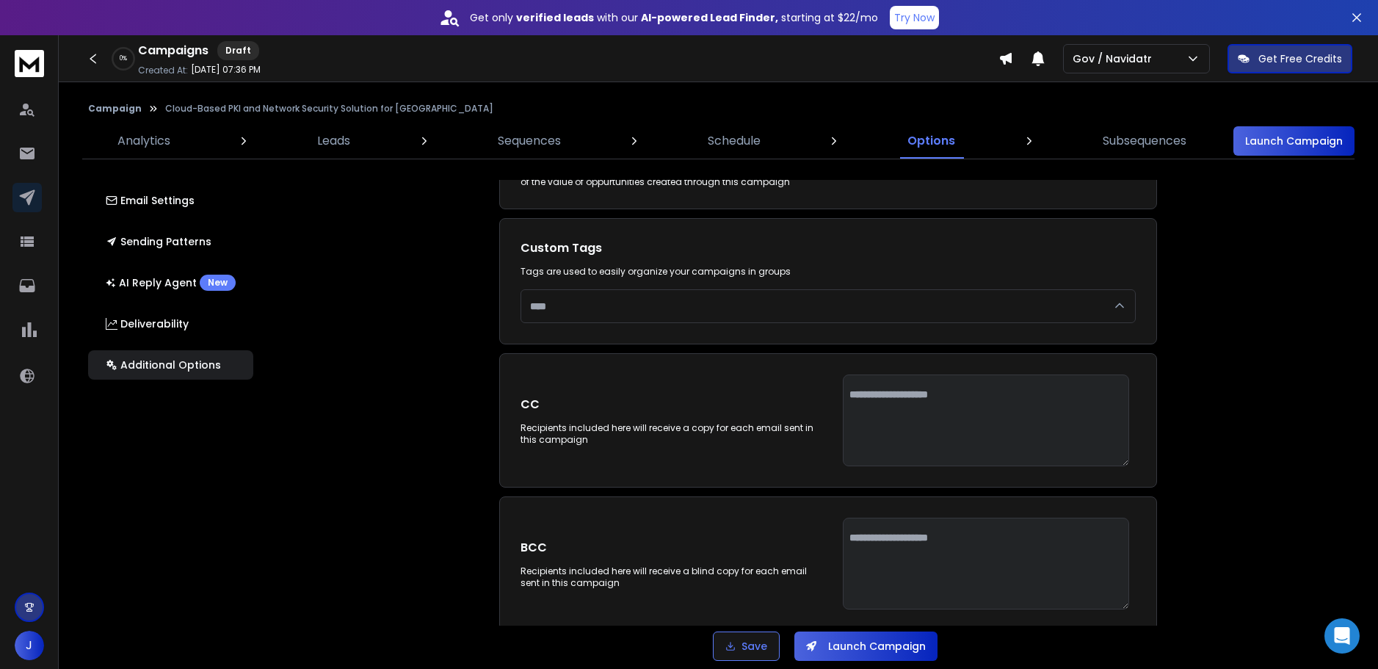
scroll to position [2984, 0]
type input "****"
click at [869, 642] on button "Launch Campaign" at bounding box center [865, 645] width 143 height 29
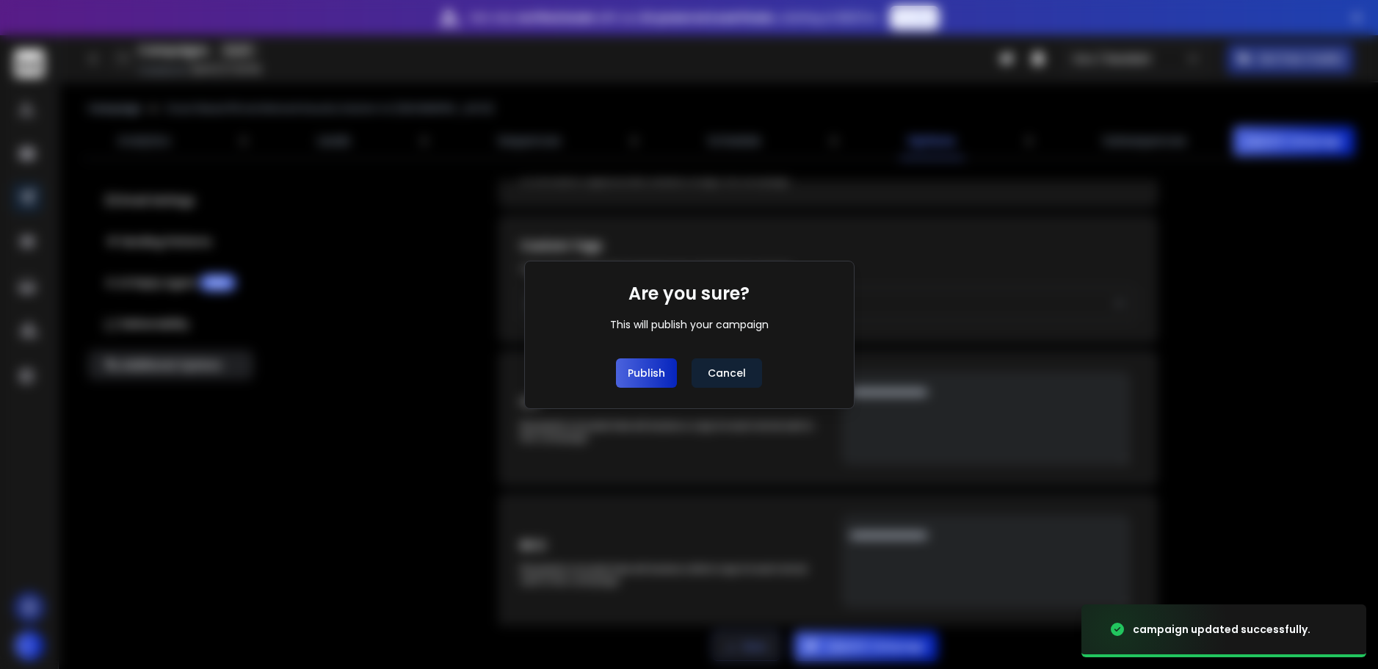
click at [648, 372] on button "Publish" at bounding box center [646, 372] width 61 height 29
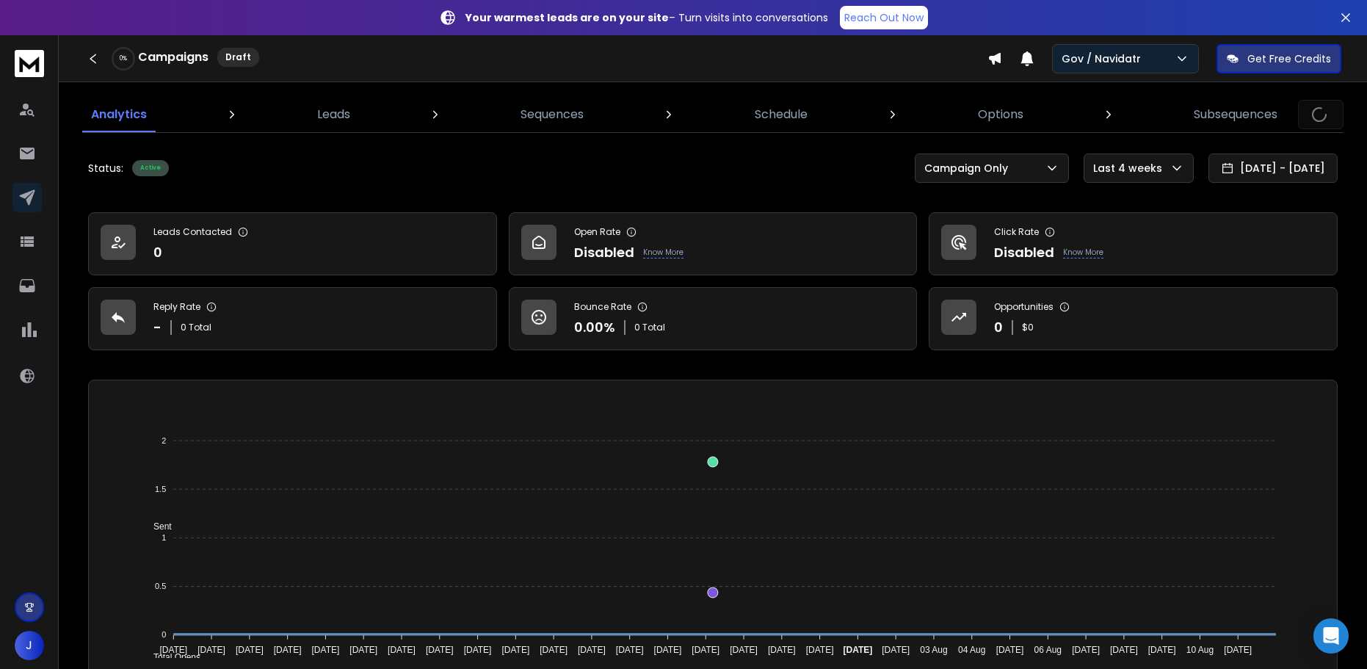
click at [1163, 49] on button "Gov / Navidatr" at bounding box center [1125, 58] width 147 height 29
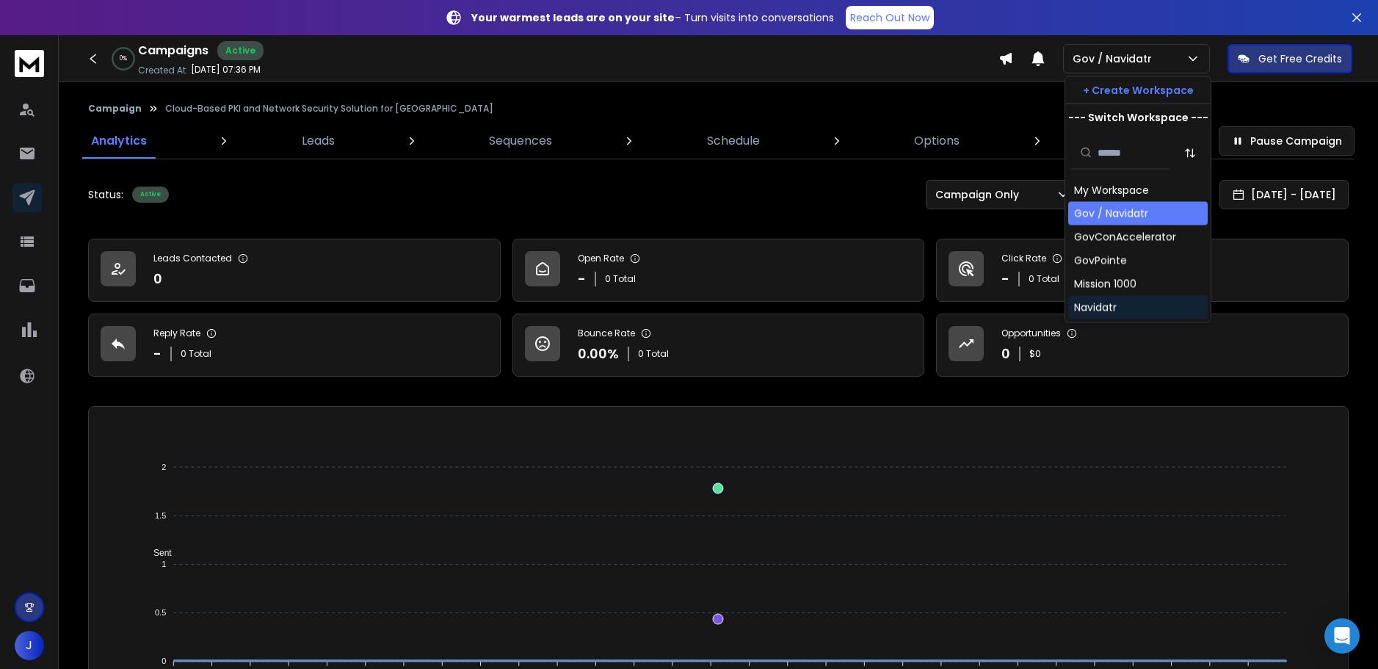
click at [1106, 303] on div "Navidatr" at bounding box center [1095, 307] width 43 height 15
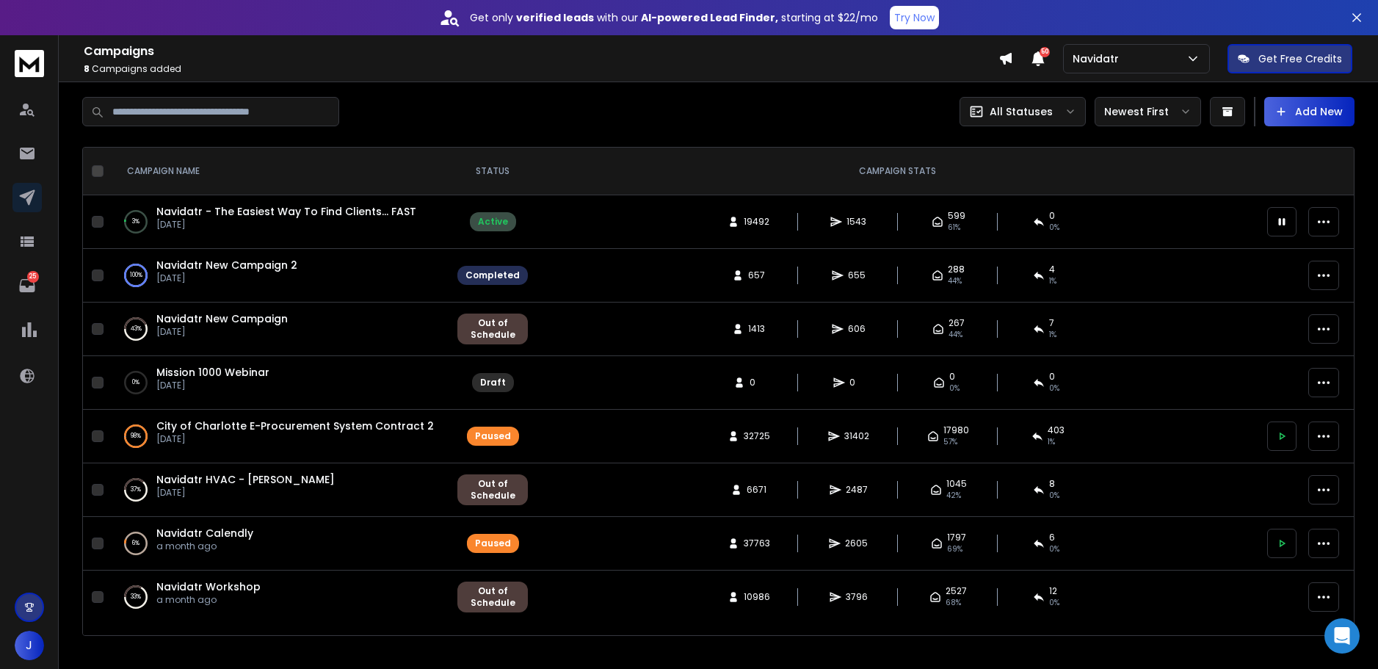
click at [283, 217] on span "Navidatr - The Easiest Way To Find Clients... FAST" at bounding box center [286, 211] width 260 height 15
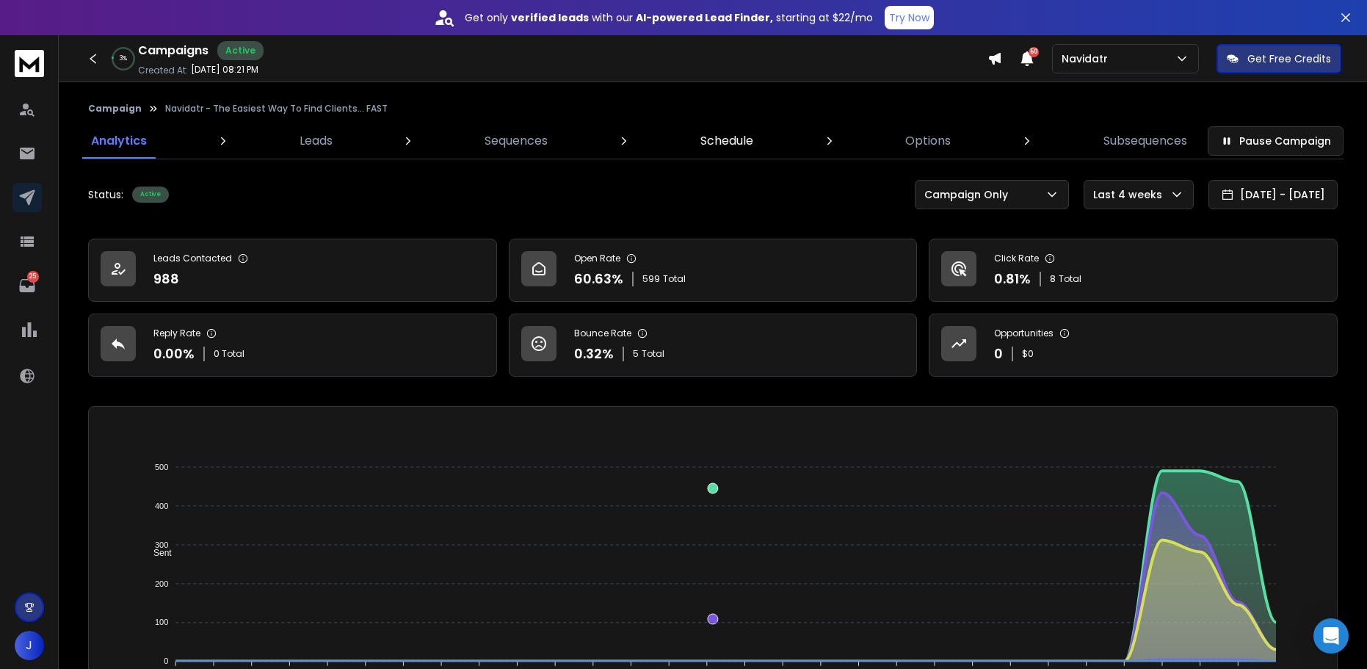
click at [713, 142] on p "Schedule" at bounding box center [726, 141] width 53 height 18
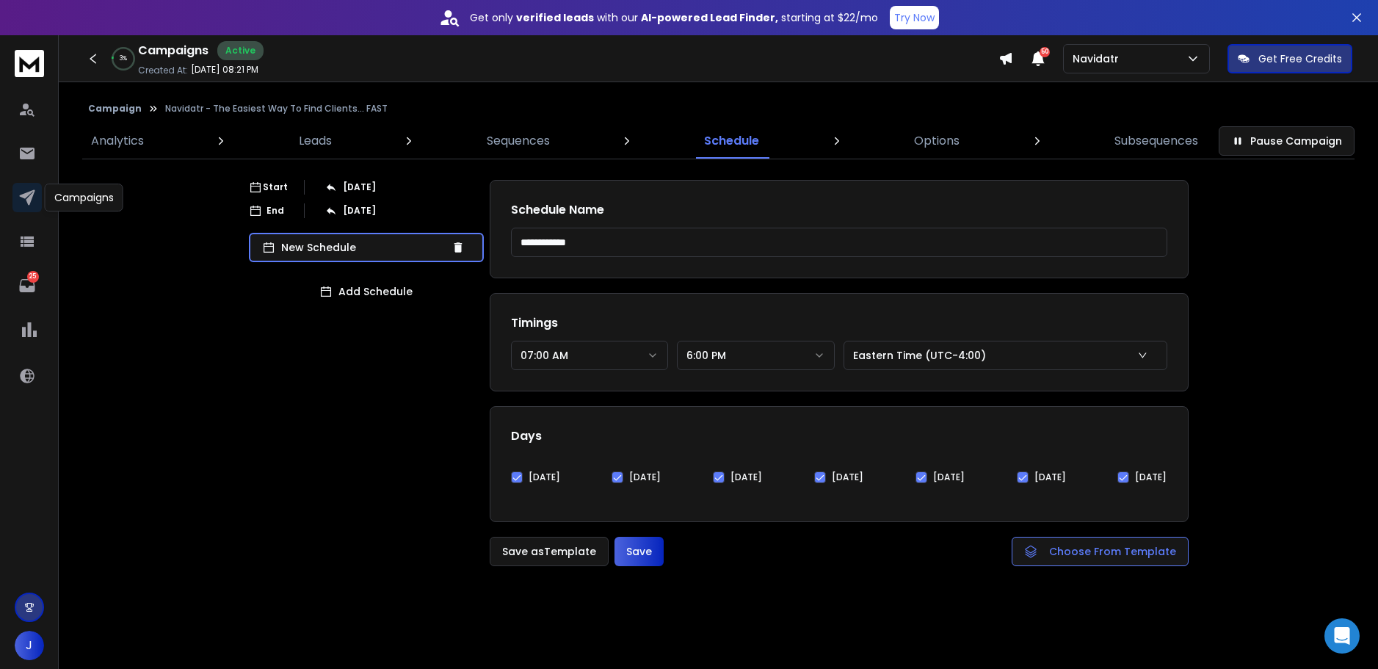
click at [26, 198] on icon at bounding box center [26, 196] width 15 height 15
